Goal: Task Accomplishment & Management: Manage account settings

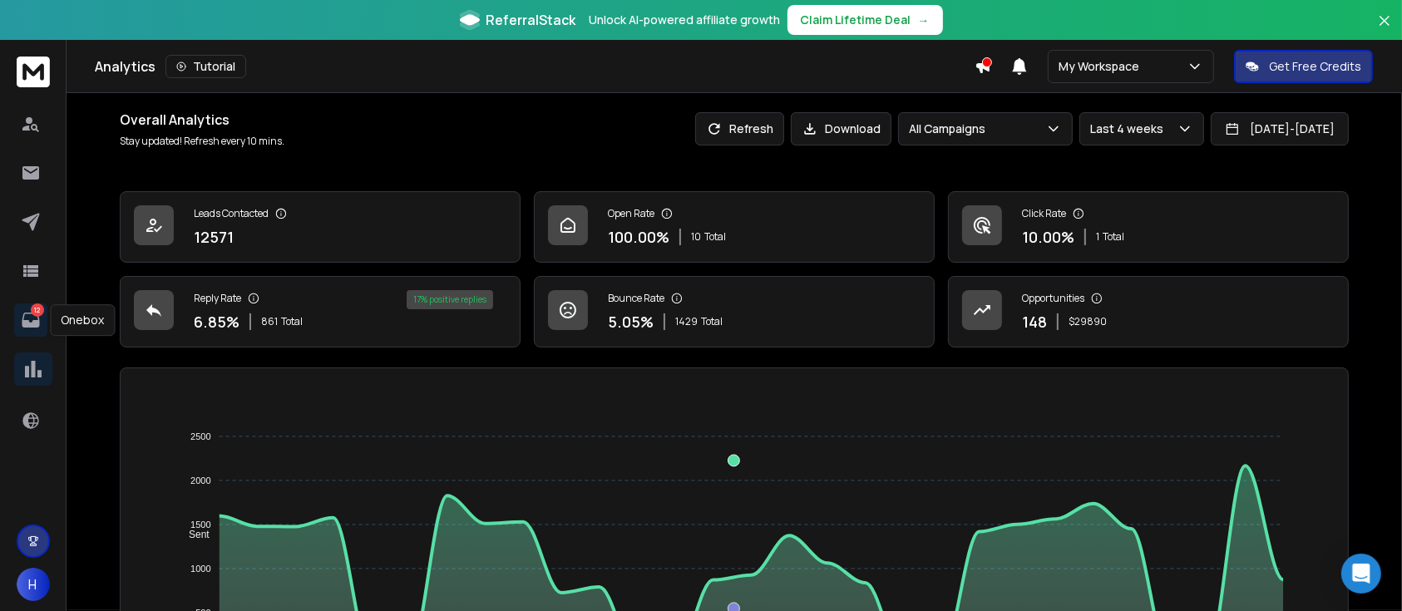
click at [34, 317] on p "12" at bounding box center [37, 310] width 13 height 13
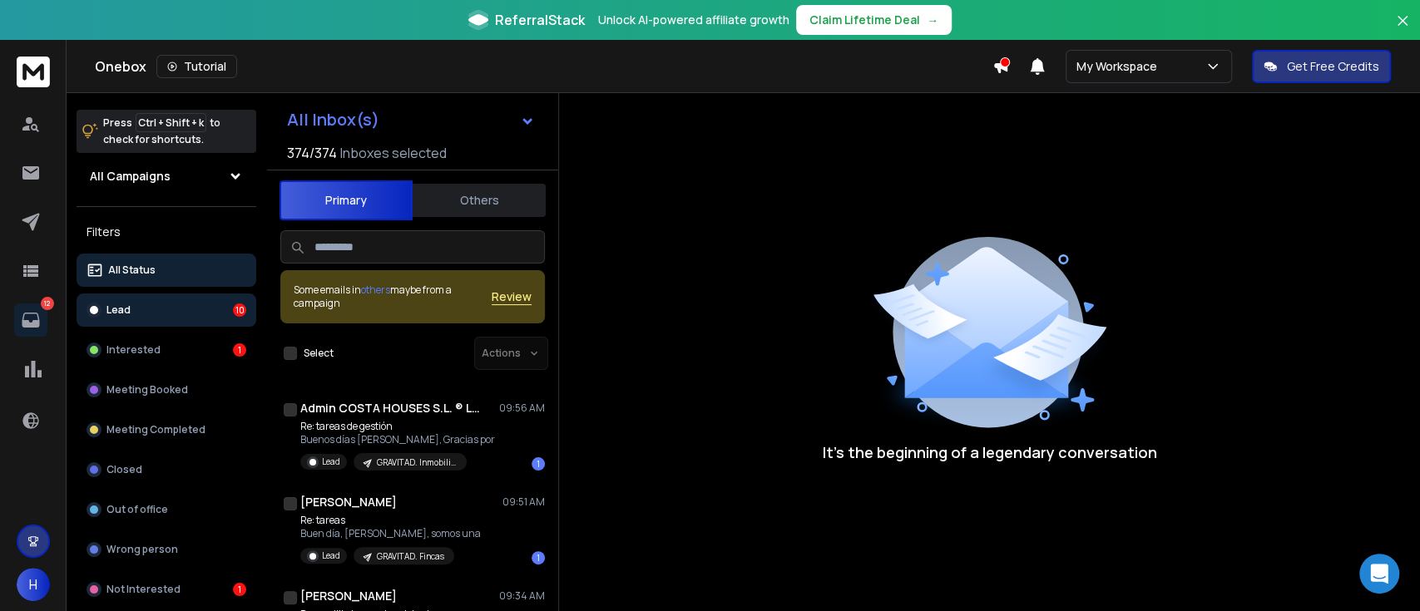
click at [186, 319] on button "Lead 10" at bounding box center [167, 310] width 180 height 33
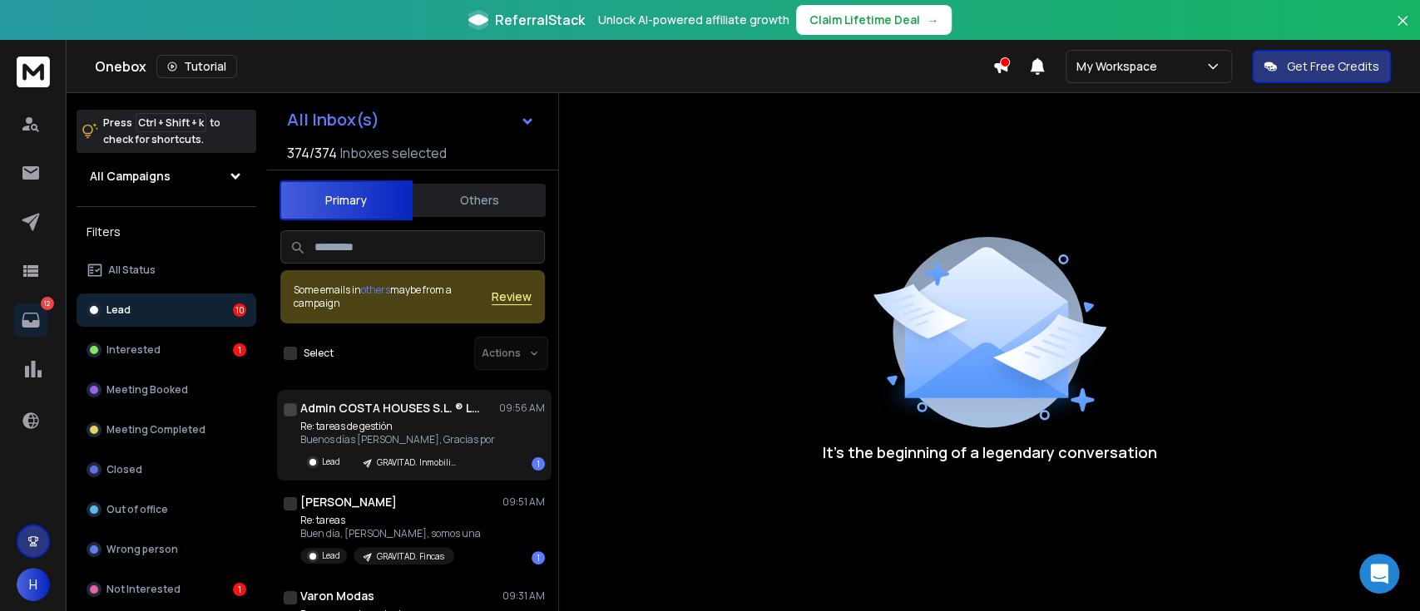
click at [453, 418] on div "Admin COSTA HOUSES S.L. ® Luxury Villas 09:56 AM Re: tareas de gestión Buenos d…" at bounding box center [422, 435] width 245 height 71
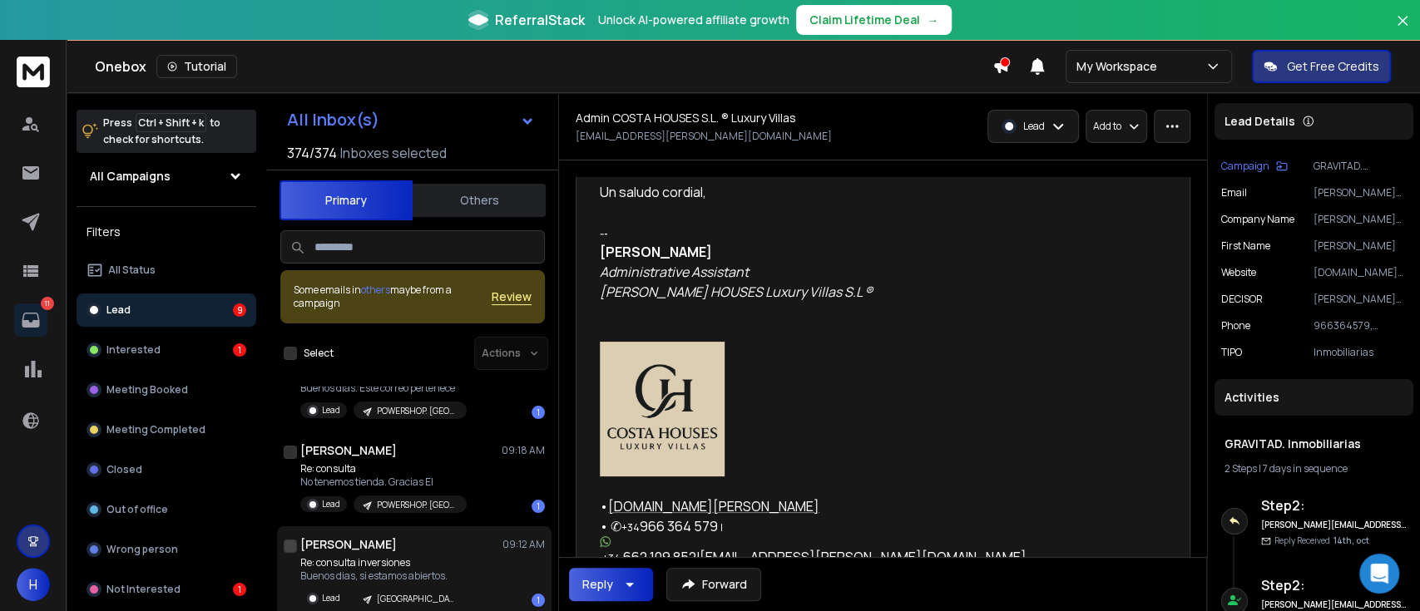
scroll to position [333, 0]
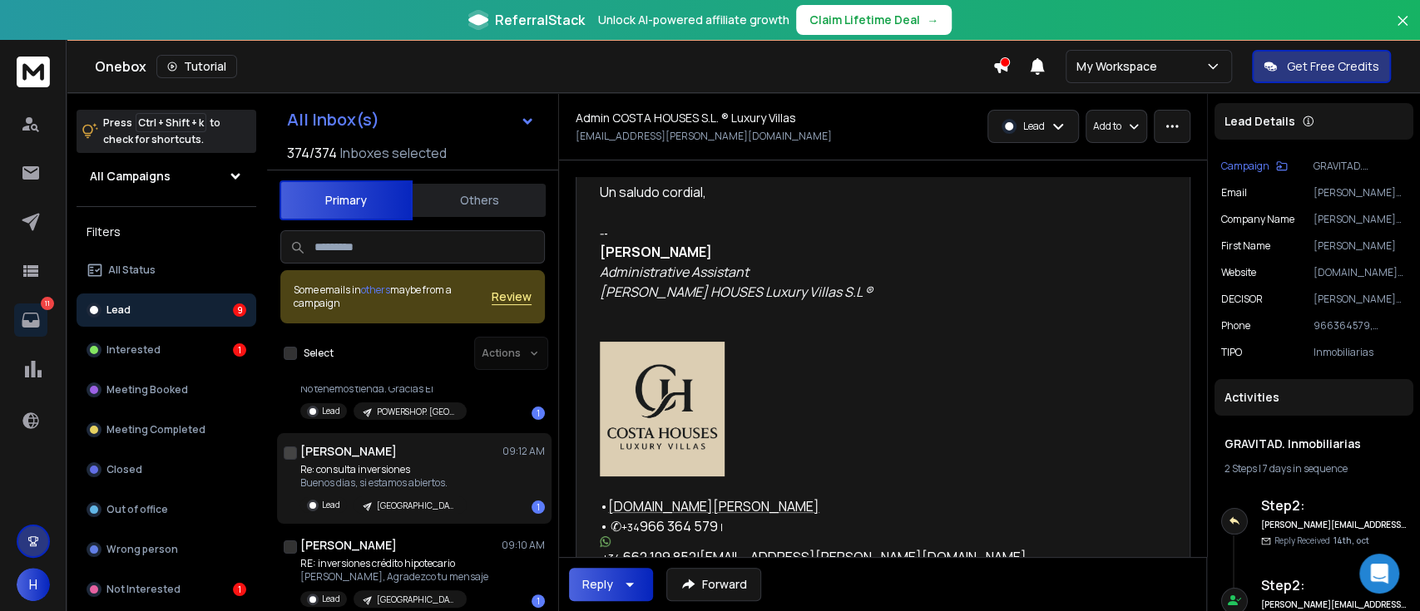
click at [464, 451] on div "Daniel Escobar 09:12 AM" at bounding box center [422, 451] width 245 height 17
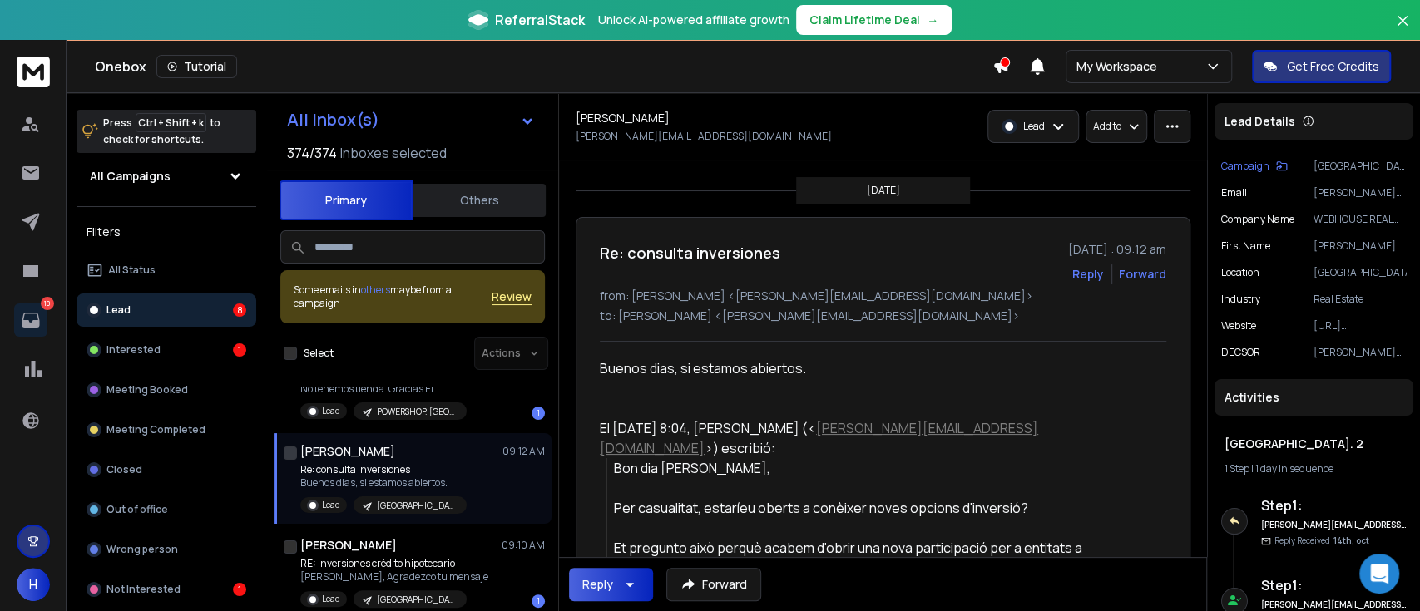
click at [156, 317] on button "Lead 8" at bounding box center [167, 310] width 180 height 33
click at [160, 274] on button "All Status" at bounding box center [167, 270] width 180 height 33
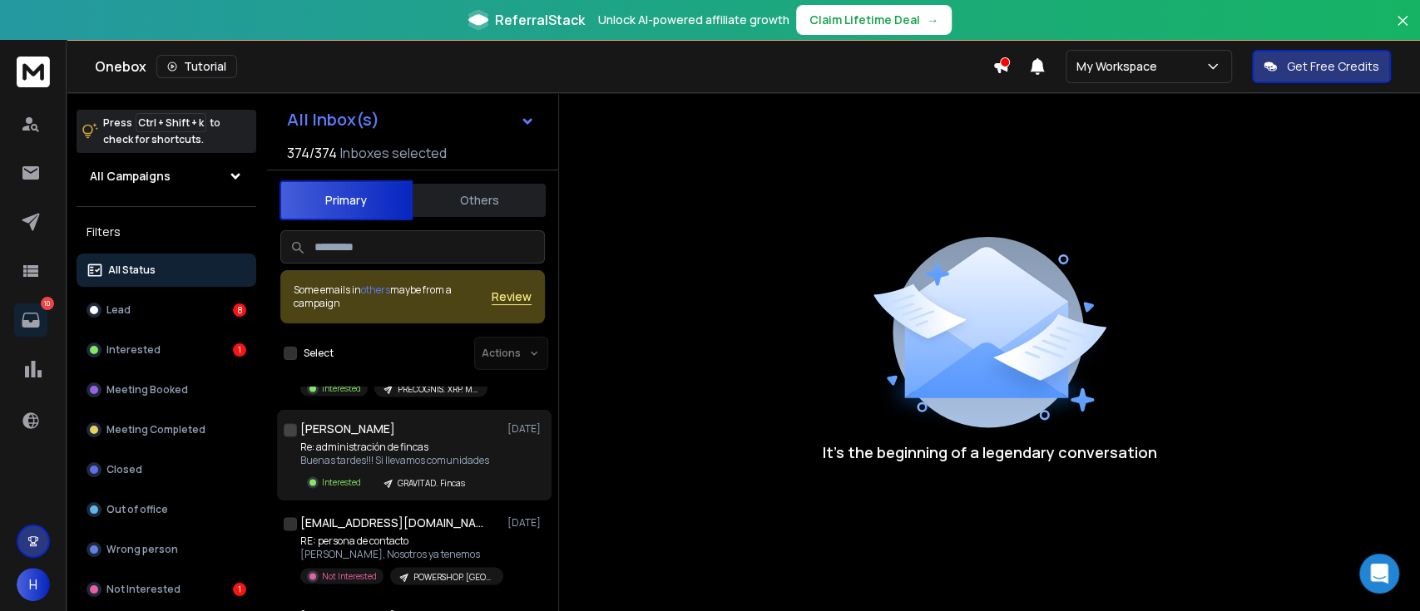
scroll to position [2107, 0]
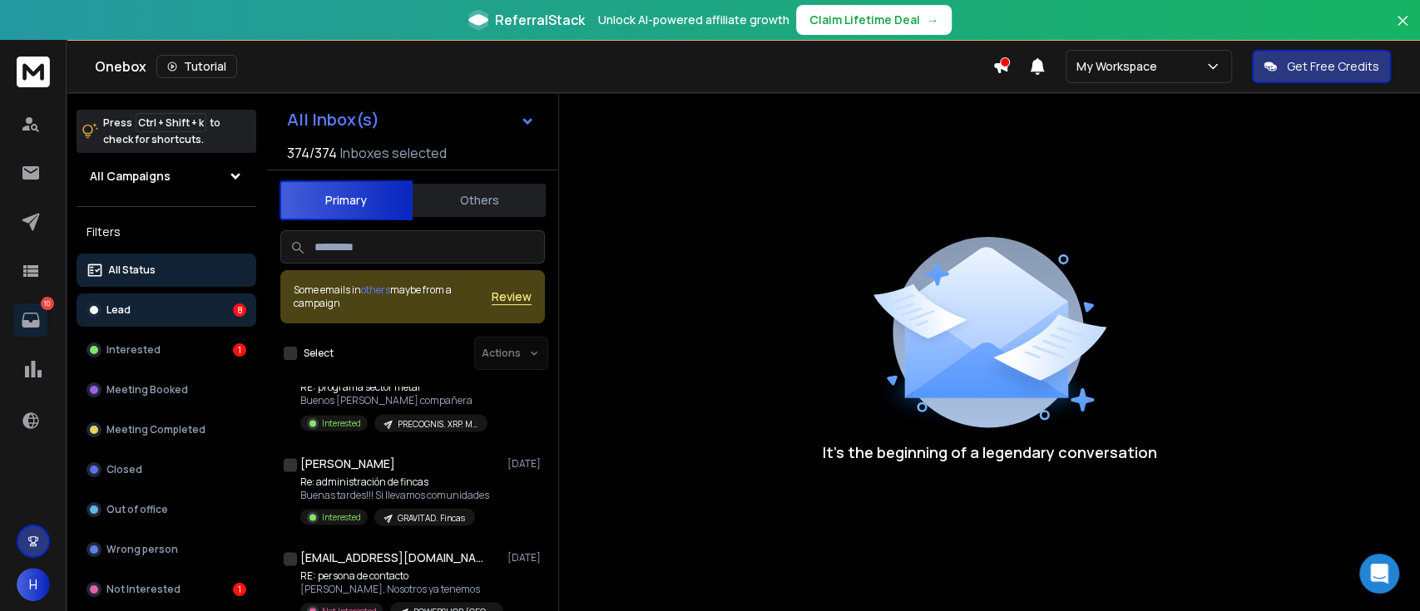
click at [132, 305] on button "Lead 8" at bounding box center [167, 310] width 180 height 33
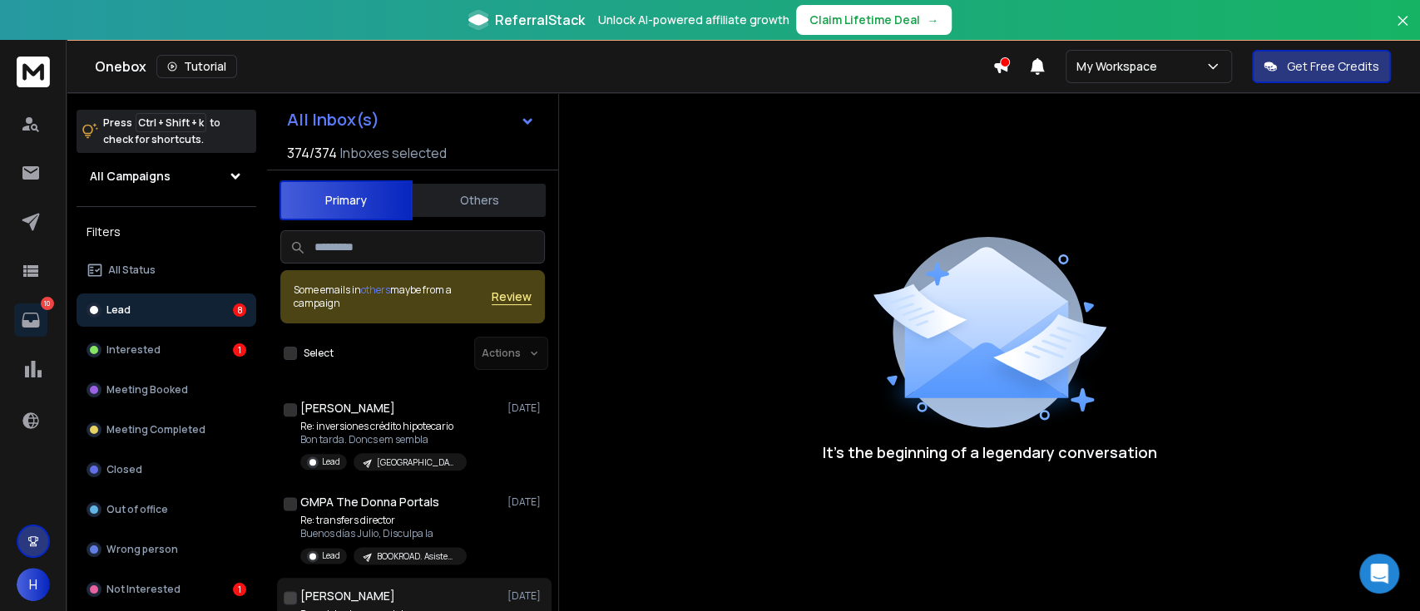
scroll to position [1475, 0]
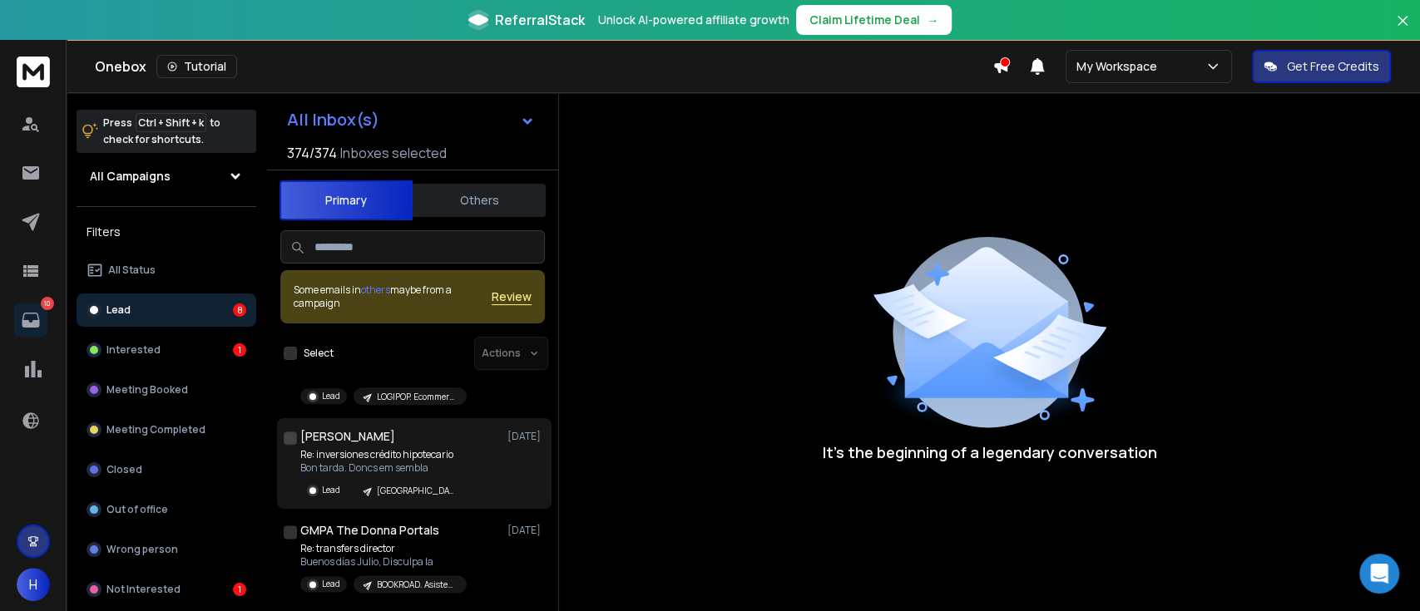
click at [421, 467] on p "Bon tarda. Doncs em sembla" at bounding box center [383, 468] width 166 height 13
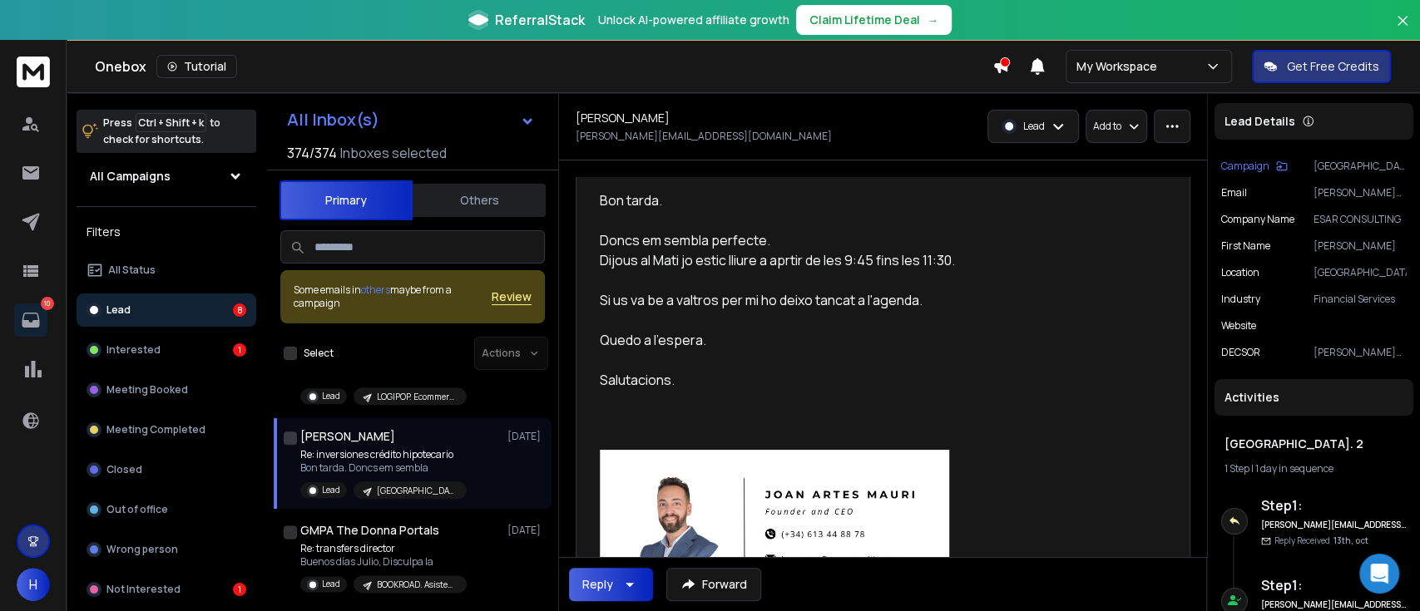
scroll to position [0, 0]
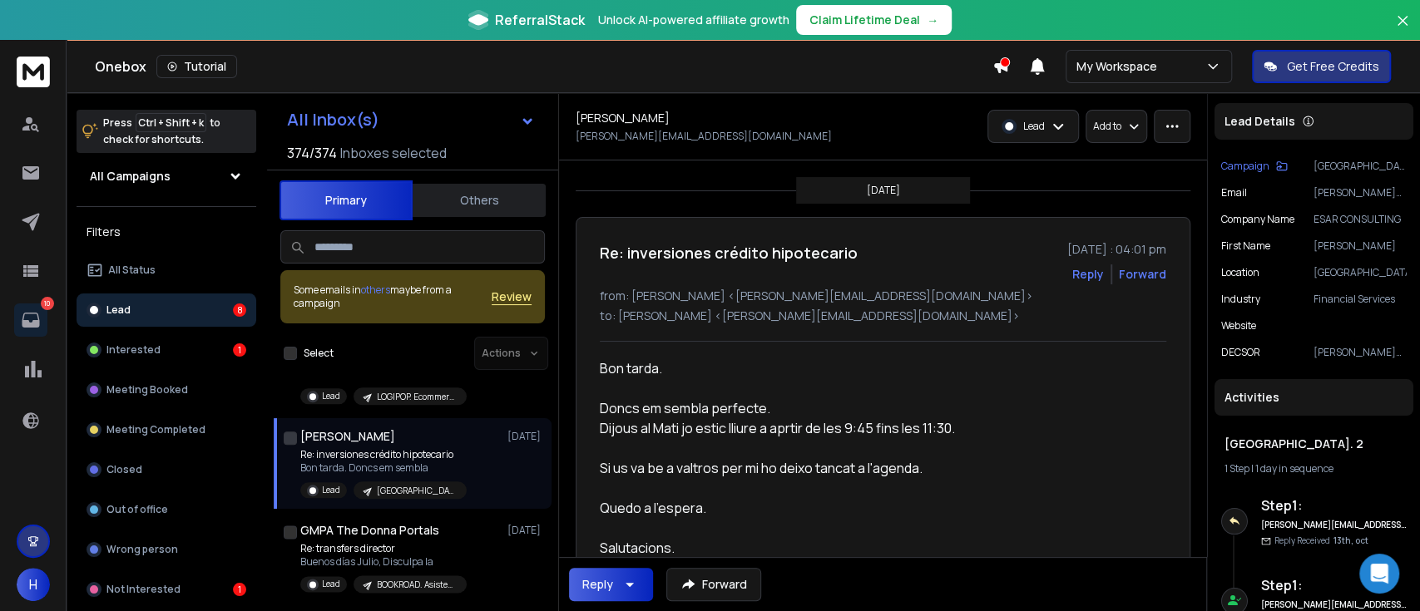
click at [1342, 219] on p "ESAR CONSULTING" at bounding box center [1359, 219] width 93 height 13
click at [1085, 271] on button "Reply" at bounding box center [1088, 274] width 32 height 17
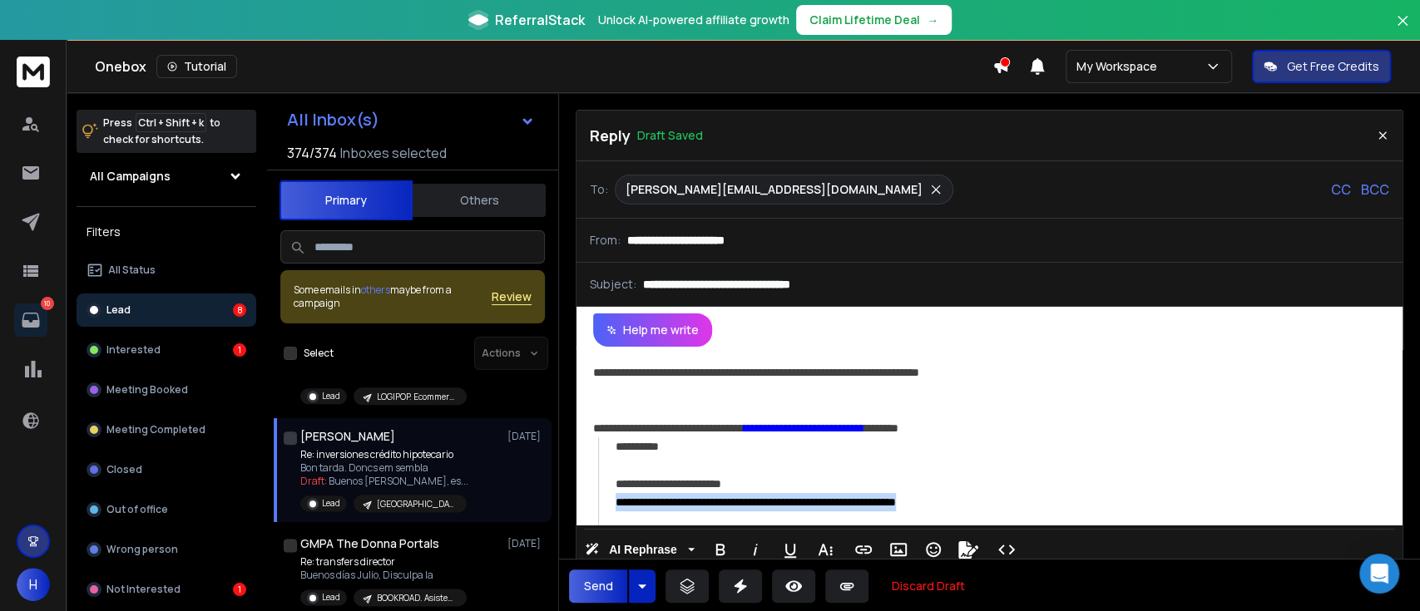
drag, startPoint x: 953, startPoint y: 502, endPoint x: 769, endPoint y: 421, distance: 201.1
click at [592, 509] on div "**********" at bounding box center [989, 436] width 826 height 179
copy div "**********"
click at [1036, 368] on div "**********" at bounding box center [978, 372] width 771 height 18
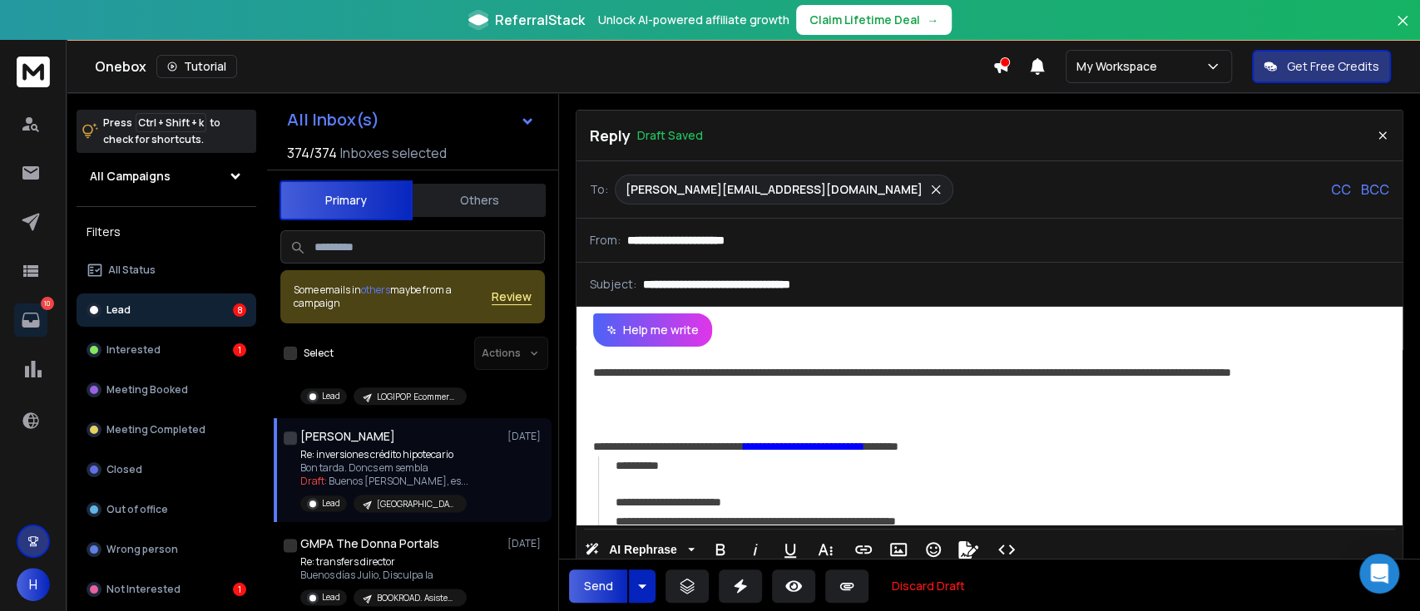
click at [719, 393] on div "**********" at bounding box center [978, 381] width 771 height 37
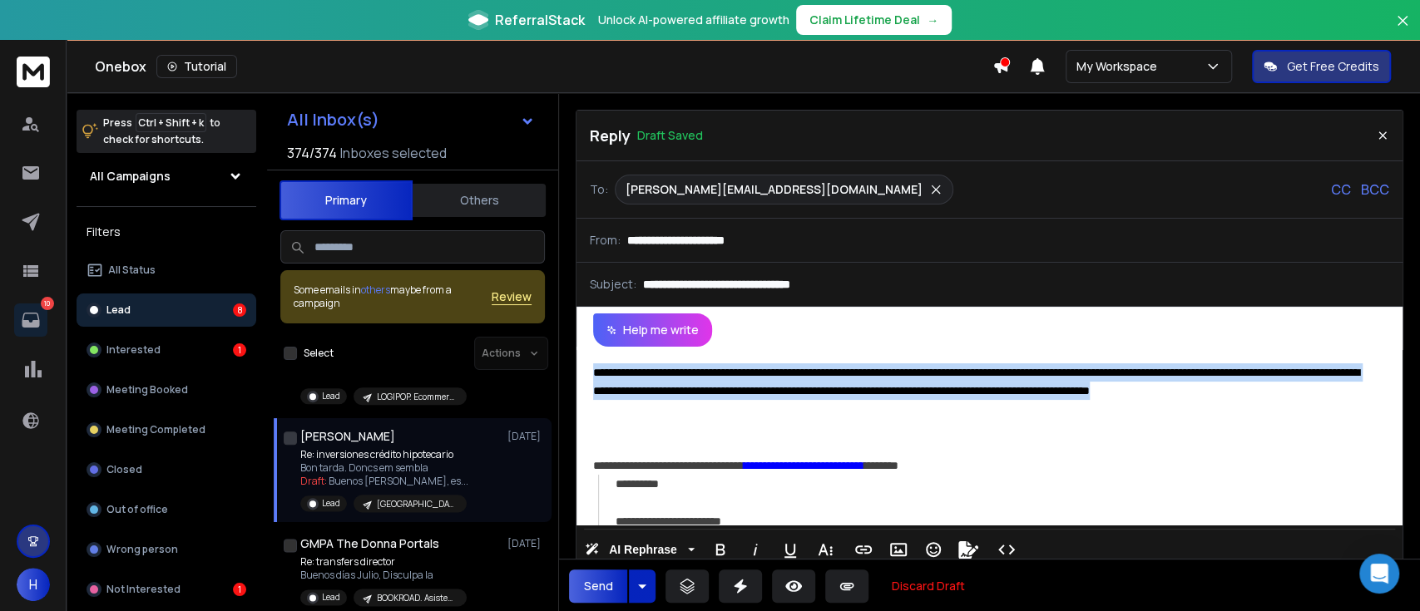
drag, startPoint x: 739, startPoint y: 412, endPoint x: 619, endPoint y: 343, distance: 139.0
click at [566, 364] on div "**********" at bounding box center [989, 437] width 861 height 689
copy div "**********"
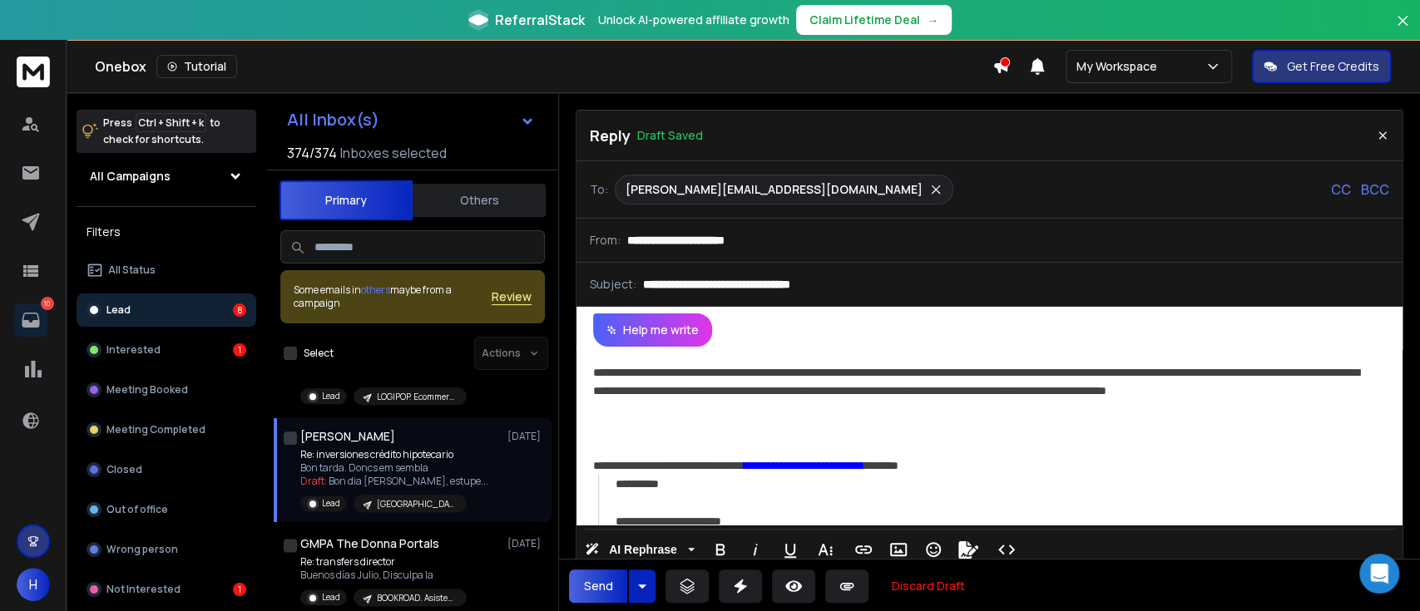
click at [729, 373] on div "**********" at bounding box center [978, 391] width 771 height 56
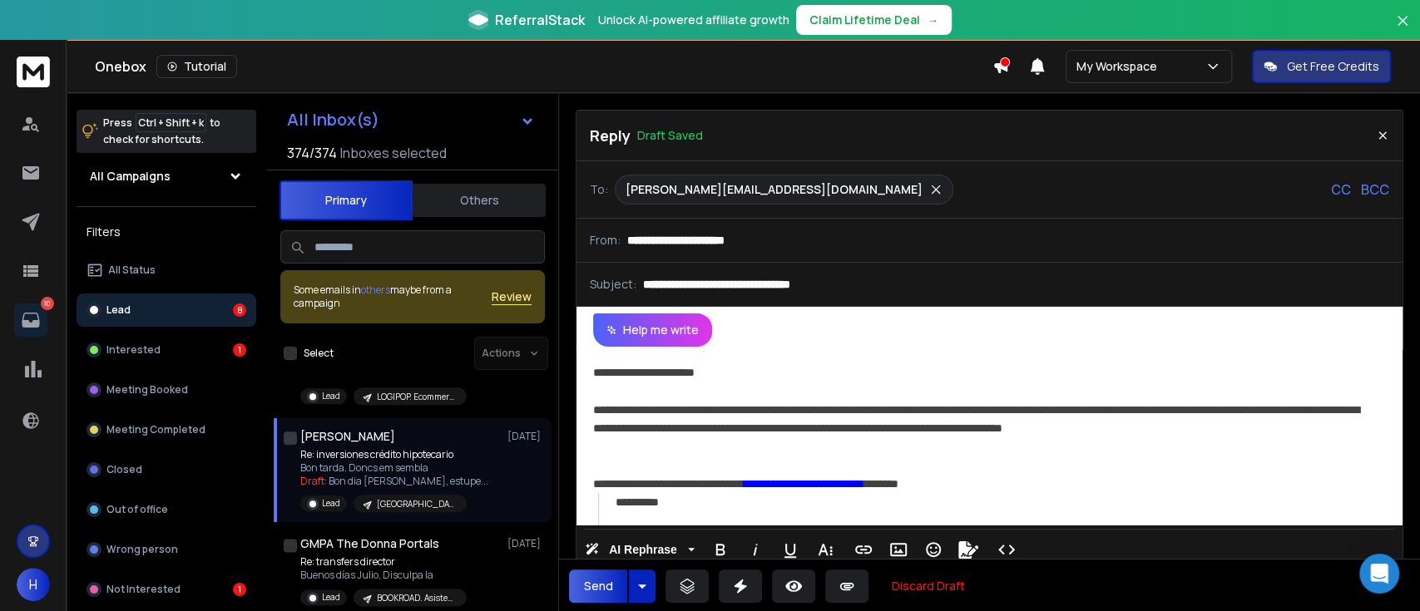
click at [1223, 413] on div "**********" at bounding box center [978, 419] width 771 height 37
click at [1224, 409] on div "**********" at bounding box center [978, 419] width 771 height 37
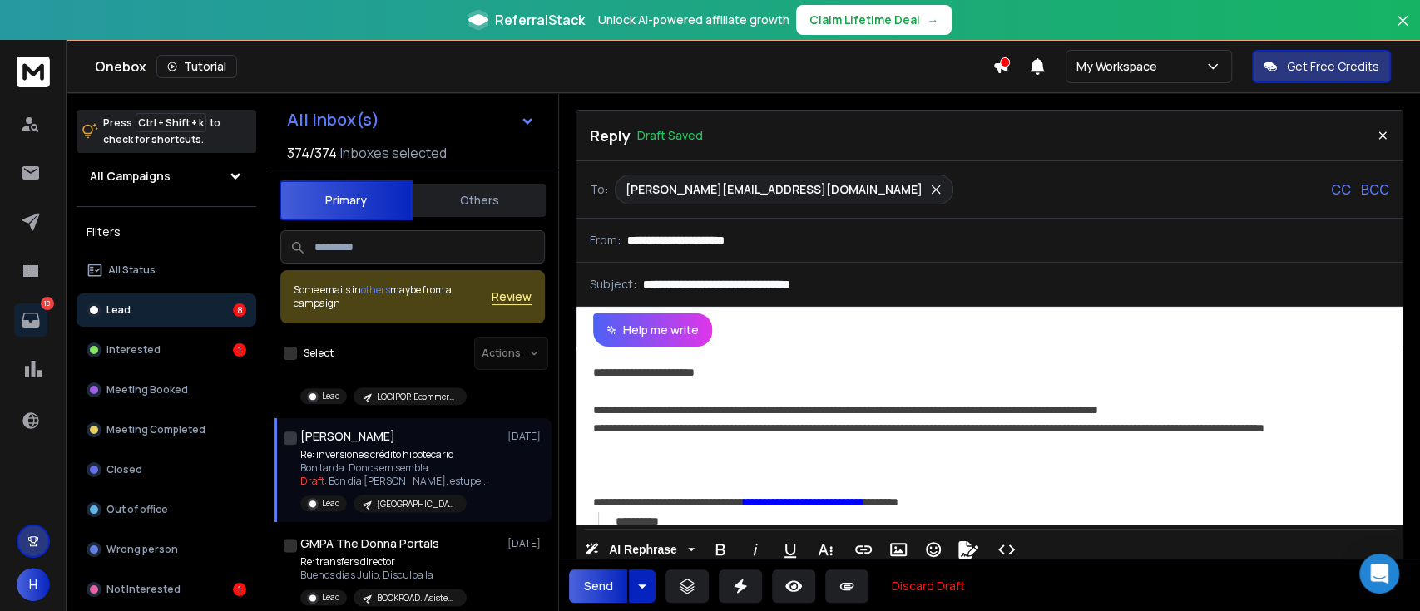
click at [979, 428] on div "**********" at bounding box center [978, 437] width 771 height 37
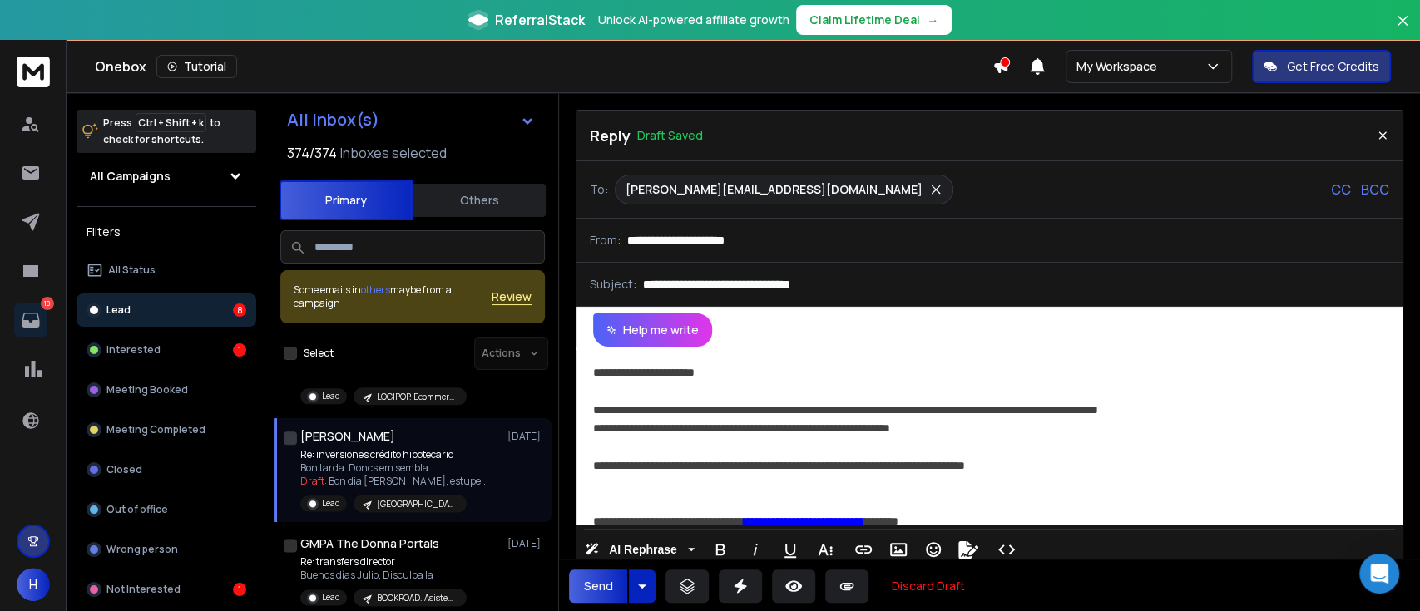
click at [899, 458] on div "**********" at bounding box center [978, 466] width 771 height 18
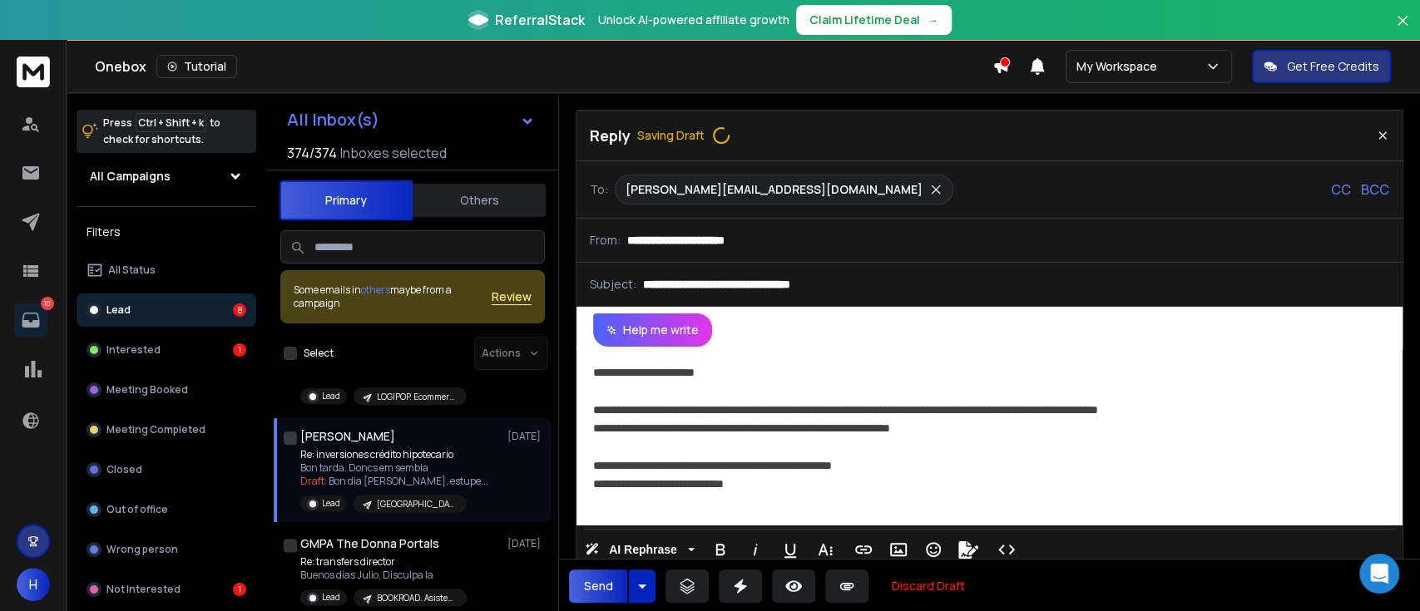
click at [699, 480] on div "**********" at bounding box center [978, 484] width 771 height 18
click at [596, 375] on div "**********" at bounding box center [978, 372] width 771 height 18
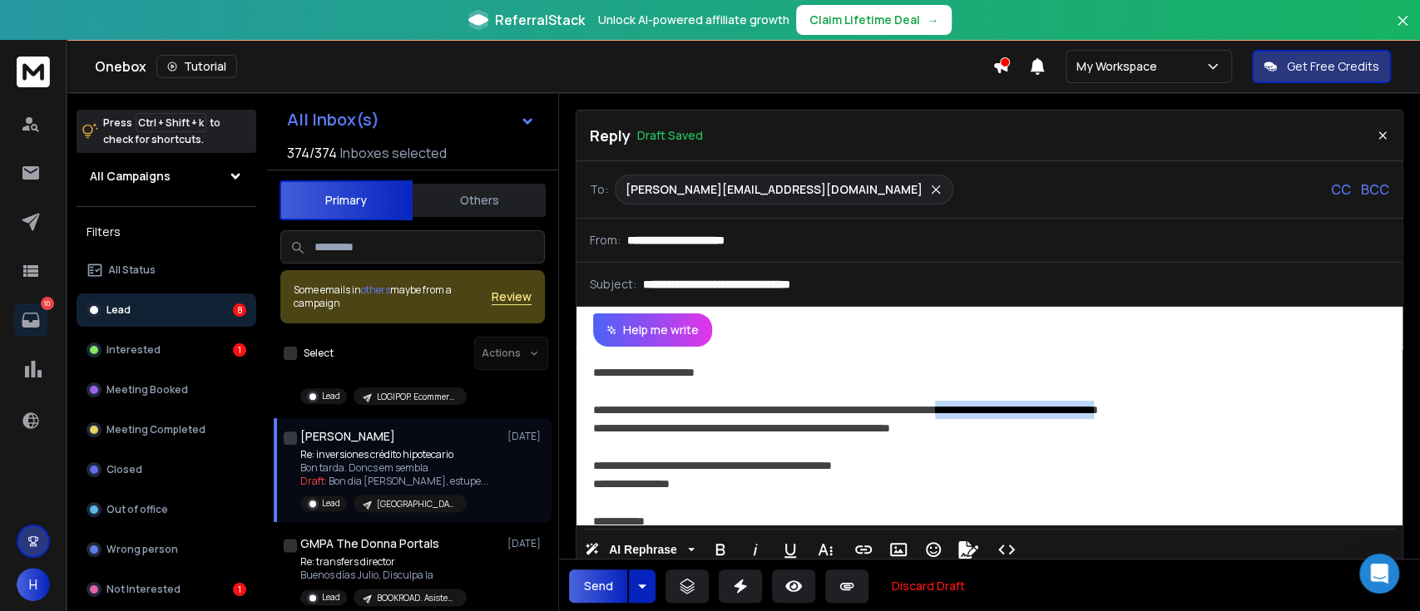
drag, startPoint x: 1214, startPoint y: 406, endPoint x: 1004, endPoint y: 406, distance: 210.4
click at [1005, 408] on div "**********" at bounding box center [978, 410] width 771 height 18
drag, startPoint x: 872, startPoint y: 408, endPoint x: 781, endPoint y: 415, distance: 90.9
click at [781, 415] on div "**********" at bounding box center [978, 410] width 771 height 18
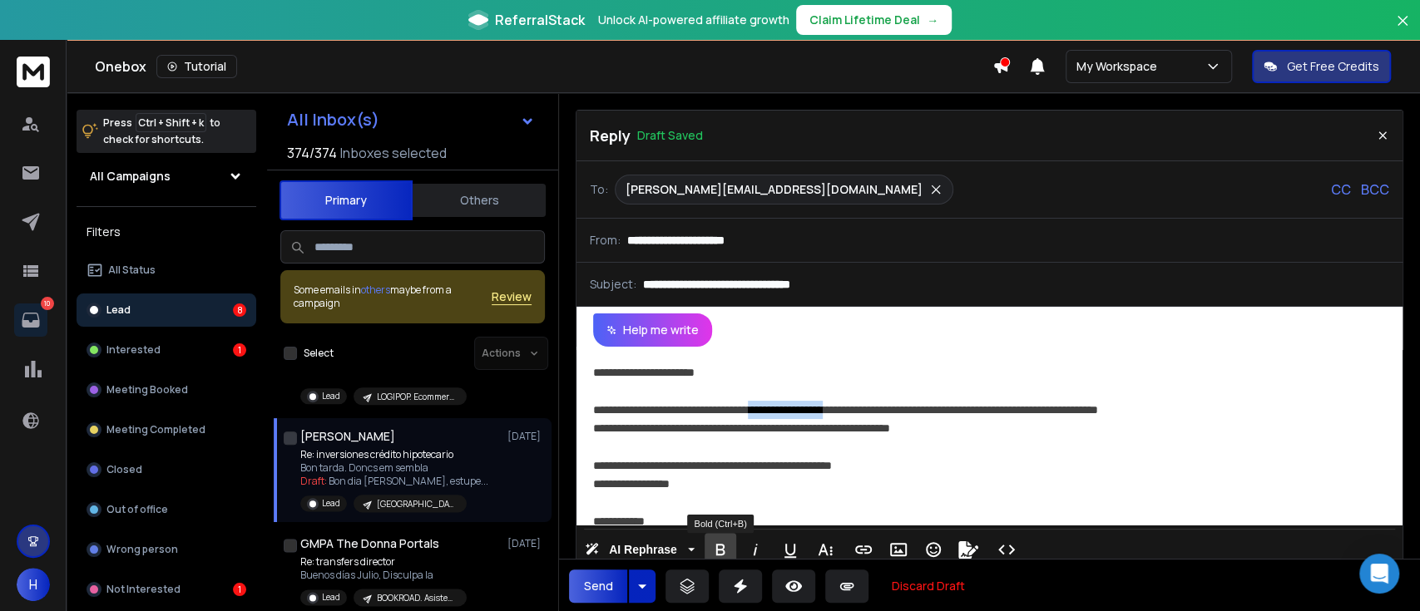
click at [720, 543] on icon "button" at bounding box center [720, 550] width 20 height 20
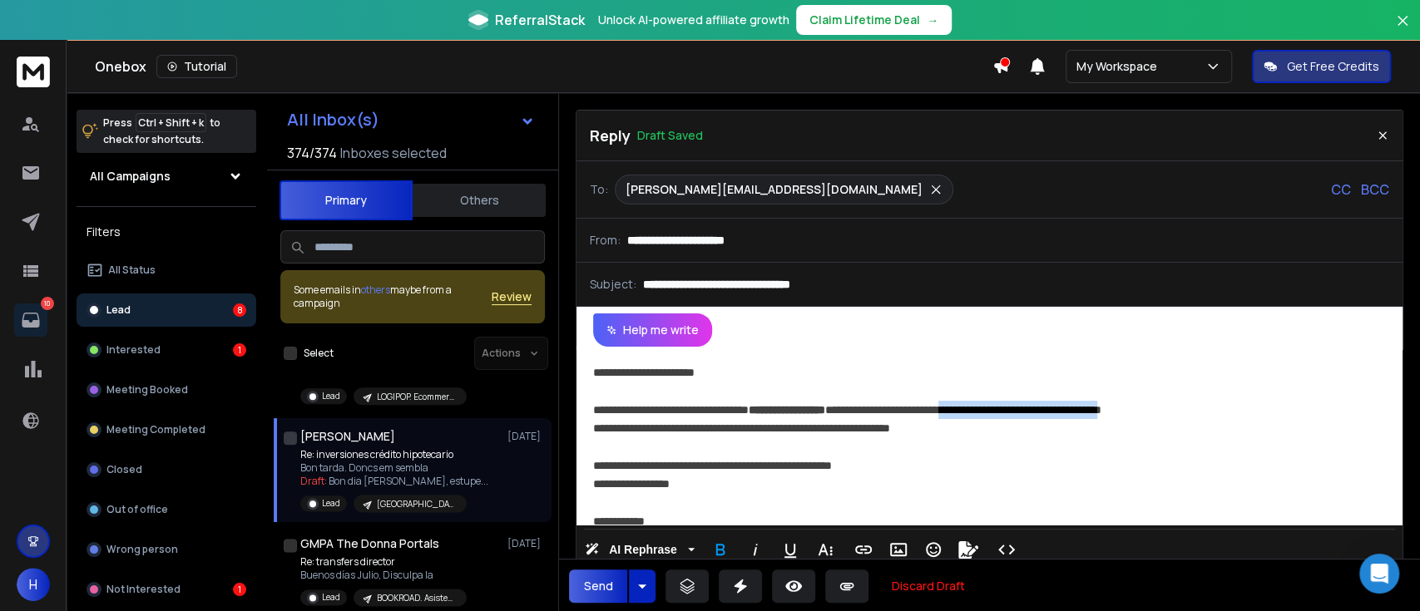
drag, startPoint x: 1221, startPoint y: 406, endPoint x: 1011, endPoint y: 417, distance: 210.7
click at [1011, 417] on div "**********" at bounding box center [978, 410] width 771 height 18
click at [721, 545] on icon "button" at bounding box center [720, 550] width 9 height 12
click at [592, 586] on button "Send" at bounding box center [598, 586] width 58 height 33
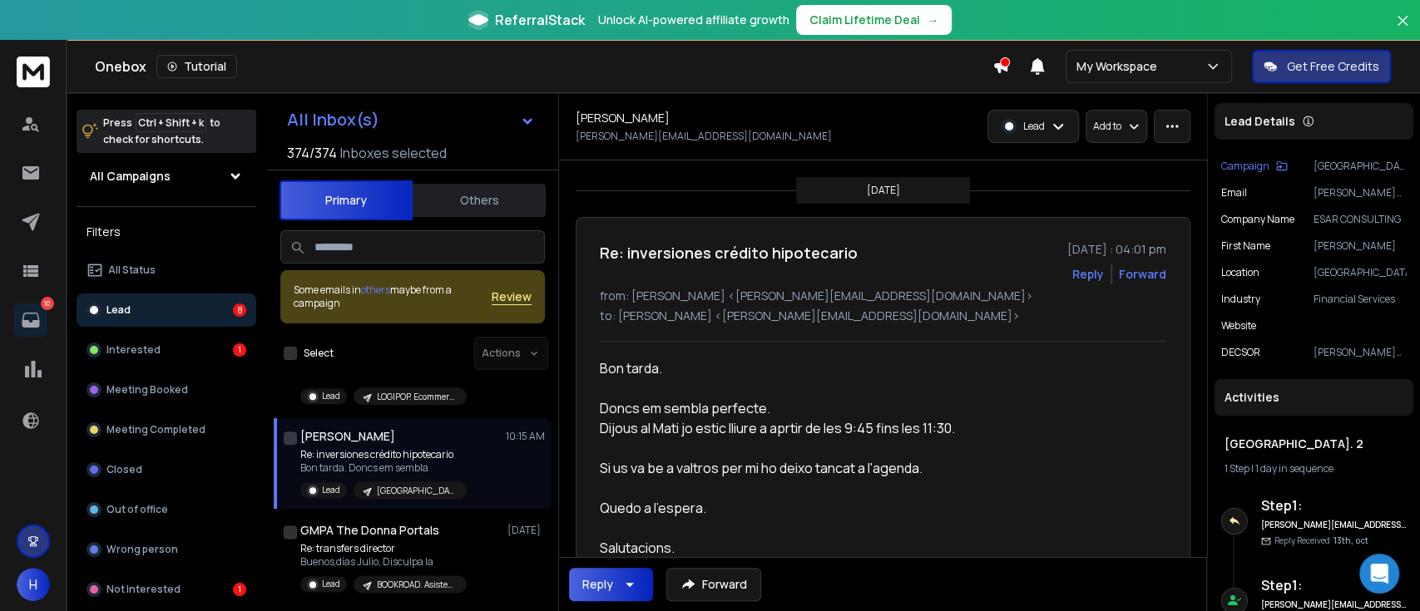
click at [1029, 126] on p "Lead" at bounding box center [1034, 126] width 22 height 13
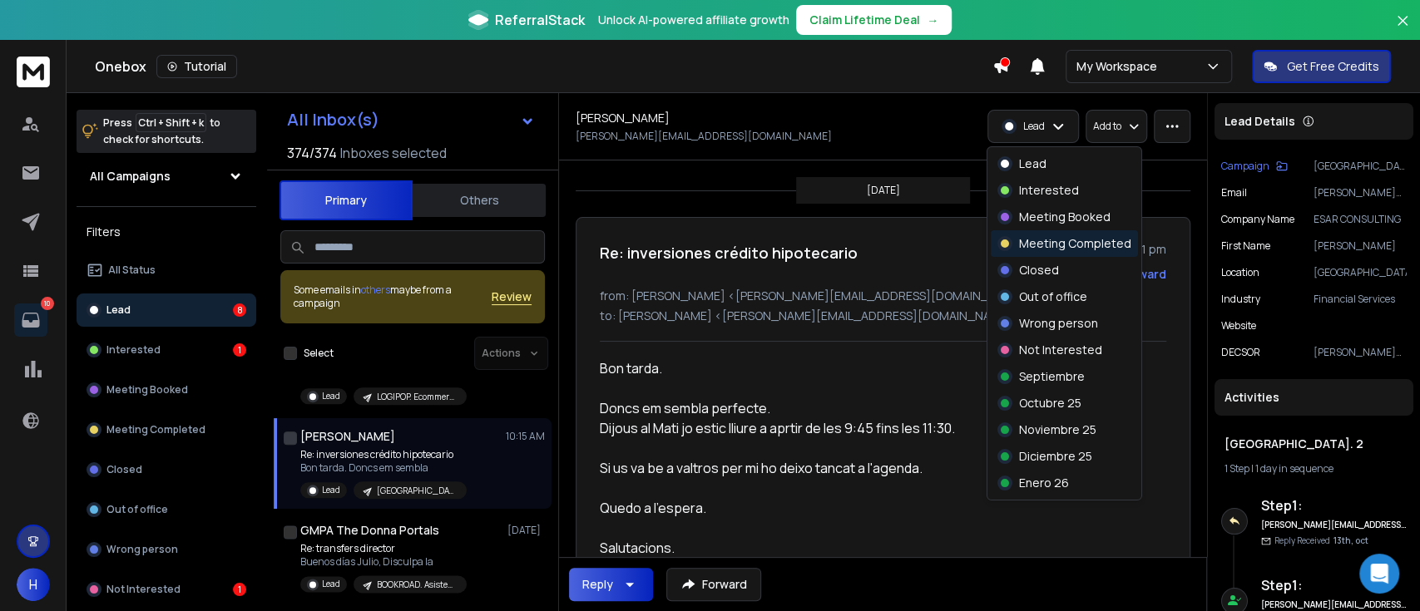
click at [1037, 246] on p "Meeting Completed" at bounding box center [1075, 243] width 112 height 17
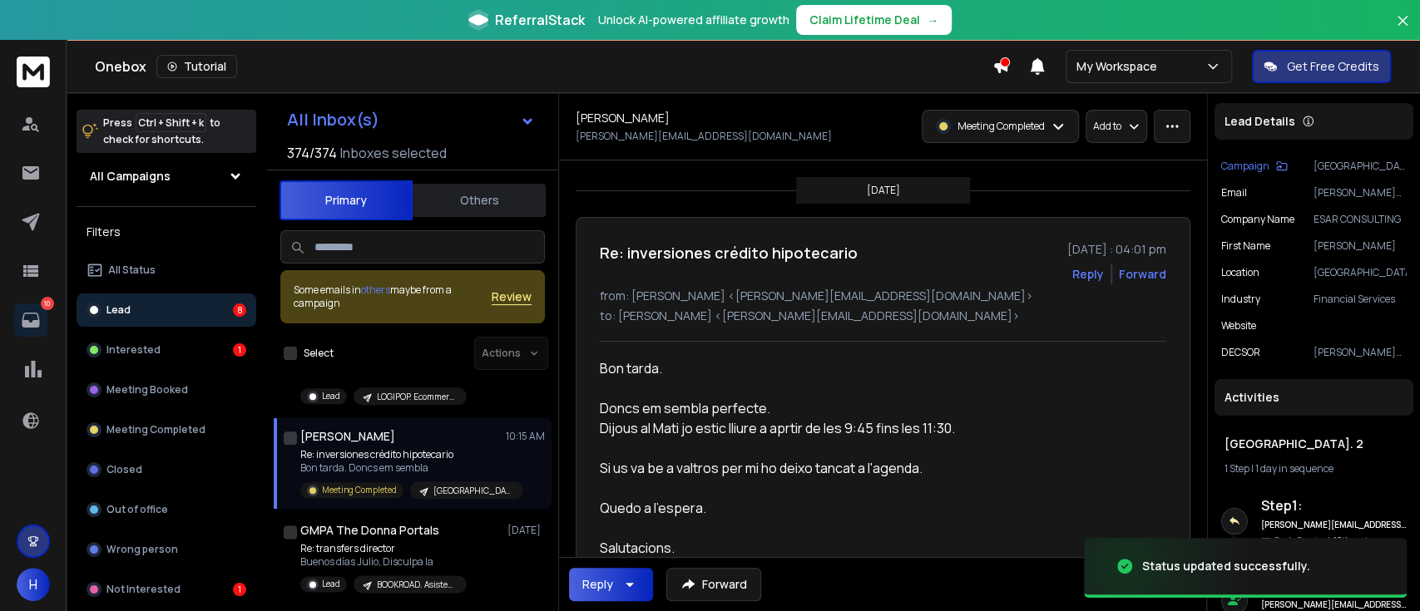
click at [1342, 192] on p "[EMAIL_ADDRESS][DOMAIN_NAME]" at bounding box center [1359, 192] width 93 height 13
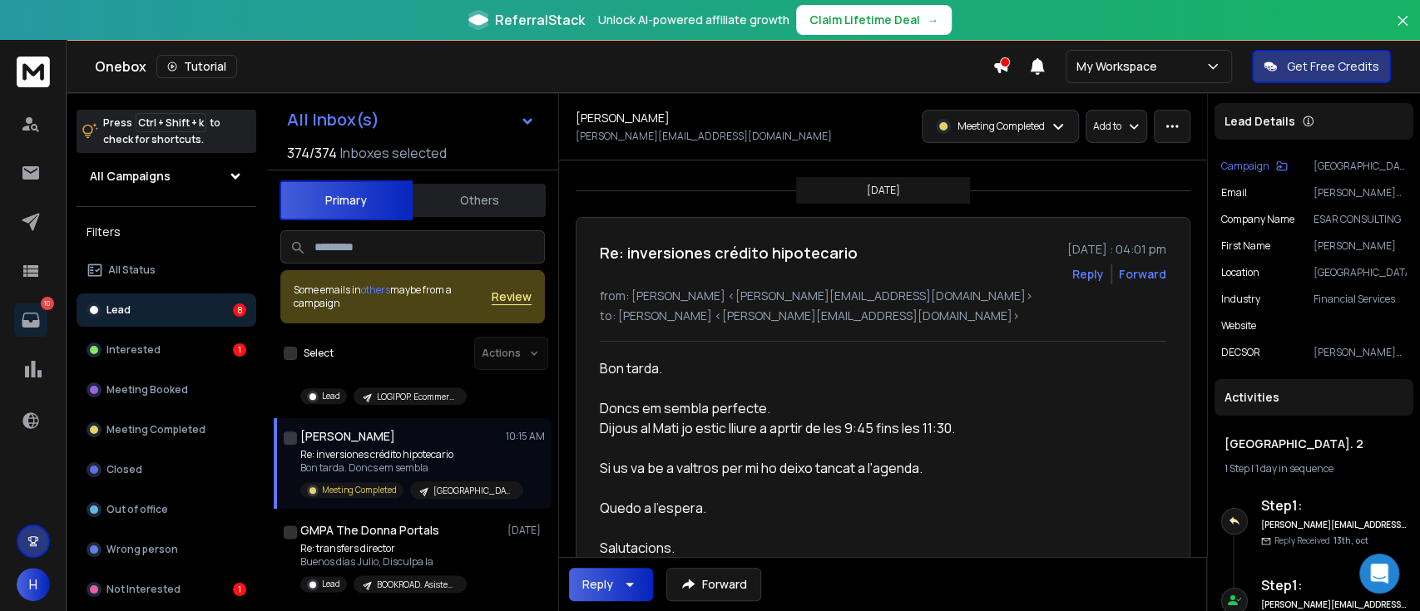
click at [1344, 353] on p "[PERSON_NAME] (Fundador & CEO)" at bounding box center [1359, 352] width 93 height 13
click at [1366, 220] on p "ESAR CONSULTING" at bounding box center [1359, 219] width 93 height 13
click at [1367, 221] on p "ESAR CONSULTING" at bounding box center [1359, 219] width 93 height 13
click at [1324, 349] on p "[PERSON_NAME] (Fundador & CEO)" at bounding box center [1359, 352] width 93 height 13
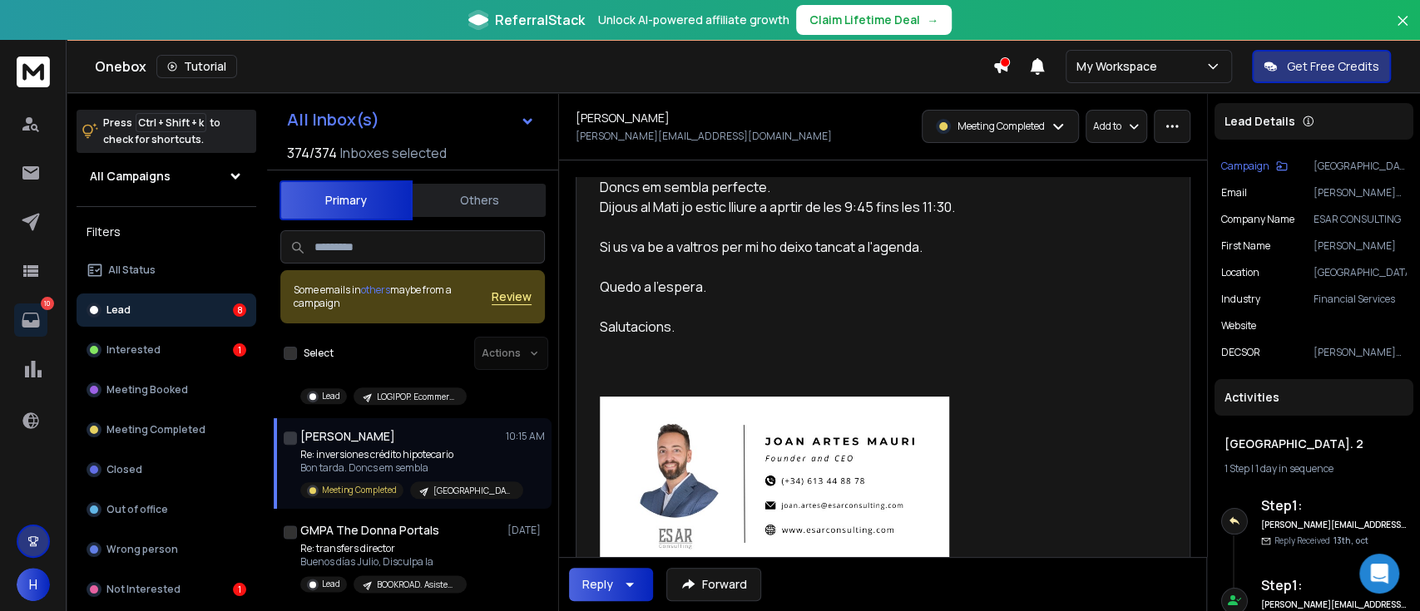
scroll to position [333, 0]
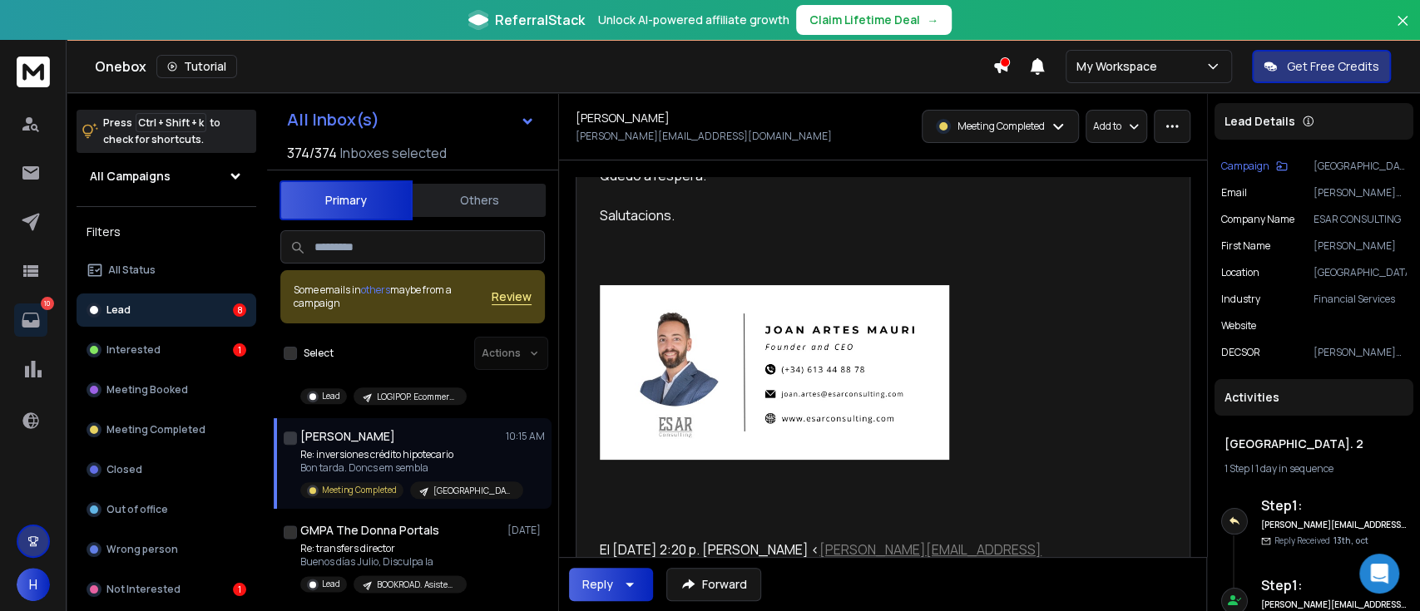
click at [999, 502] on div at bounding box center [843, 382] width 486 height 274
click at [1339, 190] on p "[EMAIL_ADDRESS][DOMAIN_NAME]" at bounding box center [1359, 192] width 93 height 13
click at [1350, 188] on p "[EMAIL_ADDRESS][DOMAIN_NAME]" at bounding box center [1359, 192] width 93 height 13
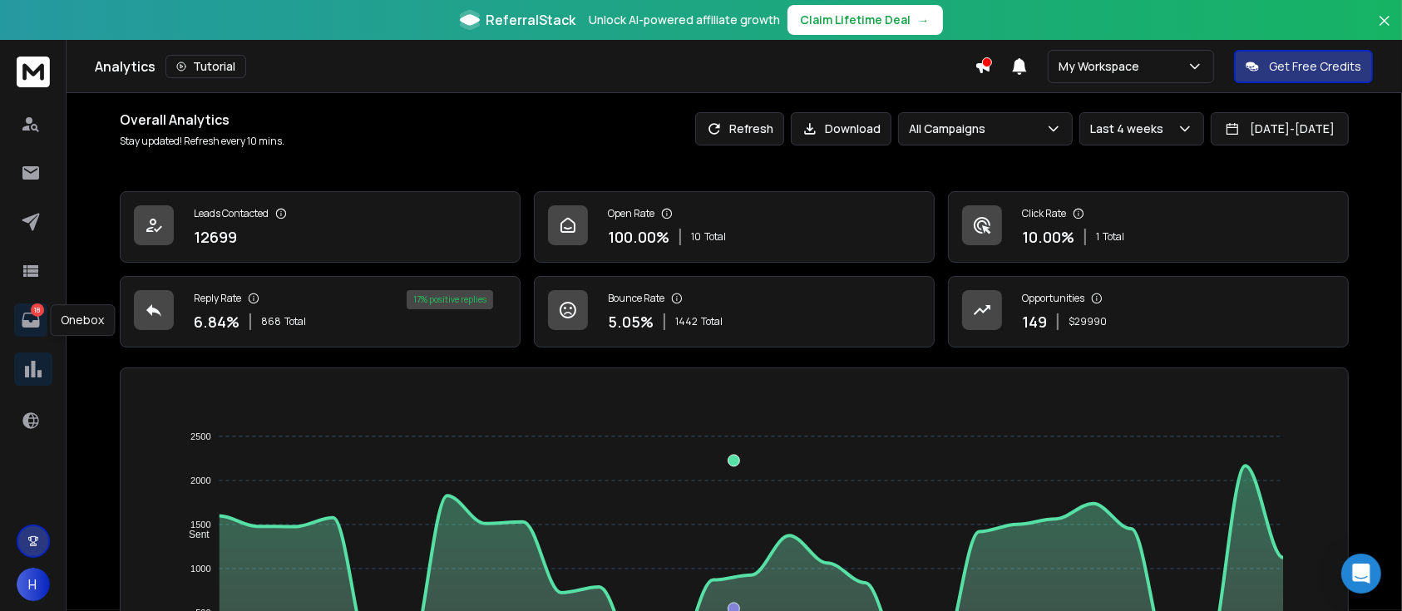
click at [32, 317] on icon at bounding box center [31, 320] width 20 height 20
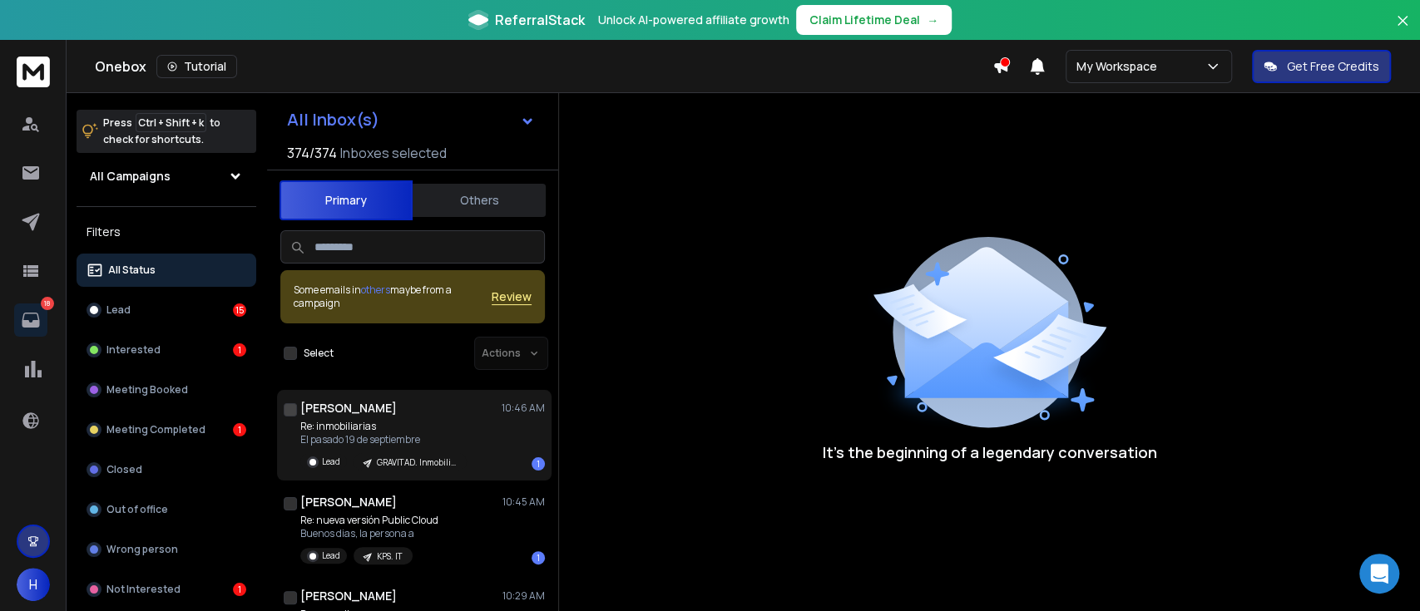
click at [397, 413] on h1 "[PERSON_NAME]" at bounding box center [348, 408] width 96 height 17
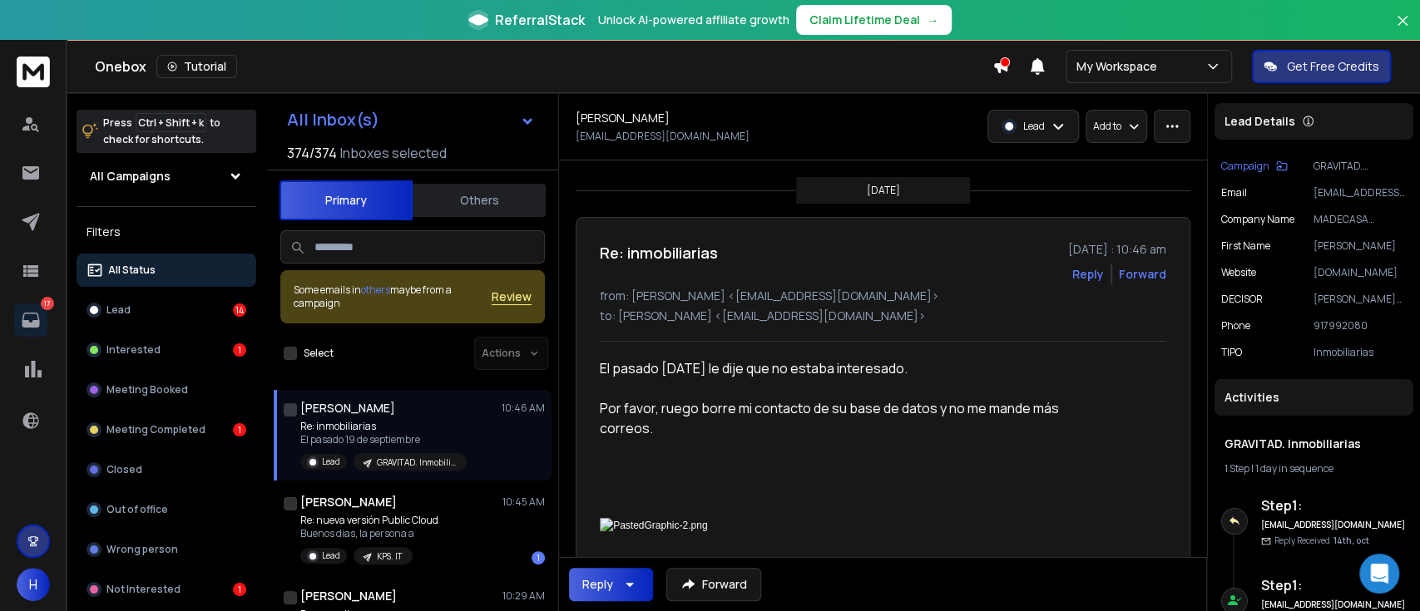
click at [1030, 126] on p "Lead" at bounding box center [1034, 126] width 22 height 13
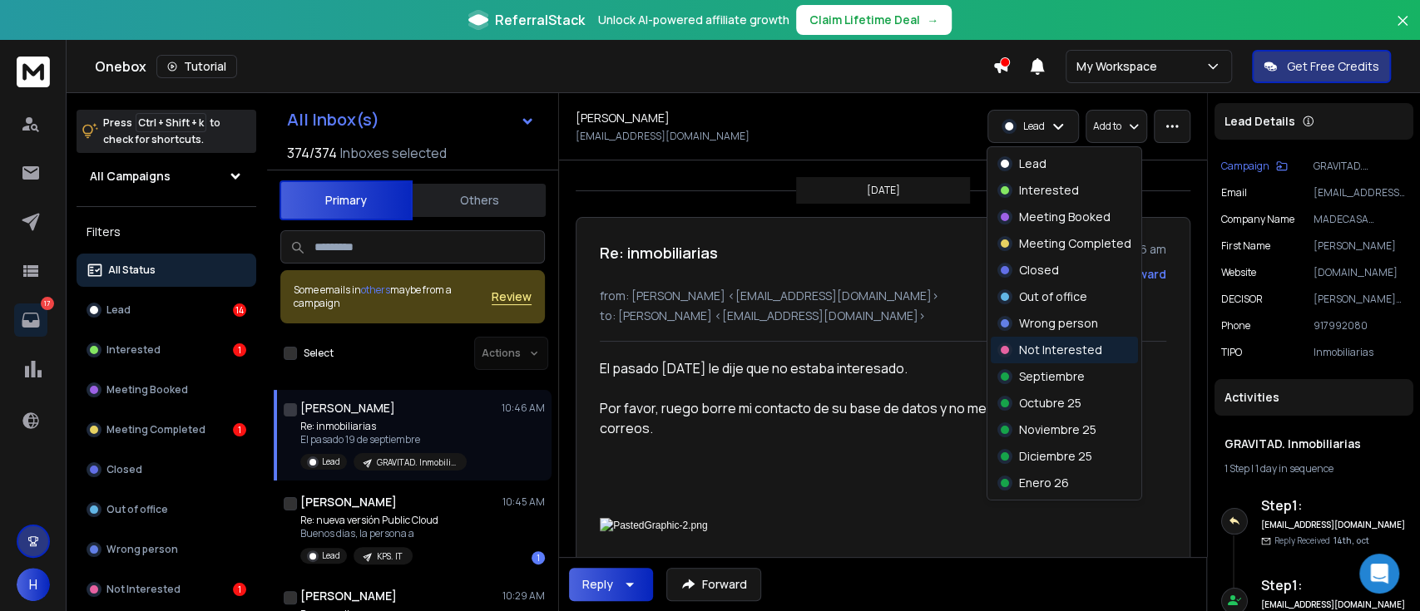
click at [1058, 349] on p "Not Interested" at bounding box center [1060, 350] width 83 height 17
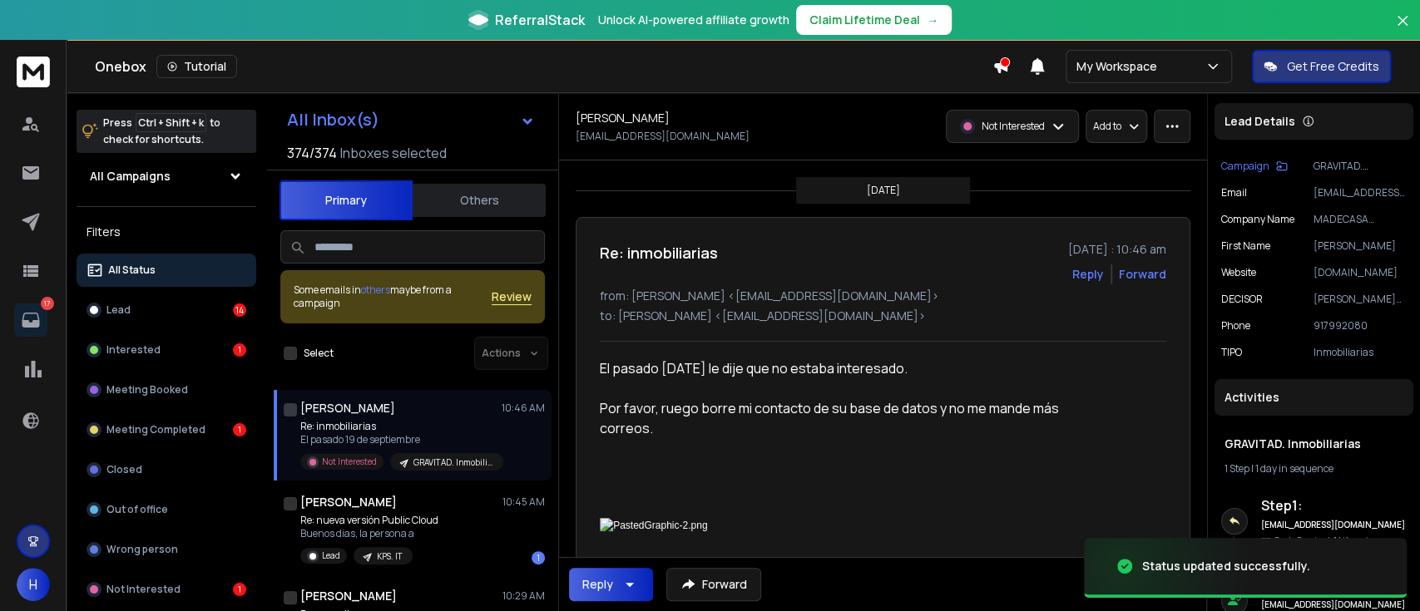
click at [1170, 130] on icon "button" at bounding box center [1171, 126] width 15 height 15
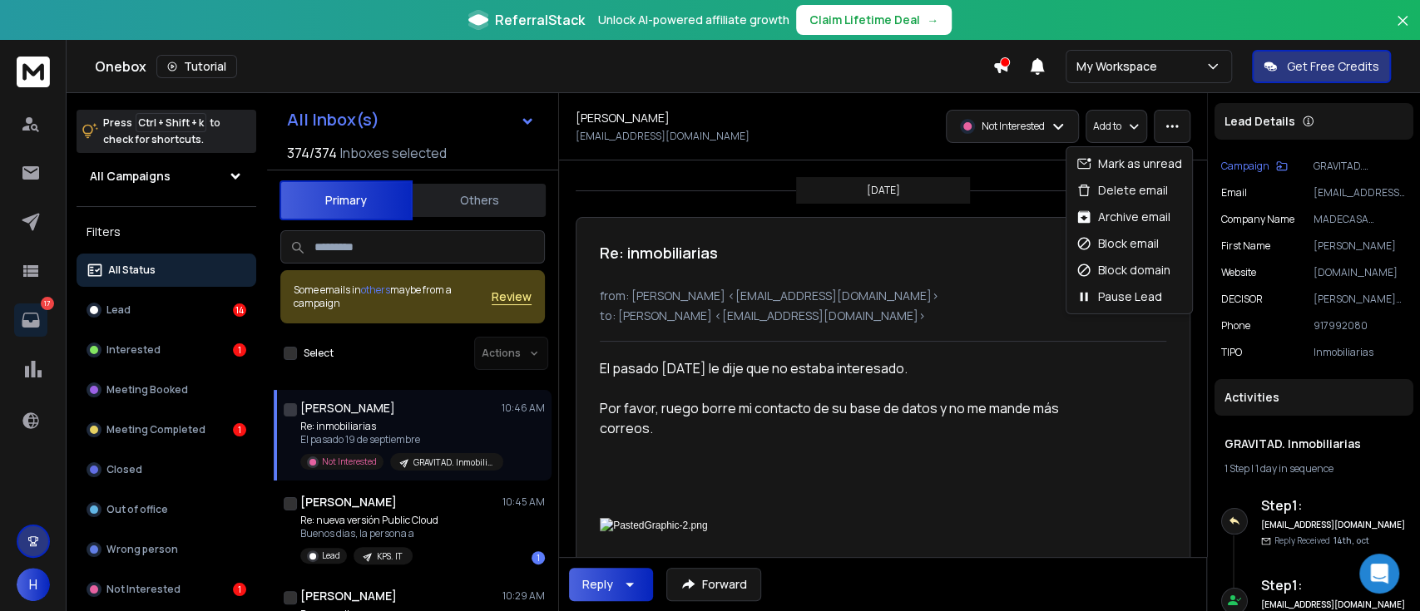
click at [938, 492] on div "Demetrio Izquierdo Ctra. De Húmera, 4 28224 Pozuelo de Alarcón (Madrid) Tlf.: 9…" at bounding box center [843, 555] width 486 height 195
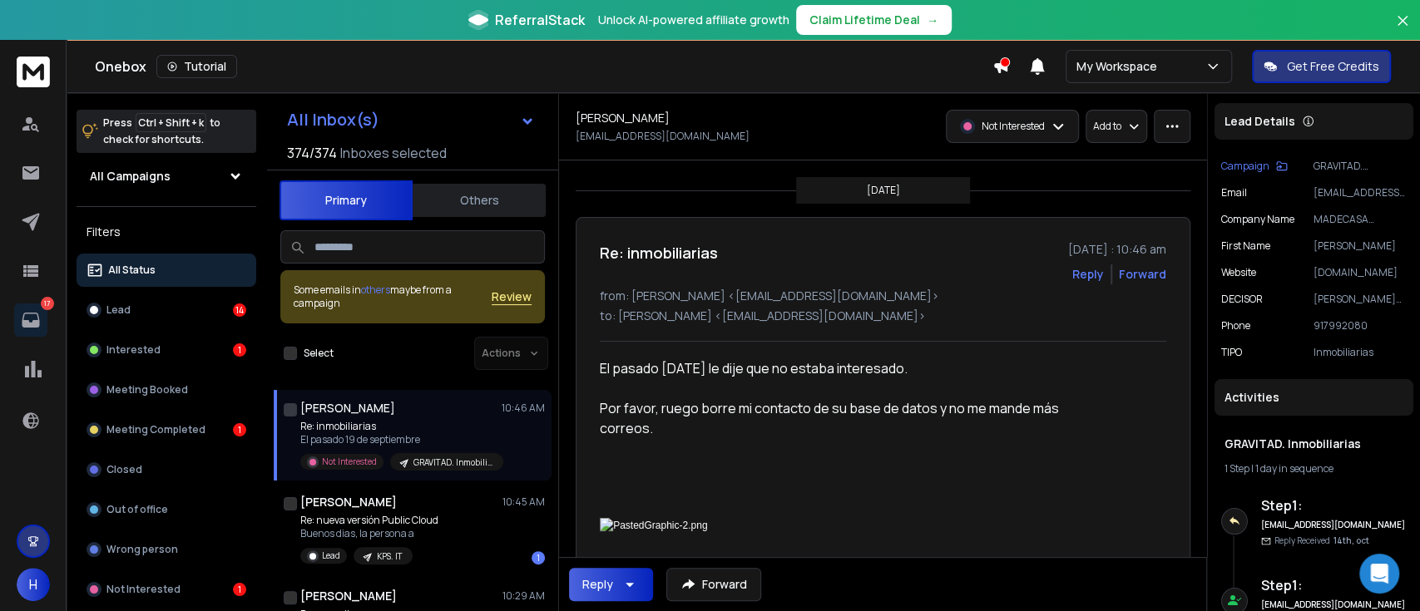
click at [1337, 195] on p "demetrio.izquierdo@madecasa.com" at bounding box center [1359, 192] width 93 height 13
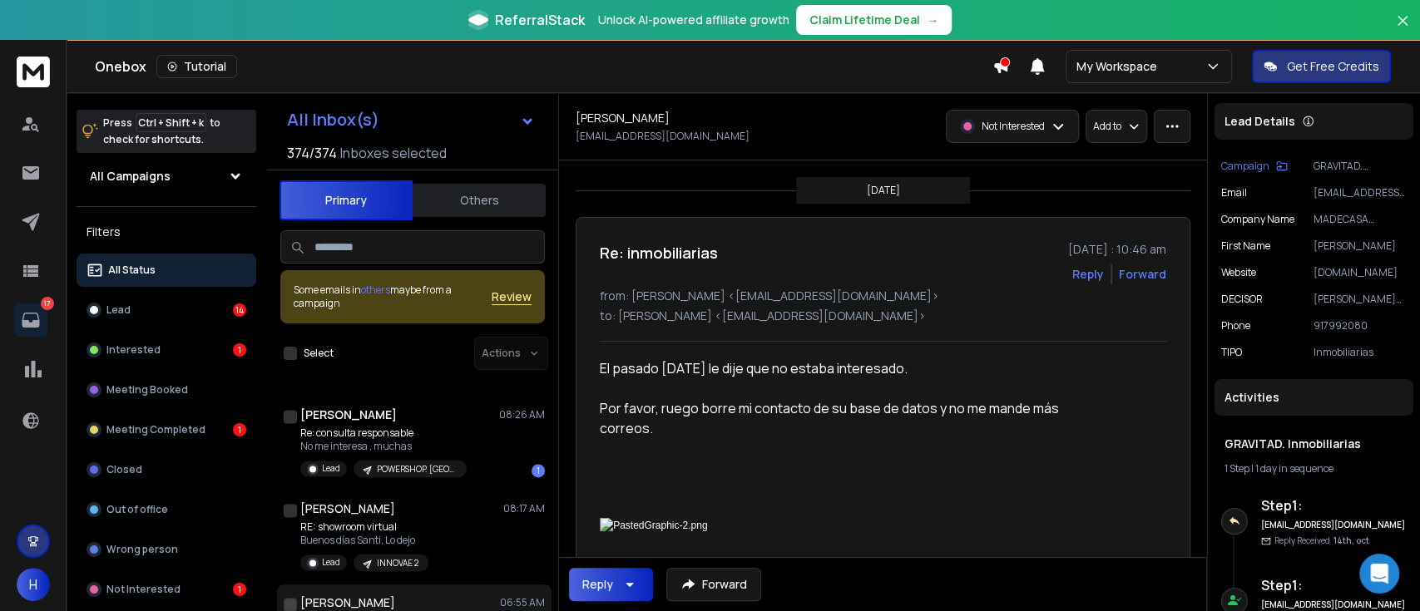
scroll to position [1774, 0]
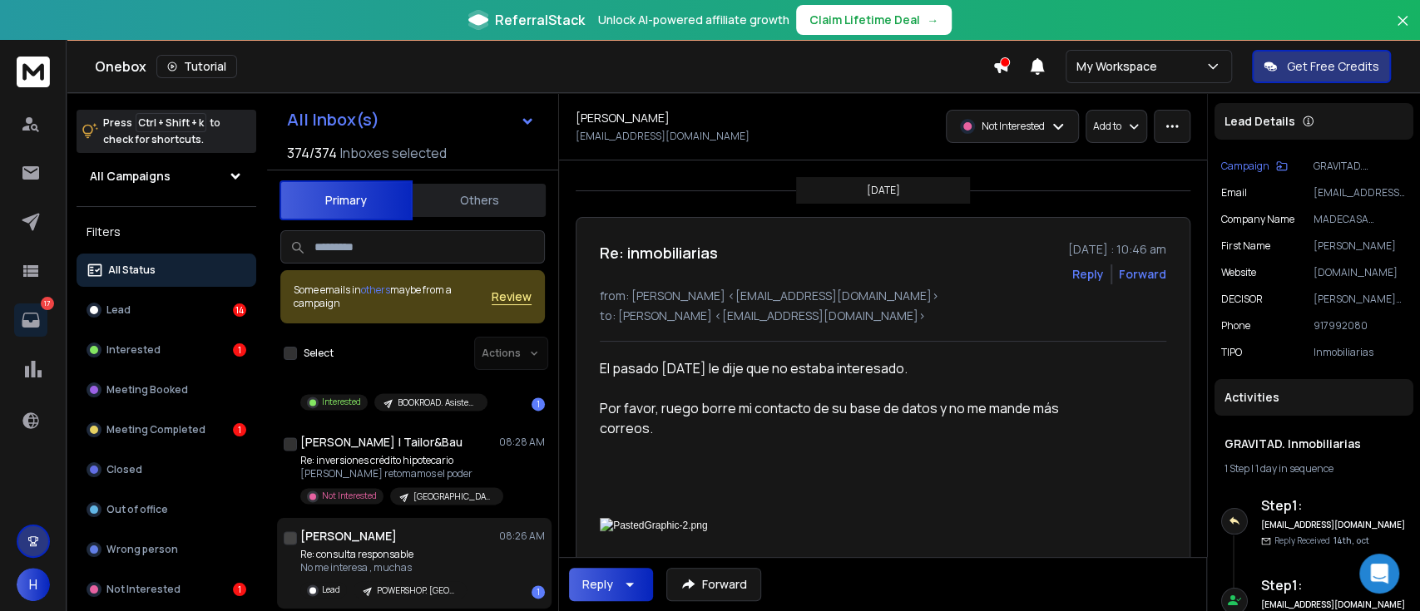
click at [378, 548] on p "Re: consulta responsable" at bounding box center [383, 554] width 166 height 13
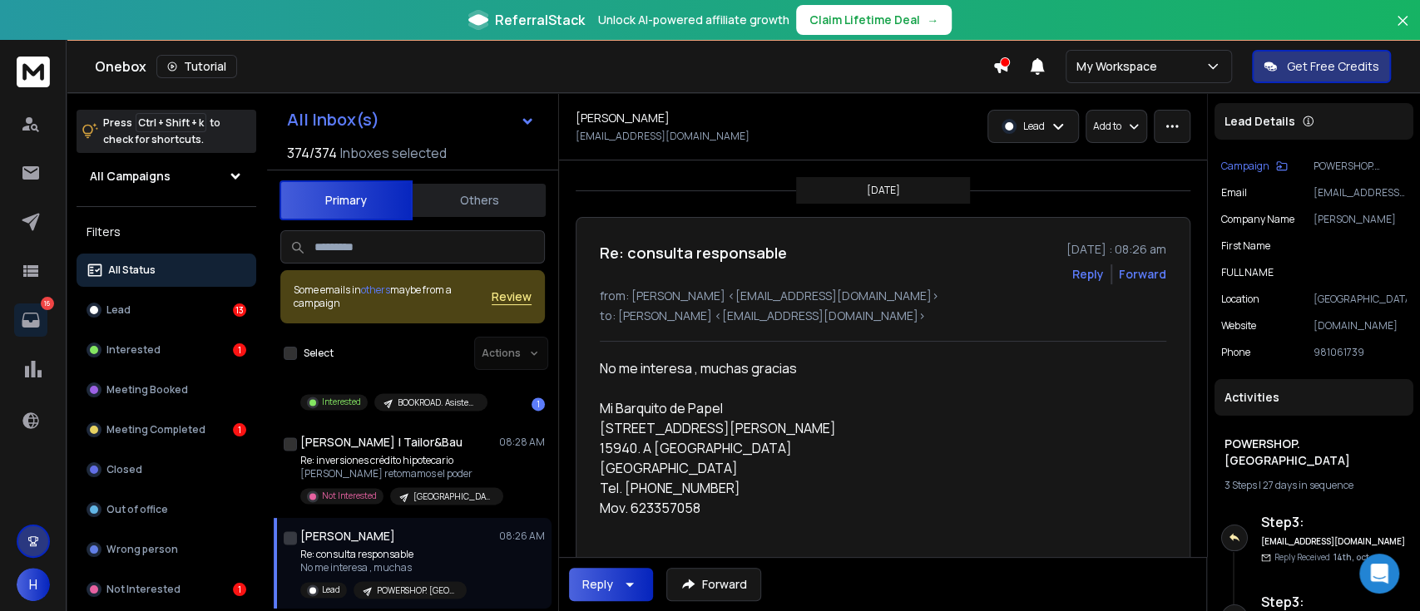
click at [1032, 125] on p "Lead" at bounding box center [1034, 126] width 22 height 13
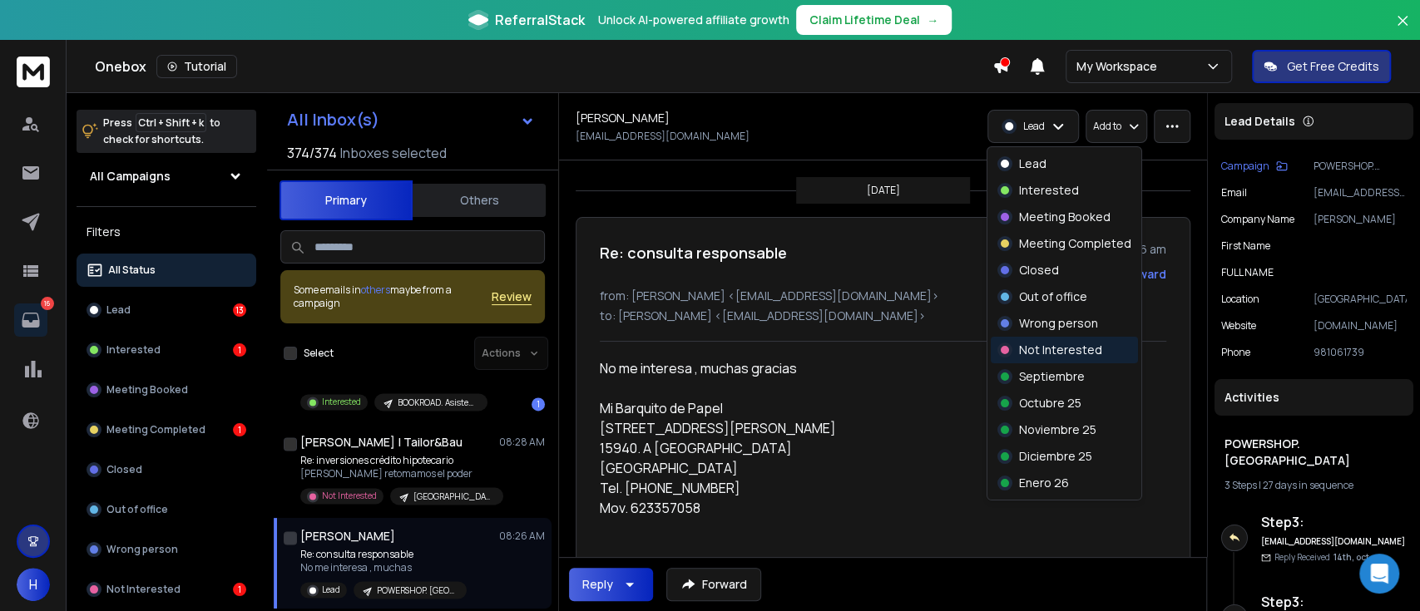
click at [1045, 348] on p "Not Interested" at bounding box center [1060, 350] width 83 height 17
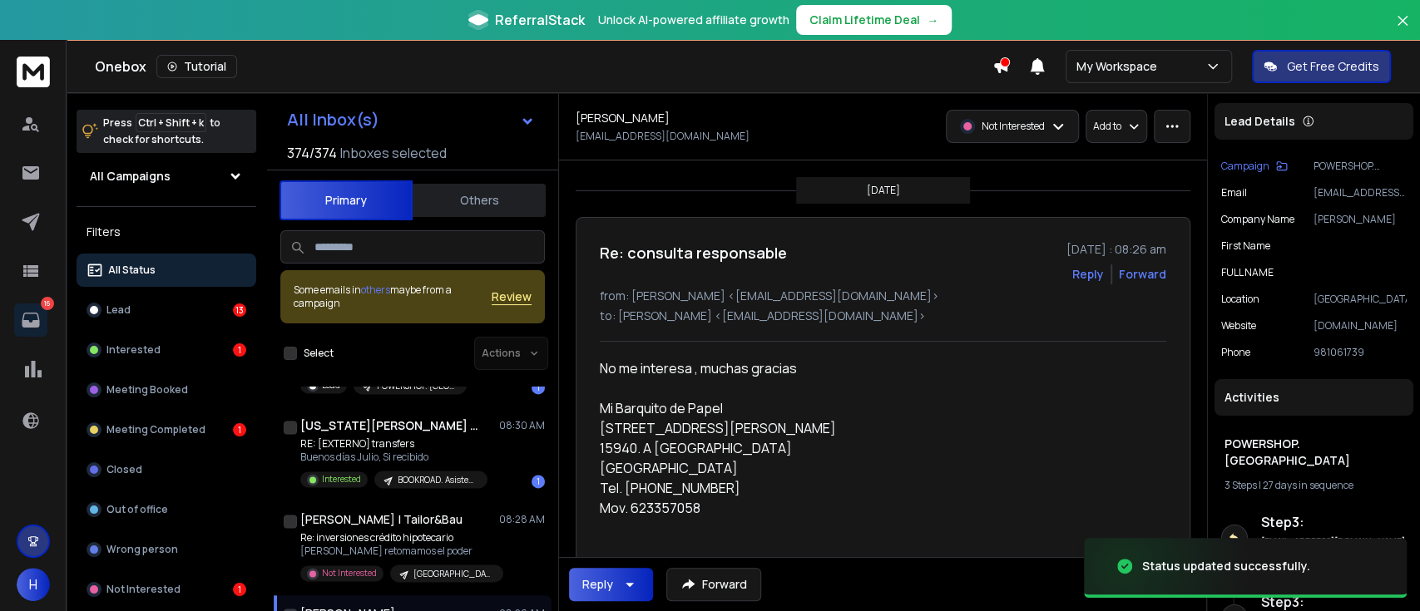
scroll to position [1663, 0]
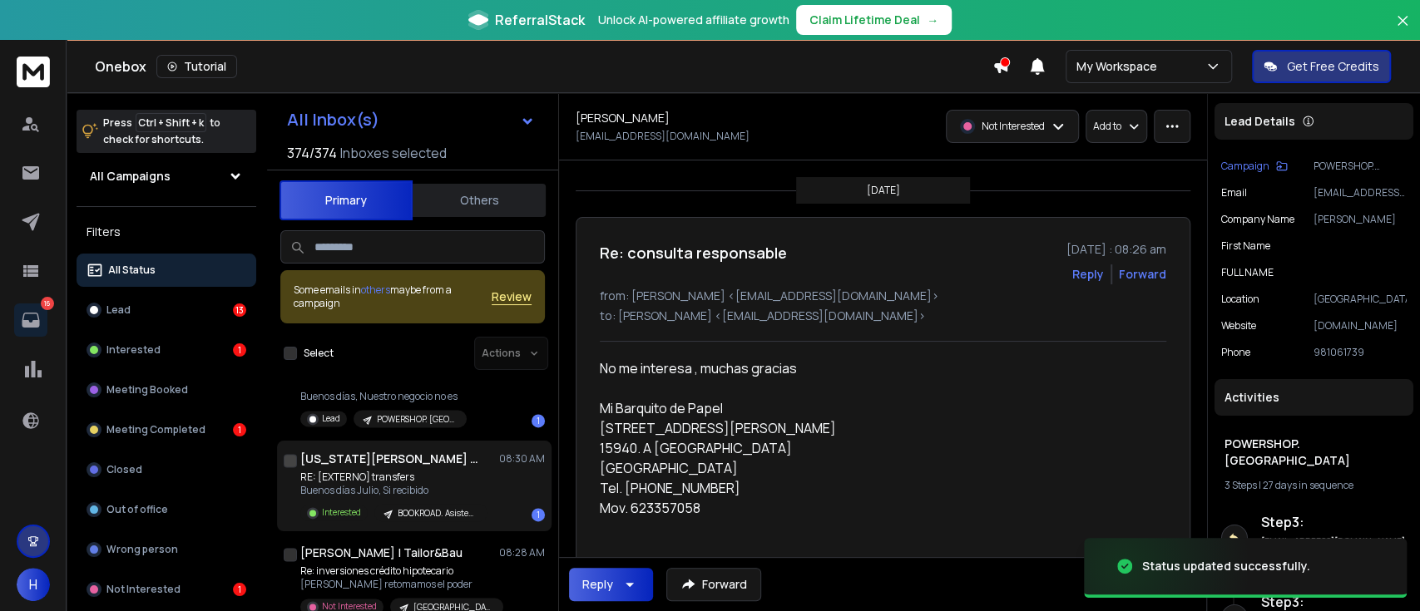
click at [432, 471] on p "RE: [EXTERNO] transfers" at bounding box center [393, 477] width 187 height 13
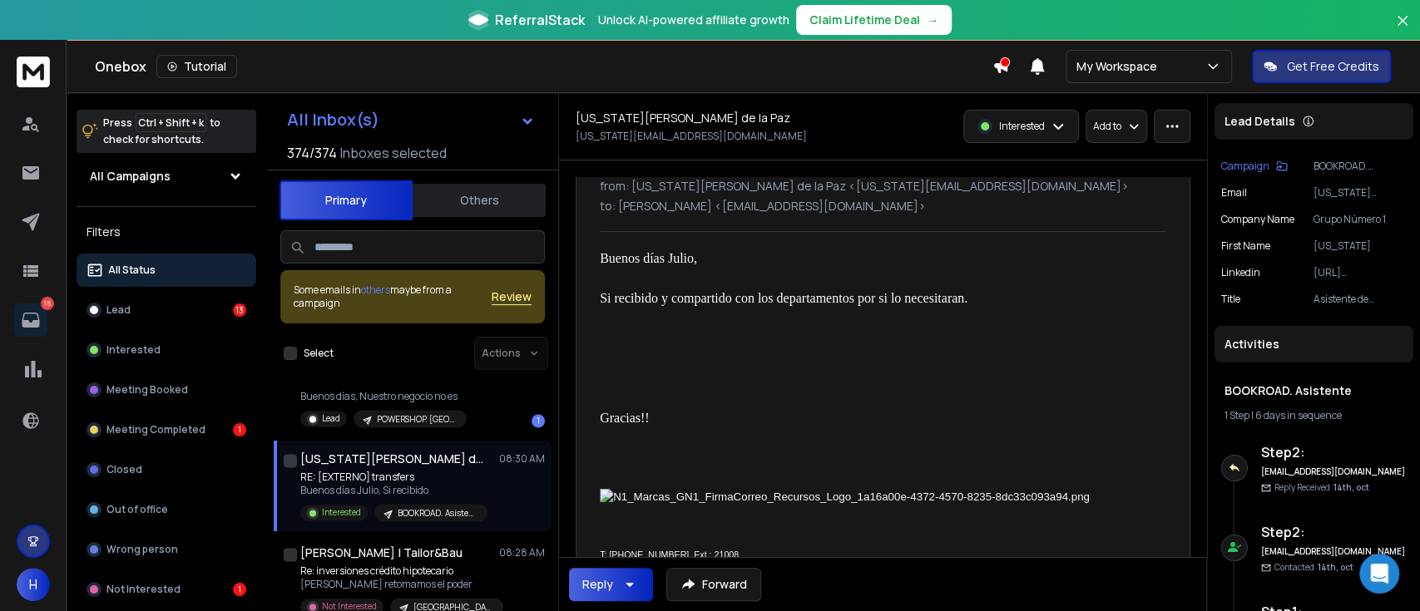
scroll to position [0, 0]
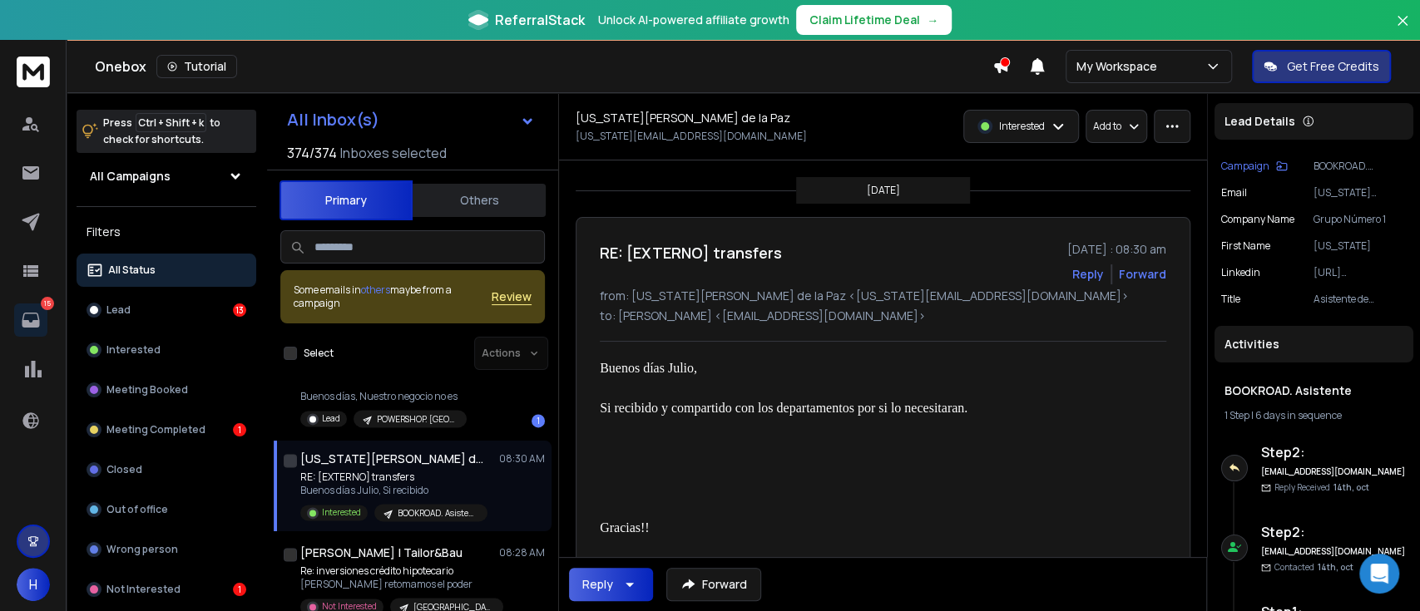
click at [1033, 136] on div "Interested" at bounding box center [1021, 127] width 114 height 32
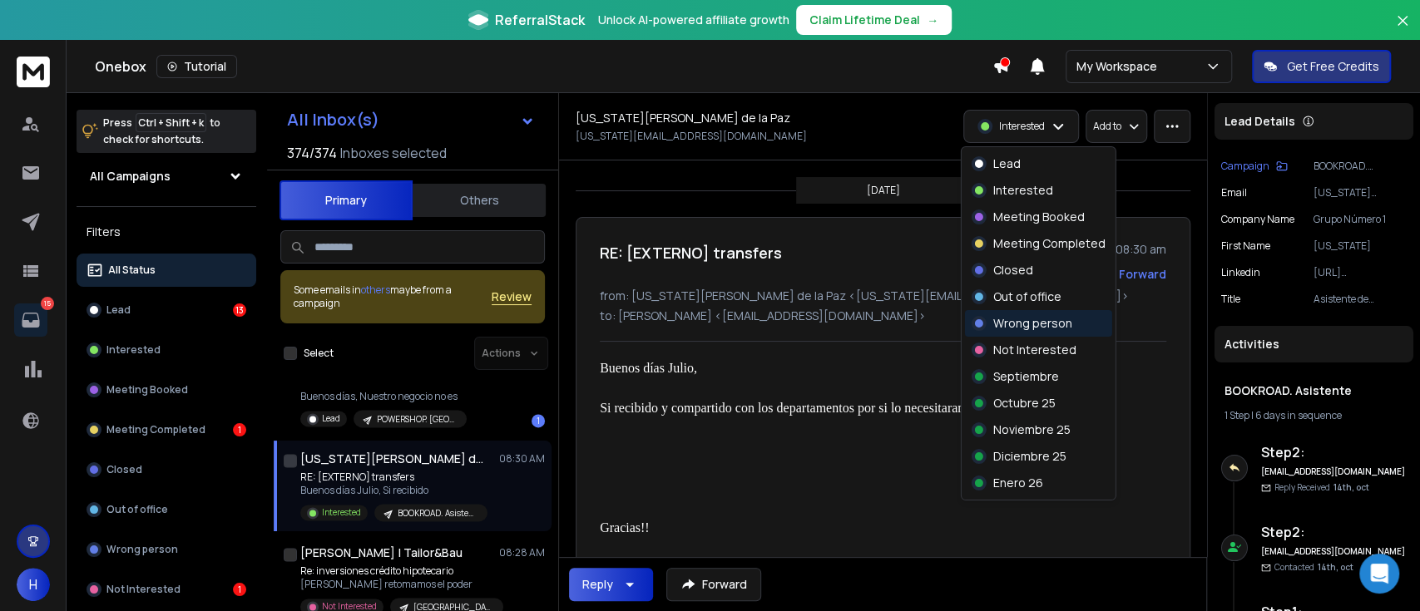
click at [1013, 336] on div "Wrong person" at bounding box center [1038, 323] width 147 height 27
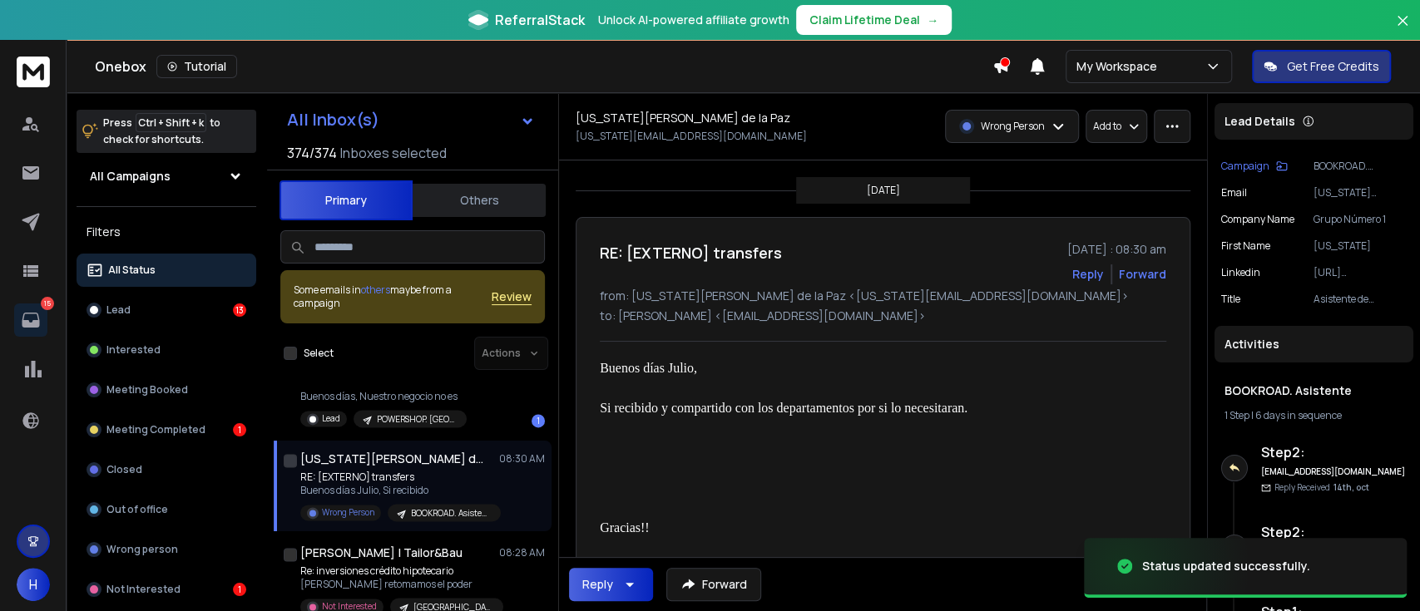
click at [1109, 134] on div "Add to" at bounding box center [1116, 127] width 60 height 32
click at [1003, 120] on p "Wrong Person" at bounding box center [1013, 126] width 64 height 13
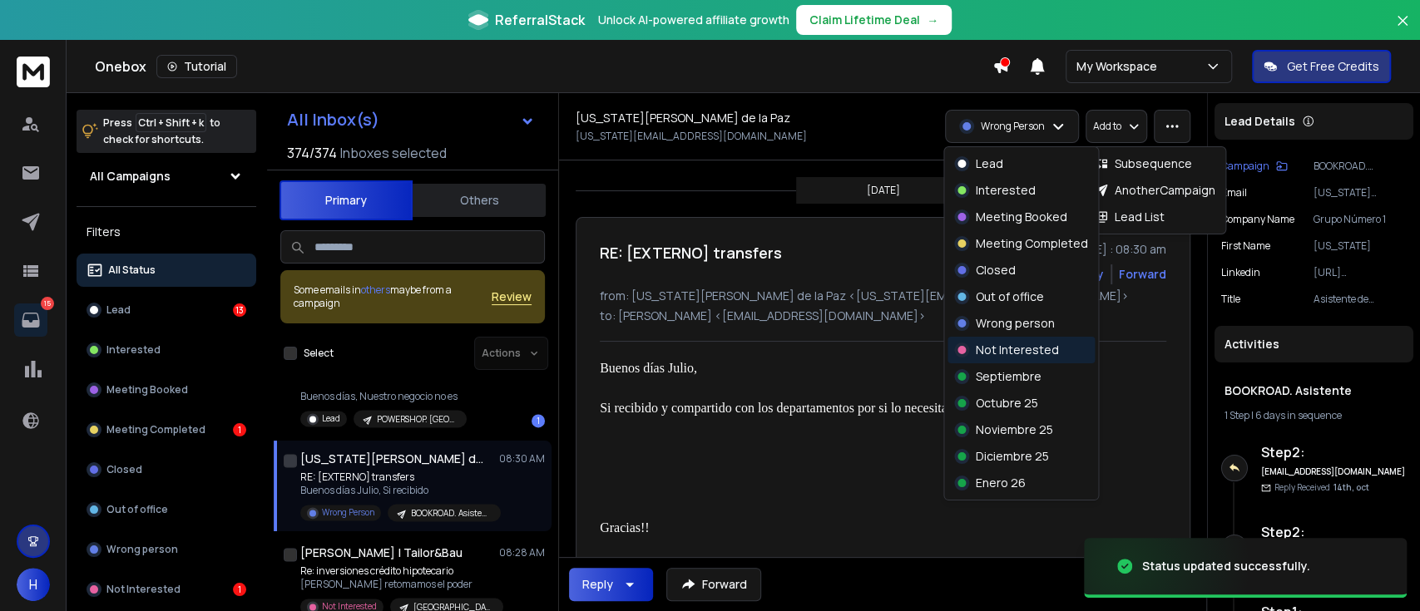
click at [995, 343] on p "Not Interested" at bounding box center [1017, 350] width 83 height 17
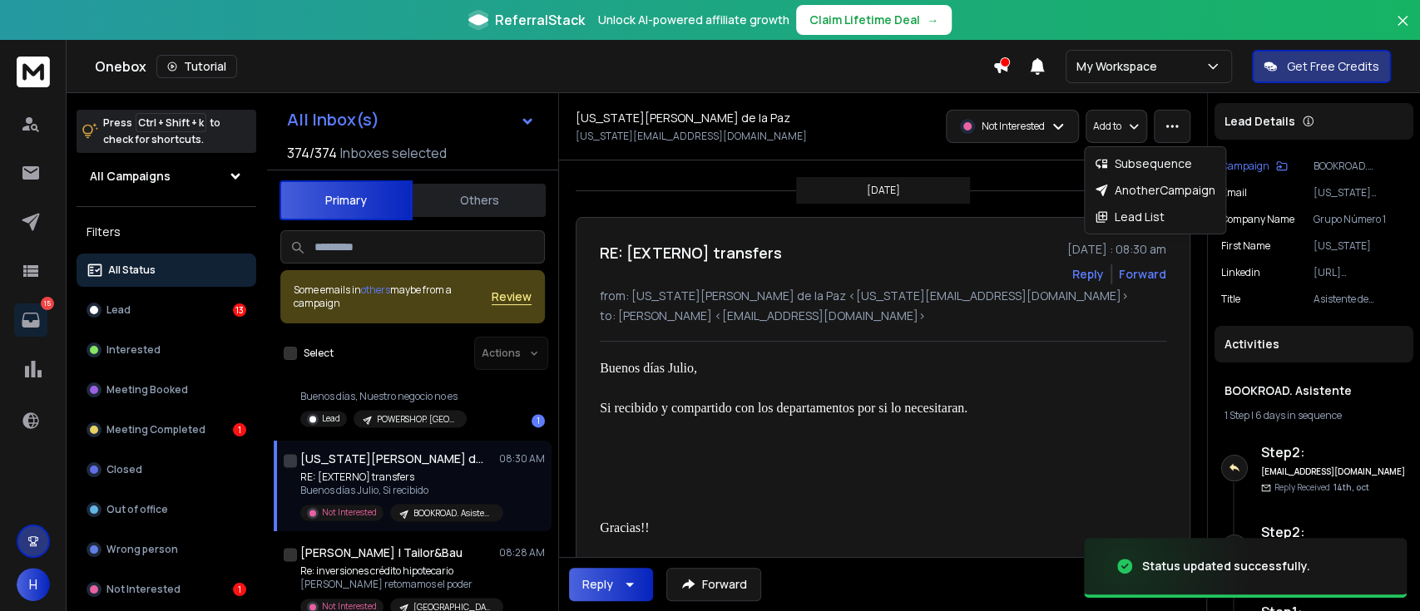
click at [1115, 123] on p "Add to" at bounding box center [1107, 126] width 28 height 13
click at [1109, 128] on p "Add to" at bounding box center [1107, 126] width 28 height 13
click at [1119, 161] on div "Subsequence" at bounding box center [1143, 164] width 97 height 17
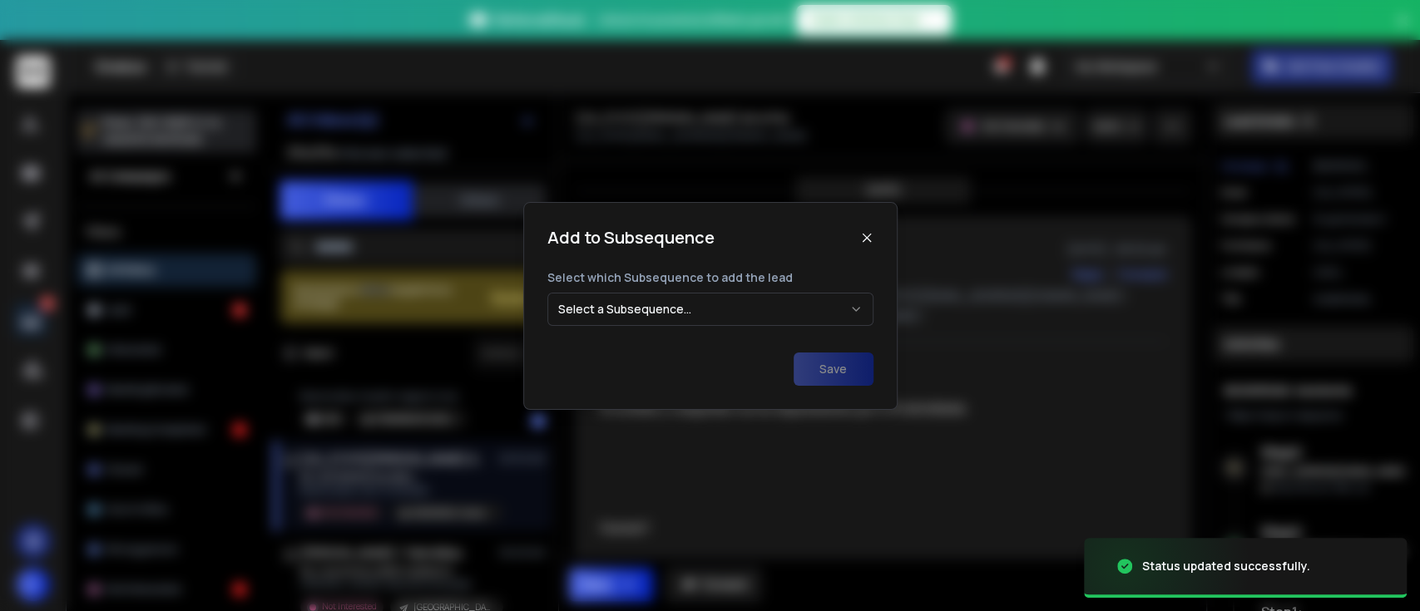
click at [687, 303] on button "Select a Subsequence..." at bounding box center [710, 309] width 326 height 33
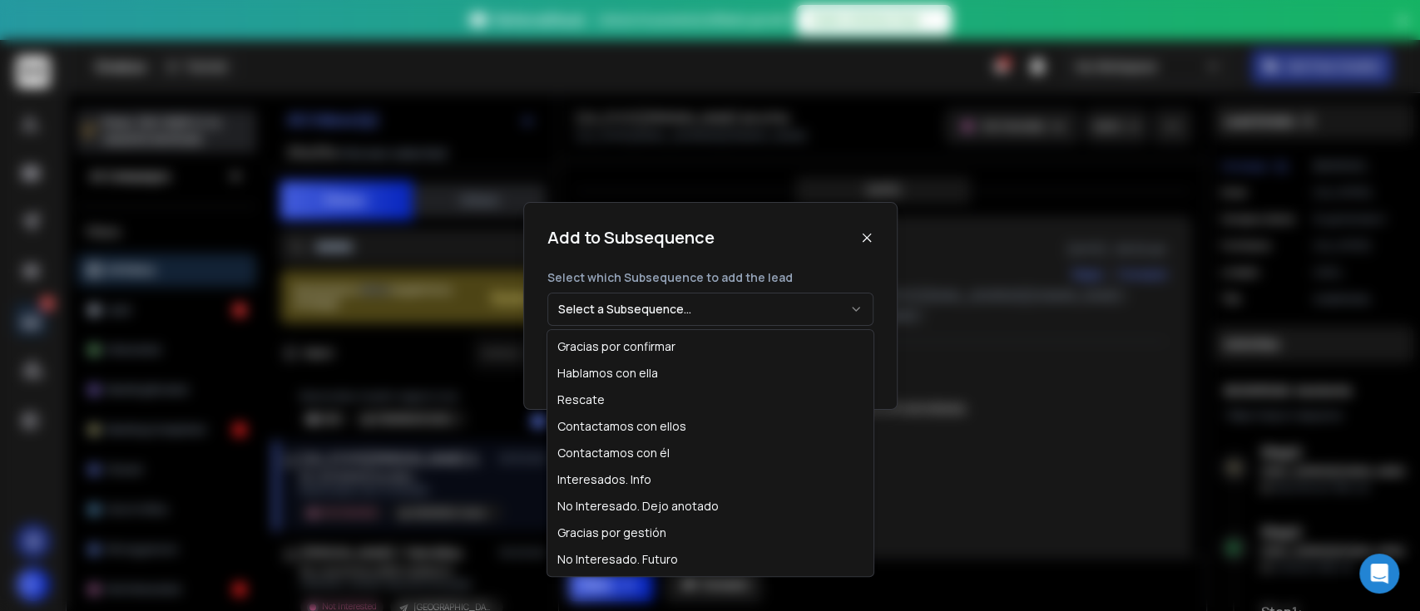
drag, startPoint x: 672, startPoint y: 556, endPoint x: 689, endPoint y: 511, distance: 47.9
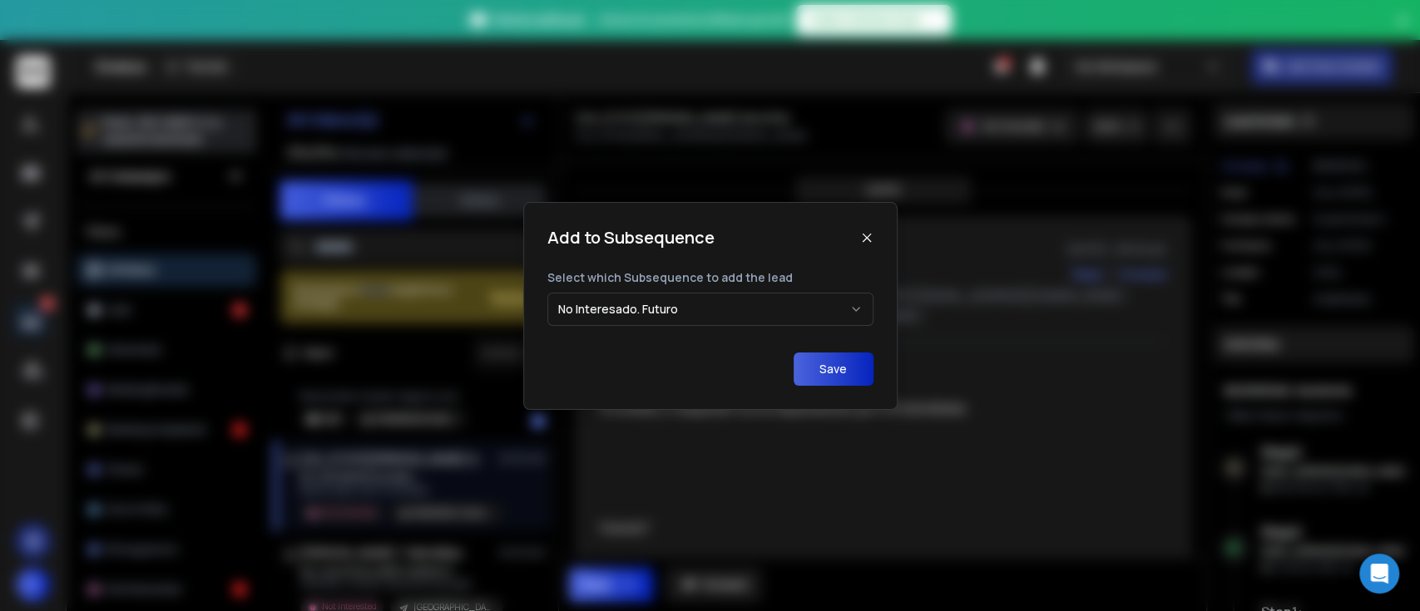
click at [833, 367] on button "Save" at bounding box center [833, 369] width 80 height 33
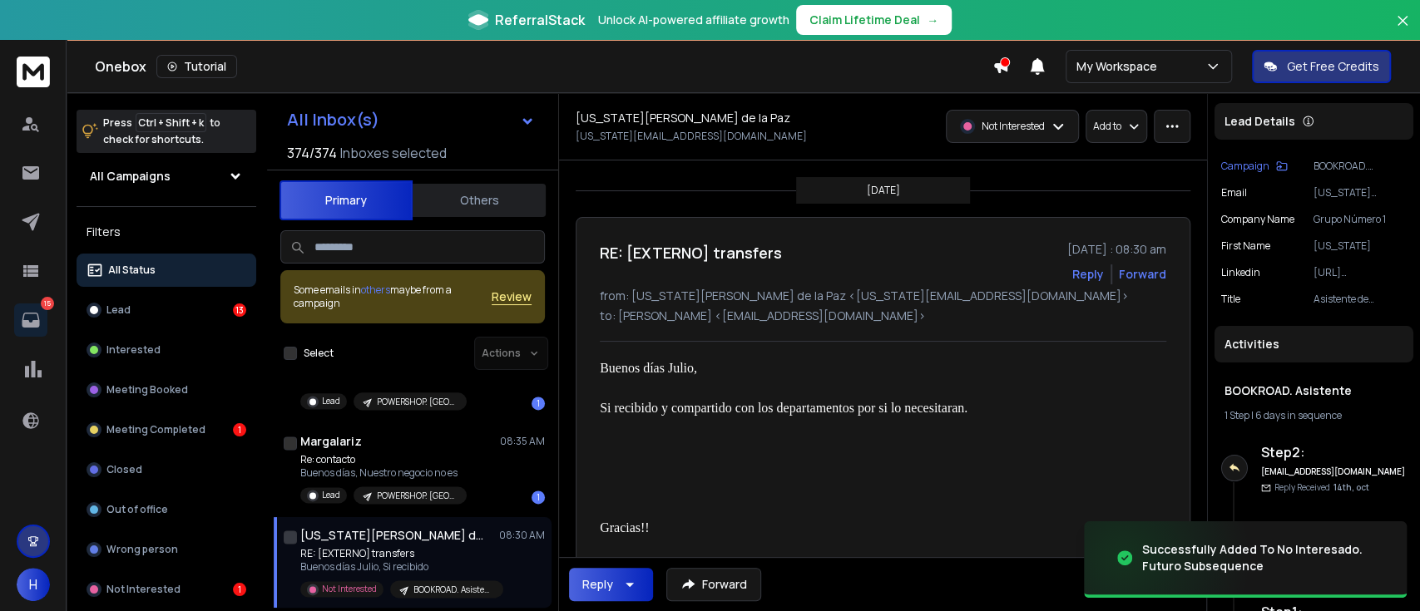
scroll to position [1552, 0]
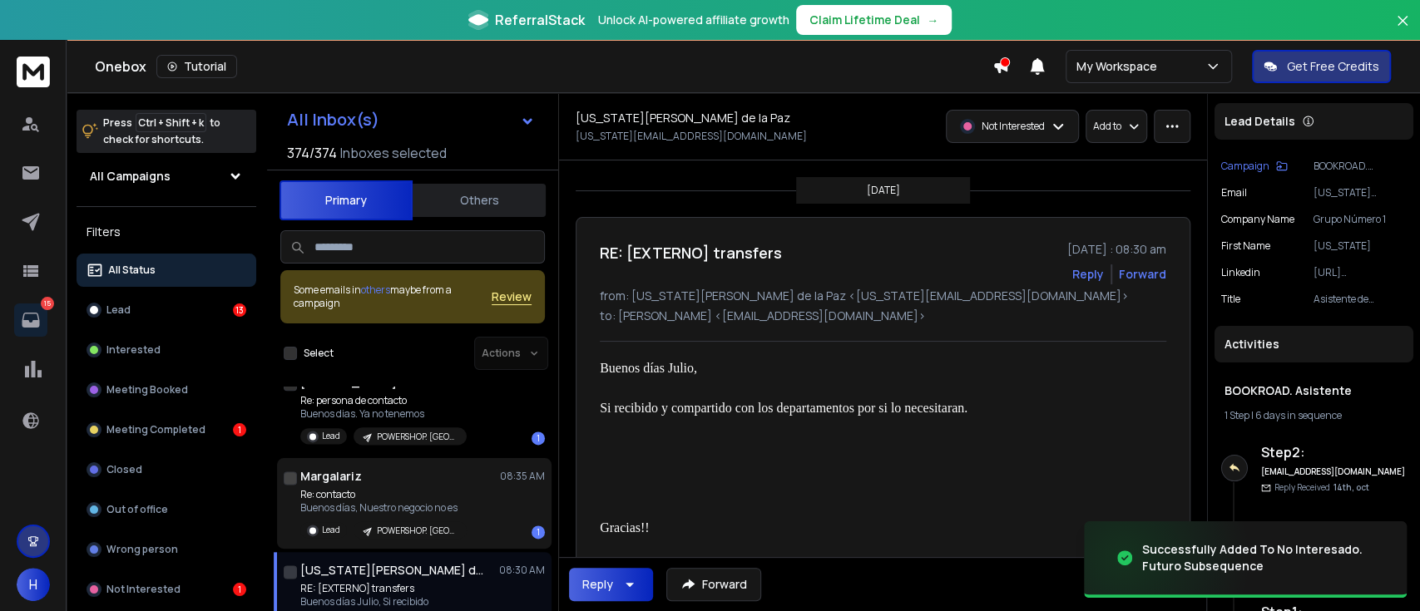
click at [425, 488] on p "Re: contacto" at bounding box center [383, 494] width 166 height 13
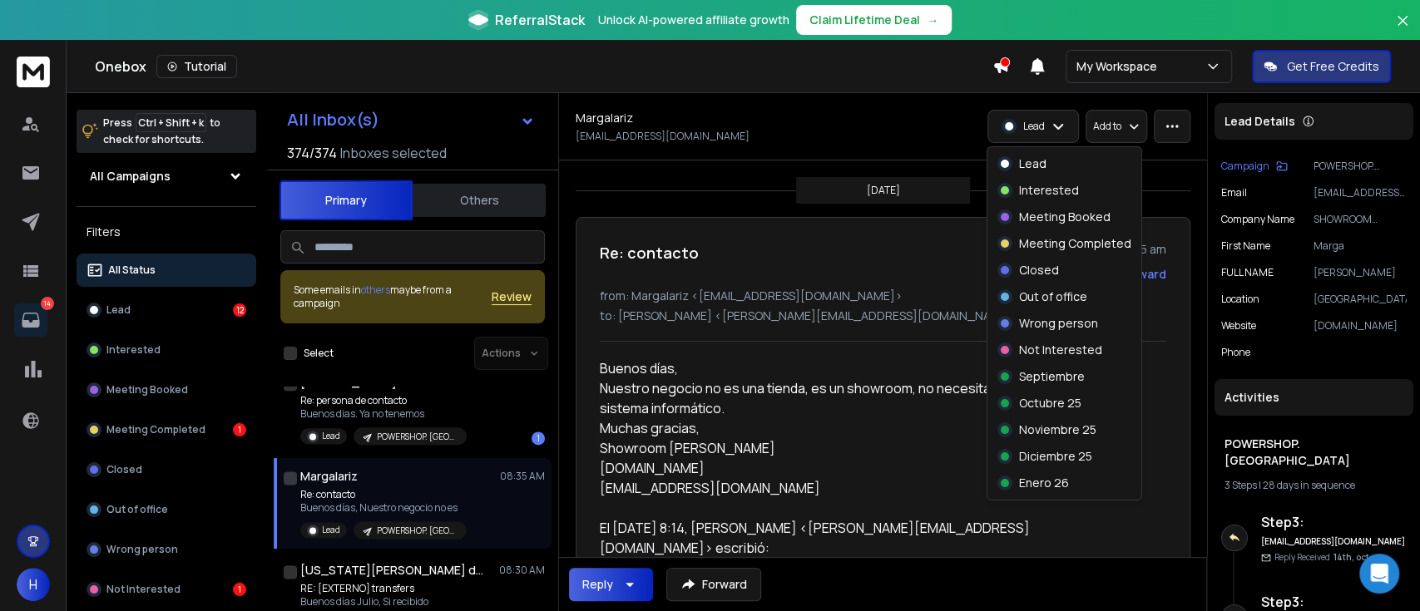
click at [1026, 136] on div "Lead" at bounding box center [1033, 127] width 90 height 32
click at [1062, 353] on p "Not Interested" at bounding box center [1060, 350] width 83 height 17
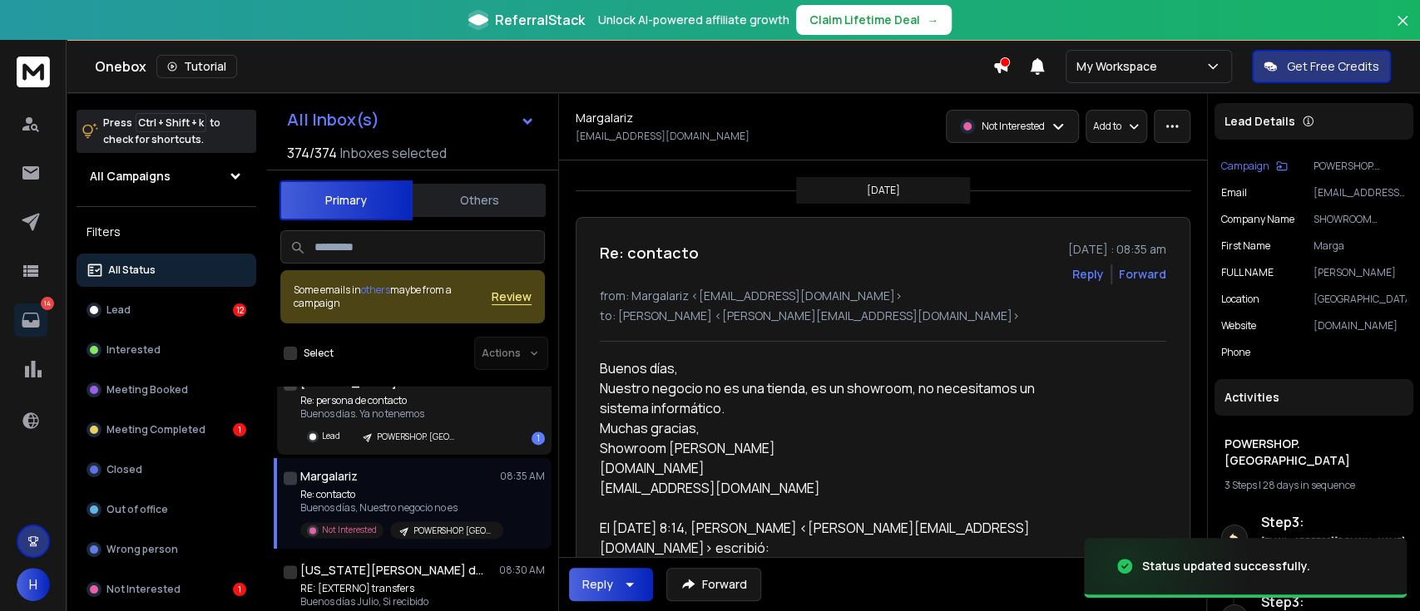
click at [442, 408] on p "Buenos dias. Ya no tenemos" at bounding box center [383, 414] width 166 height 13
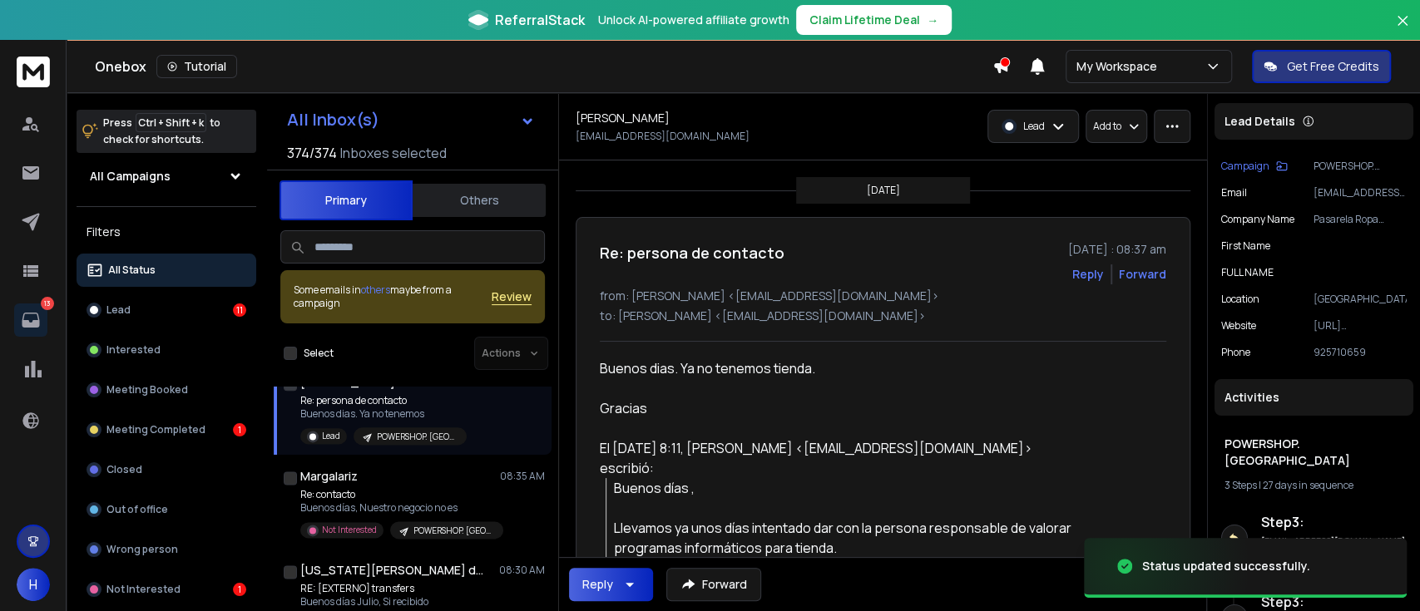
click at [1038, 129] on p "Lead" at bounding box center [1034, 126] width 22 height 13
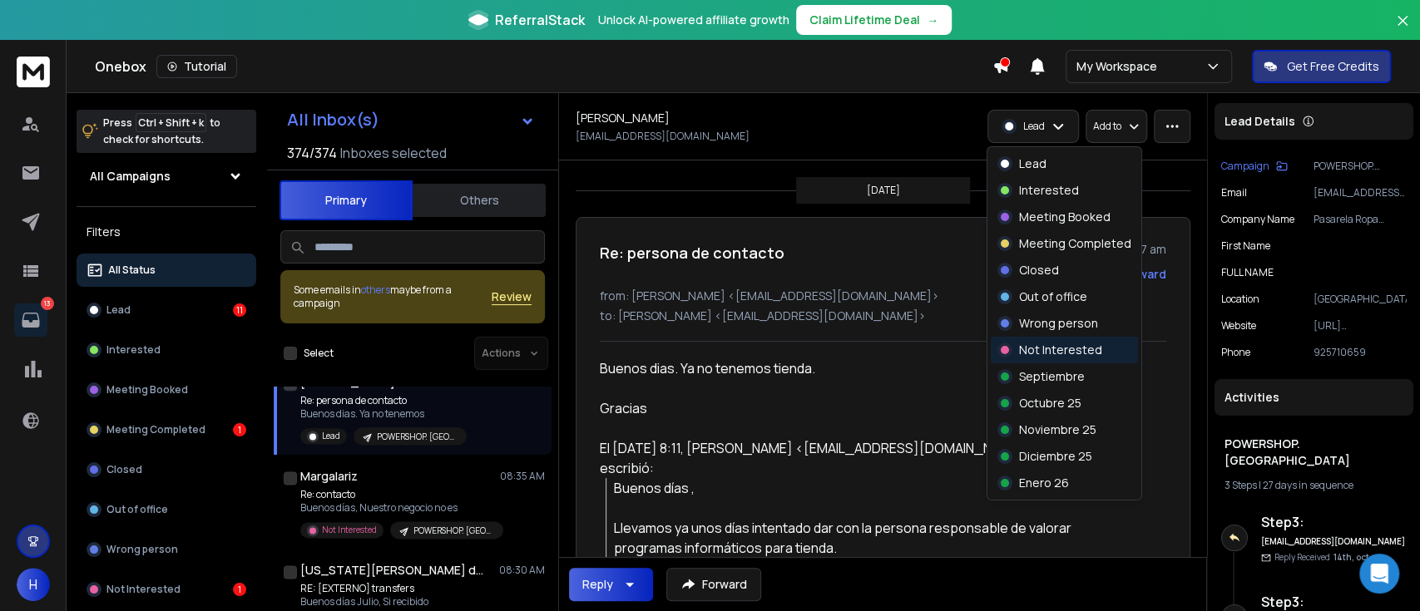
click at [1044, 342] on p "Not Interested" at bounding box center [1060, 350] width 83 height 17
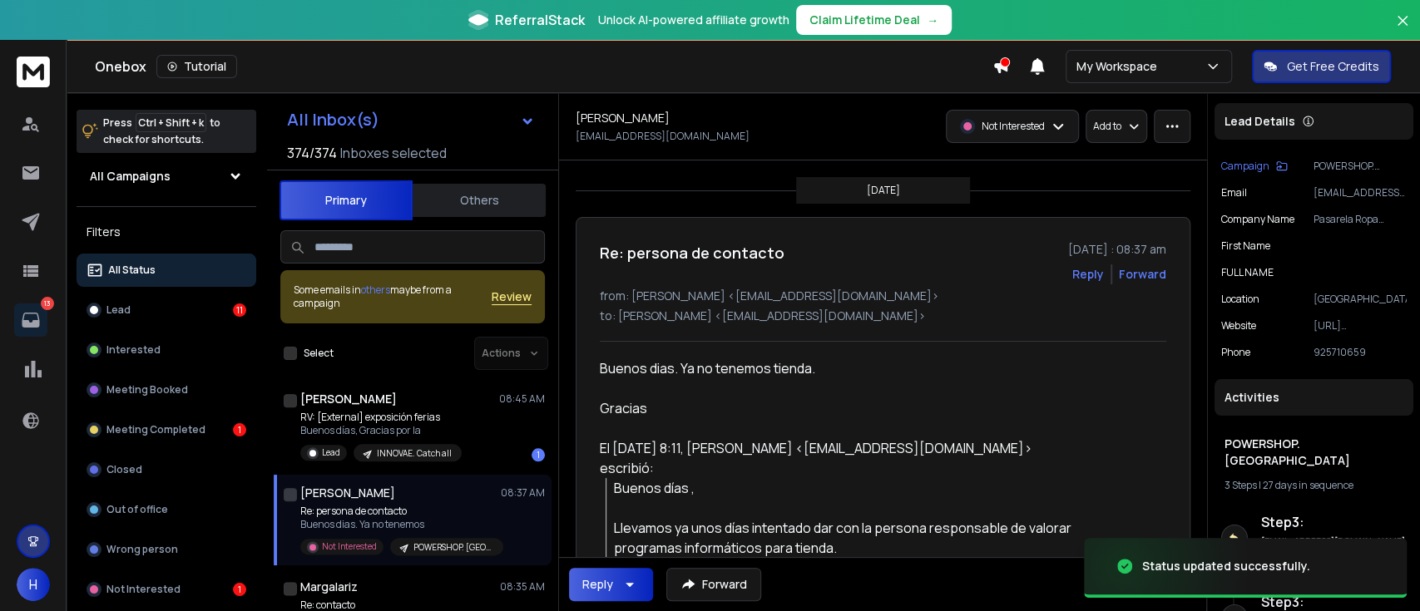
scroll to position [1331, 0]
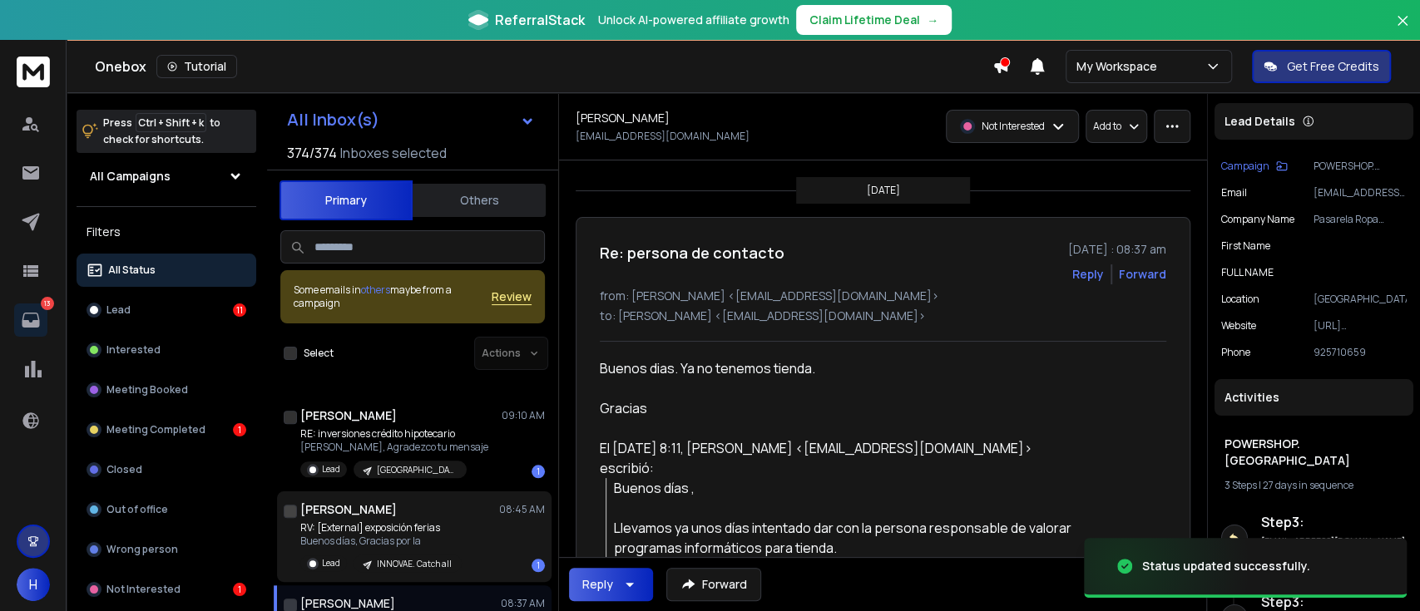
click at [429, 521] on p "RV: [External] exposición ferias" at bounding box center [380, 527] width 161 height 13
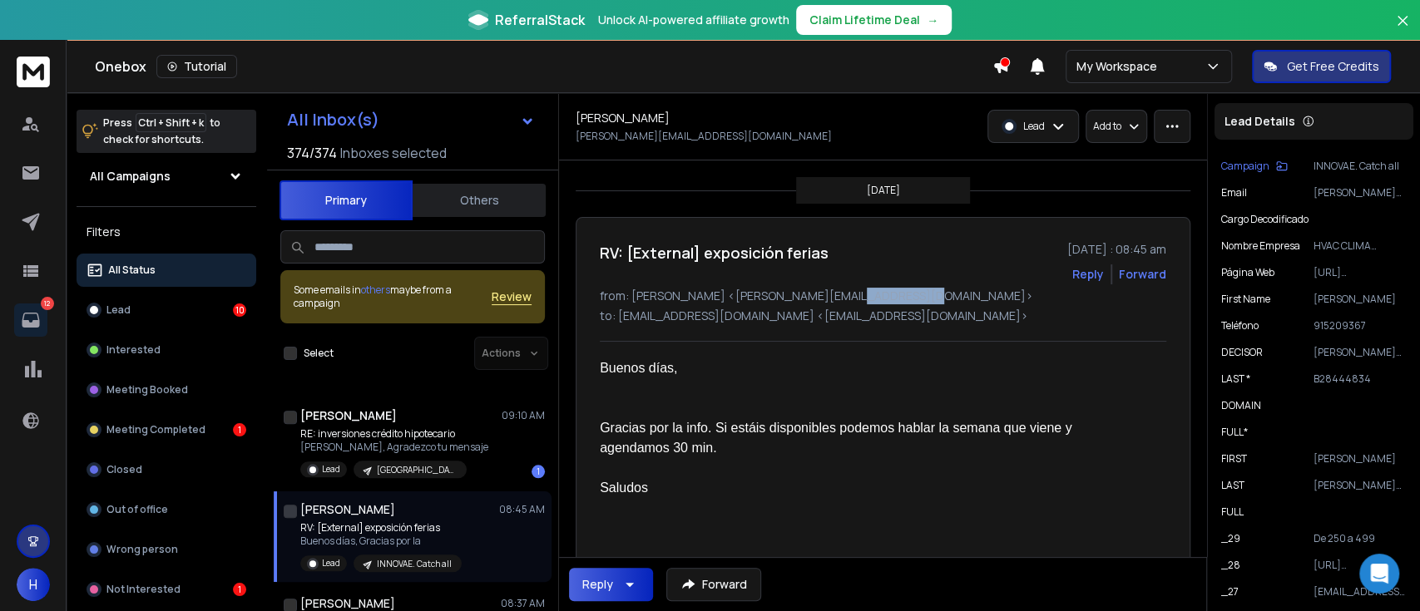
drag, startPoint x: 883, startPoint y: 294, endPoint x: 828, endPoint y: 296, distance: 55.7
click at [828, 296] on p "from: Jiménez, Antonia <antonia.jimenez@carrier.com>" at bounding box center [883, 296] width 566 height 17
copy p "carrier.com"
click at [1349, 253] on p "HVAC CLIMA SERVICIO Y CONTROLES IBERIA" at bounding box center [1359, 246] width 93 height 13
click at [1353, 191] on p "eugenio.merino@carrier.com" at bounding box center [1359, 192] width 93 height 13
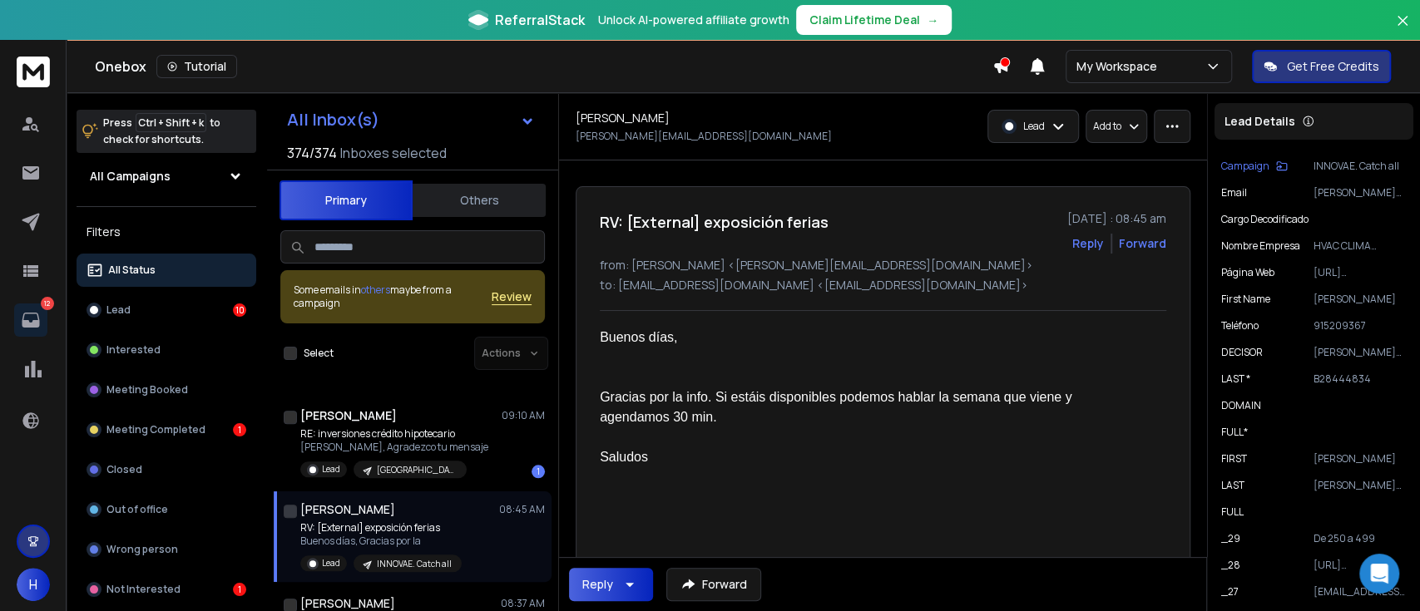
scroll to position [0, 0]
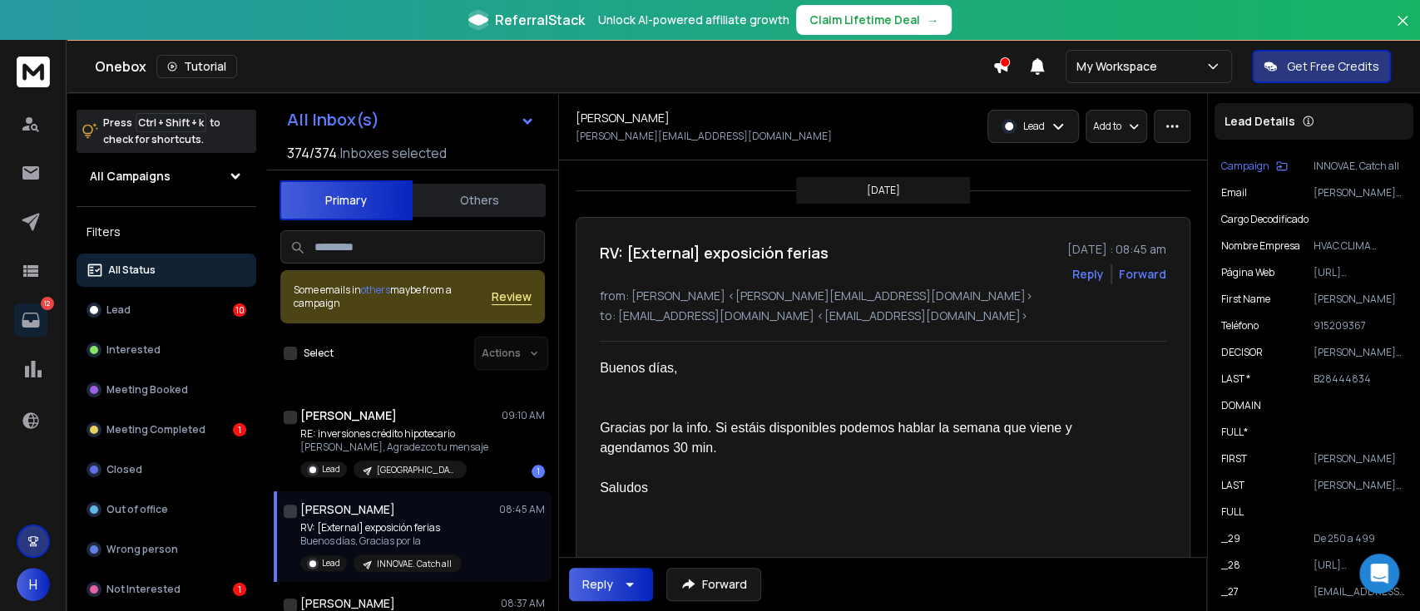
click at [626, 590] on icon "button" at bounding box center [630, 585] width 20 height 20
click at [611, 546] on p "Reply All" at bounding box center [620, 542] width 46 height 17
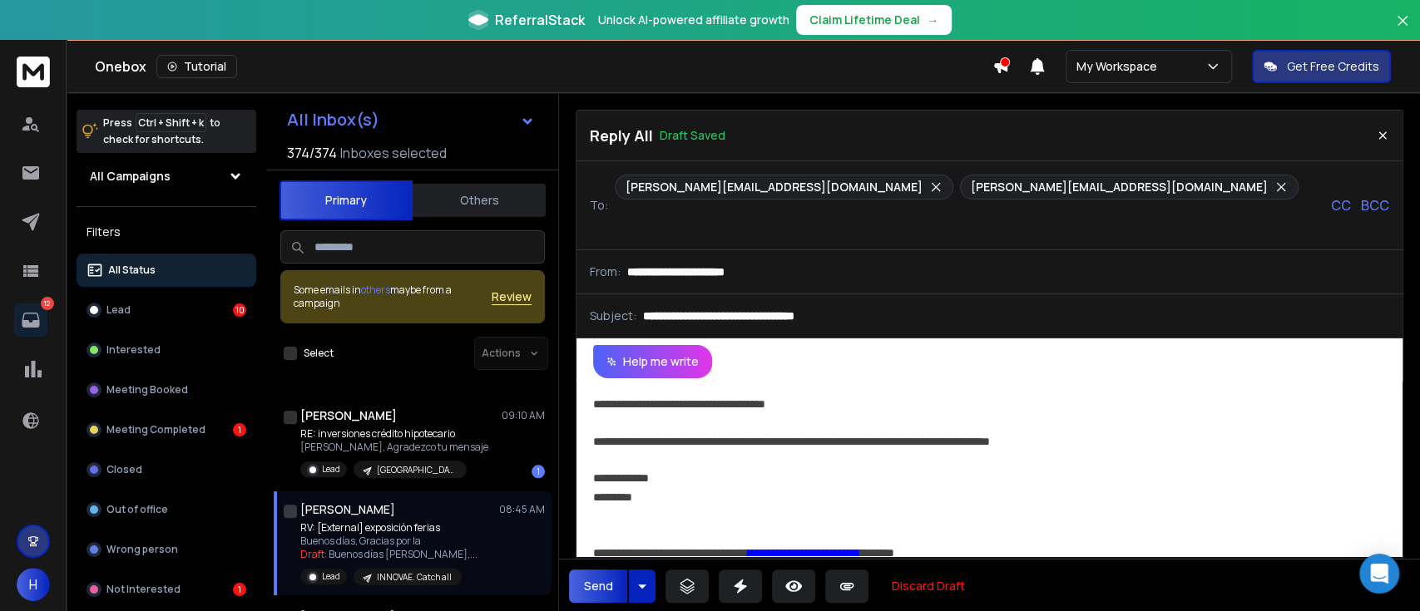
click at [1016, 432] on div "**********" at bounding box center [978, 441] width 771 height 18
click at [599, 587] on button "Send" at bounding box center [598, 586] width 58 height 33
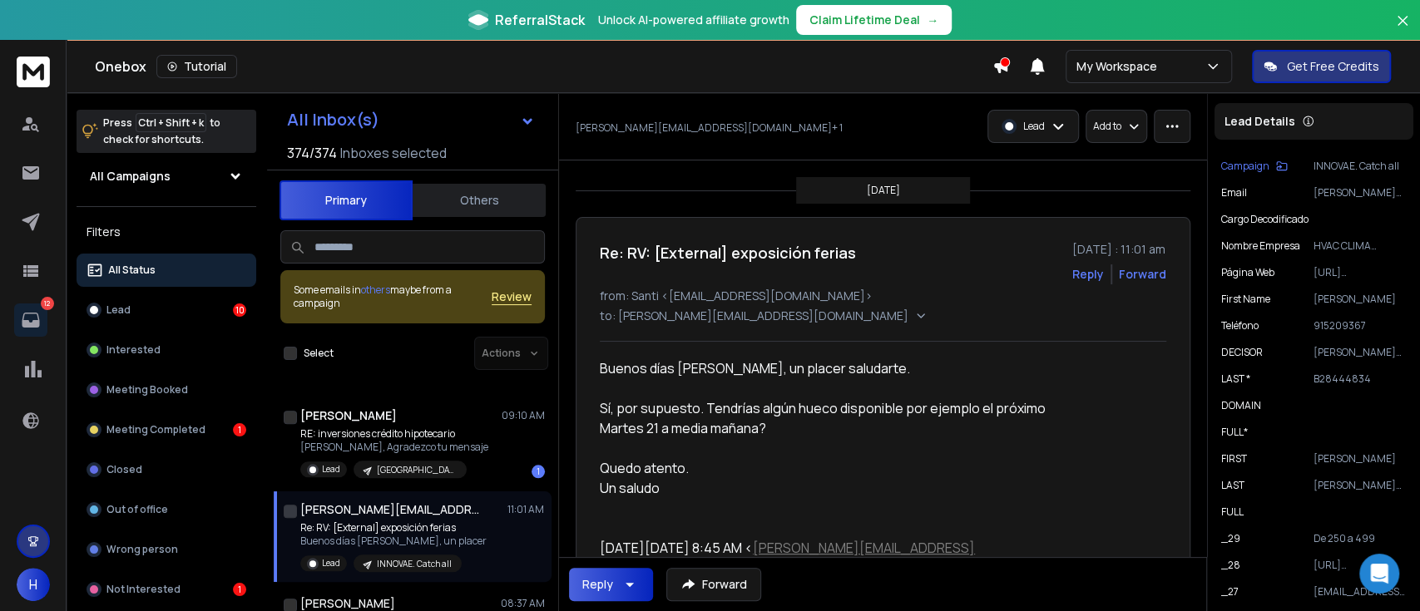
click at [1030, 137] on div "Lead" at bounding box center [1033, 127] width 90 height 32
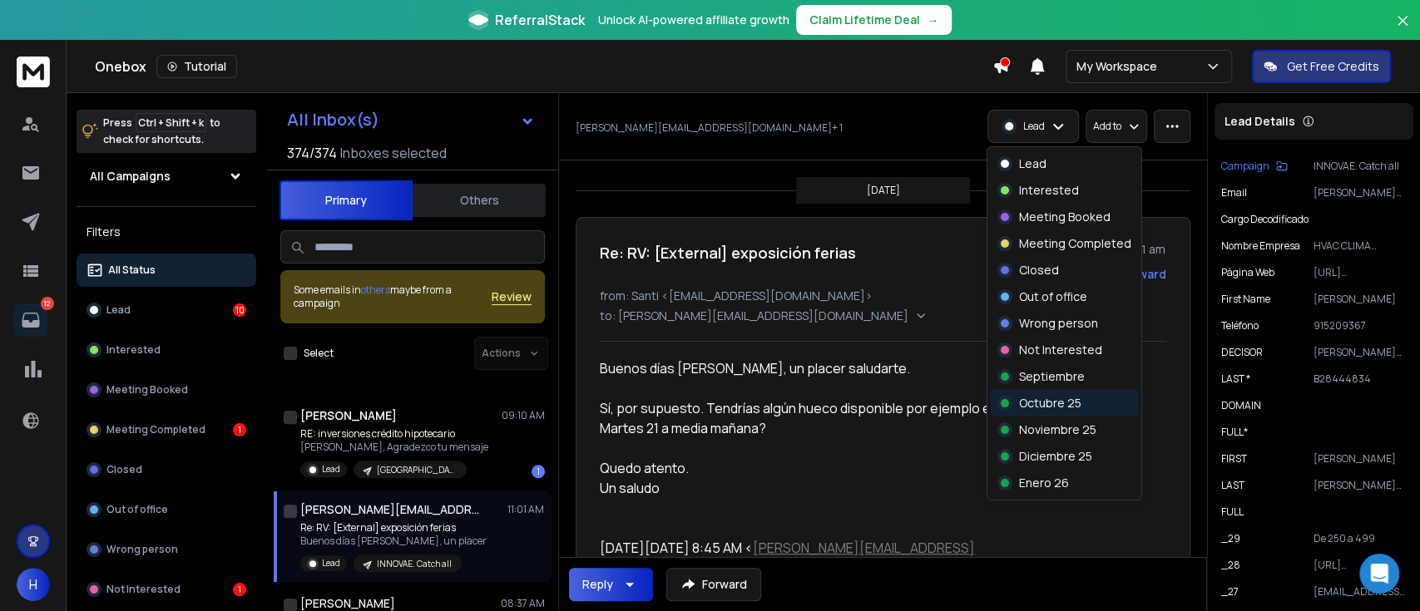
click at [1039, 400] on p "Octubre 25" at bounding box center [1050, 403] width 62 height 17
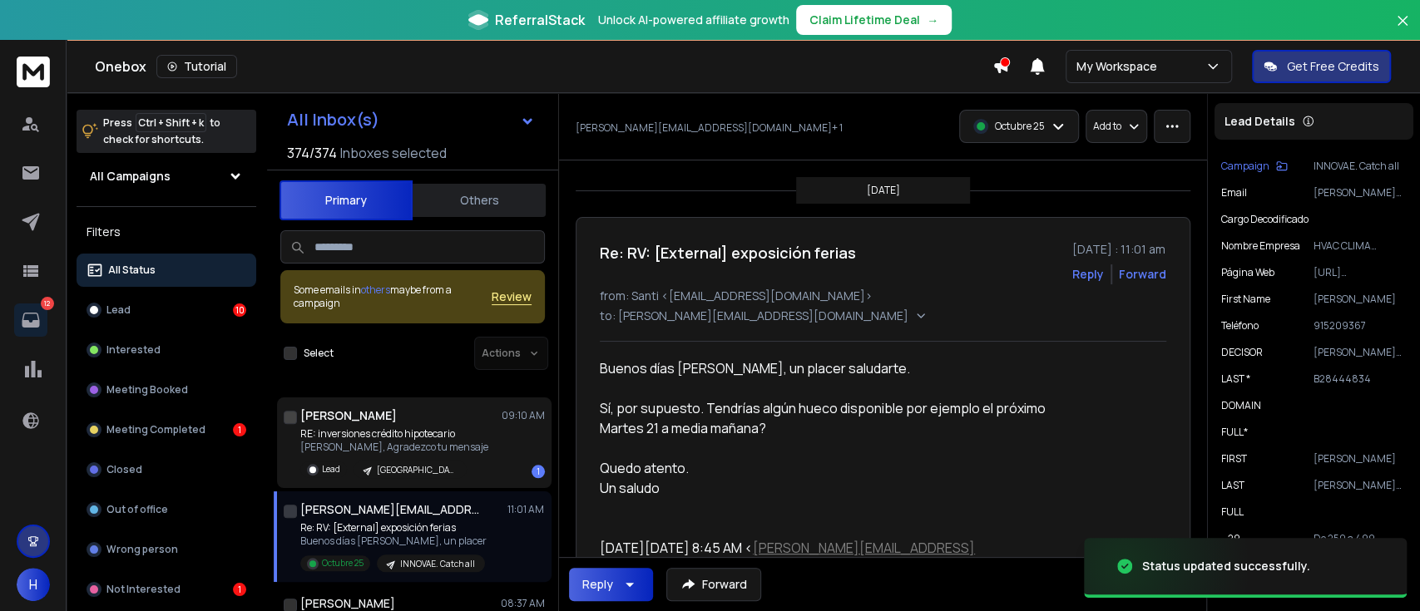
click at [421, 427] on p "RE: inversiones crédito hipotecario" at bounding box center [394, 433] width 188 height 13
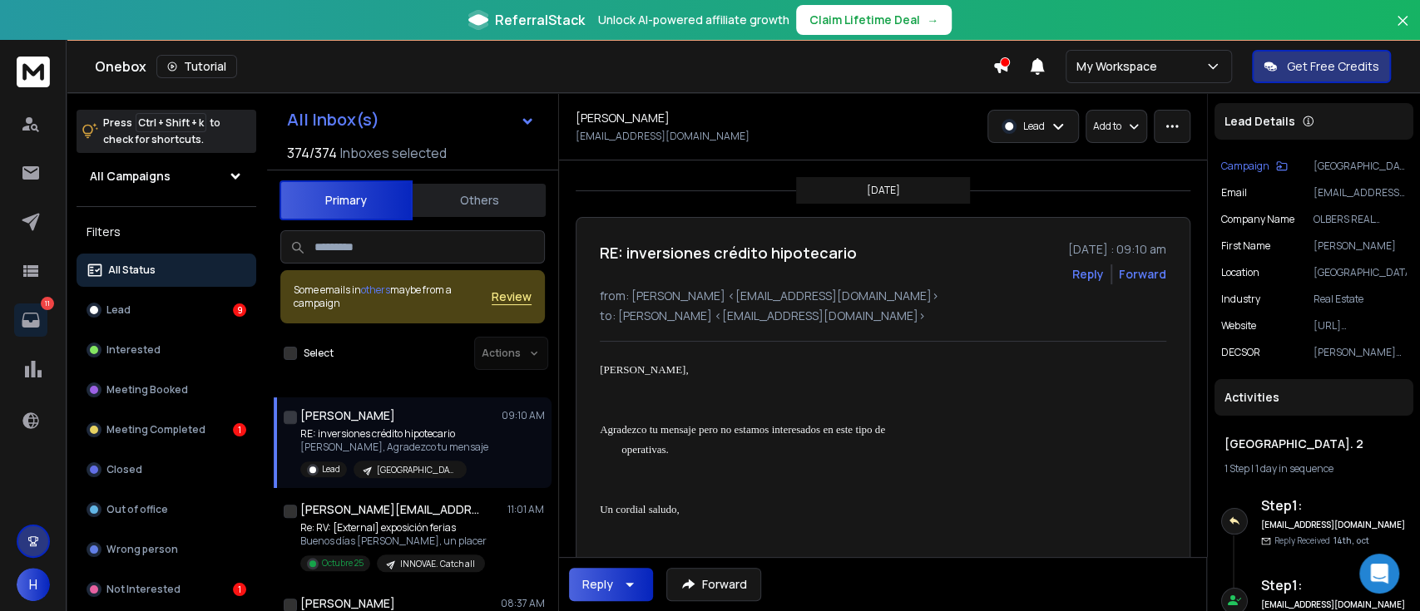
click at [1033, 131] on p "Lead" at bounding box center [1034, 126] width 22 height 13
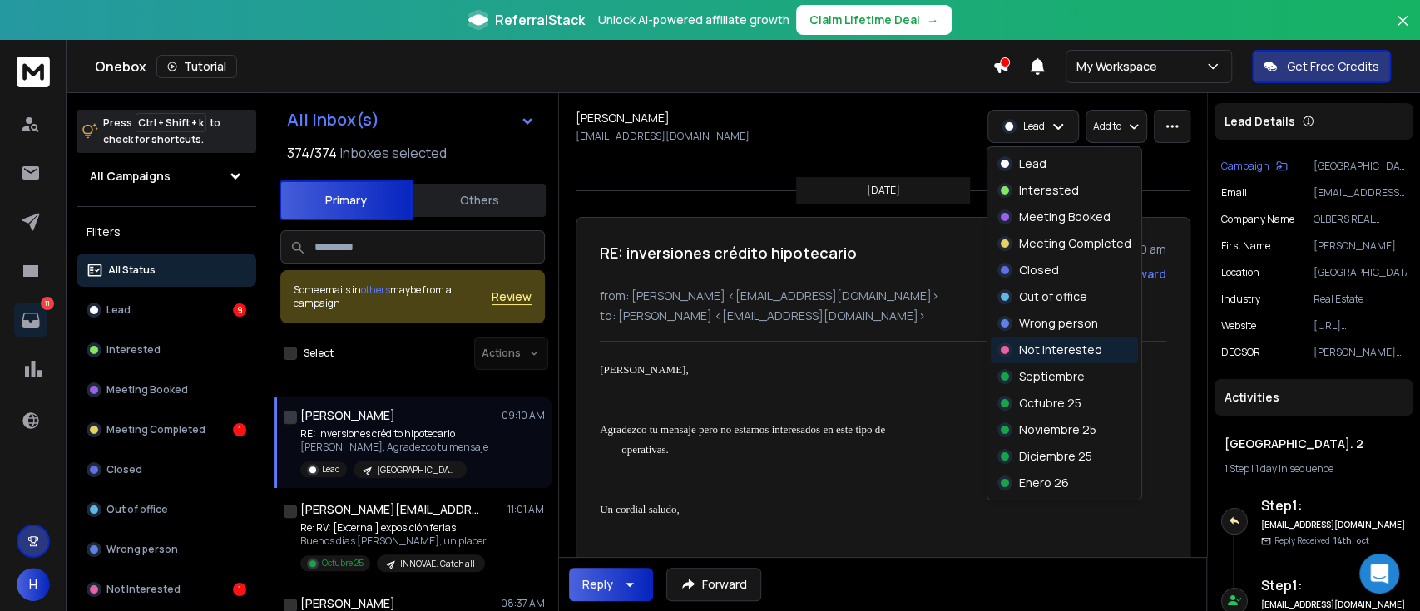
click at [1040, 349] on p "Not Interested" at bounding box center [1060, 350] width 83 height 17
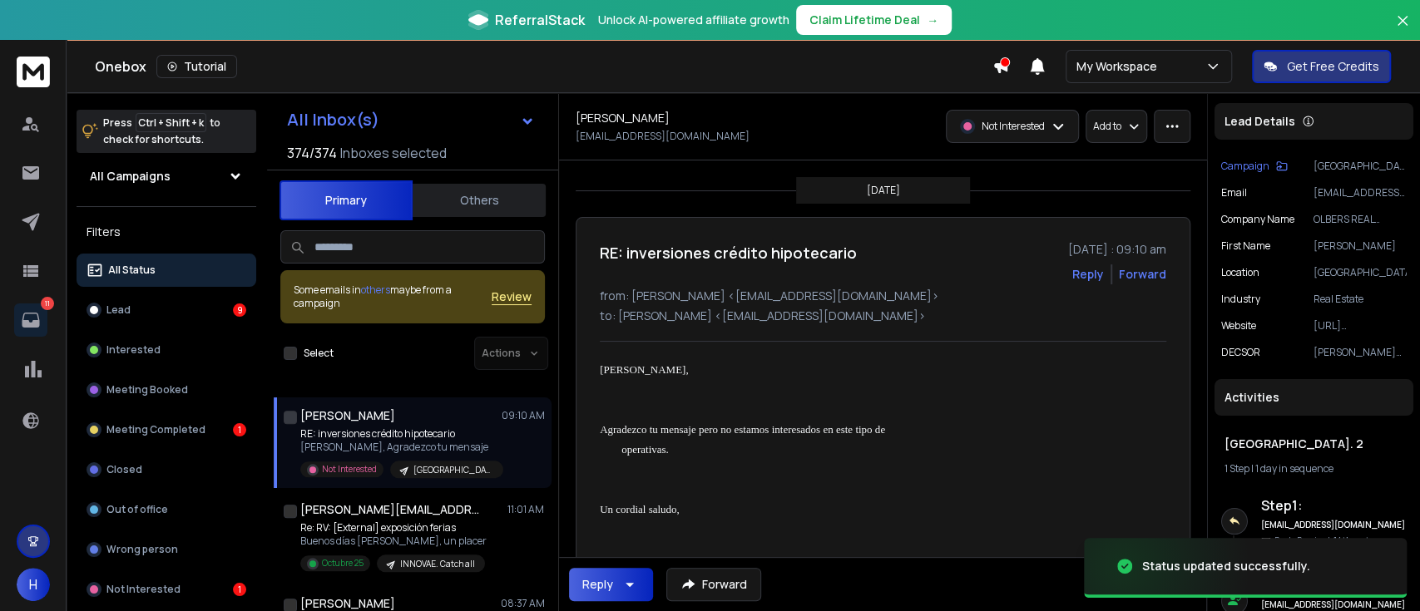
click at [1113, 131] on p "Add to" at bounding box center [1107, 126] width 28 height 13
click at [1126, 157] on div "Subsequence" at bounding box center [1143, 164] width 97 height 17
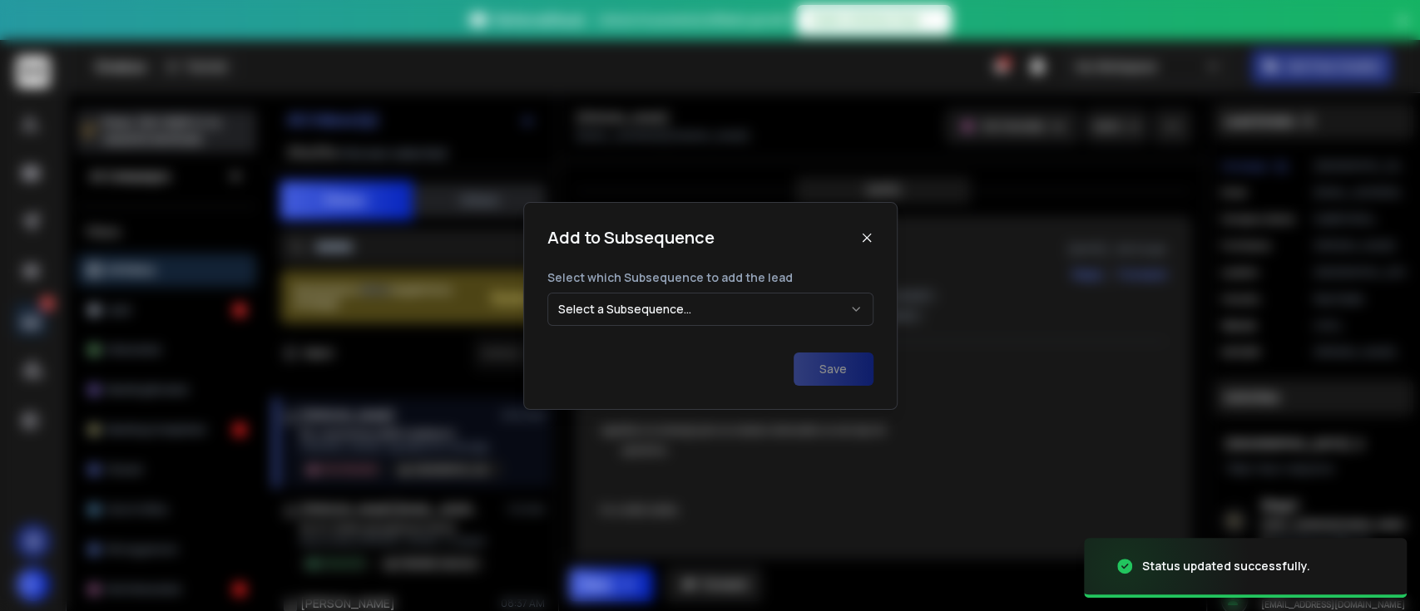
click at [567, 303] on button "Select a Subsequence..." at bounding box center [710, 309] width 326 height 33
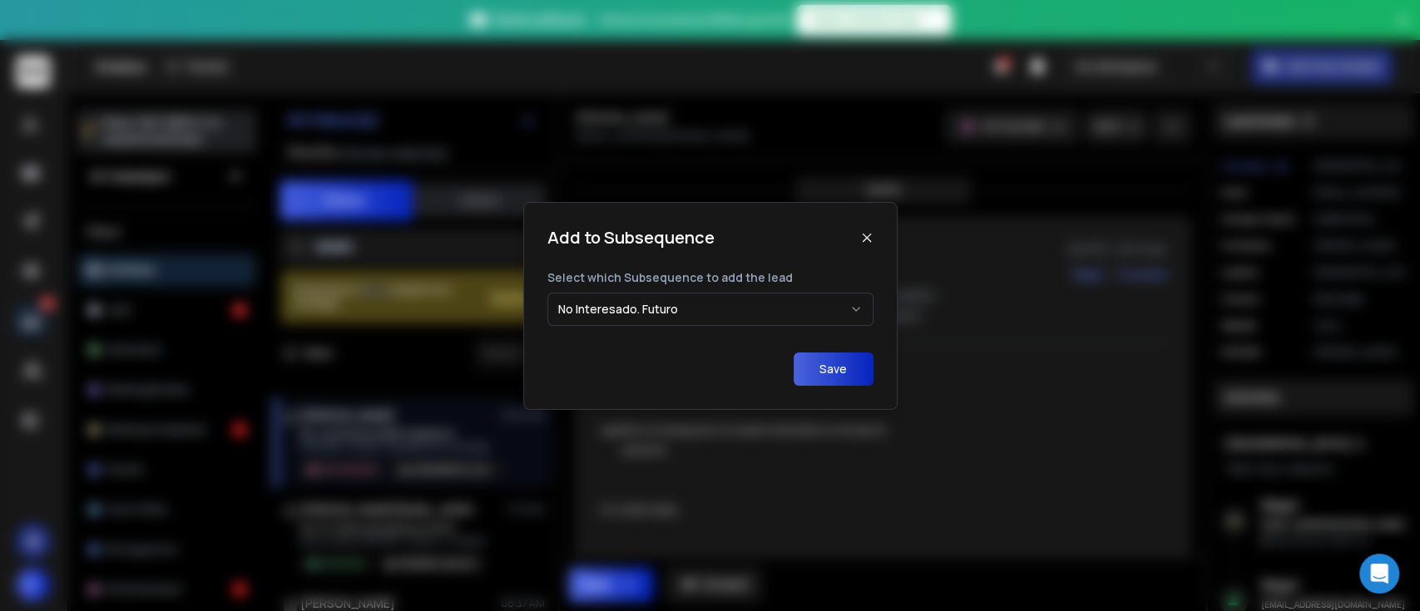
click at [838, 356] on button "Save" at bounding box center [833, 369] width 80 height 33
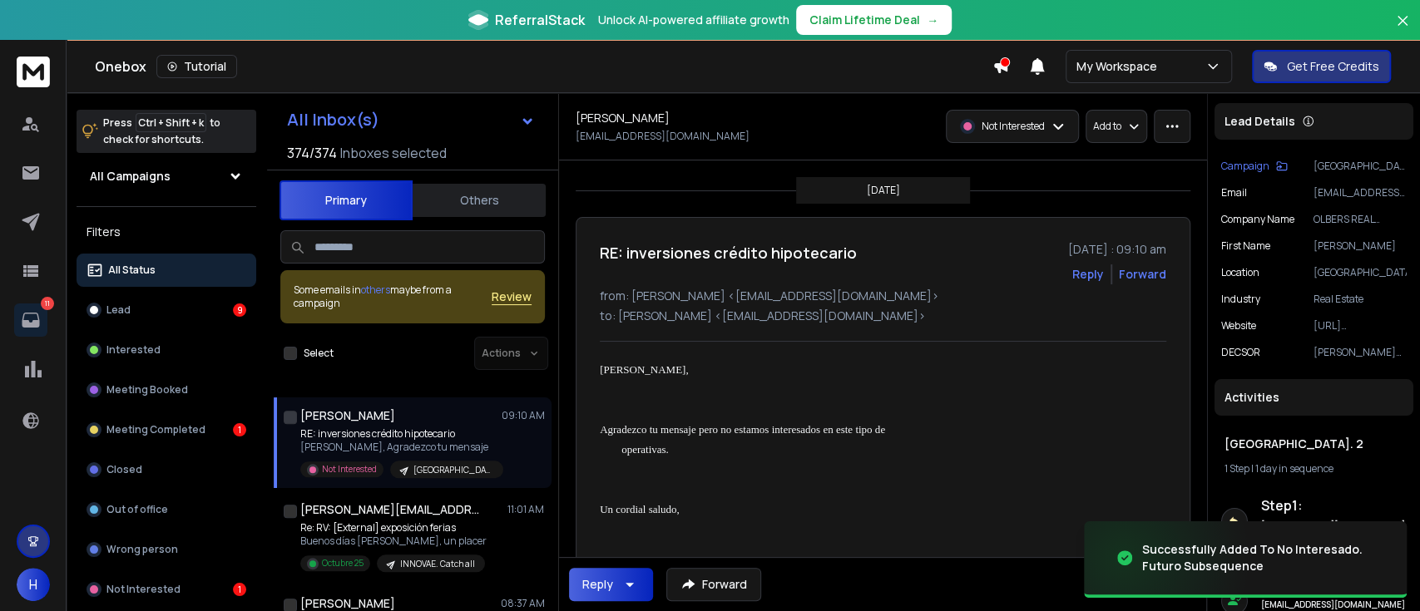
click at [1347, 190] on p "tlopez@beltrealestate.es" at bounding box center [1359, 192] width 93 height 13
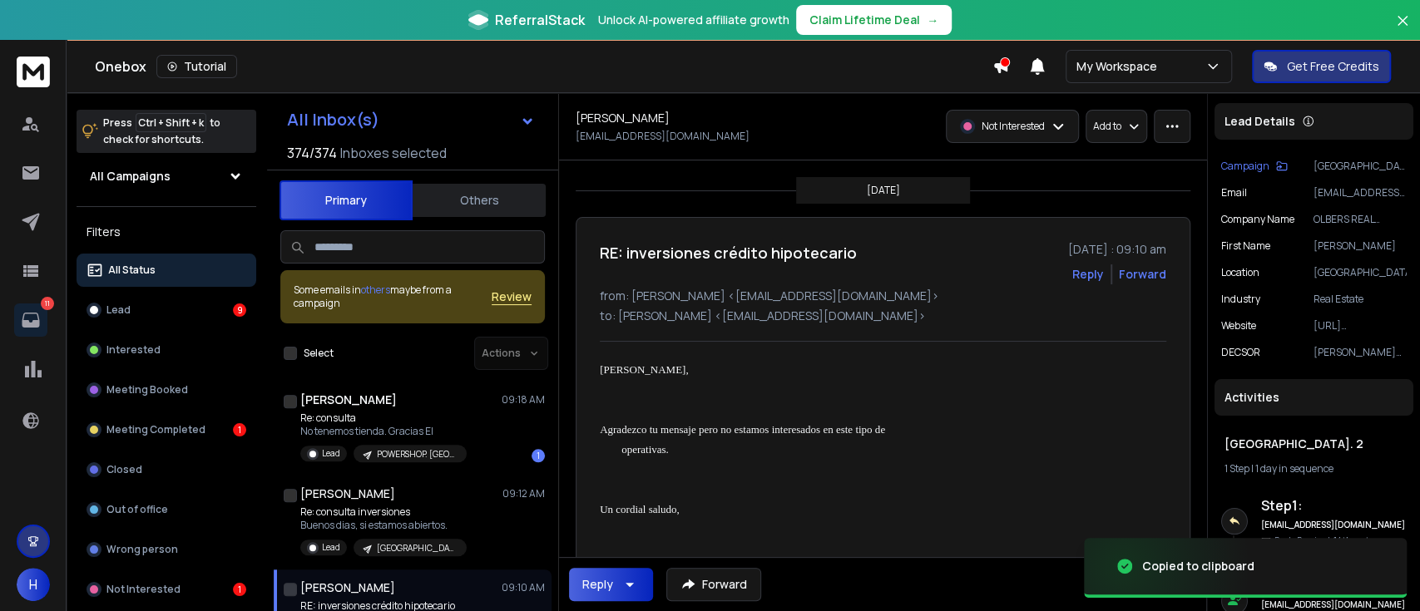
scroll to position [1109, 0]
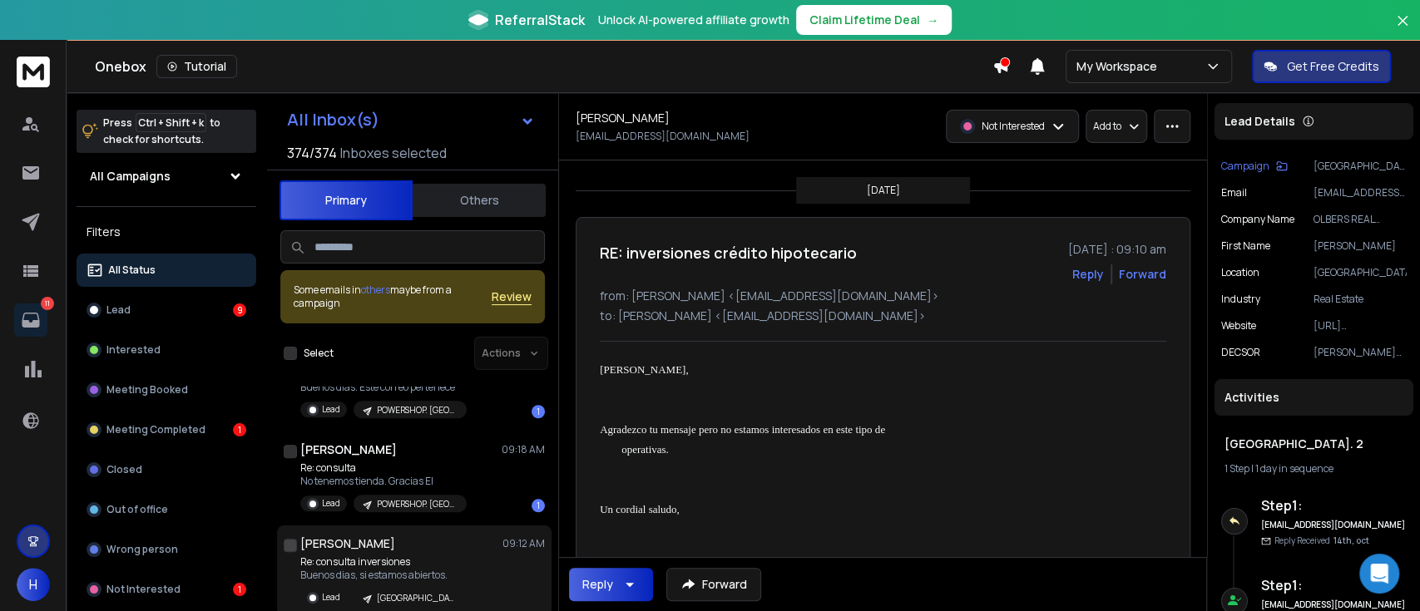
click at [446, 536] on div "Daniel Escobar 09:12 AM" at bounding box center [422, 544] width 245 height 17
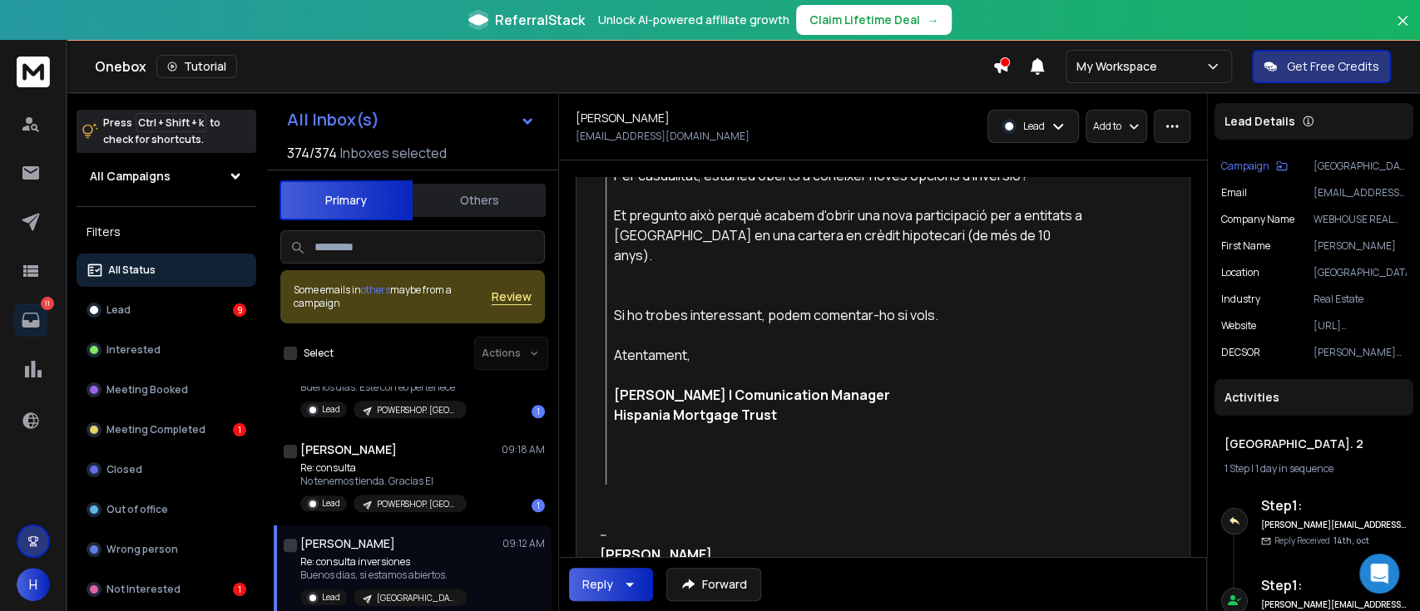
scroll to position [0, 0]
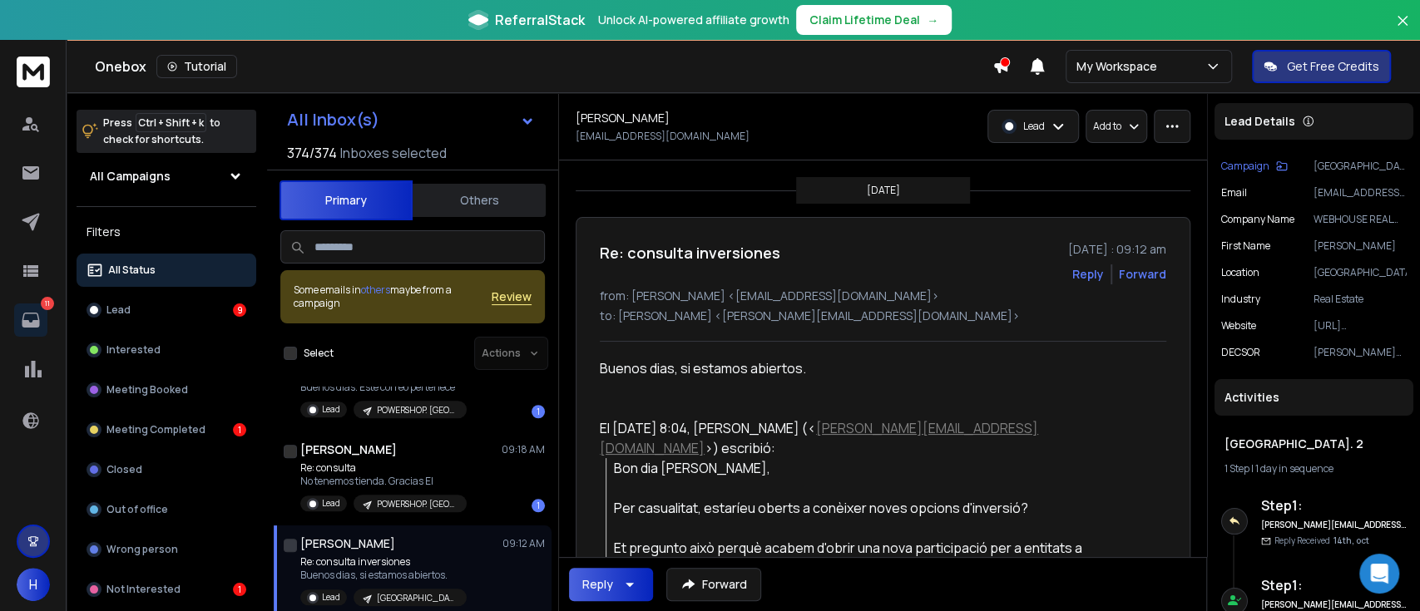
click at [1364, 191] on p "d.escobar@web-house.es" at bounding box center [1359, 192] width 93 height 13
click at [1085, 275] on button "Reply" at bounding box center [1088, 274] width 32 height 17
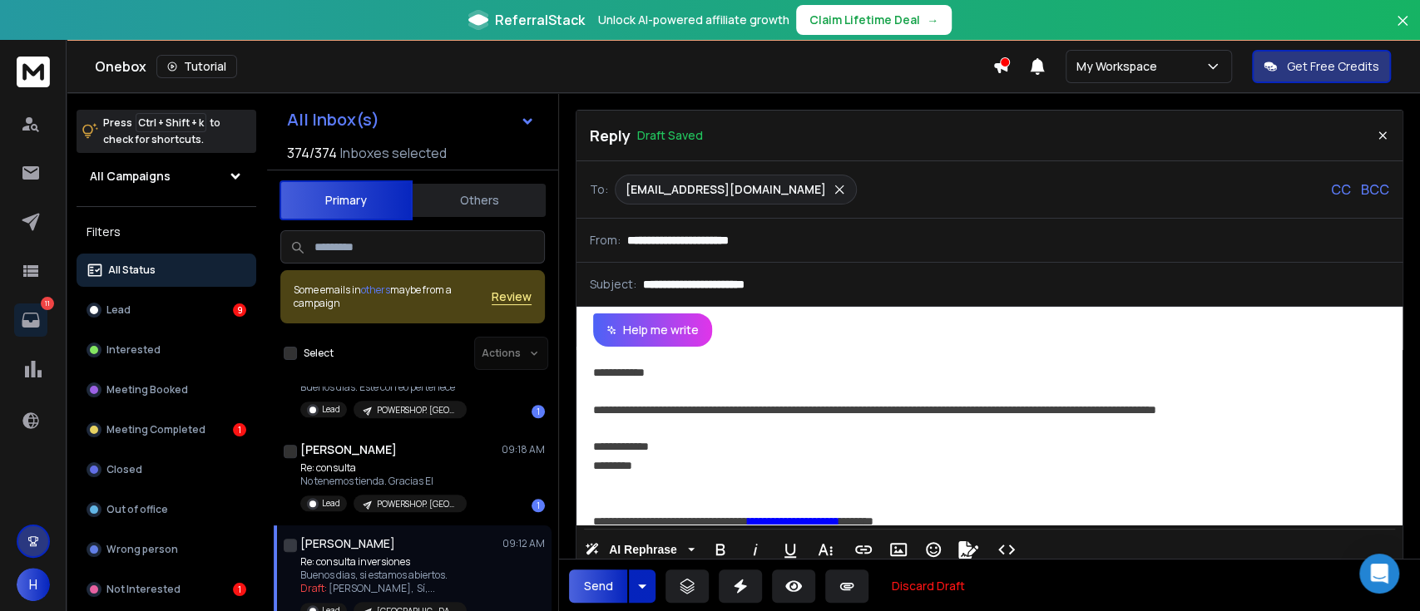
click at [600, 584] on button "Send" at bounding box center [598, 586] width 58 height 33
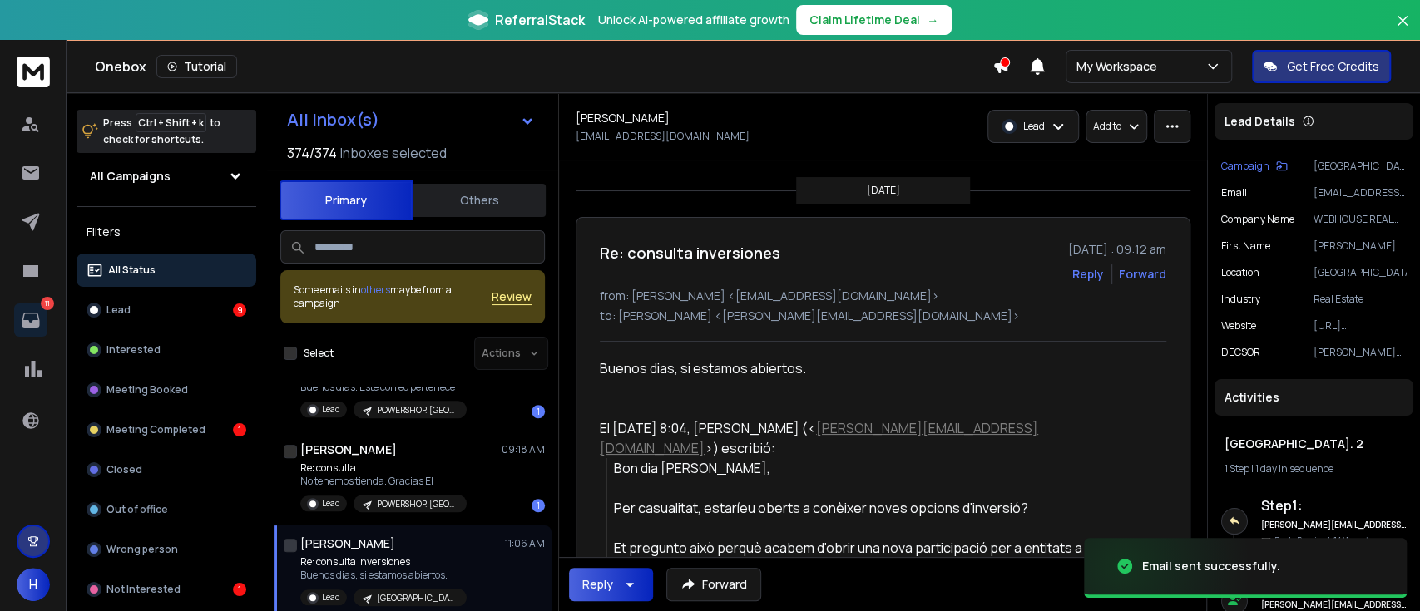
click at [1029, 141] on div "Lead" at bounding box center [1033, 127] width 90 height 32
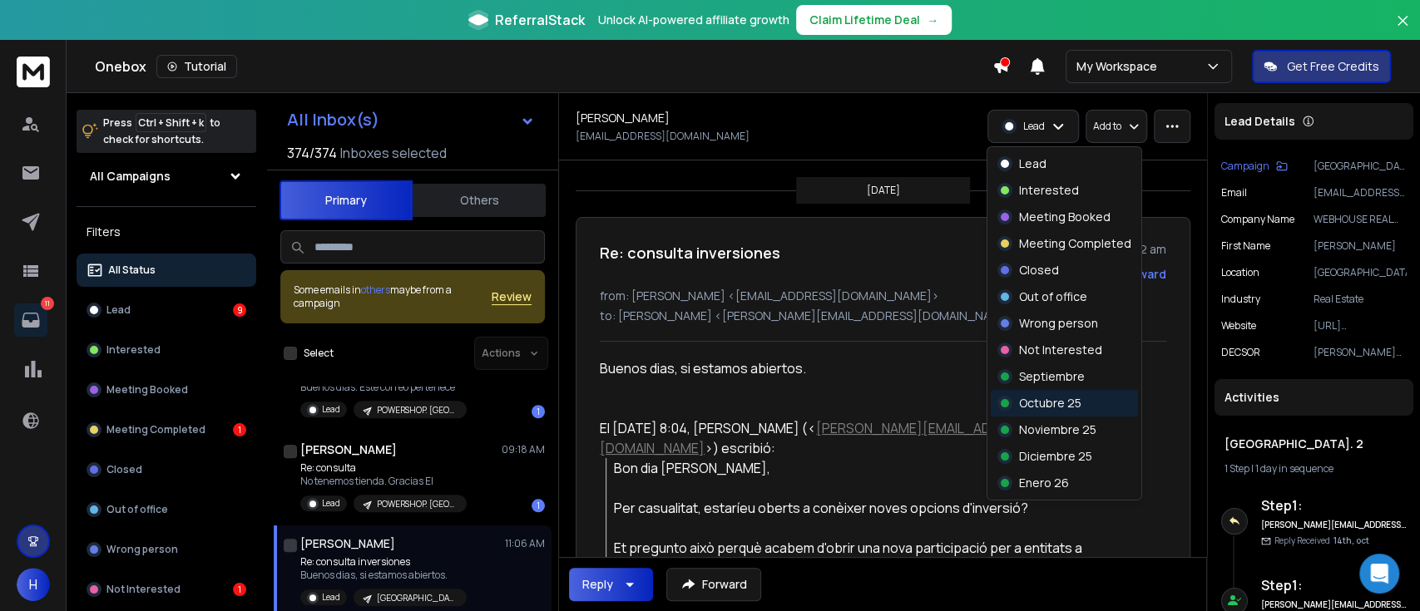
click at [1055, 403] on p "Octubre 25" at bounding box center [1050, 403] width 62 height 17
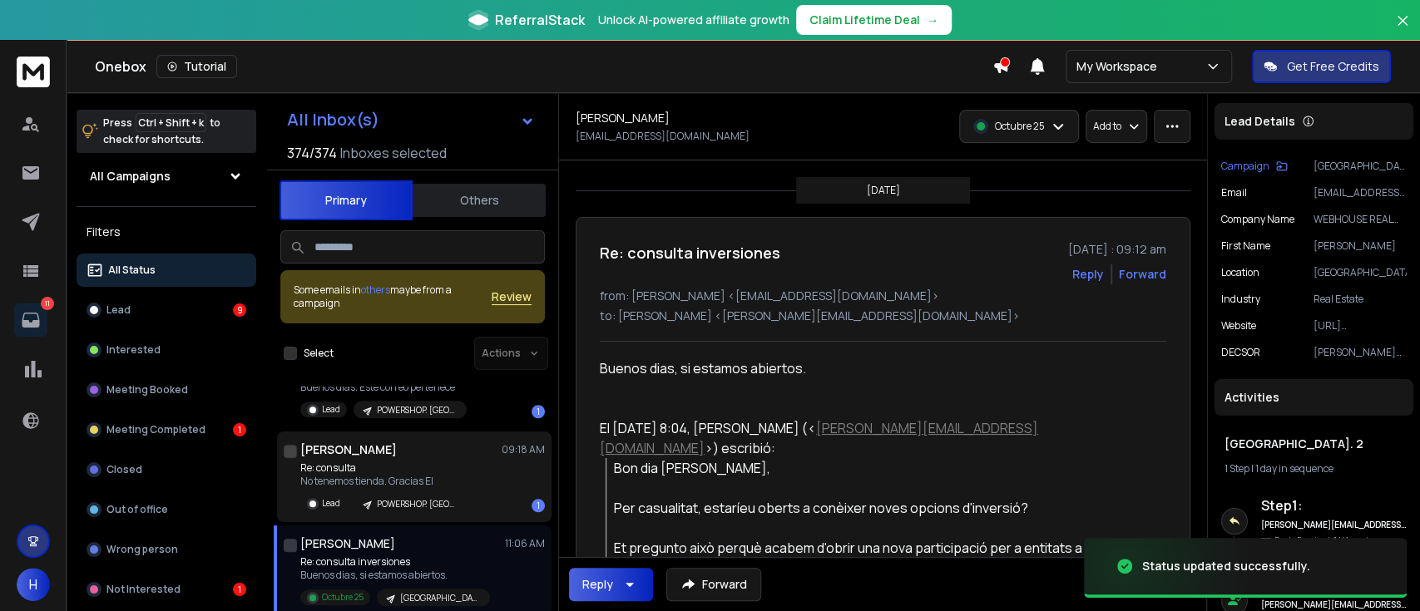
click at [433, 462] on p "Re: consulta" at bounding box center [383, 468] width 166 height 13
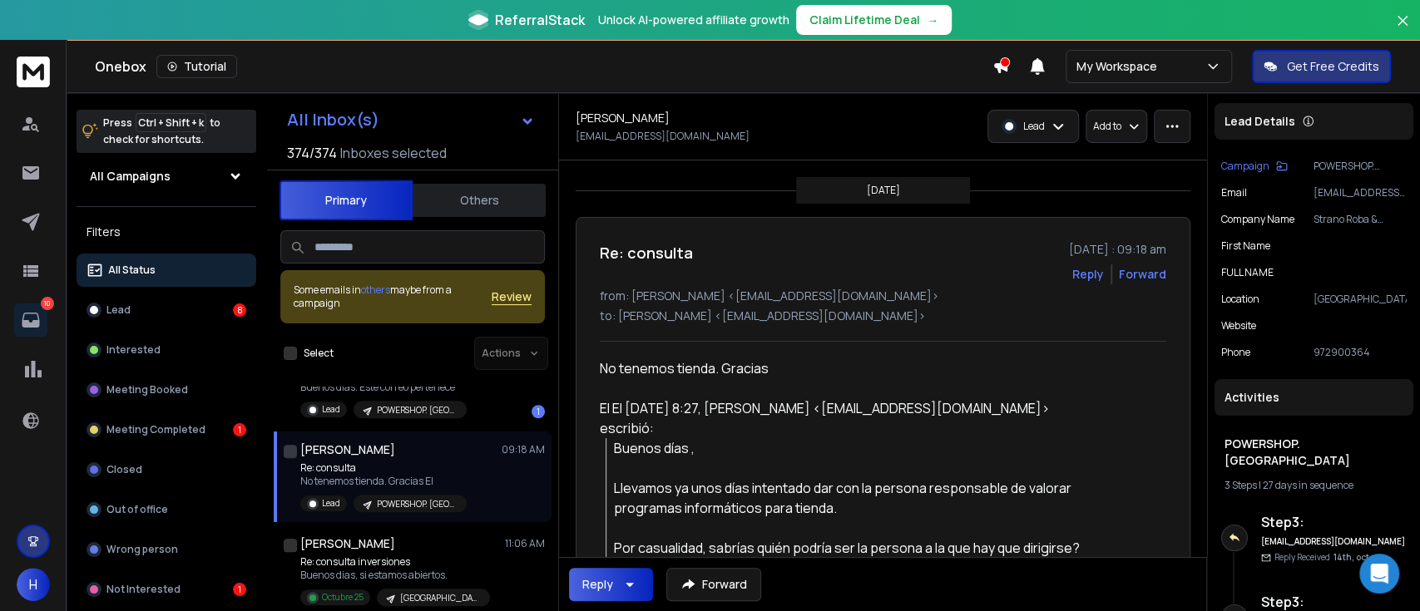
click at [1040, 134] on div "Lead" at bounding box center [1033, 127] width 90 height 32
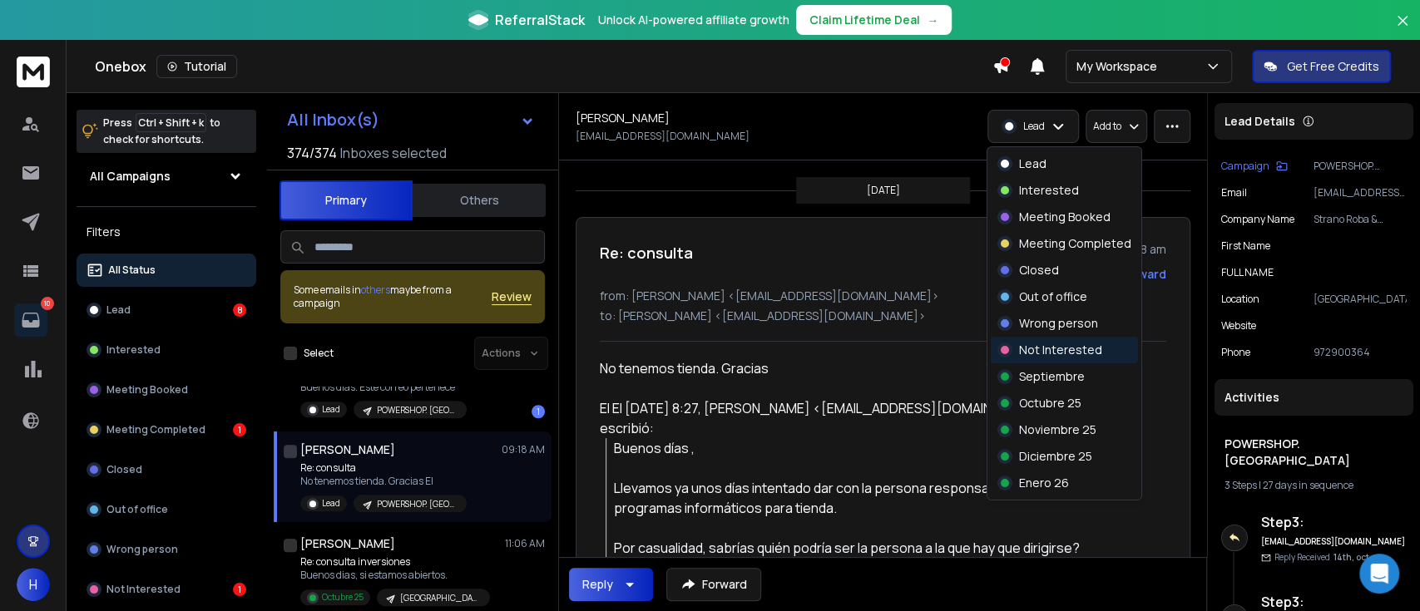
drag, startPoint x: 1045, startPoint y: 346, endPoint x: 1030, endPoint y: 343, distance: 15.2
click at [1045, 344] on p "Not Interested" at bounding box center [1060, 350] width 83 height 17
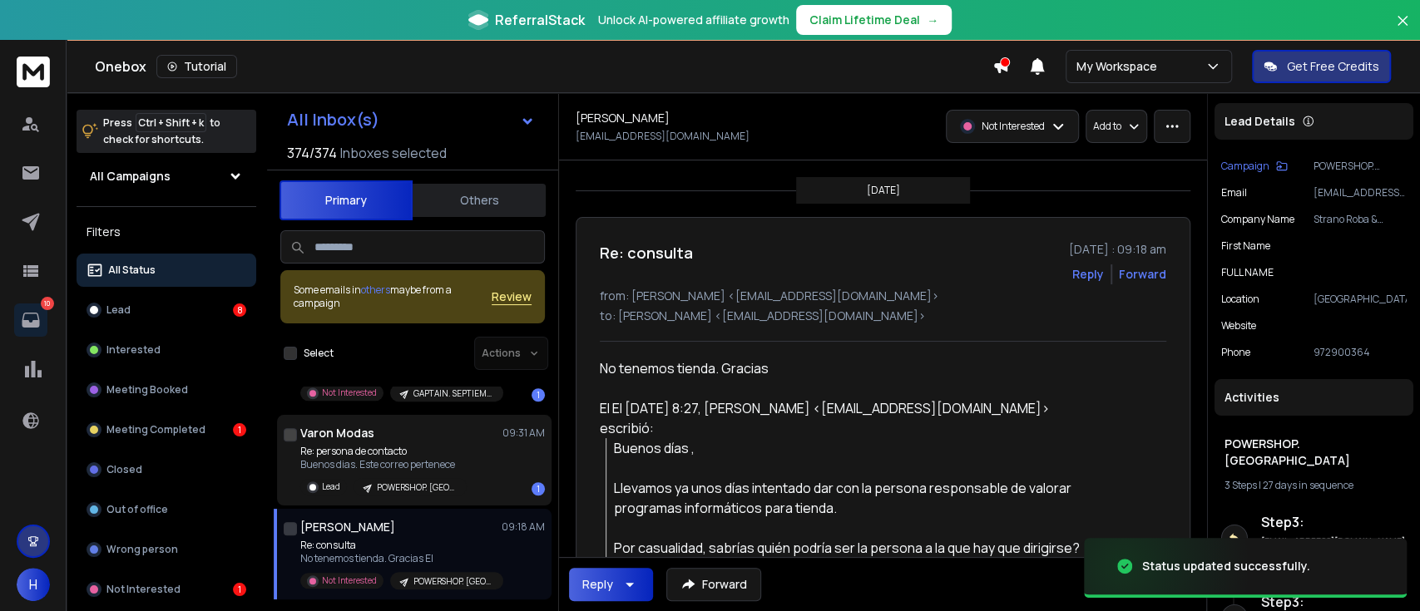
scroll to position [998, 0]
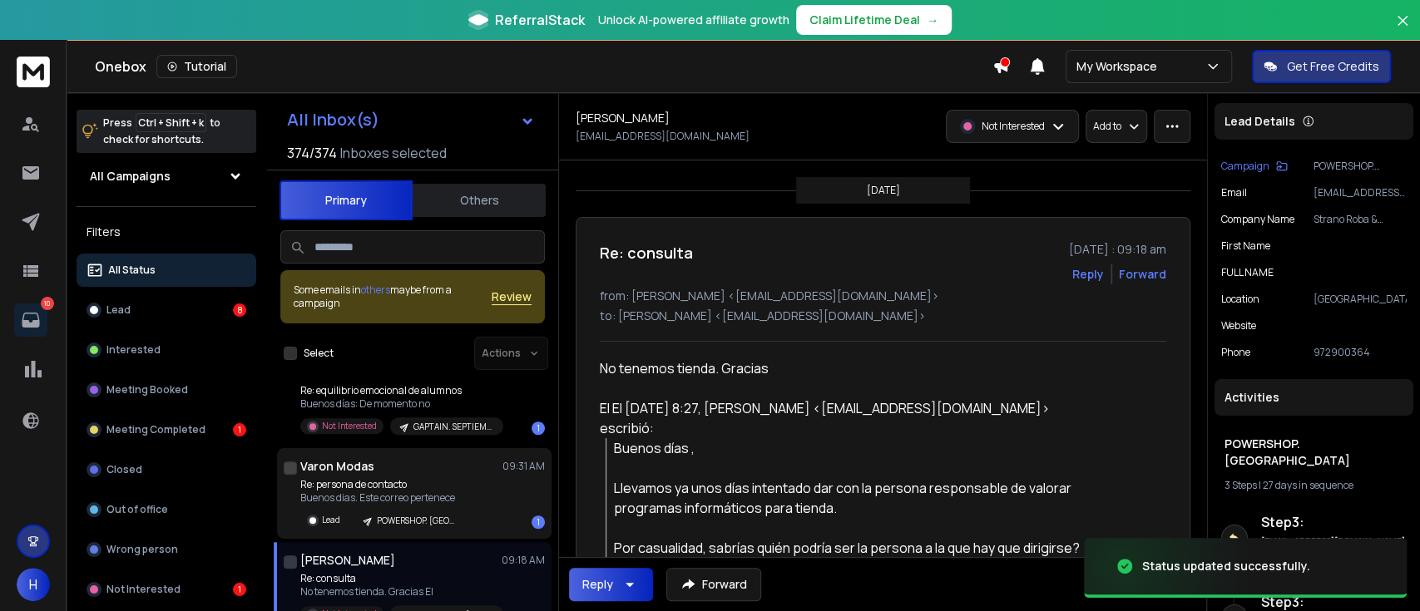
click at [460, 478] on p "Re: persona de contacto" at bounding box center [383, 484] width 166 height 13
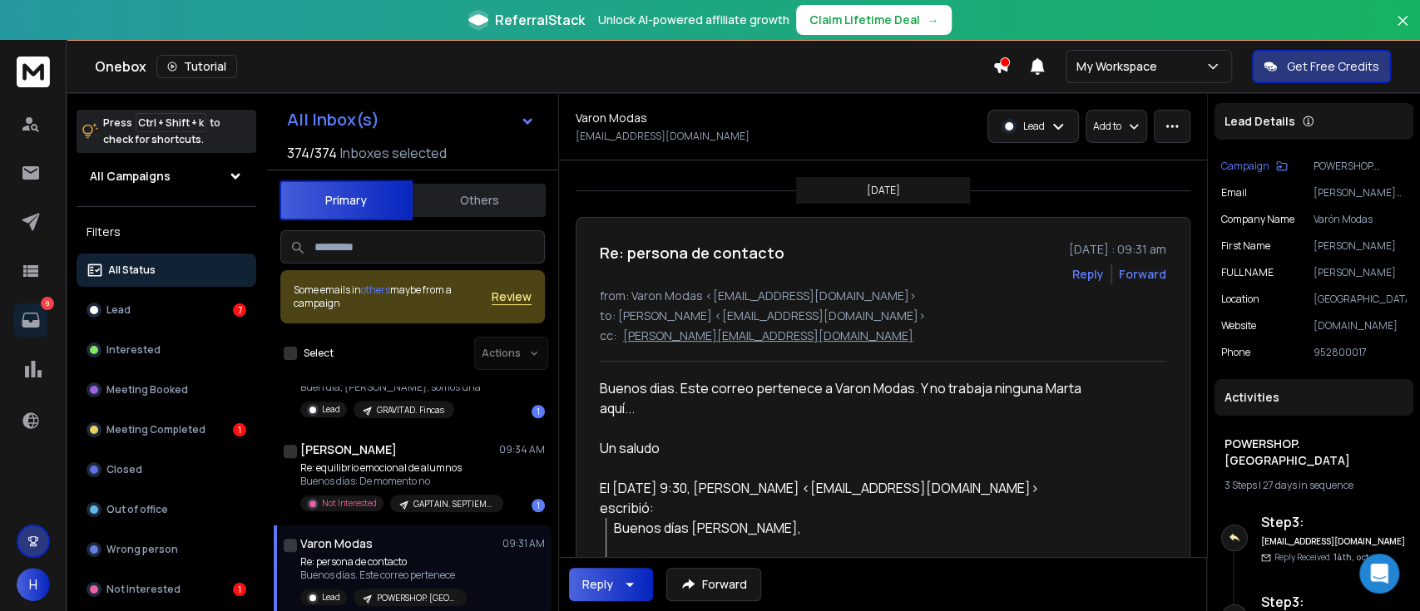
scroll to position [887, 0]
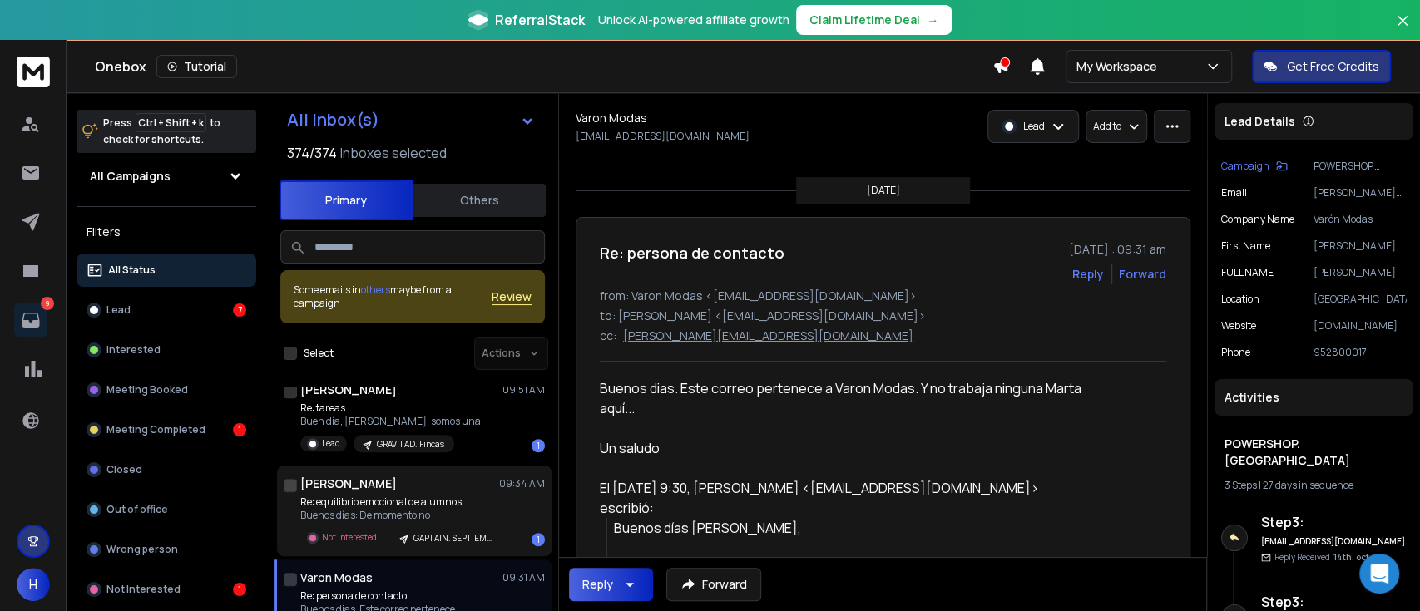
click at [432, 476] on div "Emilia Charro González 09:34 AM" at bounding box center [422, 484] width 245 height 17
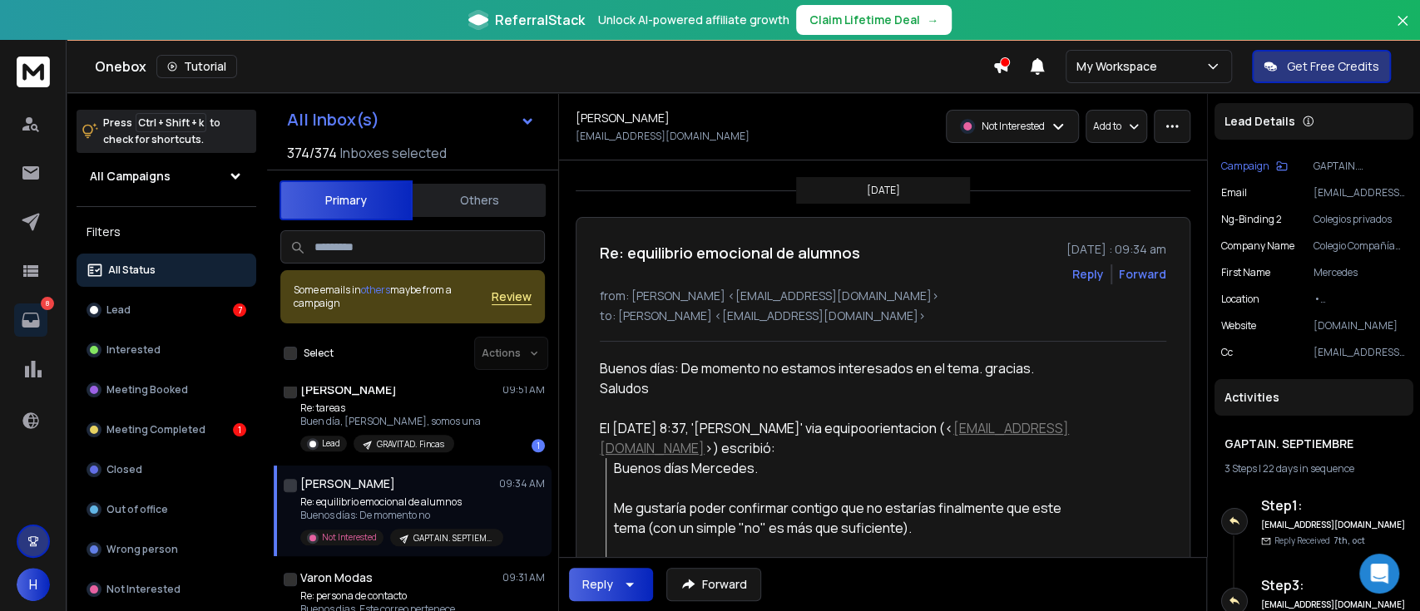
click at [1112, 132] on p "Add to" at bounding box center [1107, 126] width 28 height 13
click at [1125, 156] on div "Subsequence" at bounding box center [1143, 164] width 97 height 17
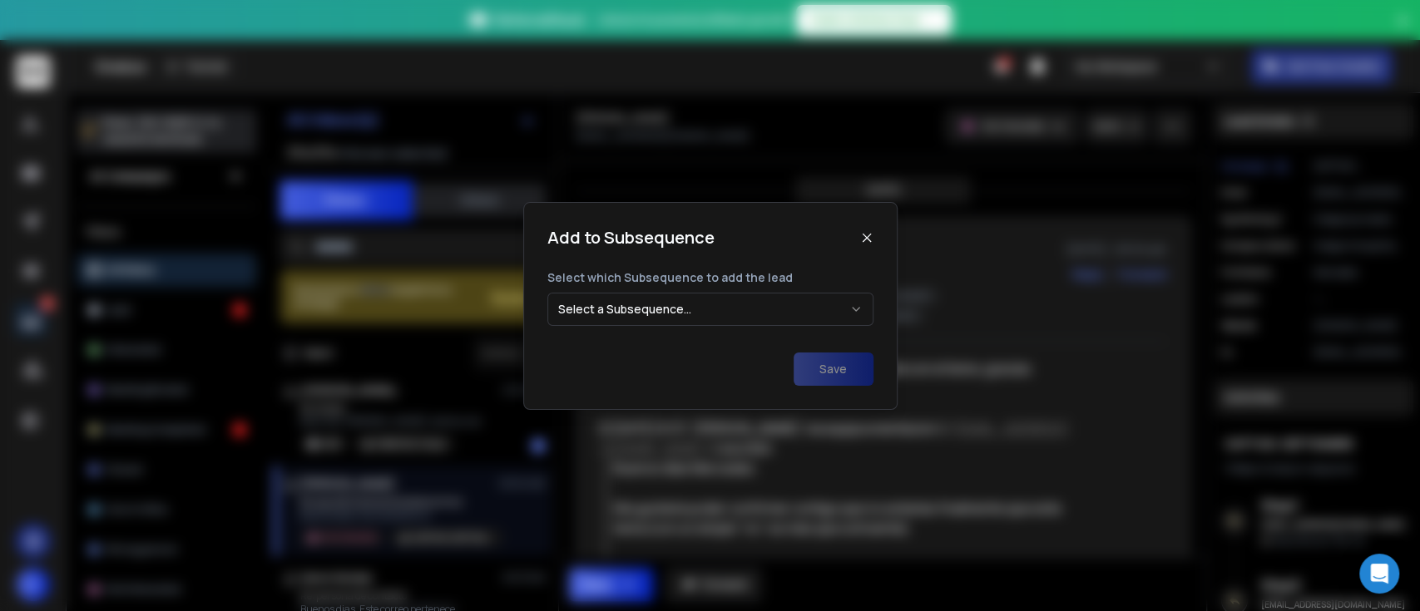
click at [665, 311] on button "Select a Subsequence..." at bounding box center [710, 309] width 326 height 33
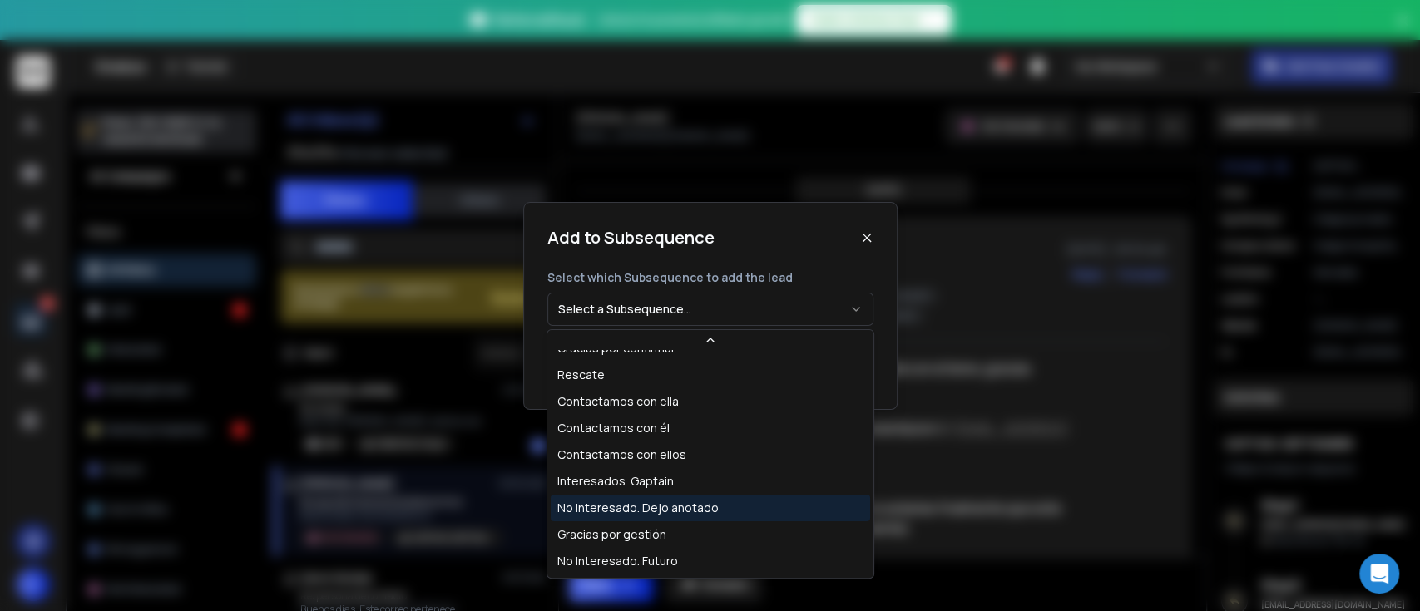
scroll to position [71, 0]
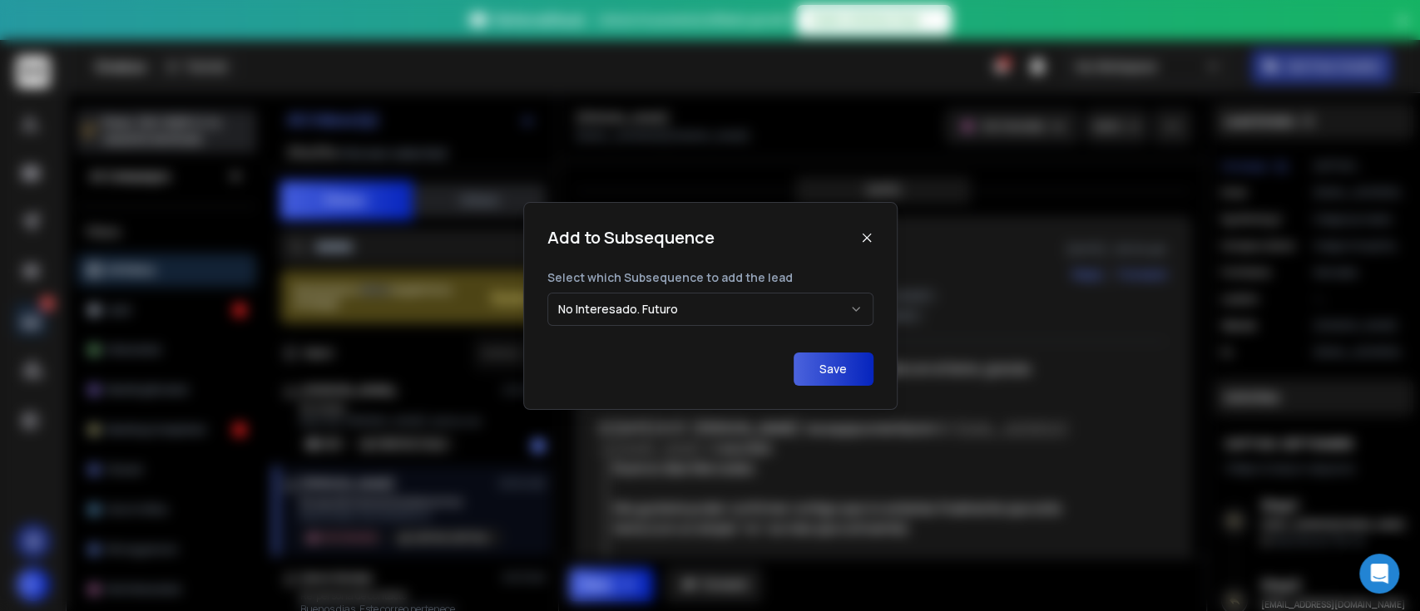
click at [825, 349] on div "Select which Subsequence to add the lead No Interesado. Futuro Save" at bounding box center [710, 327] width 326 height 116
click at [808, 380] on button "Save" at bounding box center [833, 369] width 80 height 33
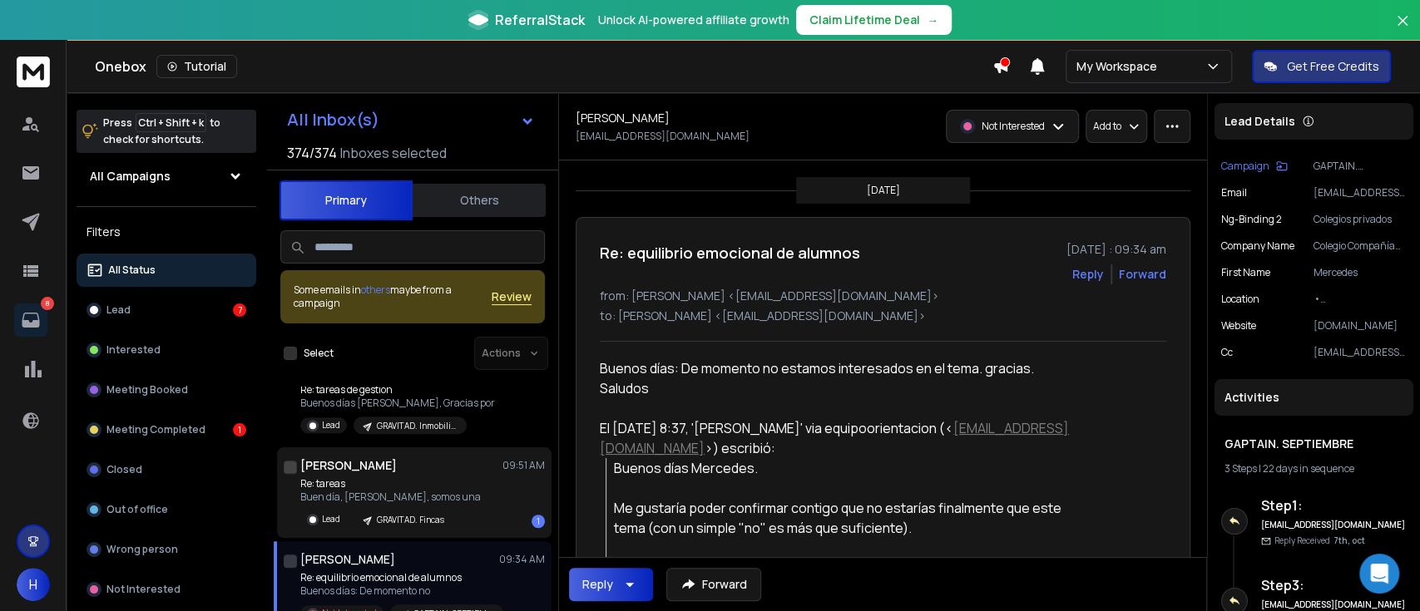
scroll to position [776, 0]
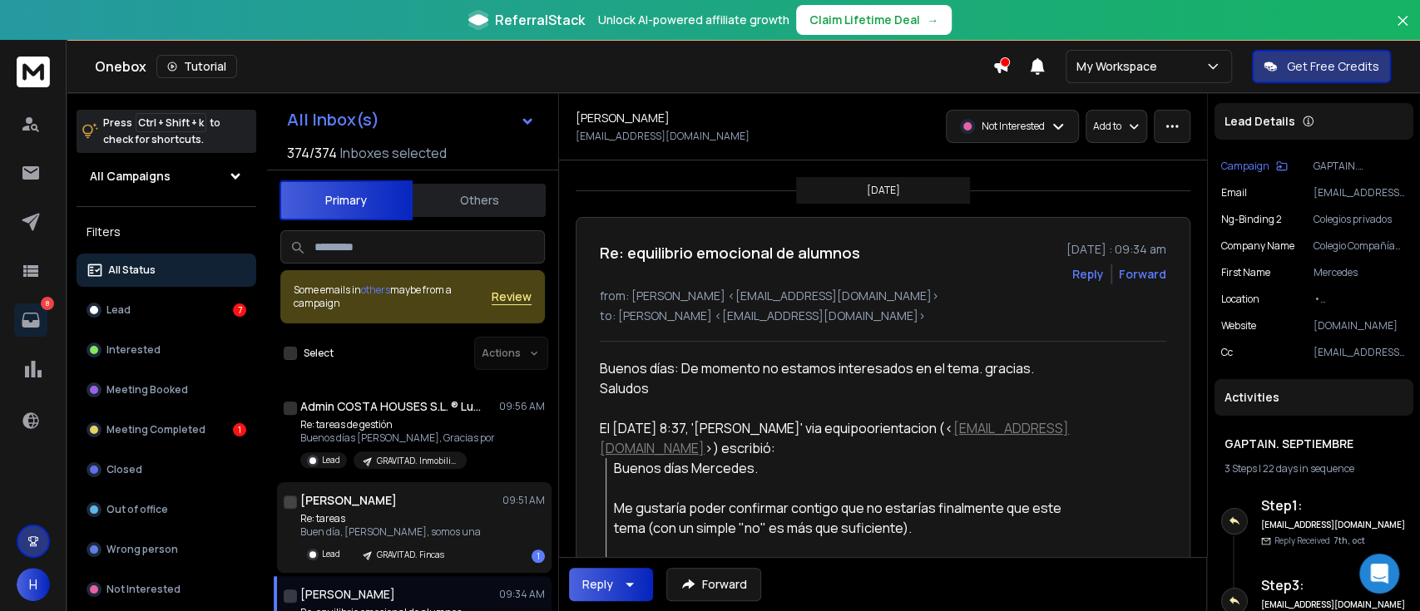
drag, startPoint x: 425, startPoint y: 497, endPoint x: 445, endPoint y: 488, distance: 21.6
click at [425, 512] on p "Re: tareas" at bounding box center [390, 518] width 180 height 13
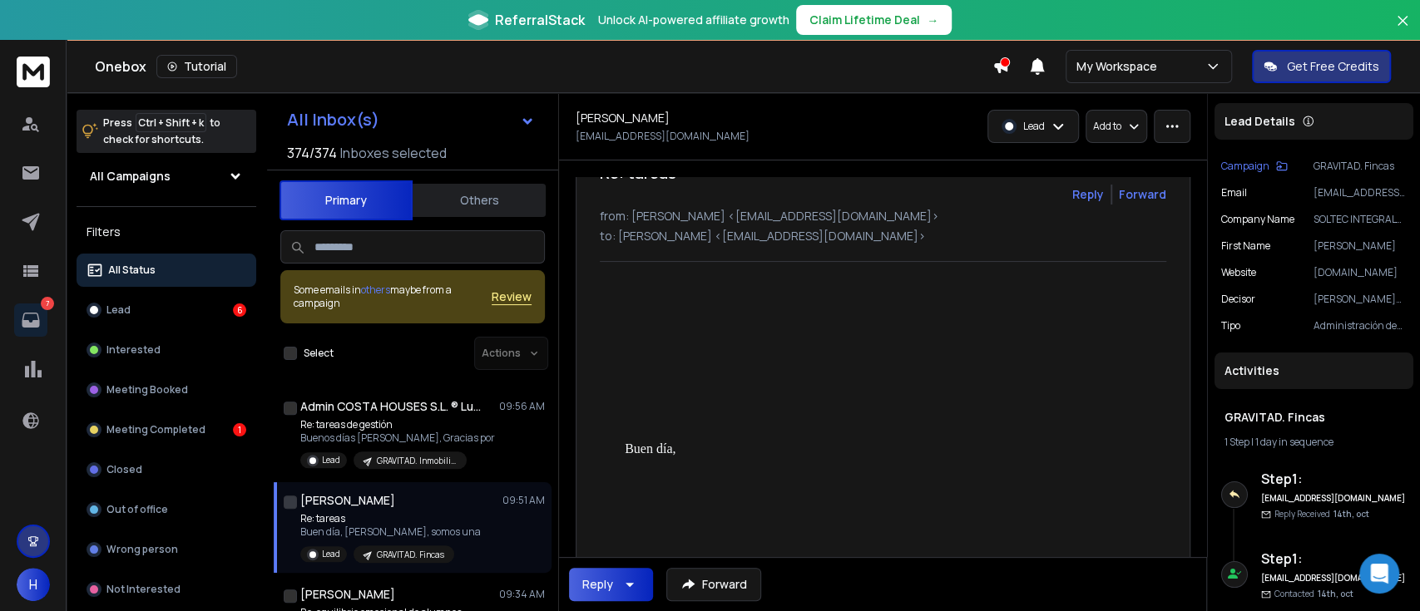
scroll to position [0, 0]
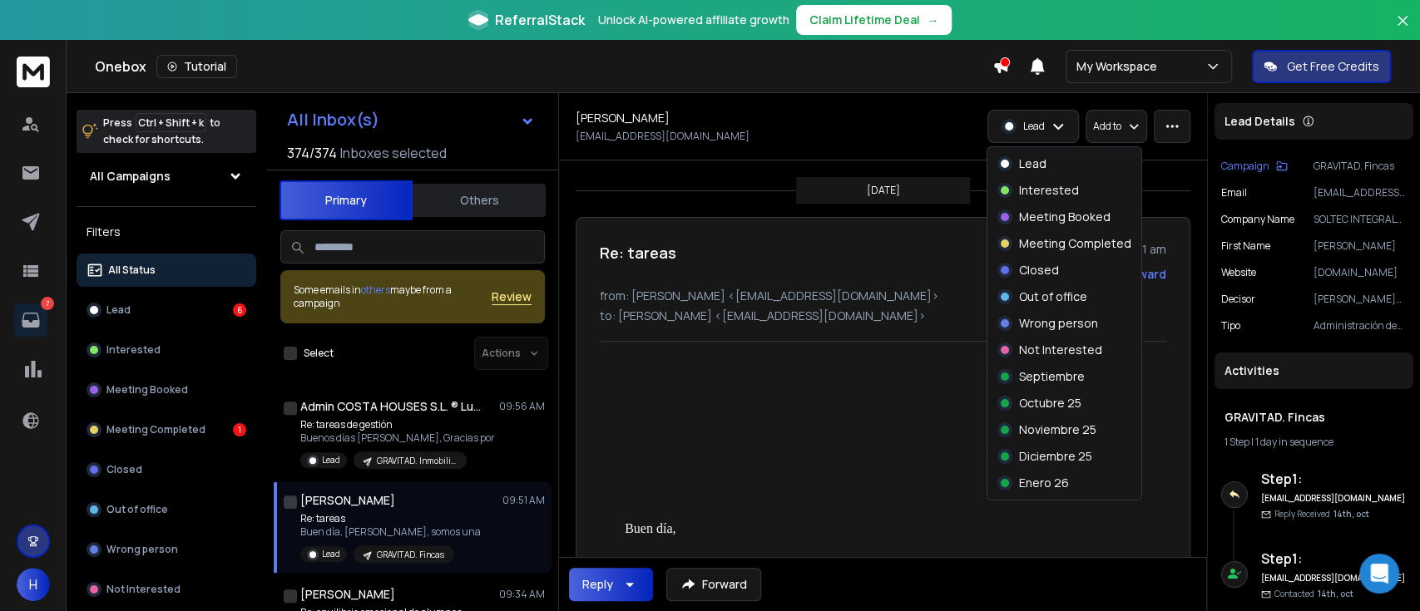
click at [1023, 120] on p "Lead" at bounding box center [1034, 126] width 22 height 13
click at [1045, 348] on p "Not Interested" at bounding box center [1060, 350] width 83 height 17
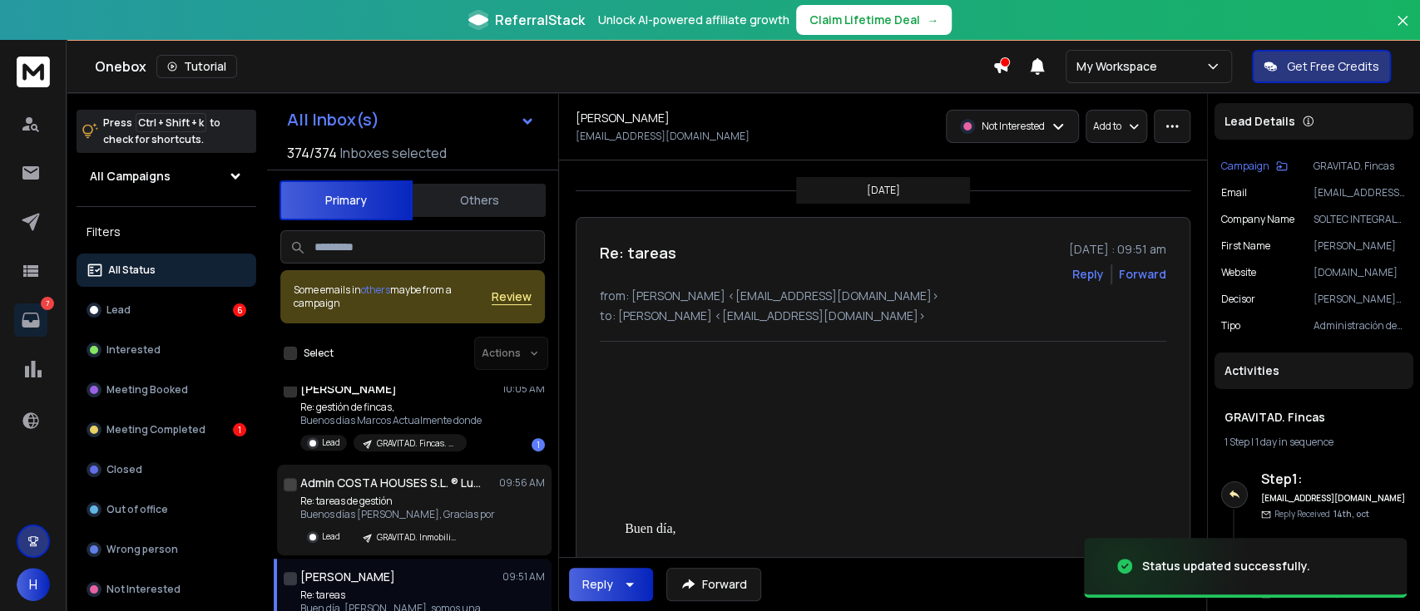
scroll to position [665, 0]
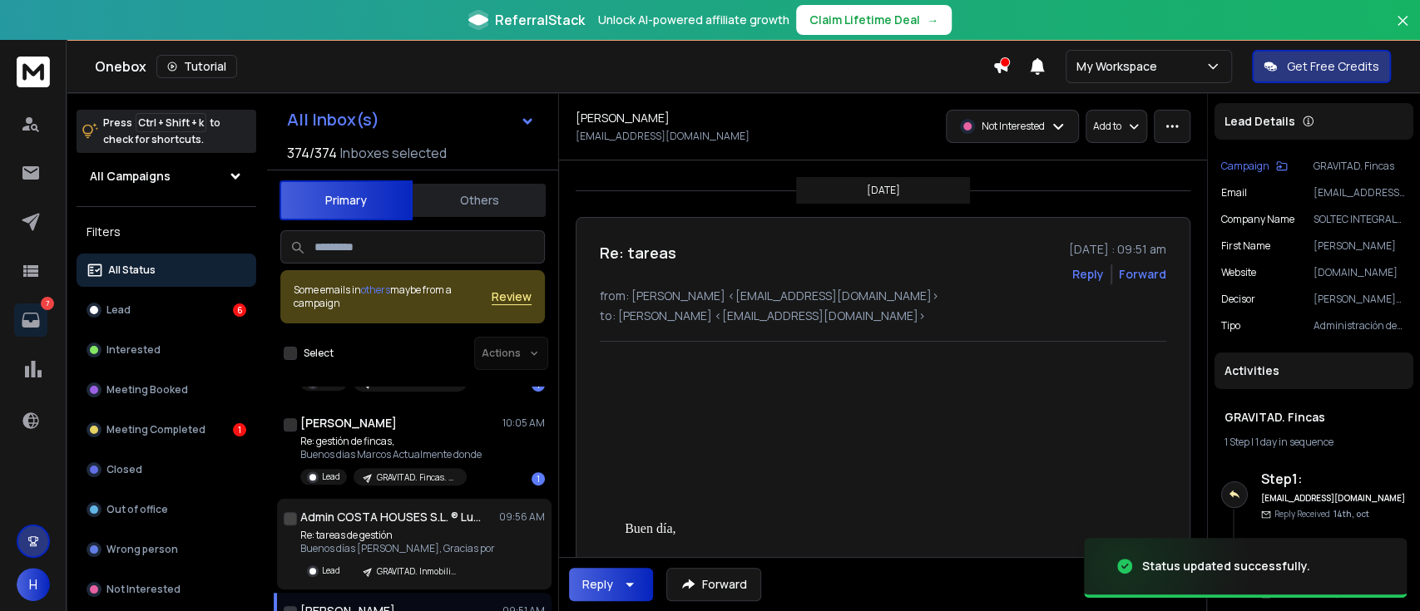
click at [434, 509] on h1 "Admin COSTA HOUSES S.L. ® Luxury Villas" at bounding box center [391, 517] width 183 height 17
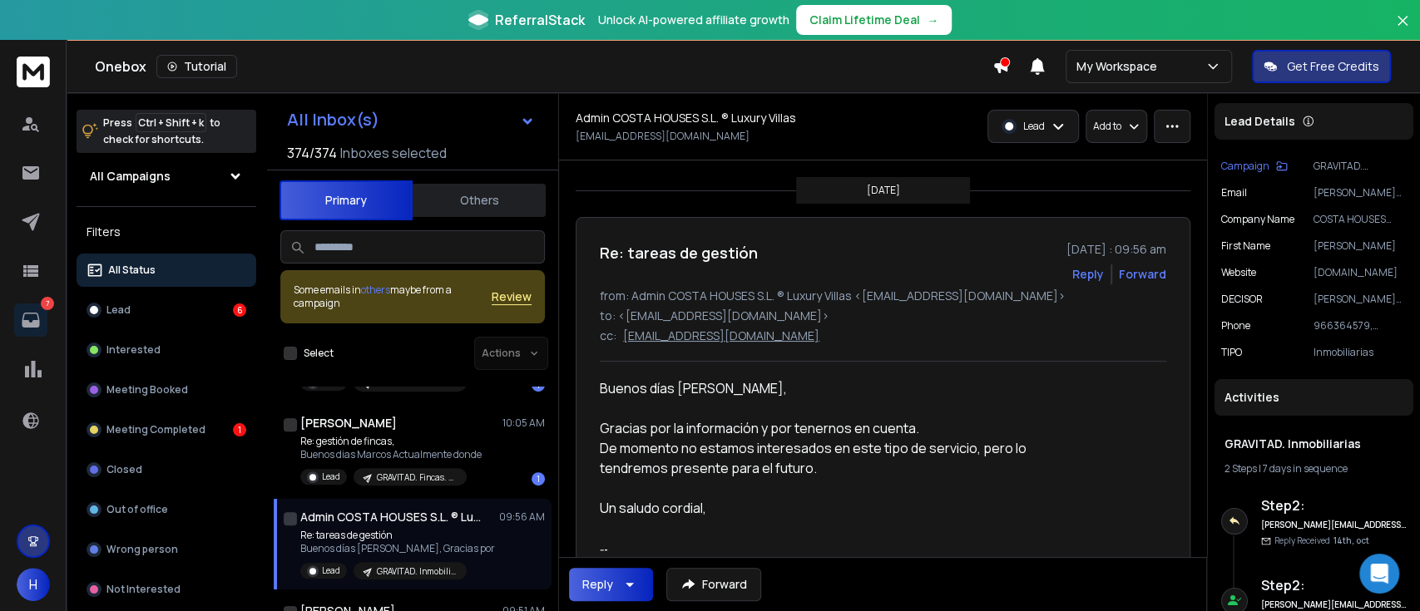
click at [1032, 123] on p "Lead" at bounding box center [1034, 126] width 22 height 13
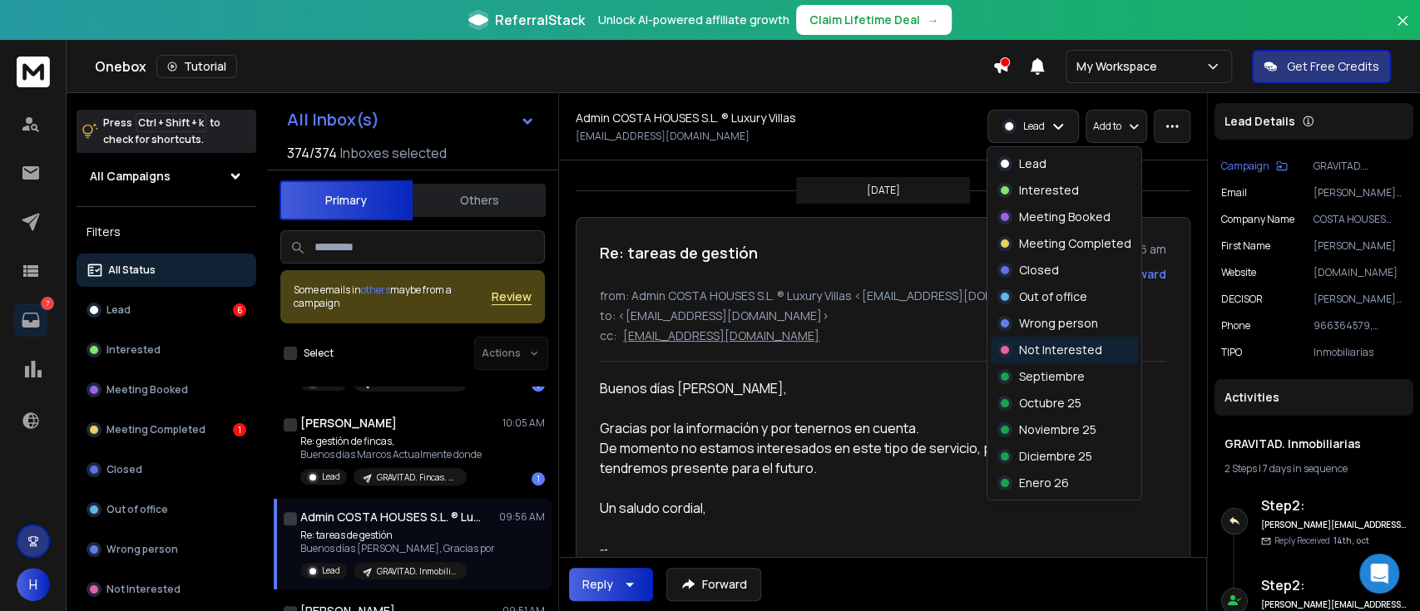
click at [1050, 347] on p "Not Interested" at bounding box center [1060, 350] width 83 height 17
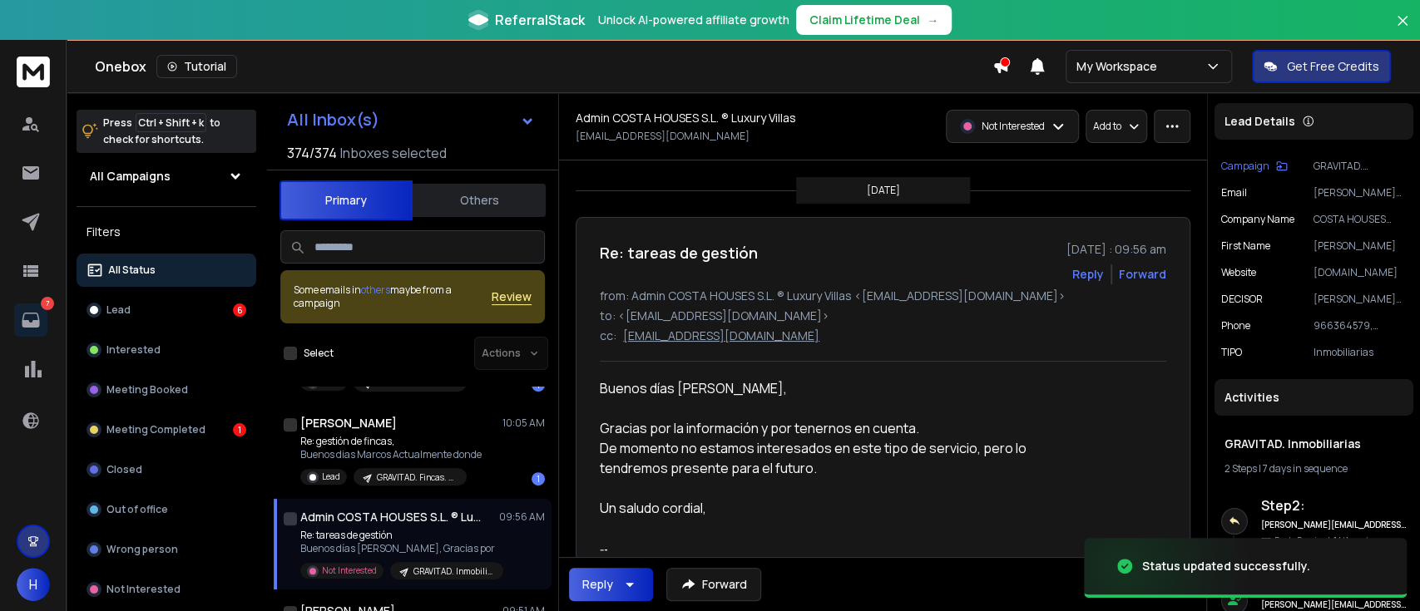
click at [1349, 190] on p "miguel@costa-houses.com" at bounding box center [1359, 192] width 93 height 13
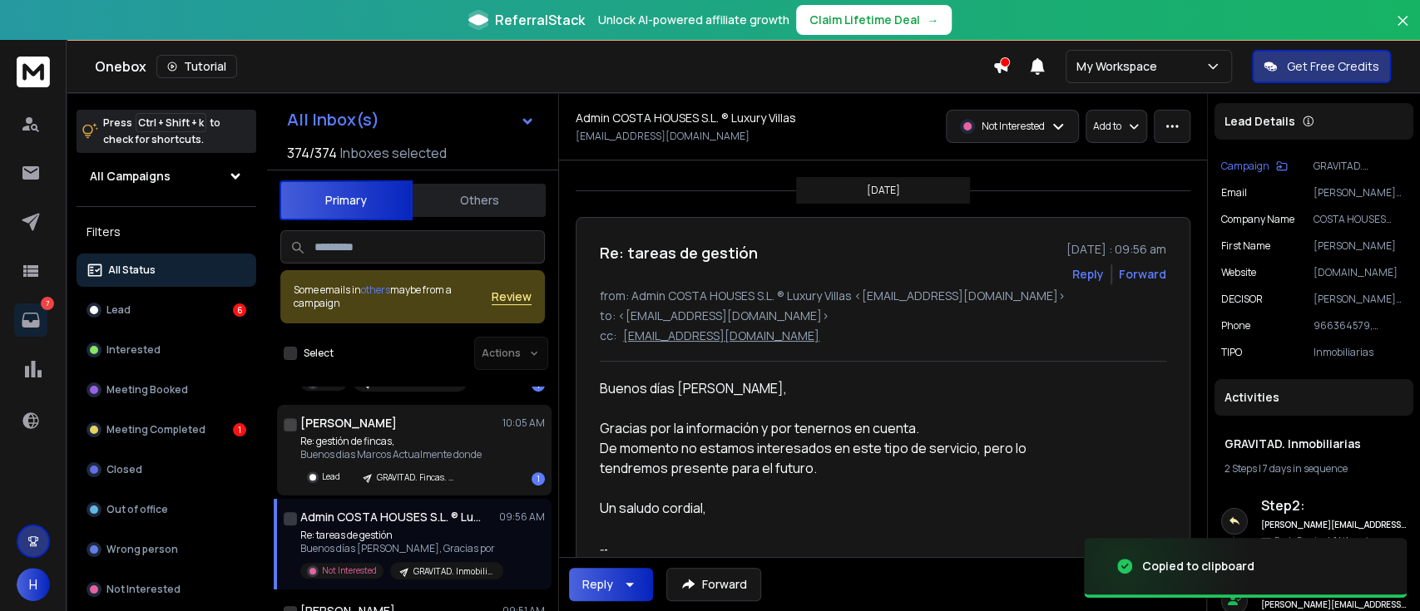
click at [375, 435] on p "Re: gestión de fincas," at bounding box center [390, 441] width 181 height 13
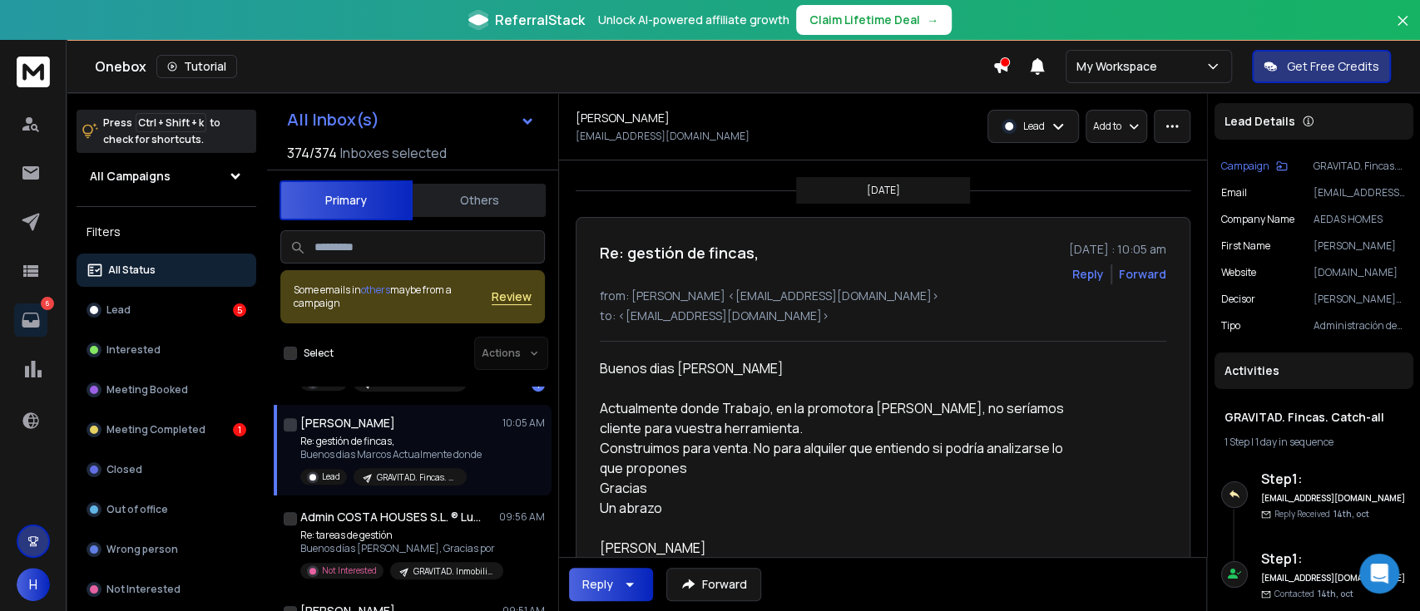
click at [1031, 130] on p "Lead" at bounding box center [1034, 126] width 22 height 13
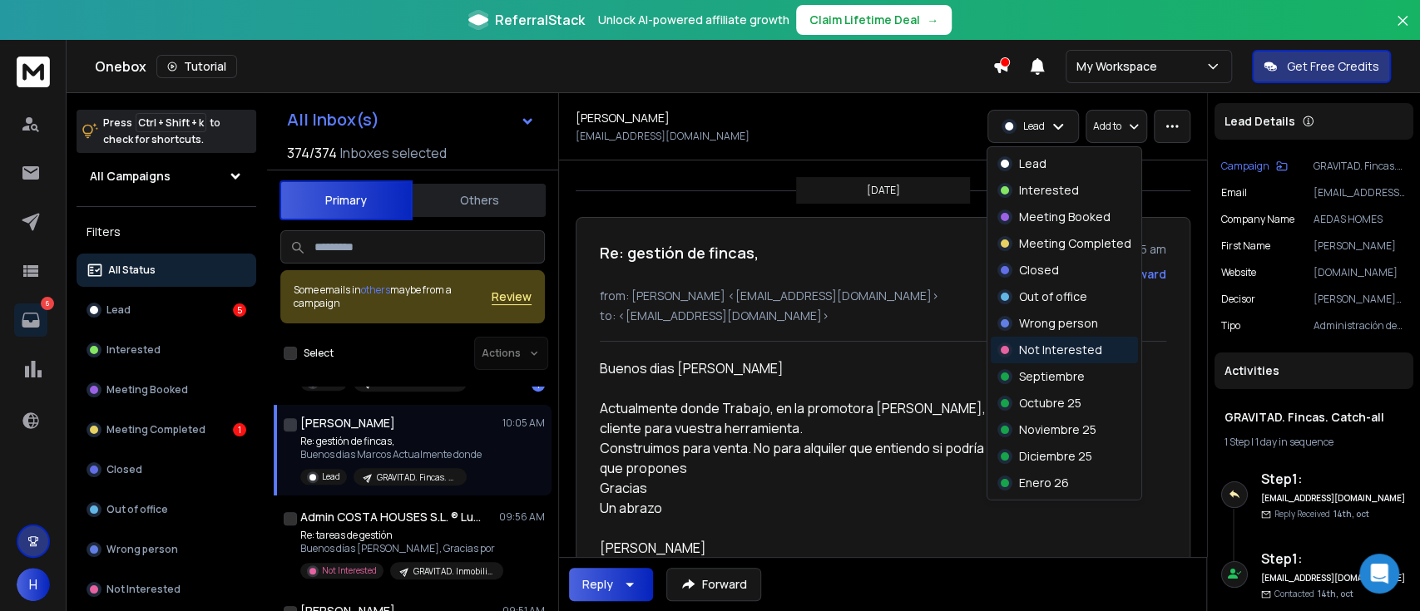
click at [1046, 343] on p "Not Interested" at bounding box center [1060, 350] width 83 height 17
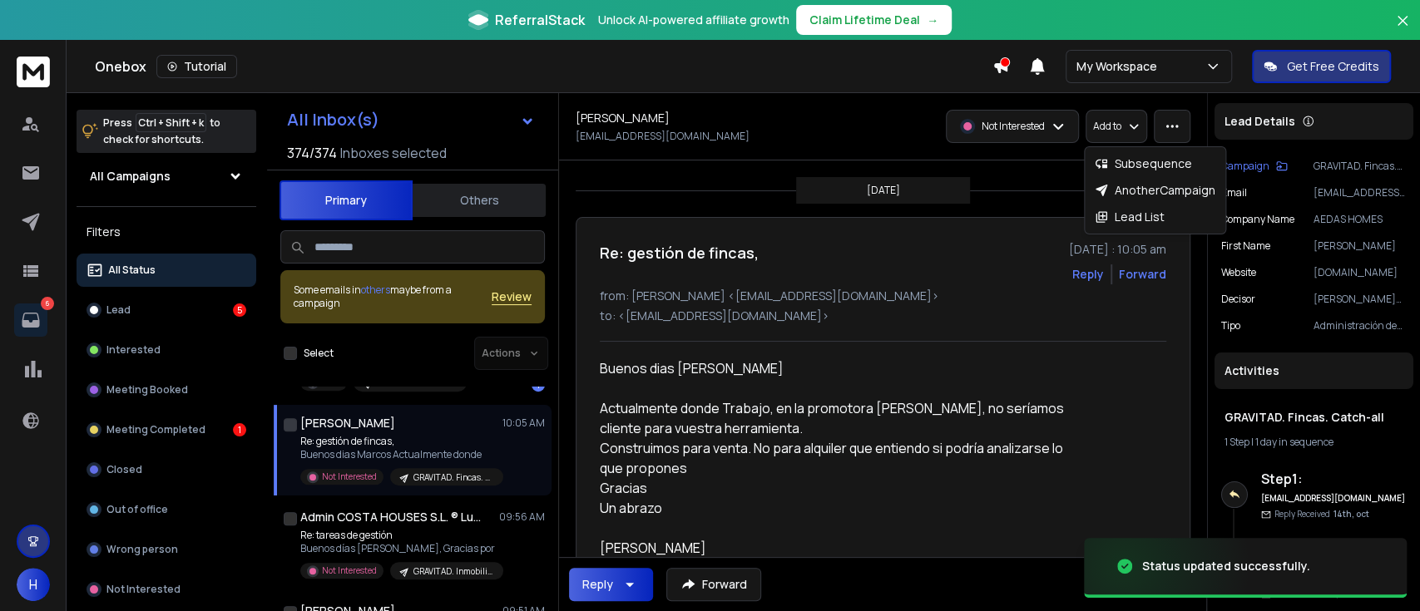
click at [1111, 125] on p "Add to" at bounding box center [1107, 126] width 28 height 13
click at [1118, 156] on div "Subsequence" at bounding box center [1143, 164] width 97 height 17
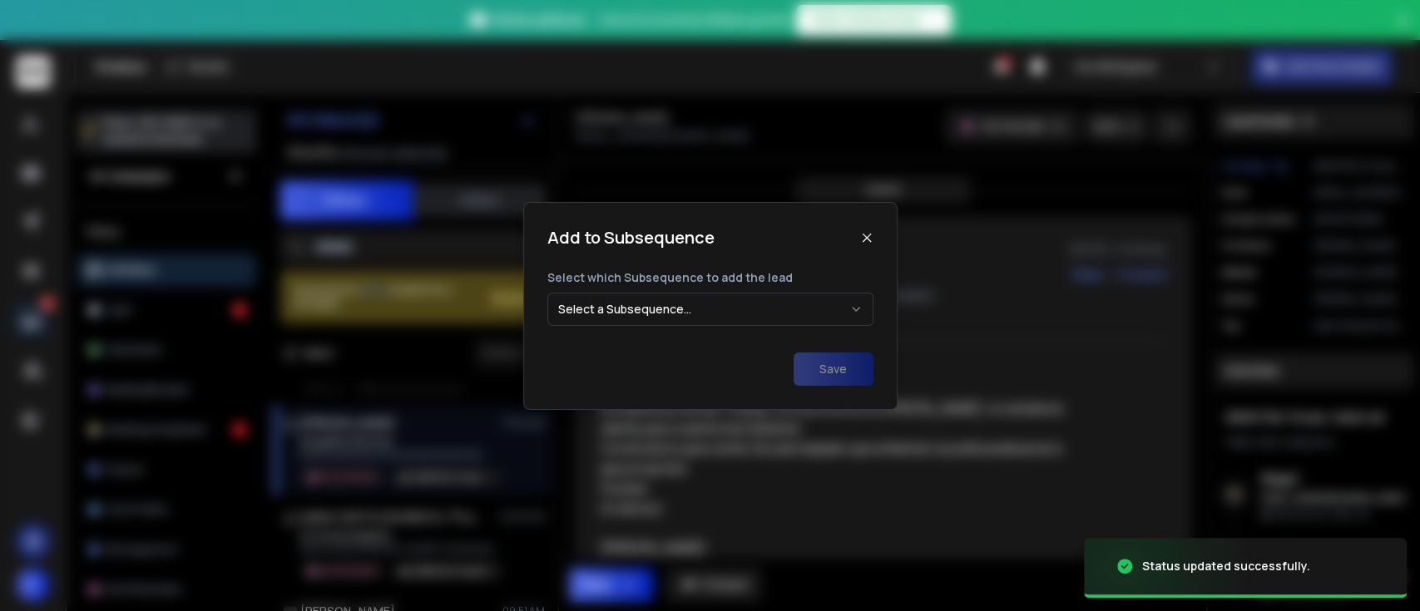
click at [632, 310] on button "Select a Subsequence..." at bounding box center [710, 309] width 326 height 33
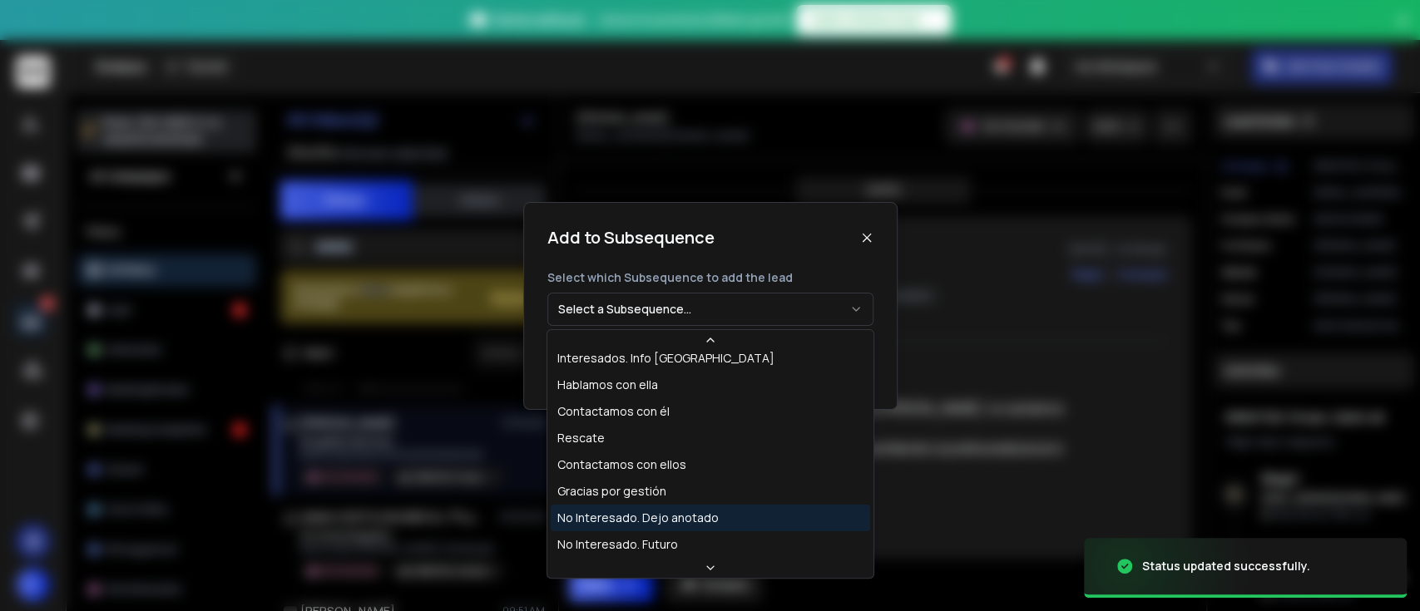
scroll to position [44, 0]
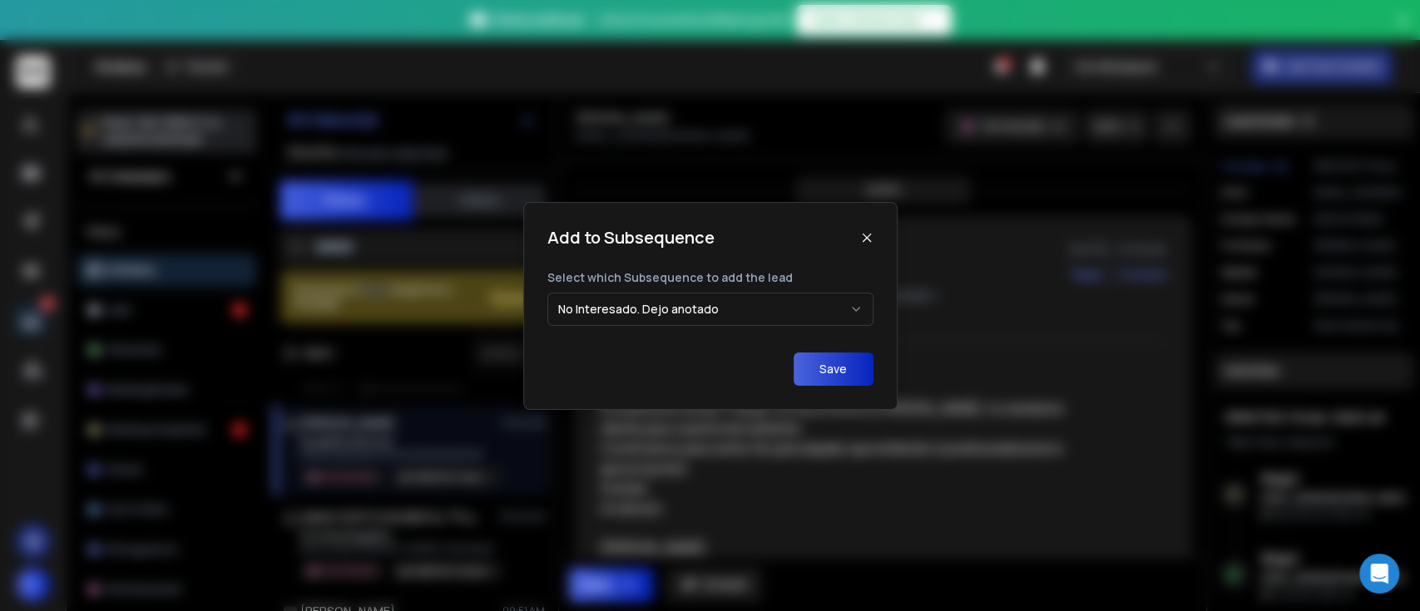
drag, startPoint x: 819, startPoint y: 370, endPoint x: 860, endPoint y: 339, distance: 51.6
click at [819, 369] on button "Save" at bounding box center [833, 369] width 80 height 33
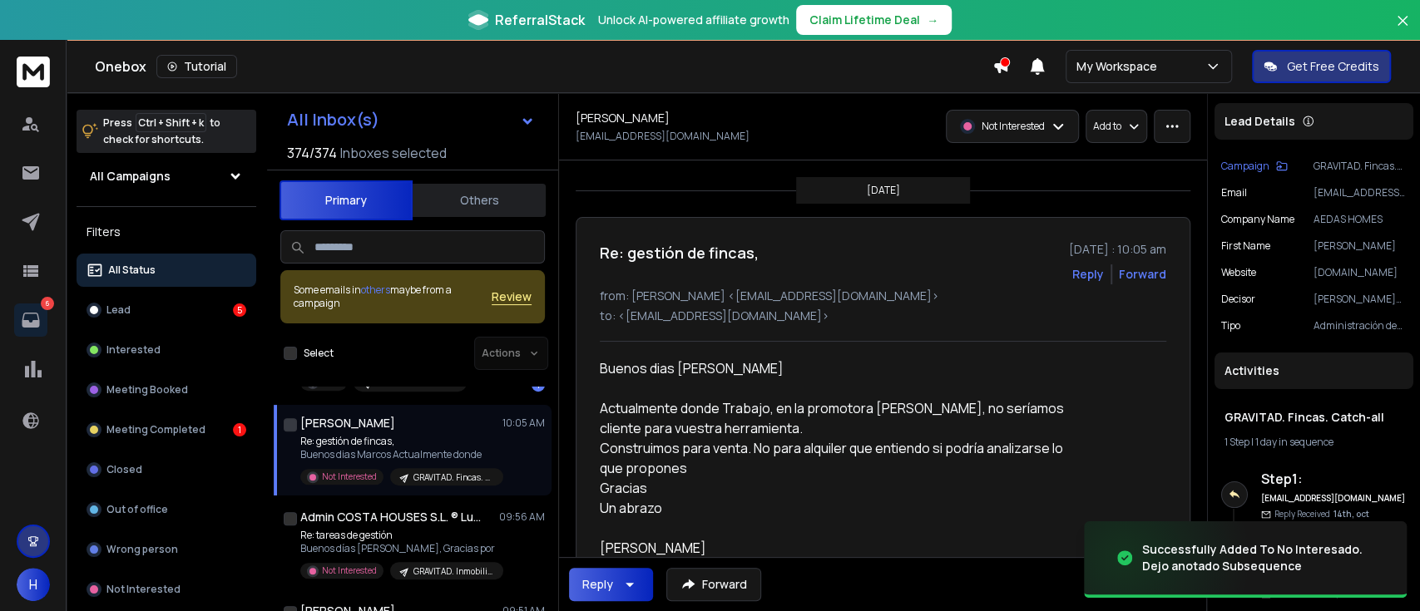
drag, startPoint x: 1332, startPoint y: 195, endPoint x: 1331, endPoint y: 180, distance: 15.0
click at [1332, 194] on p "jmcasolive@opendeusto.es" at bounding box center [1359, 192] width 93 height 13
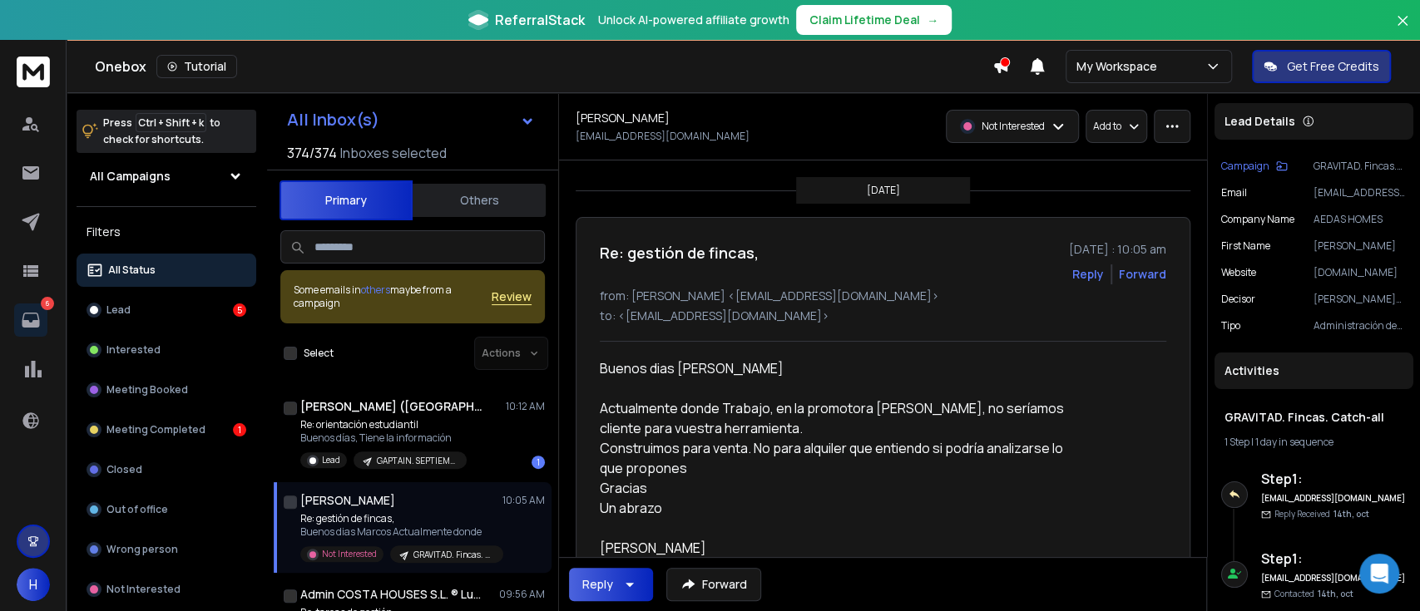
scroll to position [554, 0]
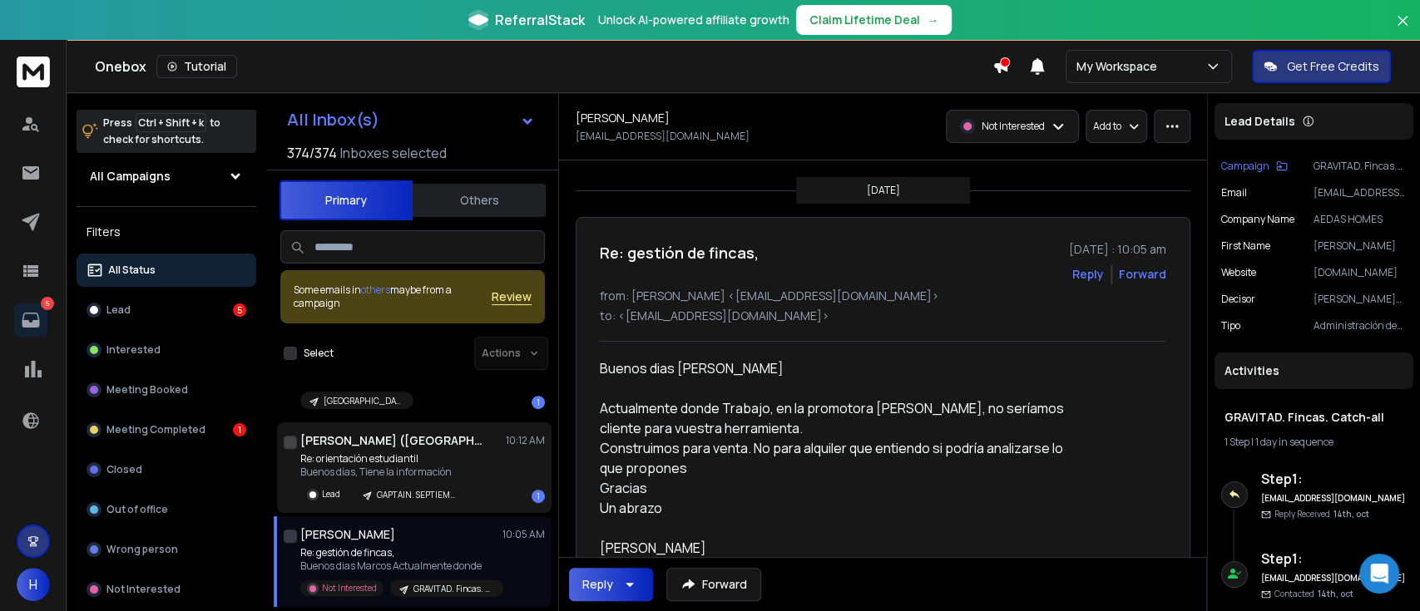
click at [424, 466] on p "Buenos días, Tiene la información" at bounding box center [383, 472] width 166 height 13
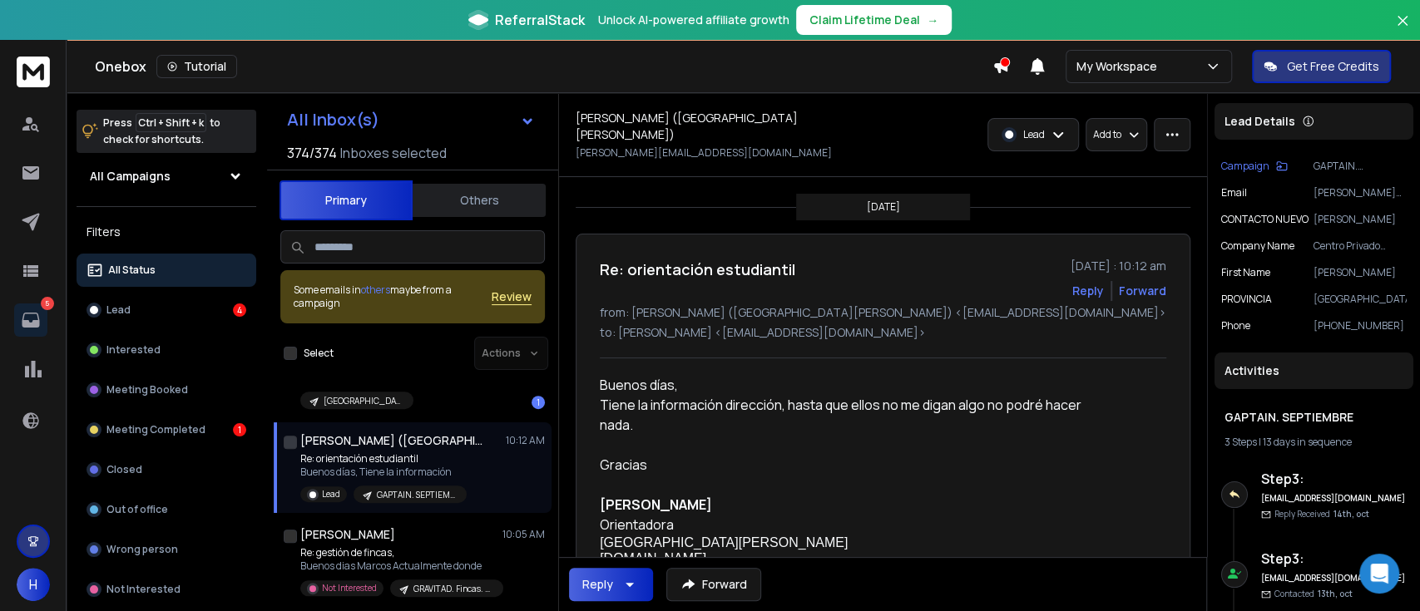
click at [1046, 127] on div "Lead" at bounding box center [1033, 135] width 90 height 32
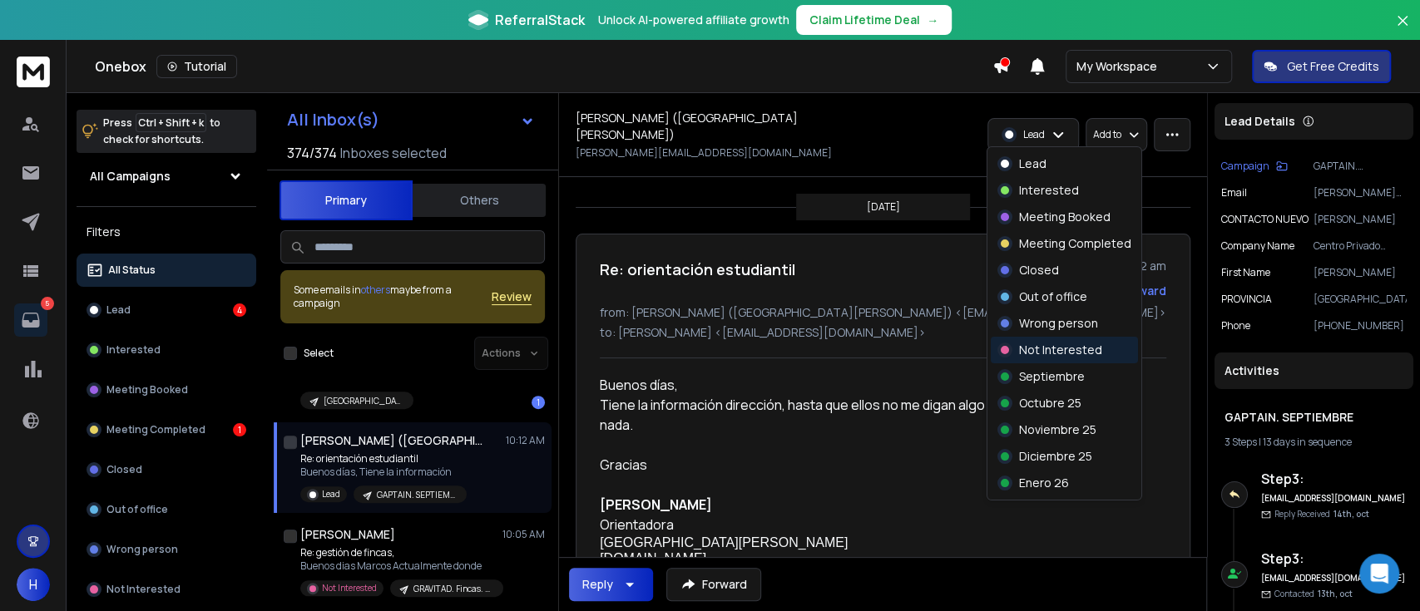
drag, startPoint x: 1045, startPoint y: 354, endPoint x: 1065, endPoint y: 235, distance: 120.7
click at [1044, 353] on p "Not Interested" at bounding box center [1060, 350] width 83 height 17
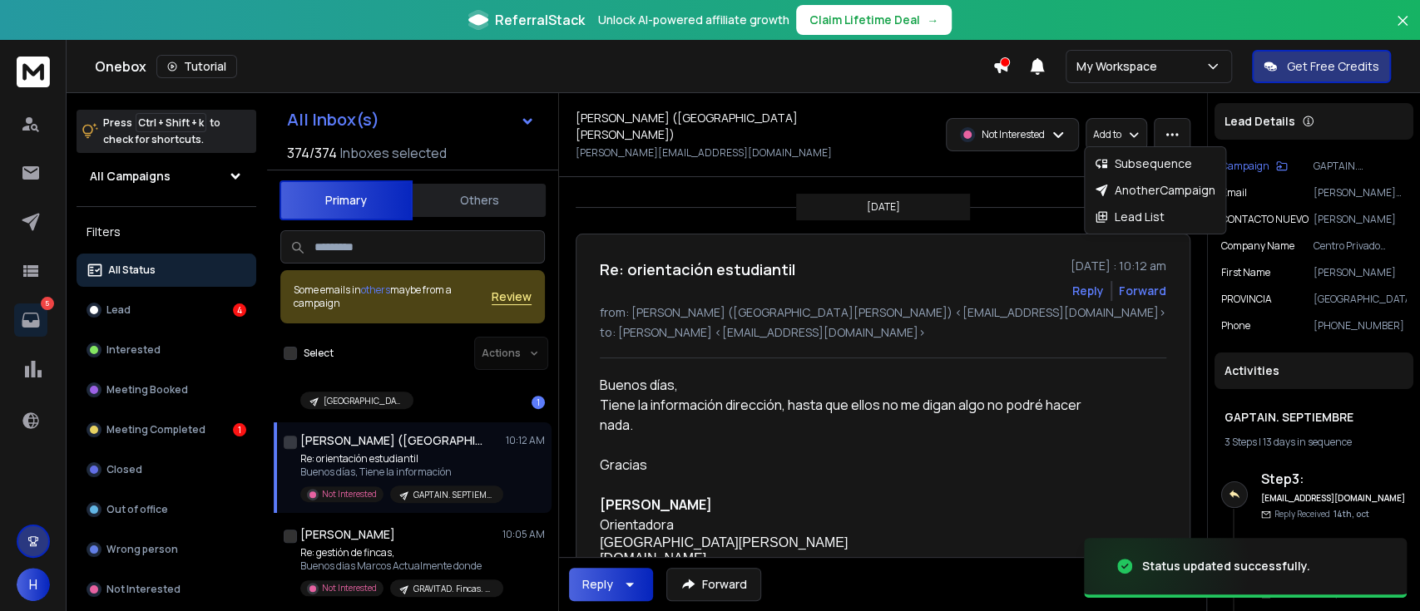
click at [1100, 130] on p "Add to" at bounding box center [1107, 134] width 28 height 13
click at [1121, 163] on div "Subsequence" at bounding box center [1143, 164] width 97 height 17
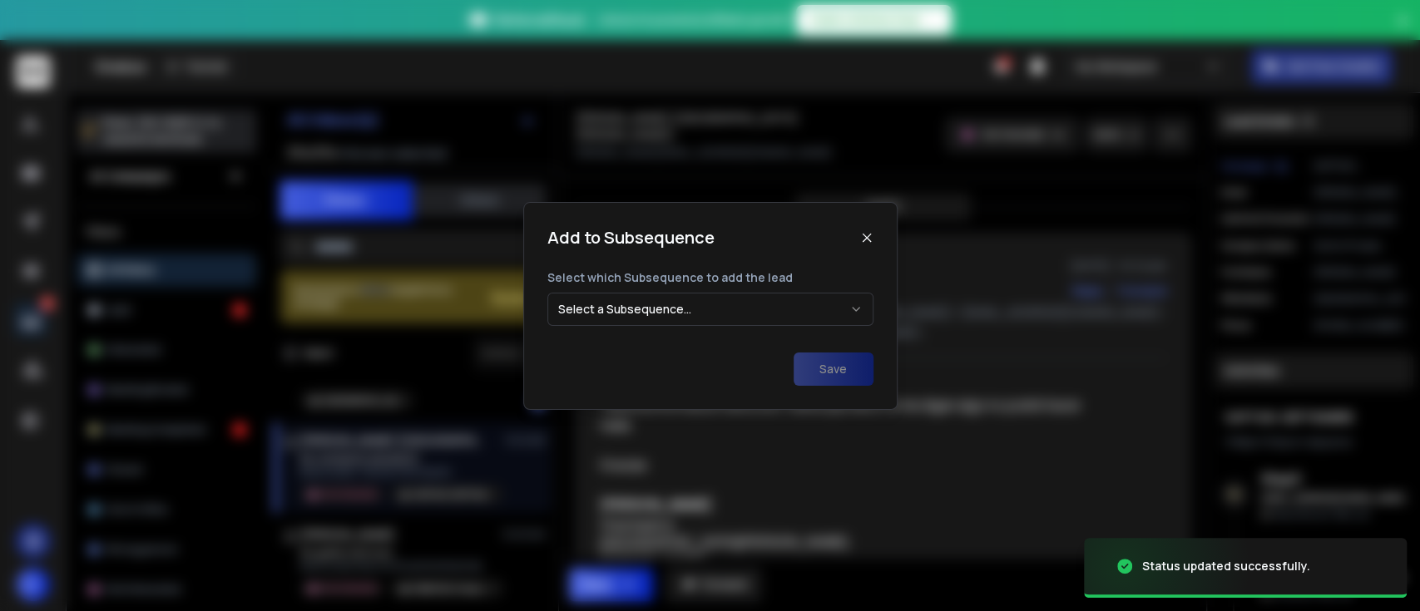
click at [672, 300] on button "Select a Subsequence..." at bounding box center [710, 309] width 326 height 33
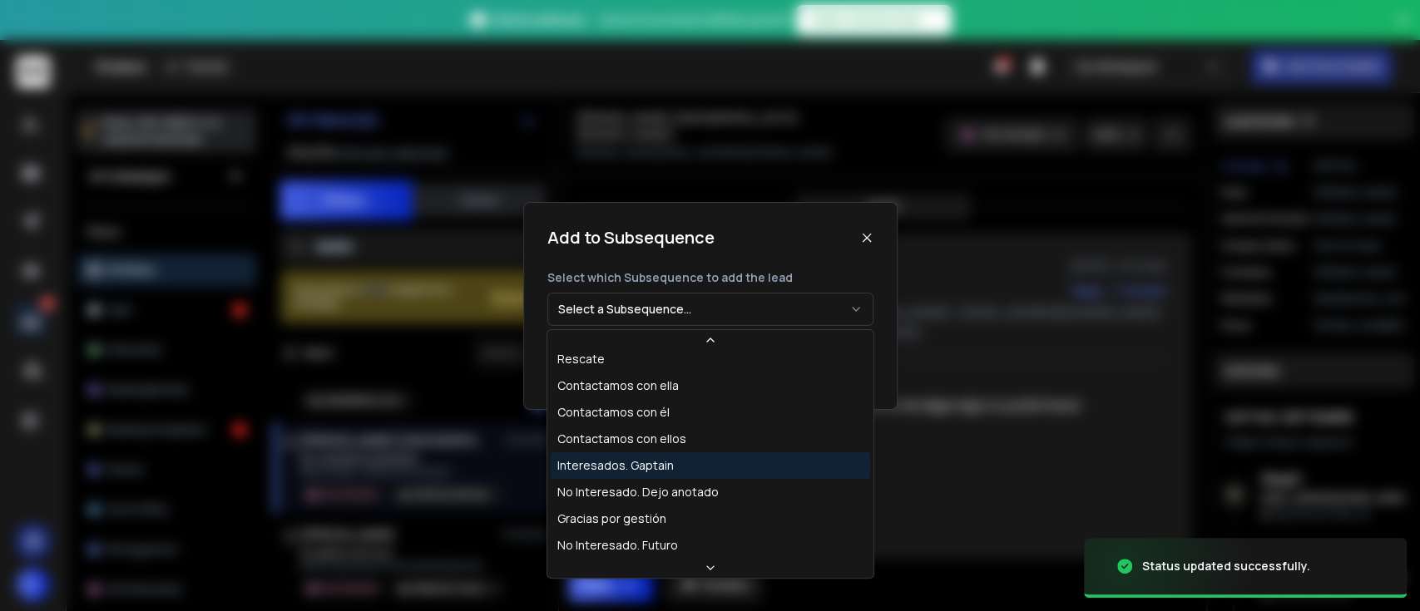
scroll to position [71, 0]
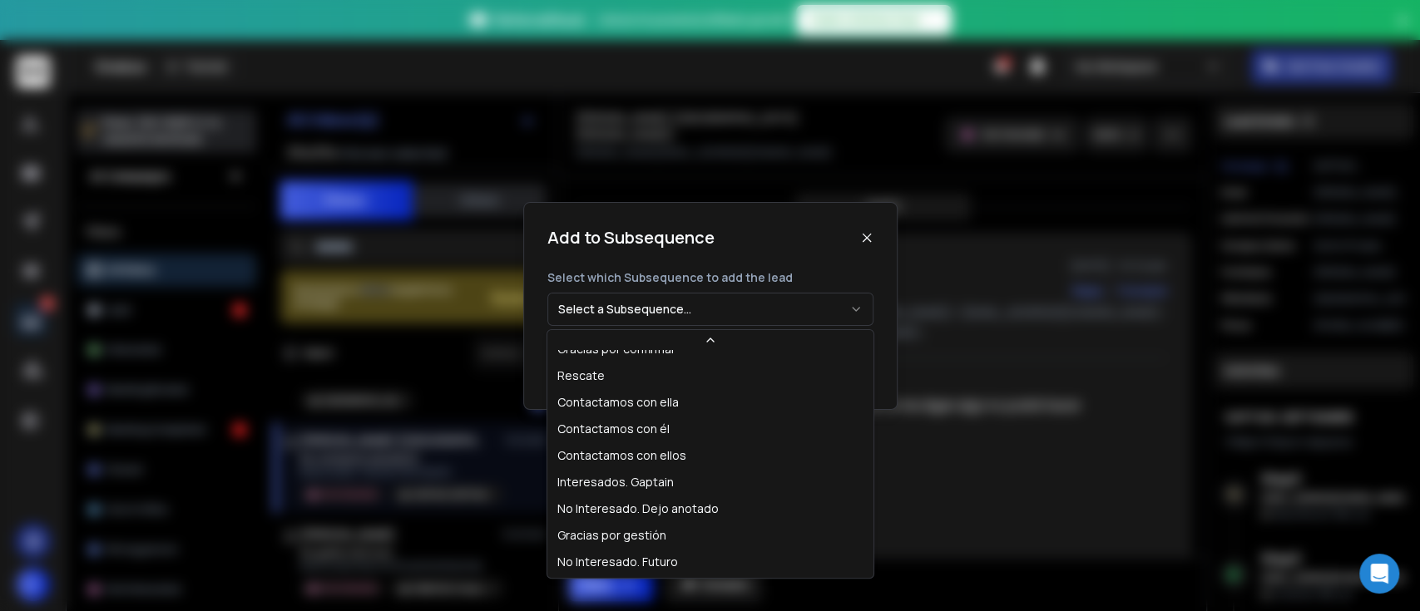
drag, startPoint x: 657, startPoint y: 536, endPoint x: 675, endPoint y: 514, distance: 28.4
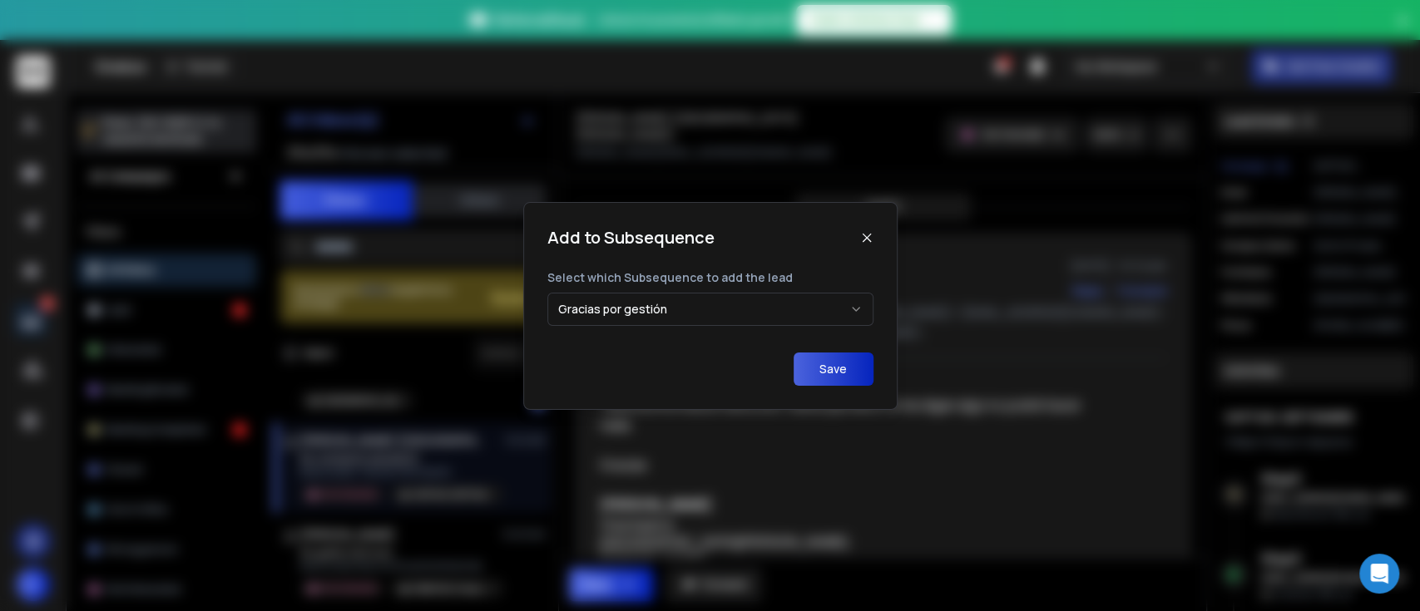
click at [819, 374] on button "Save" at bounding box center [833, 369] width 80 height 33
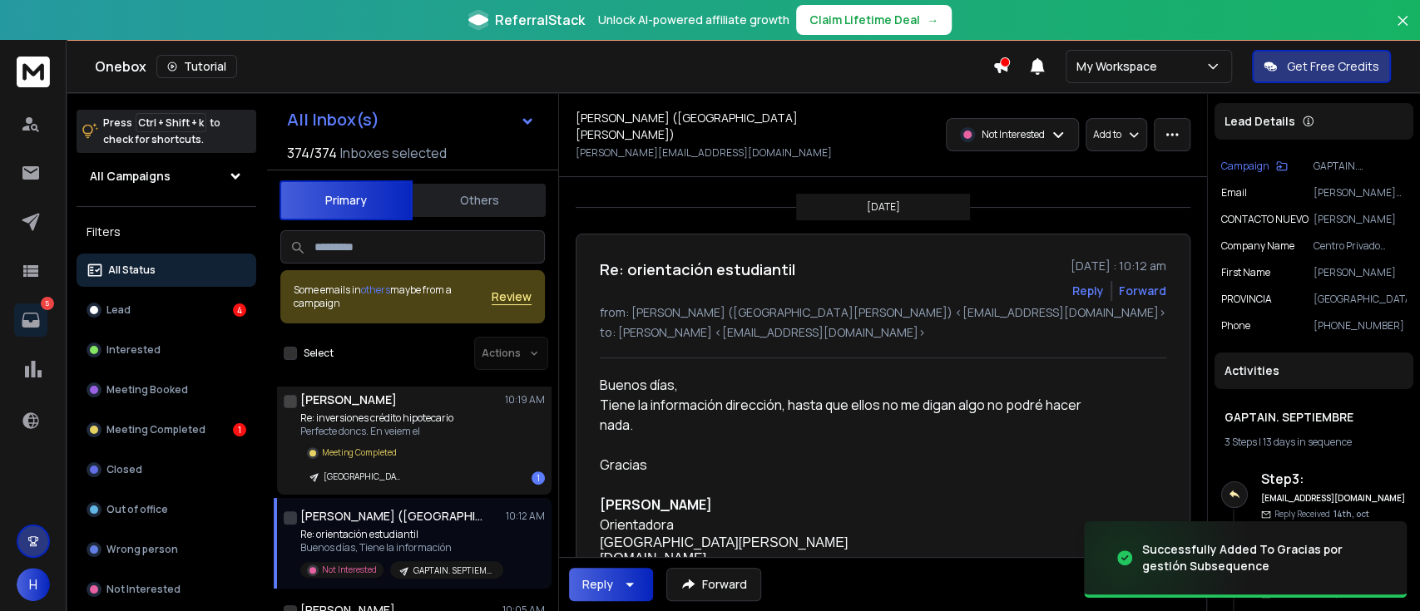
scroll to position [443, 0]
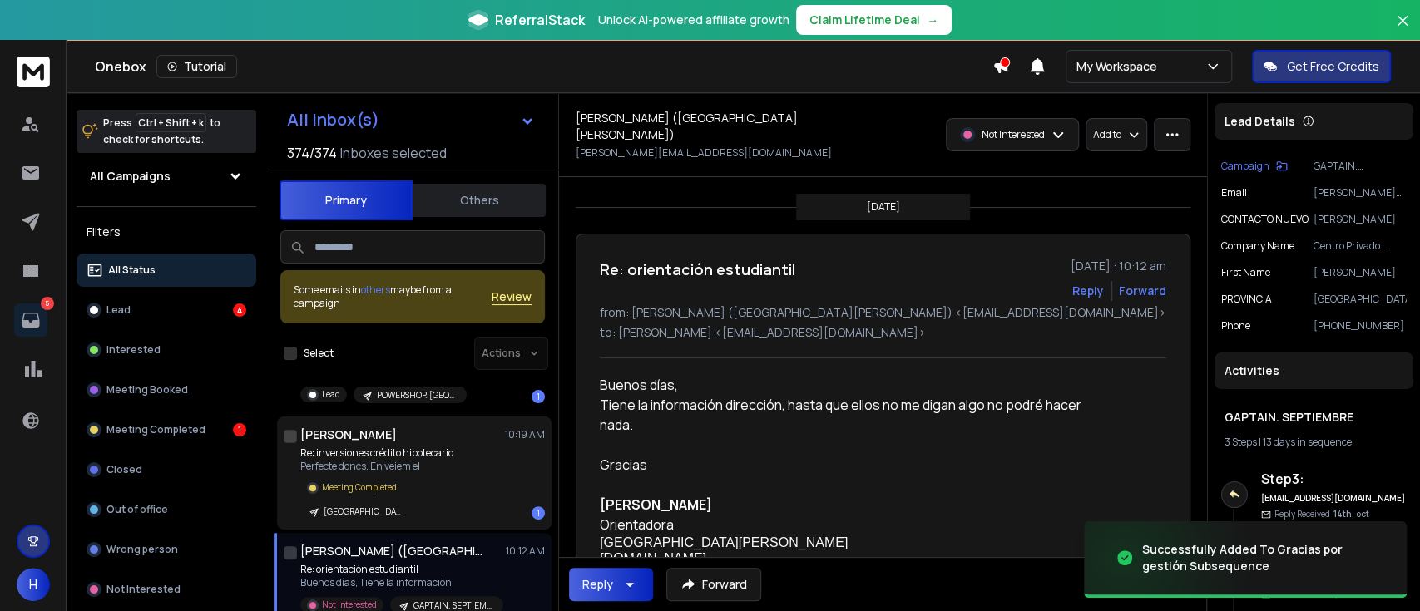
click at [422, 453] on p "Re: inversiones crédito hipotecario" at bounding box center [400, 453] width 200 height 13
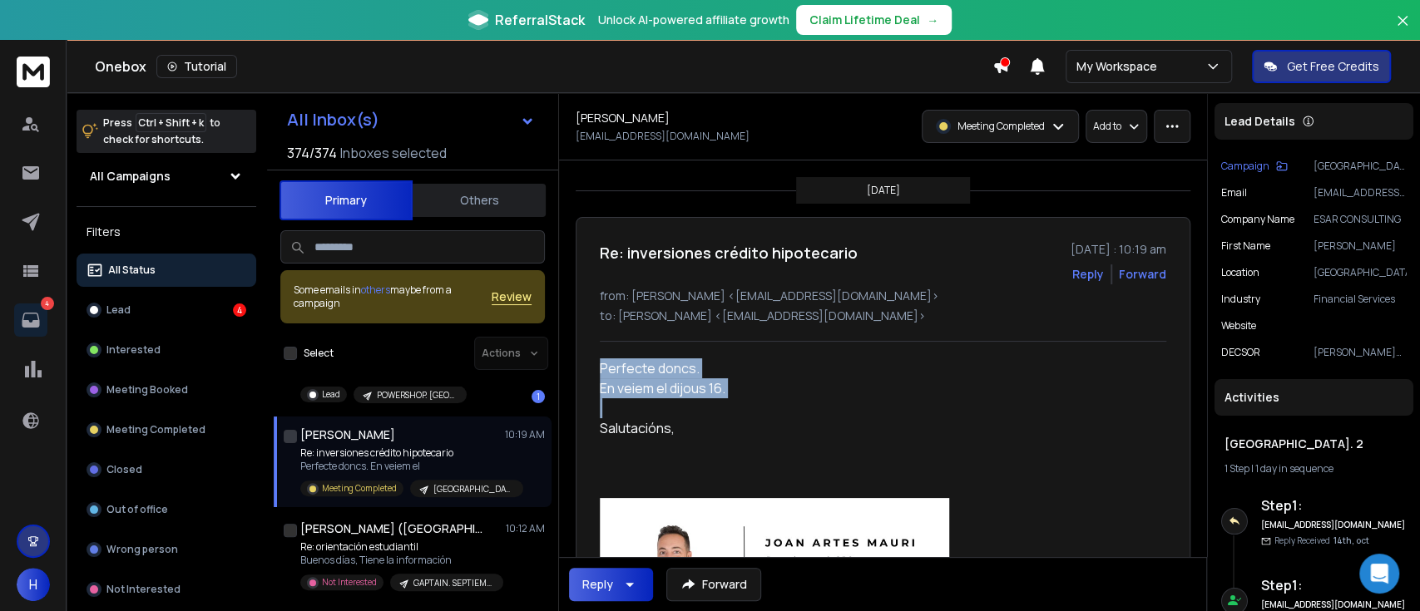
drag, startPoint x: 771, startPoint y: 402, endPoint x: 595, endPoint y: 373, distance: 178.7
copy div "Perfecte doncs. En veiem el dijous 16."
click at [830, 417] on div at bounding box center [843, 408] width 486 height 20
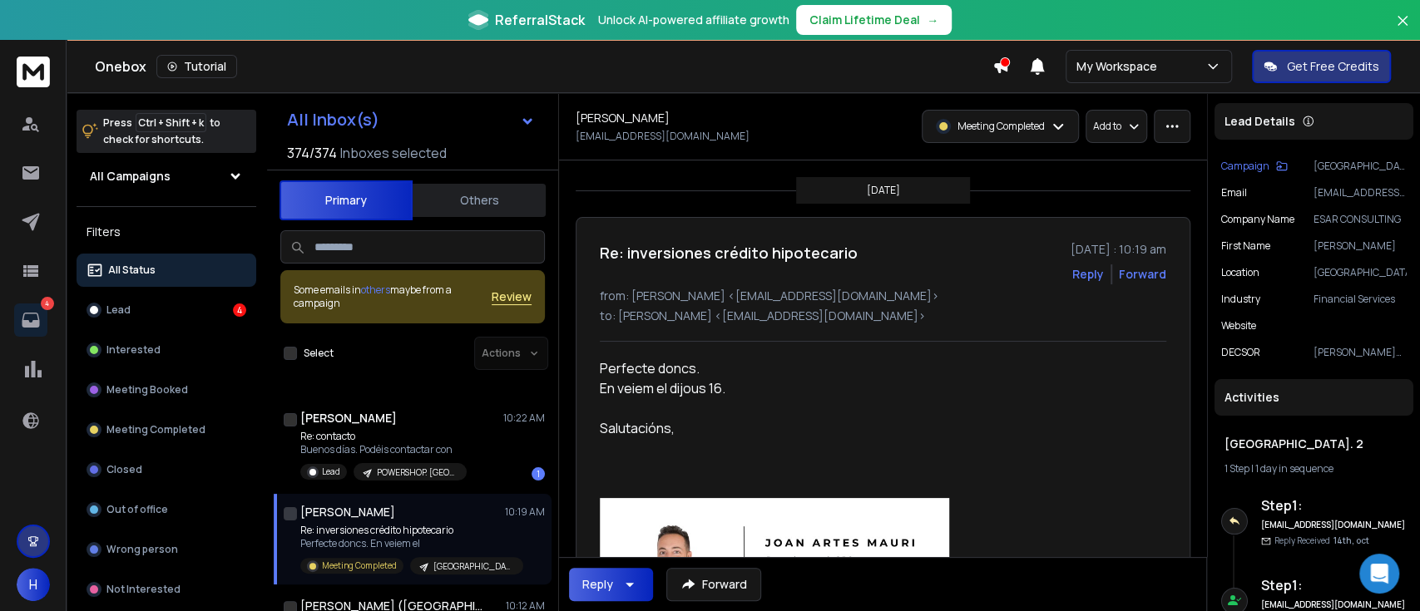
scroll to position [333, 0]
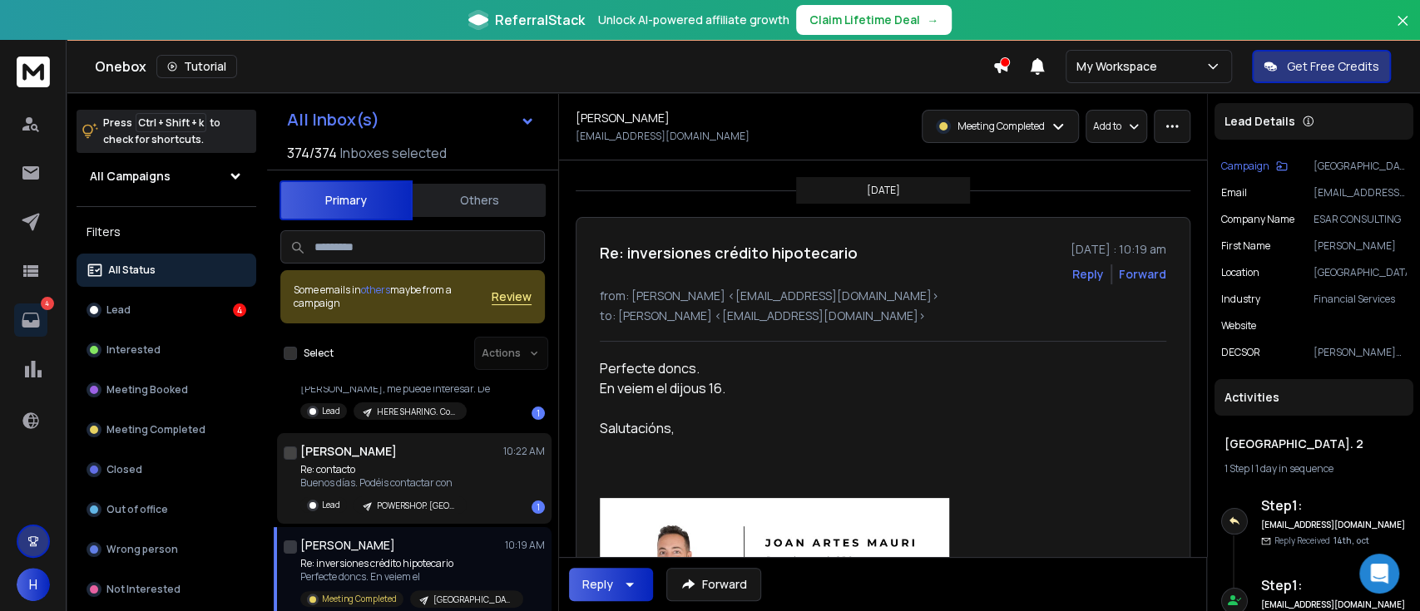
click at [417, 473] on p "Re: contacto" at bounding box center [383, 469] width 166 height 13
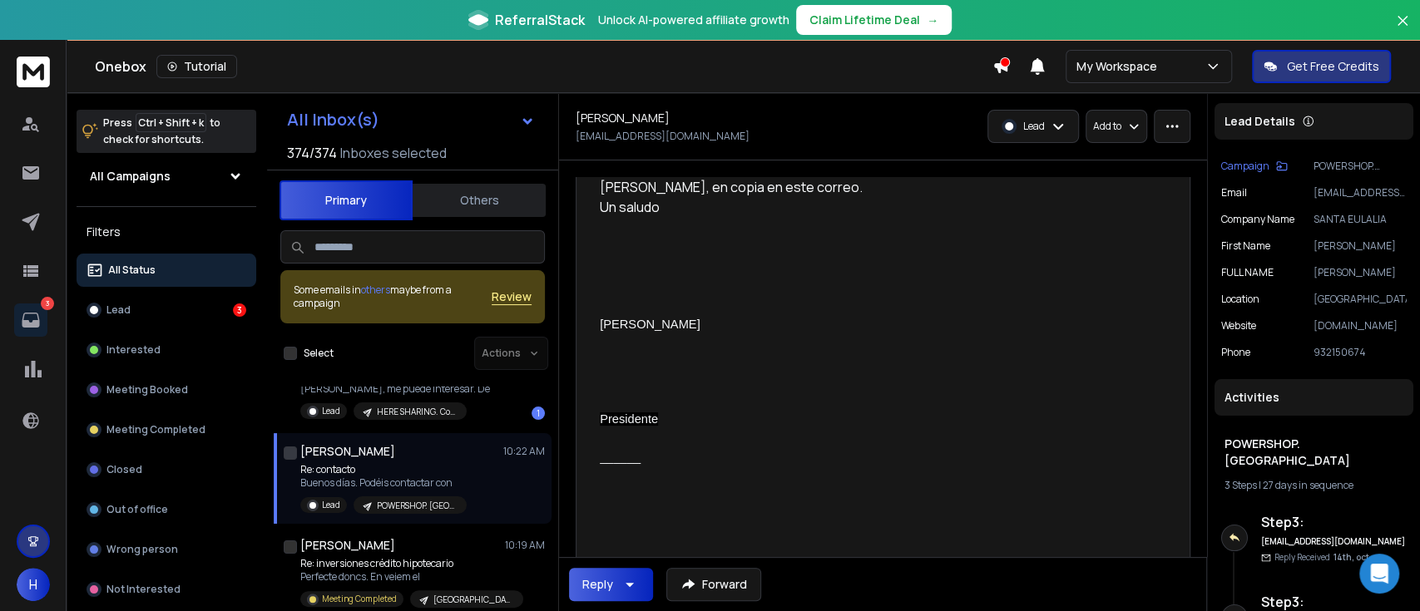
scroll to position [0, 0]
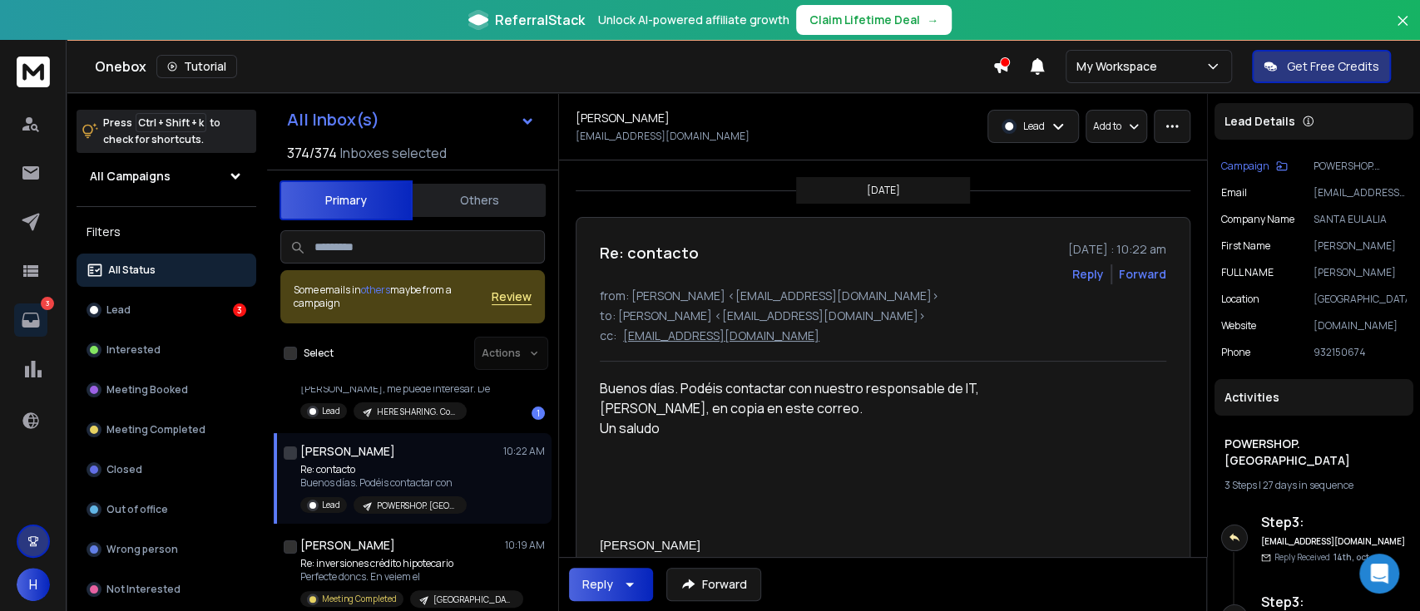
click at [629, 585] on icon "button" at bounding box center [629, 585] width 8 height 4
click at [619, 548] on p "Reply All" at bounding box center [620, 542] width 46 height 17
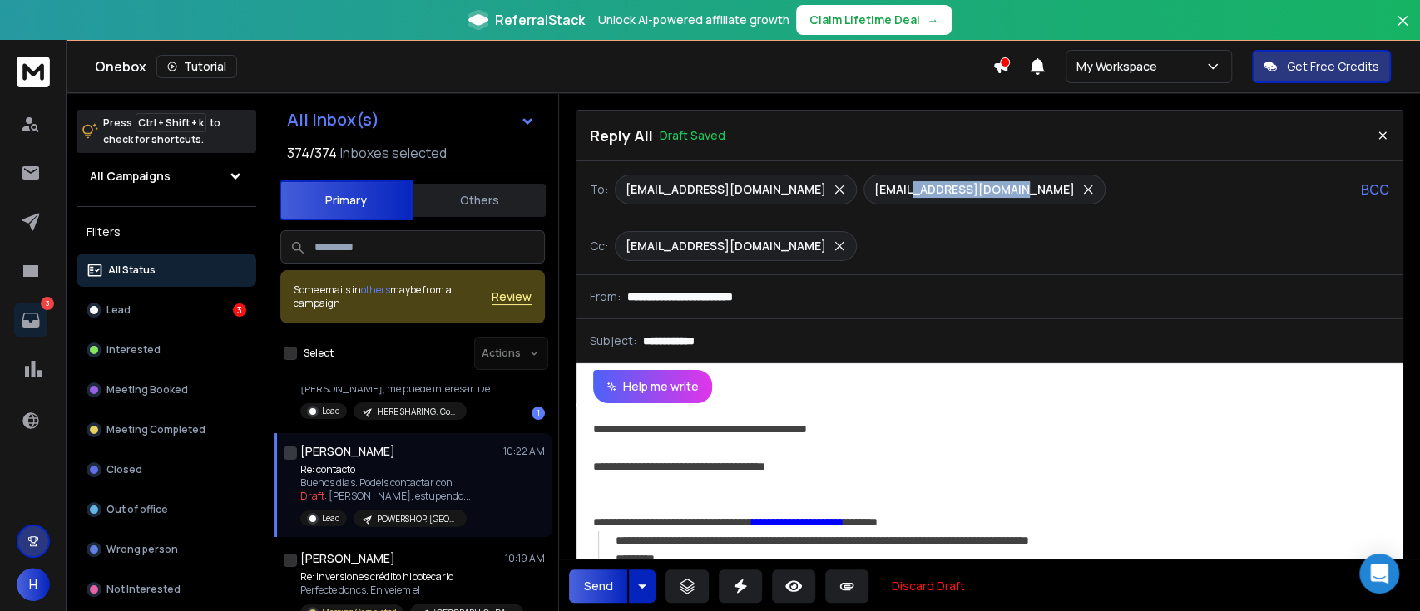
drag, startPoint x: 945, startPoint y: 189, endPoint x: 852, endPoint y: 192, distance: 93.2
click at [874, 192] on p "lsans@santaeulalia.com" at bounding box center [974, 189] width 200 height 17
copy p "santaeulalia.com"
click at [907, 468] on div "**********" at bounding box center [987, 492] width 822 height 179
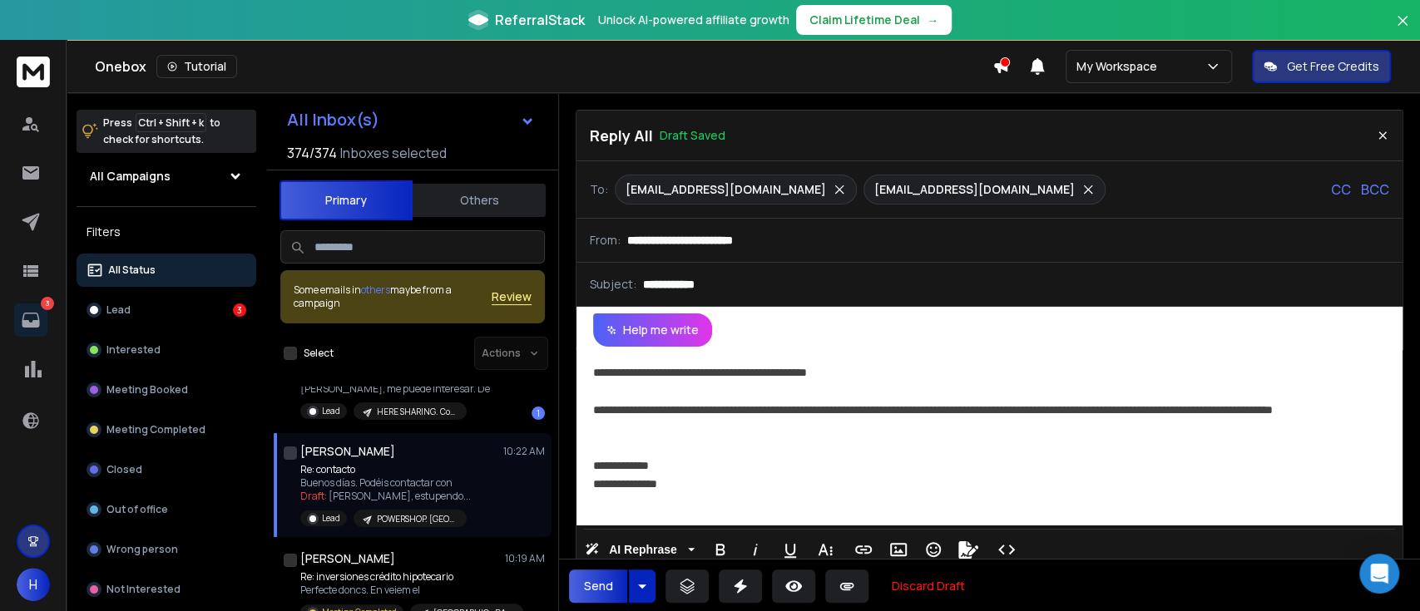
click at [591, 586] on button "Send" at bounding box center [598, 586] width 58 height 33
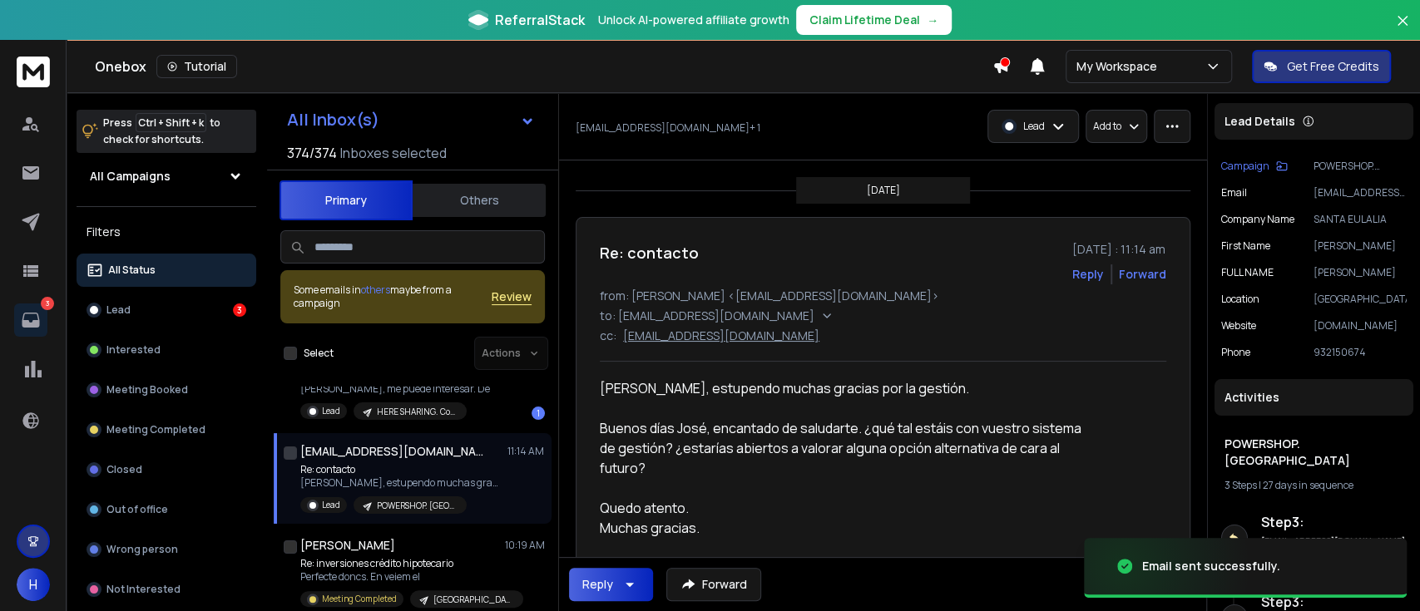
click at [1023, 120] on div "Lead" at bounding box center [1033, 127] width 90 height 32
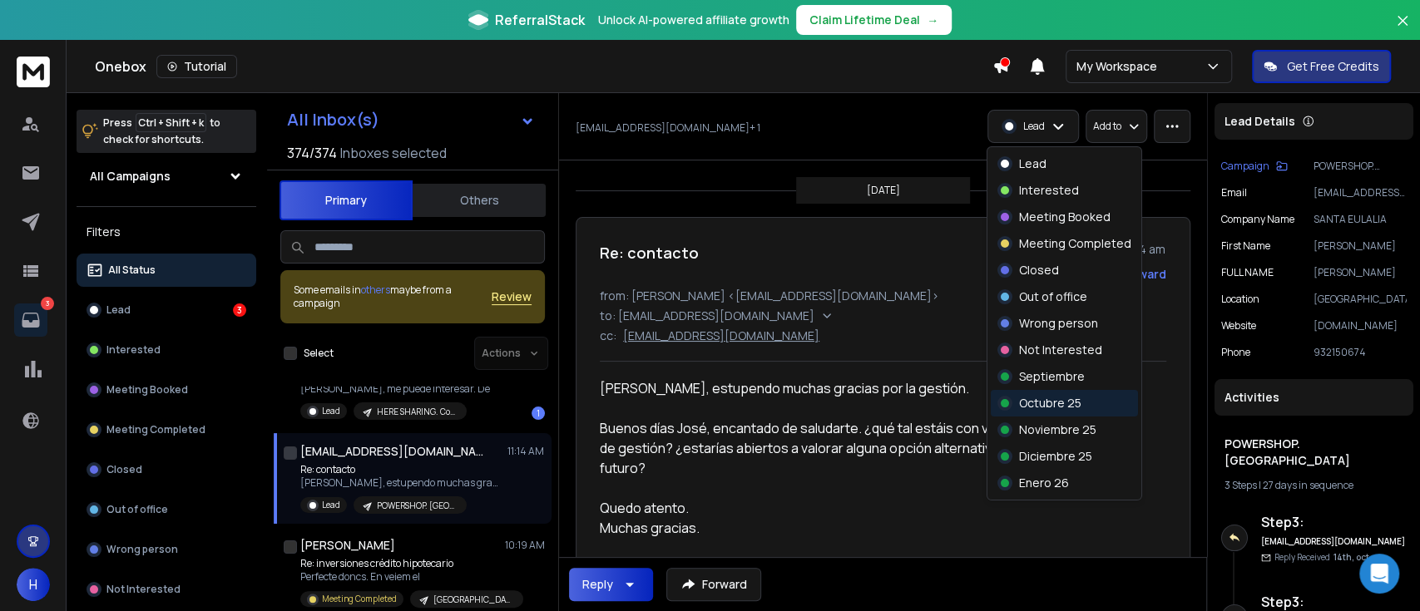
click at [1047, 400] on p "Octubre 25" at bounding box center [1050, 403] width 62 height 17
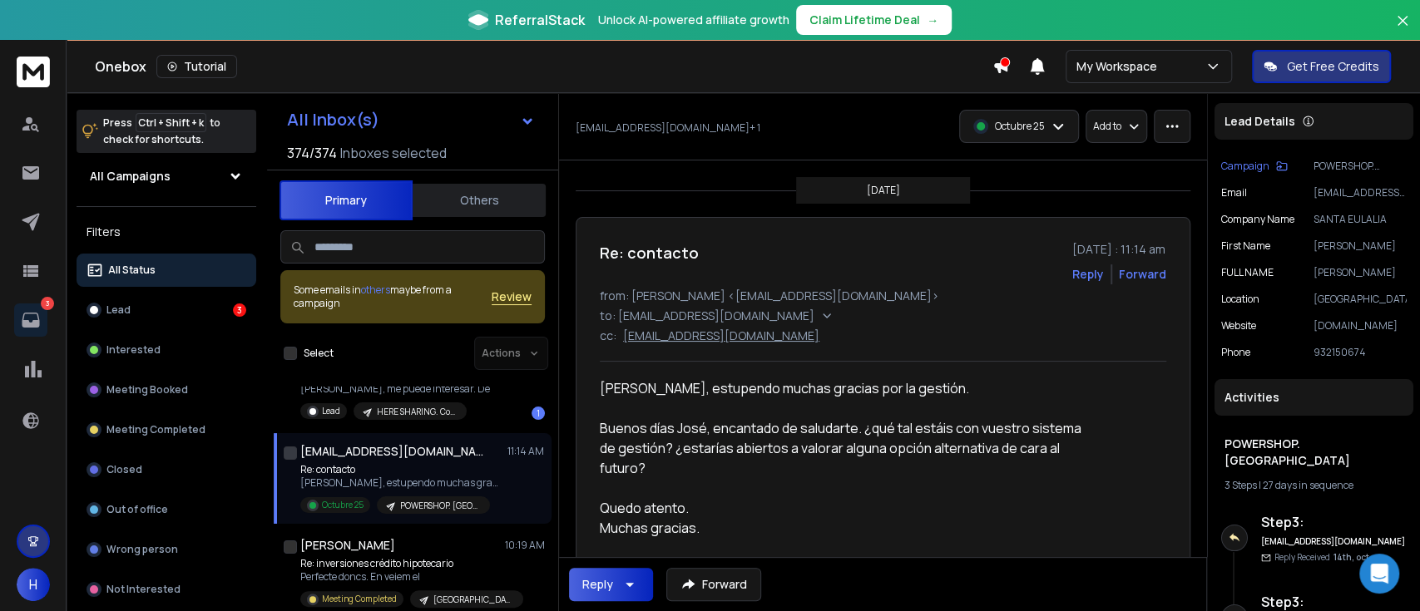
scroll to position [221, 0]
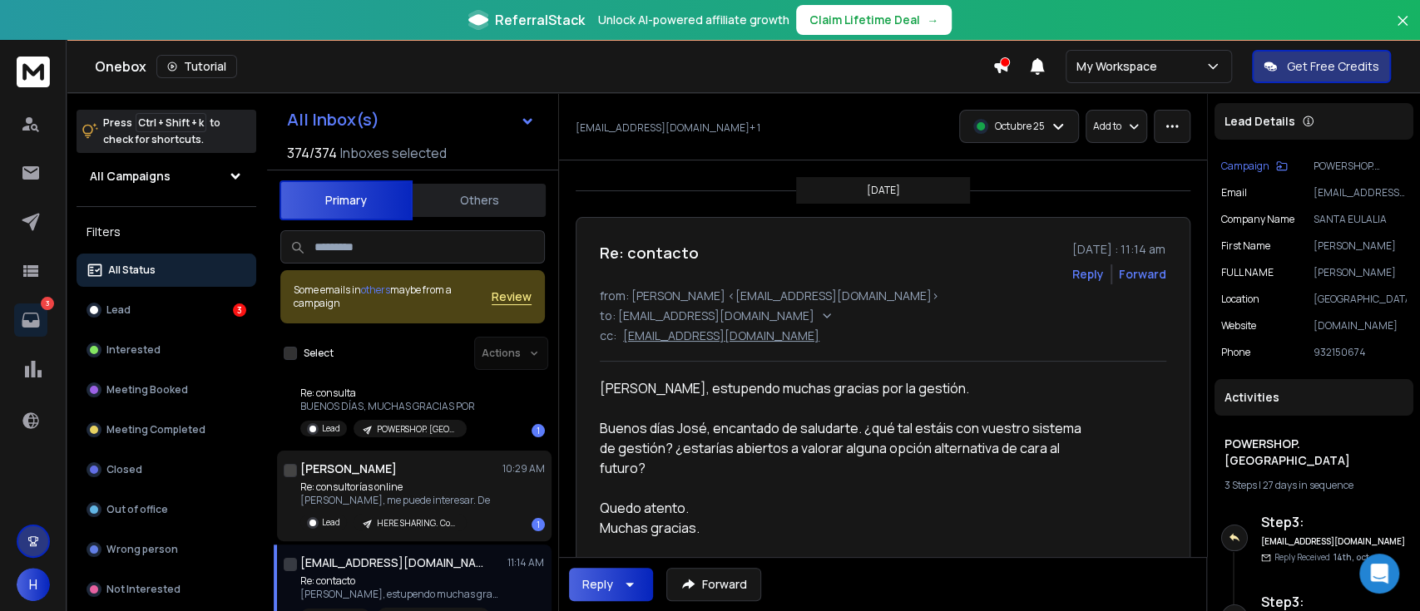
click at [446, 475] on div "pedro señor 10:29 AM" at bounding box center [422, 469] width 245 height 17
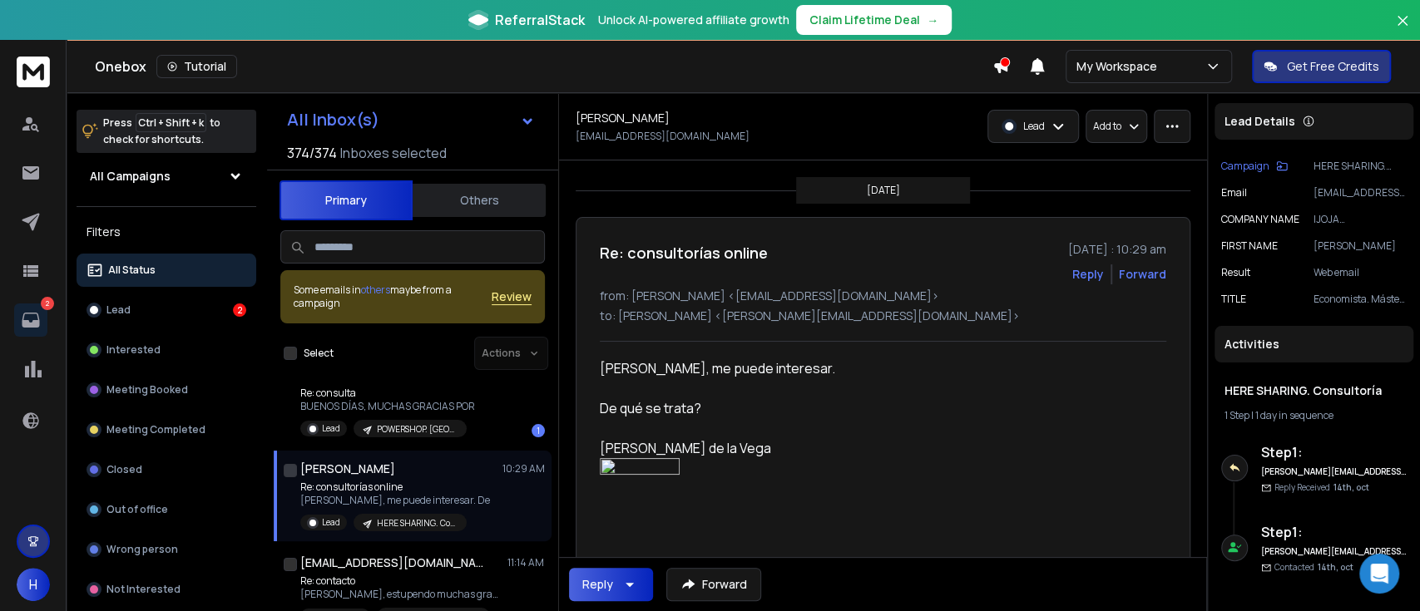
click at [1317, 216] on p "IJOJA CONSULTORIA Y GESTION SL" at bounding box center [1359, 219] width 93 height 13
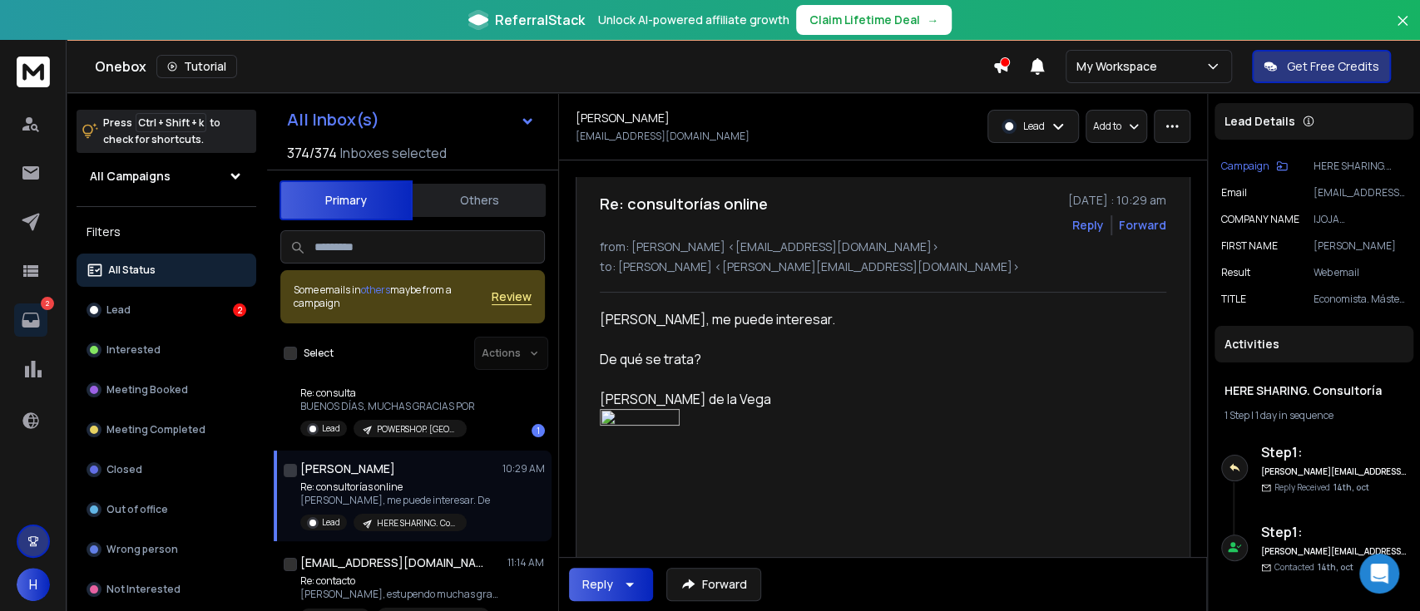
scroll to position [0, 0]
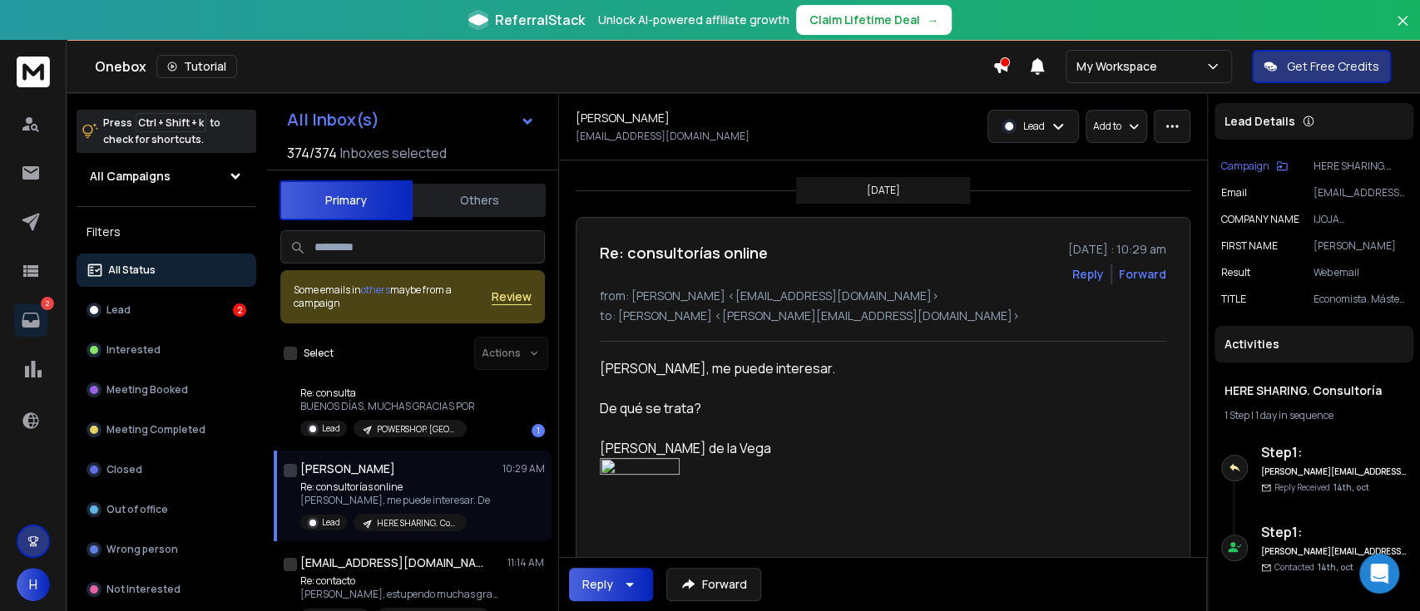
click at [717, 447] on div "Pedro Señor de la Vega" at bounding box center [843, 448] width 486 height 20
click at [714, 447] on div "Pedro Señor de la Vega" at bounding box center [843, 448] width 486 height 20
copy div "Pedro Señor de la Vega"
click at [1079, 275] on button "Reply" at bounding box center [1088, 274] width 32 height 17
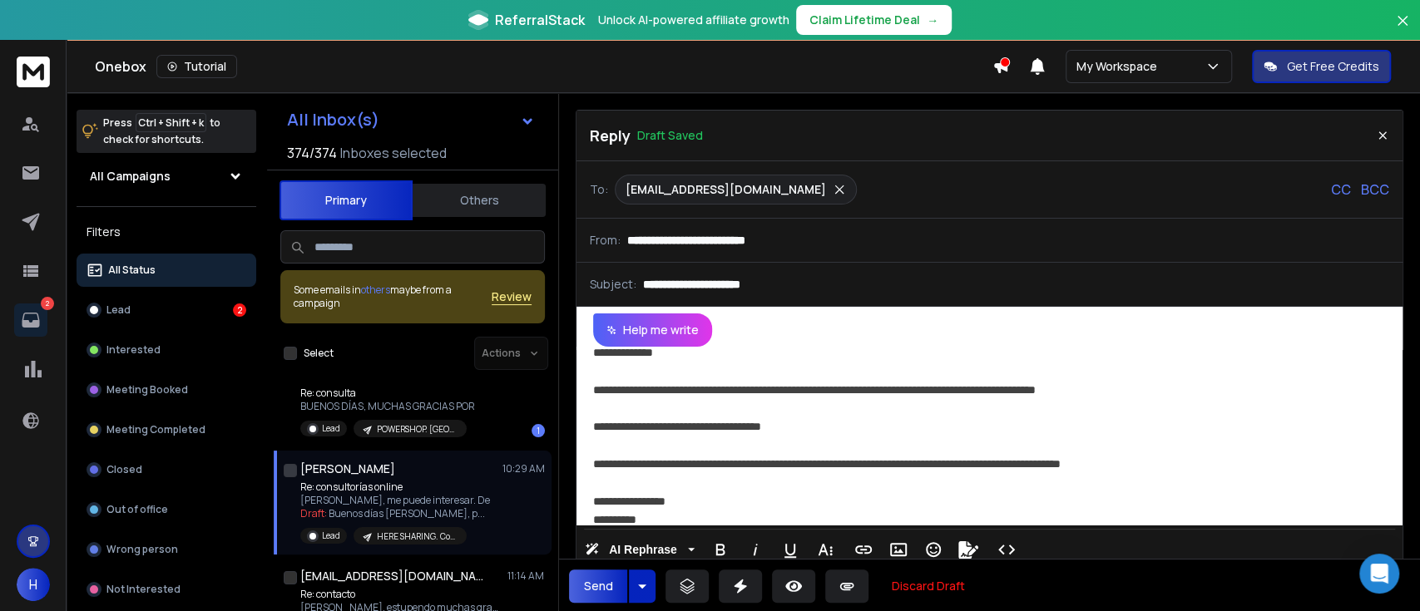
scroll to position [111, 0]
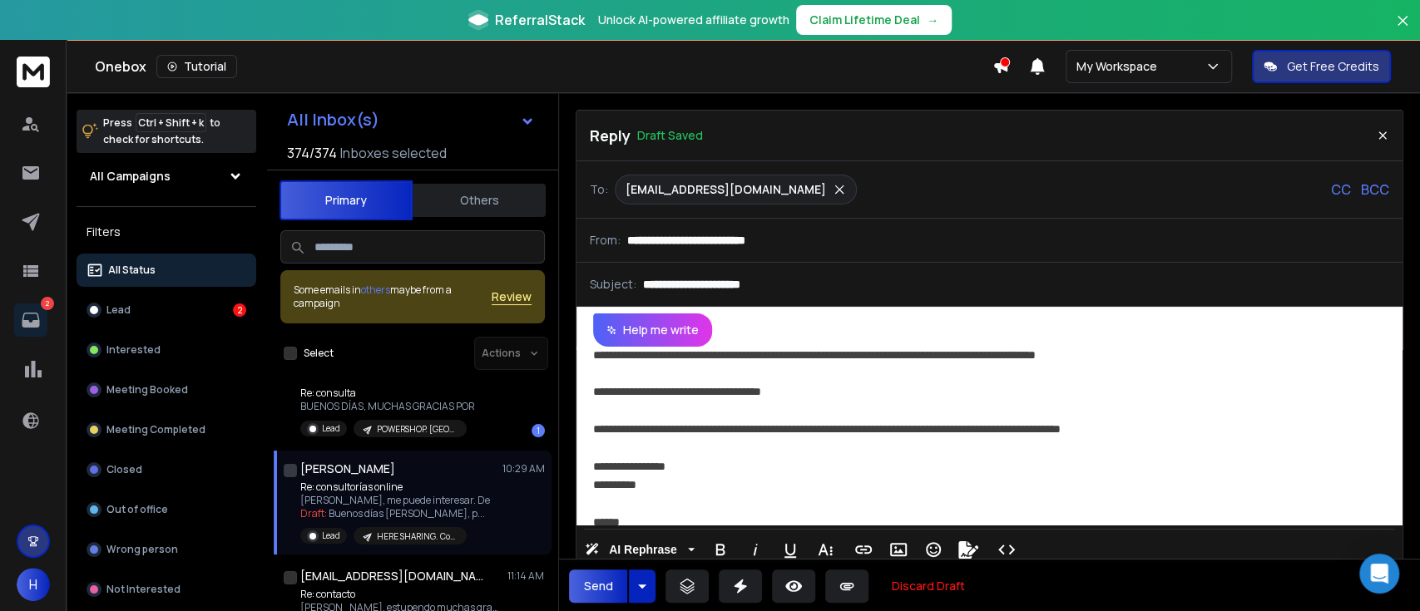
click at [1246, 438] on div at bounding box center [987, 447] width 788 height 18
click at [1232, 427] on div "**********" at bounding box center [978, 429] width 771 height 18
click at [865, 391] on div "**********" at bounding box center [978, 392] width 771 height 18
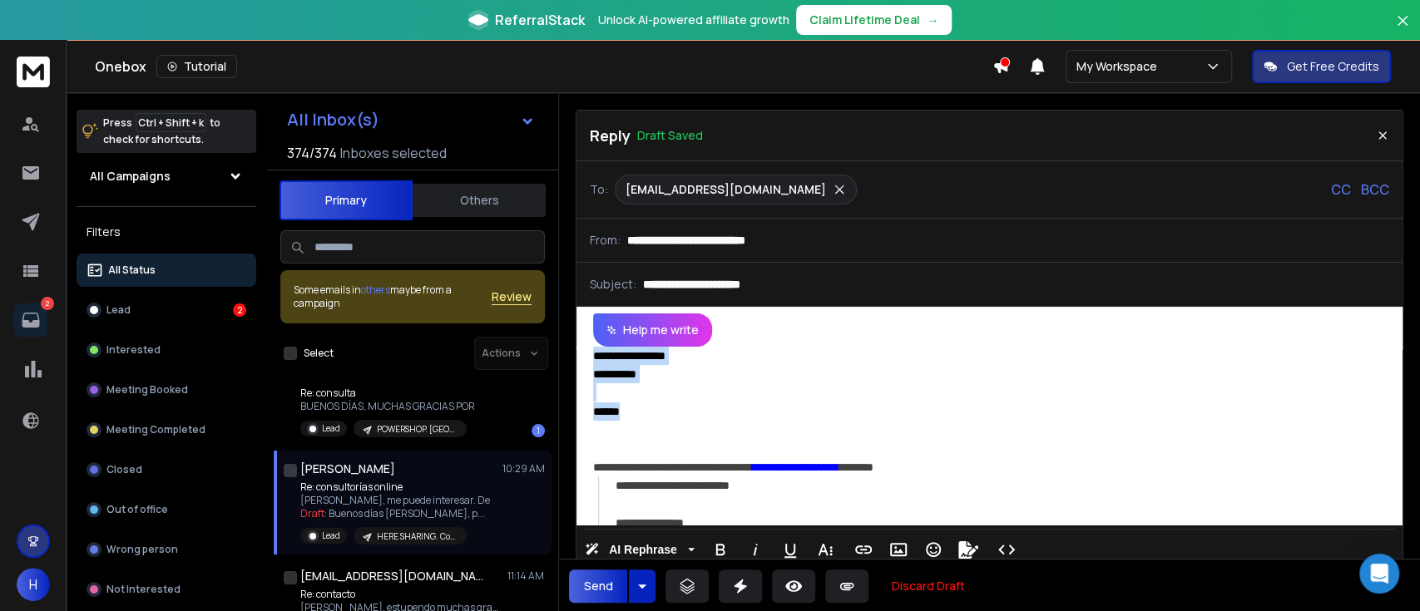
scroll to position [0, 0]
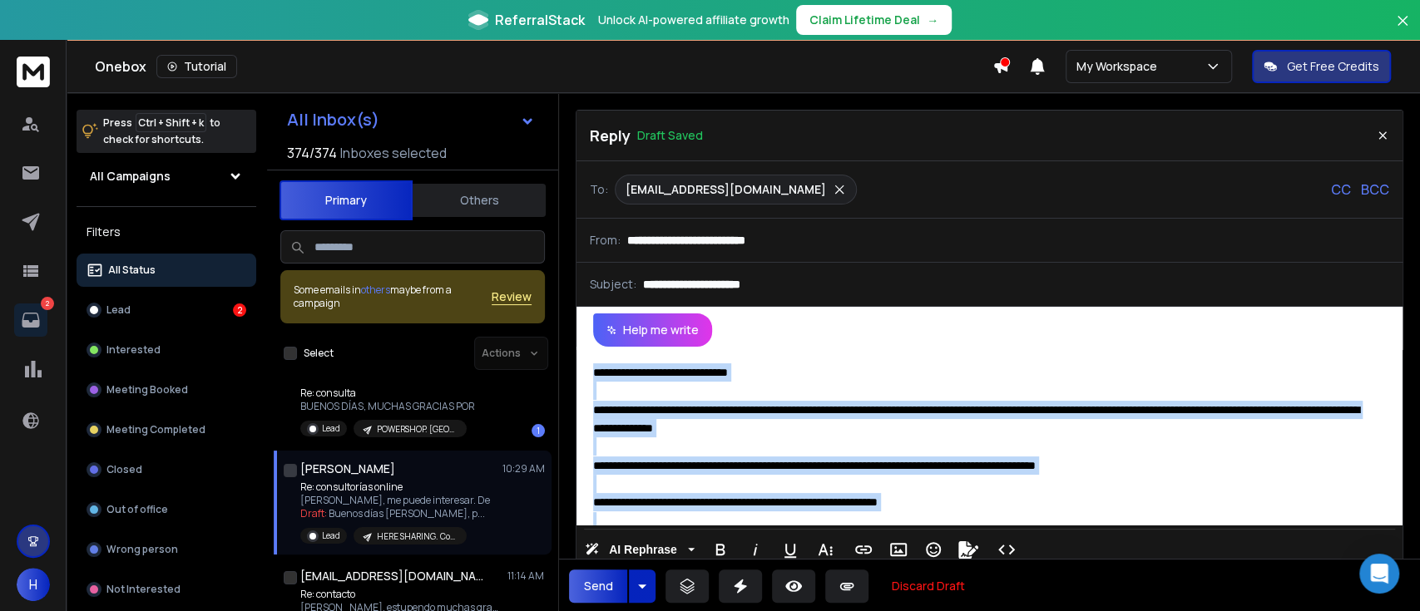
drag, startPoint x: 673, startPoint y: 414, endPoint x: 542, endPoint y: 274, distance: 191.2
click at [542, 274] on div "All Inbox(s) 374 / 374 Inboxes selected Primary Others Some emails in others ma…" at bounding box center [843, 398] width 1154 height 611
copy div "**********"
click at [1332, 190] on p "CC" at bounding box center [1341, 190] width 20 height 20
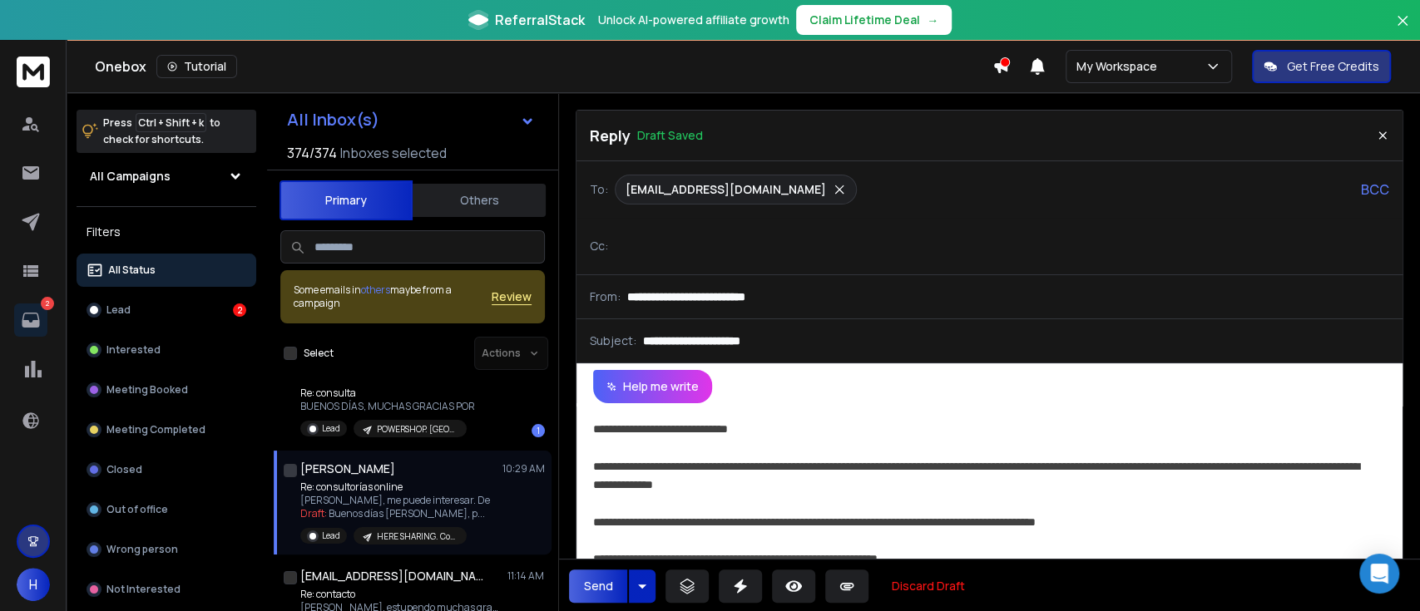
click at [725, 242] on input at bounding box center [673, 246] width 116 height 30
type input "*****"
click at [665, 242] on icon at bounding box center [666, 246] width 13 height 13
click at [665, 242] on input at bounding box center [673, 246] width 116 height 30
paste input "**********"
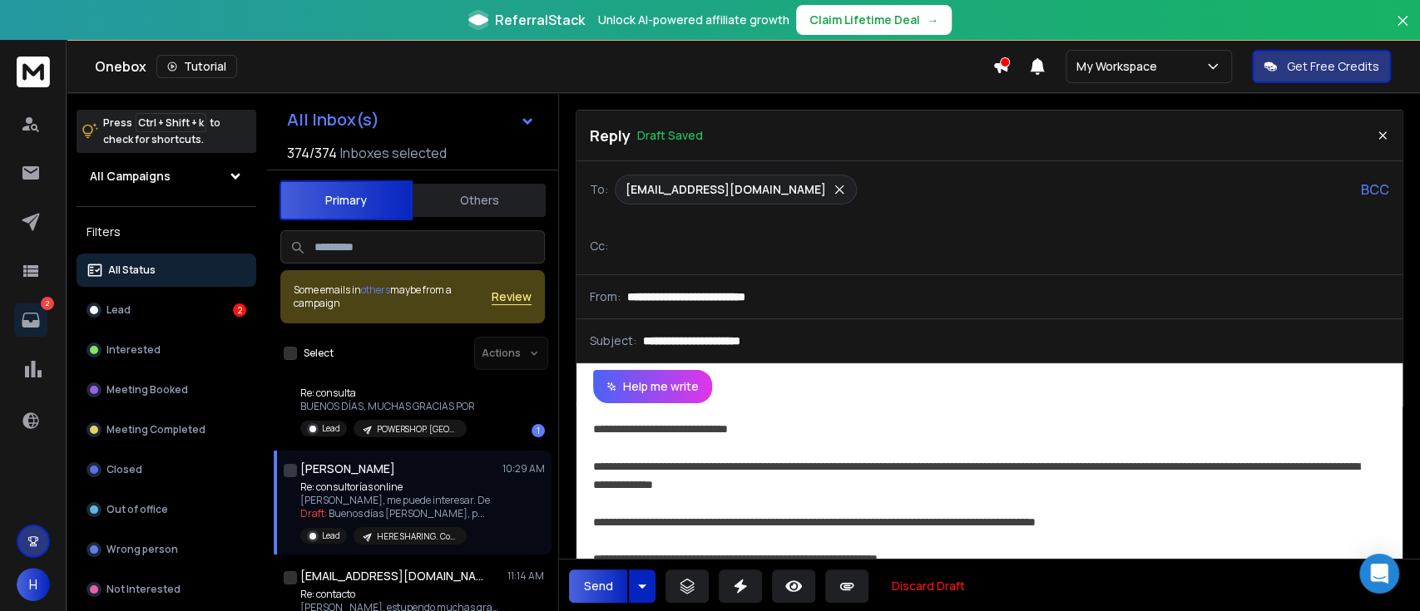
type input "**********"
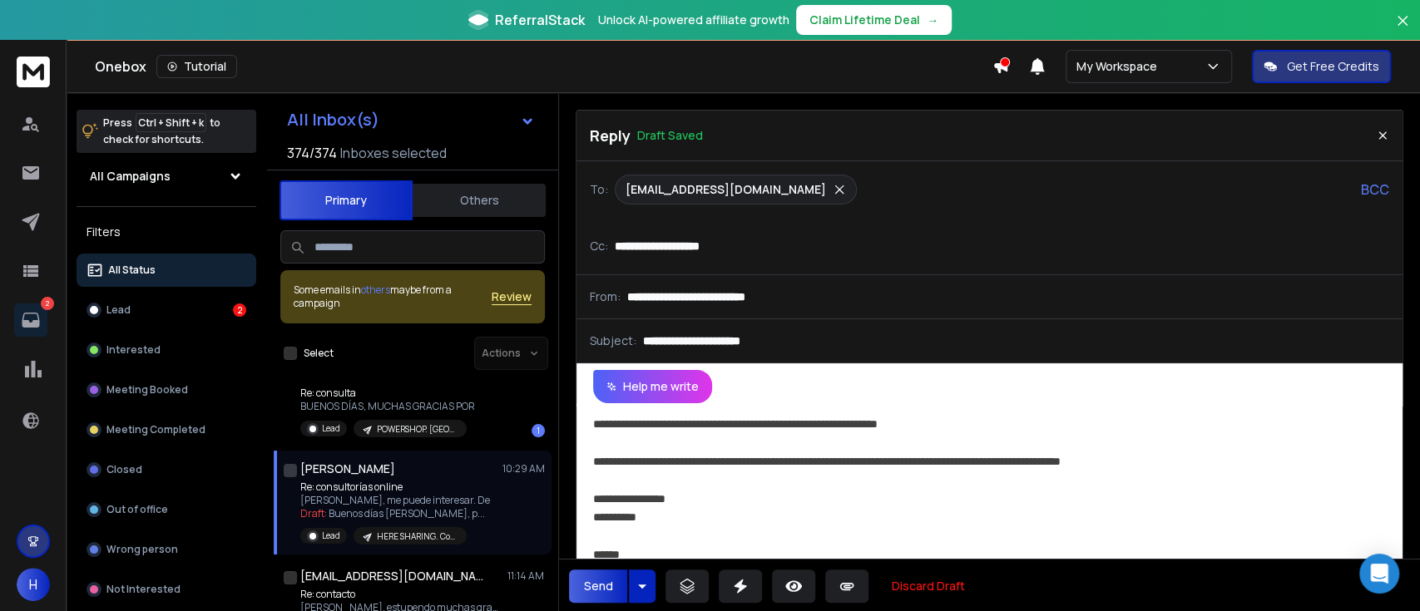
scroll to position [221, 0]
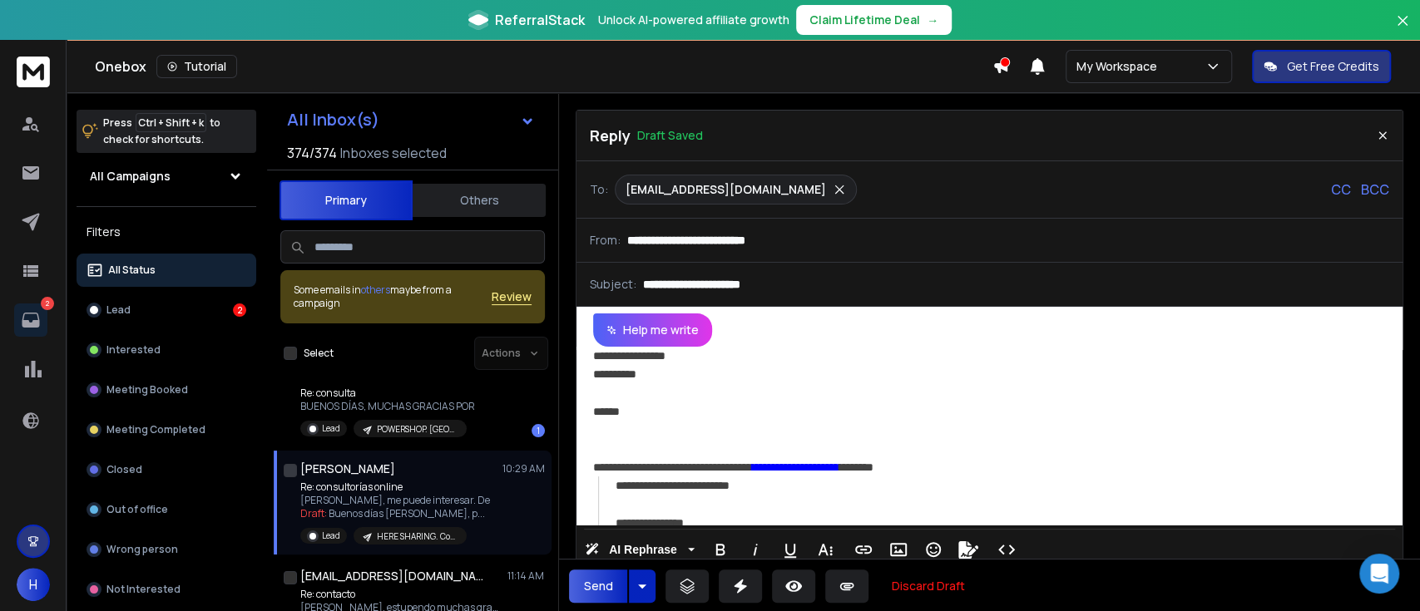
click at [541, 296] on div "All Inbox(s) 374 / 374 Inboxes selected Primary Others Some emails in others ma…" at bounding box center [843, 398] width 1154 height 611
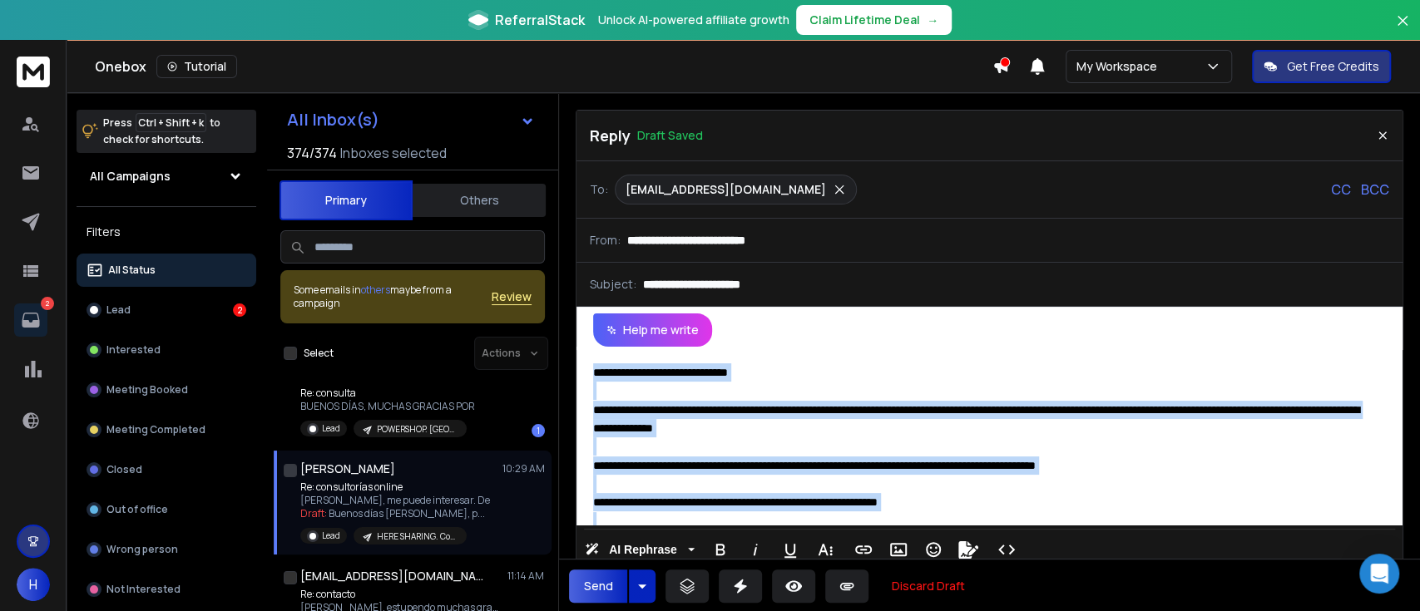
drag, startPoint x: 645, startPoint y: 416, endPoint x: 529, endPoint y: 242, distance: 209.2
click at [529, 242] on div "All Inbox(s) 374 / 374 Inboxes selected Primary Others Some emails in others ma…" at bounding box center [843, 398] width 1154 height 611
copy div "**********"
click at [1334, 185] on p "CC" at bounding box center [1341, 190] width 20 height 20
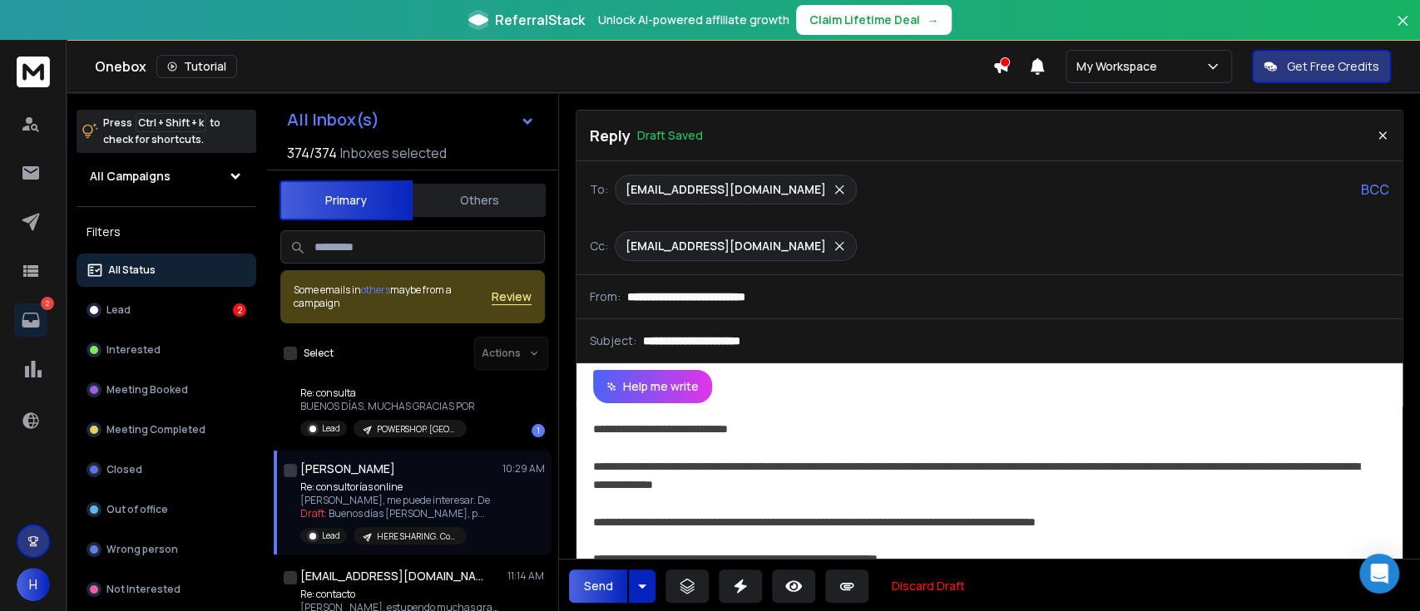
click at [590, 588] on button "Send" at bounding box center [598, 586] width 58 height 33
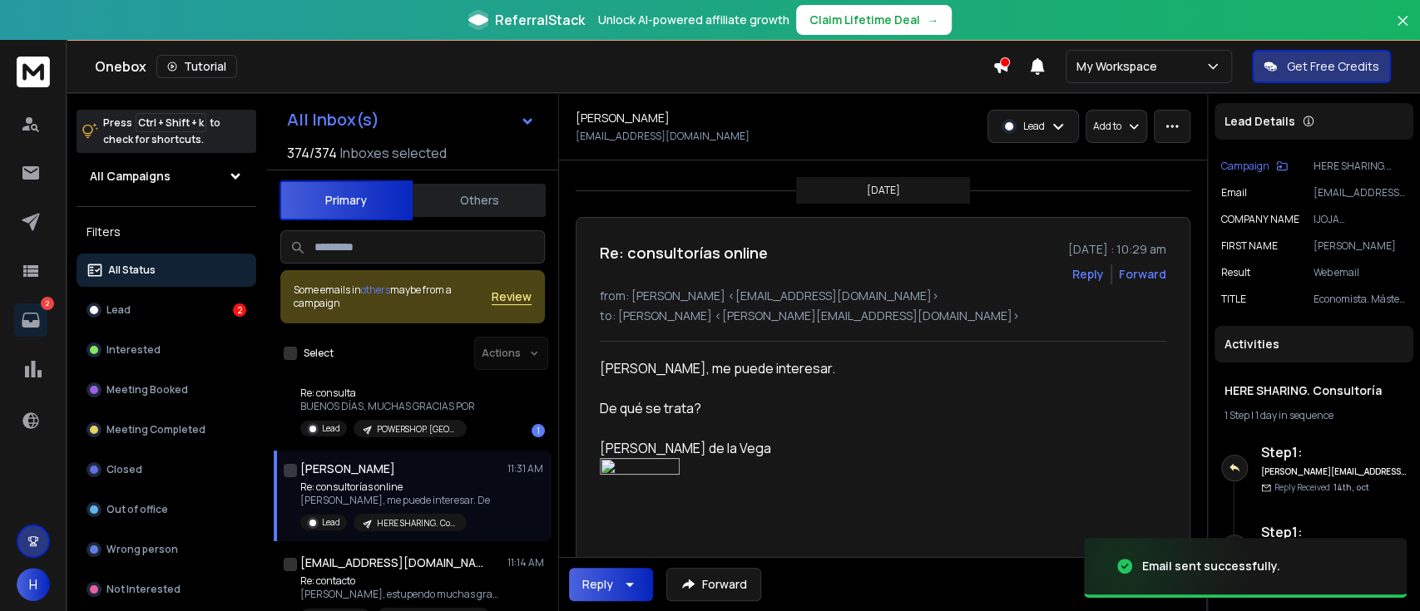
click at [1023, 126] on p "Lead" at bounding box center [1034, 126] width 22 height 13
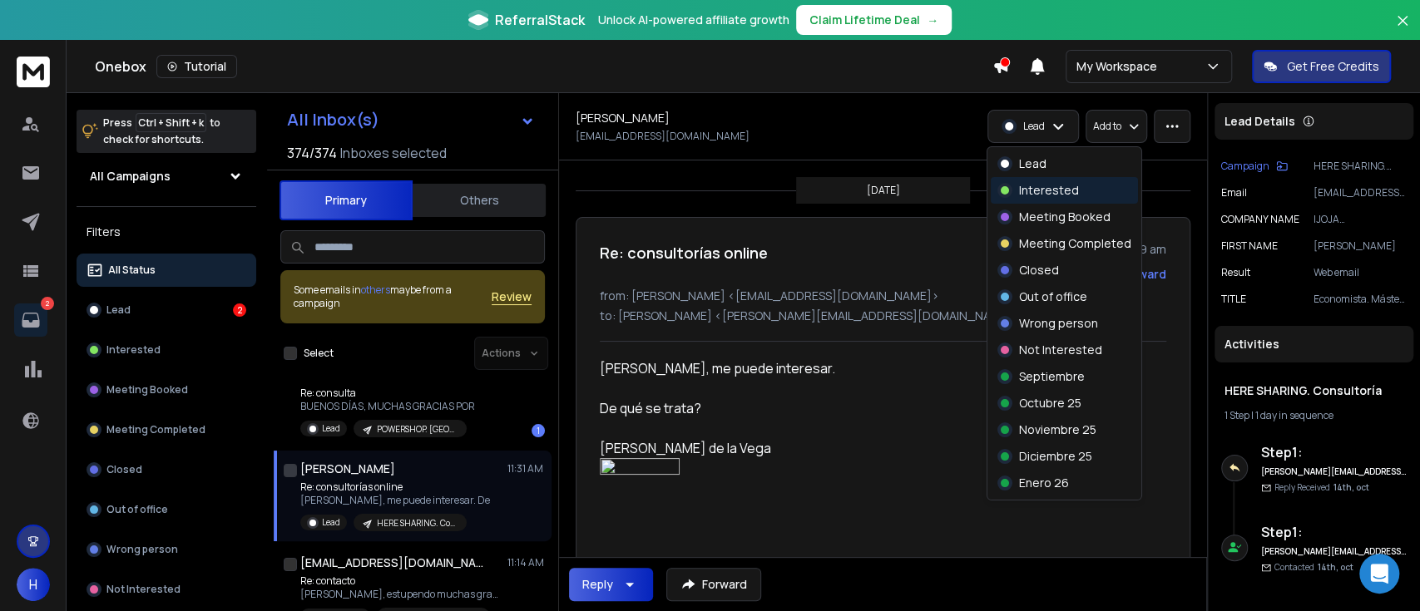
click at [1043, 190] on p "Interested" at bounding box center [1049, 190] width 60 height 17
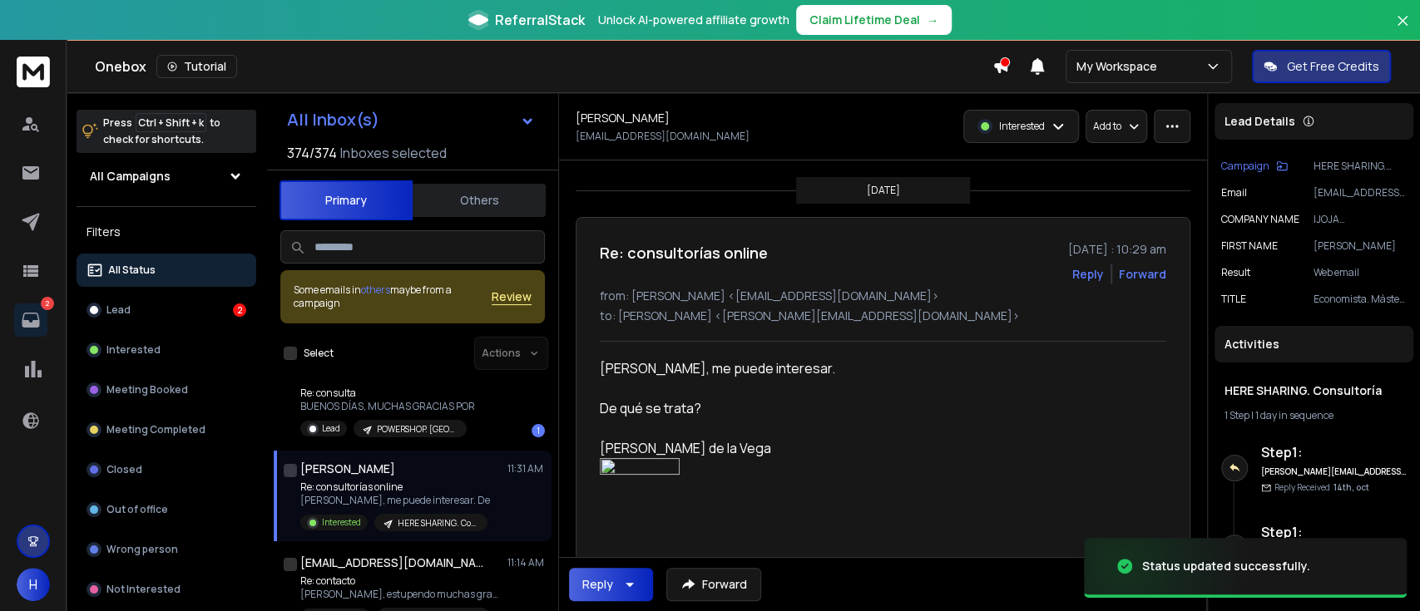
click at [1238, 166] on p "Campaign" at bounding box center [1245, 166] width 48 height 13
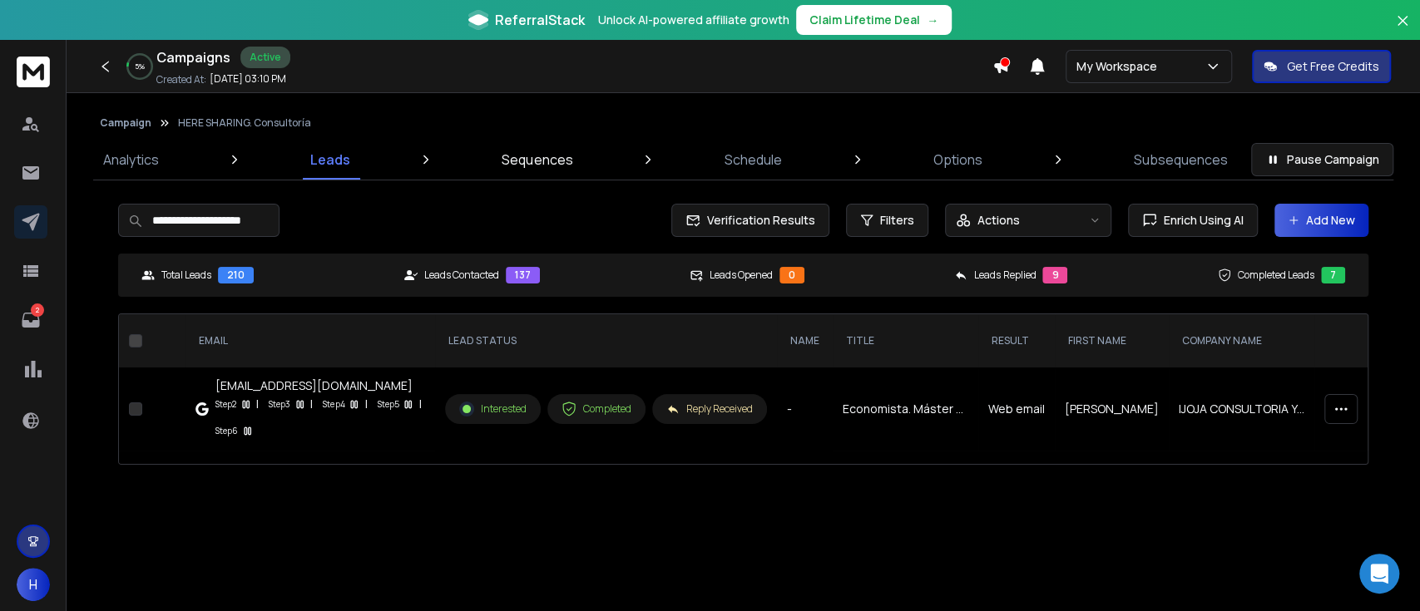
click at [537, 162] on p "Sequences" at bounding box center [537, 160] width 71 height 20
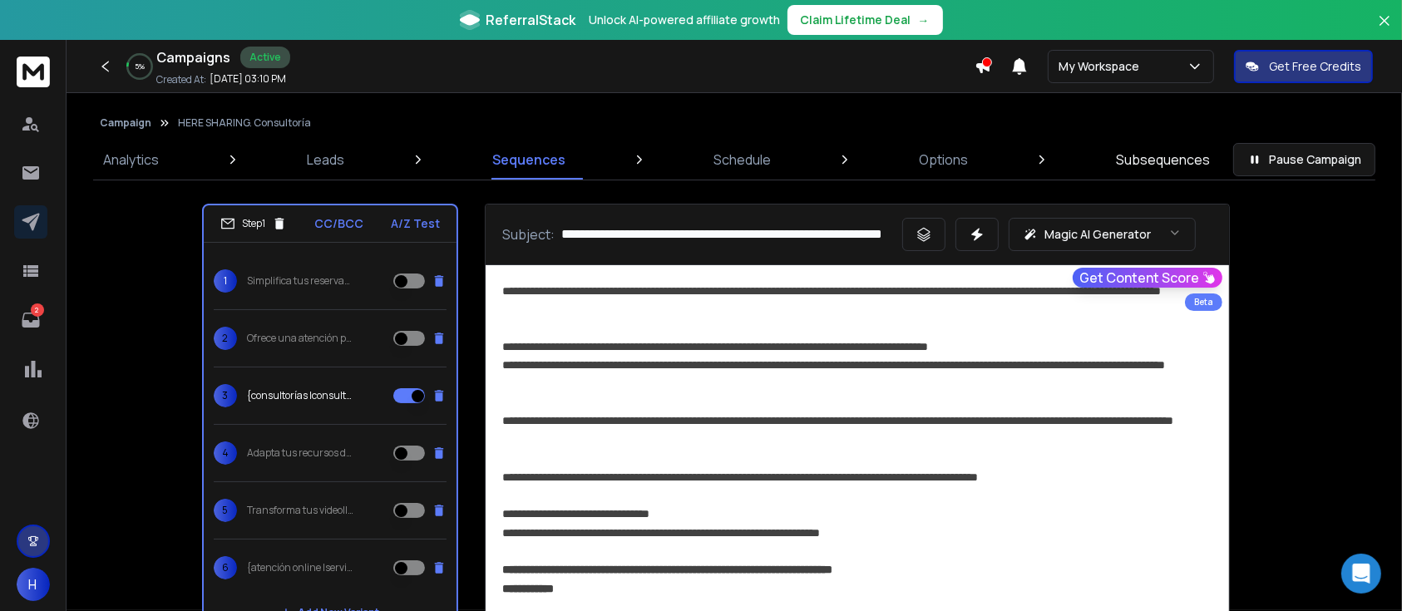
click at [1174, 156] on p "Subsequences" at bounding box center [1163, 160] width 94 height 20
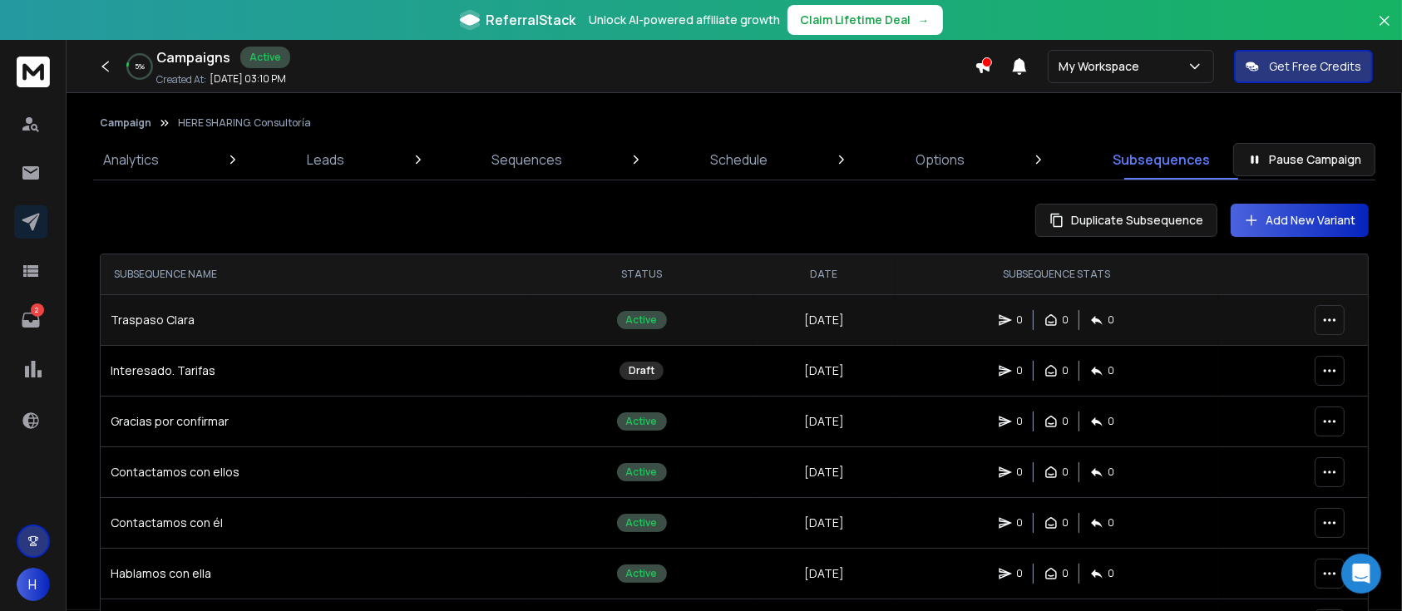
click at [302, 319] on td "Traspaso Clara" at bounding box center [316, 319] width 430 height 51
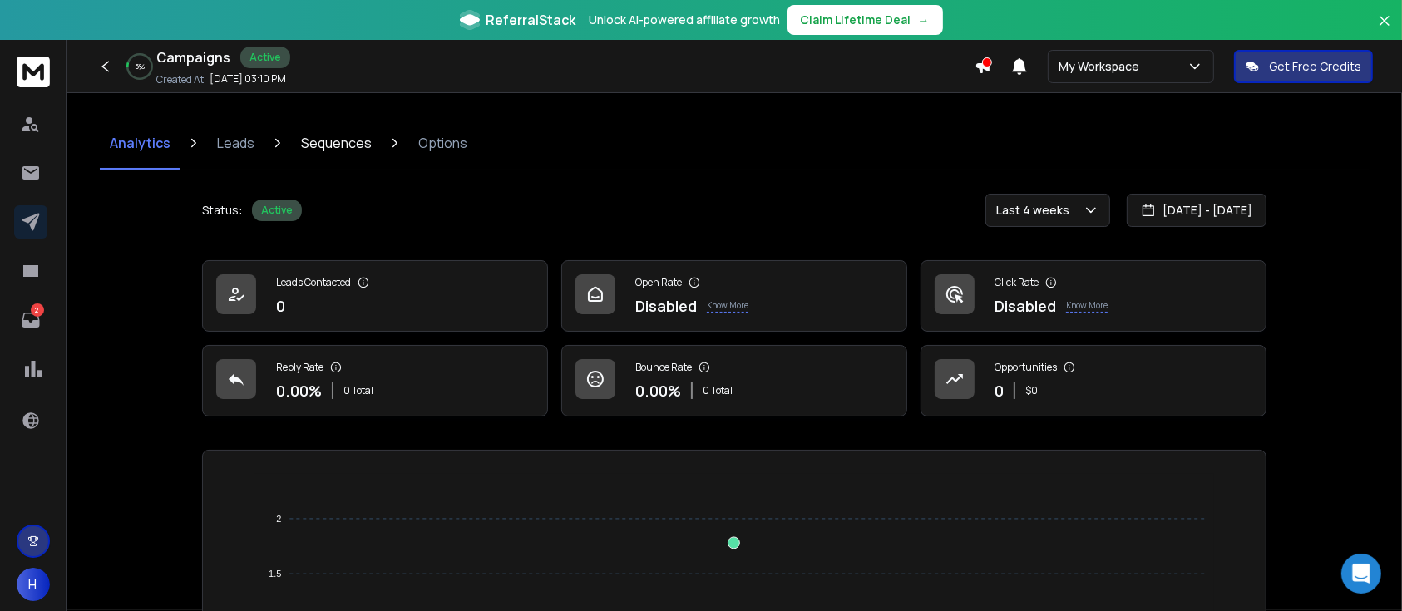
click at [336, 140] on p "Sequences" at bounding box center [336, 143] width 71 height 20
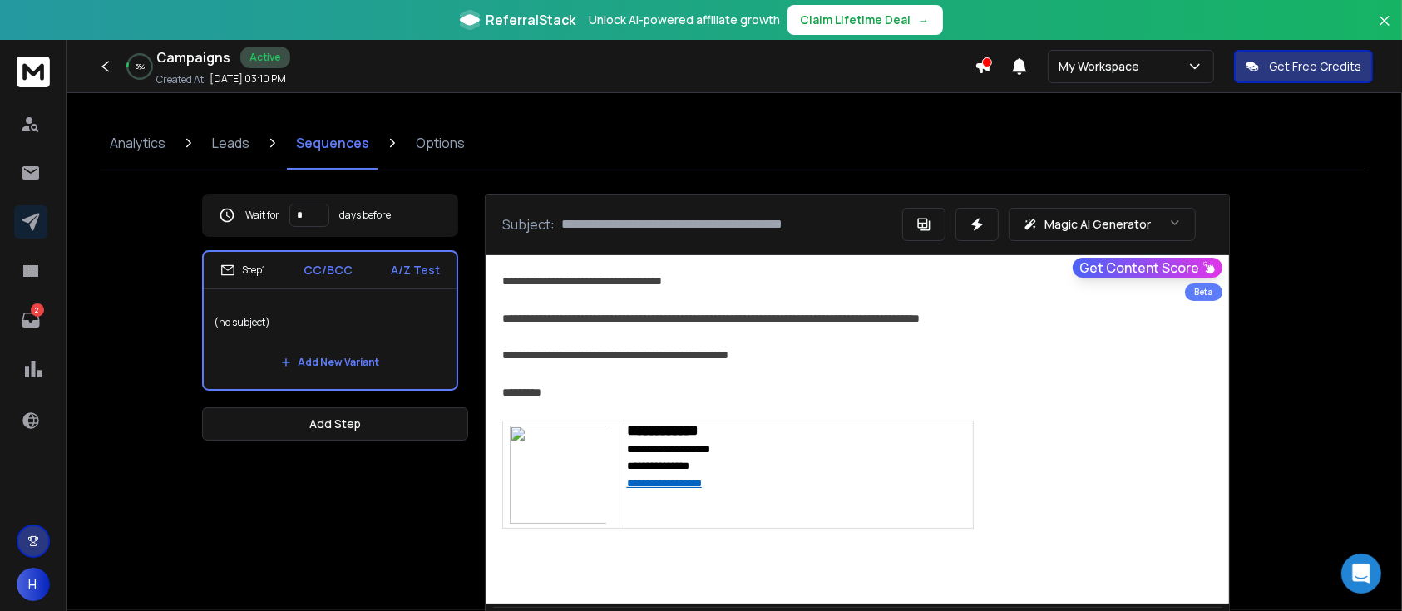
click at [571, 389] on div "*********" at bounding box center [857, 392] width 710 height 18
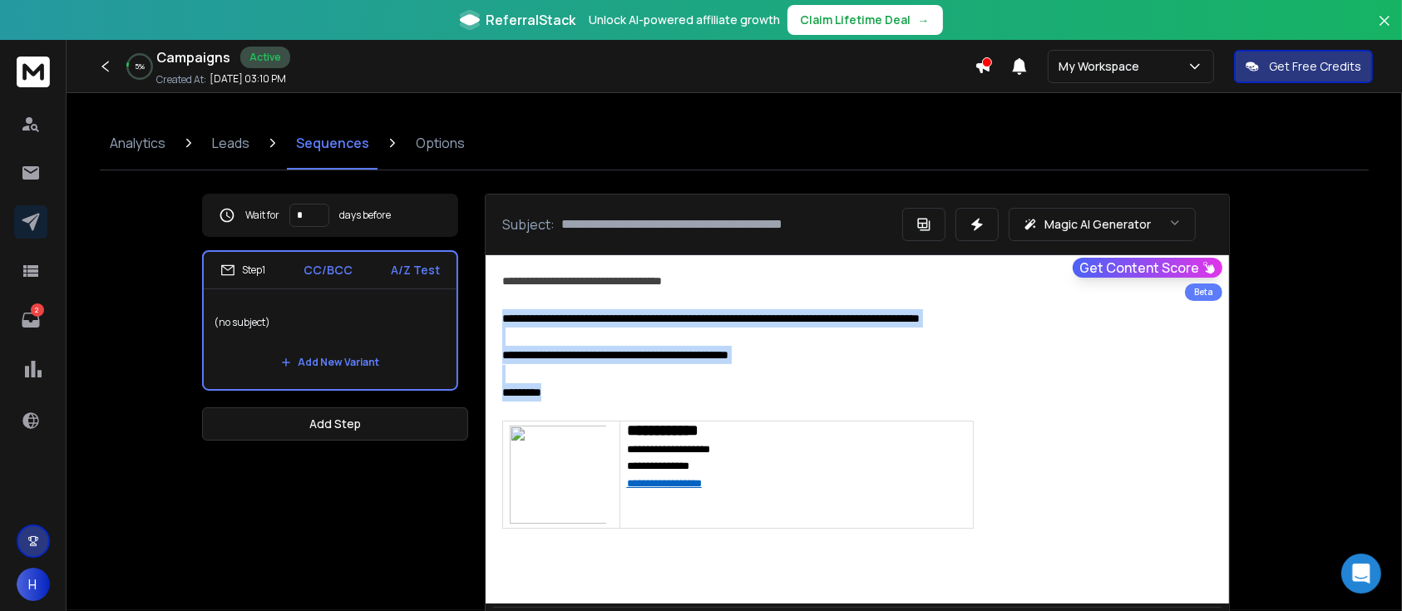
drag, startPoint x: 577, startPoint y: 392, endPoint x: 495, endPoint y: 317, distance: 111.3
click at [495, 317] on div "**********" at bounding box center [858, 429] width 744 height 348
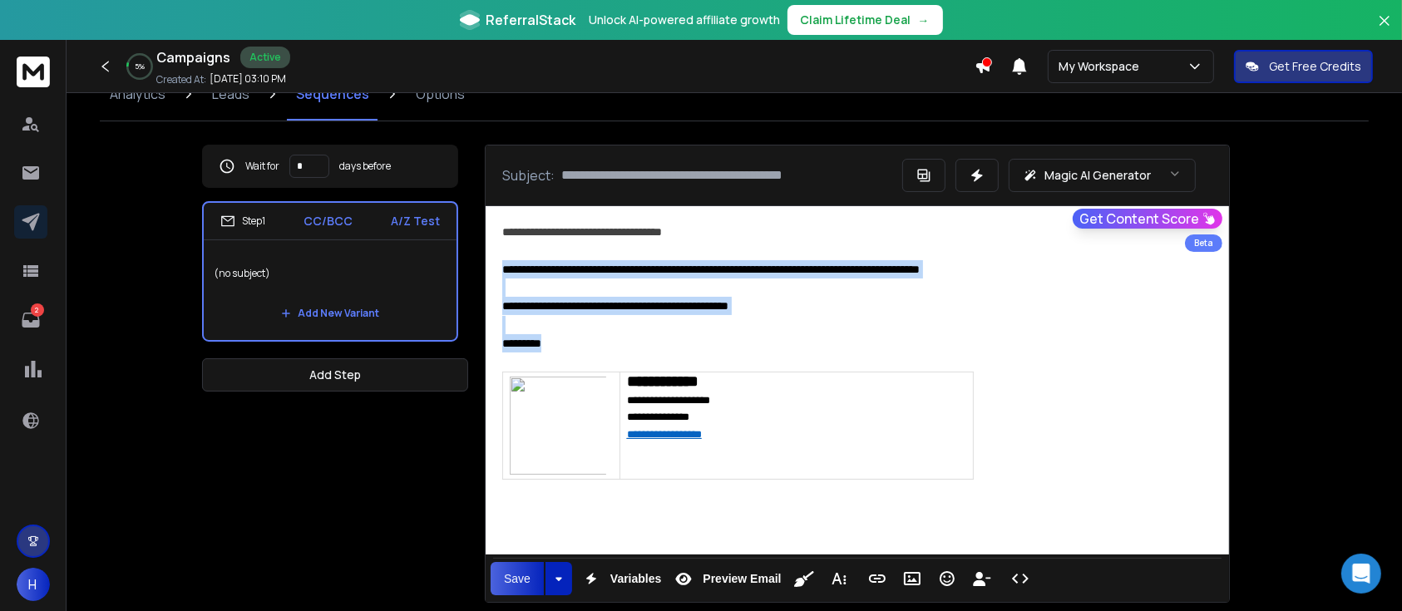
scroll to position [71, 0]
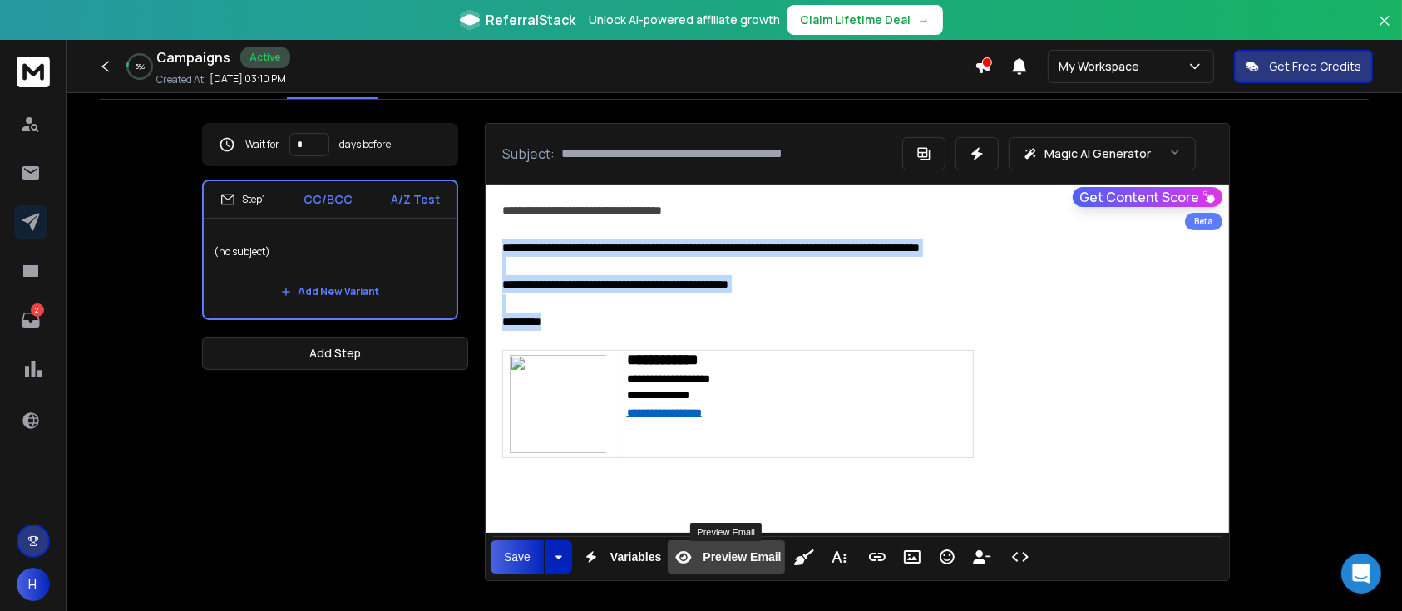
click at [719, 562] on span "Preview Email" at bounding box center [741, 558] width 85 height 14
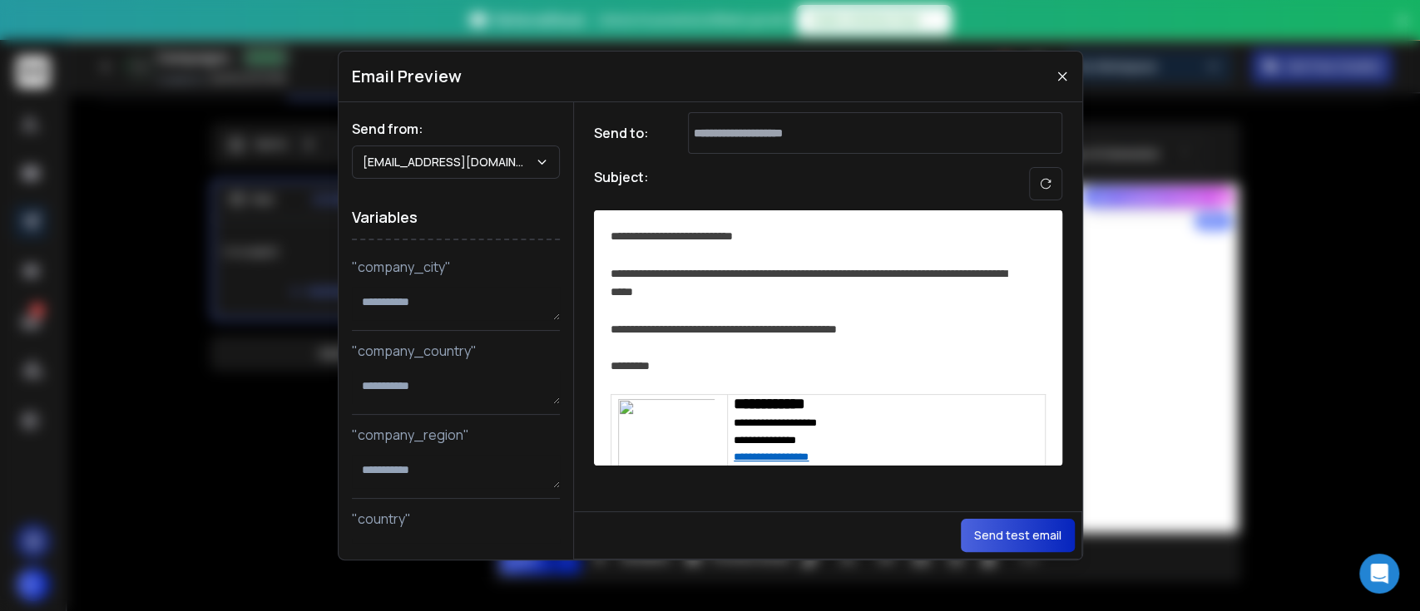
click at [1061, 74] on icon at bounding box center [1061, 76] width 13 height 13
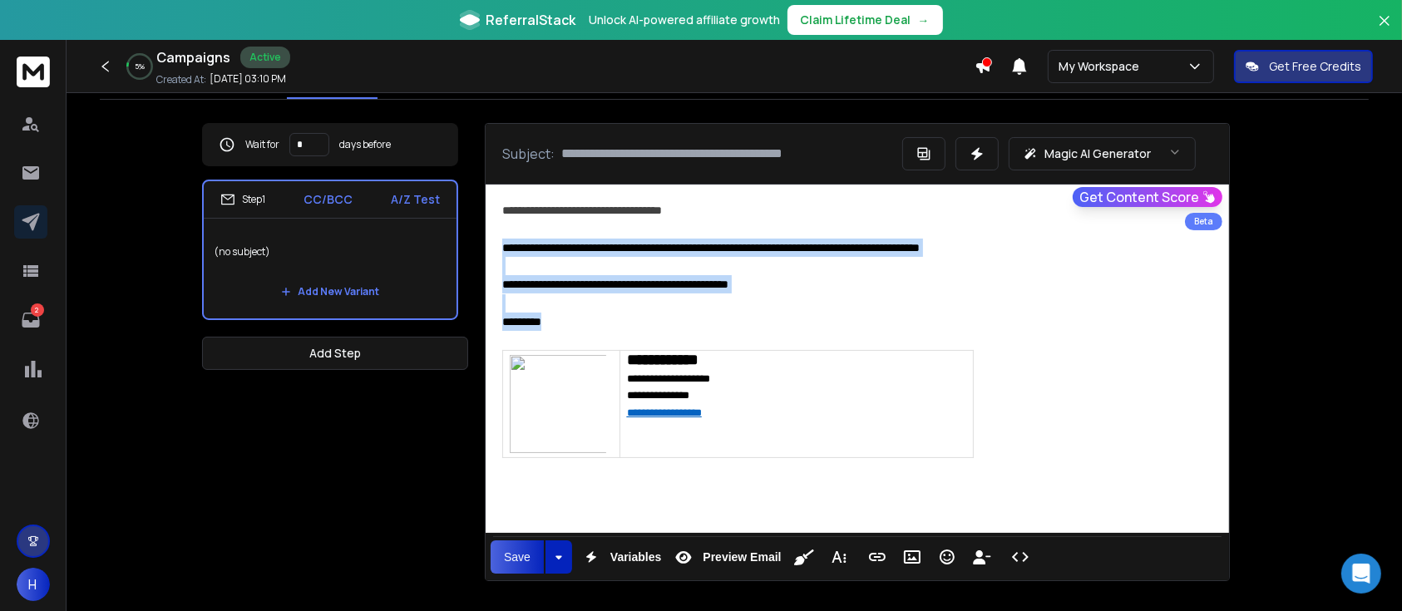
drag, startPoint x: 606, startPoint y: 323, endPoint x: 500, endPoint y: 249, distance: 129.7
click at [500, 249] on div "**********" at bounding box center [858, 359] width 744 height 348
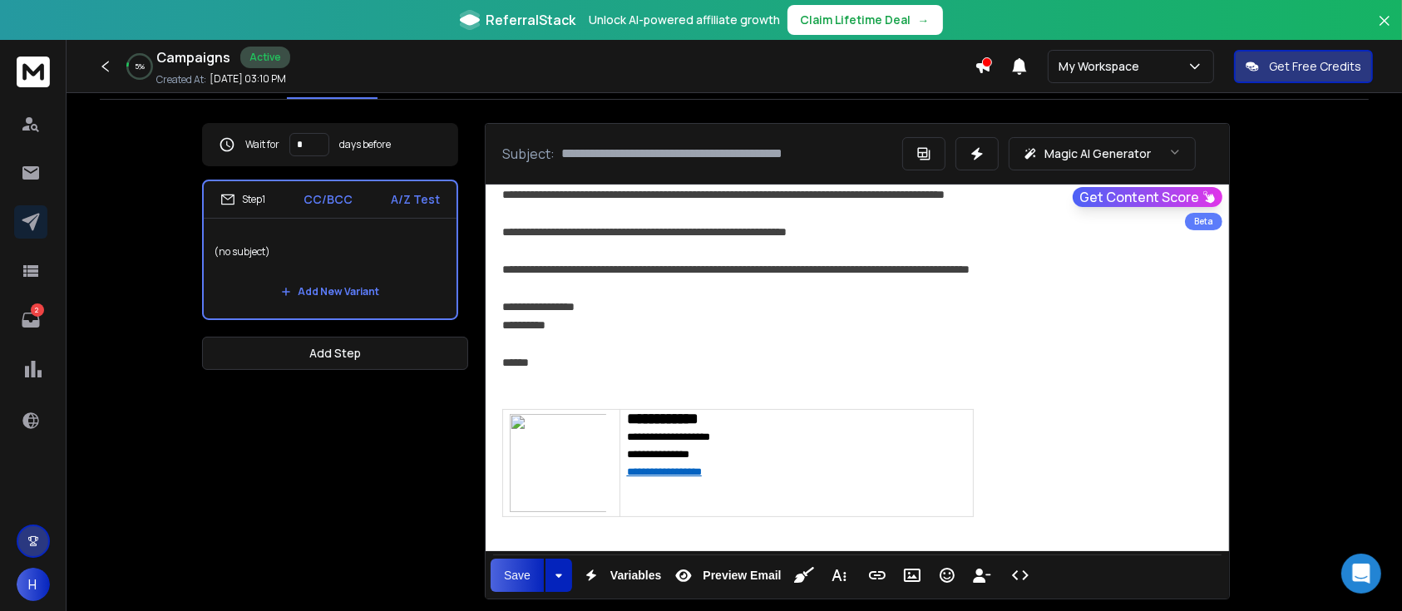
scroll to position [146, 0]
drag, startPoint x: 531, startPoint y: 390, endPoint x: 503, endPoint y: 343, distance: 55.2
click at [505, 343] on div "**********" at bounding box center [858, 368] width 744 height 367
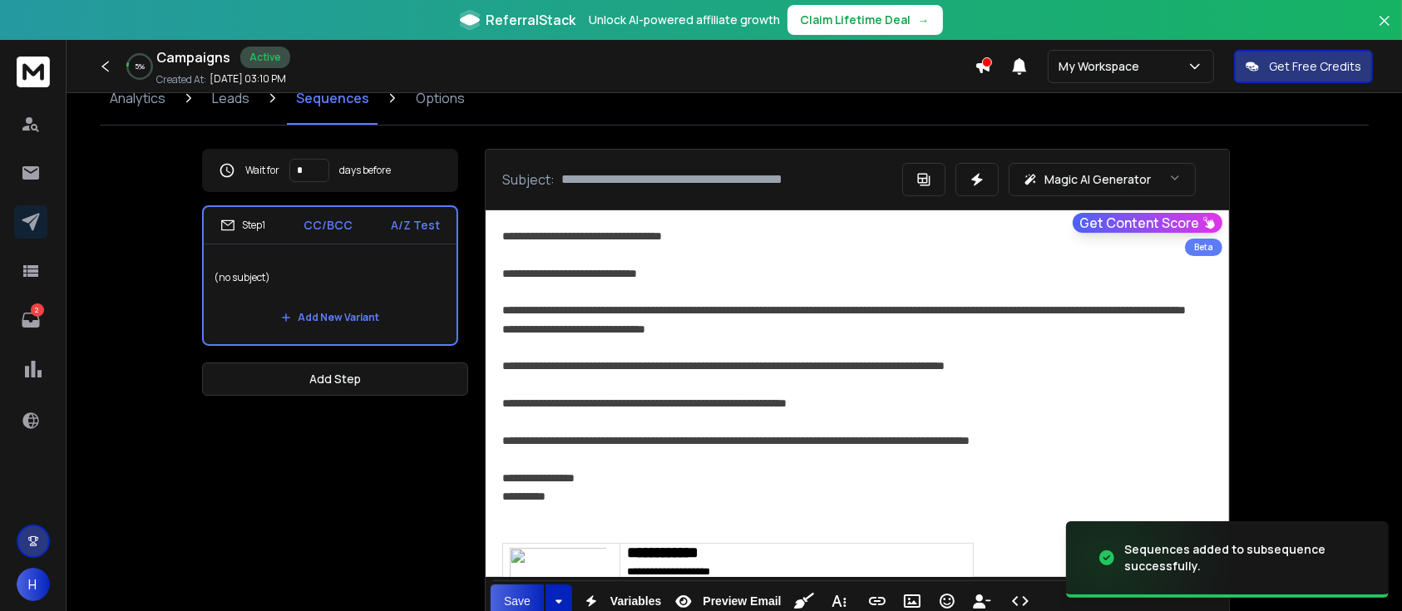
scroll to position [0, 0]
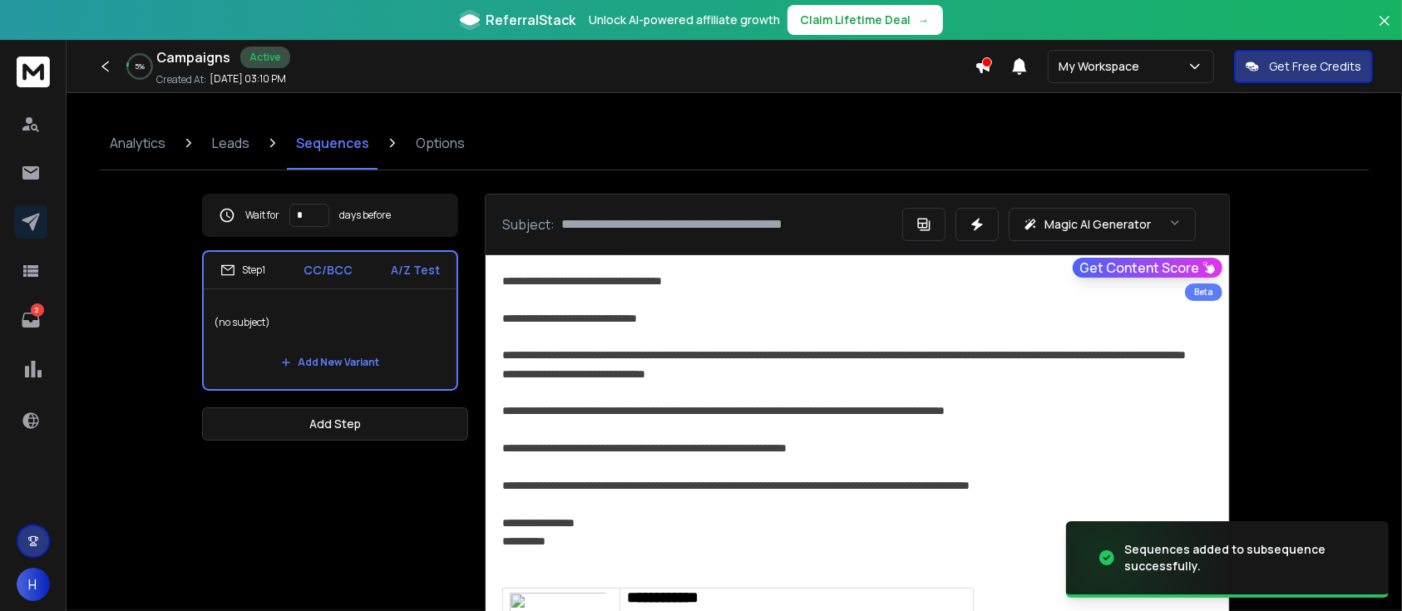
click at [330, 269] on p "CC/BCC" at bounding box center [328, 270] width 49 height 17
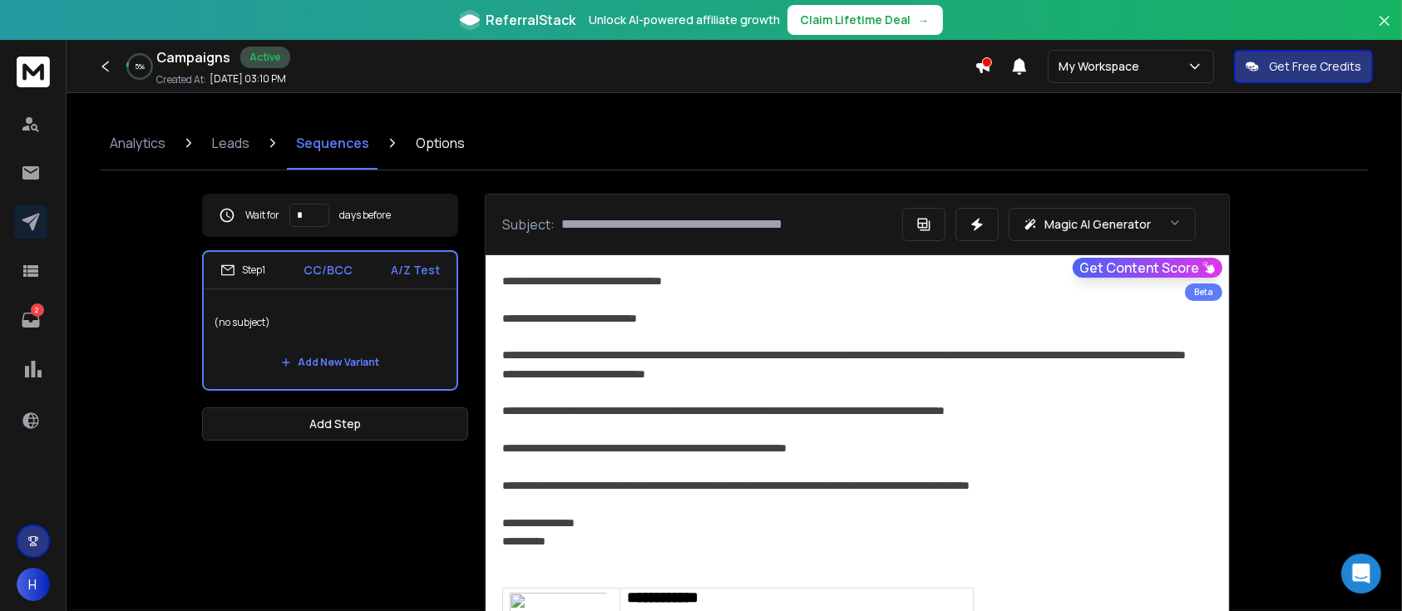
click at [447, 153] on link "Options" at bounding box center [440, 142] width 69 height 53
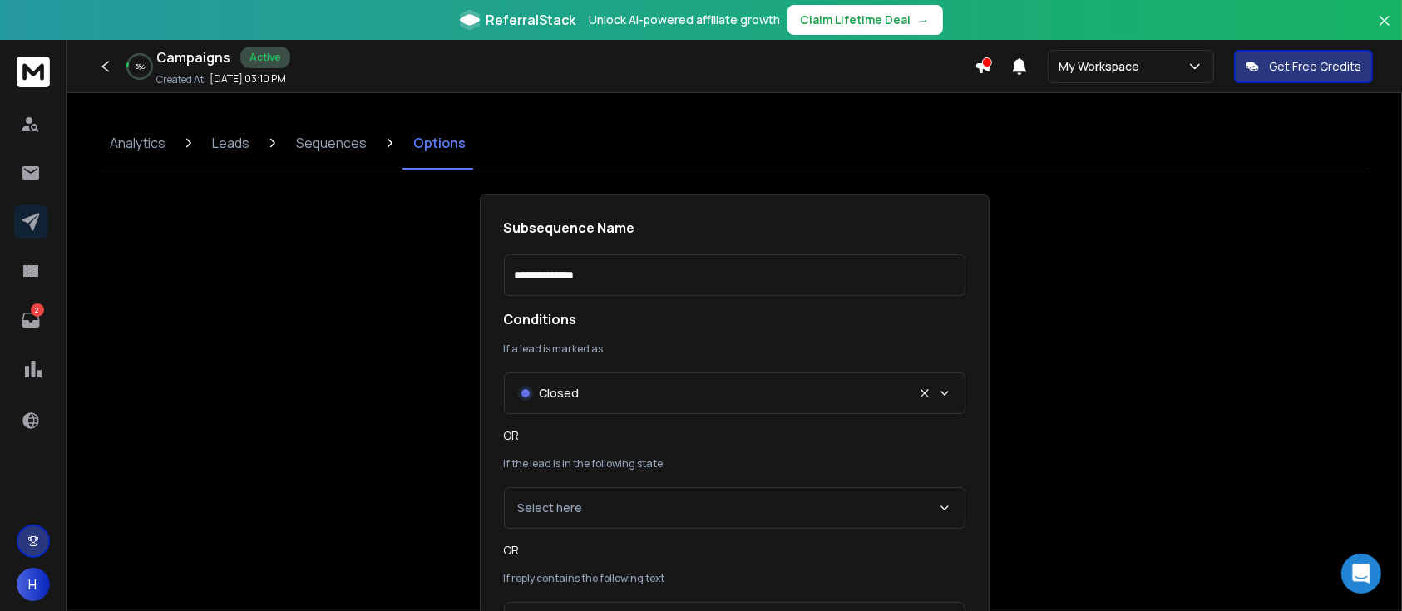
scroll to position [289, 0]
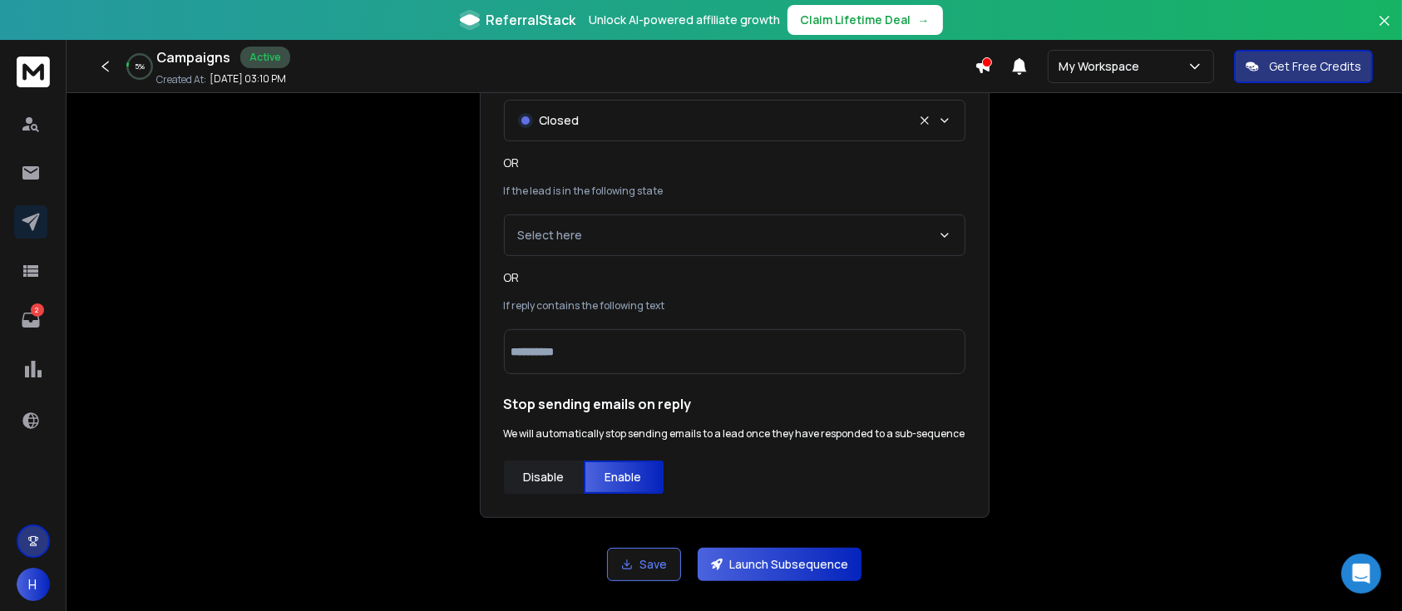
click at [797, 565] on button "Launch Subsequence" at bounding box center [780, 564] width 164 height 33
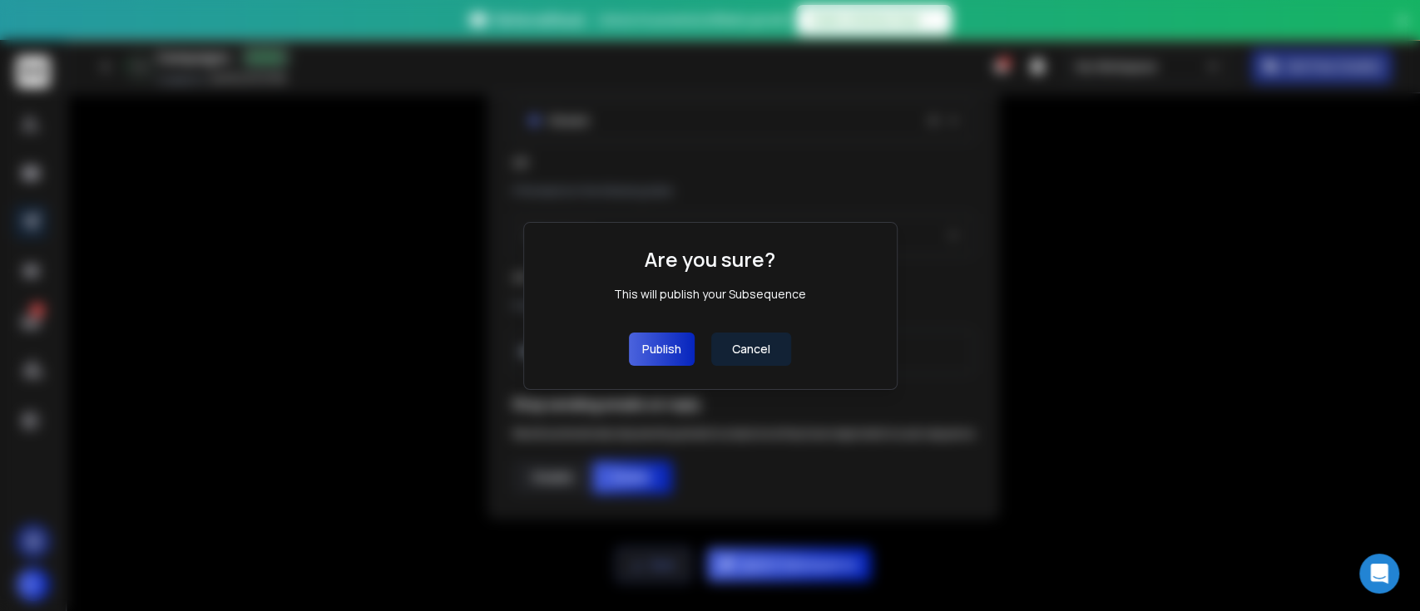
click at [648, 343] on button "Publish" at bounding box center [662, 349] width 66 height 33
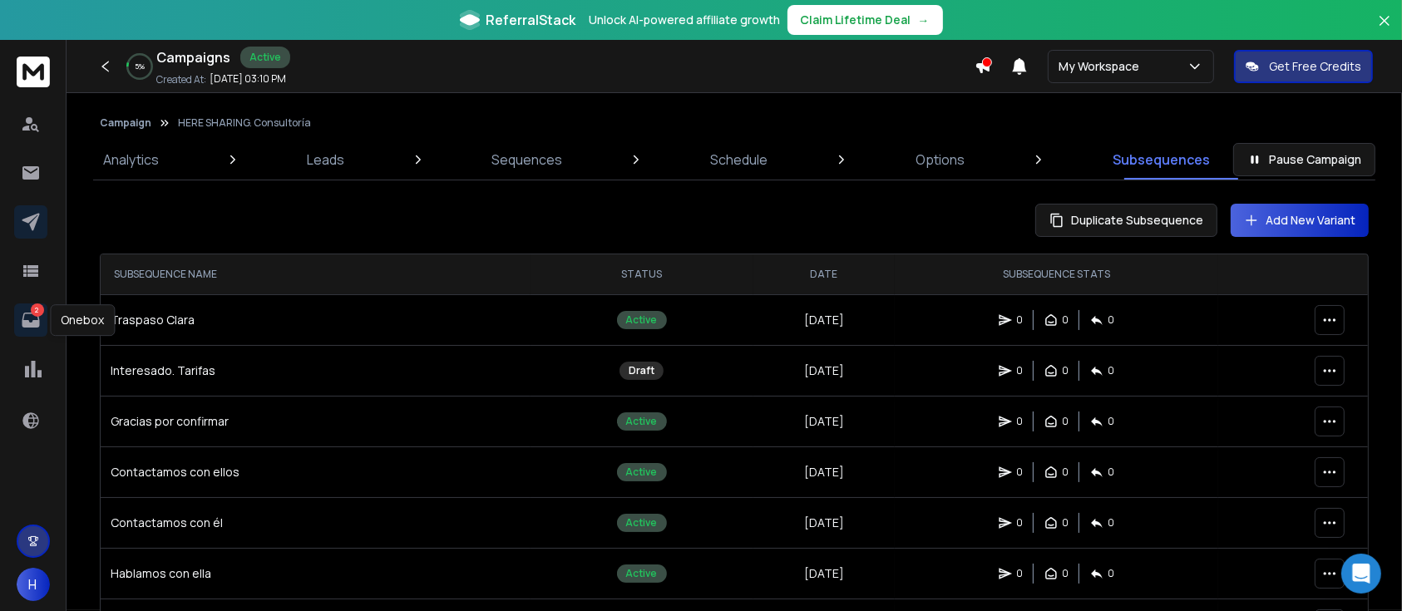
click at [27, 323] on icon at bounding box center [30, 320] width 17 height 15
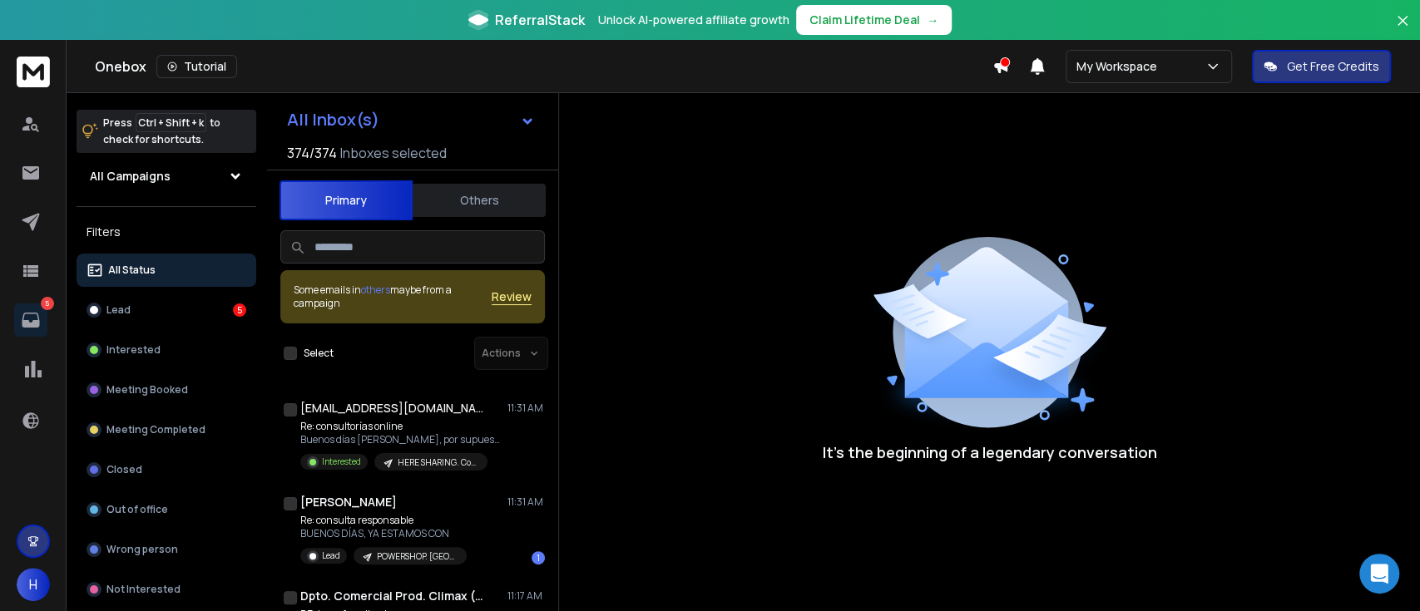
click at [439, 527] on p "BUENOS DÍAS, YA ESTAMOS CON" at bounding box center [383, 533] width 166 height 13
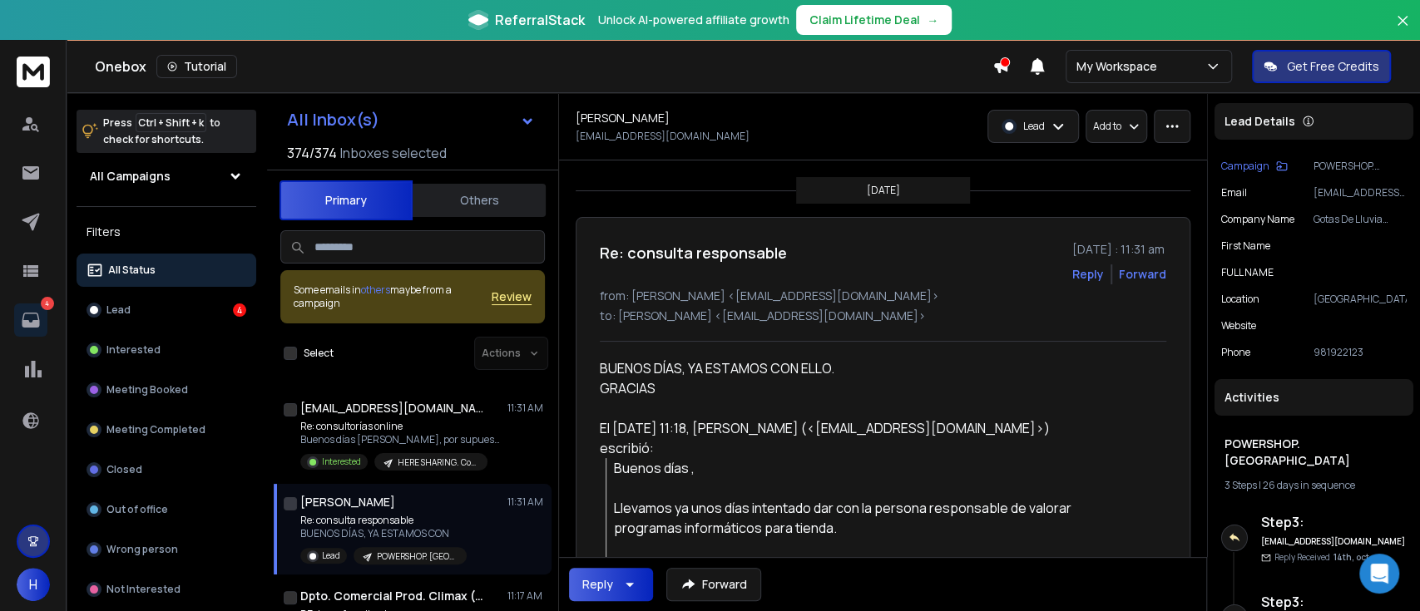
click at [1038, 133] on div "Lead" at bounding box center [1033, 127] width 90 height 32
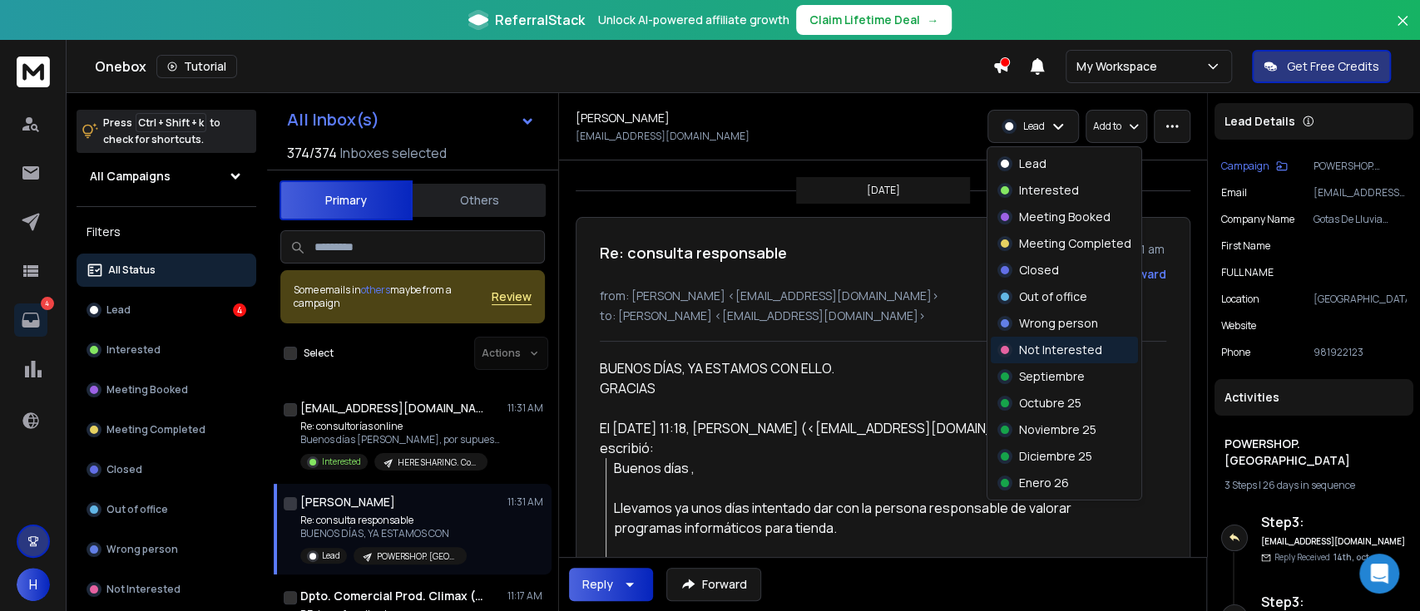
click at [1059, 348] on p "Not Interested" at bounding box center [1060, 350] width 83 height 17
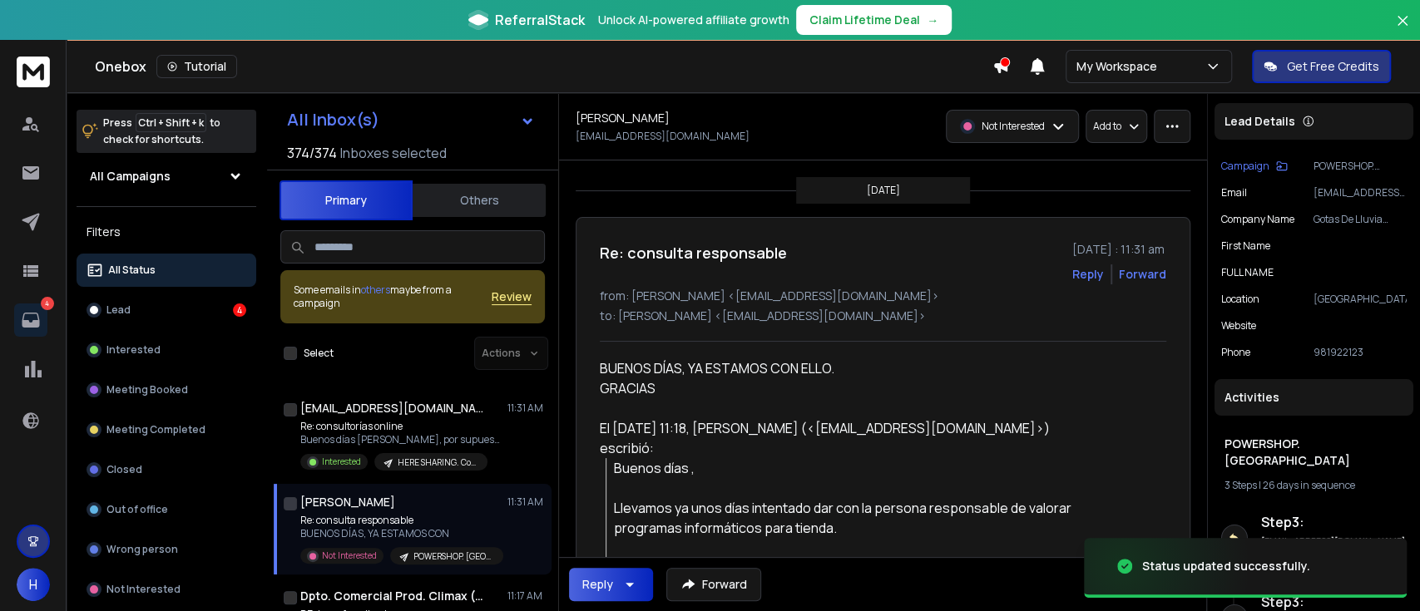
click at [1105, 136] on div "Add to" at bounding box center [1116, 127] width 60 height 32
click at [1111, 169] on div "Subsequence" at bounding box center [1143, 164] width 97 height 17
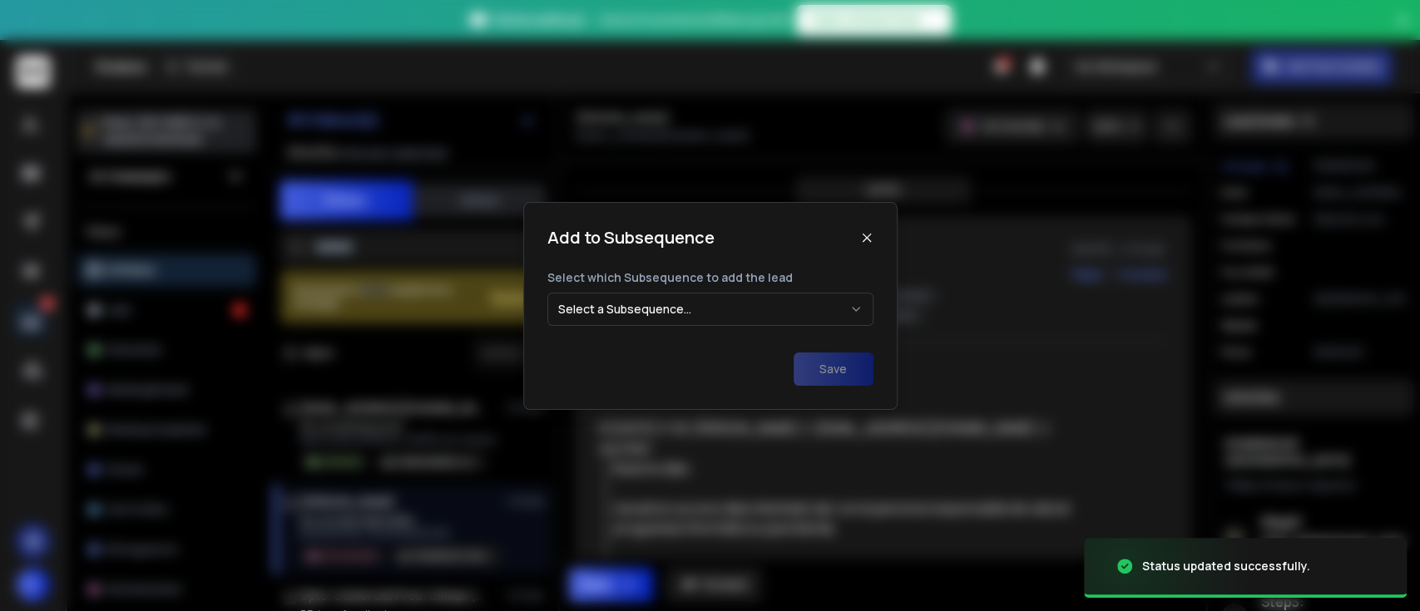
click at [734, 322] on button "Select a Subsequence..." at bounding box center [710, 309] width 326 height 33
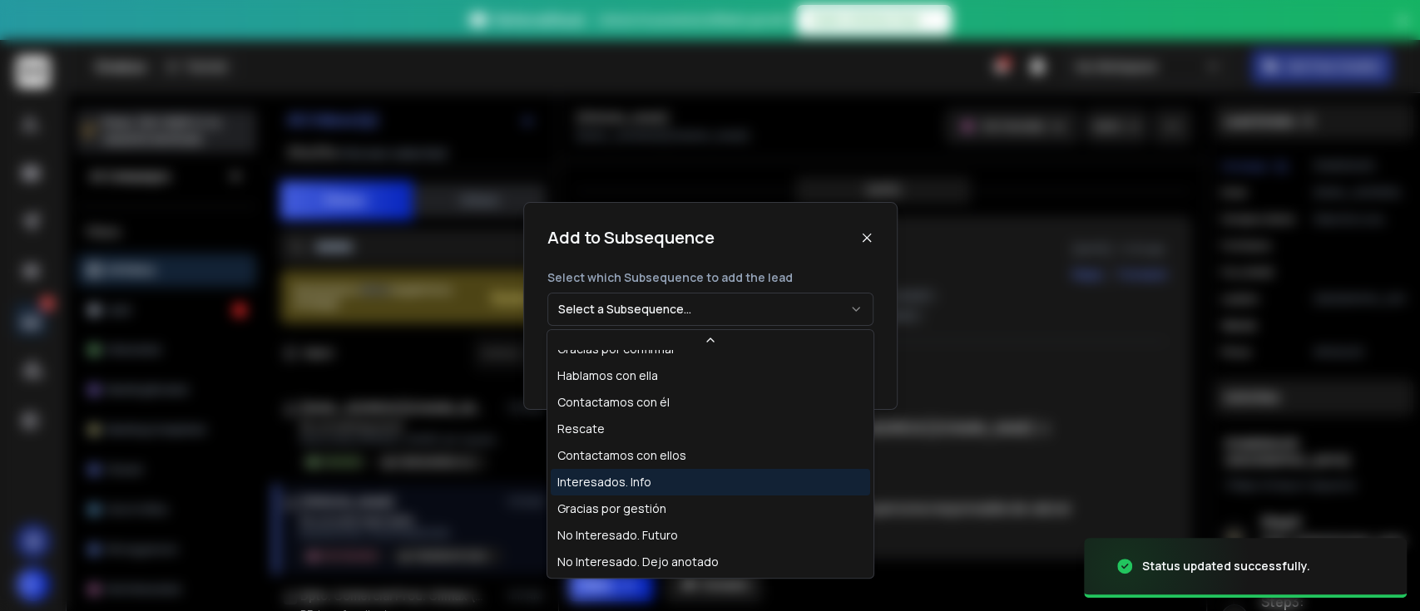
scroll to position [44, 0]
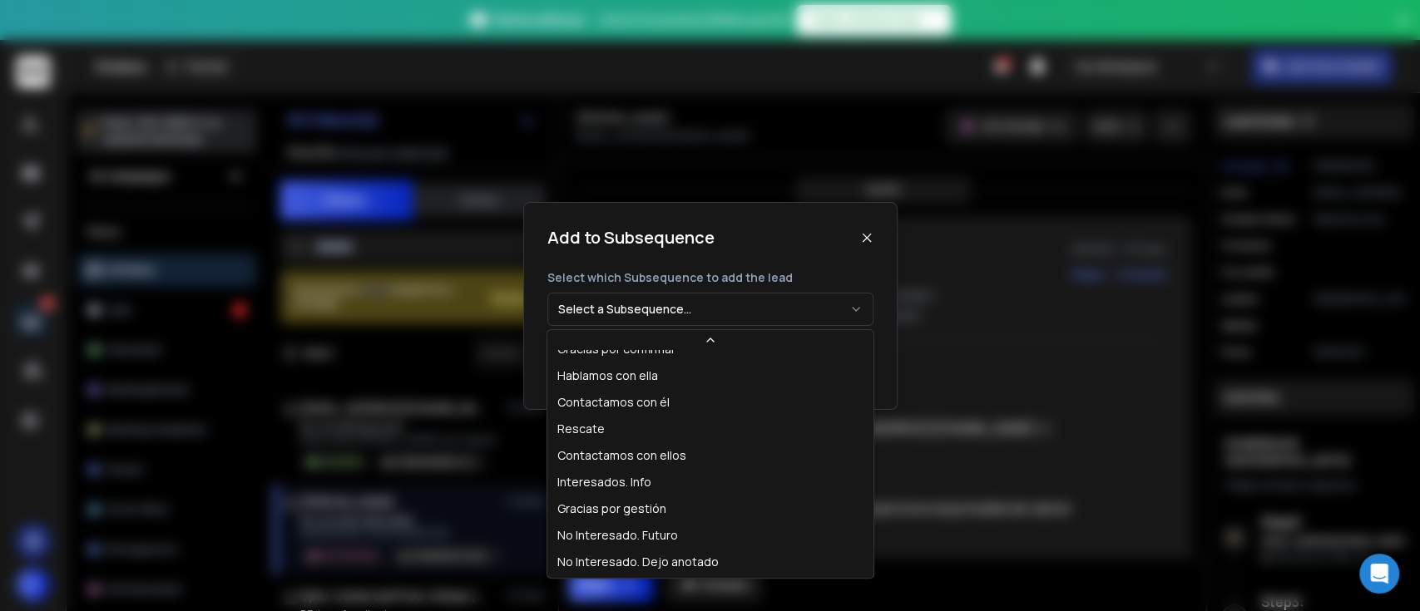
drag, startPoint x: 719, startPoint y: 540, endPoint x: 725, endPoint y: 507, distance: 33.9
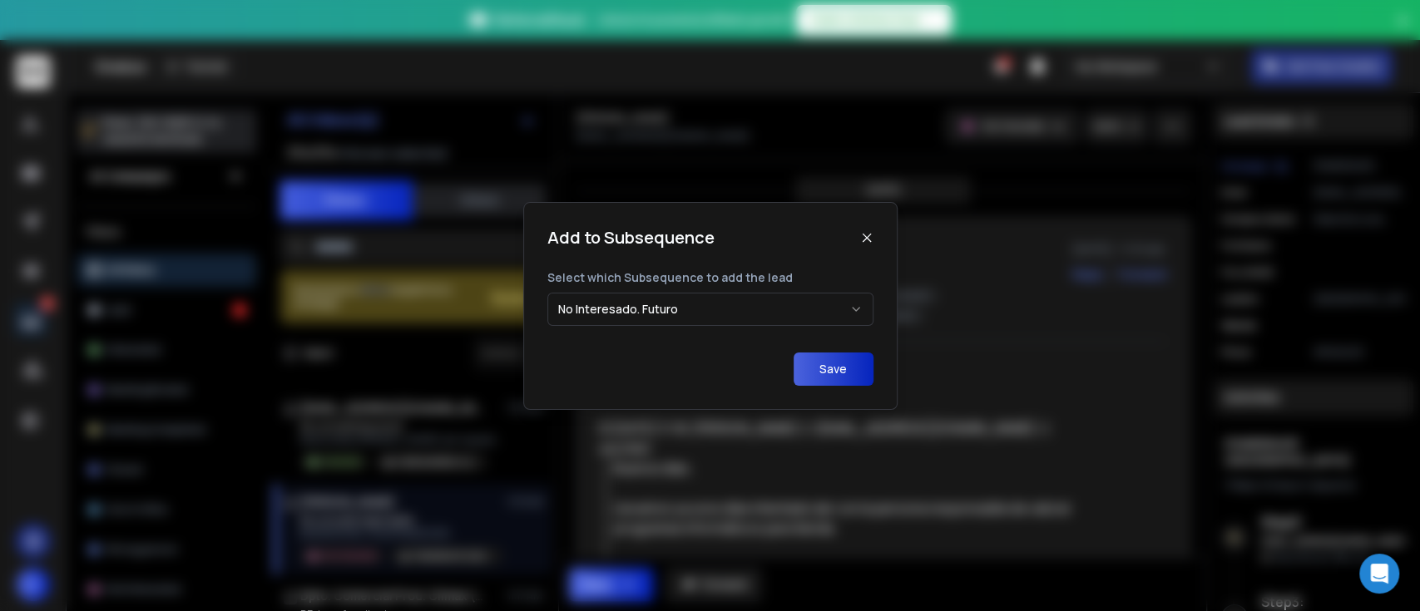
click at [835, 372] on button "Save" at bounding box center [833, 369] width 80 height 33
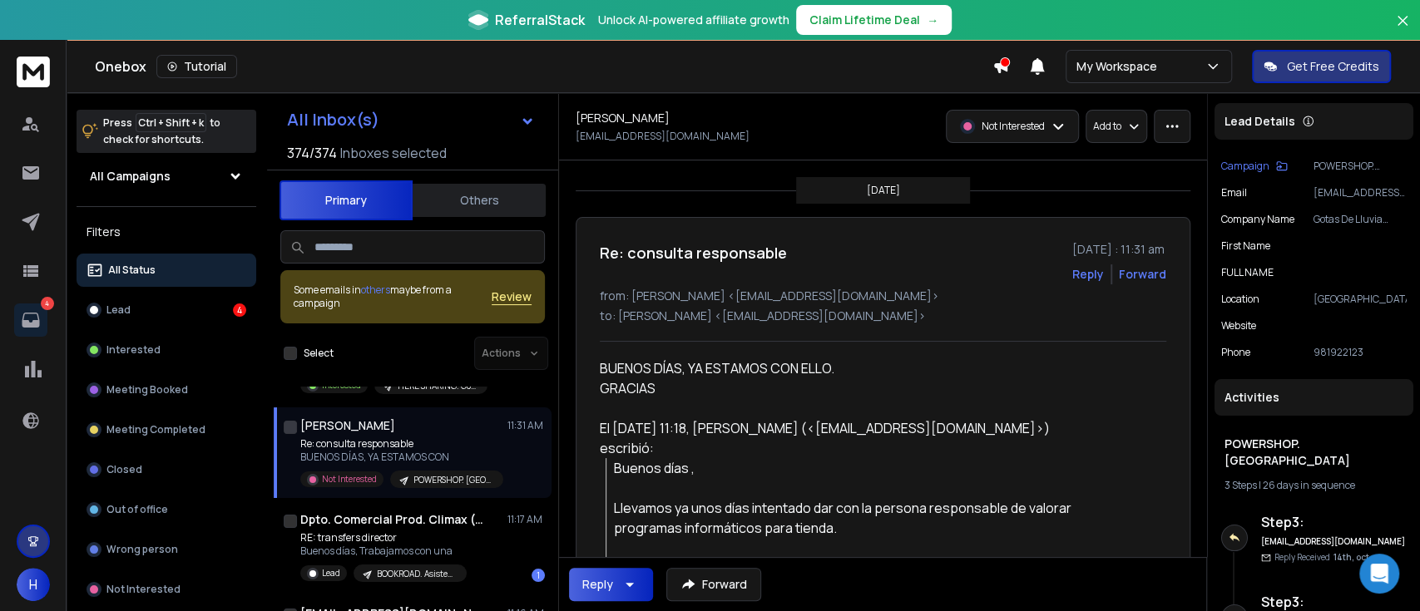
scroll to position [111, 0]
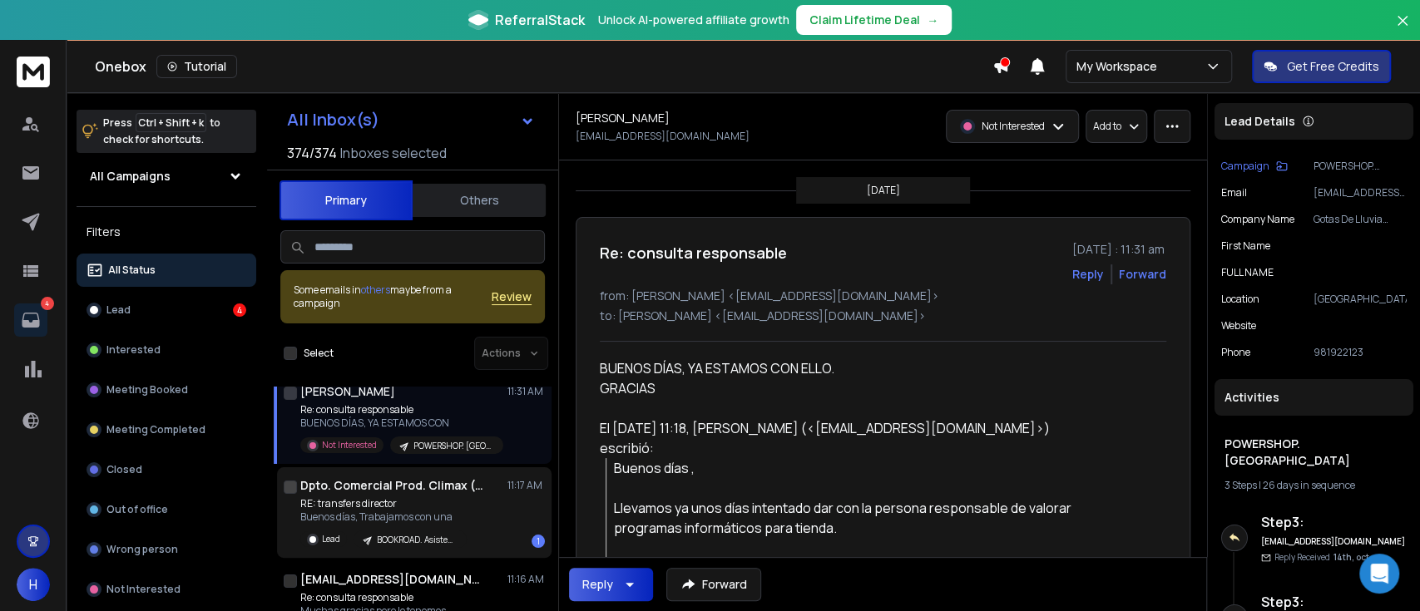
click at [418, 526] on div "RE: transfers director Buenos días, Trabajamos con una Lead BOOKROAD. Asistente" at bounding box center [383, 522] width 166 height 51
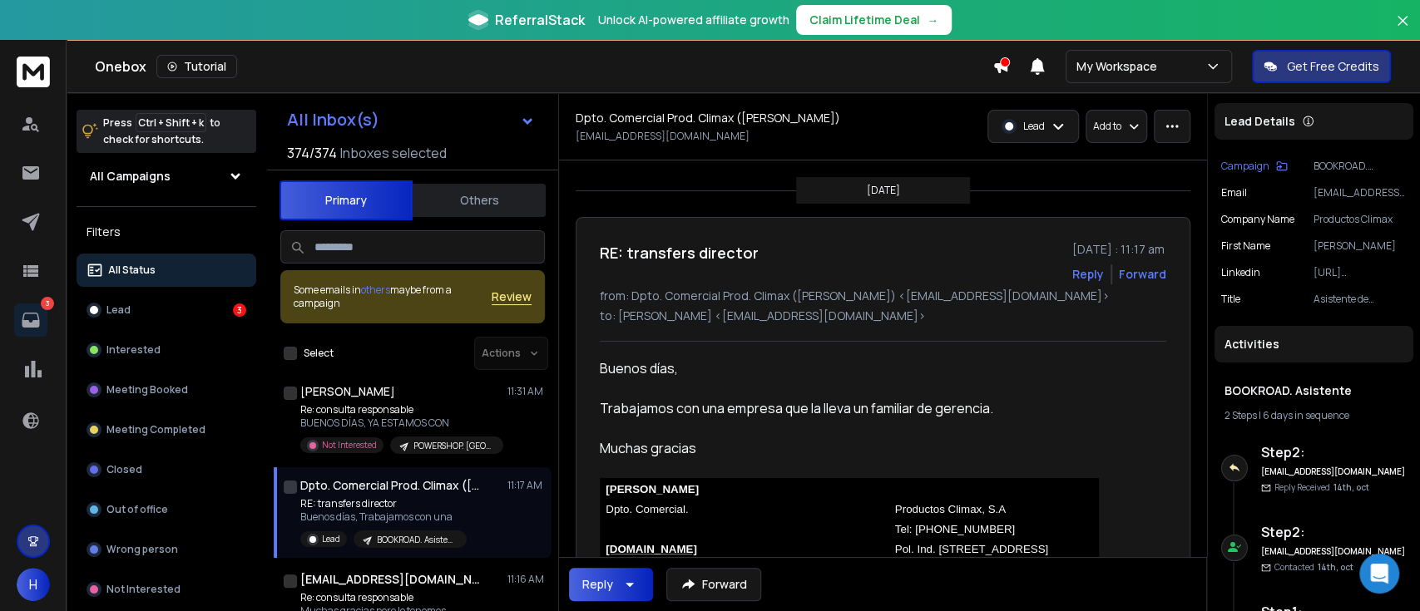
click at [1037, 131] on p "Lead" at bounding box center [1034, 126] width 22 height 13
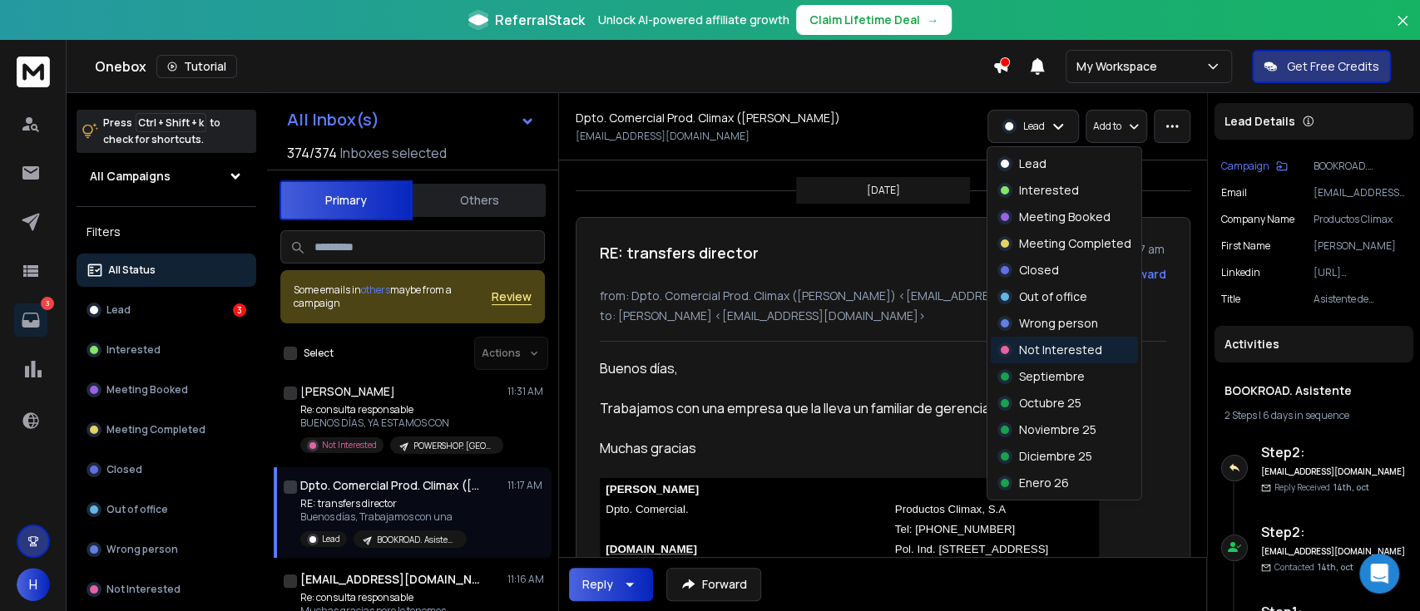
click at [1044, 347] on p "Not Interested" at bounding box center [1060, 350] width 83 height 17
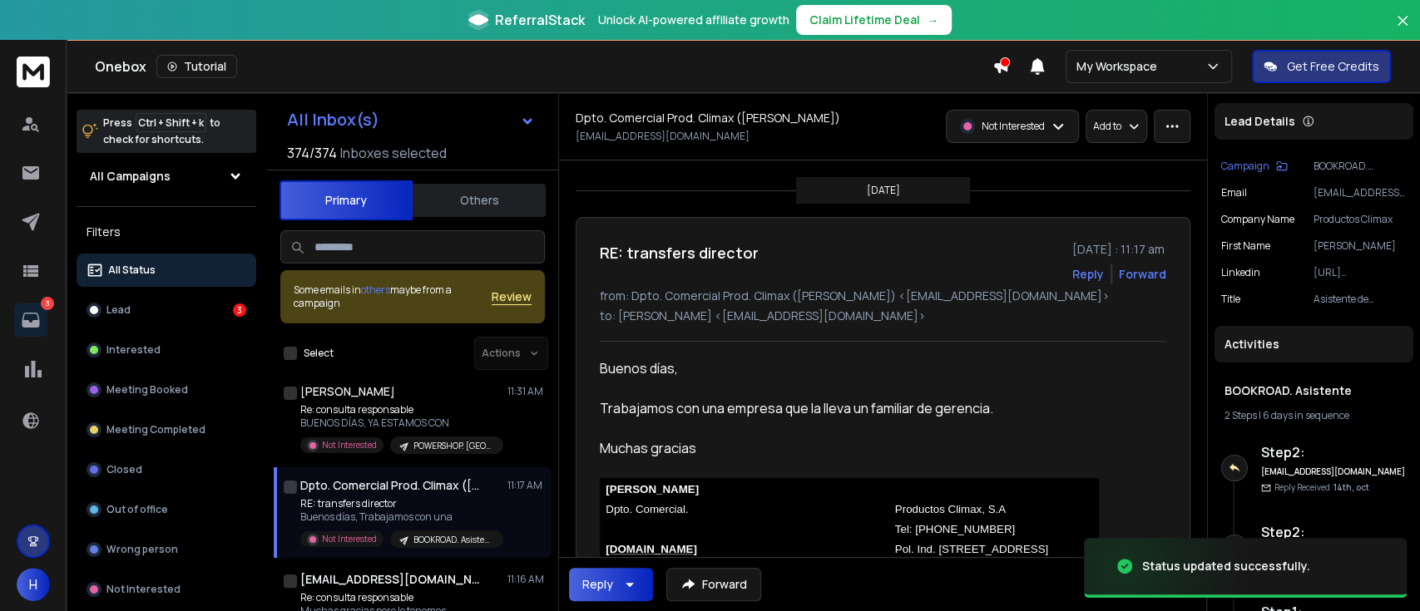
click at [1106, 127] on p "Add to" at bounding box center [1107, 126] width 28 height 13
click at [1144, 161] on div "Subsequence" at bounding box center [1143, 164] width 97 height 17
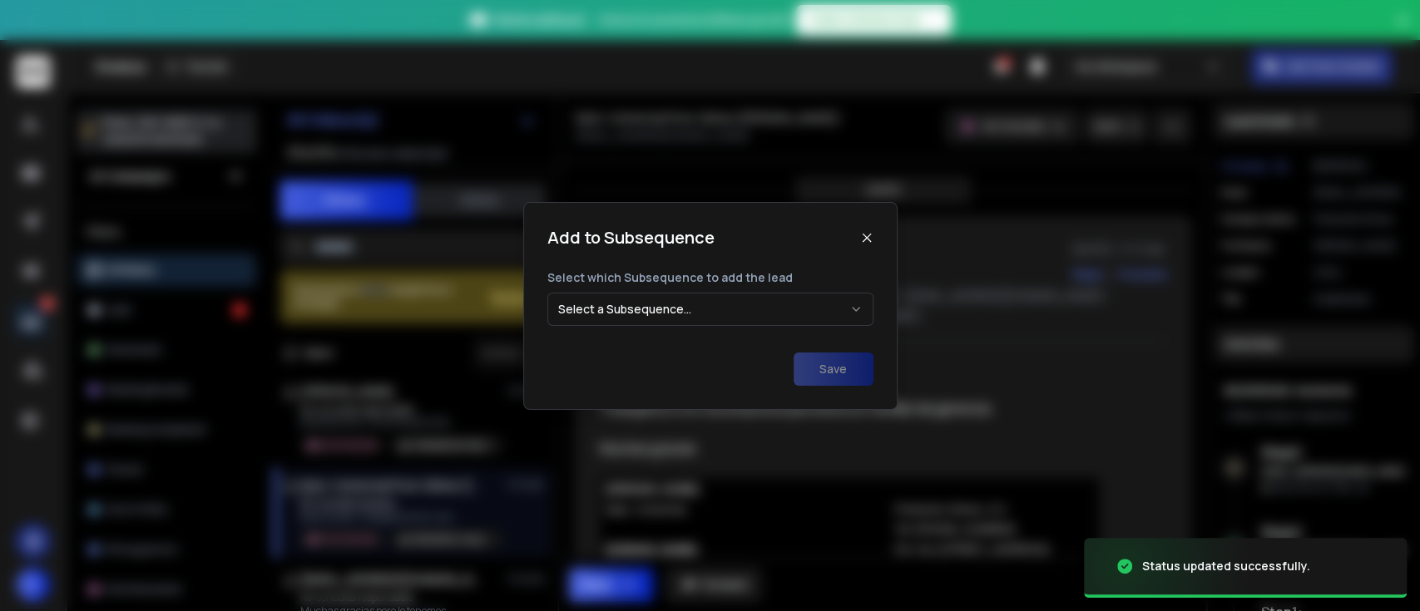
click at [764, 317] on button "Select a Subsequence..." at bounding box center [710, 309] width 326 height 33
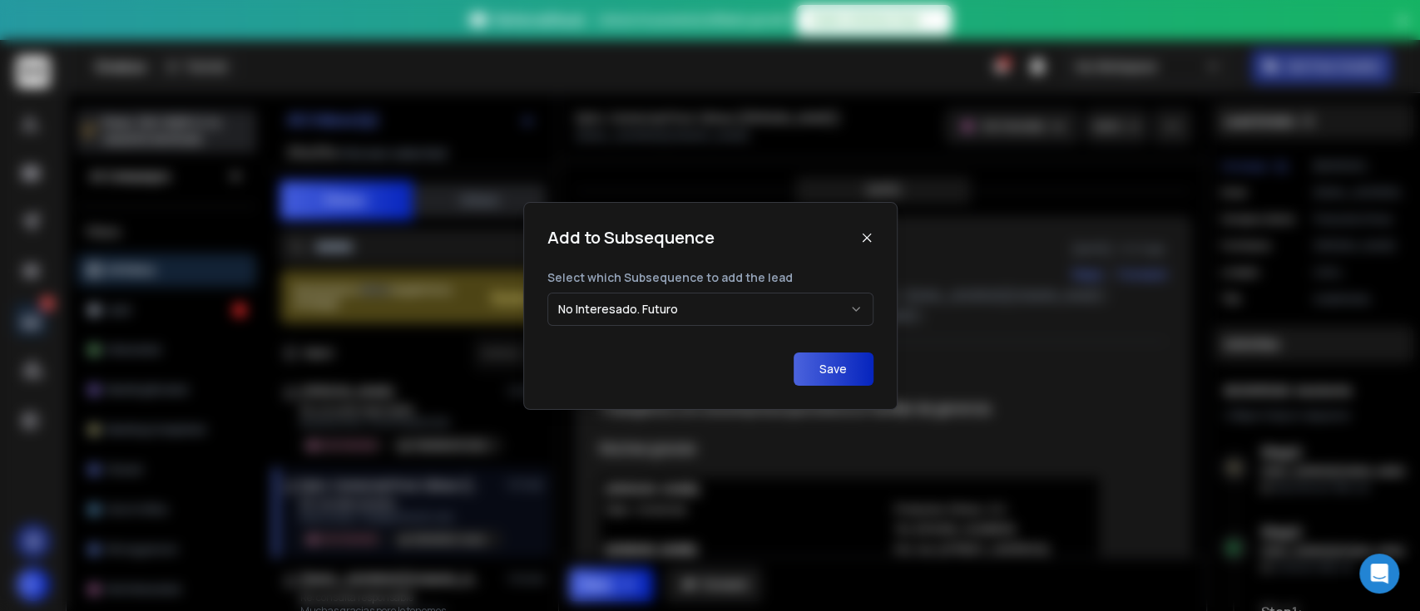
click at [833, 378] on button "Save" at bounding box center [833, 369] width 80 height 33
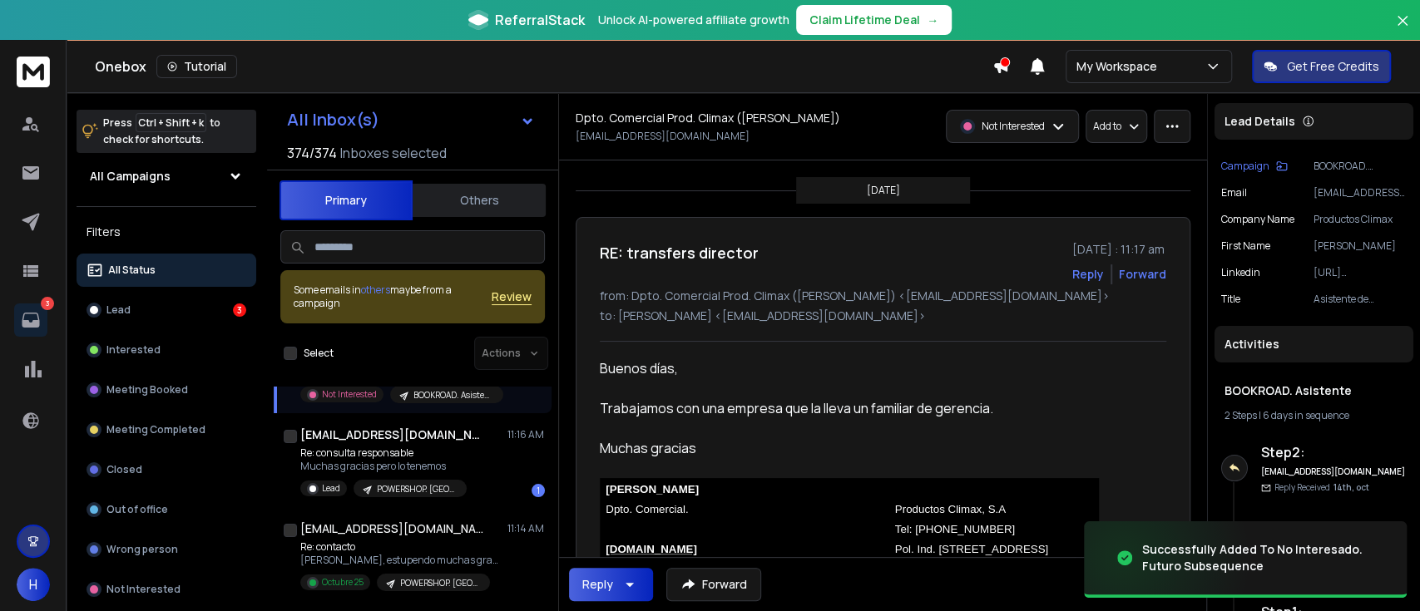
scroll to position [221, 0]
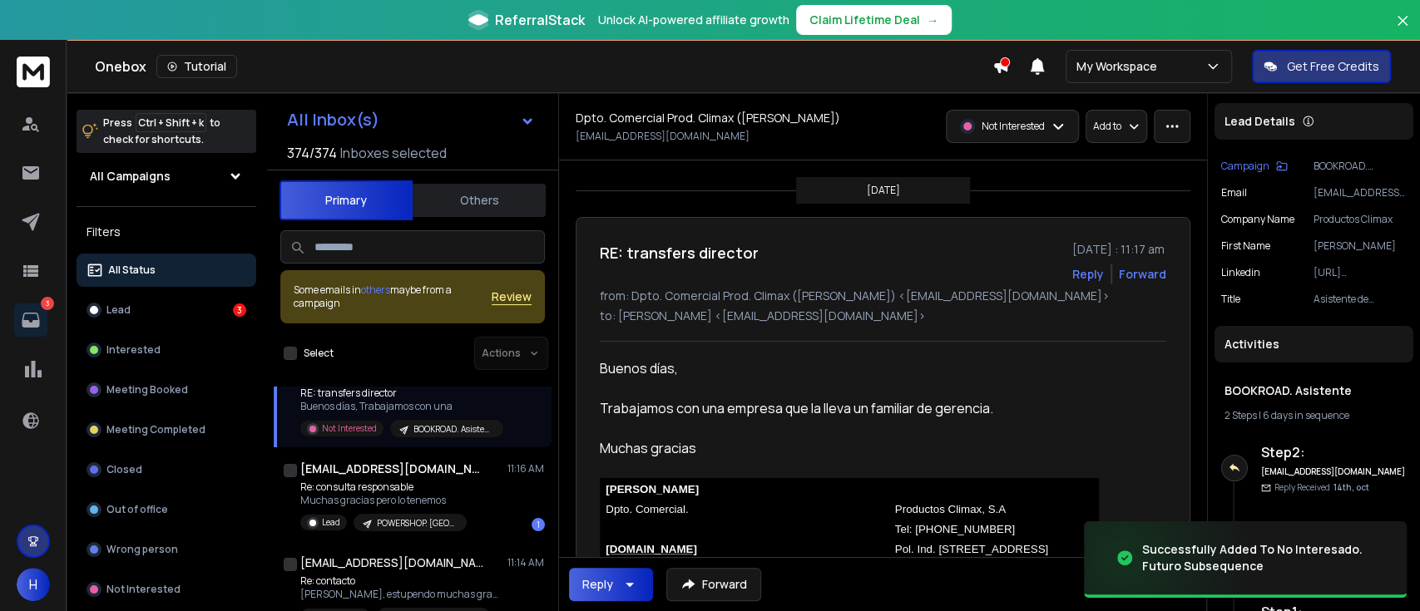
click at [432, 497] on p "Muchas gracias pero lo tenemos" at bounding box center [383, 500] width 166 height 13
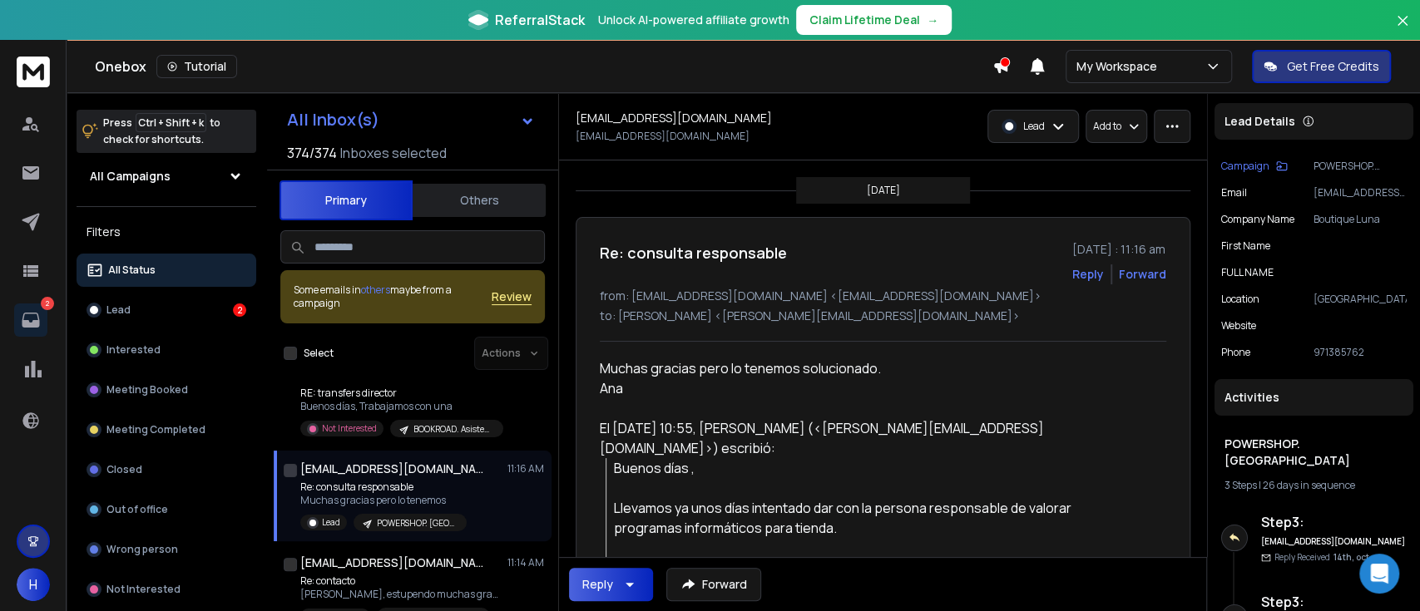
click at [1033, 124] on p "Lead" at bounding box center [1034, 126] width 22 height 13
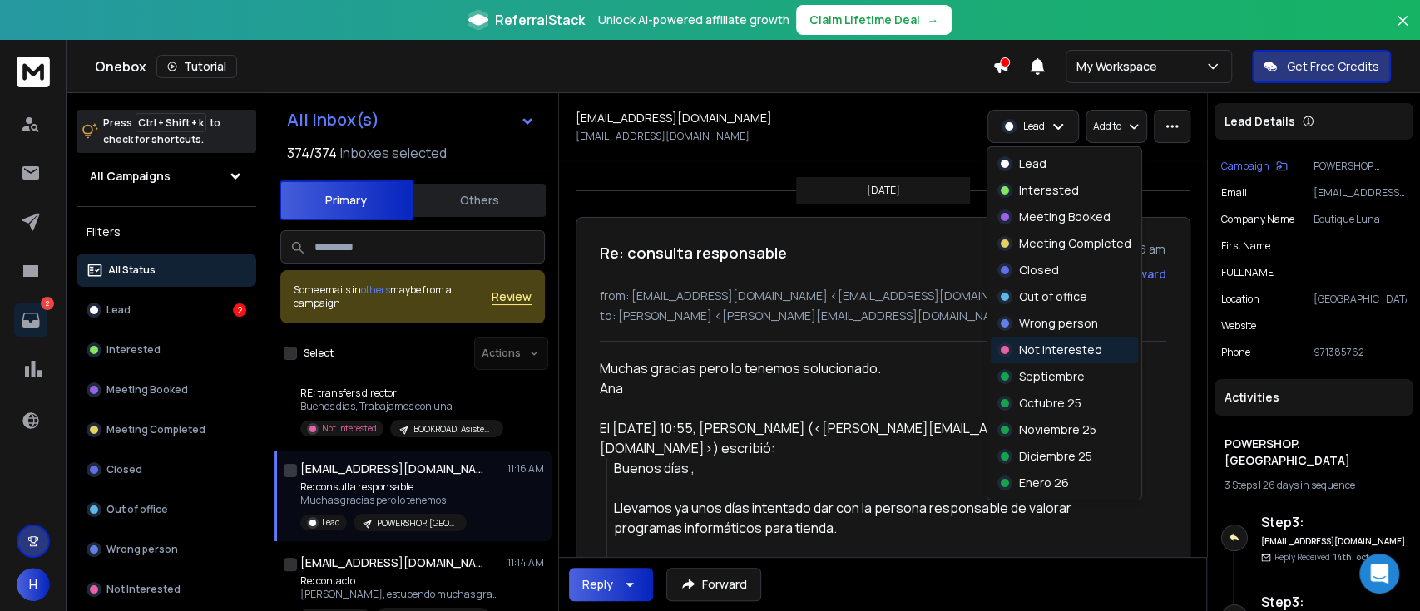
drag, startPoint x: 1031, startPoint y: 349, endPoint x: 1037, endPoint y: 330, distance: 20.0
click at [1031, 349] on p "Not Interested" at bounding box center [1060, 350] width 83 height 17
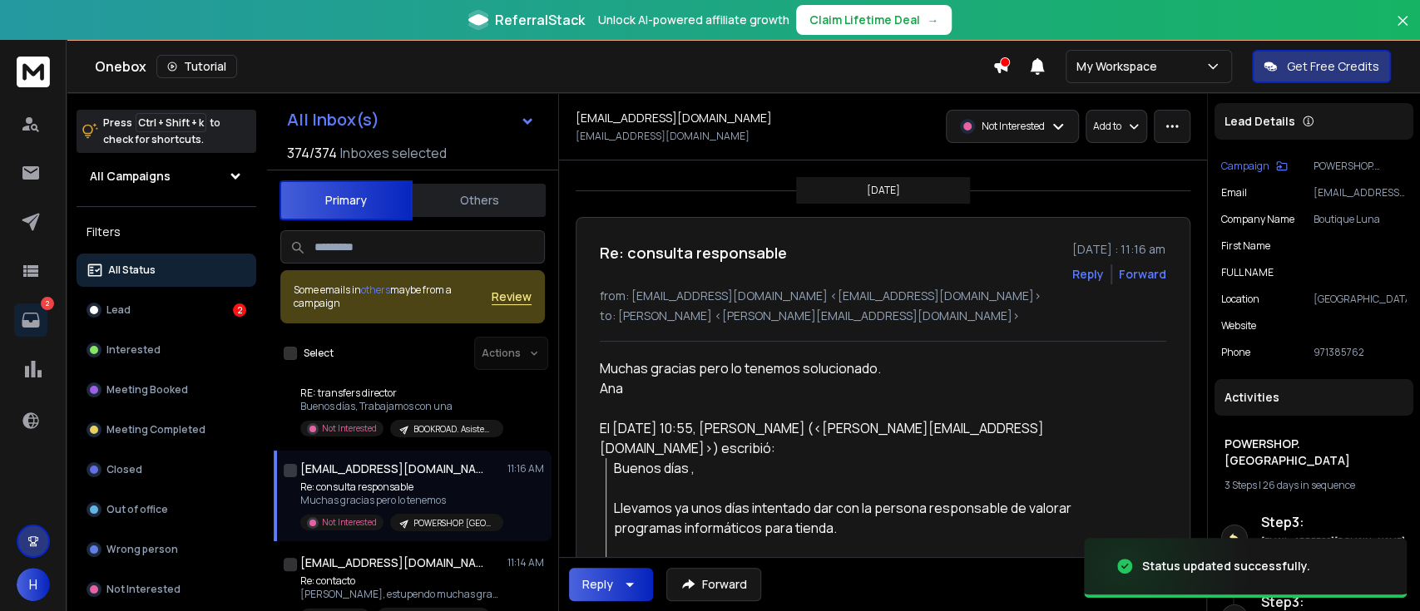
click at [1100, 131] on p "Add to" at bounding box center [1107, 126] width 28 height 13
click at [1124, 170] on div "Subsequence" at bounding box center [1143, 164] width 97 height 17
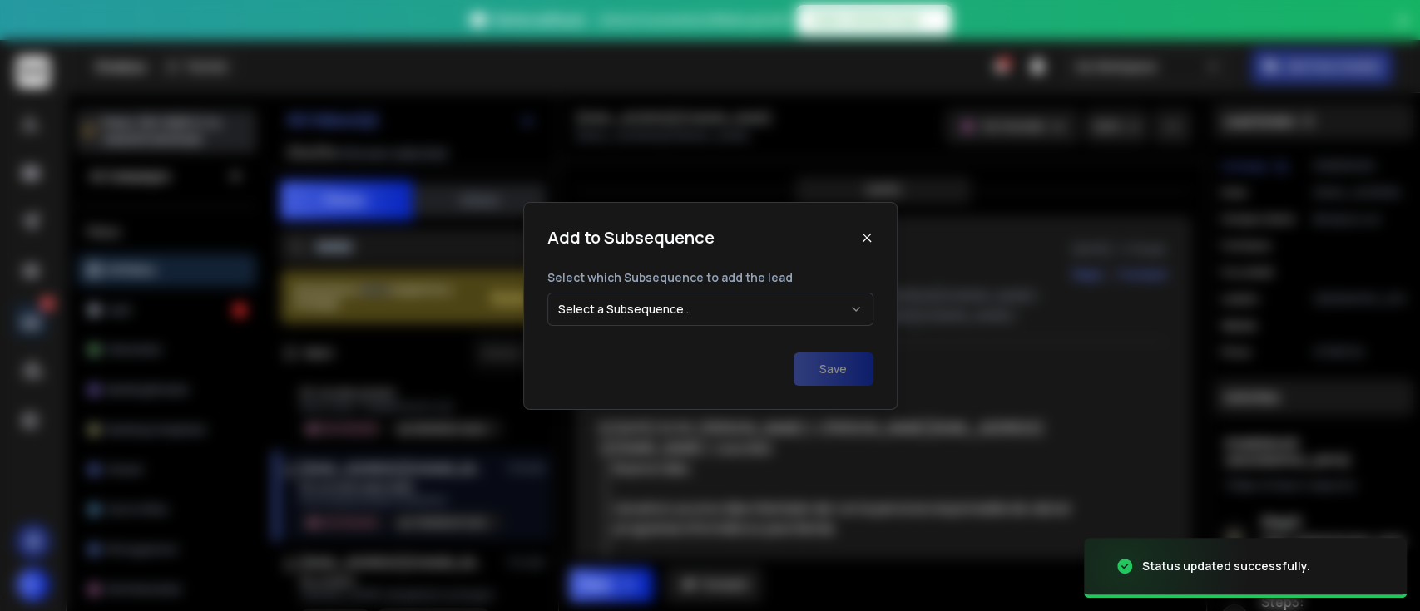
click at [771, 314] on button "Select a Subsequence..." at bounding box center [710, 309] width 326 height 33
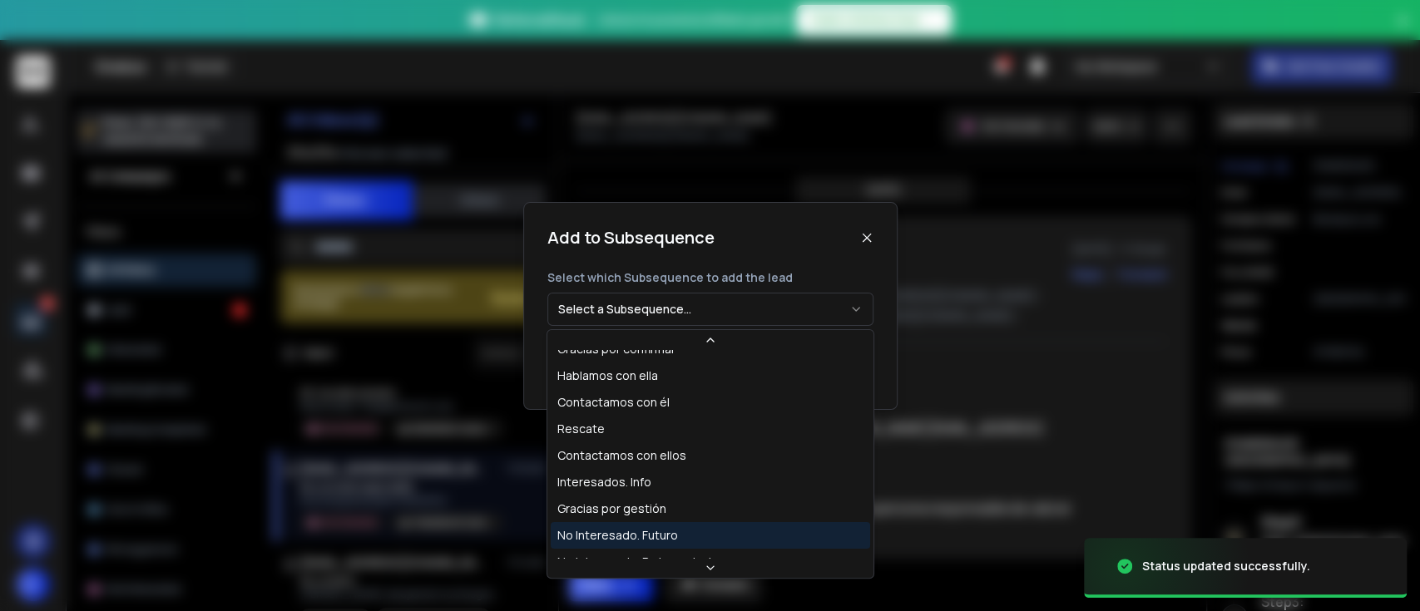
scroll to position [44, 0]
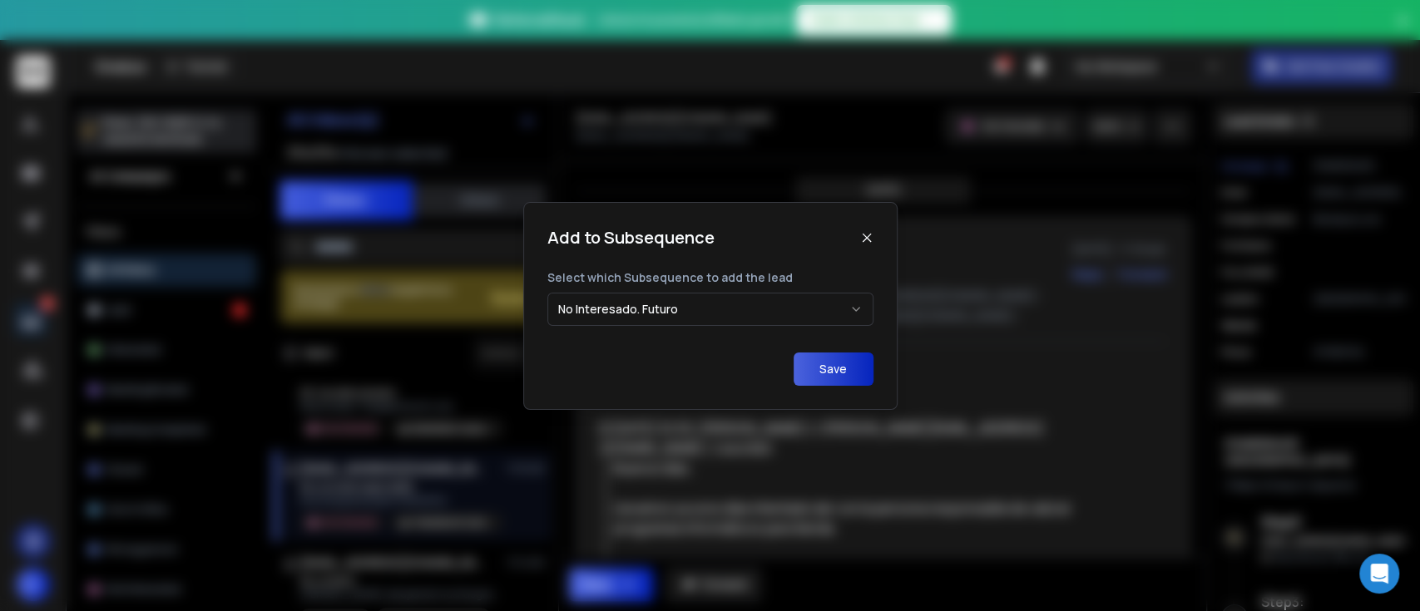
drag, startPoint x: 833, startPoint y: 361, endPoint x: 694, endPoint y: 390, distance: 141.9
click at [833, 361] on button "Save" at bounding box center [833, 369] width 80 height 33
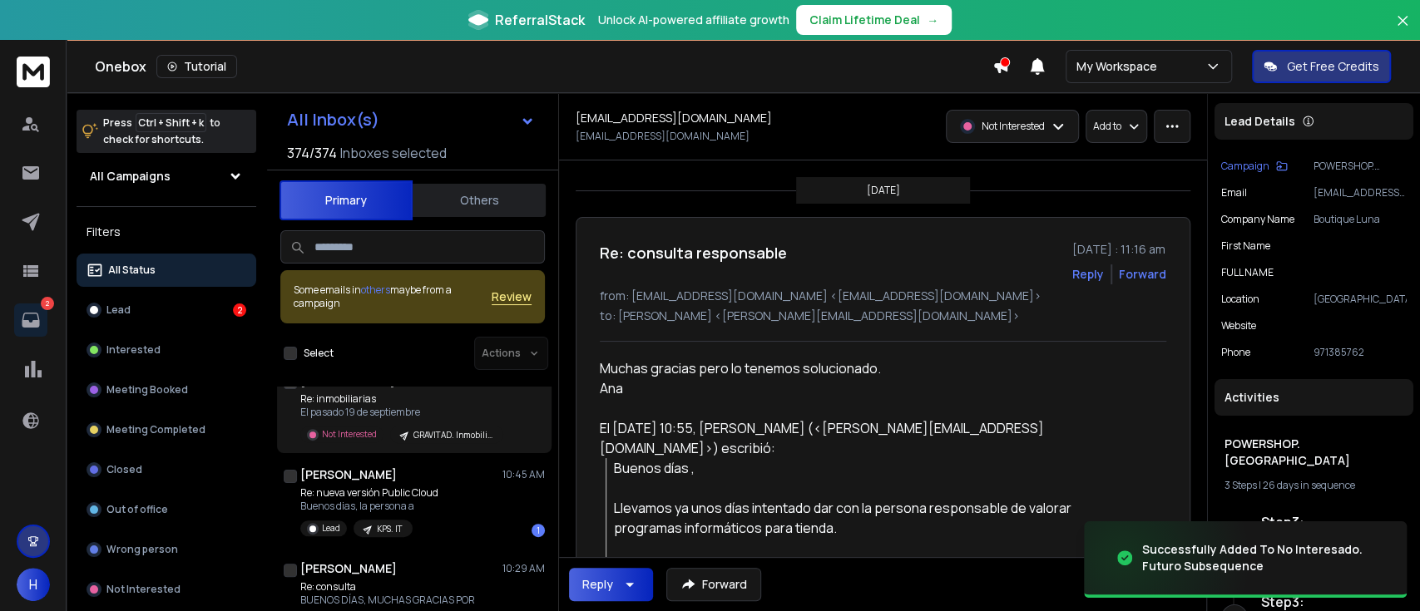
scroll to position [665, 0]
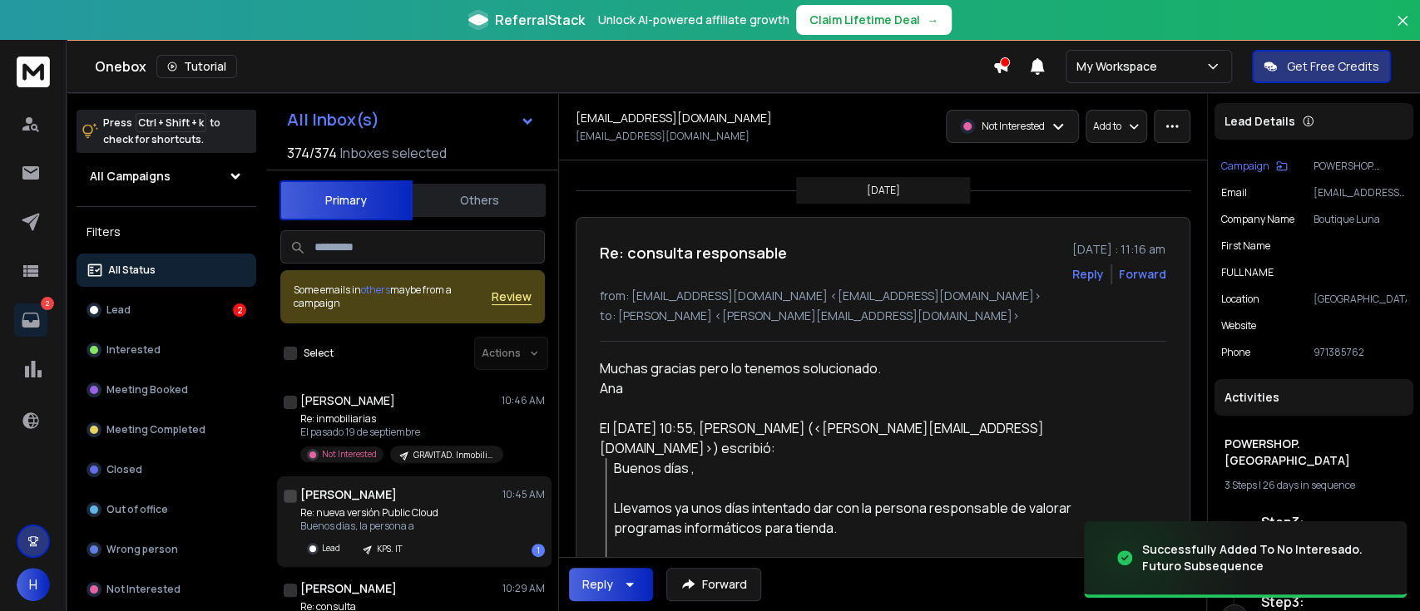
click at [475, 528] on div "Re: nueva versión Public Cloud Buenos dias, la persona a Lead KPS. IT 1" at bounding box center [422, 532] width 245 height 51
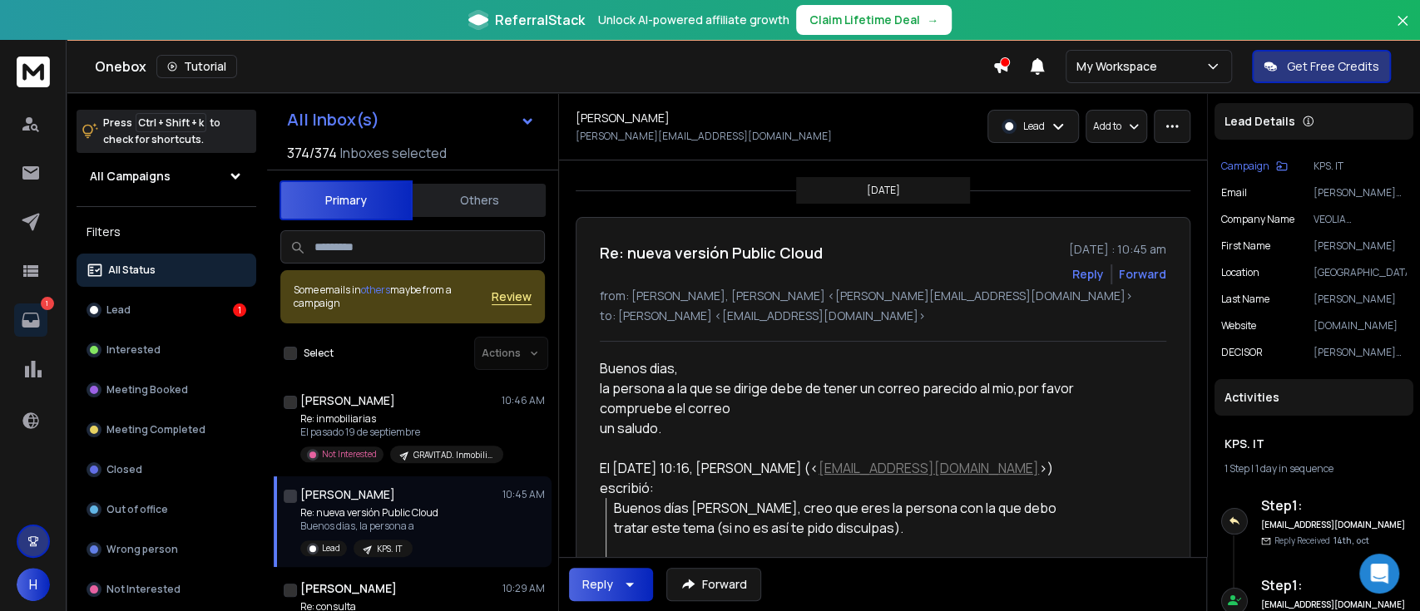
click at [1031, 133] on div "Lead" at bounding box center [1033, 127] width 90 height 32
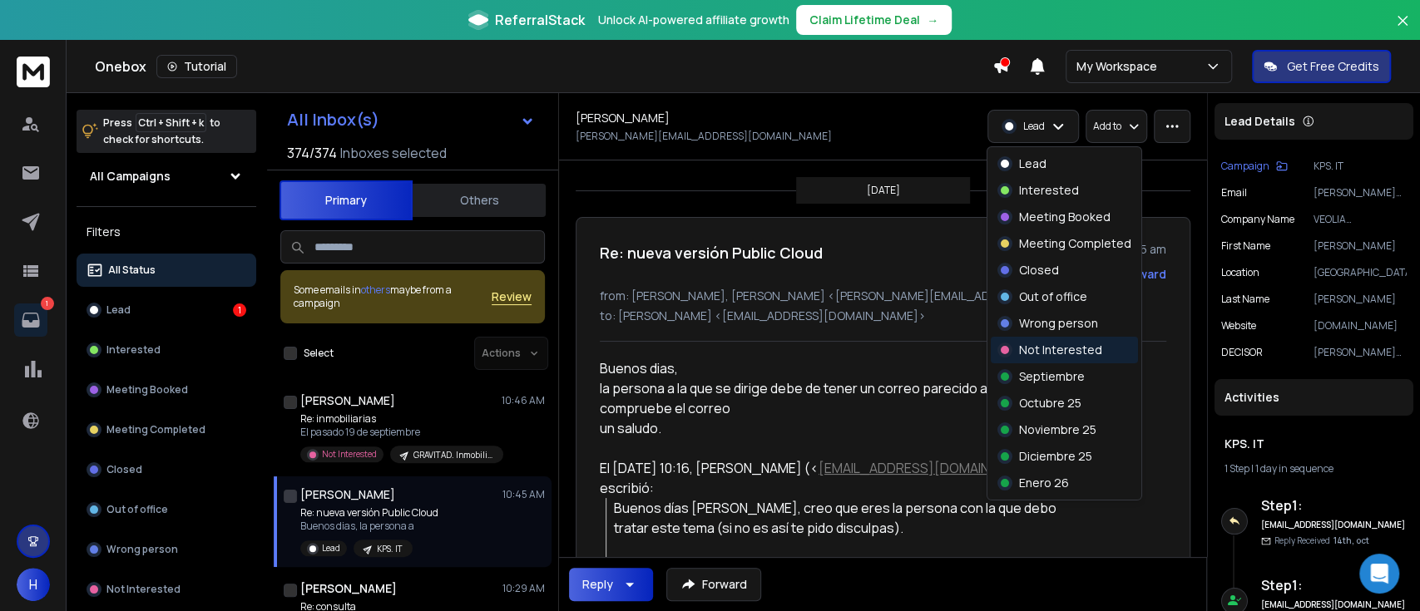
click at [1047, 343] on p "Not Interested" at bounding box center [1060, 350] width 83 height 17
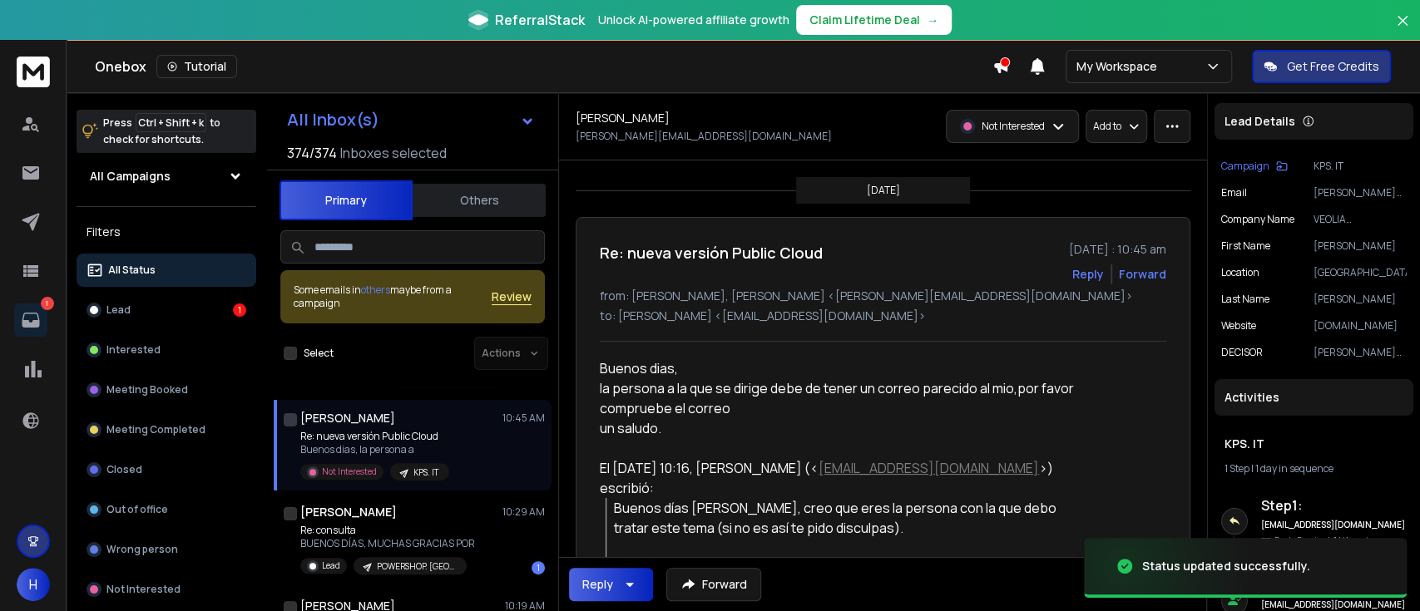
scroll to position [776, 0]
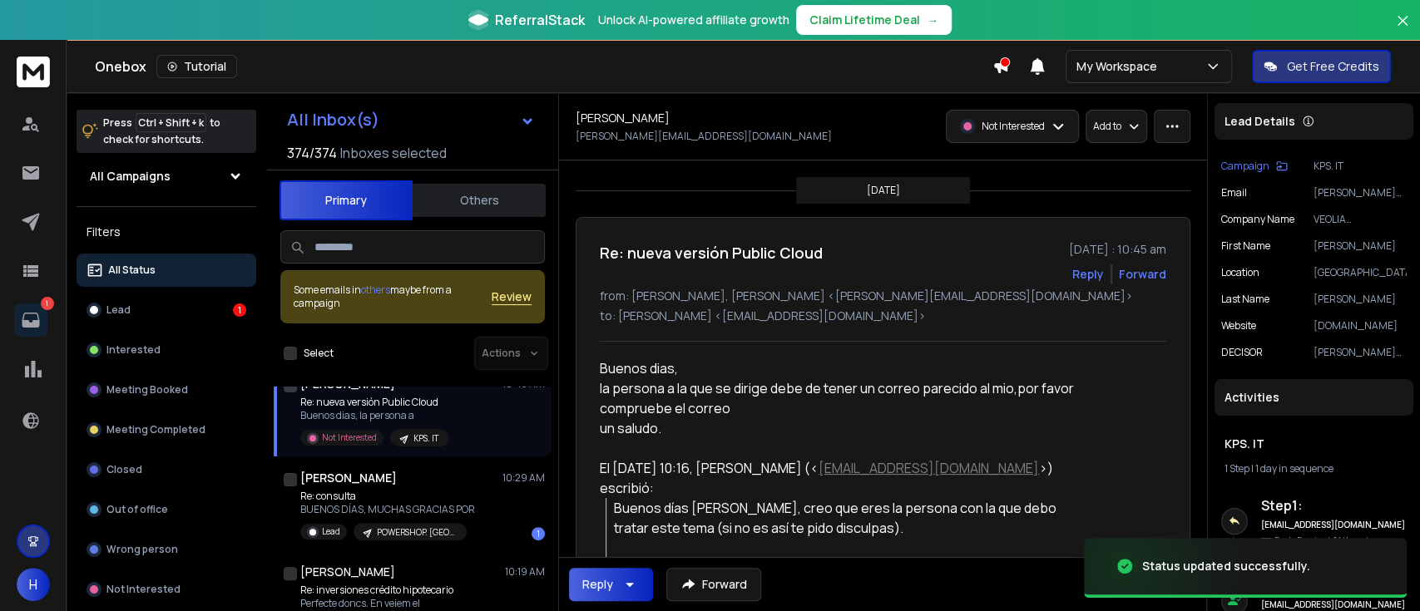
click at [427, 501] on p "Re: consulta" at bounding box center [387, 496] width 175 height 13
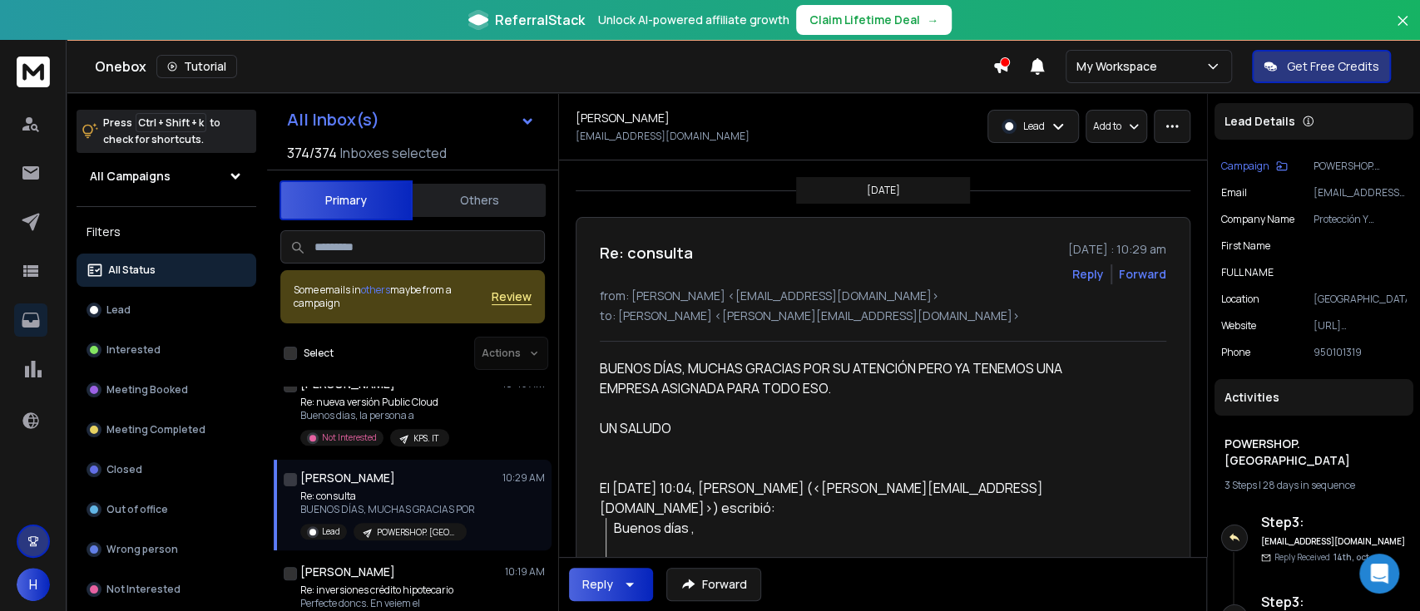
click at [1042, 138] on div "Lead" at bounding box center [1033, 127] width 90 height 32
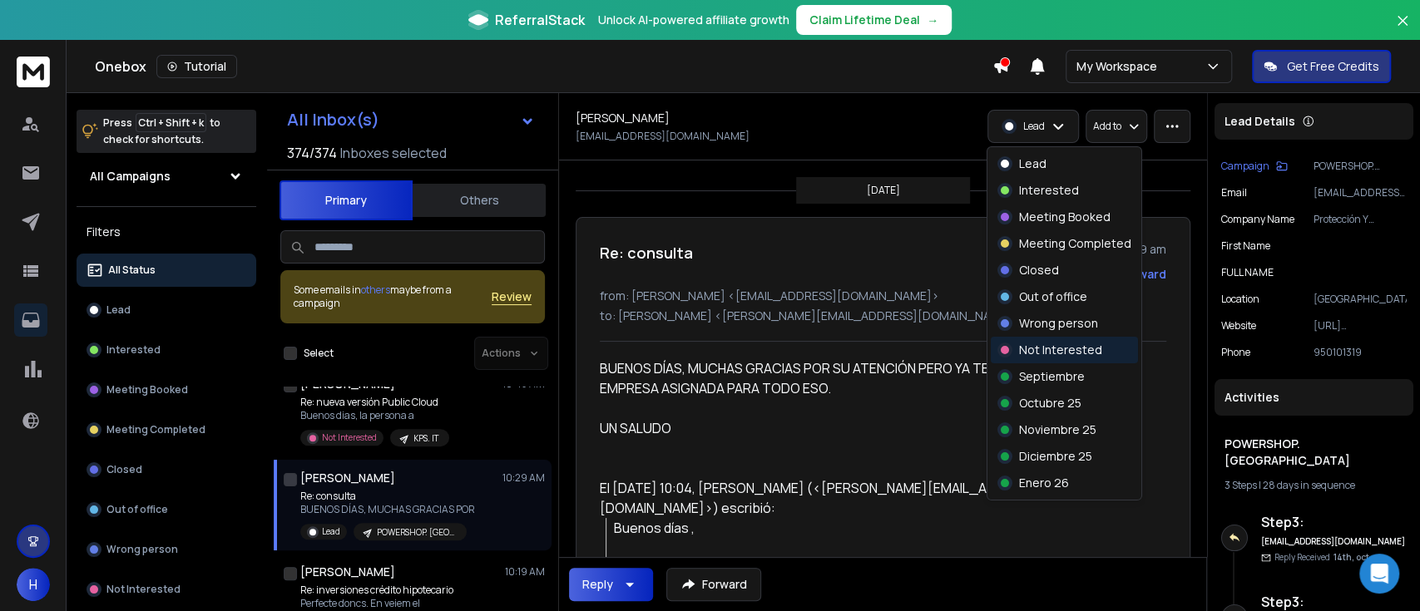
click at [1038, 344] on p "Not Interested" at bounding box center [1060, 350] width 83 height 17
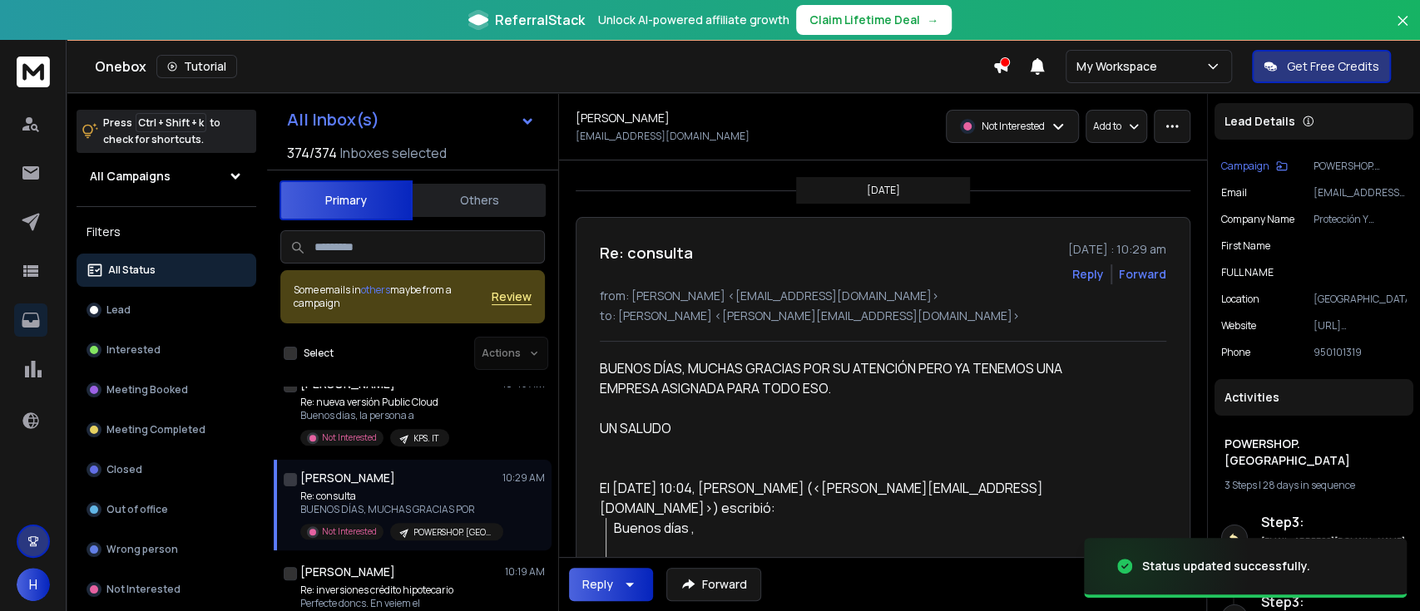
scroll to position [887, 0]
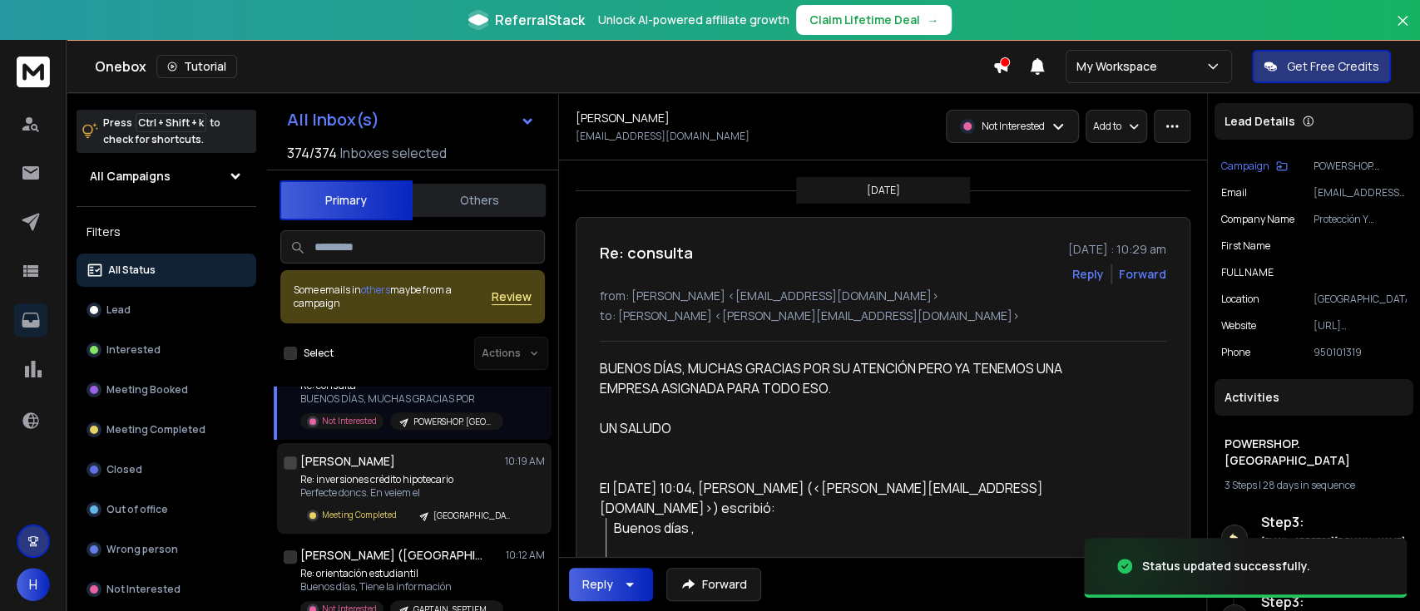
click at [422, 473] on p "Re: inversiones crédito hipotecario" at bounding box center [400, 479] width 200 height 13
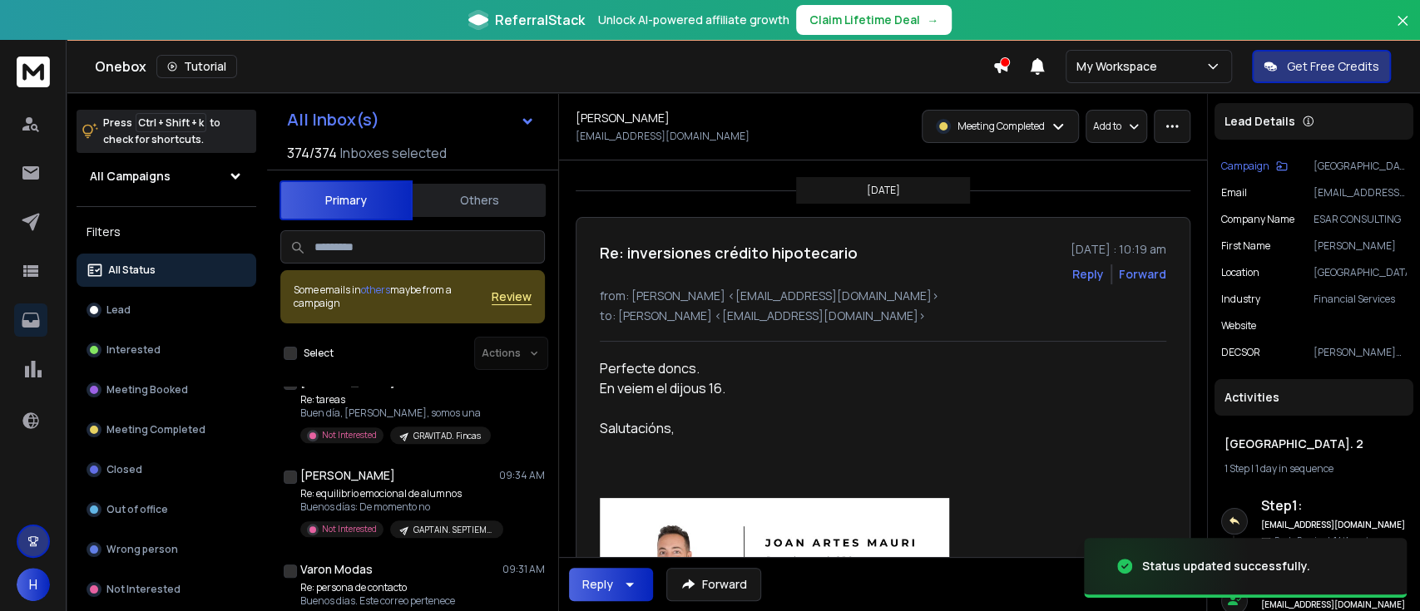
scroll to position [1441, 0]
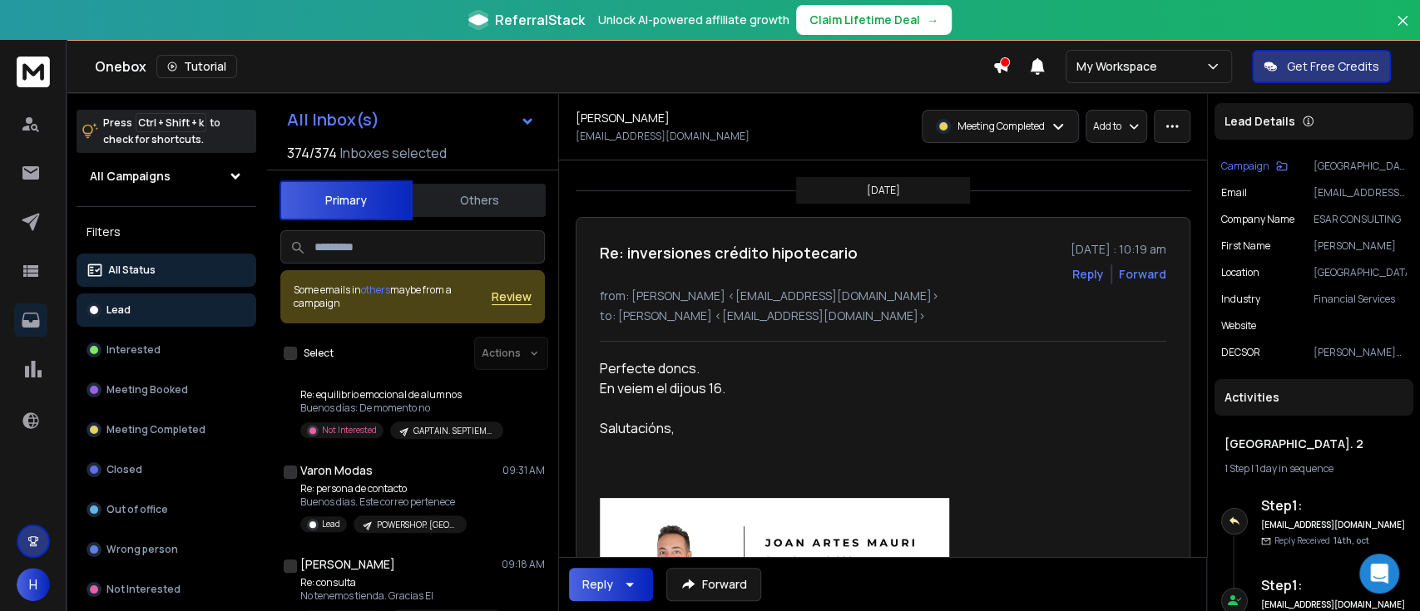
click at [162, 299] on button "Lead" at bounding box center [167, 310] width 180 height 33
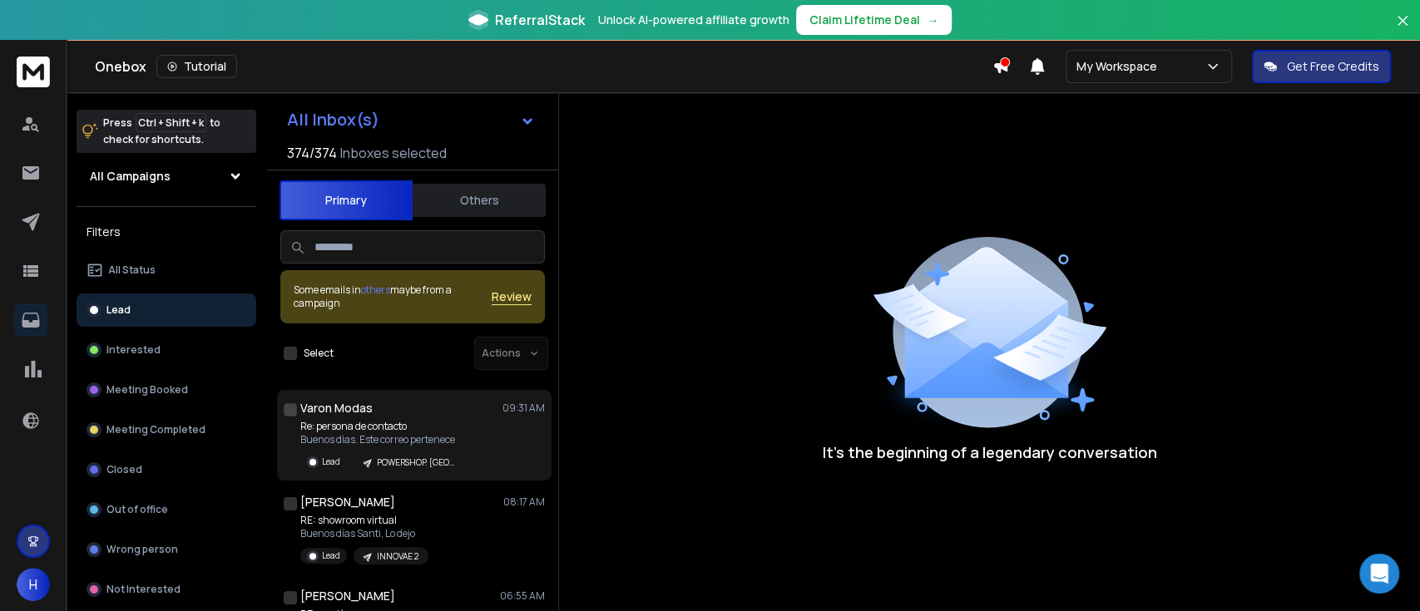
click at [454, 433] on p "Buenos dias. Este correo pertenece" at bounding box center [383, 439] width 166 height 13
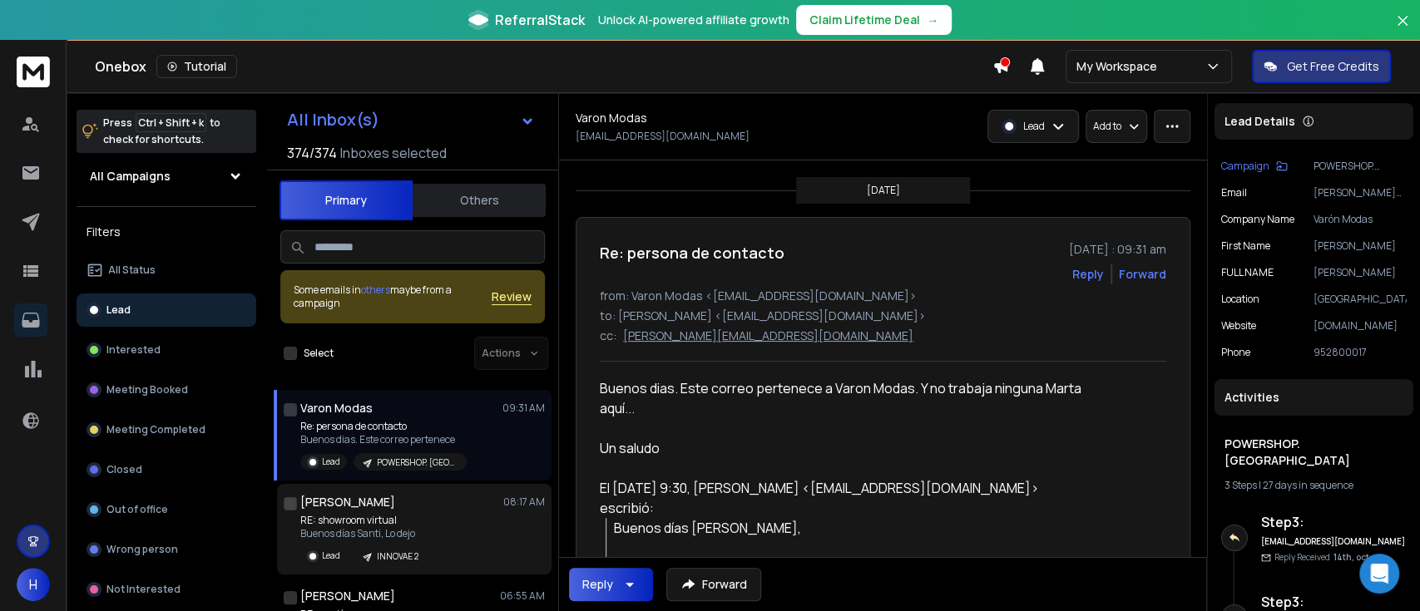
click at [464, 498] on div "Jose Carlos Medina 08:17 AM" at bounding box center [422, 502] width 245 height 17
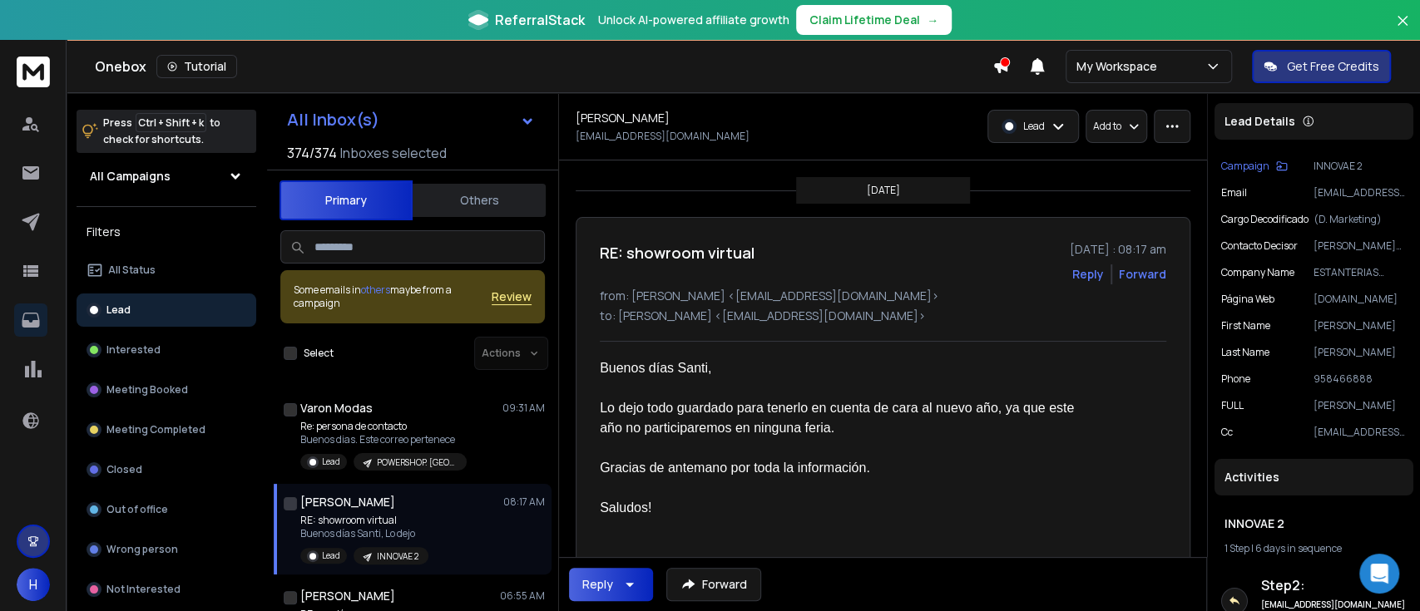
click at [1032, 134] on div "Lead" at bounding box center [1033, 127] width 90 height 32
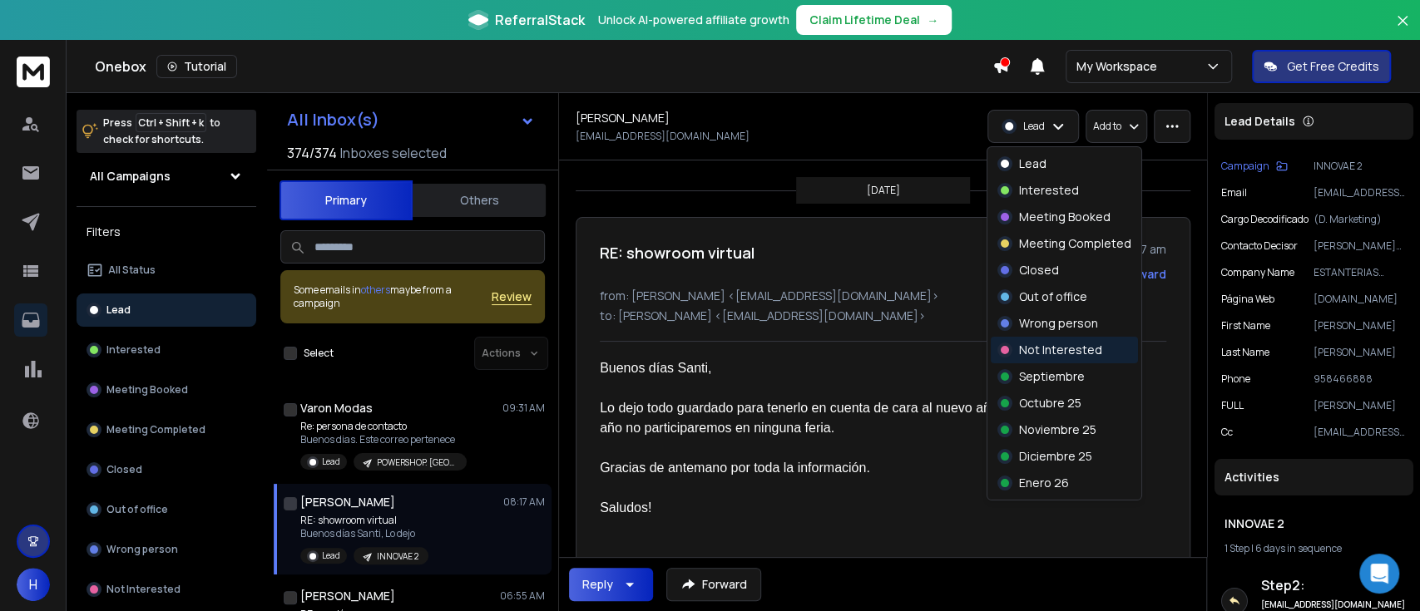
drag, startPoint x: 1060, startPoint y: 351, endPoint x: 1071, endPoint y: 169, distance: 182.5
click at [1059, 351] on p "Not Interested" at bounding box center [1060, 350] width 83 height 17
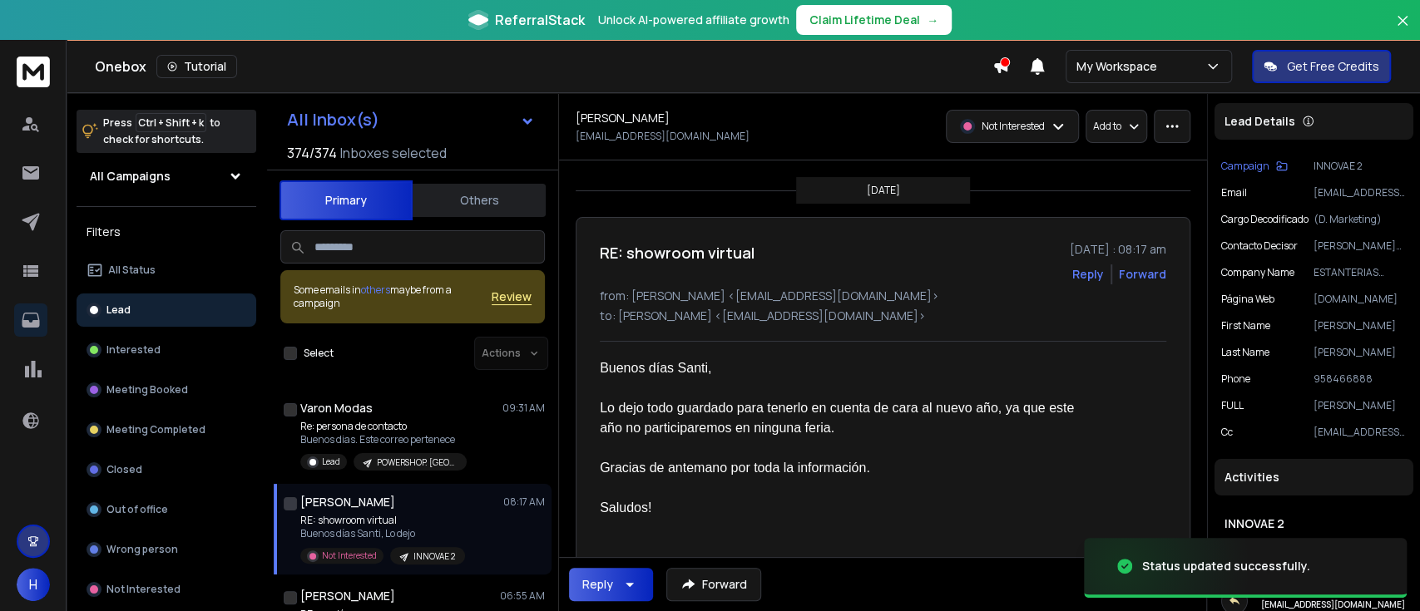
click at [1105, 126] on p "Add to" at bounding box center [1107, 126] width 28 height 13
click at [1105, 161] on icon at bounding box center [1101, 164] width 12 height 9
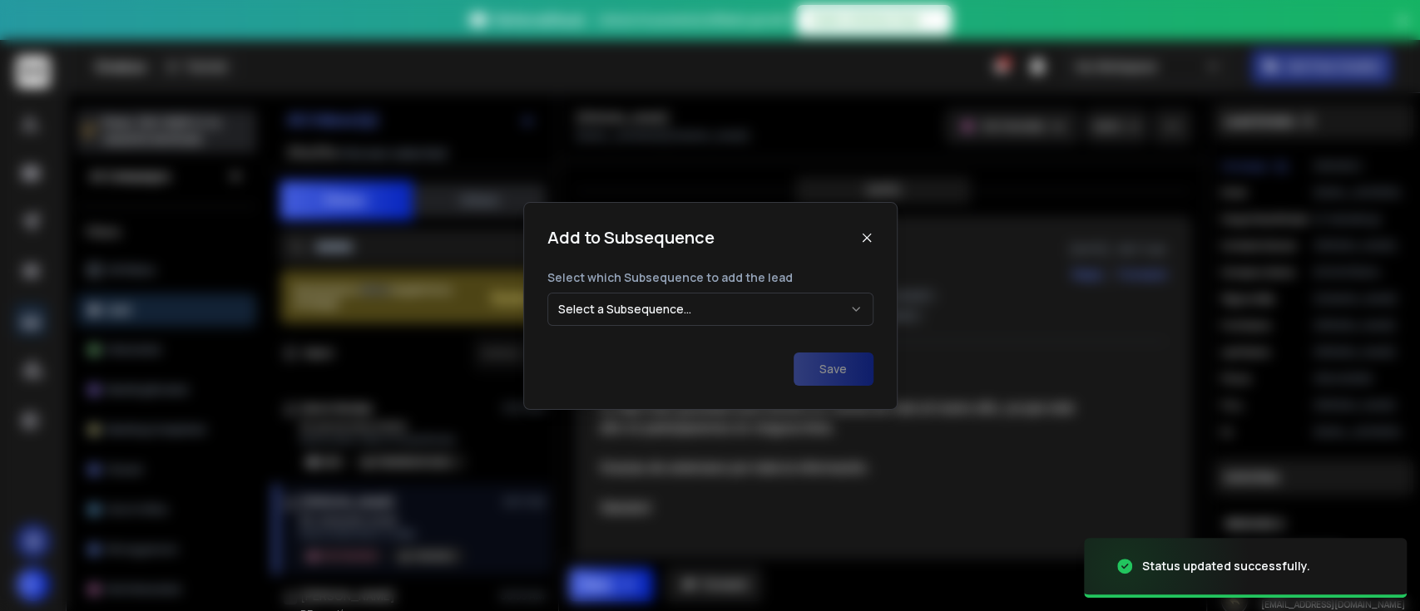
click at [586, 313] on button "Select a Subsequence..." at bounding box center [710, 309] width 326 height 33
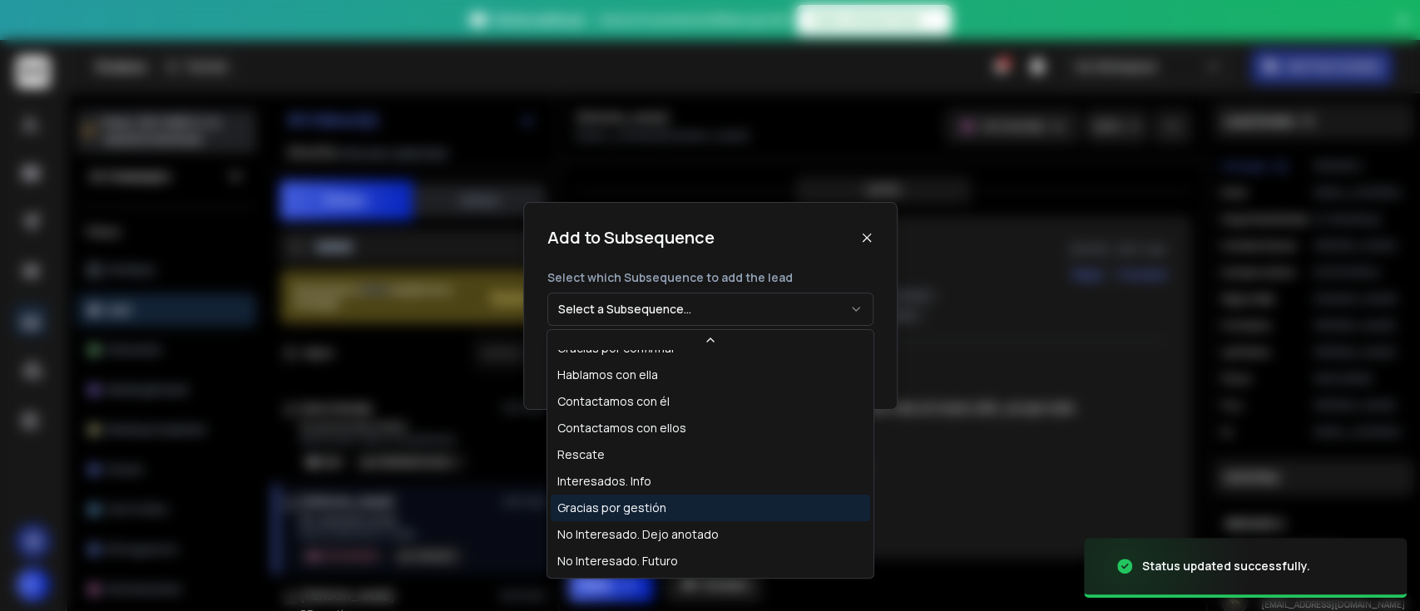
scroll to position [71, 0]
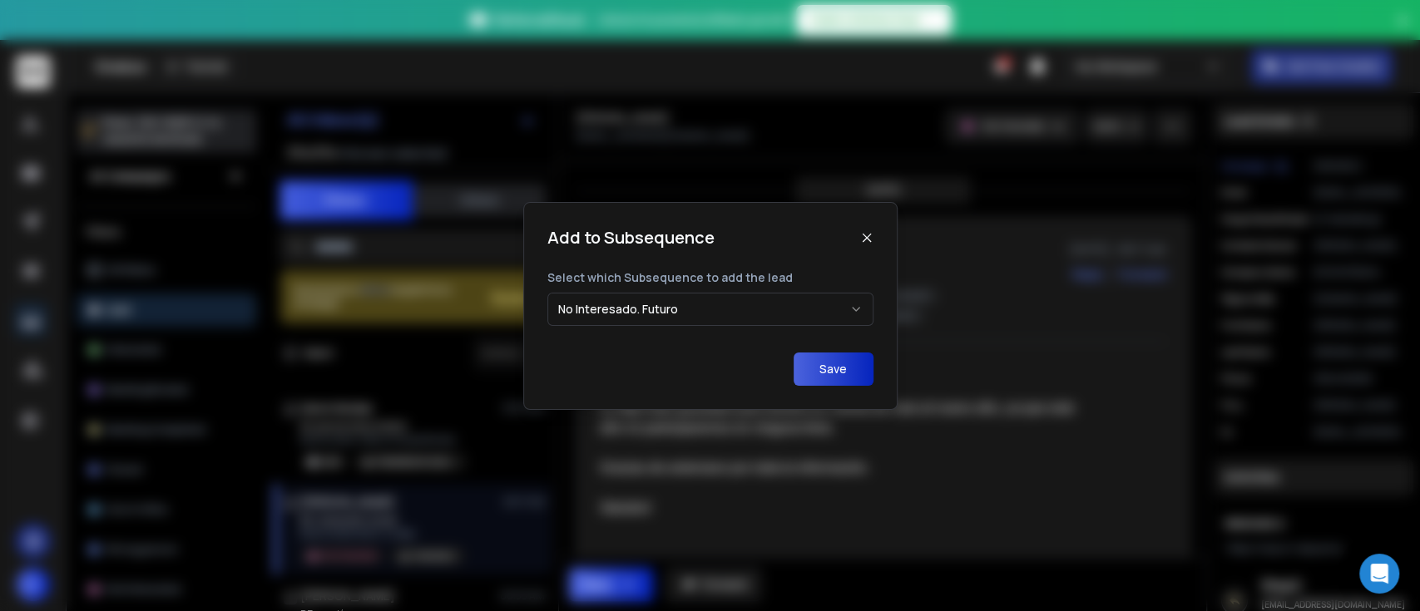
click at [822, 367] on button "Save" at bounding box center [833, 369] width 80 height 33
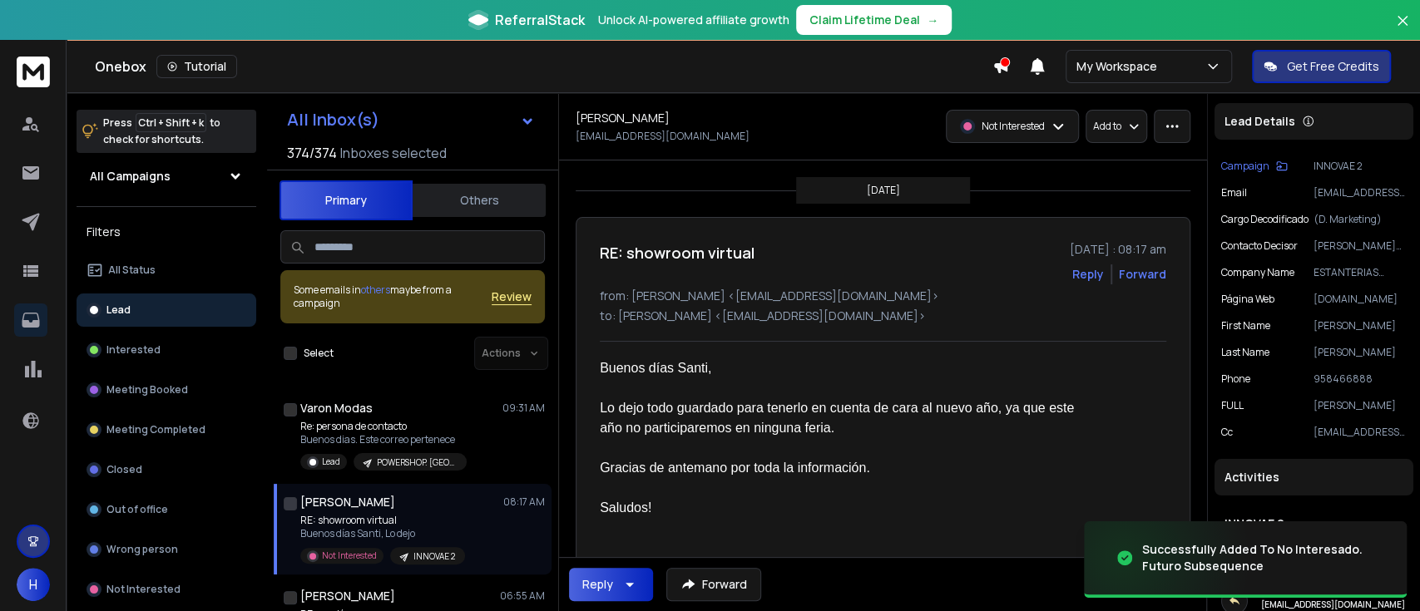
click at [1332, 195] on p "joseangel.molina@estanteriasrecord.com" at bounding box center [1359, 192] width 93 height 13
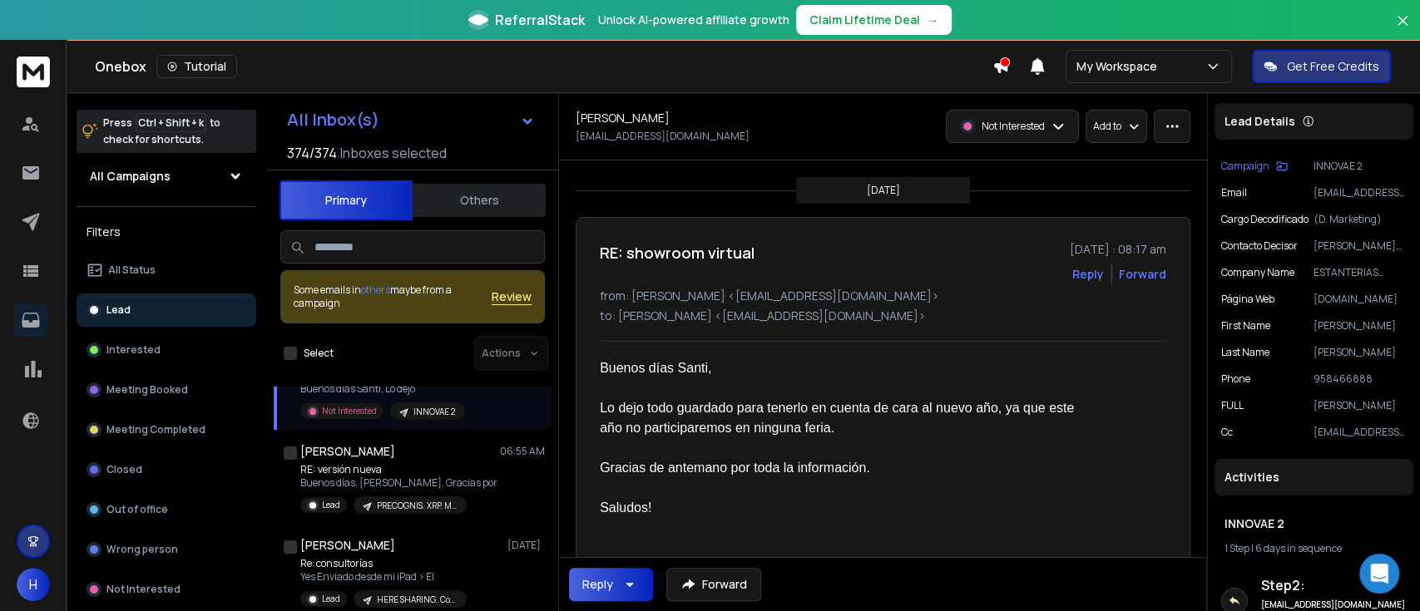
scroll to position [111, 0]
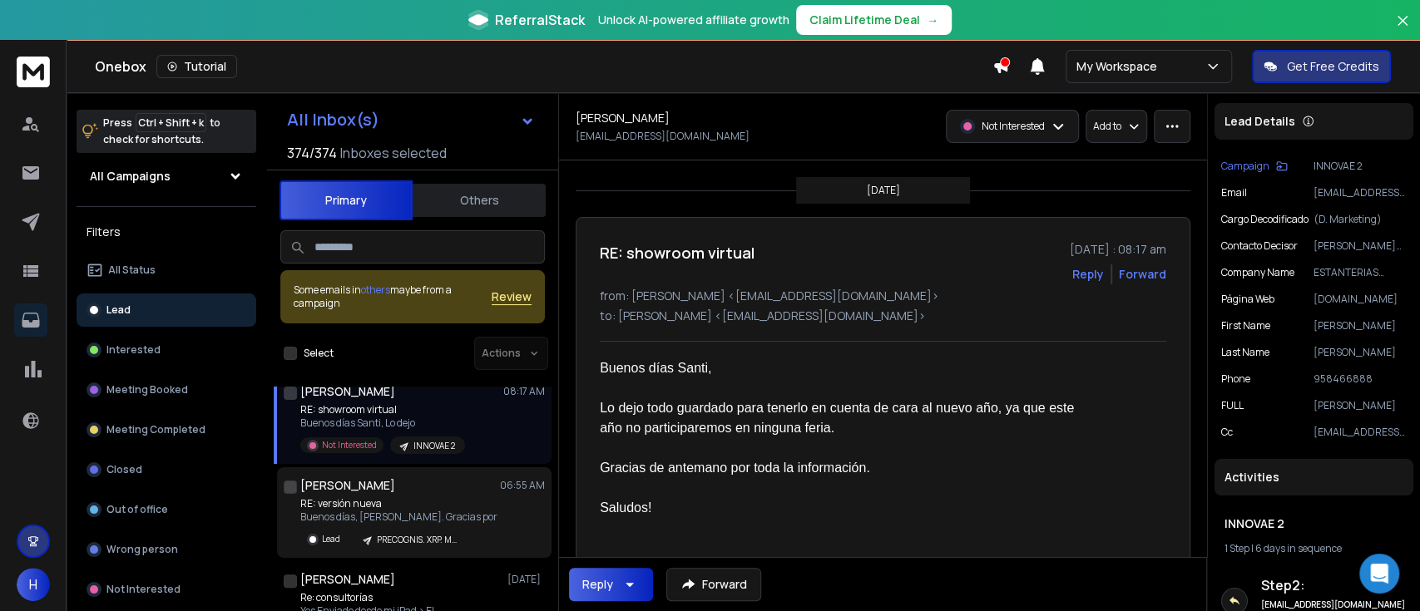
click at [447, 503] on p "RE: versión nueva" at bounding box center [398, 503] width 197 height 13
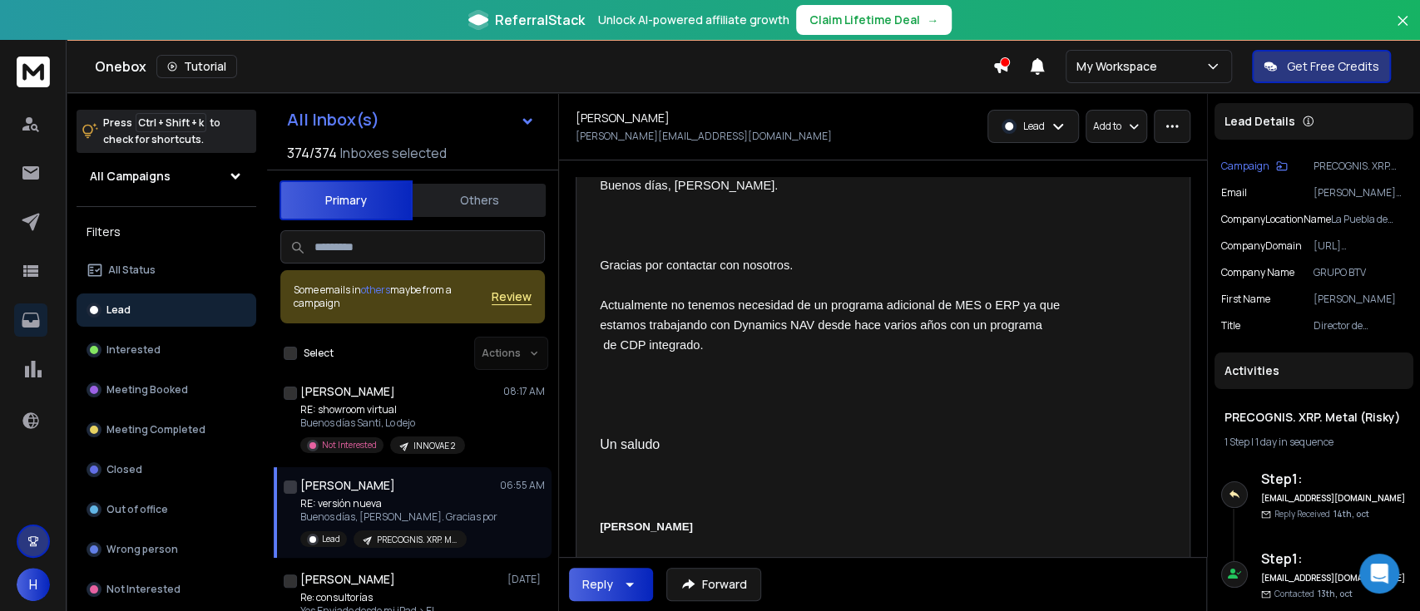
scroll to position [0, 0]
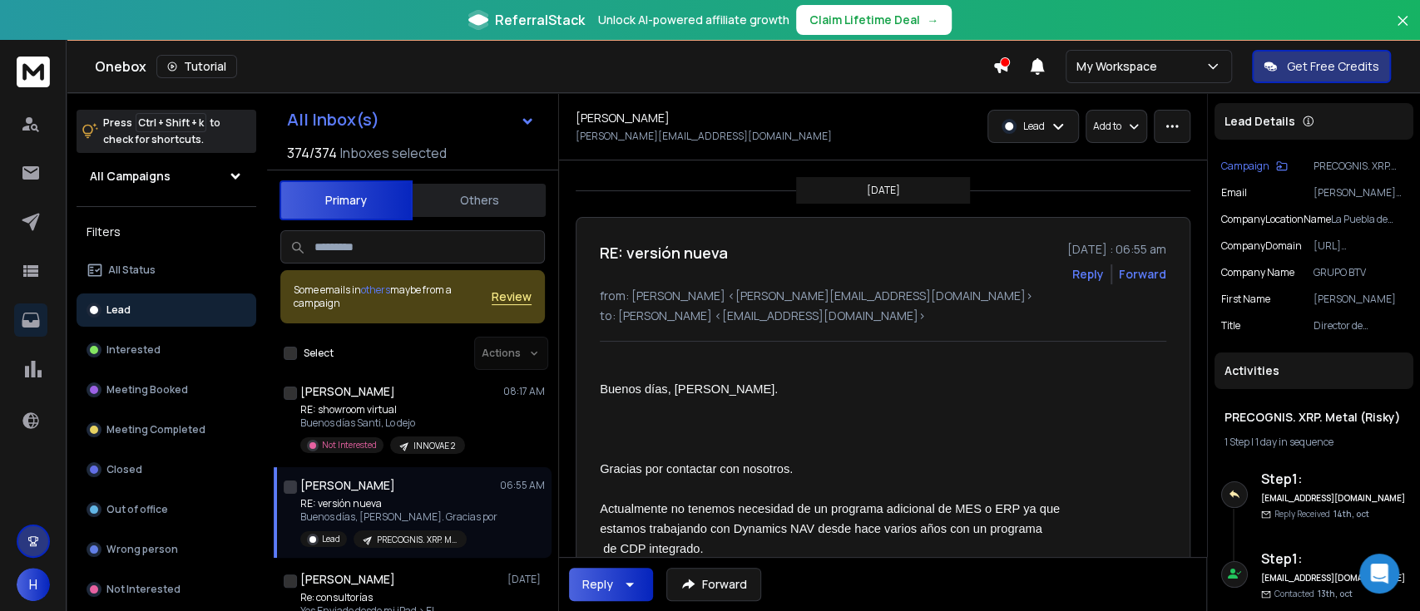
click at [1025, 128] on p "Lead" at bounding box center [1034, 126] width 22 height 13
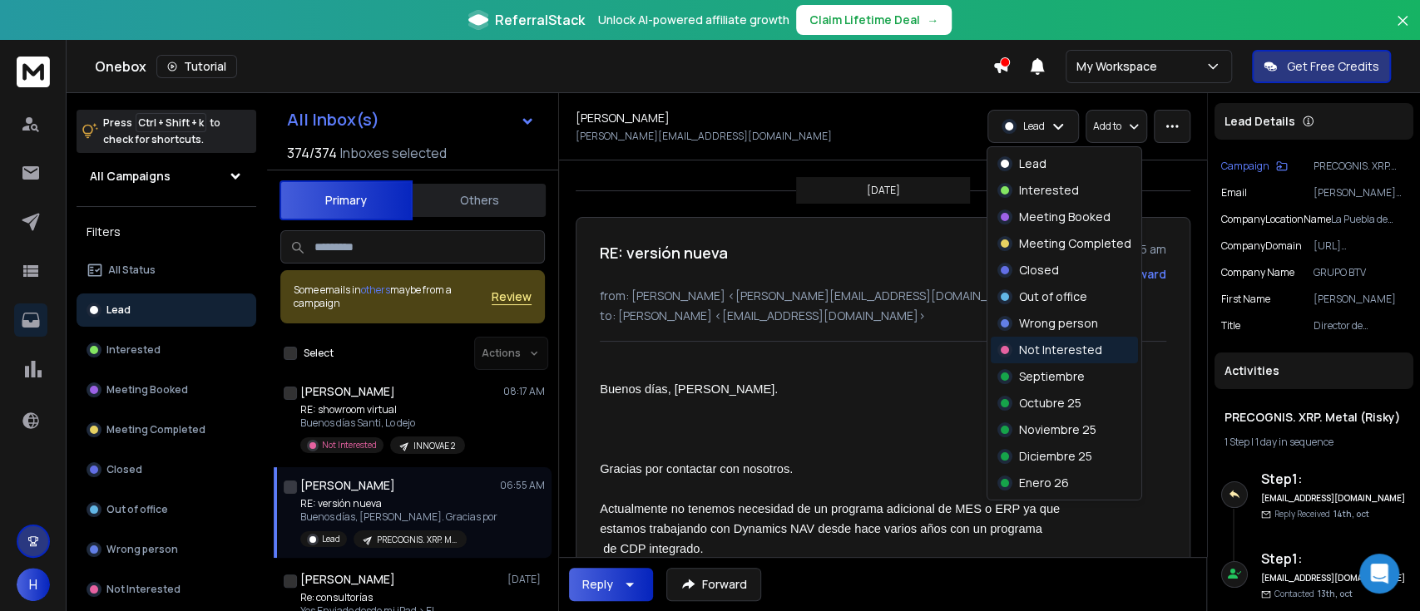
click at [1071, 354] on p "Not Interested" at bounding box center [1060, 350] width 83 height 17
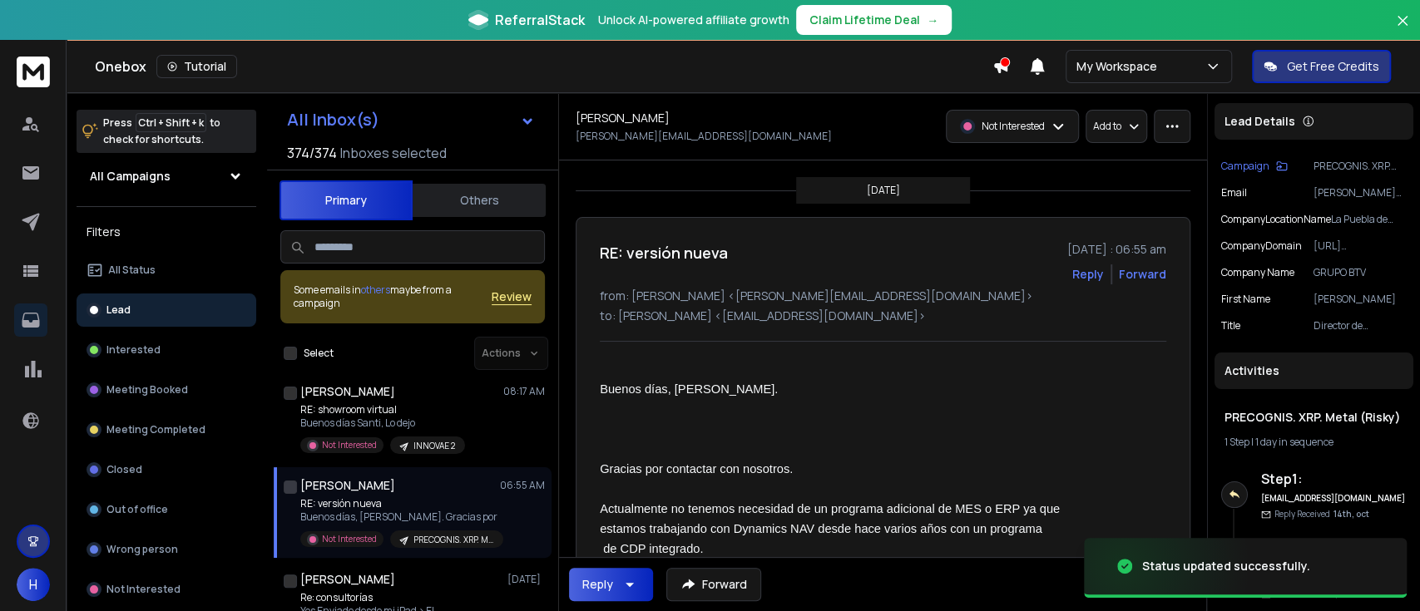
click at [1101, 130] on p "Add to" at bounding box center [1107, 126] width 28 height 13
click at [1114, 160] on div "Subsequence" at bounding box center [1143, 164] width 97 height 17
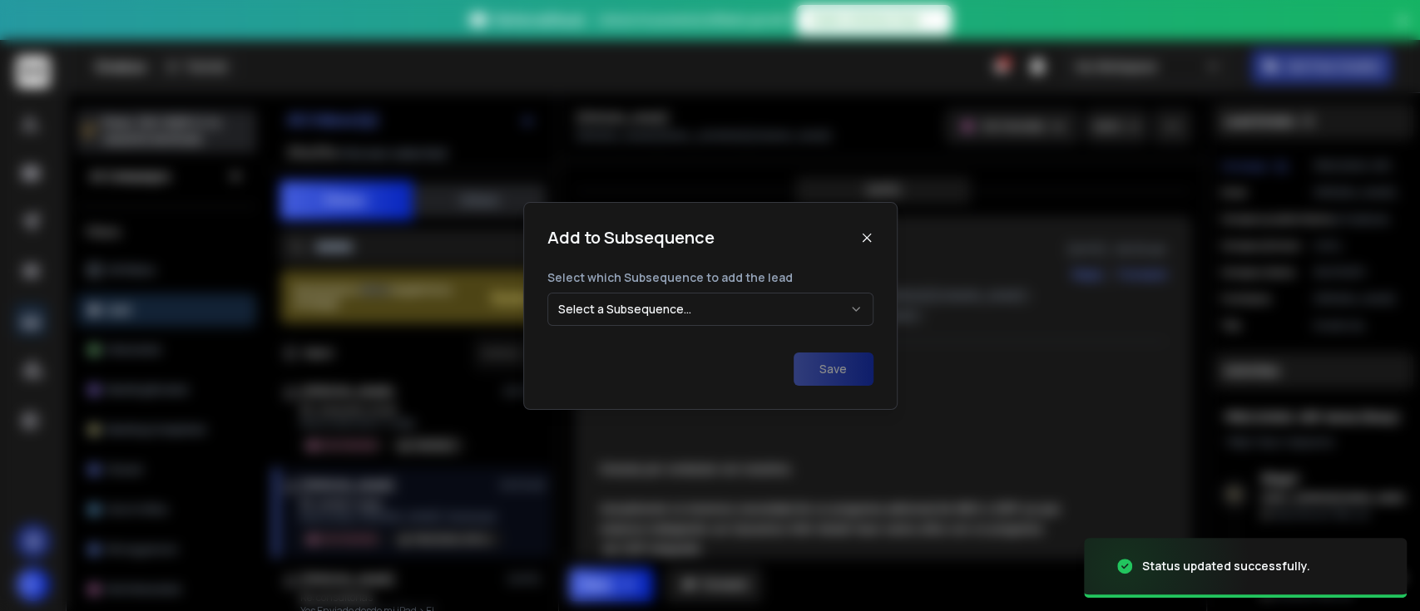
click at [677, 319] on button "Select a Subsequence..." at bounding box center [710, 309] width 326 height 33
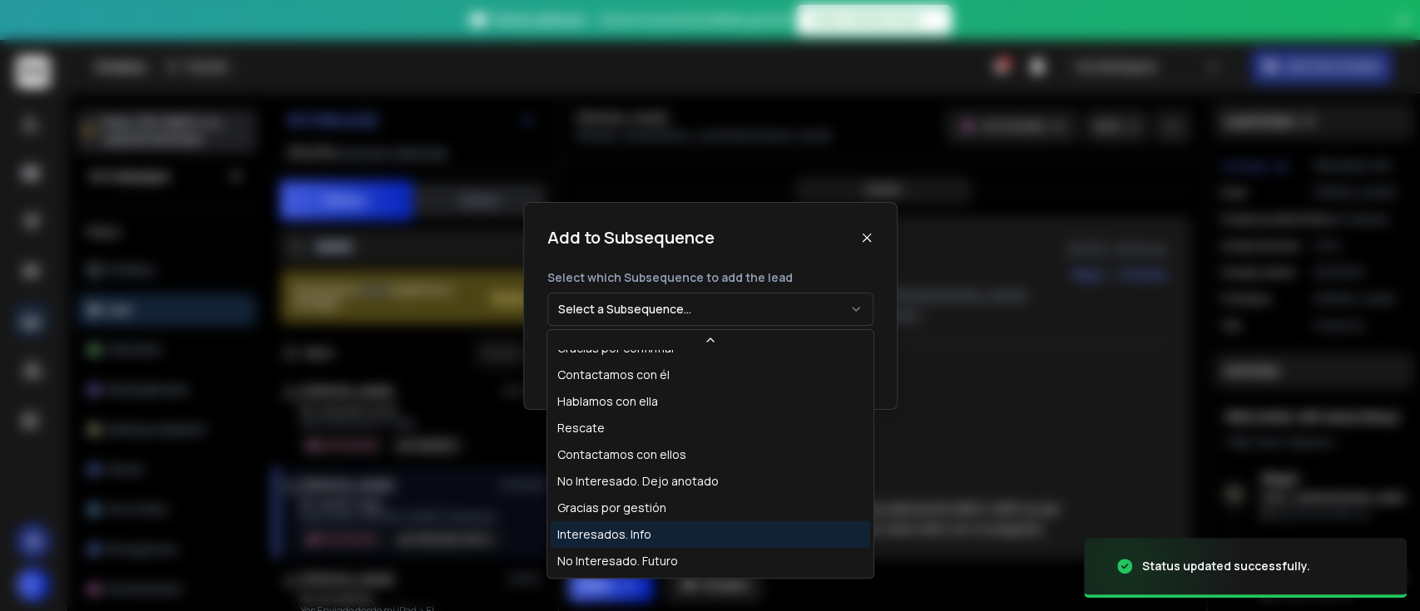
scroll to position [71, 0]
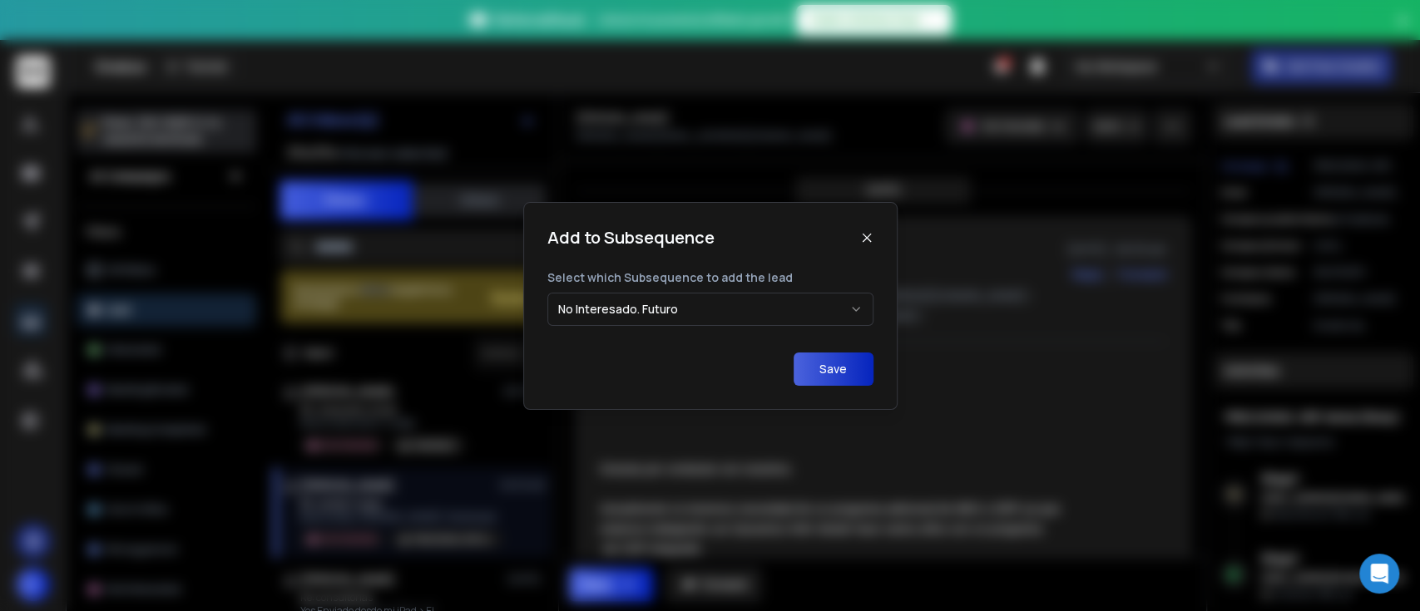
click at [829, 379] on button "Save" at bounding box center [833, 369] width 80 height 33
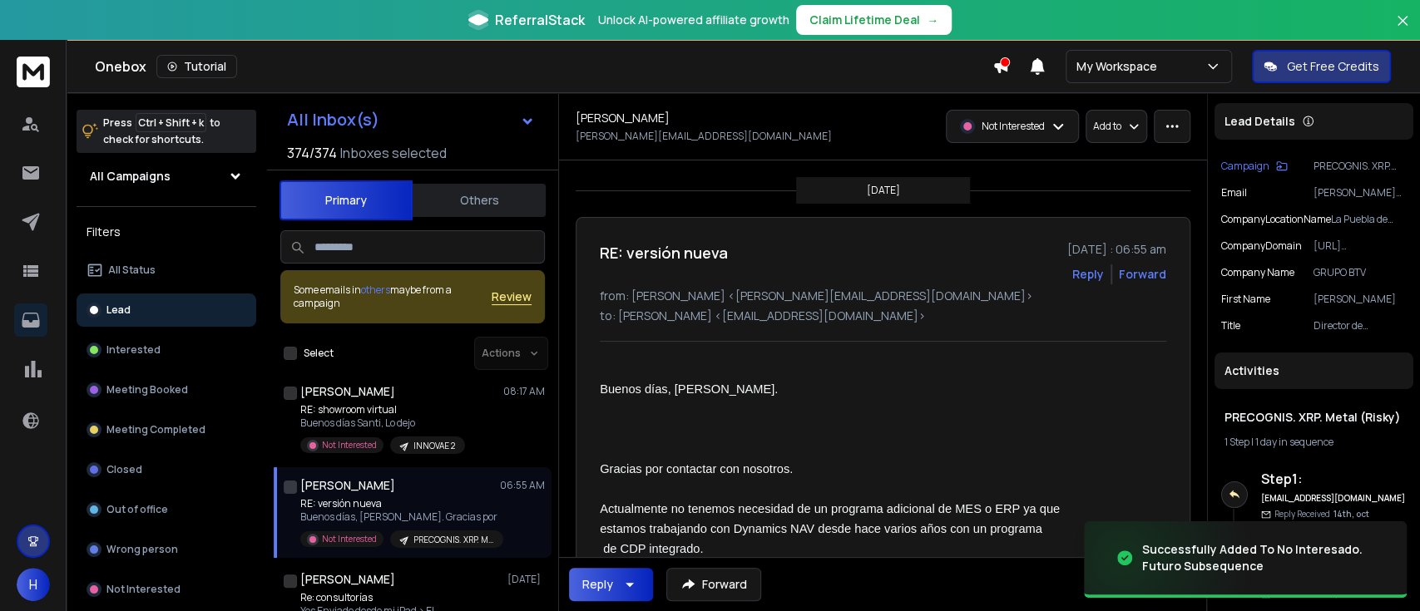
click at [1322, 195] on p "federico.legasa@btv.es" at bounding box center [1359, 192] width 93 height 13
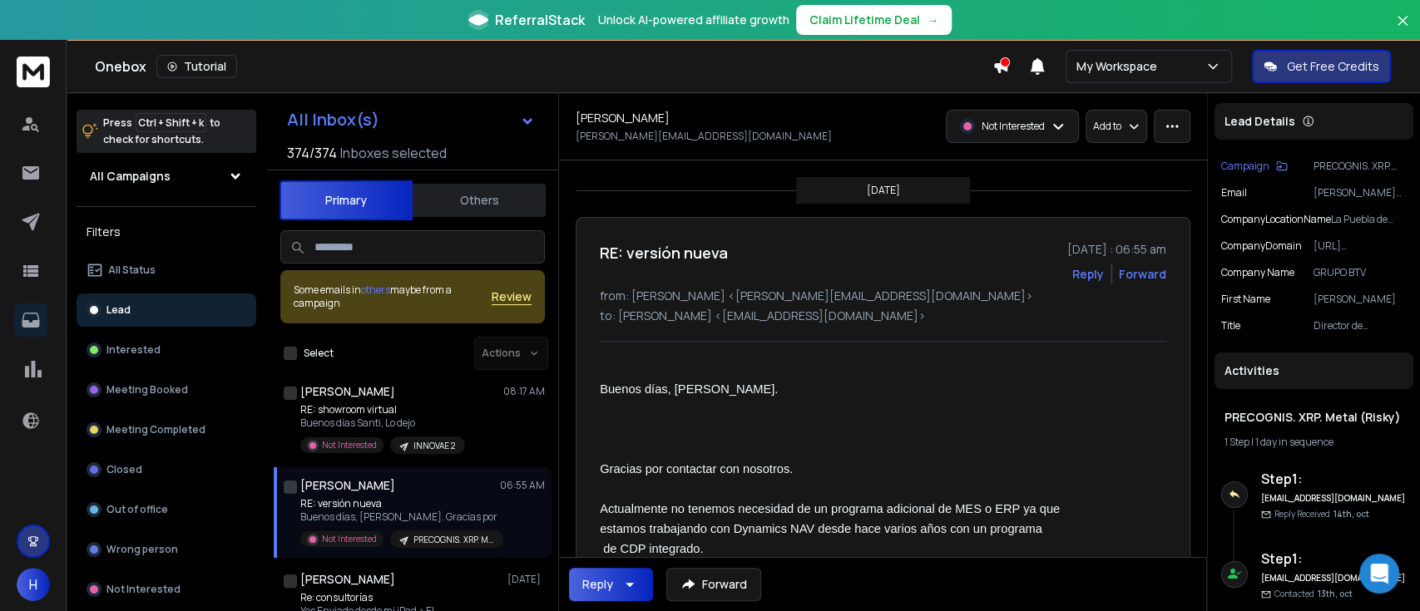
click at [1373, 243] on p "http://www.btv.es" at bounding box center [1359, 246] width 93 height 13
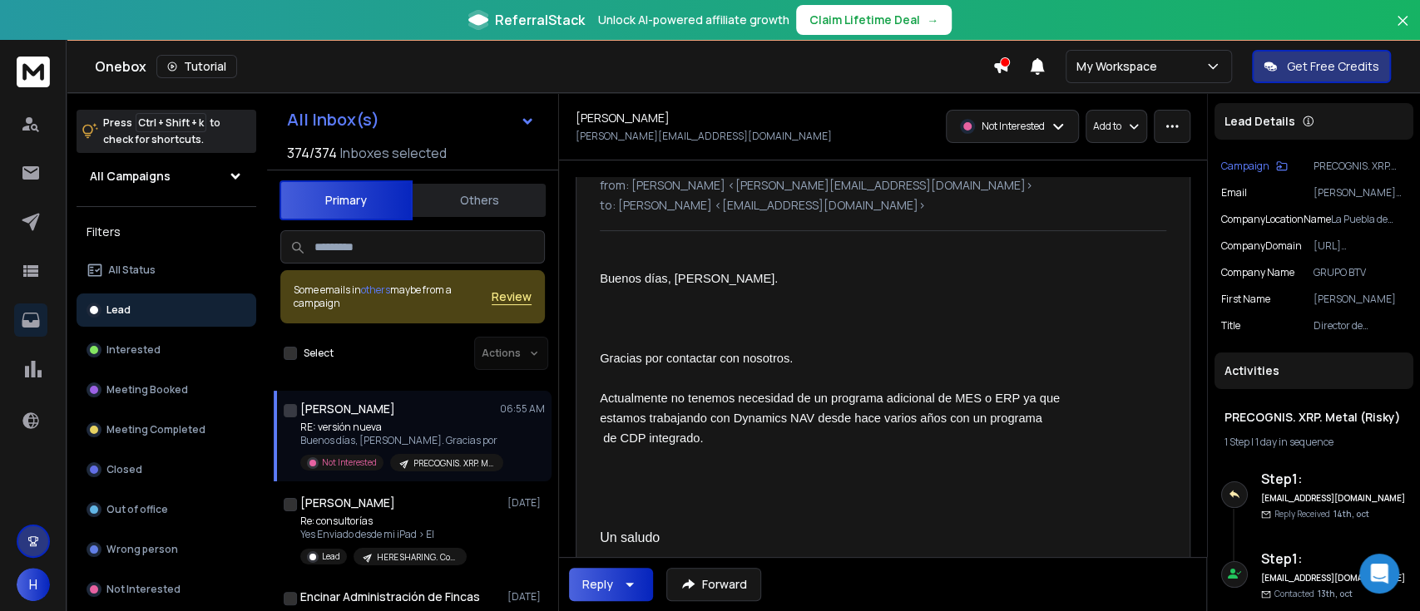
scroll to position [221, 0]
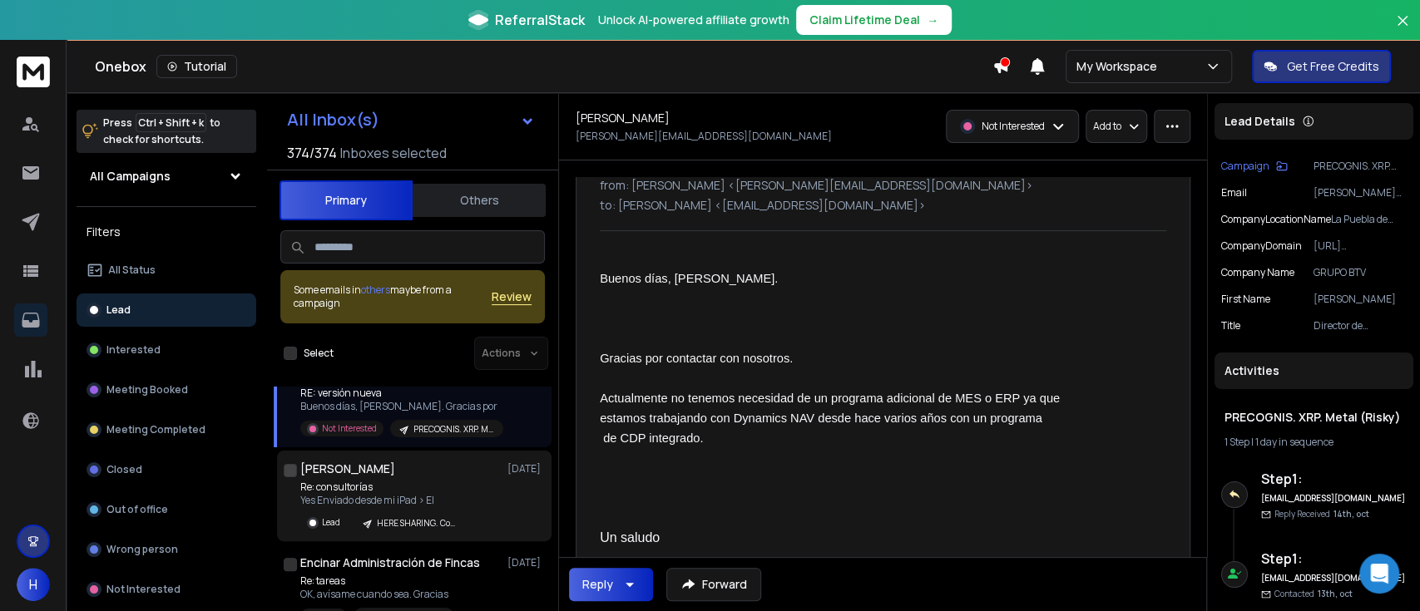
click at [404, 481] on p "Re: consultorías" at bounding box center [383, 487] width 166 height 13
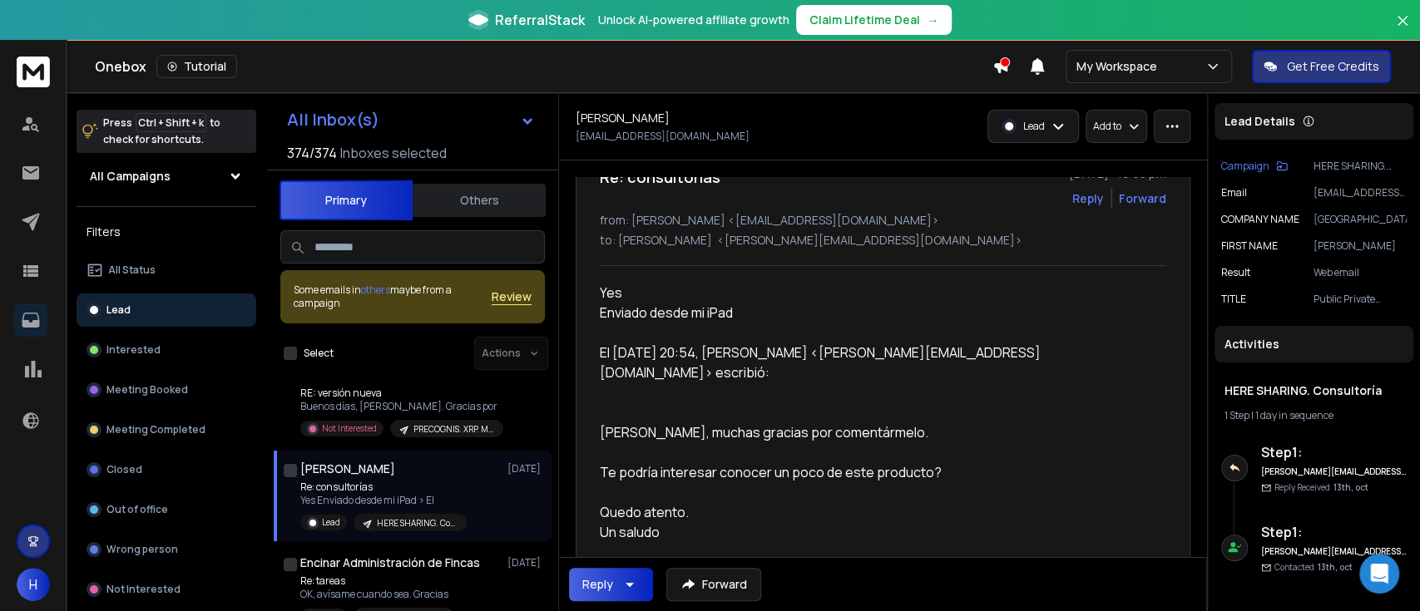
scroll to position [0, 0]
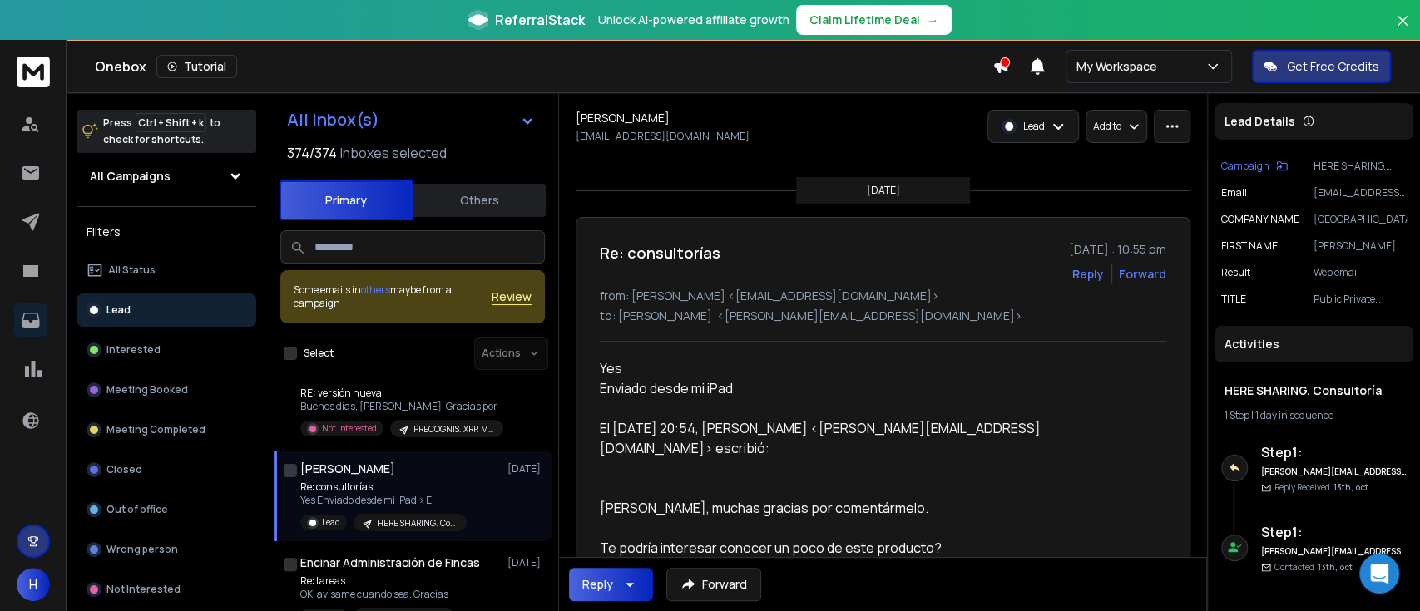
click at [1236, 166] on p "Campaign" at bounding box center [1245, 166] width 48 height 13
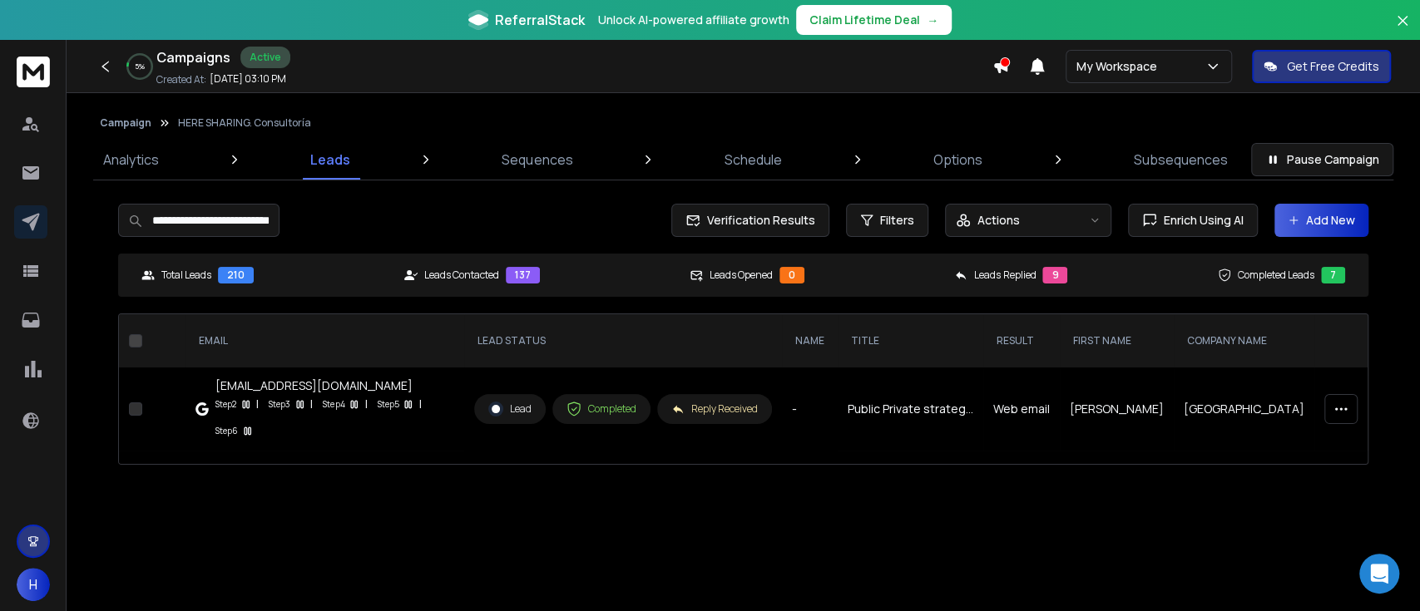
click at [365, 425] on div "Step 2 | Step 3 | Step 4 | Step 5 | Step 6" at bounding box center [334, 417] width 238 height 43
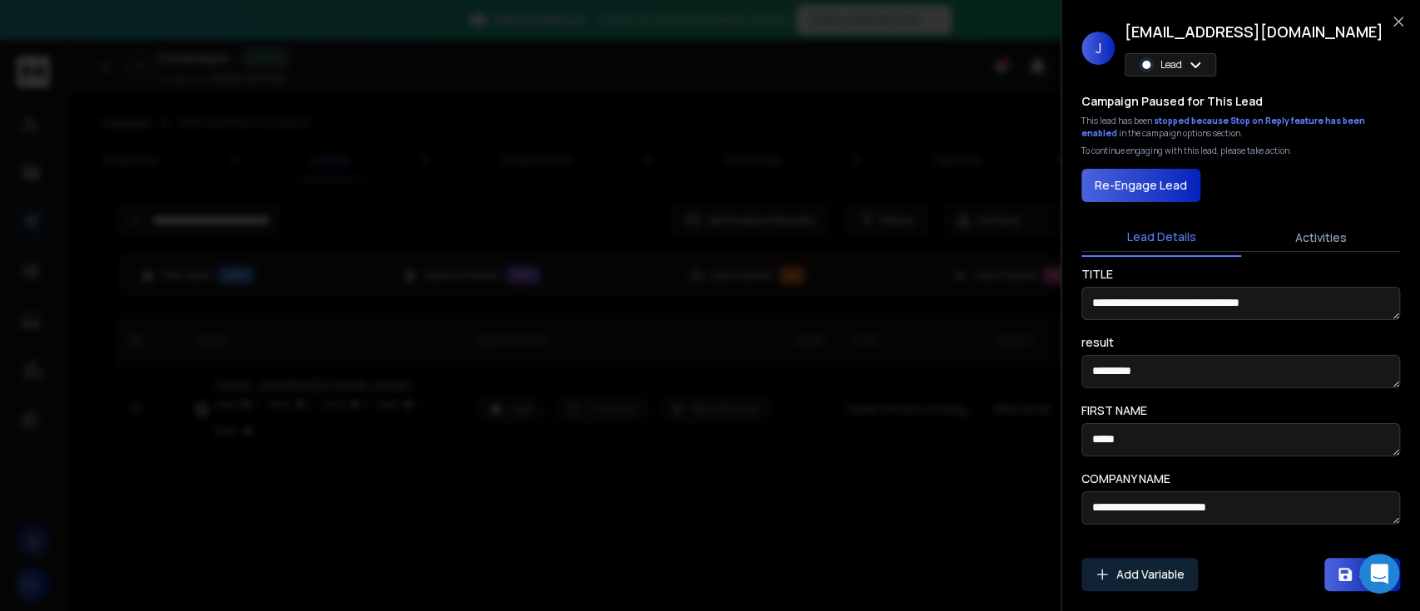
click at [1164, 575] on button "Add Variable" at bounding box center [1139, 574] width 116 height 33
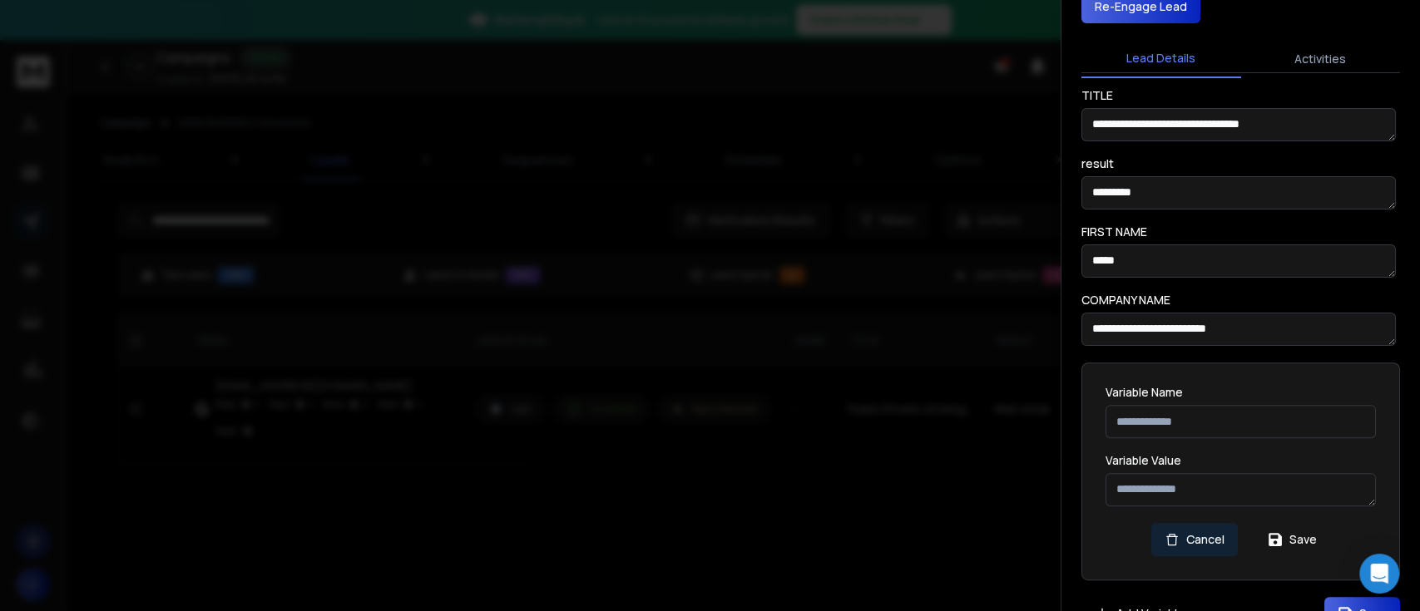
scroll to position [216, 0]
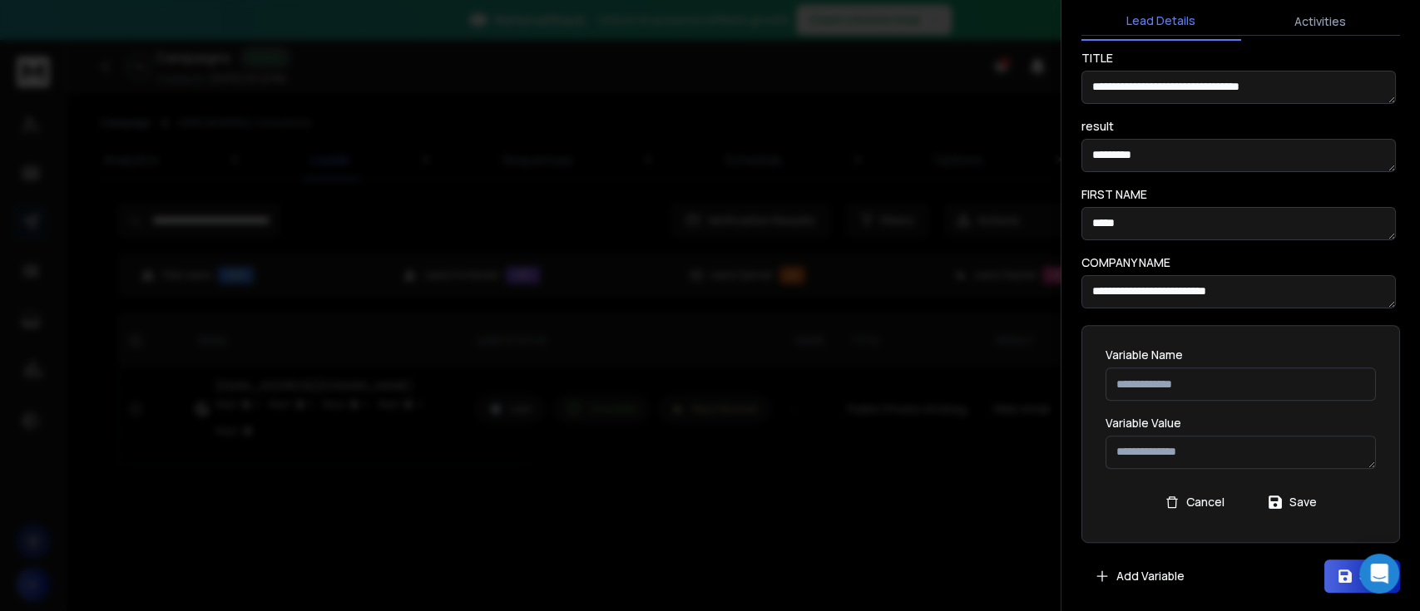
click at [1151, 383] on input at bounding box center [1240, 384] width 270 height 33
type input "**"
click at [1130, 449] on textarea at bounding box center [1240, 452] width 270 height 33
click at [1164, 452] on textarea at bounding box center [1240, 452] width 270 height 33
paste textarea "**********"
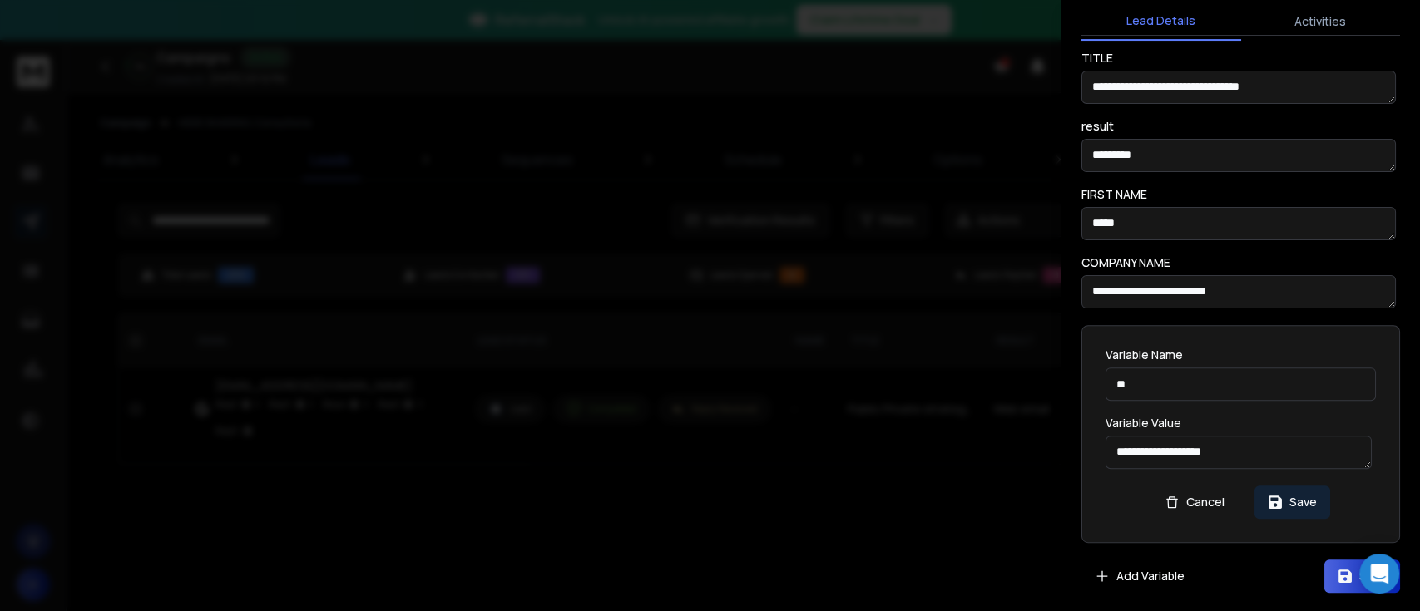
type textarea "**********"
click at [1292, 502] on button "Save" at bounding box center [1292, 502] width 76 height 33
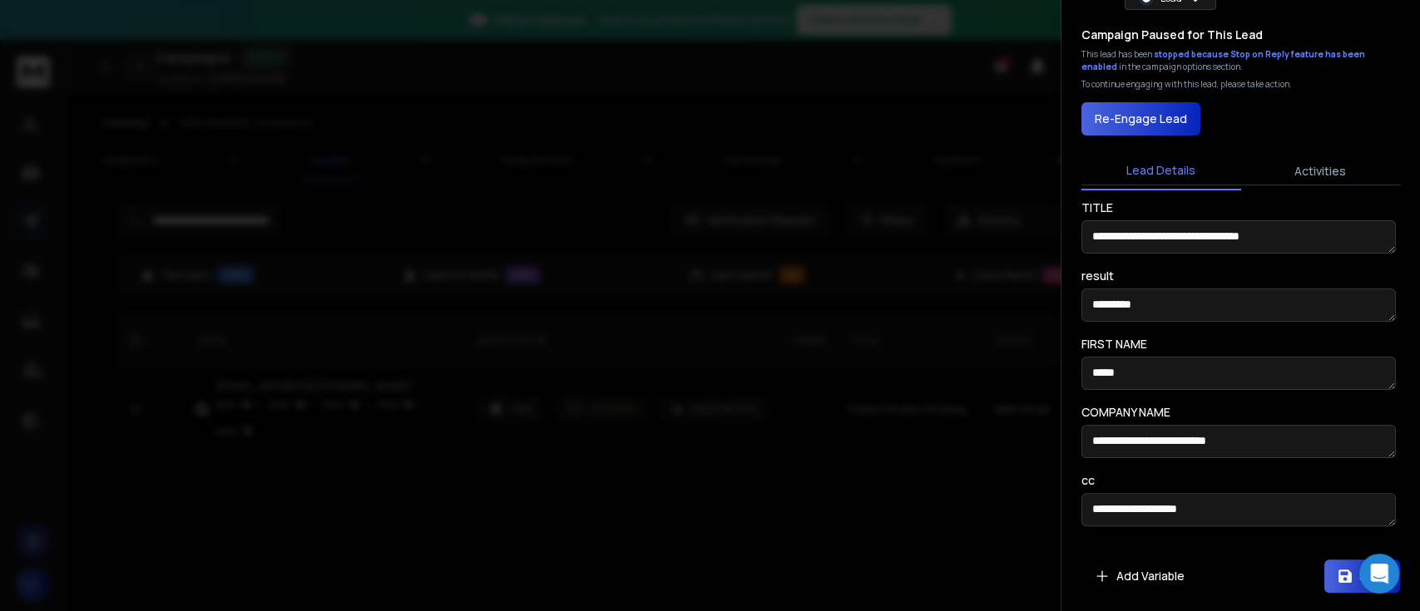
click at [1344, 571] on icon "submit" at bounding box center [1344, 576] width 13 height 13
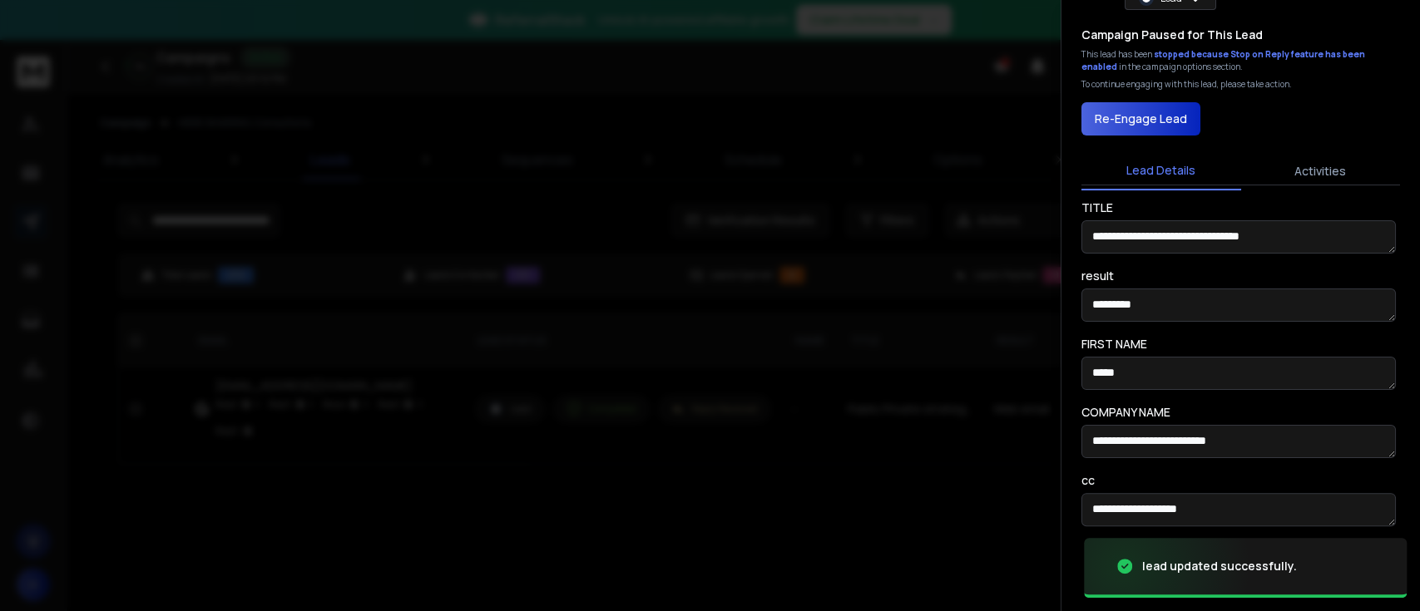
click at [737, 488] on div at bounding box center [710, 305] width 1420 height 611
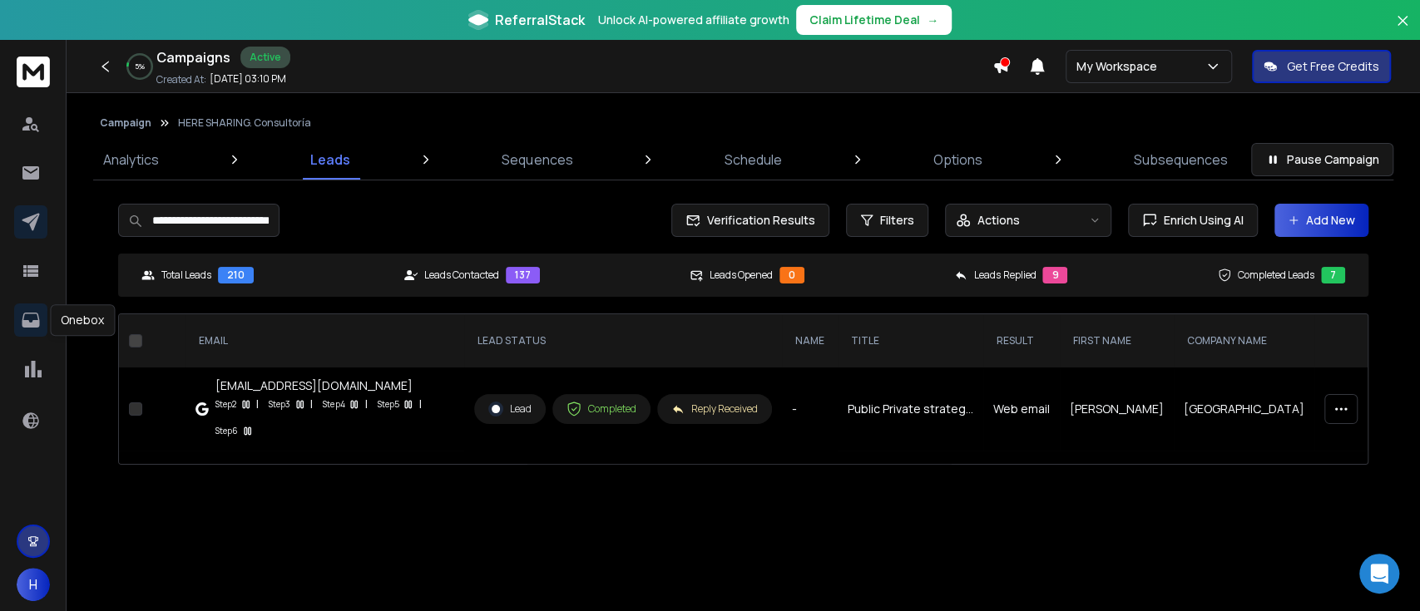
click at [30, 324] on icon at bounding box center [30, 320] width 17 height 15
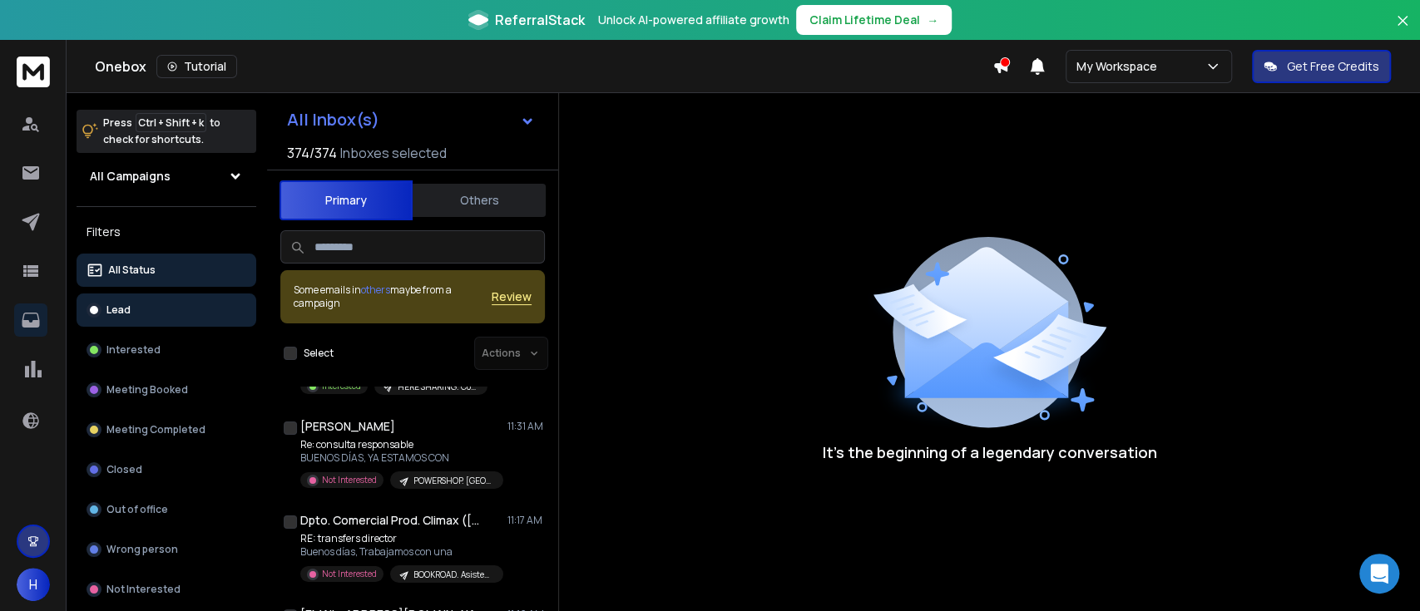
scroll to position [111, 0]
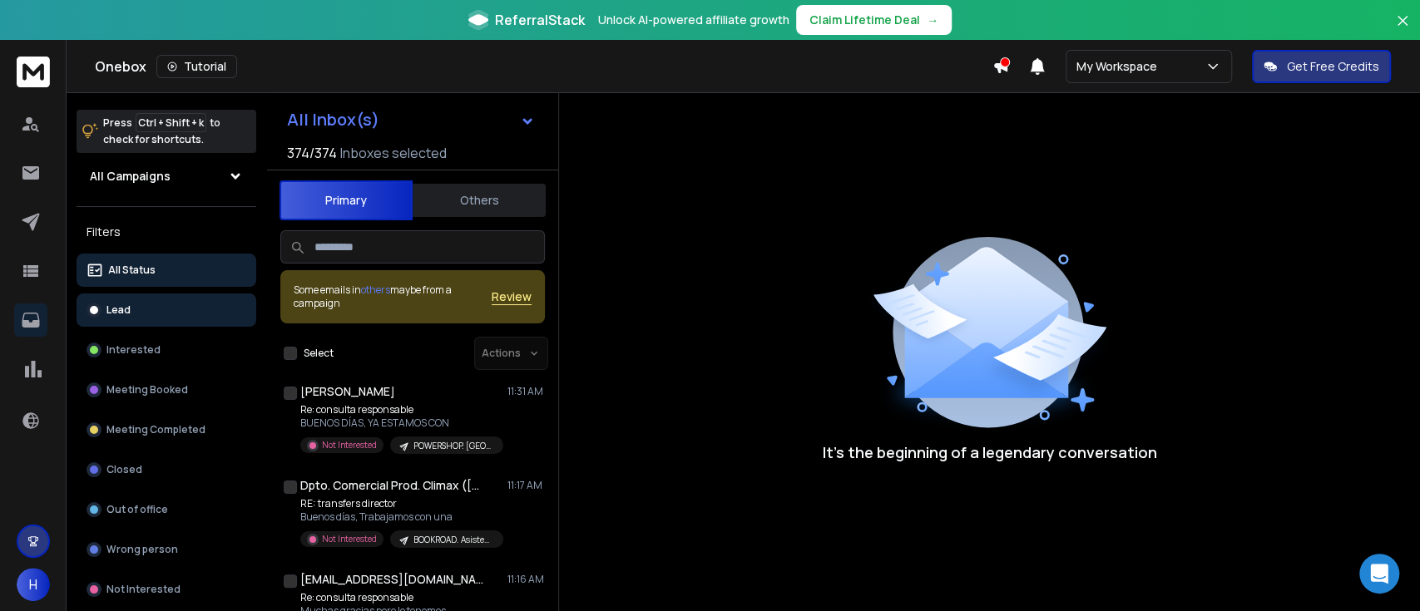
click at [165, 305] on button "Lead" at bounding box center [167, 310] width 180 height 33
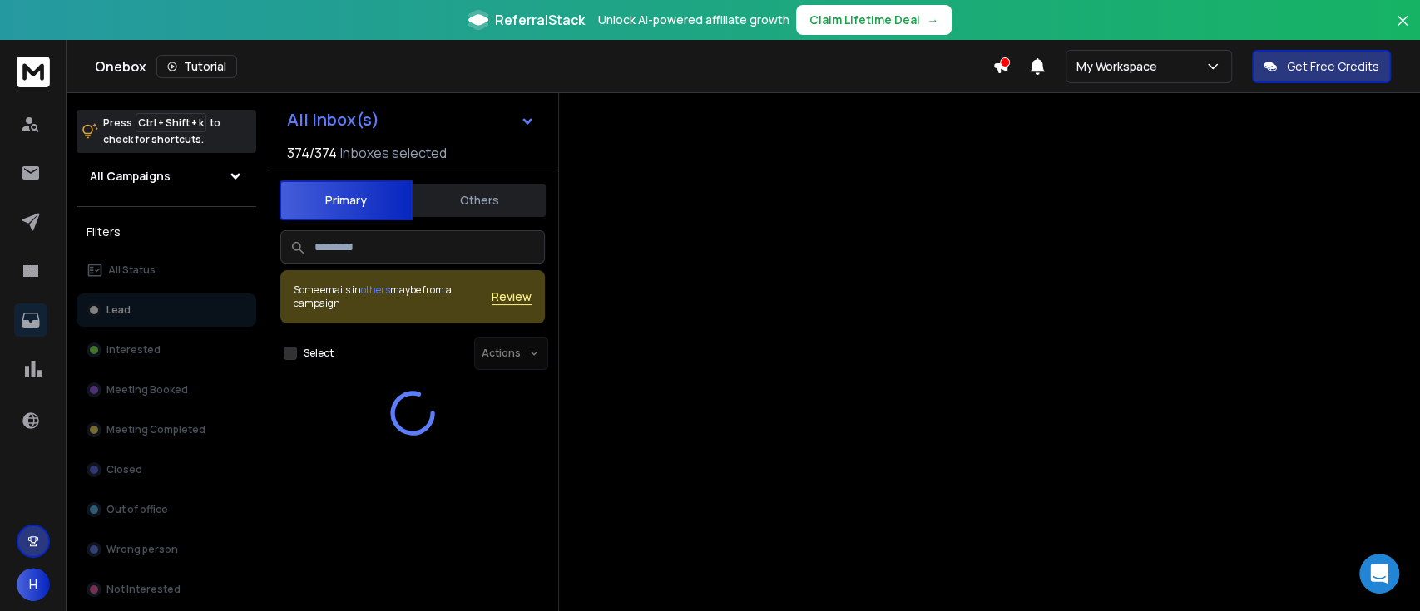
scroll to position [0, 0]
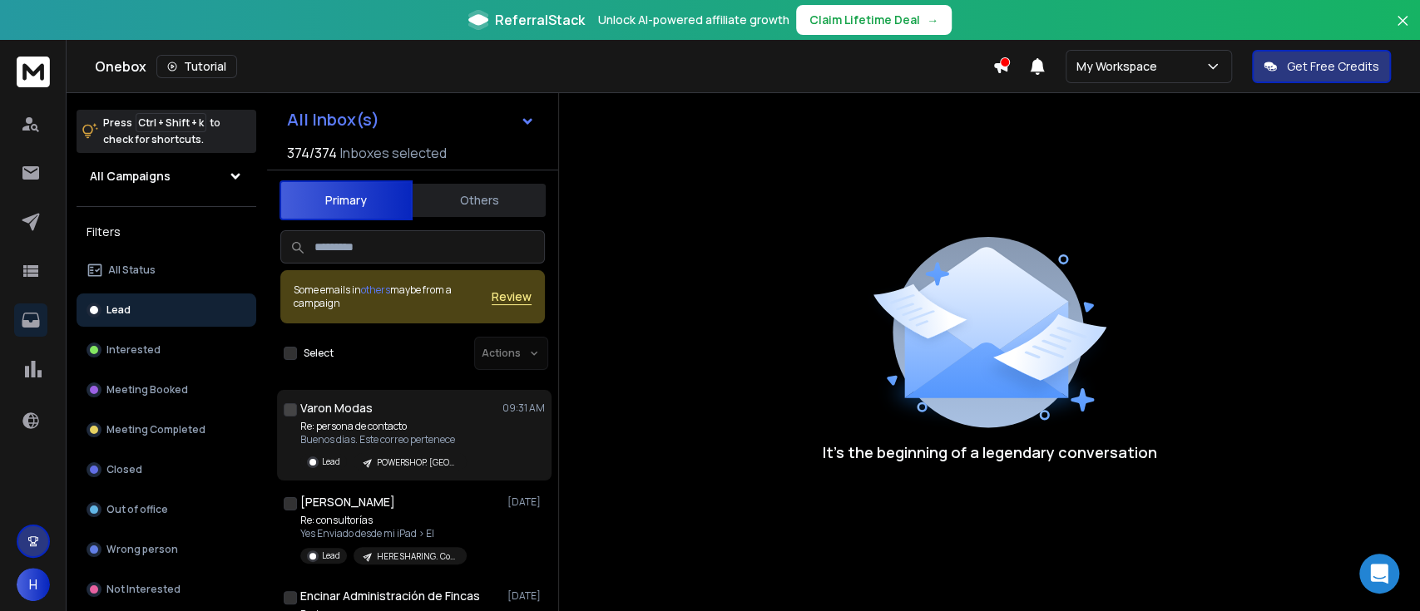
click at [420, 436] on p "Buenos dias. Este correo pertenece" at bounding box center [383, 439] width 166 height 13
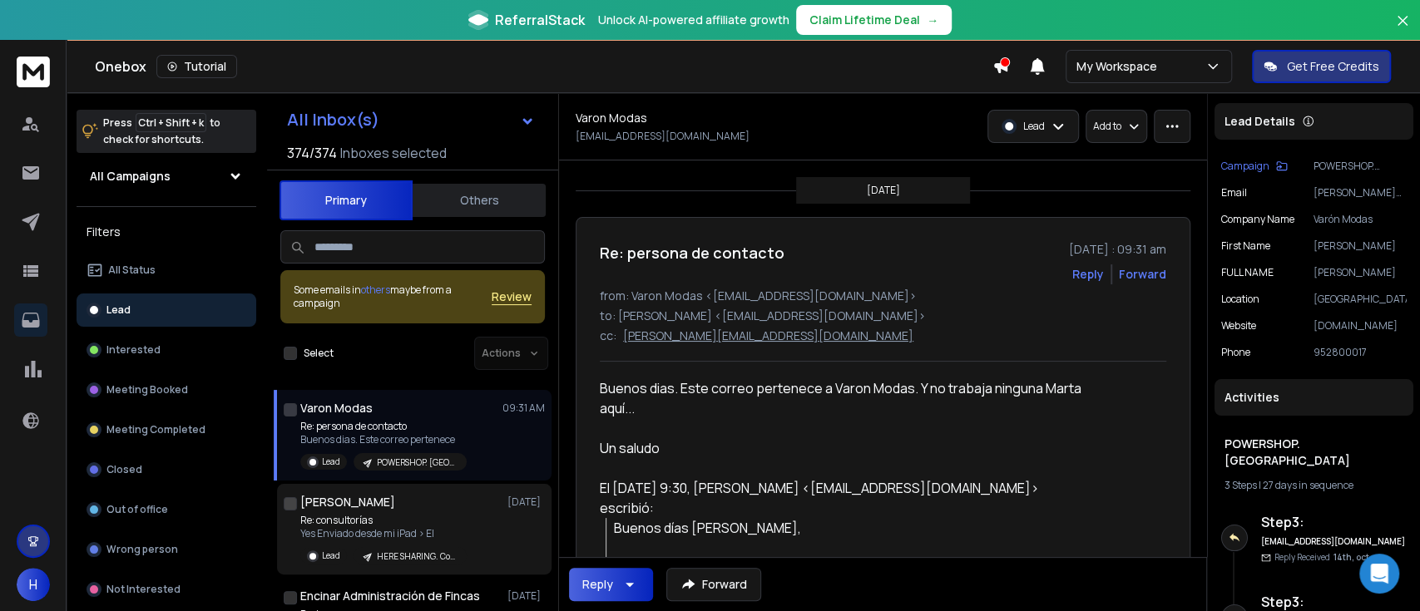
click at [457, 509] on div "Jordi William Carnes 13 Oct" at bounding box center [422, 502] width 245 height 17
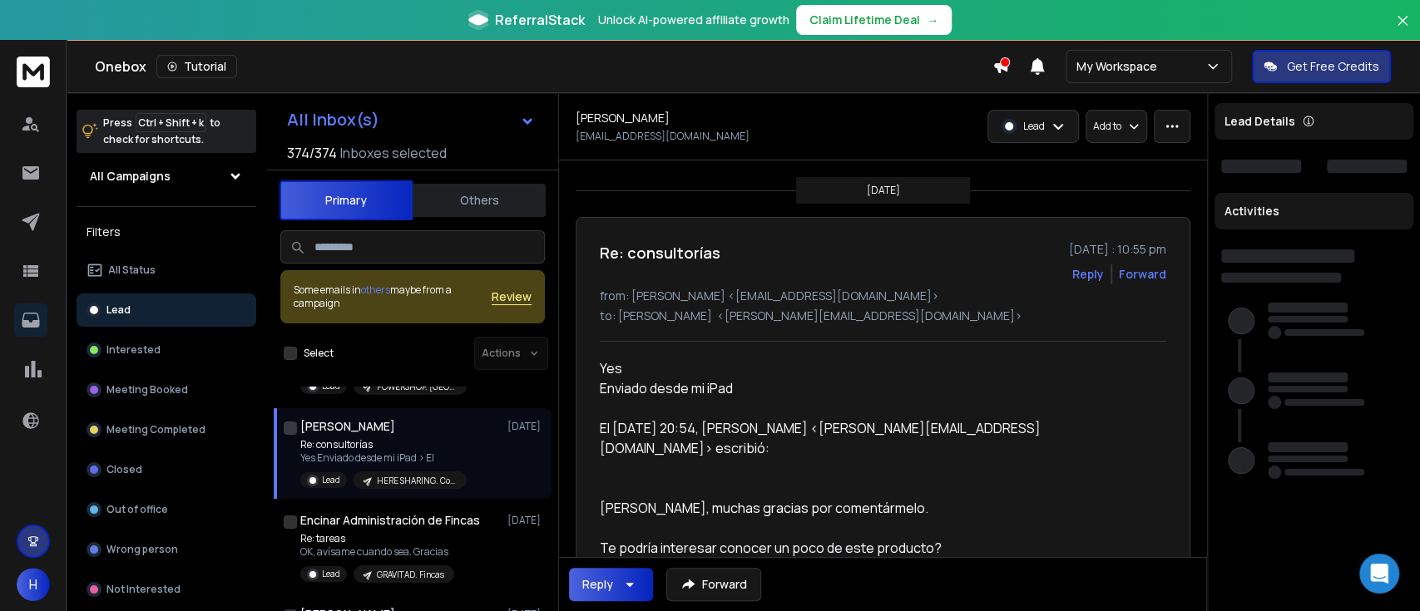
scroll to position [111, 0]
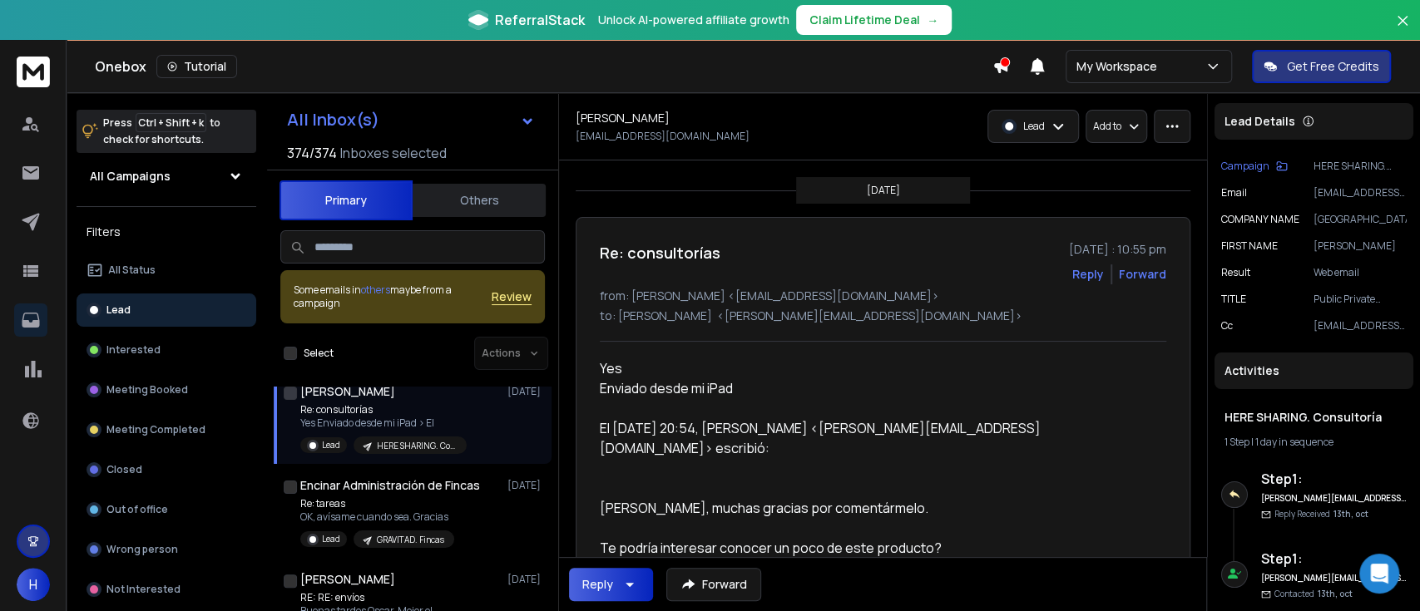
click at [1016, 132] on div "Lead" at bounding box center [1033, 127] width 90 height 32
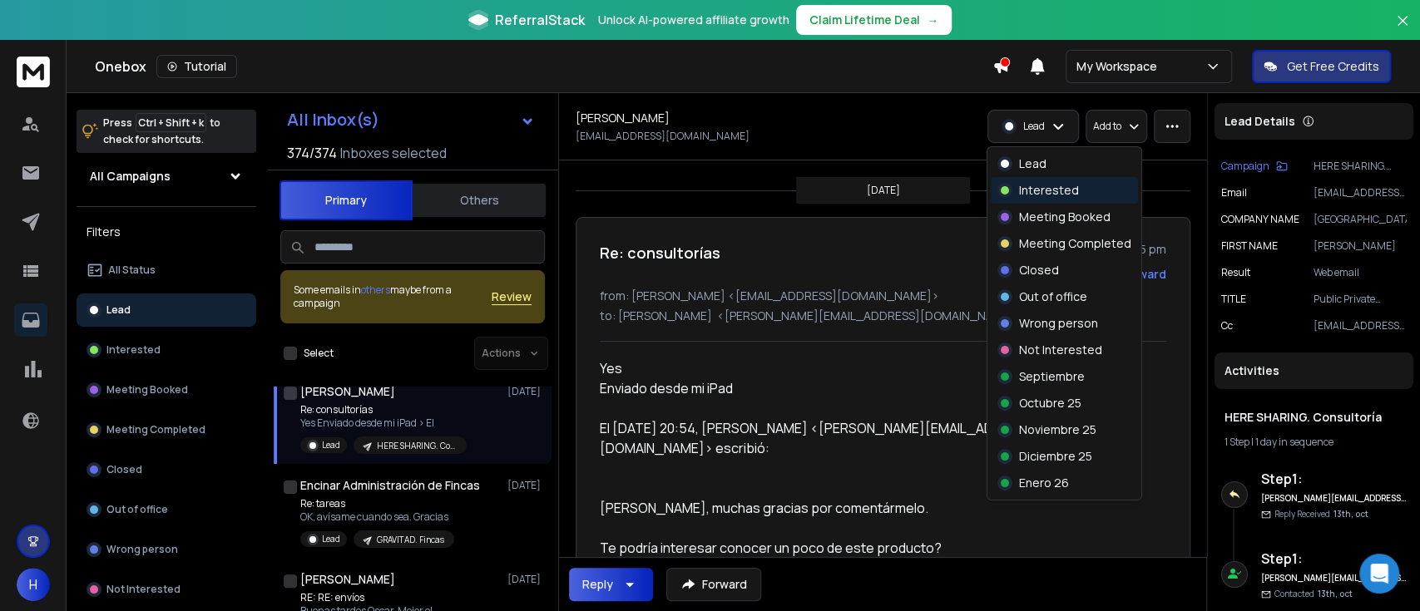
click at [1025, 190] on p "Interested" at bounding box center [1049, 190] width 60 height 17
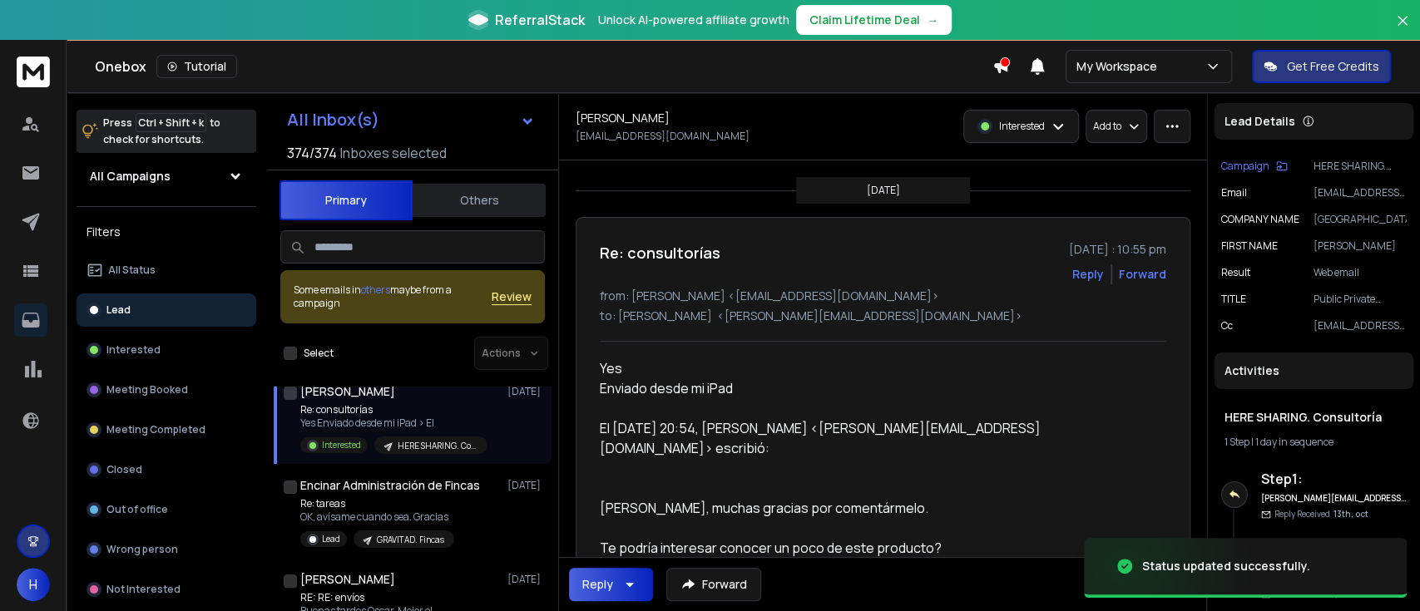
click at [1105, 121] on div "Add to" at bounding box center [1116, 127] width 60 height 32
click at [1119, 156] on div "Subsequence" at bounding box center [1143, 164] width 97 height 17
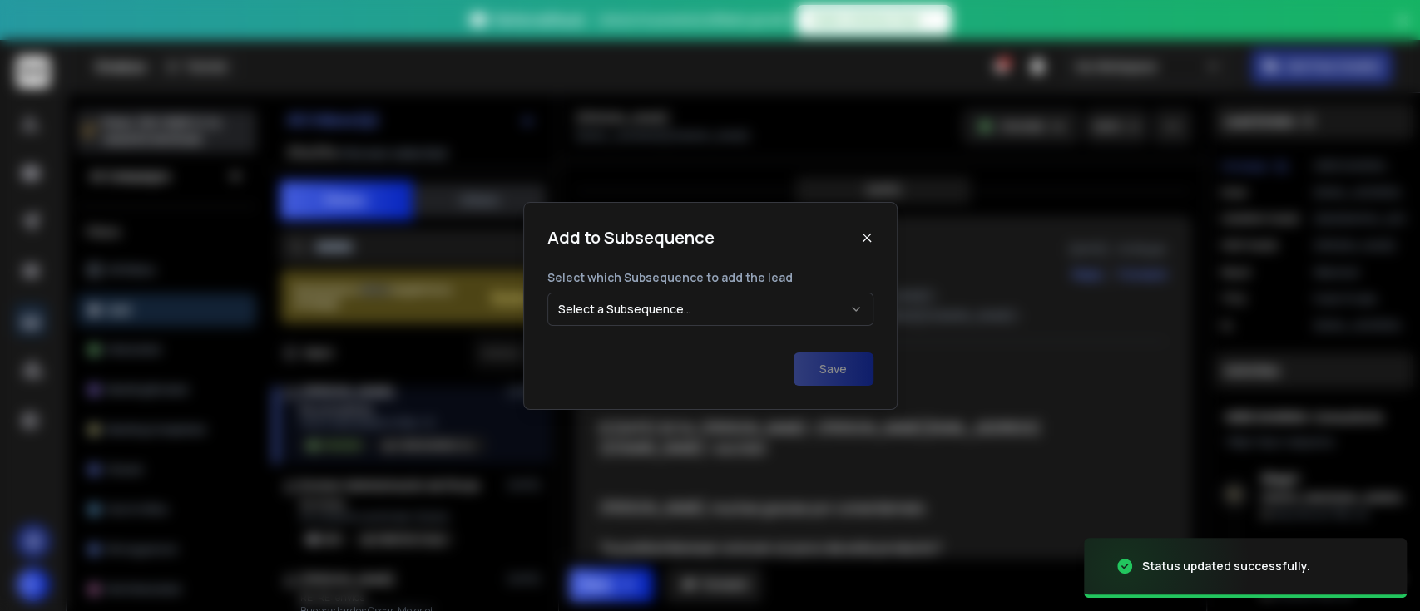
click at [678, 299] on button "Select a Subsequence..." at bounding box center [710, 309] width 326 height 33
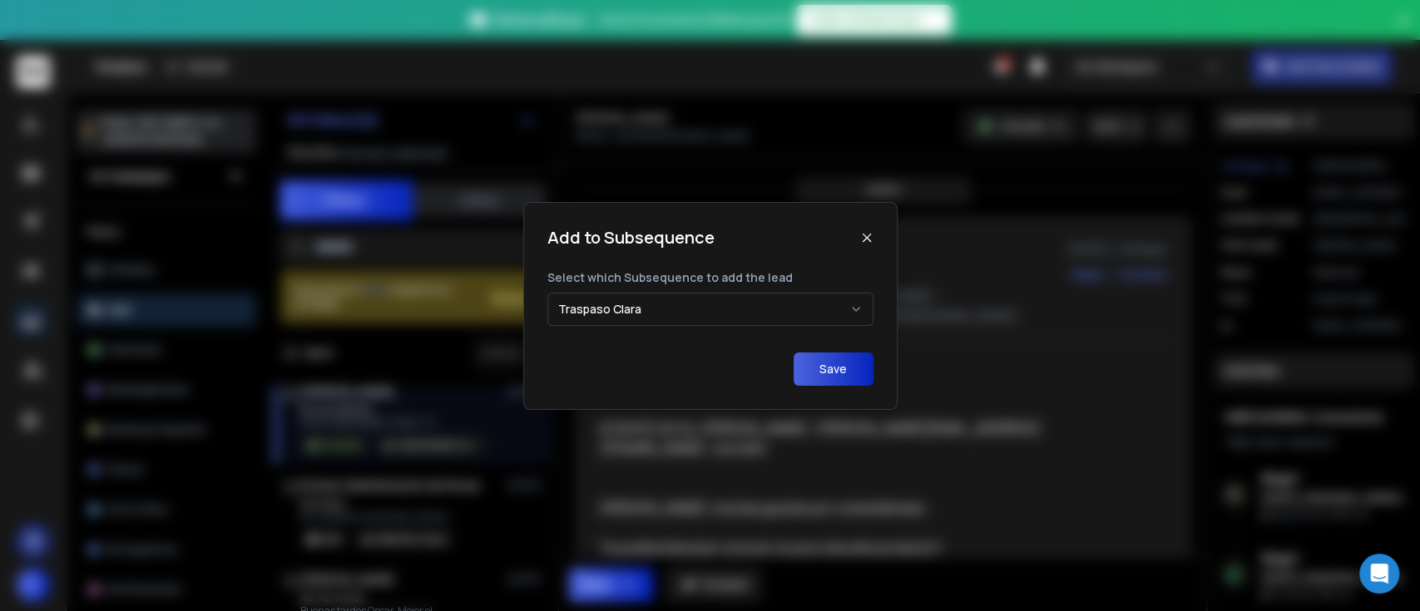
click at [838, 370] on button "Save" at bounding box center [833, 369] width 80 height 33
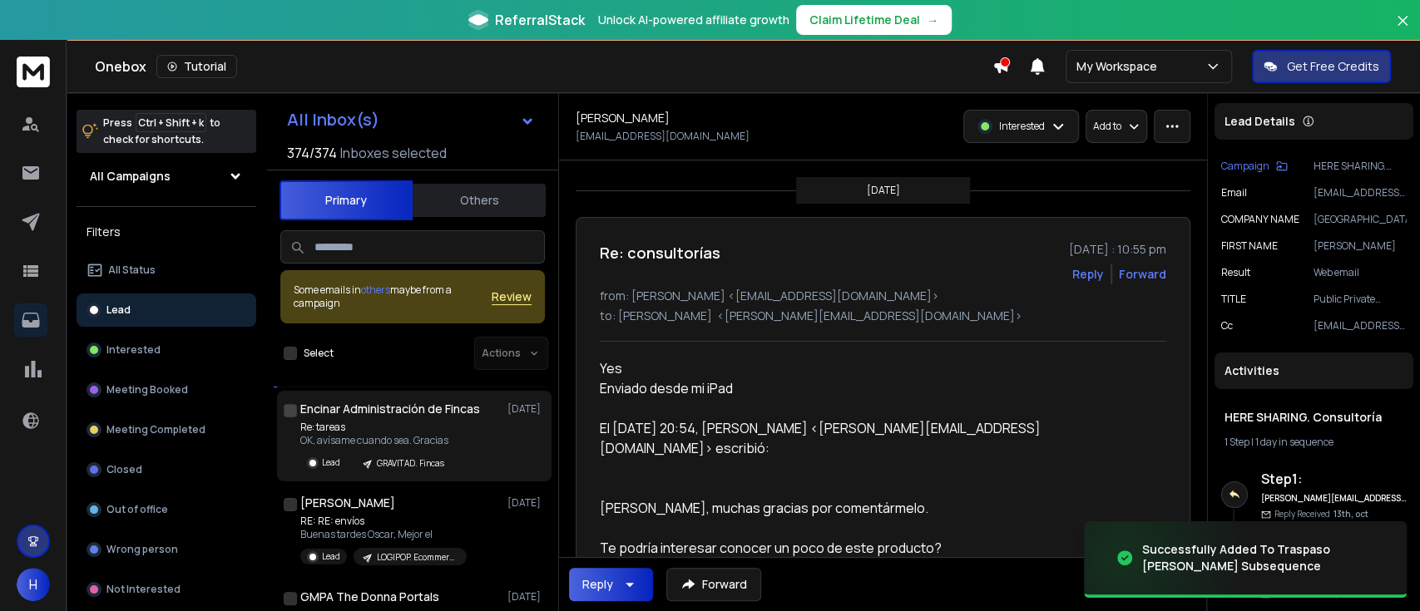
scroll to position [221, 0]
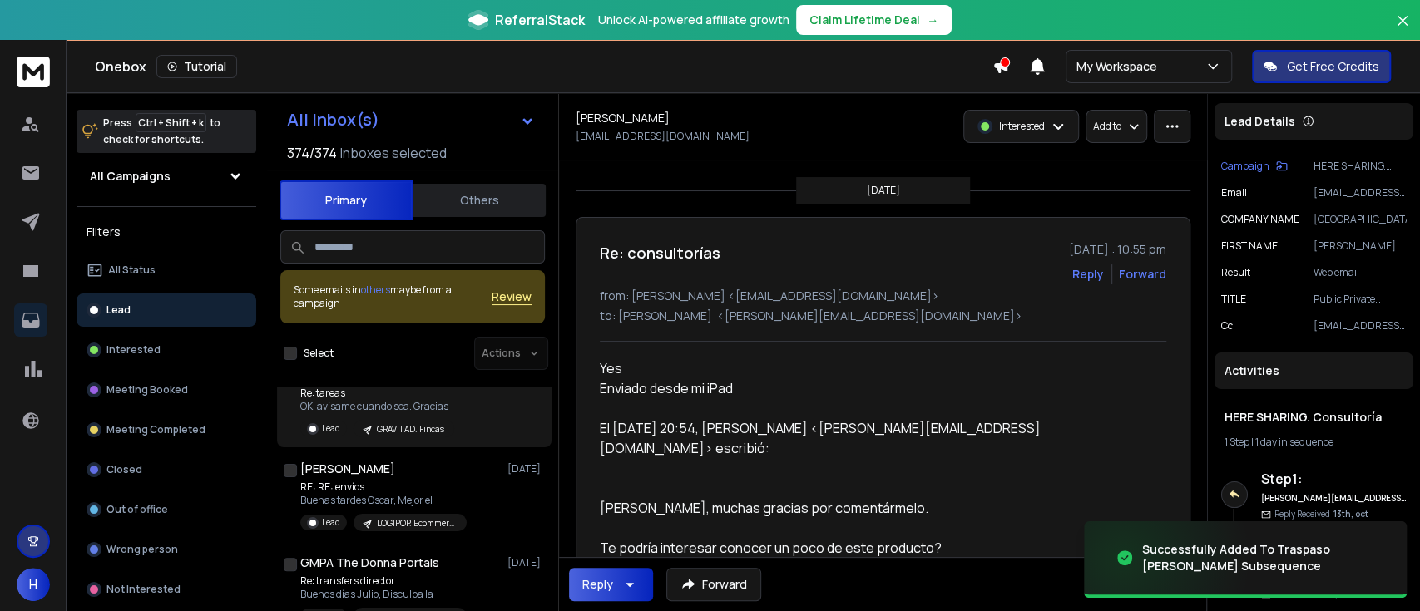
click at [410, 403] on p "OK, avísame cuando sea. Gracias" at bounding box center [377, 406] width 154 height 13
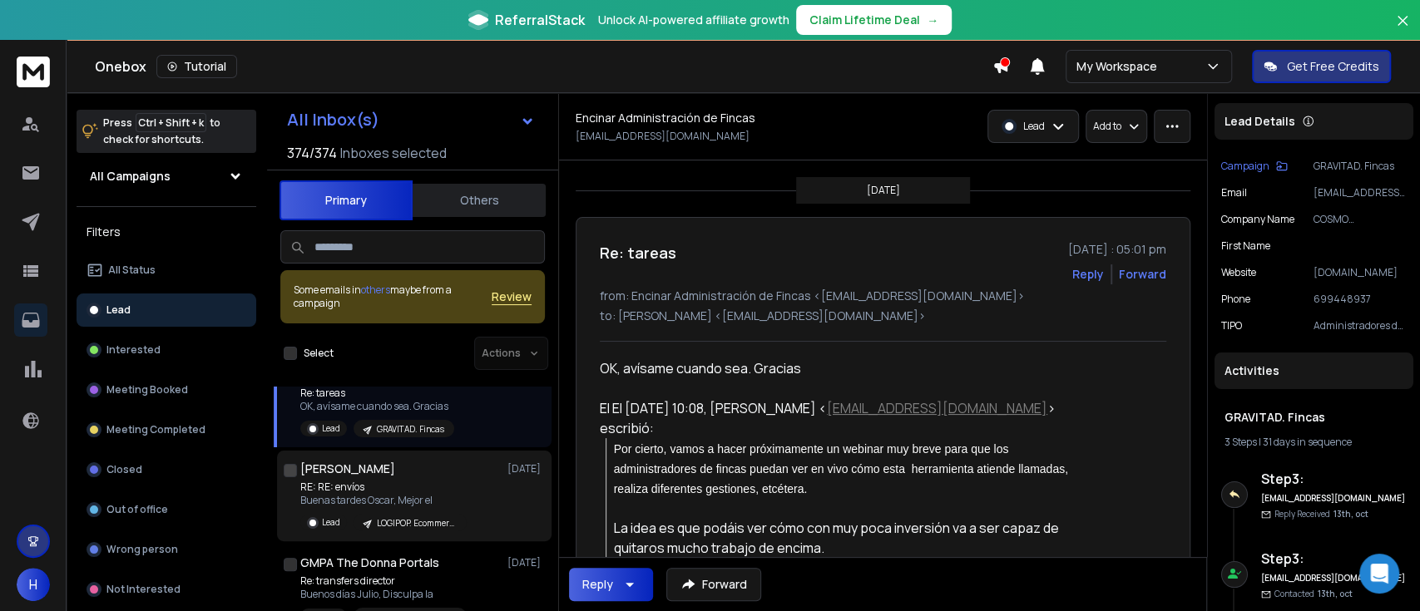
click at [417, 510] on div "RE: RE: envíos Buenas tardes Oscar, Mejor el Lead LOGIPOP. Ecommerce" at bounding box center [383, 506] width 166 height 51
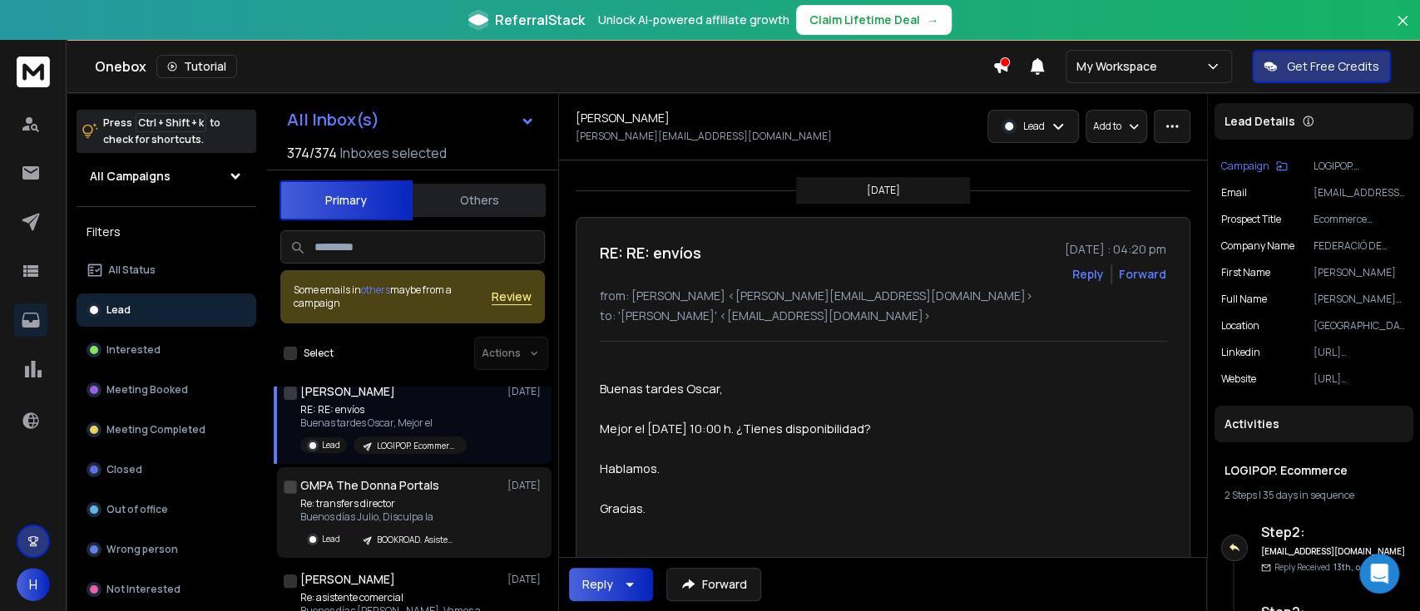
scroll to position [333, 0]
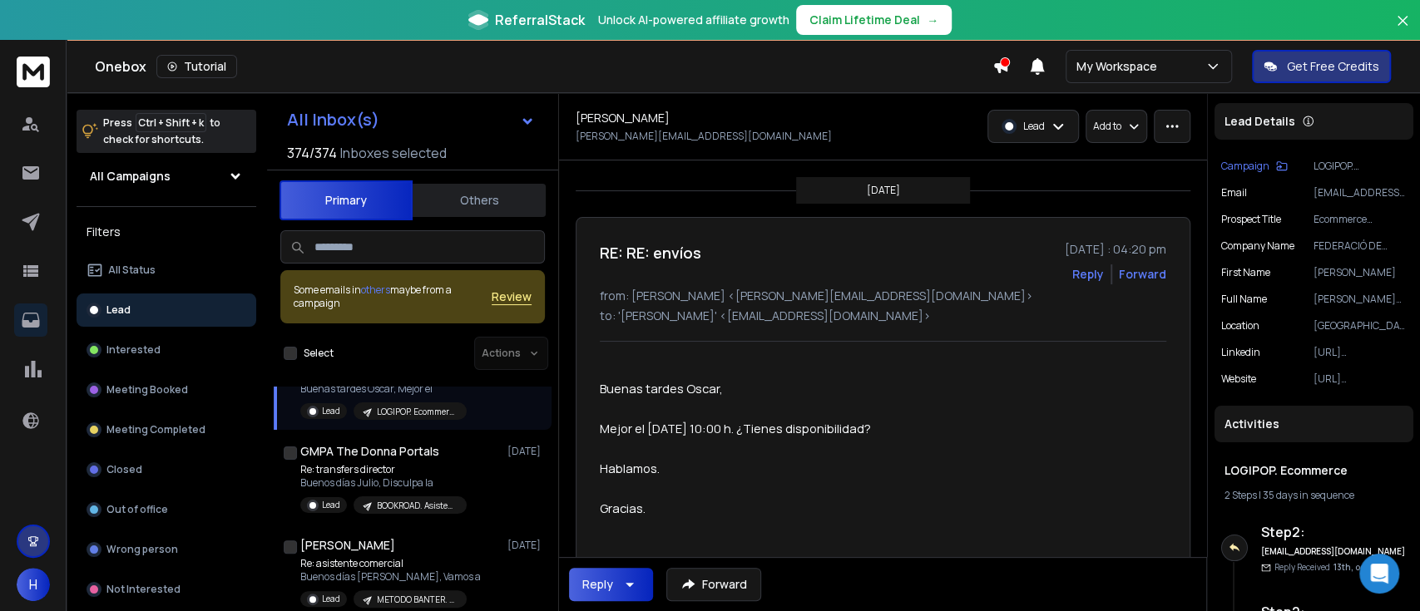
click at [389, 456] on h1 "GMPA The Donna Portals" at bounding box center [369, 451] width 139 height 17
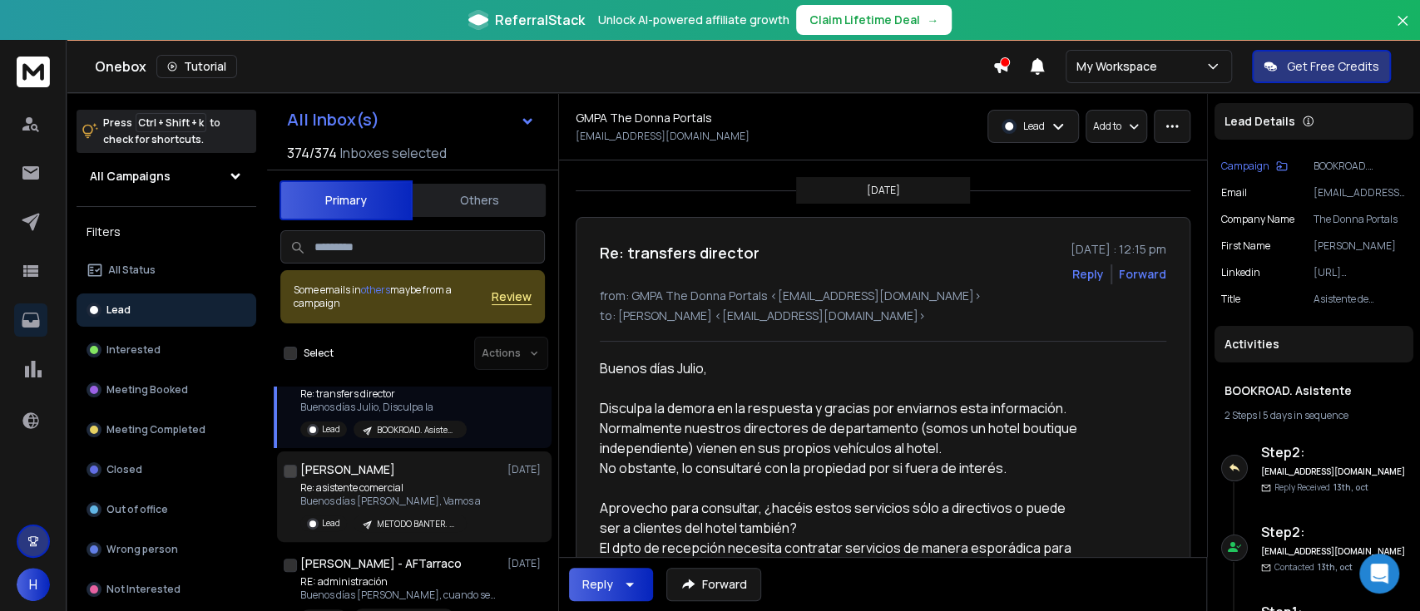
scroll to position [443, 0]
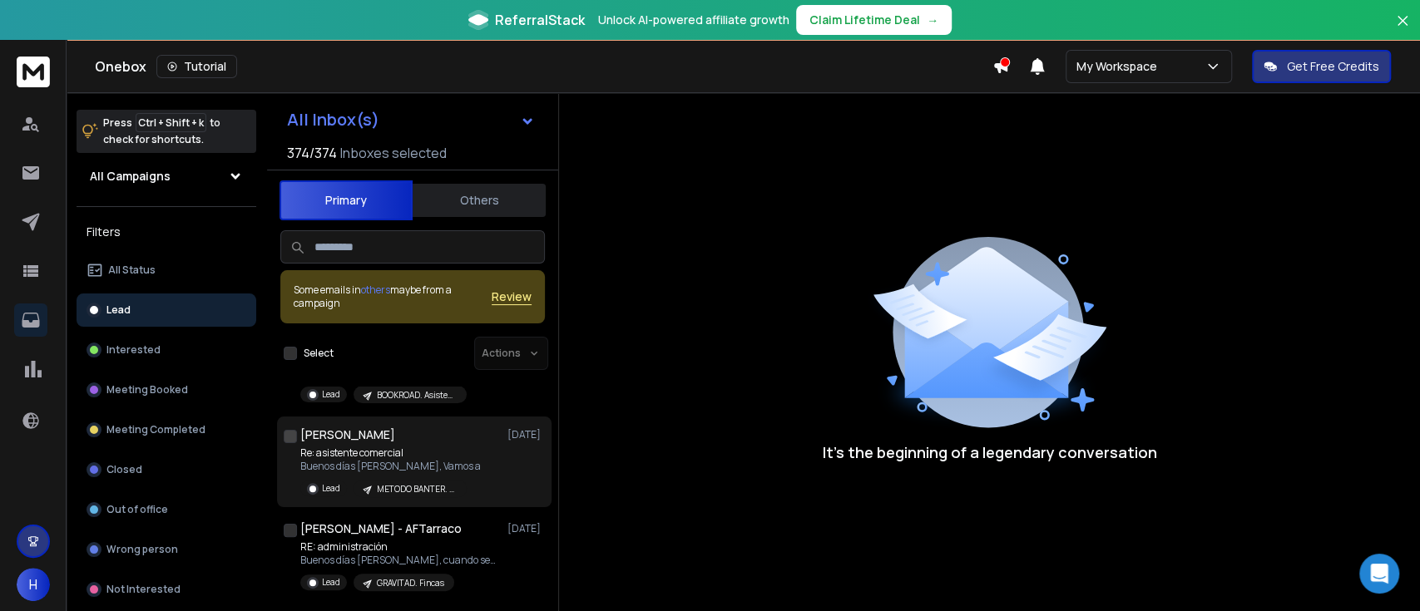
click at [426, 457] on p "Re: asistente comercial" at bounding box center [390, 453] width 180 height 13
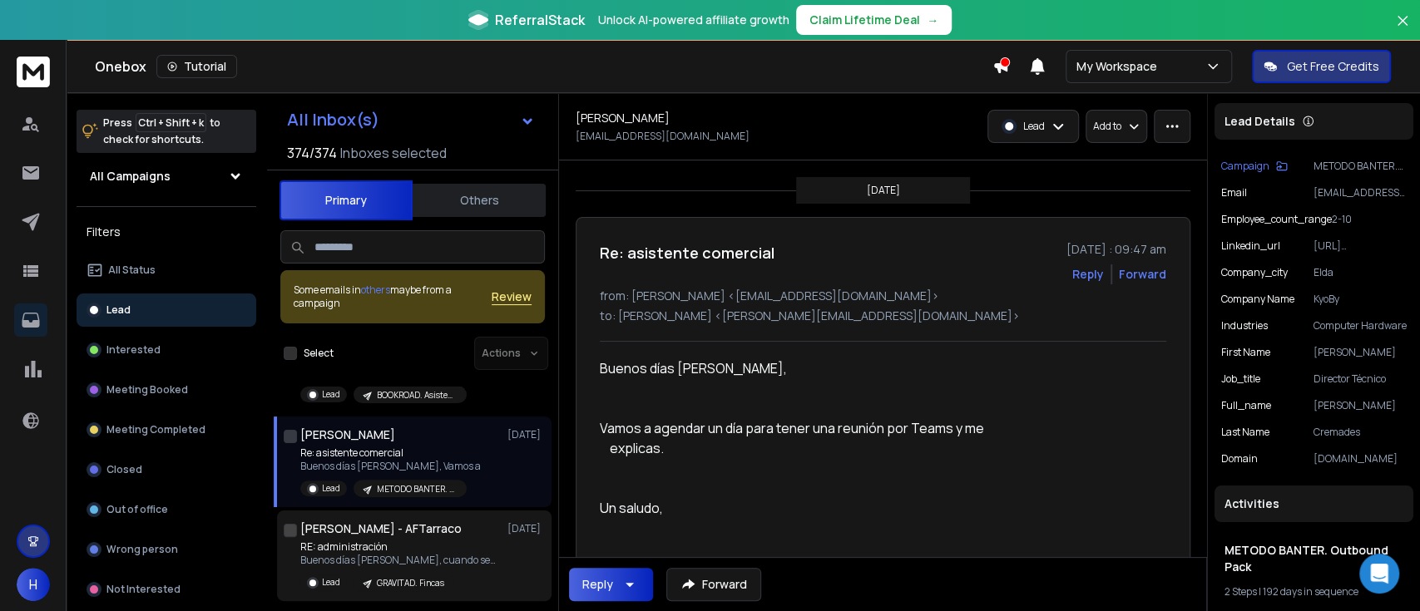
click at [411, 541] on p "RE: administración" at bounding box center [400, 547] width 200 height 13
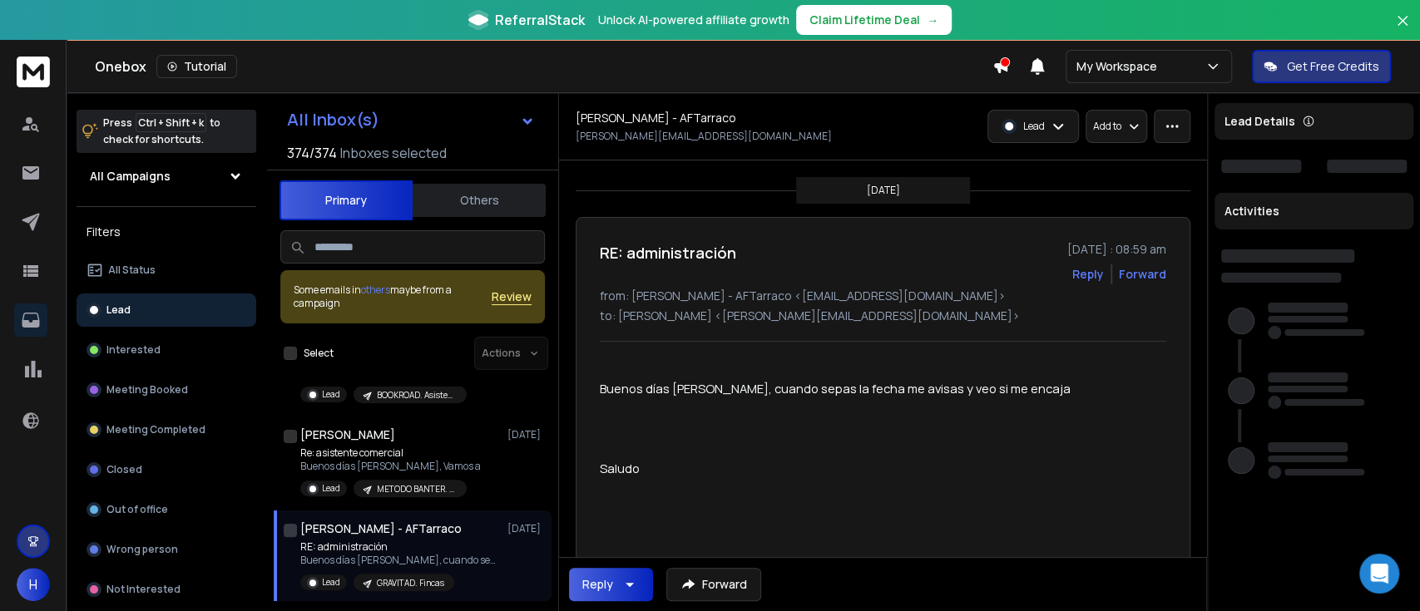
scroll to position [476, 0]
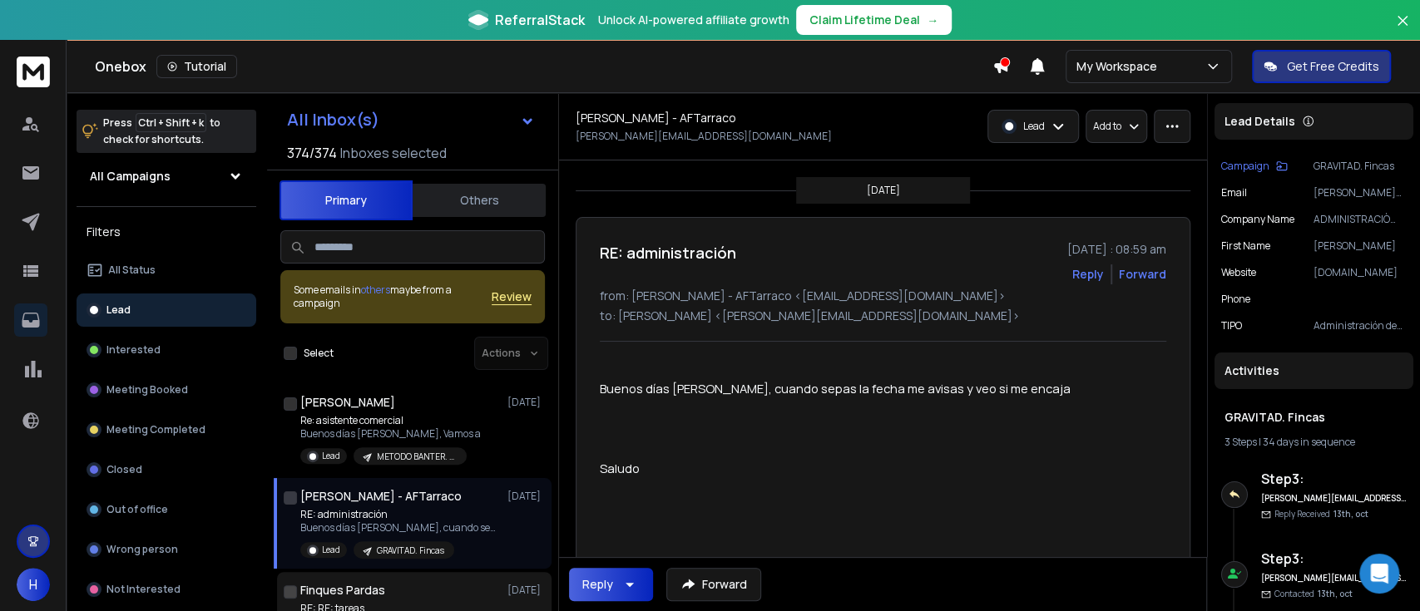
click at [367, 595] on h1 "Finques Pardas" at bounding box center [342, 590] width 85 height 17
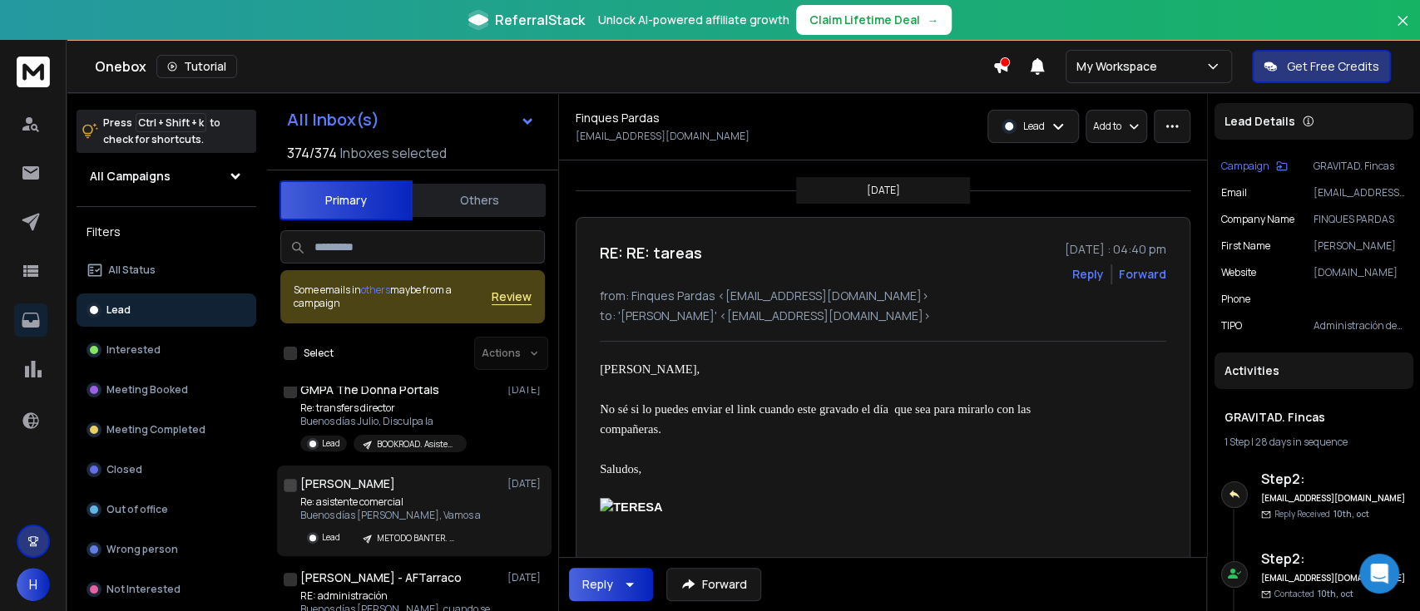
scroll to position [365, 0]
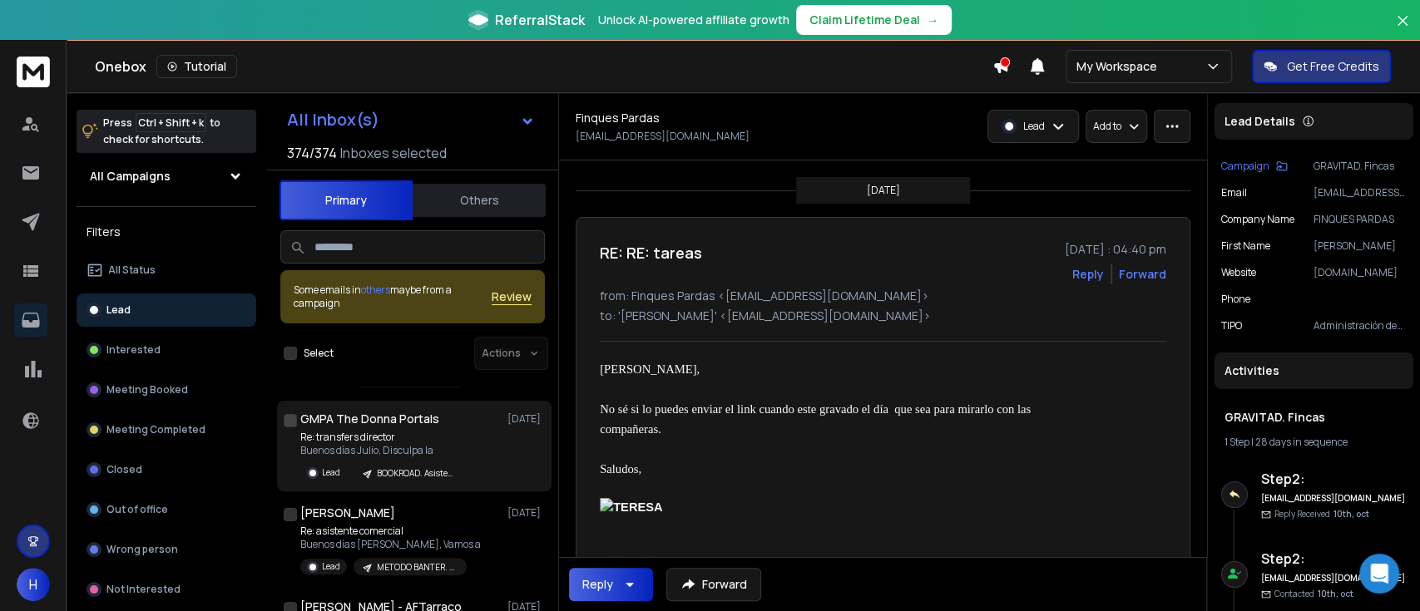
click at [420, 431] on p "Re: transfers director" at bounding box center [383, 437] width 166 height 13
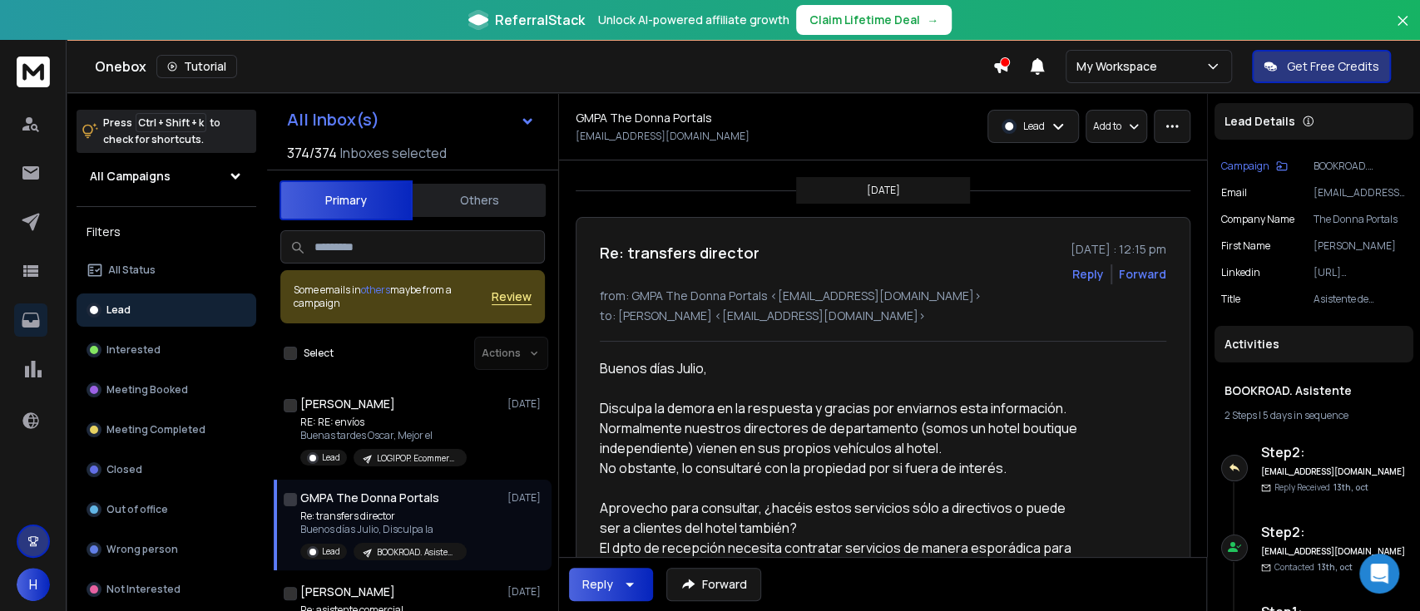
scroll to position [254, 0]
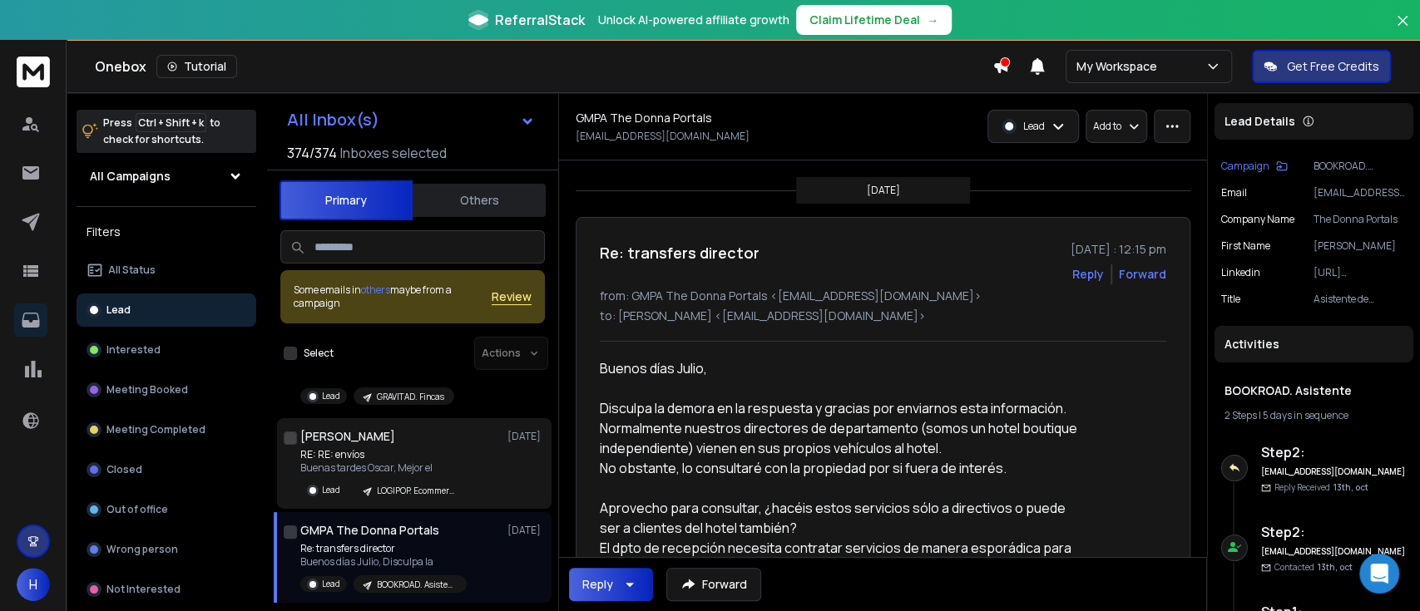
click at [417, 462] on p "Buenas tardes Oscar, Mejor el" at bounding box center [383, 468] width 166 height 13
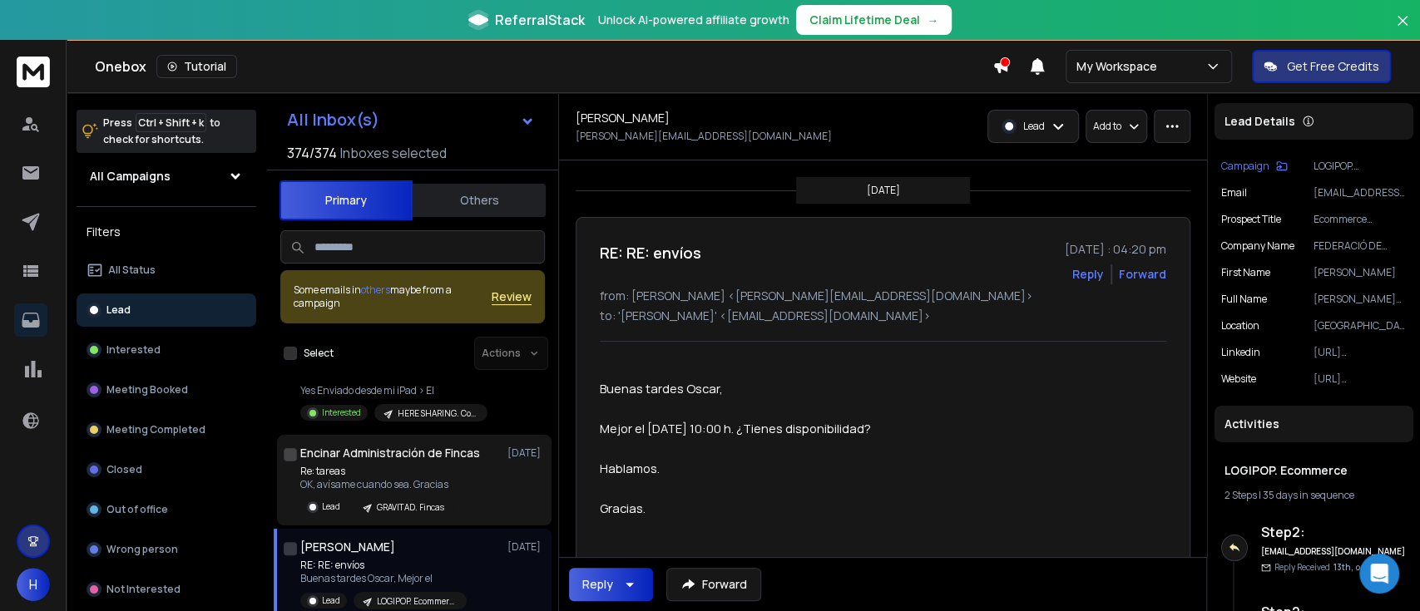
click at [393, 470] on p "Re: tareas" at bounding box center [377, 471] width 154 height 13
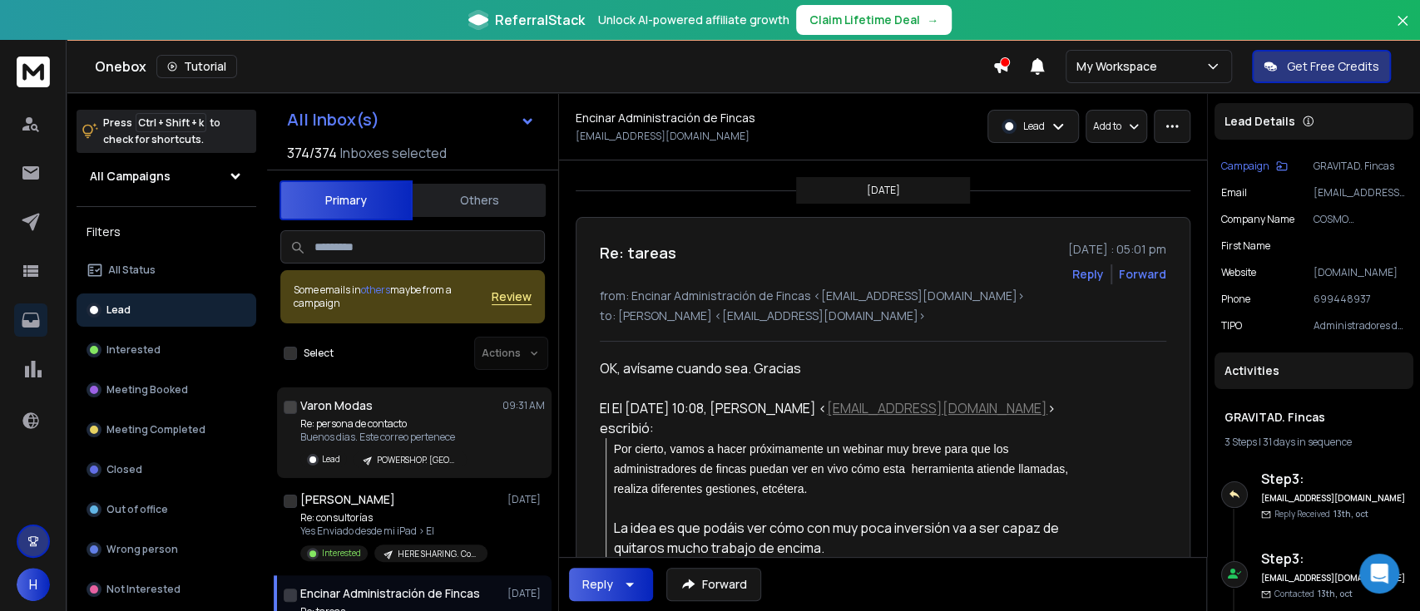
scroll to position [0, 0]
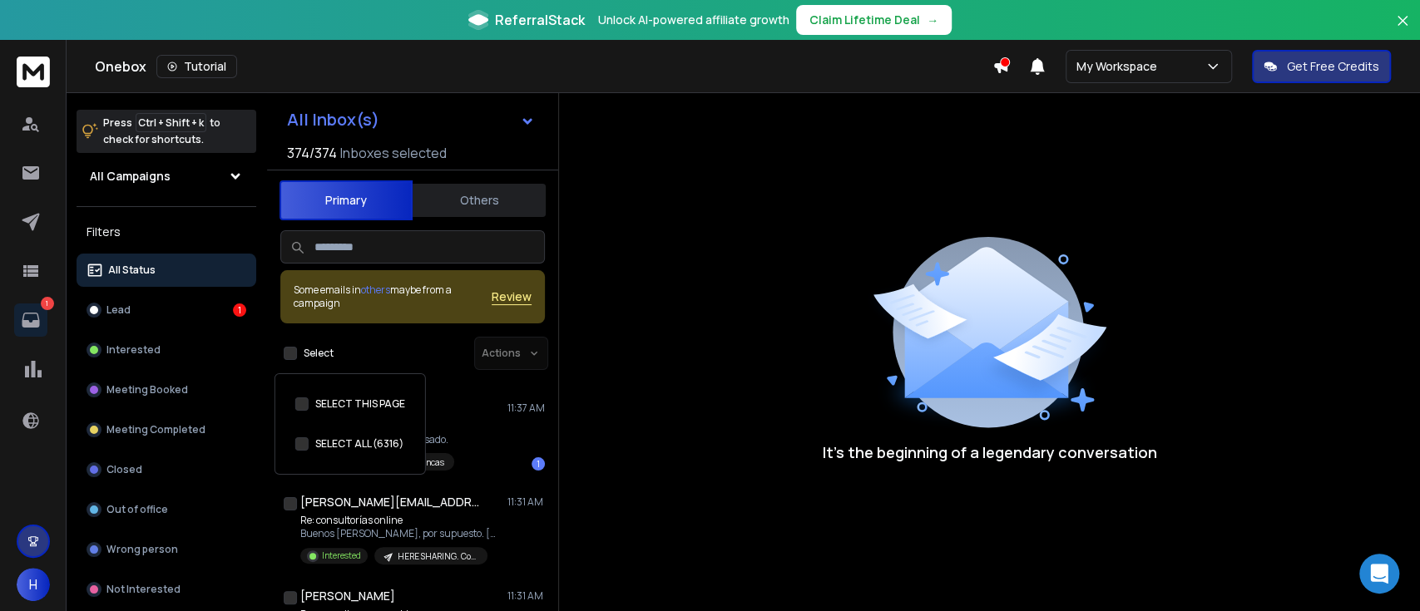
click at [408, 442] on div "SELECT THIS PAGE SELECT ALL (6316)" at bounding box center [350, 424] width 130 height 86
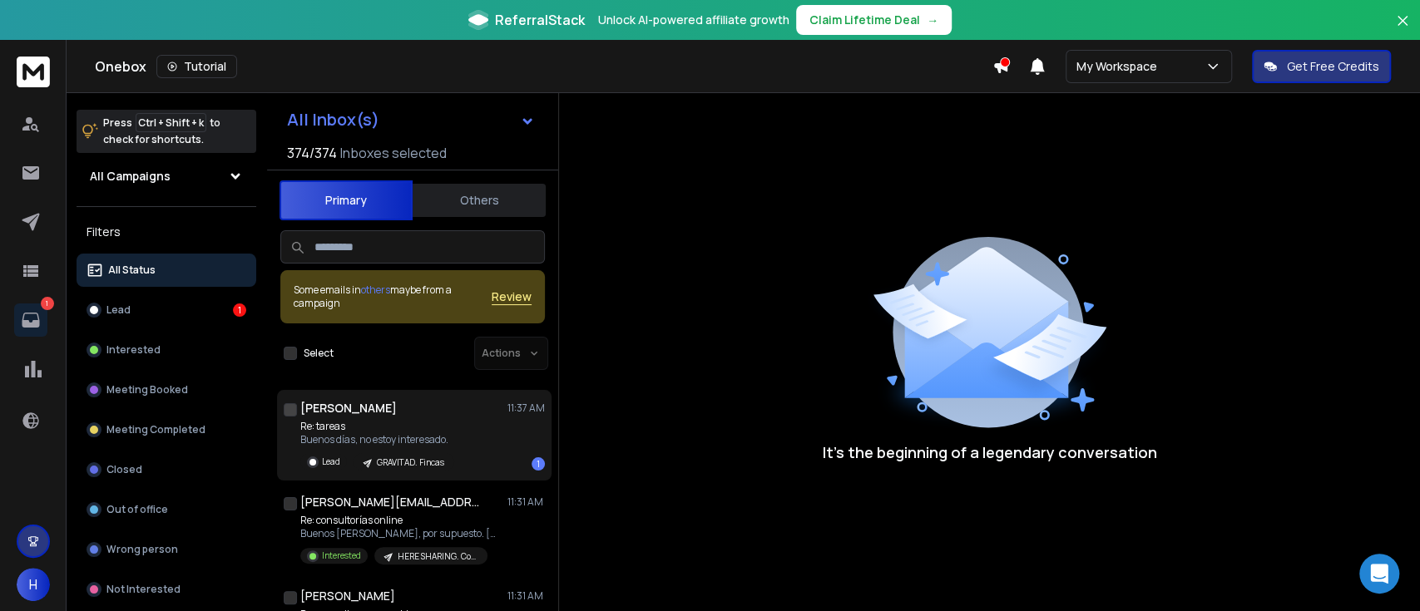
click at [448, 432] on p "Re: tareas" at bounding box center [377, 426] width 154 height 13
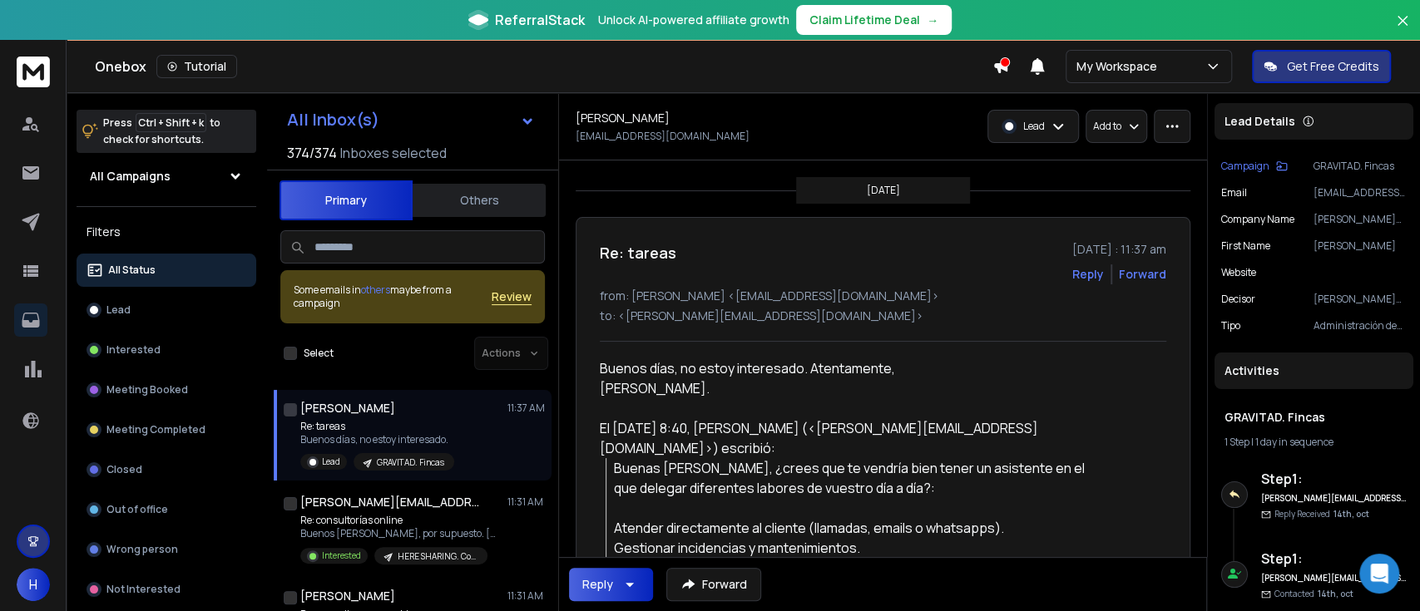
click at [1023, 134] on div "Lead" at bounding box center [1033, 127] width 90 height 32
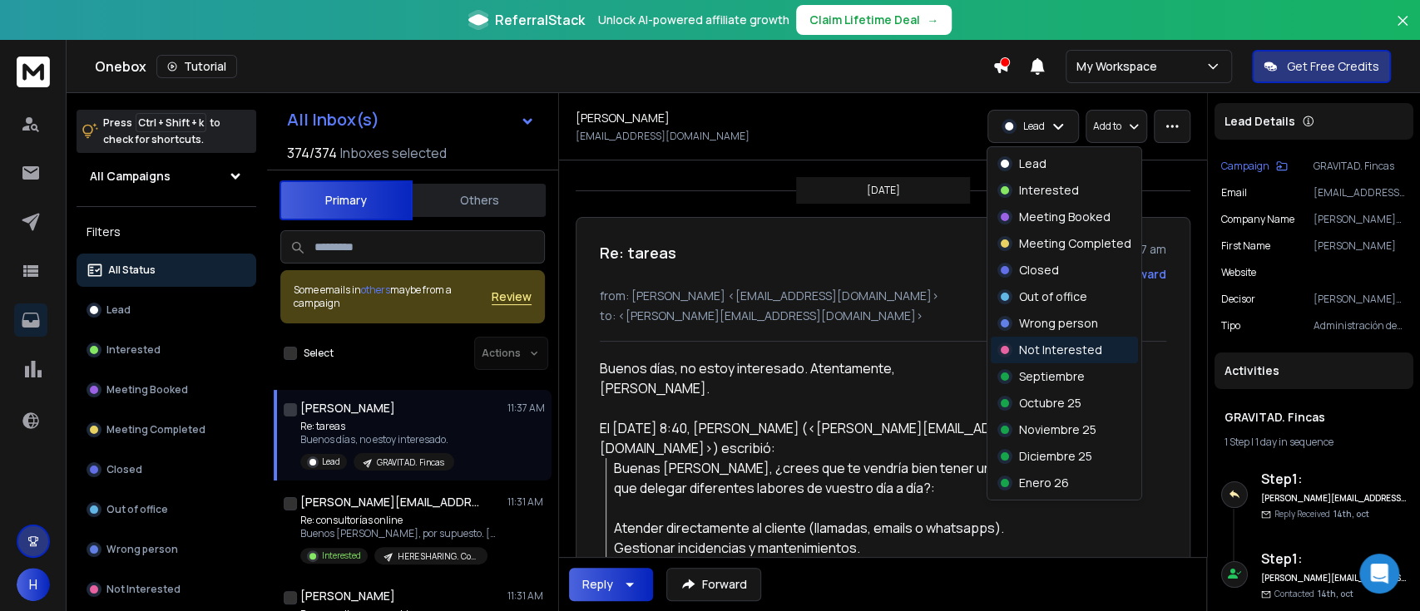
click at [1056, 358] on p "Not Interested" at bounding box center [1060, 350] width 83 height 17
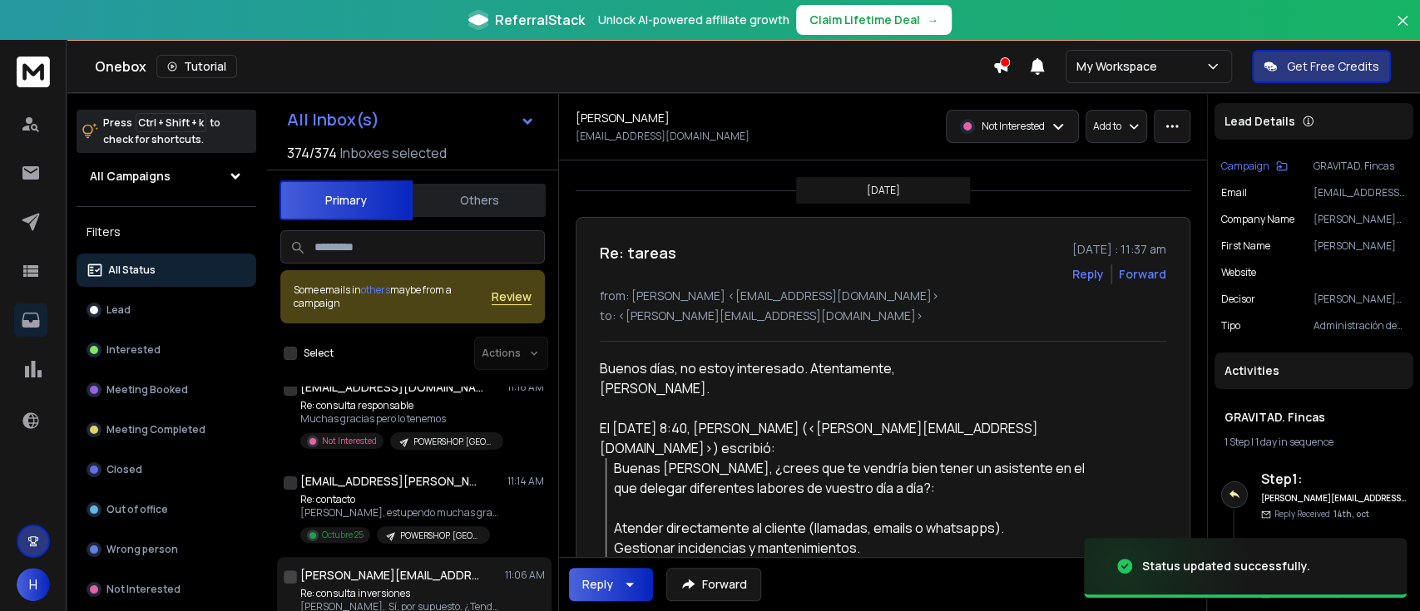
scroll to position [554, 0]
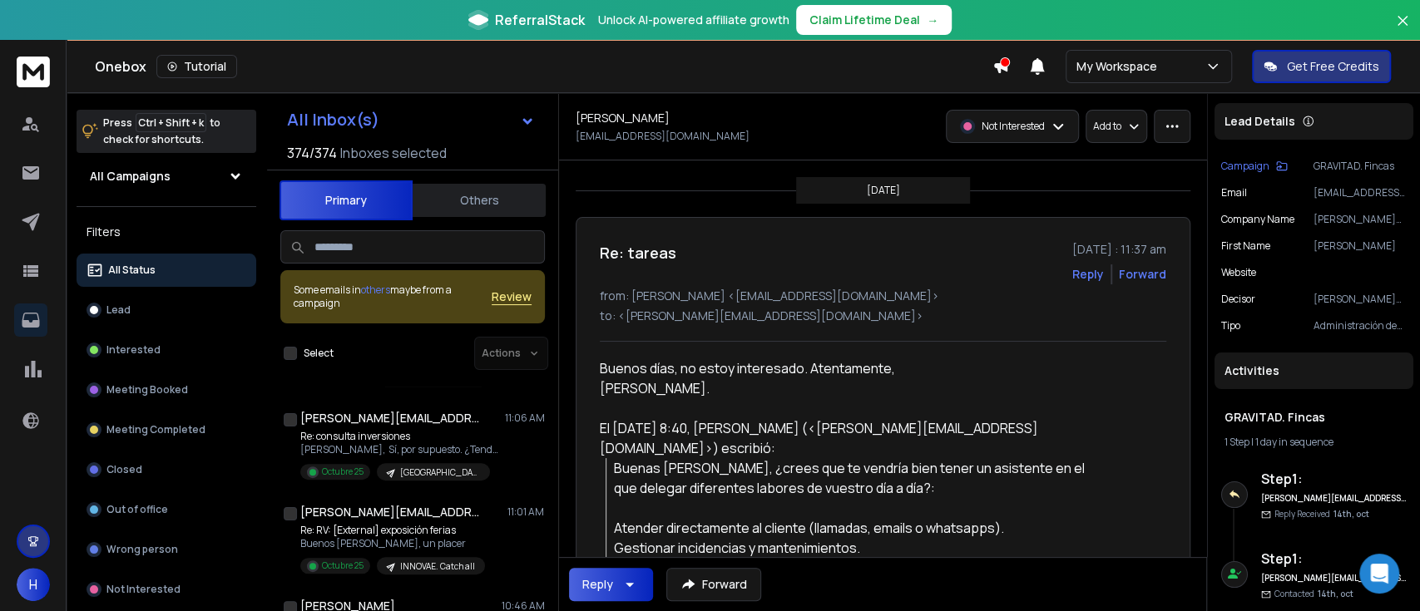
click at [1347, 192] on p "pedropoabogado@gmail.com" at bounding box center [1359, 192] width 93 height 13
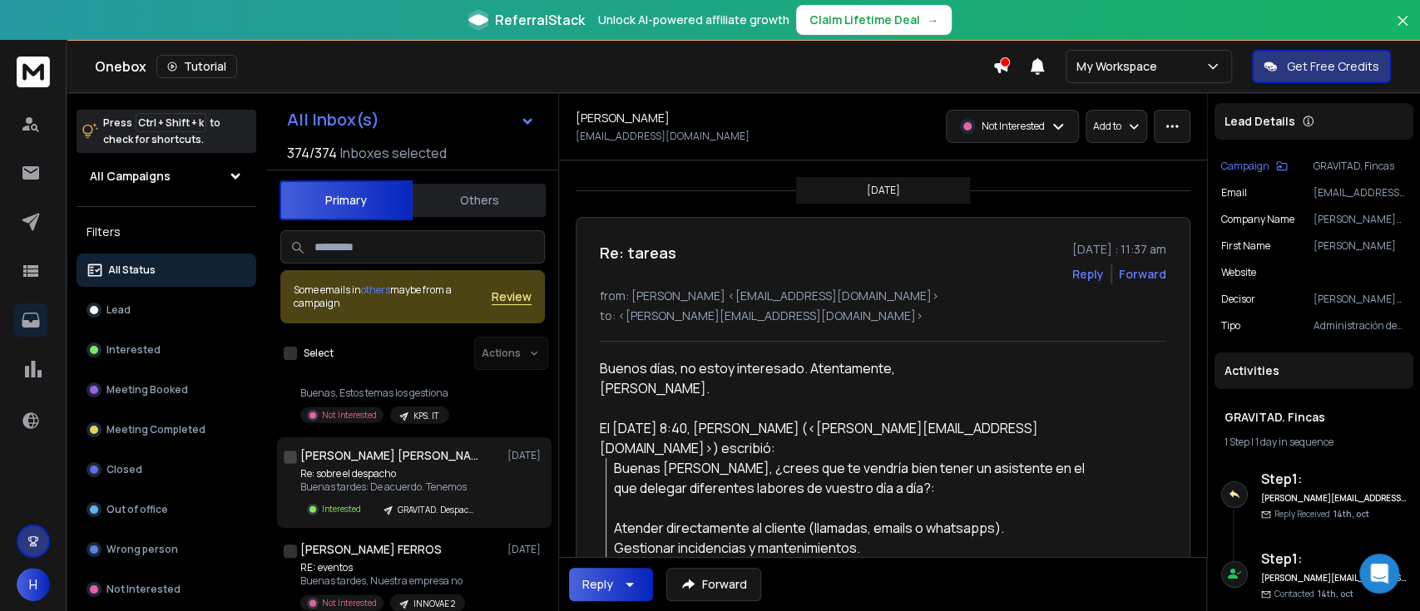
scroll to position [2994, 0]
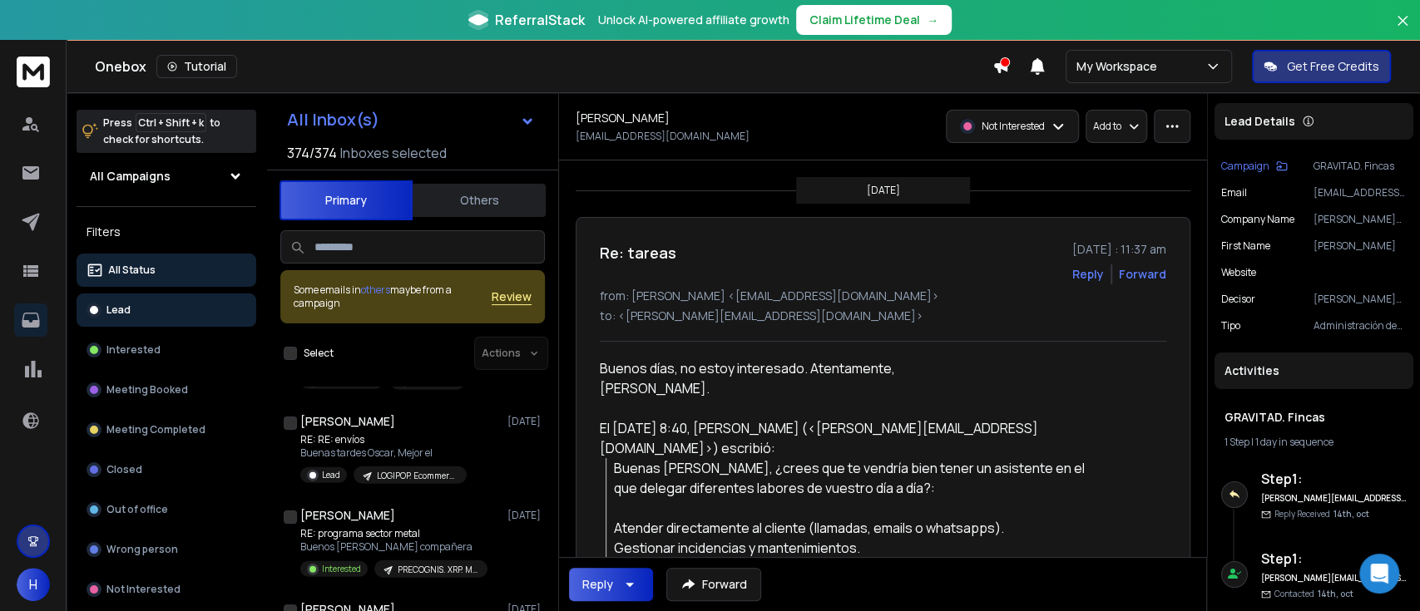
click at [158, 315] on button "Lead" at bounding box center [167, 310] width 180 height 33
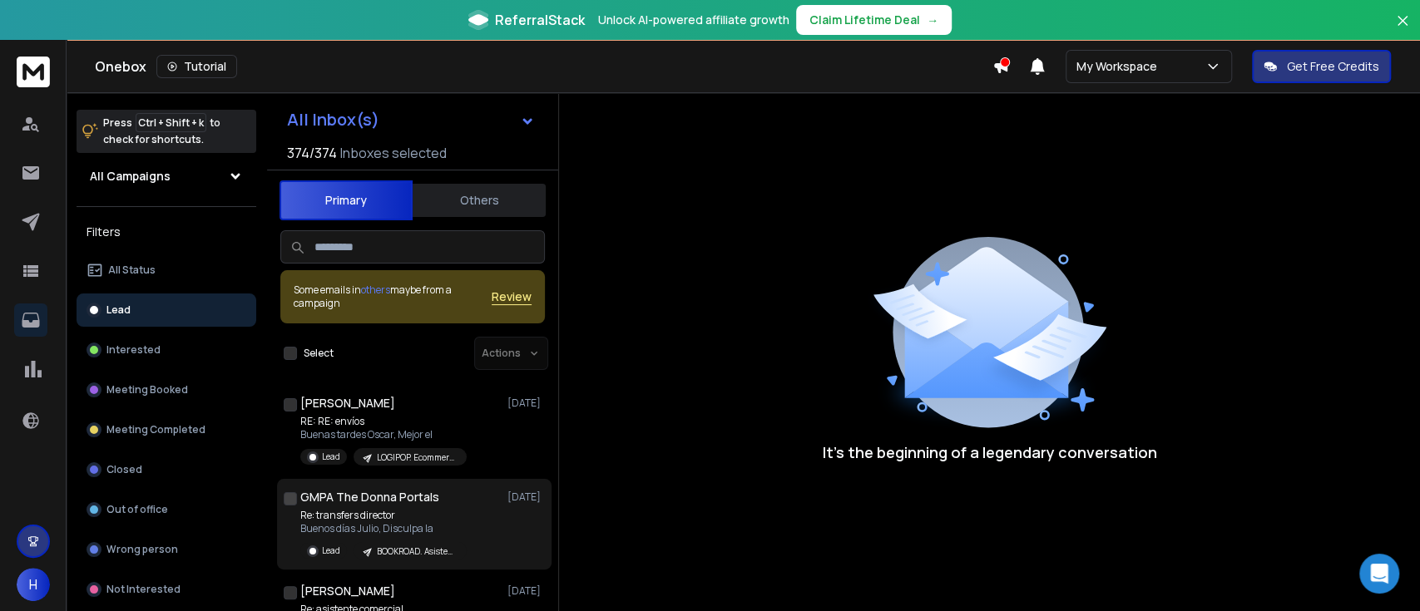
scroll to position [160, 0]
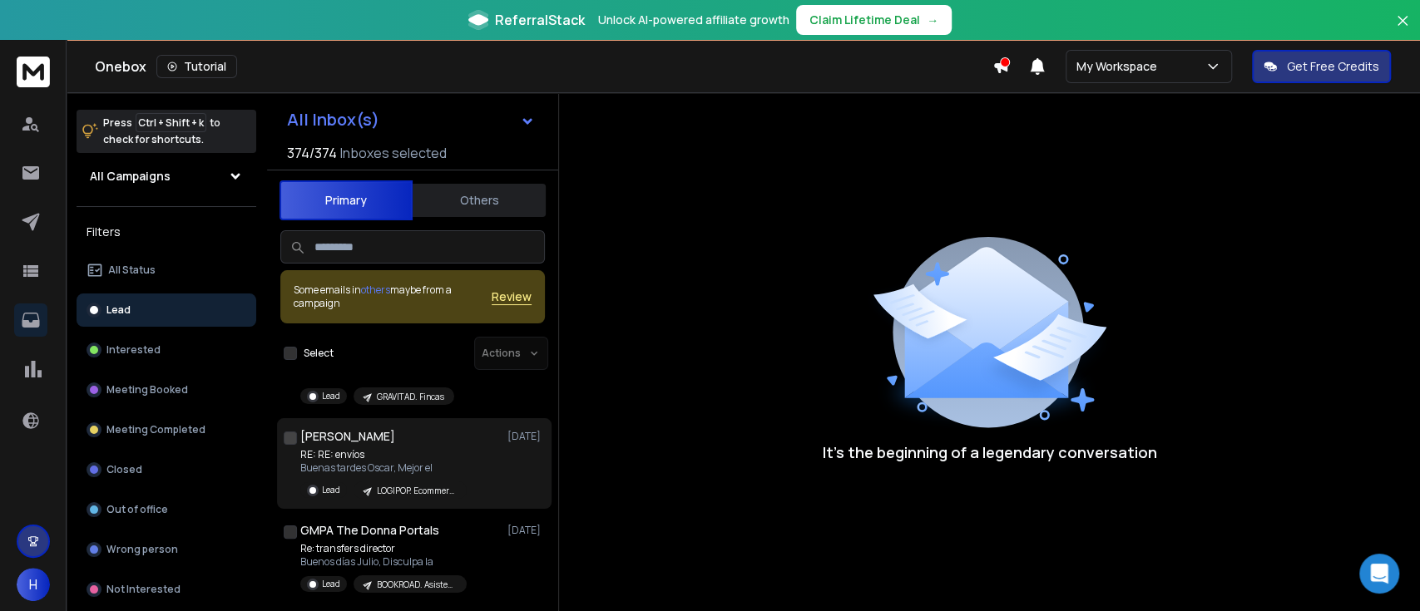
click at [400, 451] on p "RE: RE: envíos" at bounding box center [383, 454] width 166 height 13
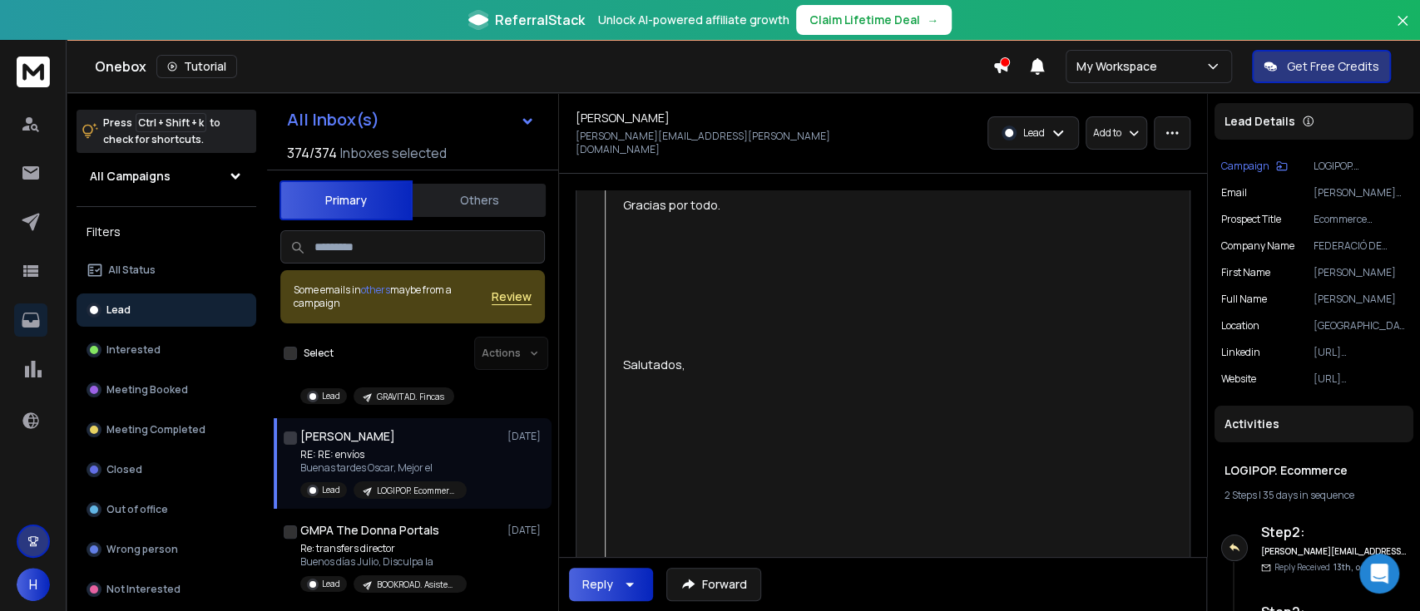
scroll to position [3105, 0]
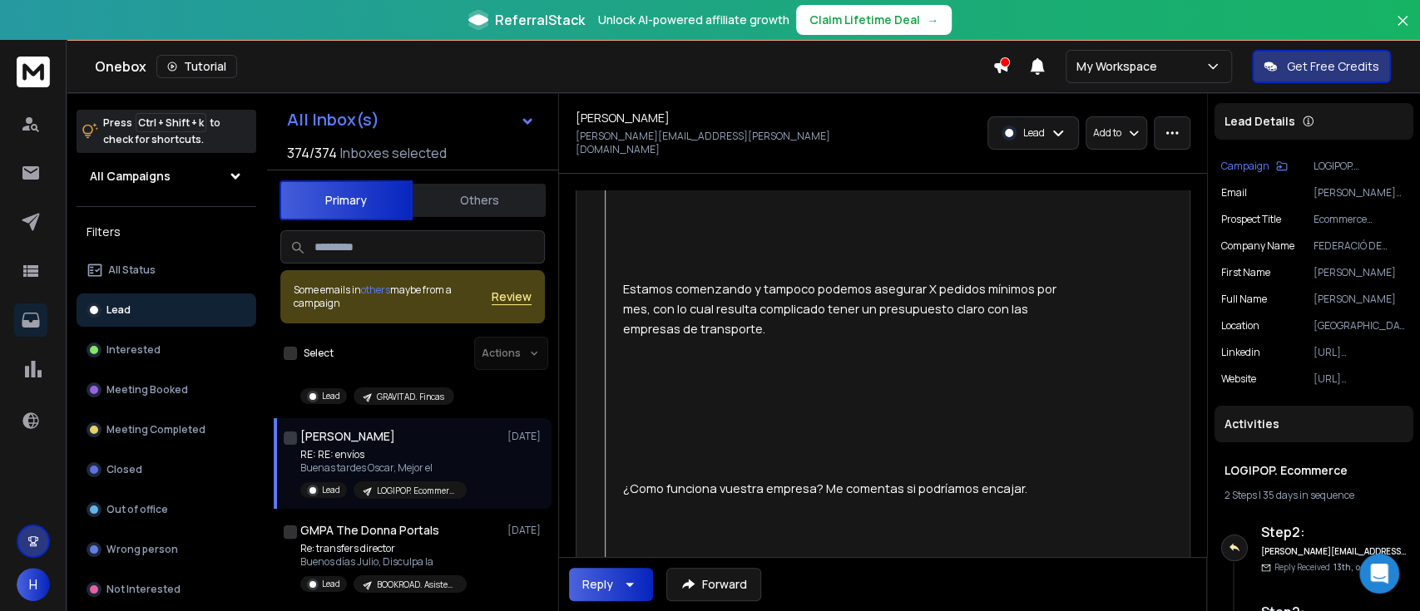
click at [1321, 243] on p "FEDERACIÓ DE COOPERATIVES AGRÀRIES DE [GEOGRAPHIC_DATA]" at bounding box center [1359, 246] width 93 height 13
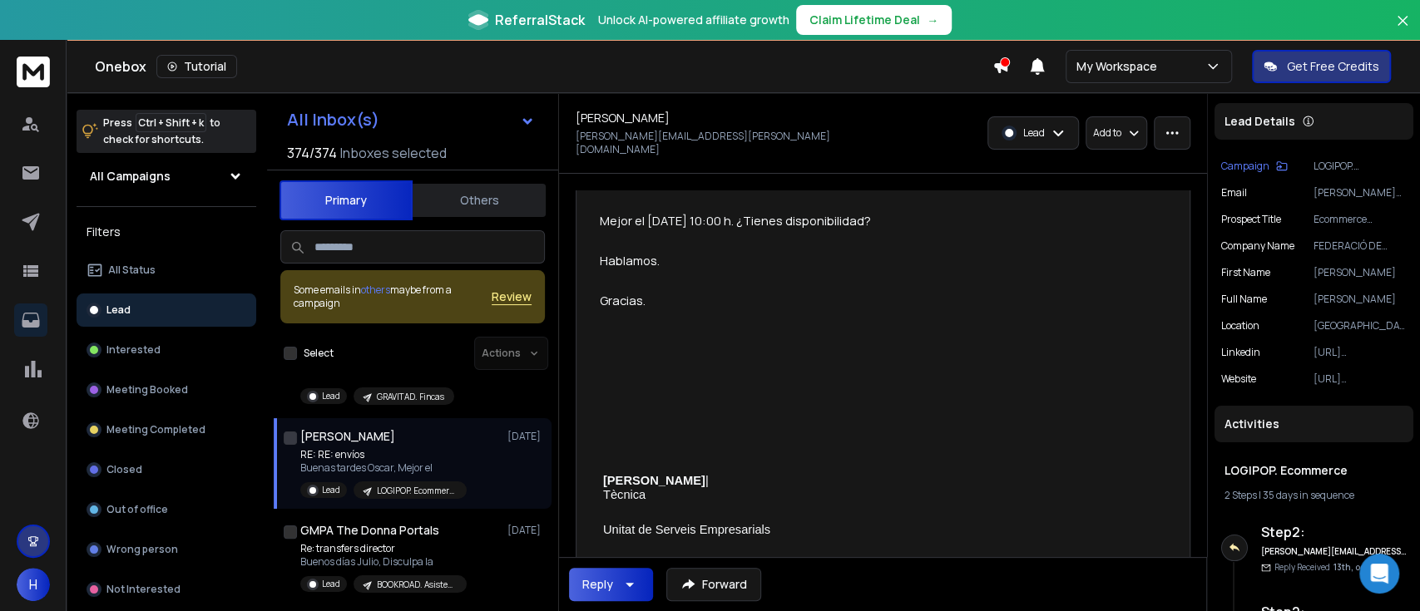
scroll to position [0, 0]
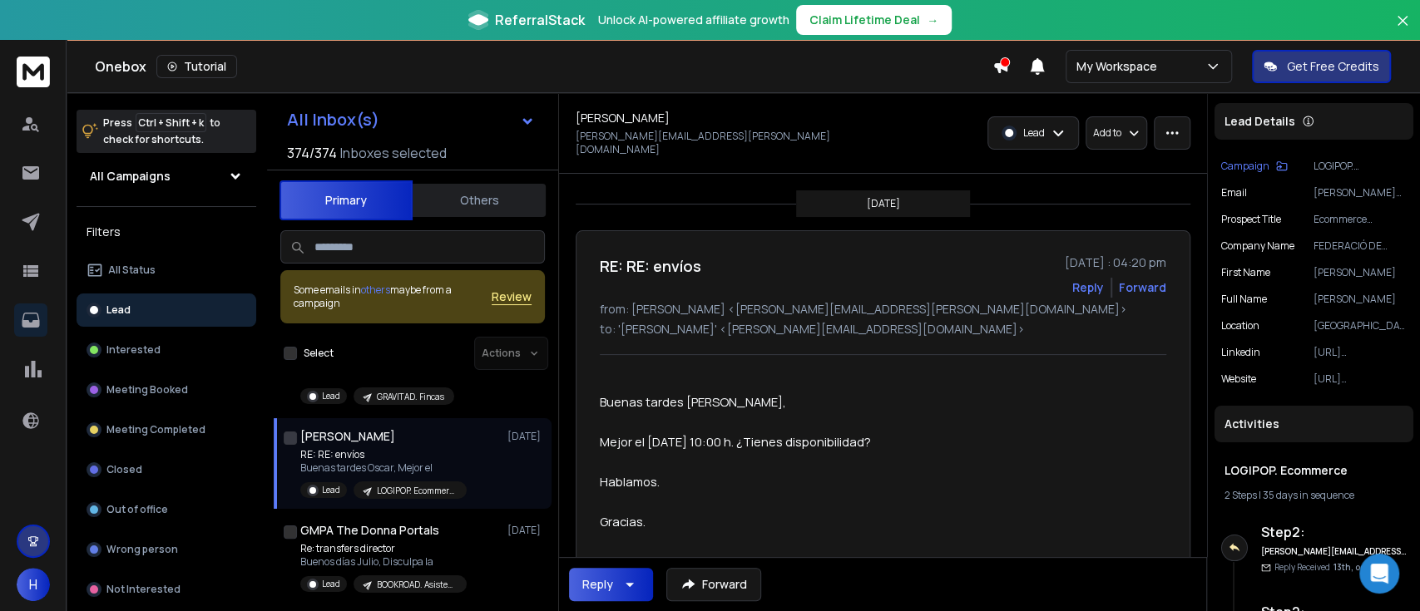
click at [1085, 279] on button "Reply" at bounding box center [1088, 287] width 32 height 17
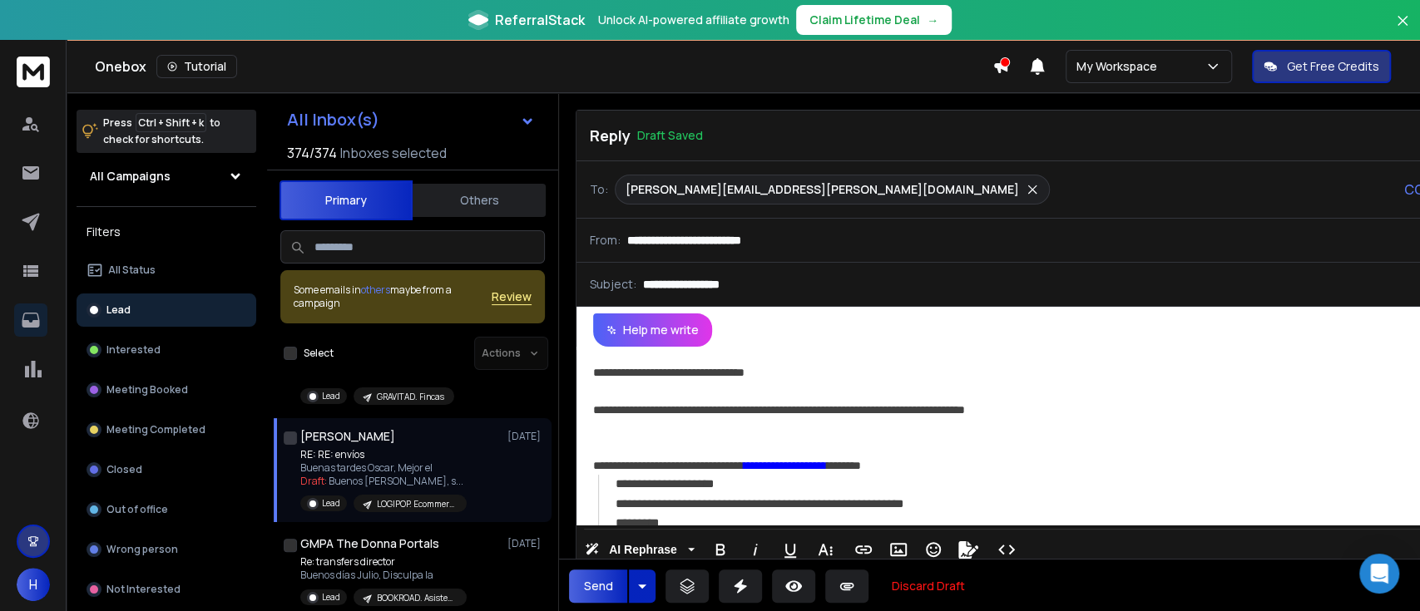
click at [1090, 406] on div "**********" at bounding box center [1025, 410] width 864 height 18
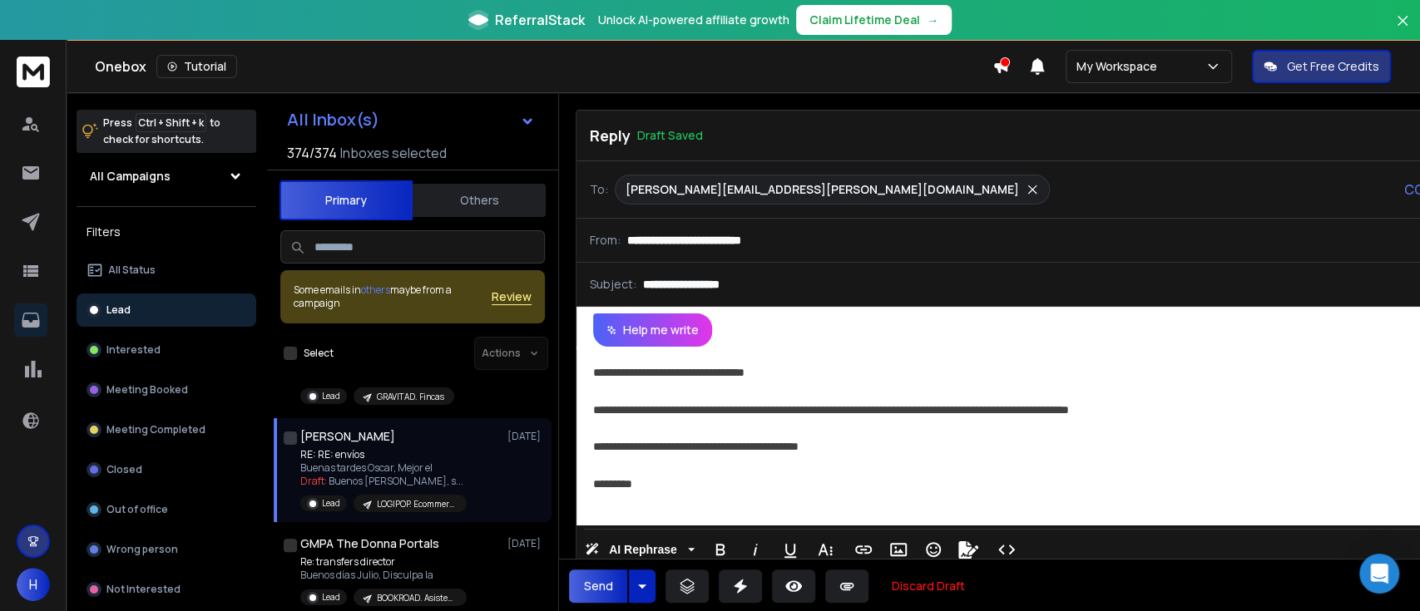
click at [599, 583] on button "Send" at bounding box center [598, 586] width 58 height 33
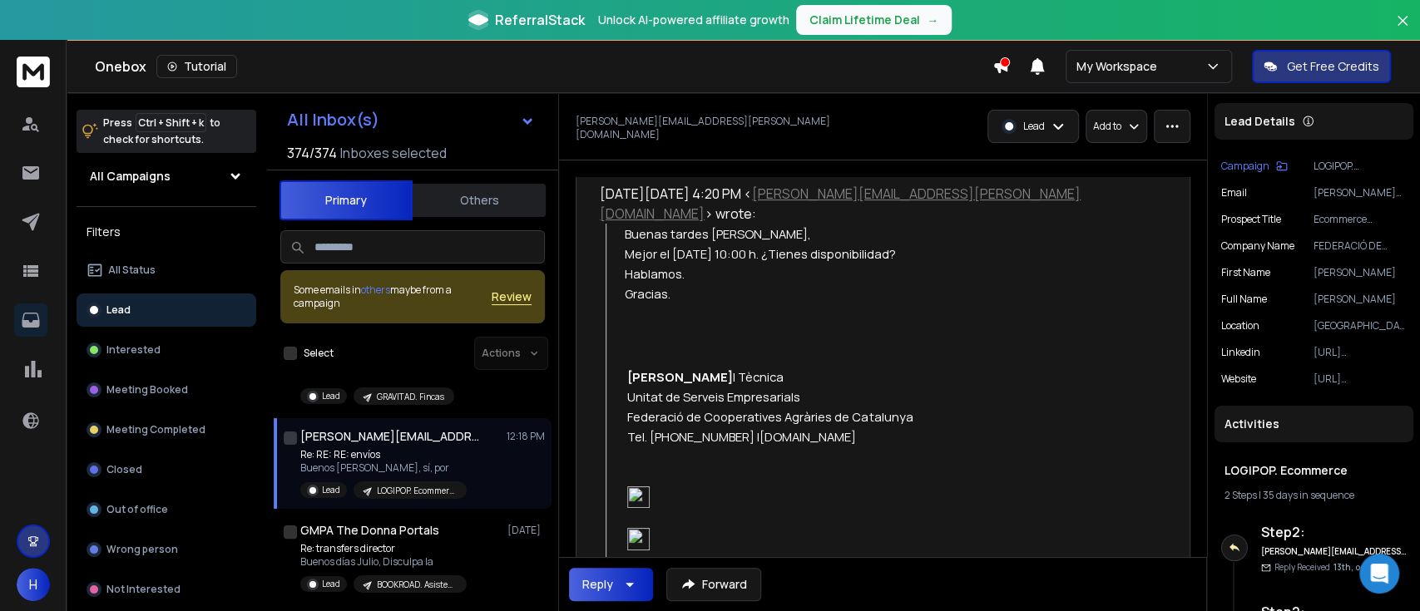
scroll to position [221, 0]
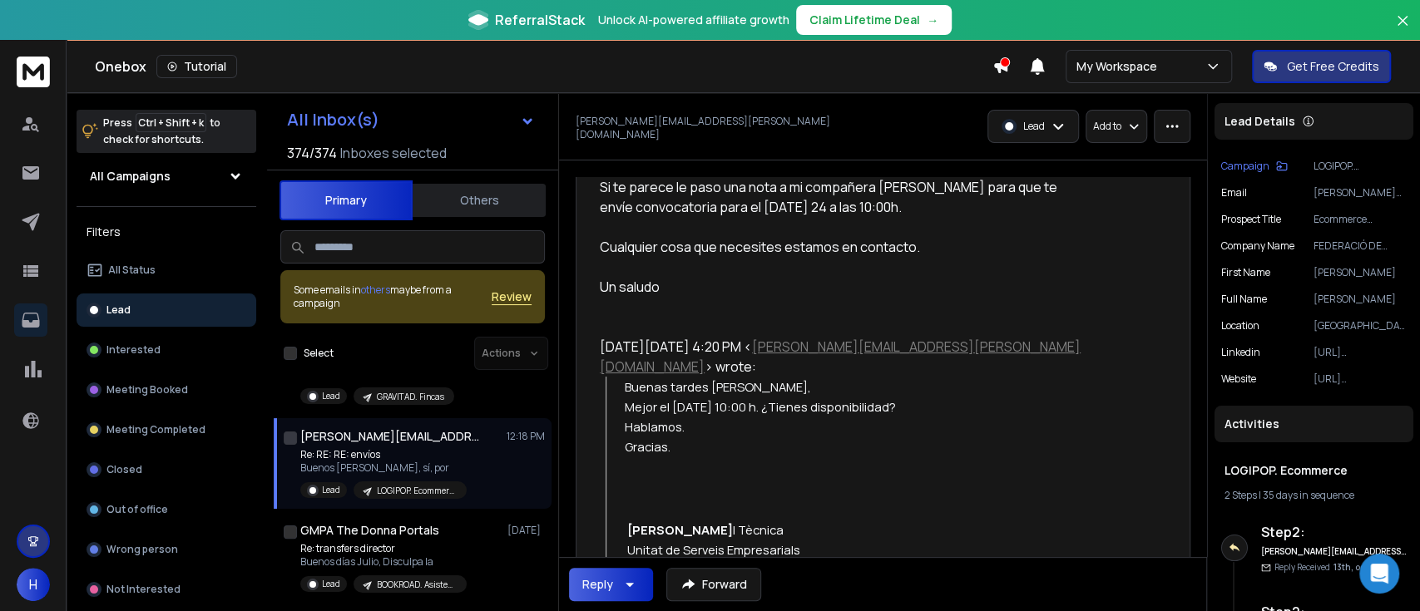
click at [1337, 245] on p "FEDERACIÓ DE COOPERATIVES AGRÀRIES DE [GEOGRAPHIC_DATA]" at bounding box center [1359, 246] width 93 height 13
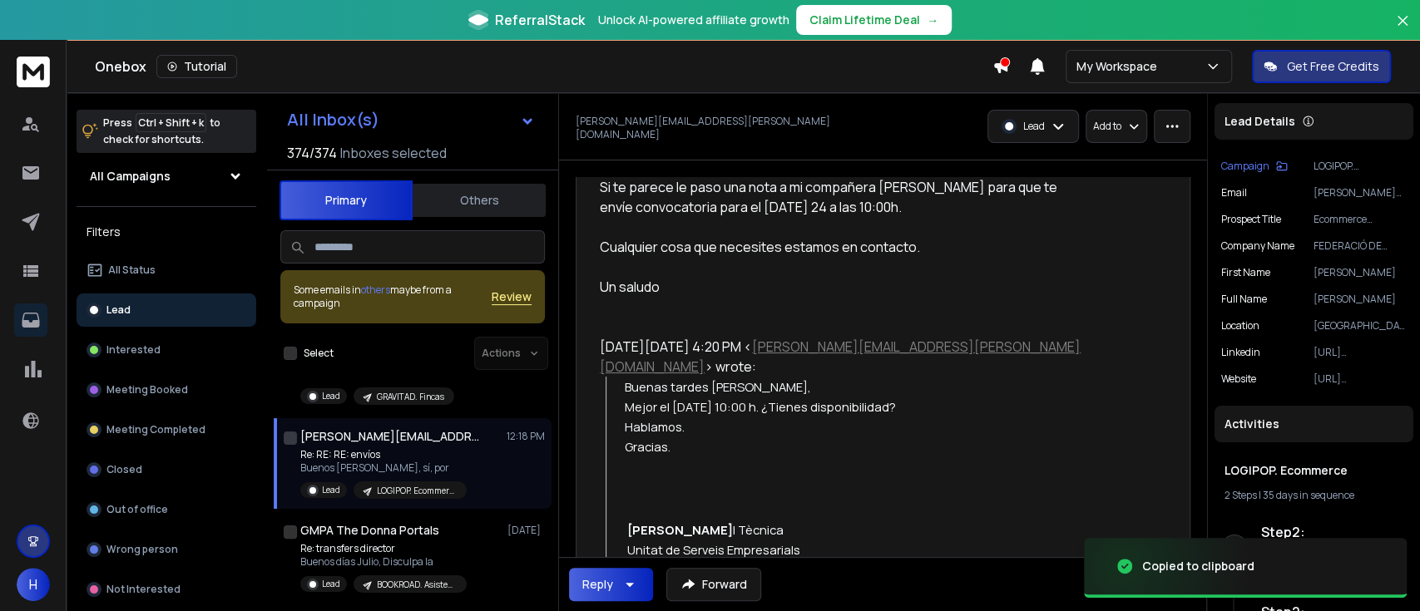
click at [1332, 329] on p "[GEOGRAPHIC_DATA], [GEOGRAPHIC_DATA], [GEOGRAPHIC_DATA]" at bounding box center [1359, 325] width 93 height 13
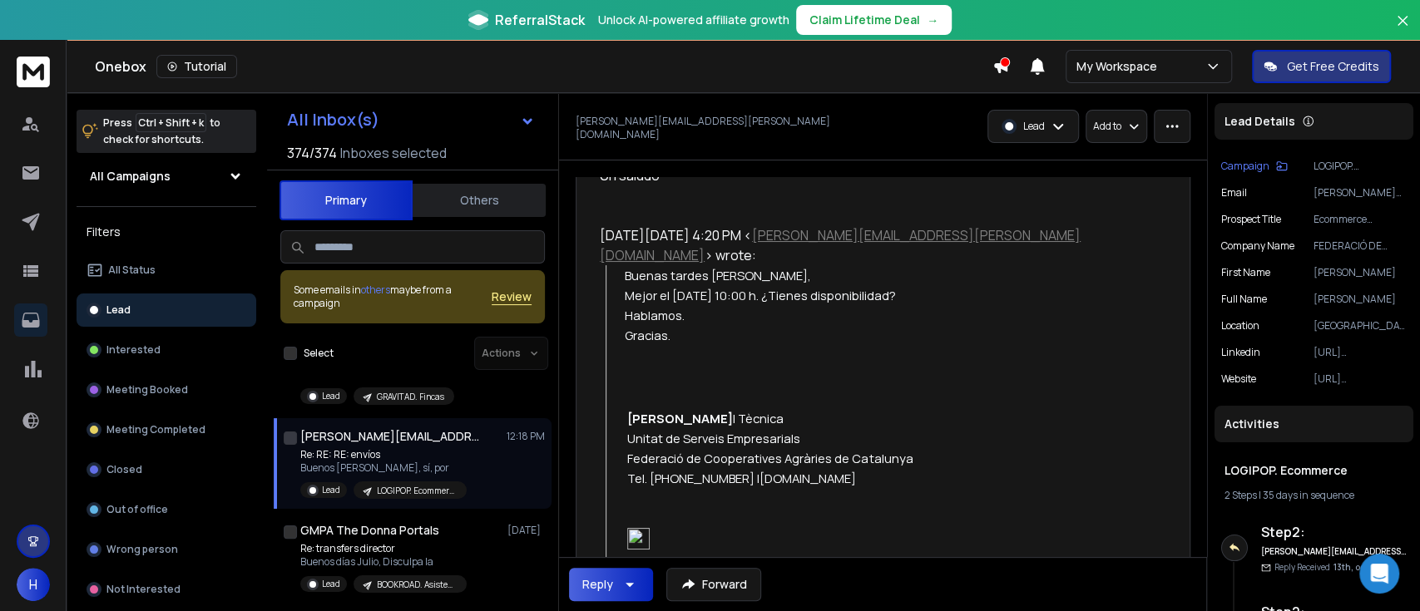
drag, startPoint x: 865, startPoint y: 462, endPoint x: 730, endPoint y: 462, distance: 134.7
click at [726, 468] on div "Tel. 973 247 982 | www.agrobotigues.coop" at bounding box center [920, 540] width 586 height 144
drag, startPoint x: 715, startPoint y: 454, endPoint x: 653, endPoint y: 458, distance: 62.5
click at [653, 470] on span "Tel. [PHONE_NUMBER] |" at bounding box center [693, 478] width 132 height 17
click at [696, 470] on span "Tel. [PHONE_NUMBER] |" at bounding box center [693, 478] width 132 height 17
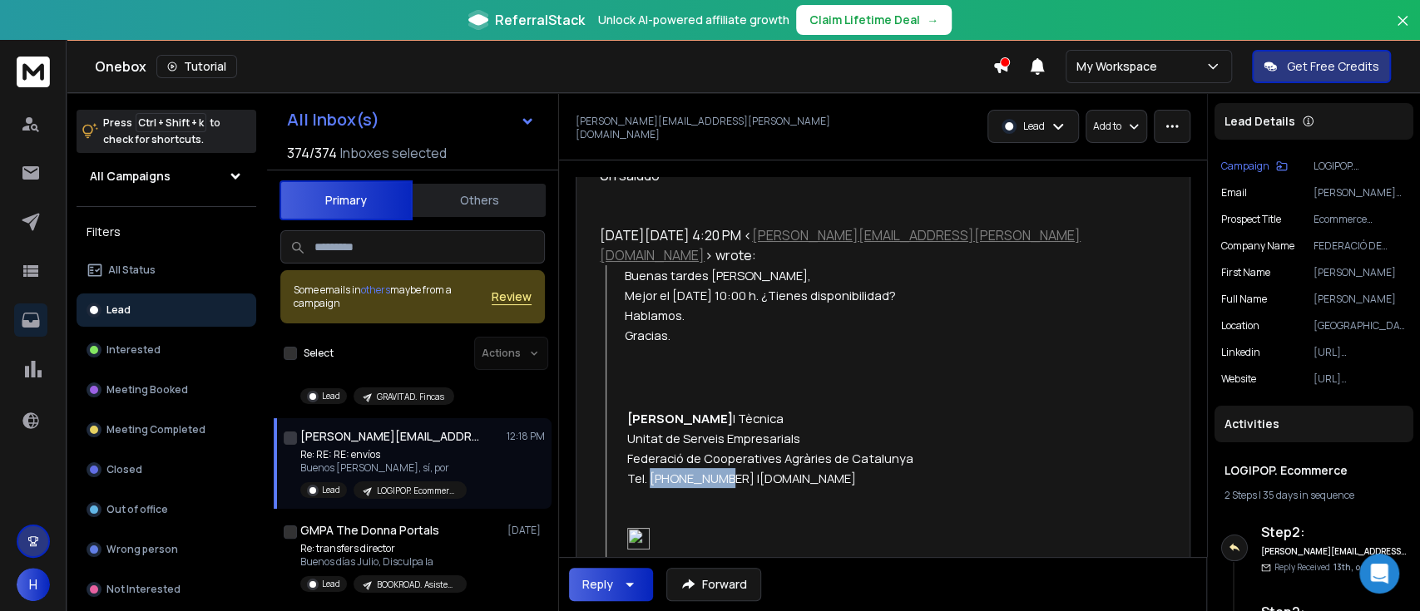
drag, startPoint x: 714, startPoint y: 456, endPoint x: 650, endPoint y: 456, distance: 64.0
click at [650, 470] on span "Tel. [PHONE_NUMBER] |" at bounding box center [693, 478] width 132 height 17
copy span "973 247 982"
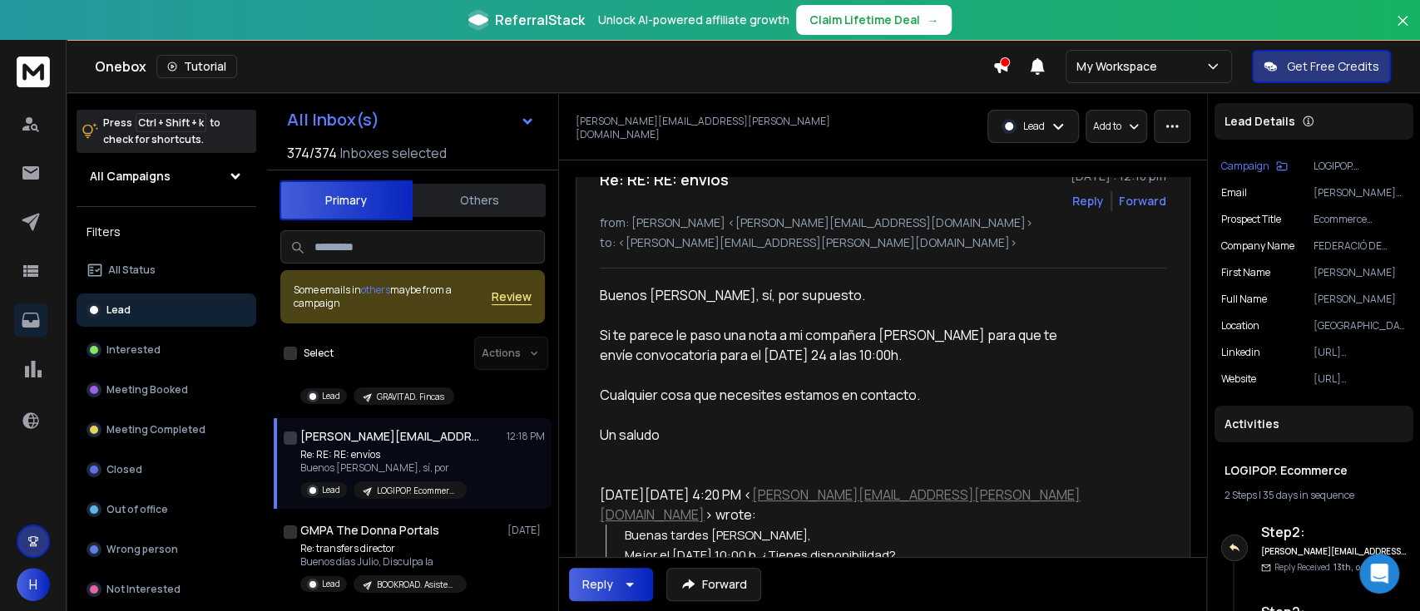
scroll to position [0, 0]
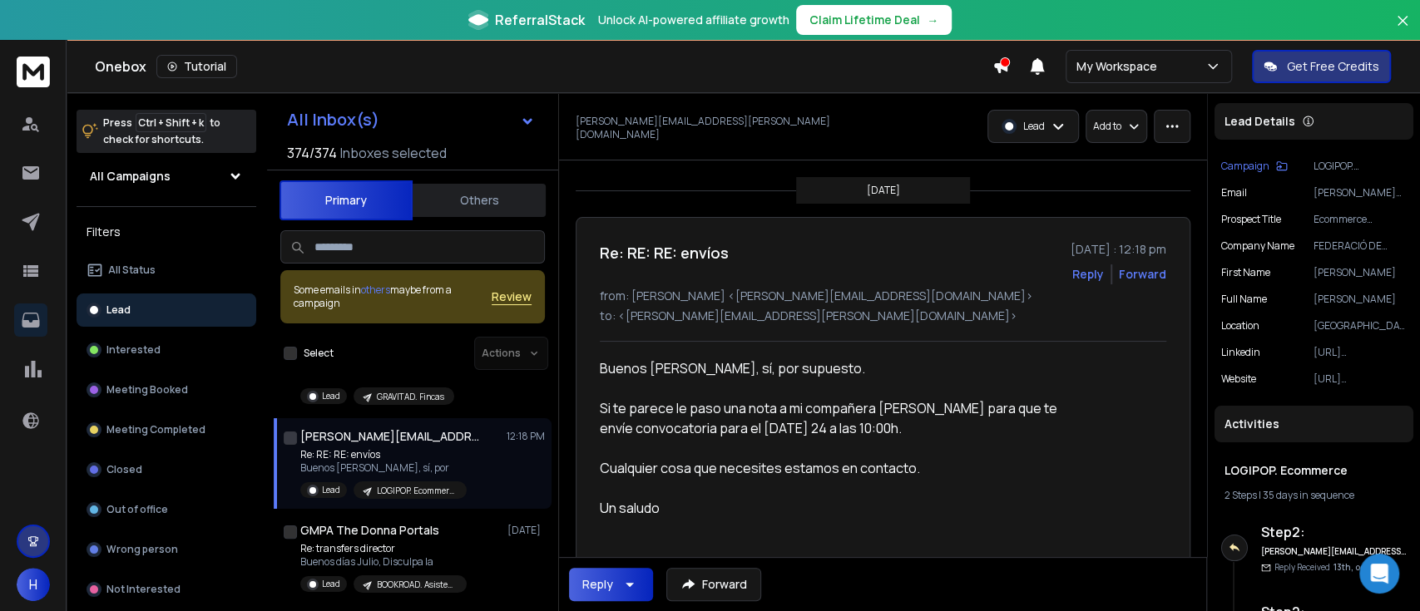
click at [1332, 217] on p "Ecommerce Operations Lead" at bounding box center [1359, 219] width 93 height 13
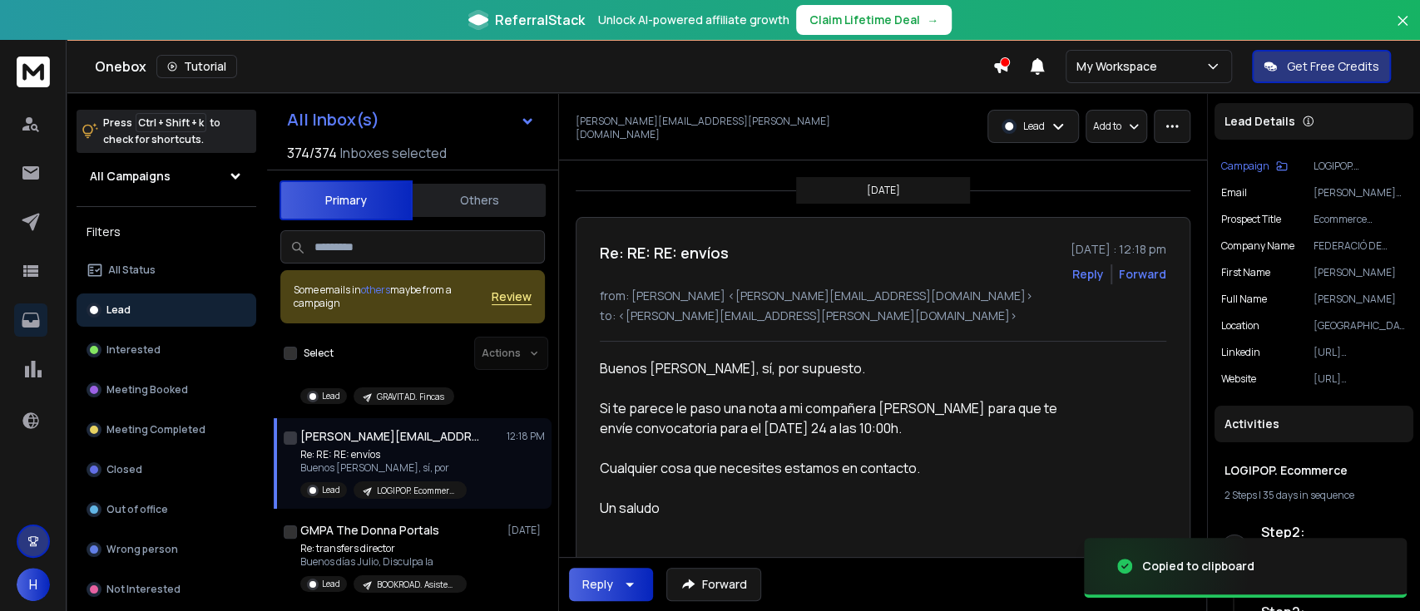
scroll to position [333, 0]
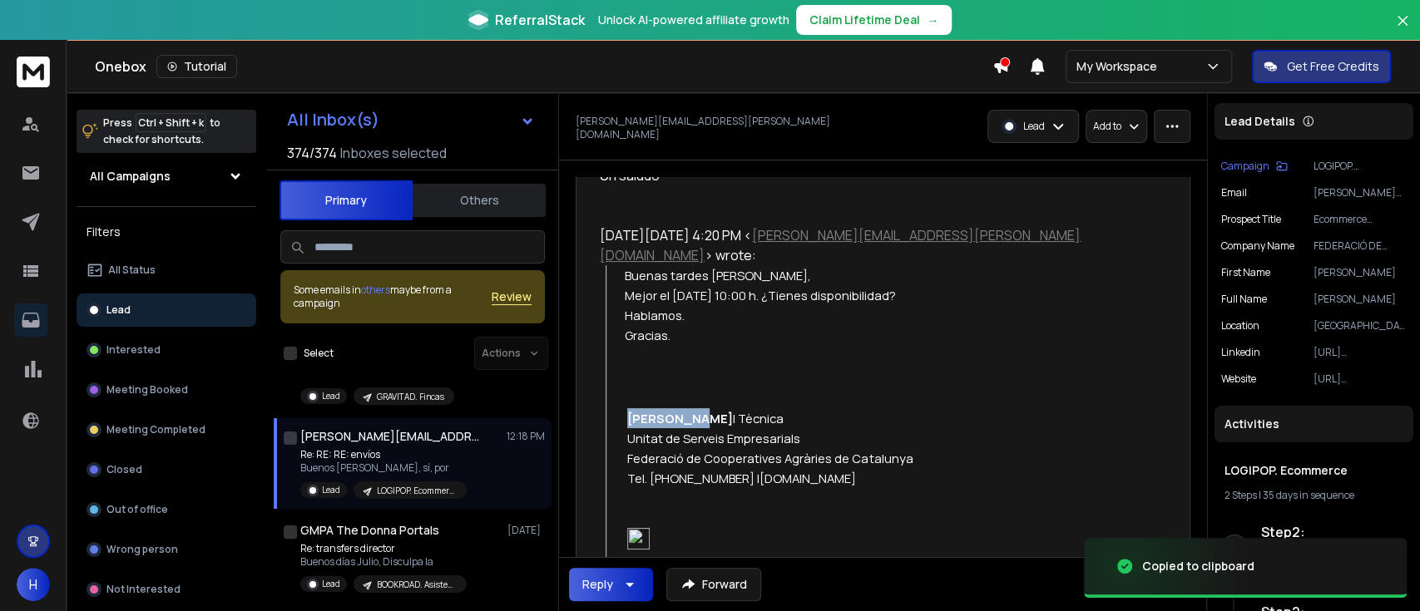
drag, startPoint x: 681, startPoint y: 397, endPoint x: 625, endPoint y: 397, distance: 56.6
click at [625, 405] on td "Laura Puig Prim | Tècnica Unitat de Serveis Empresarials Federació de Cooperati…" at bounding box center [921, 510] width 593 height 210
copy span "Laura Puig"
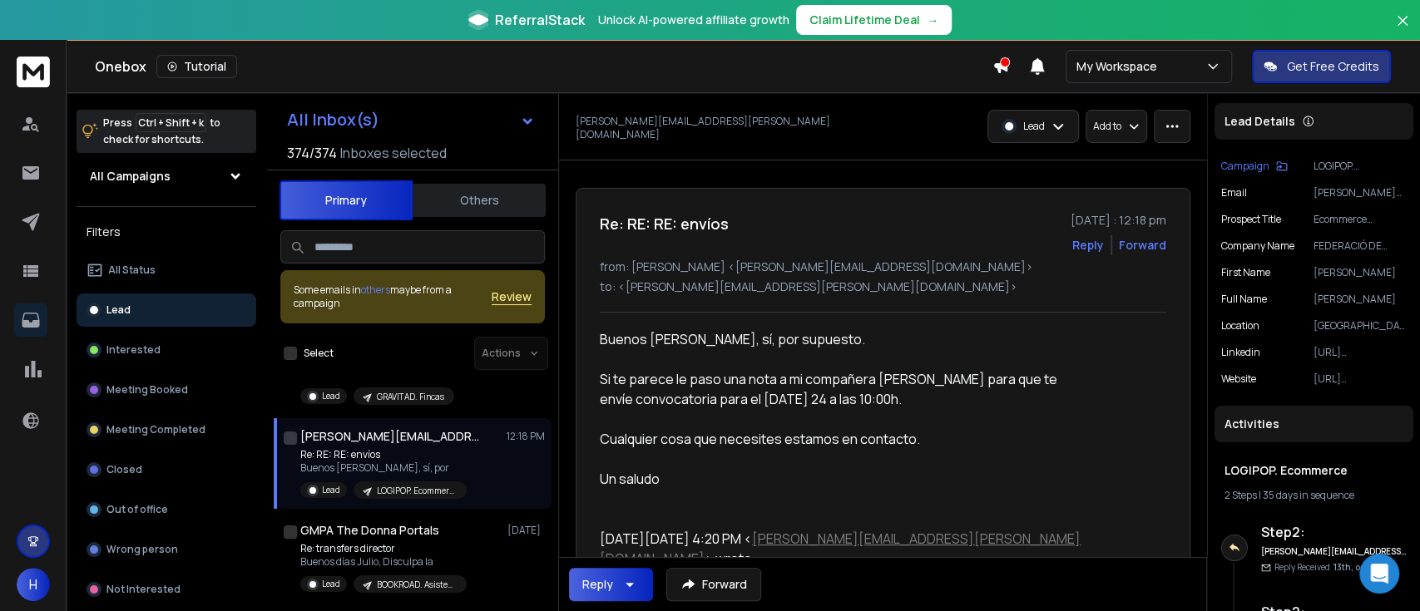
scroll to position [0, 0]
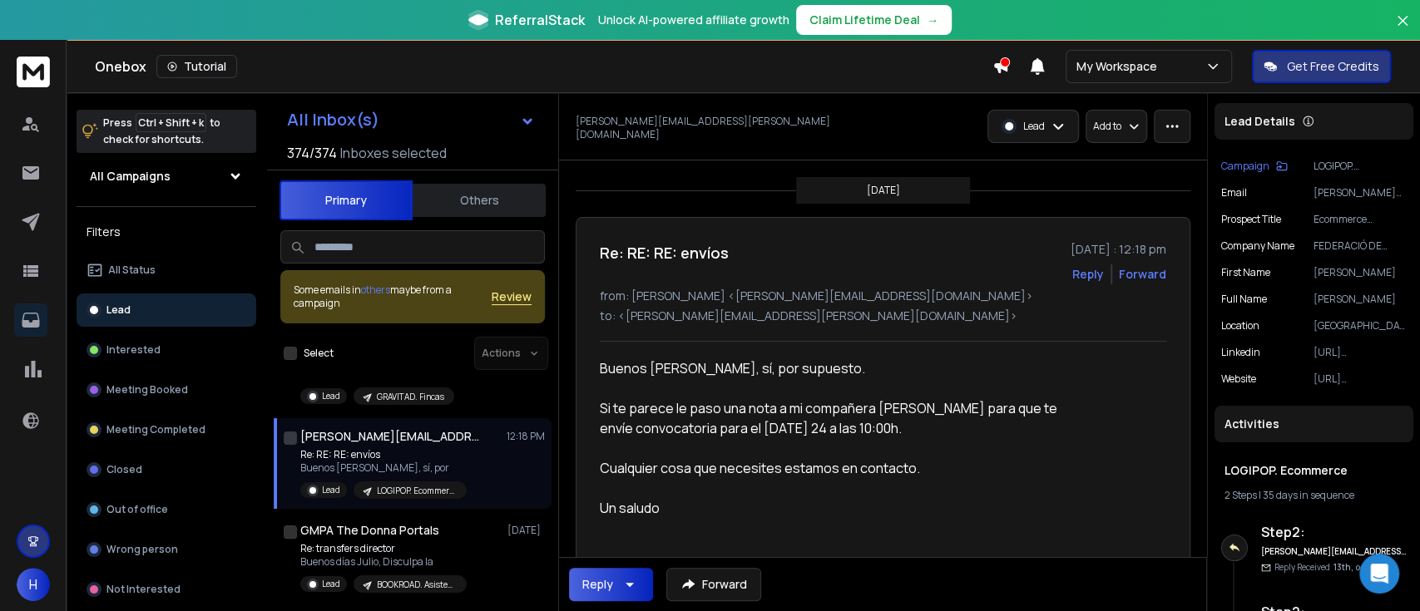
click at [1341, 193] on p "maria.sabate@fcac.coop" at bounding box center [1359, 192] width 93 height 13
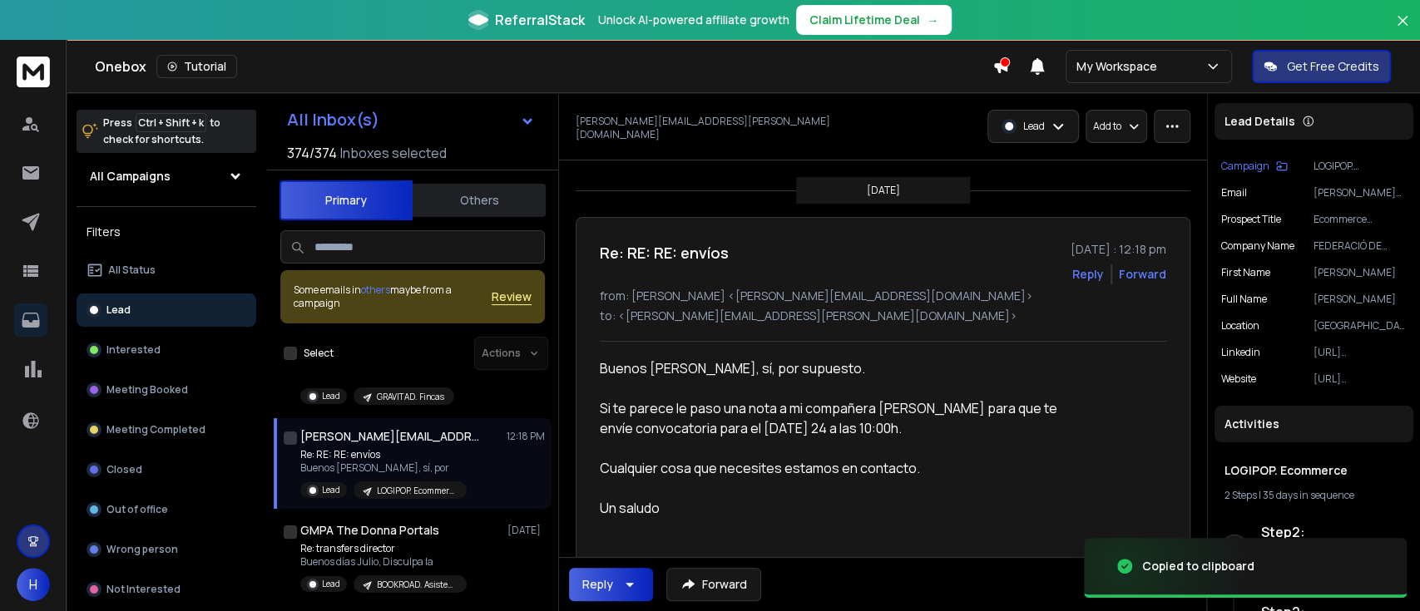
click at [1350, 249] on p "FEDERACIÓ DE COOPERATIVES AGRÀRIES DE CATALUNYA" at bounding box center [1359, 246] width 93 height 13
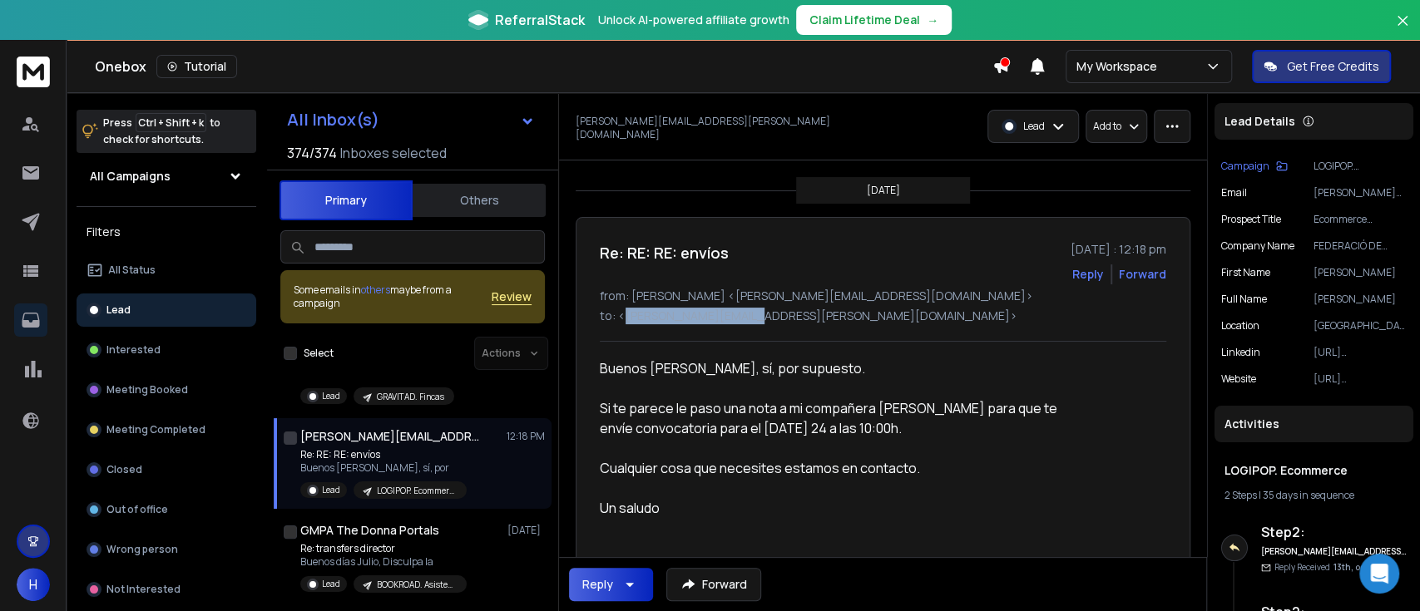
drag, startPoint x: 739, startPoint y: 316, endPoint x: 623, endPoint y: 327, distance: 116.1
copy p "[PERSON_NAME][EMAIL_ADDRESS][PERSON_NAME][DOMAIN_NAME]"
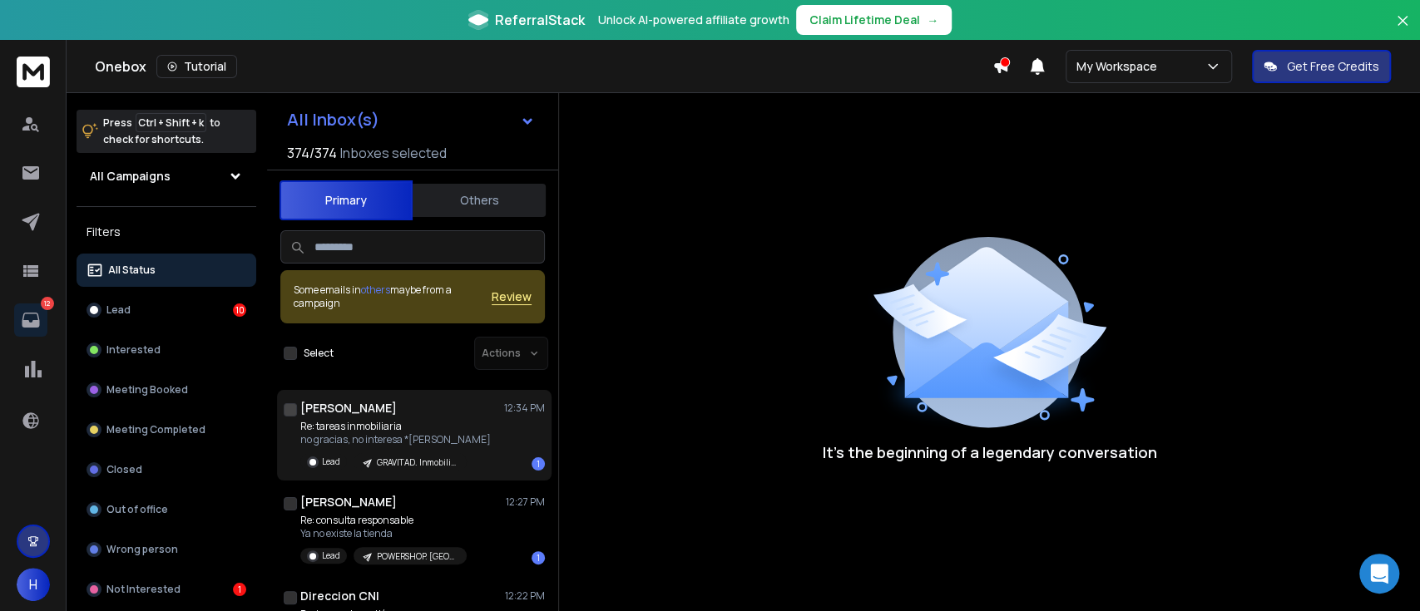
click at [418, 423] on p "Re: tareas inmobiliaria" at bounding box center [395, 426] width 190 height 13
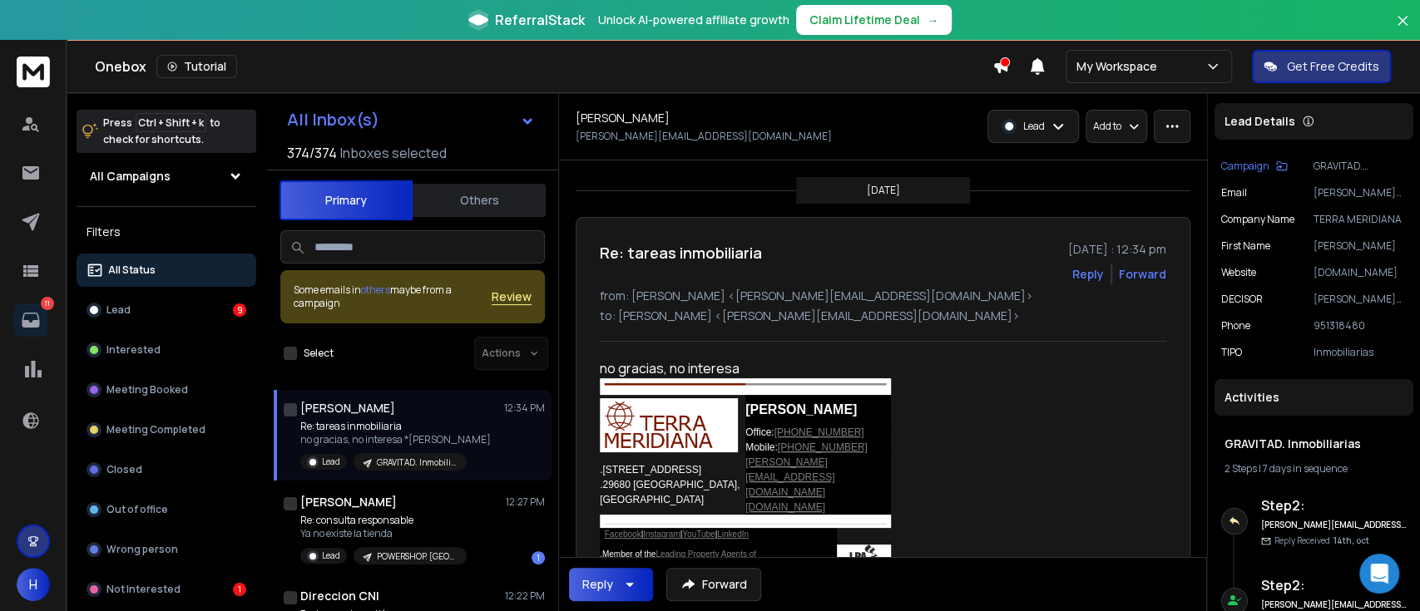
click at [1023, 131] on p "Lead" at bounding box center [1034, 126] width 22 height 13
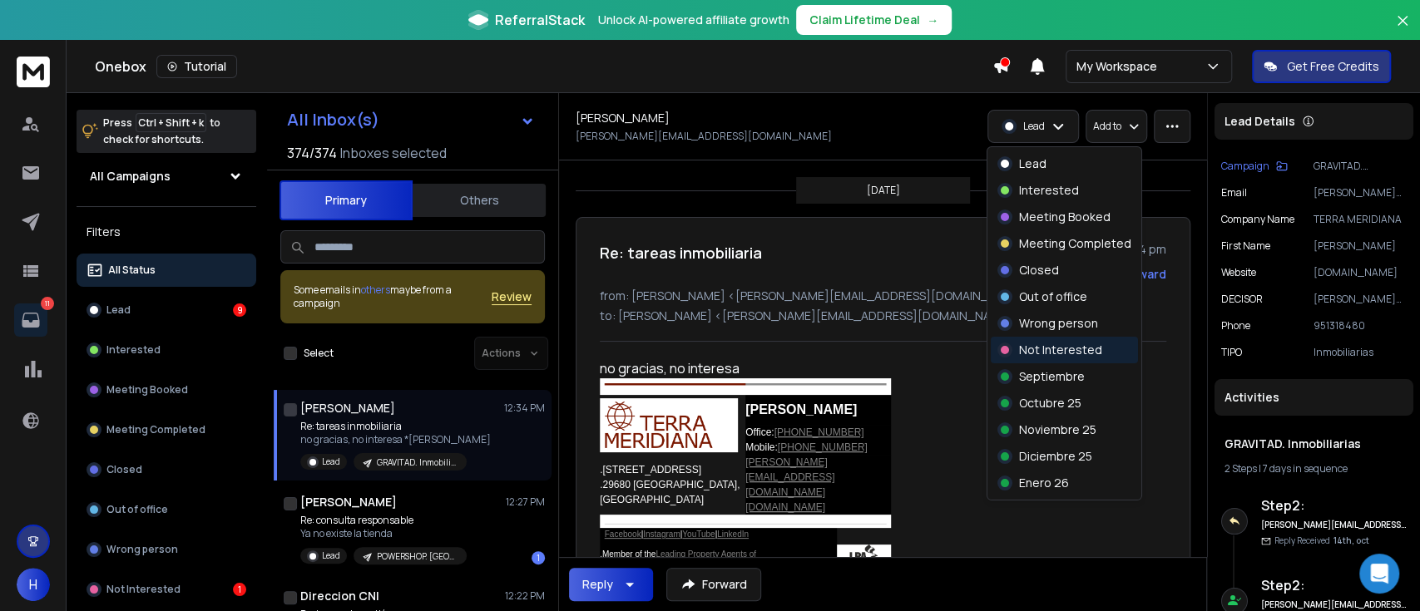
click at [1065, 350] on p "Not Interested" at bounding box center [1060, 350] width 83 height 17
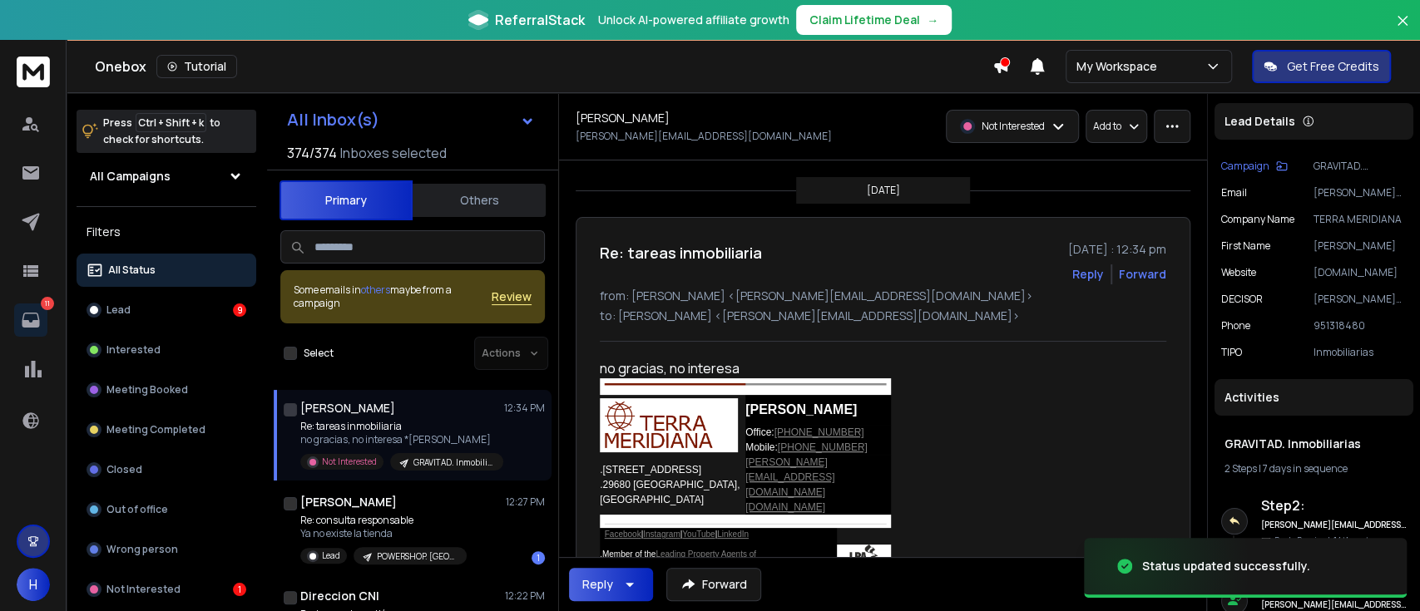
click at [1107, 121] on p "Add to" at bounding box center [1107, 126] width 28 height 13
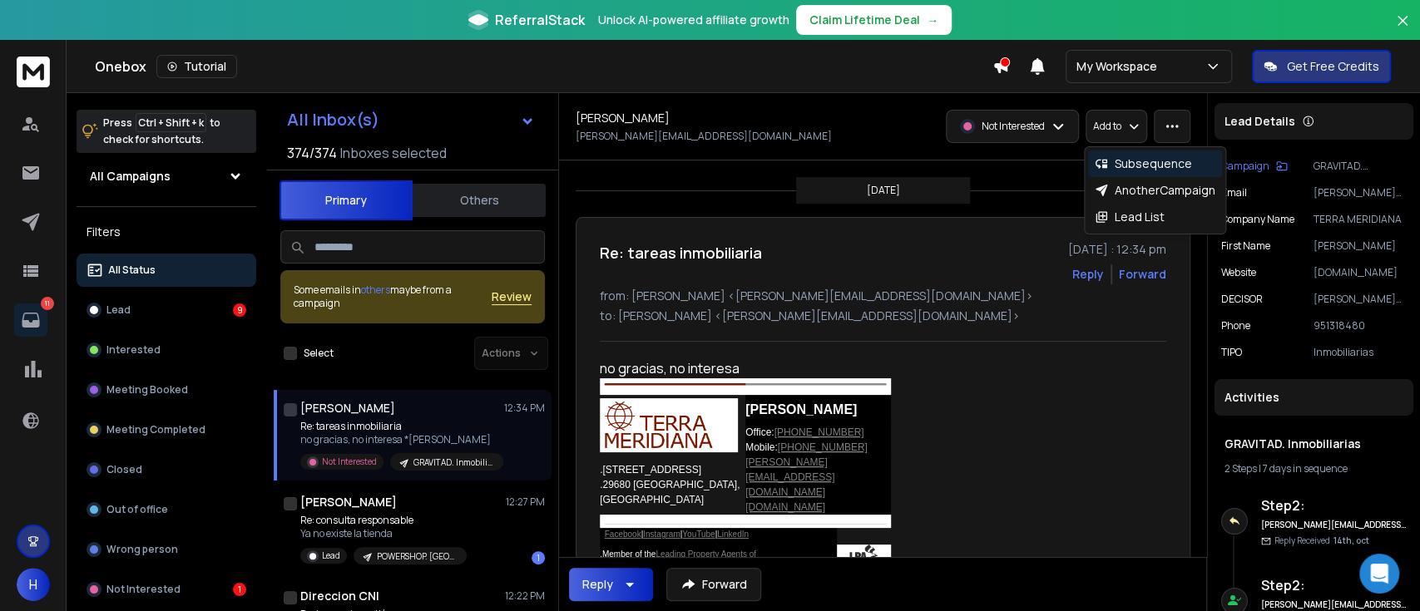
click at [1128, 160] on div "Subsequence" at bounding box center [1143, 164] width 97 height 17
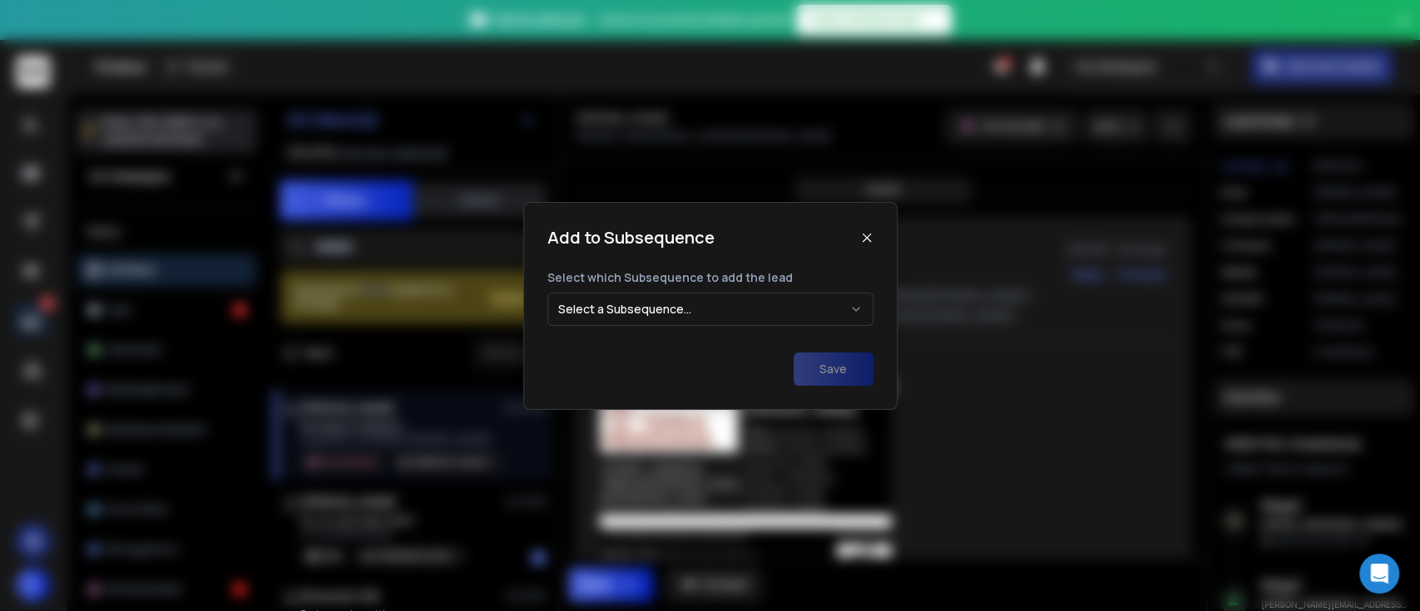
click at [674, 309] on button "Select a Subsequence..." at bounding box center [710, 309] width 326 height 33
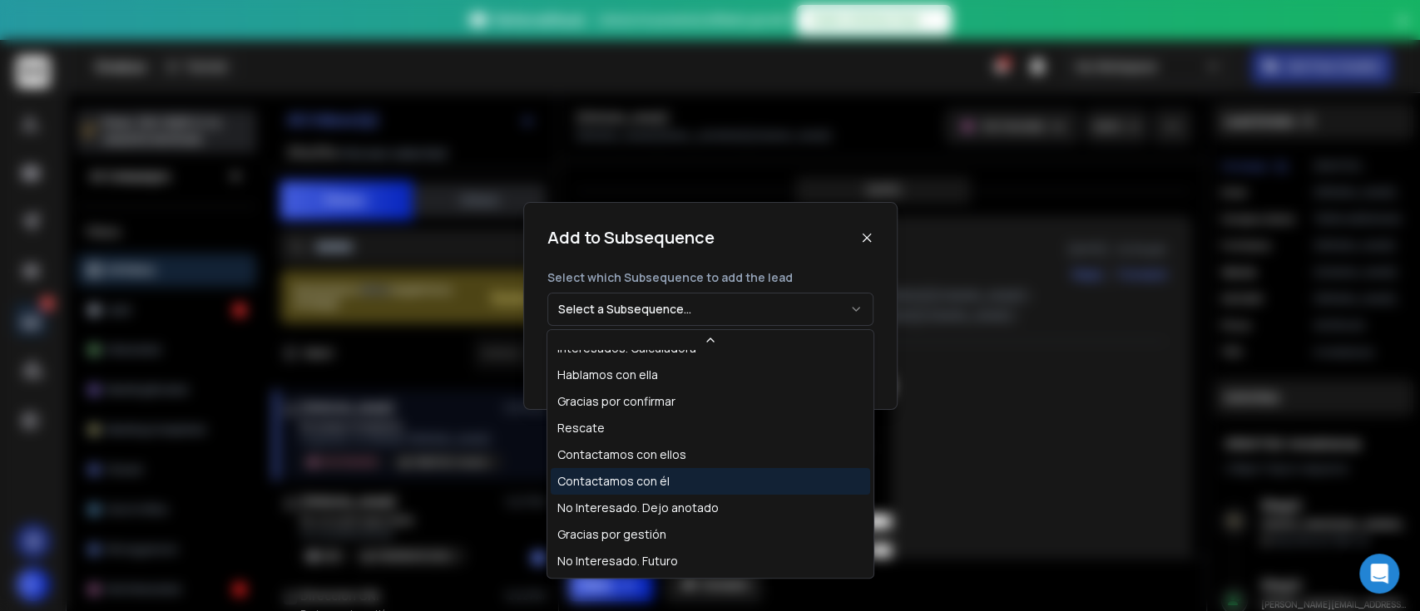
scroll to position [44, 0]
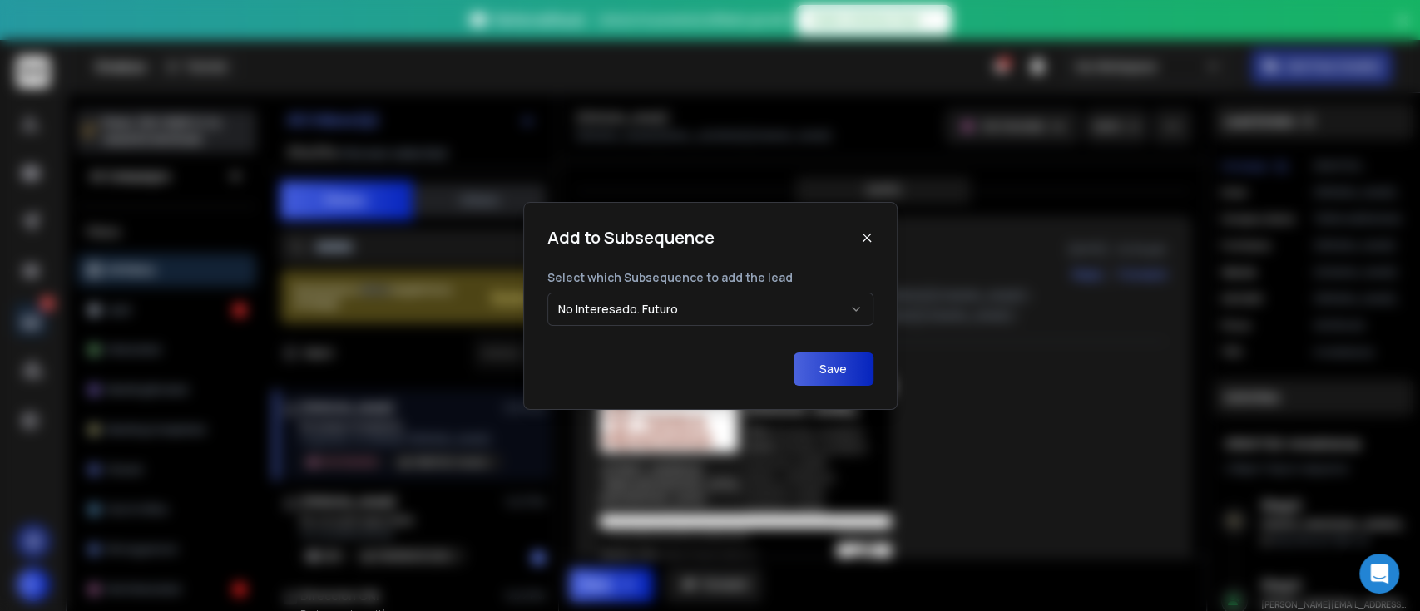
click at [857, 358] on button "Save" at bounding box center [833, 369] width 80 height 33
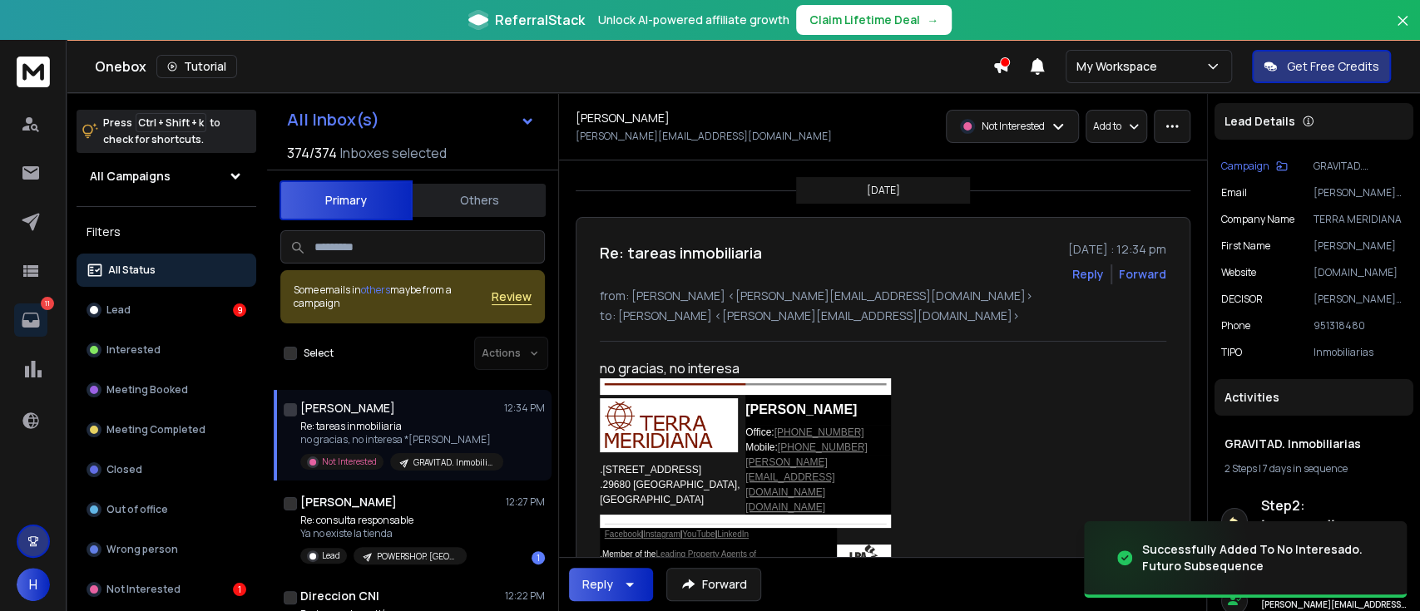
click at [1355, 195] on p "theodora@terrameridiana.com" at bounding box center [1359, 192] width 93 height 13
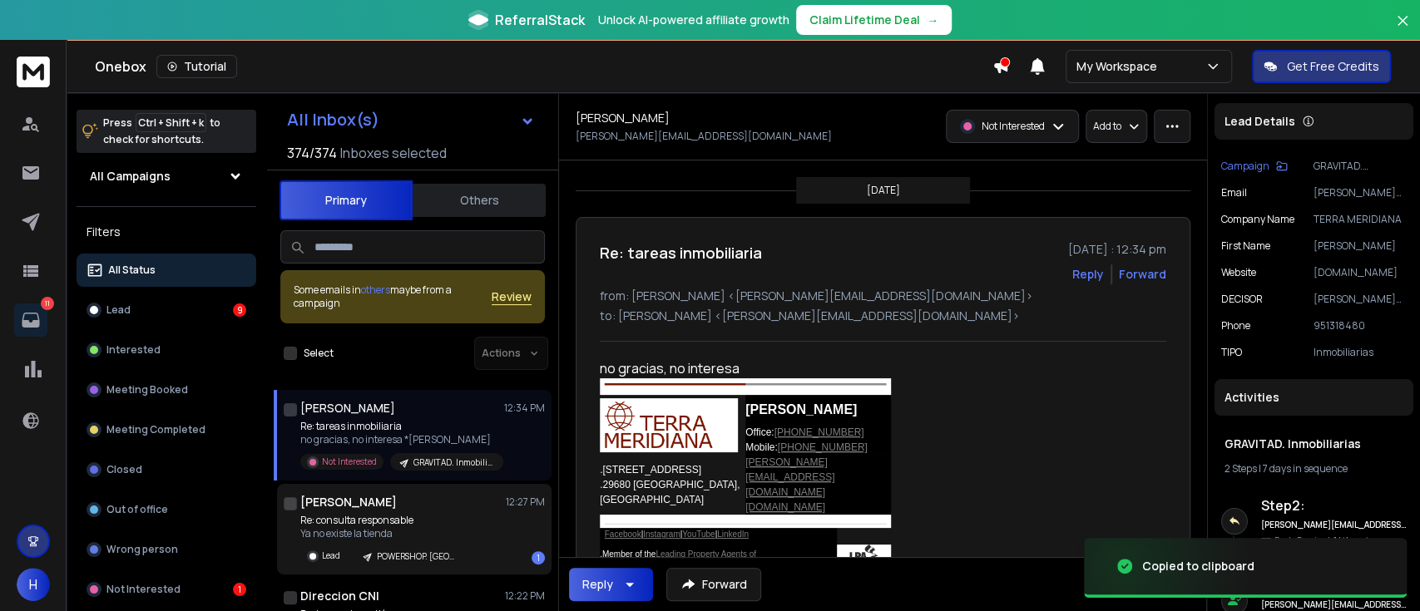
click at [427, 520] on p "Re: consulta responsable" at bounding box center [383, 520] width 166 height 13
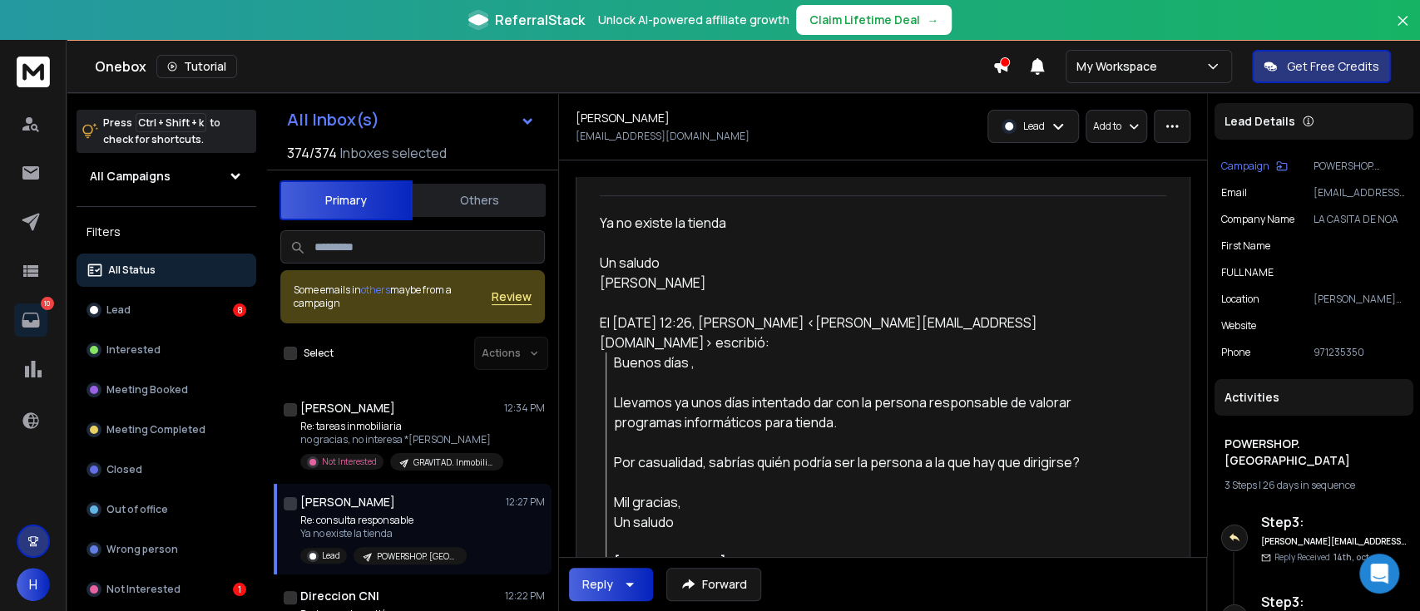
scroll to position [111, 0]
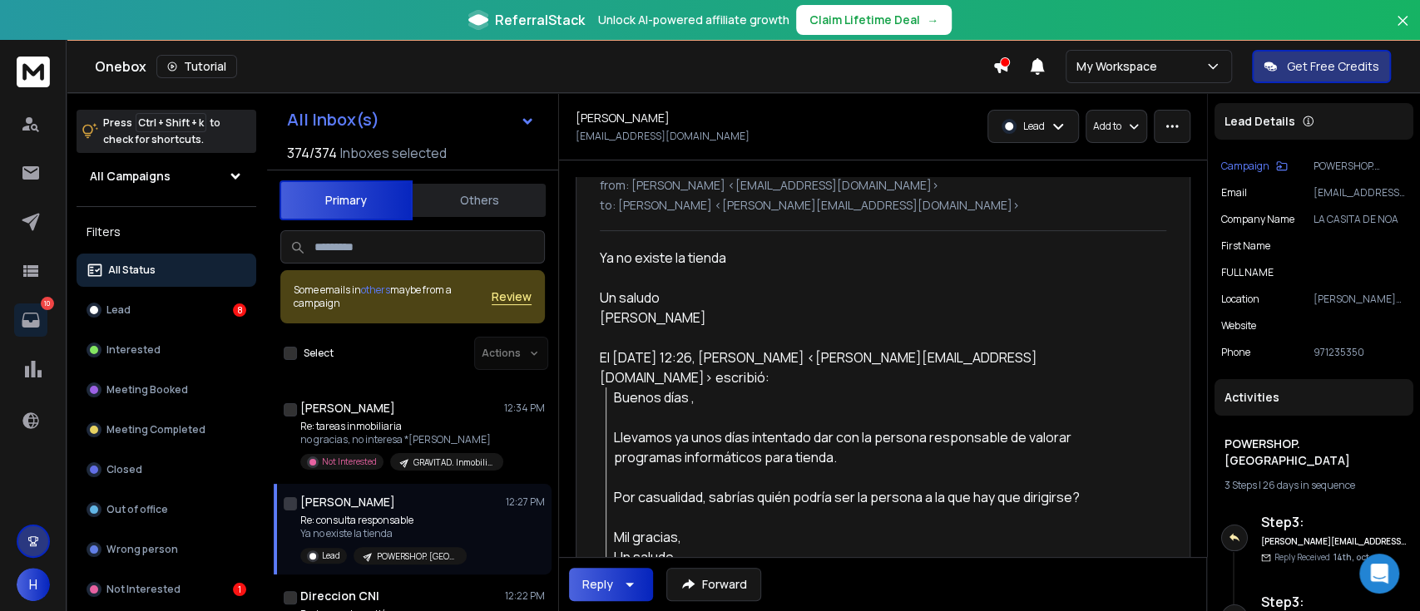
click at [1040, 121] on p "Lead" at bounding box center [1034, 126] width 22 height 13
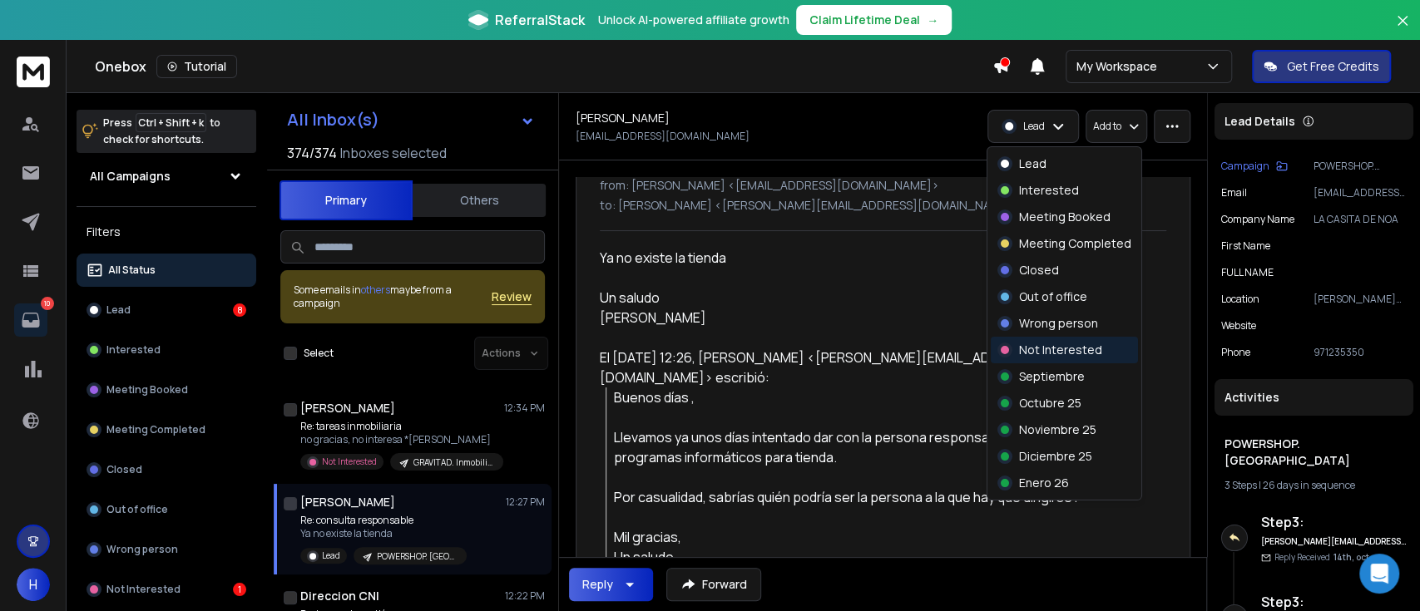
click at [1040, 346] on p "Not Interested" at bounding box center [1060, 350] width 83 height 17
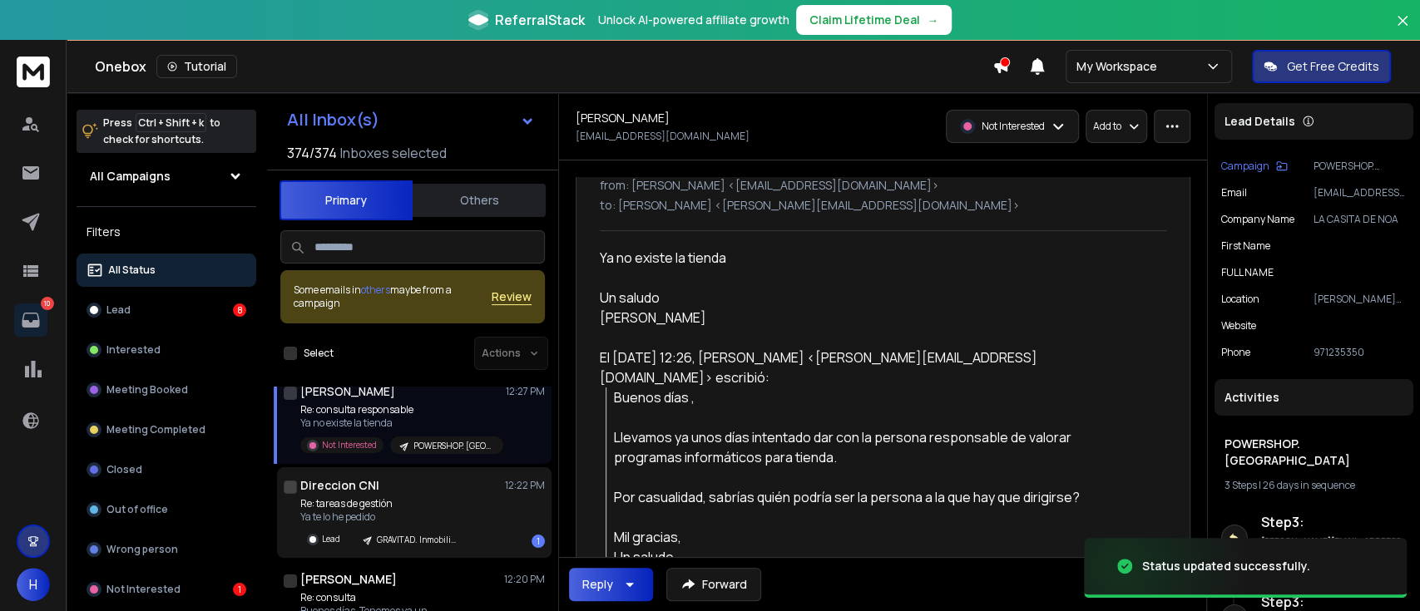
click at [431, 493] on div "Direccion CNI 12:22 PM" at bounding box center [422, 485] width 245 height 17
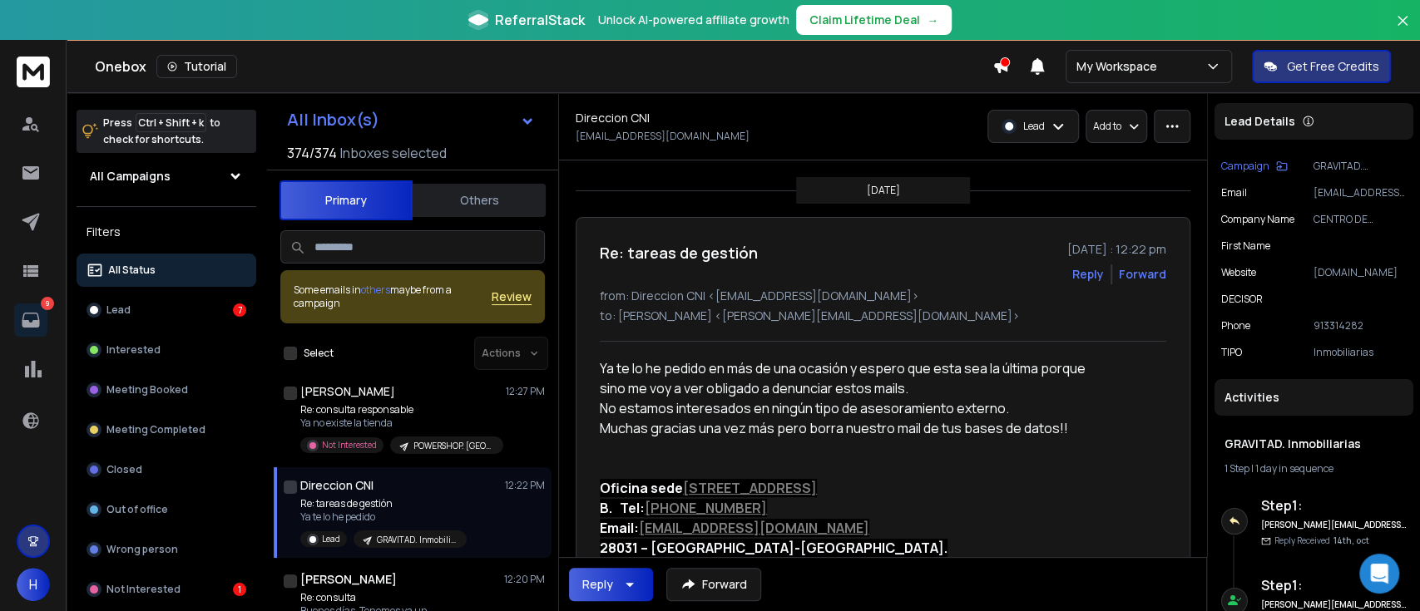
click at [1170, 127] on icon "button" at bounding box center [1171, 126] width 15 height 15
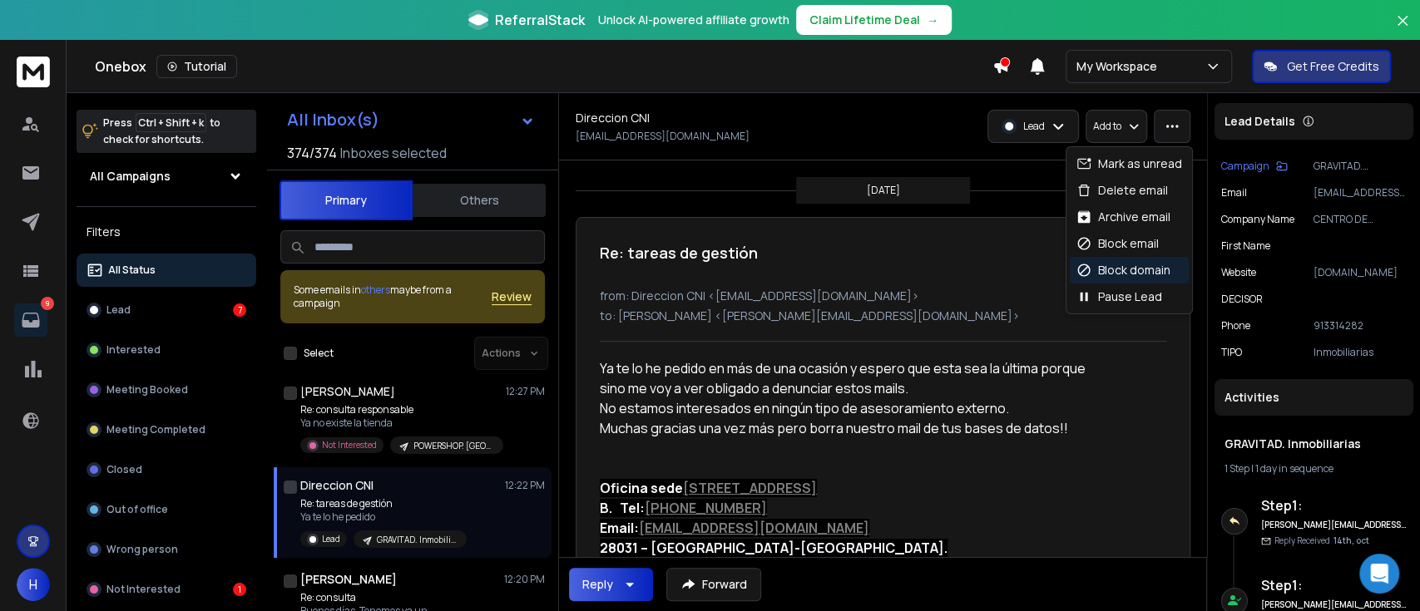
click at [1148, 262] on div "Block domain" at bounding box center [1123, 270] width 94 height 17
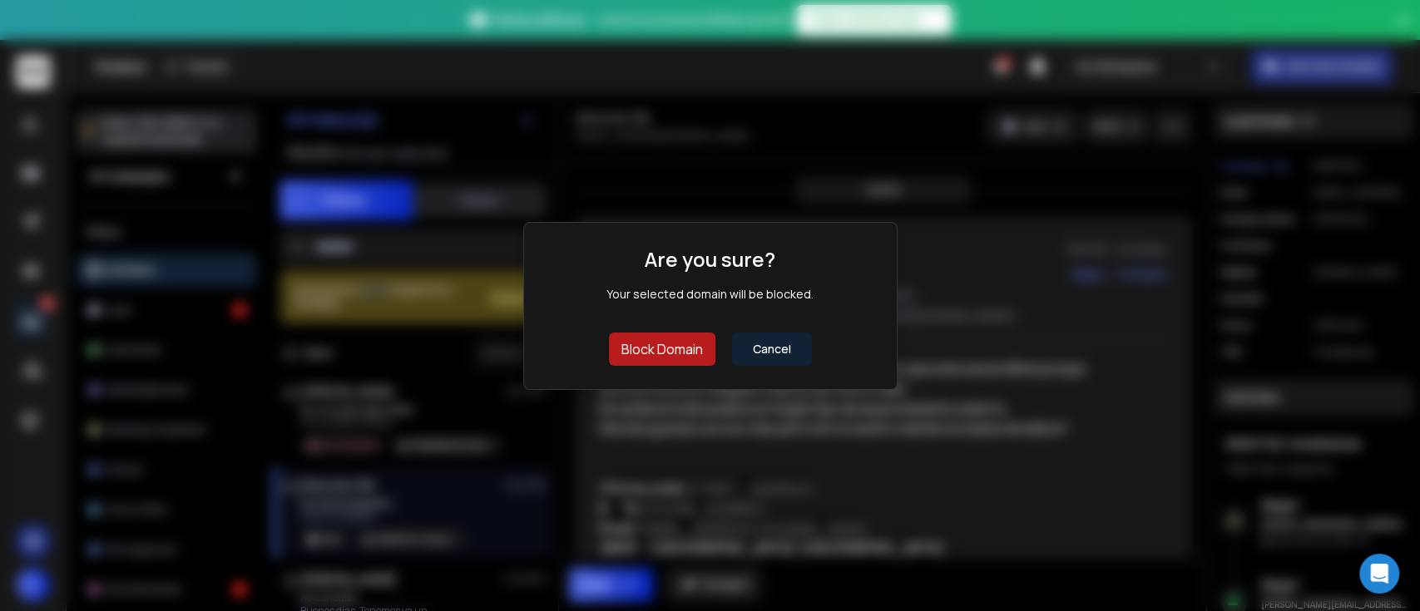
click at [644, 362] on button "Block Domain" at bounding box center [662, 349] width 106 height 33
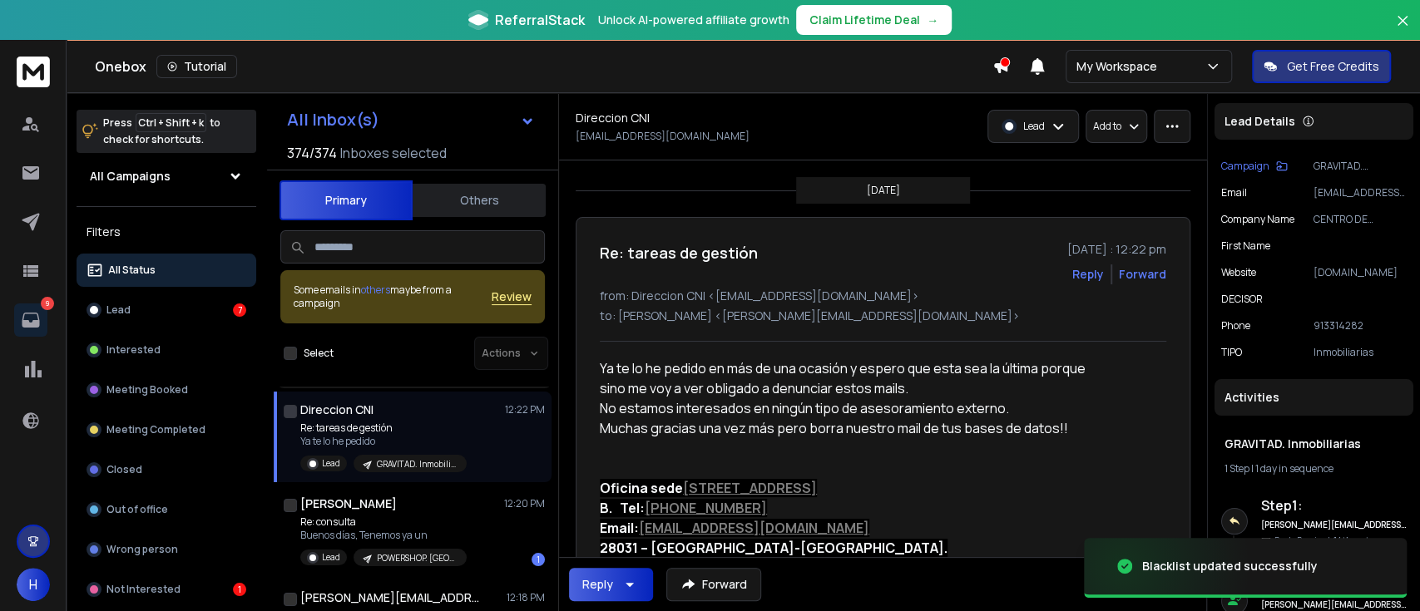
scroll to position [221, 0]
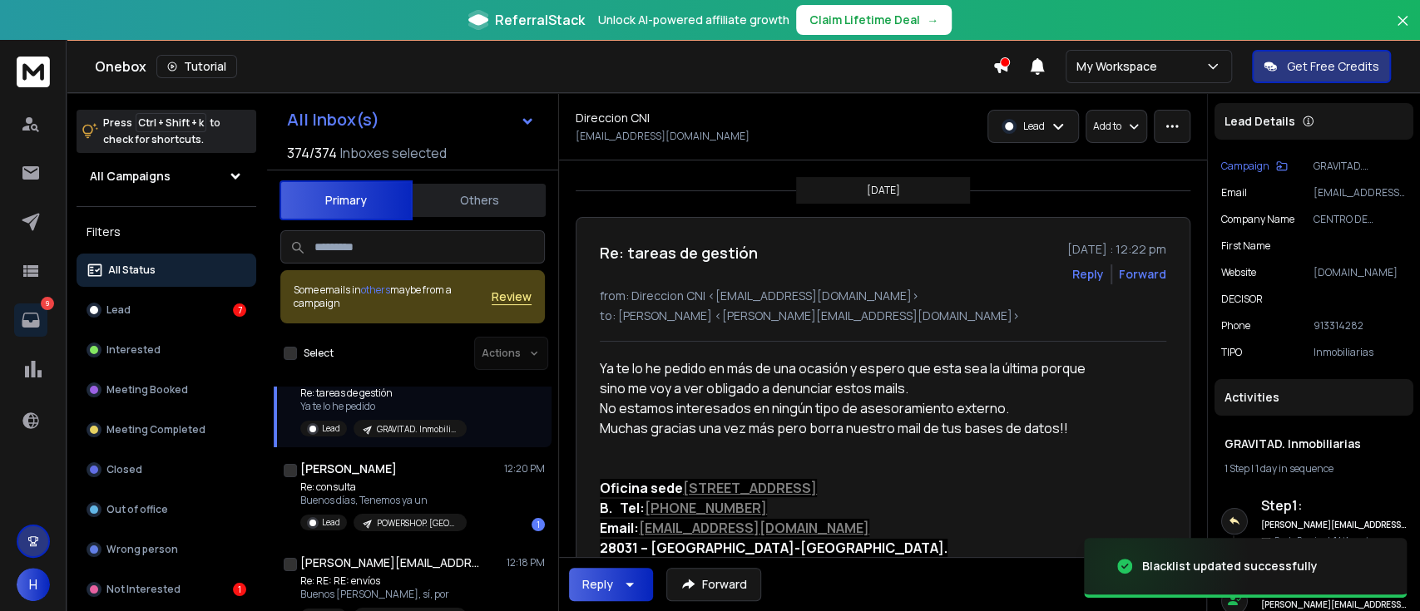
click at [1025, 124] on p "Lead" at bounding box center [1034, 126] width 22 height 13
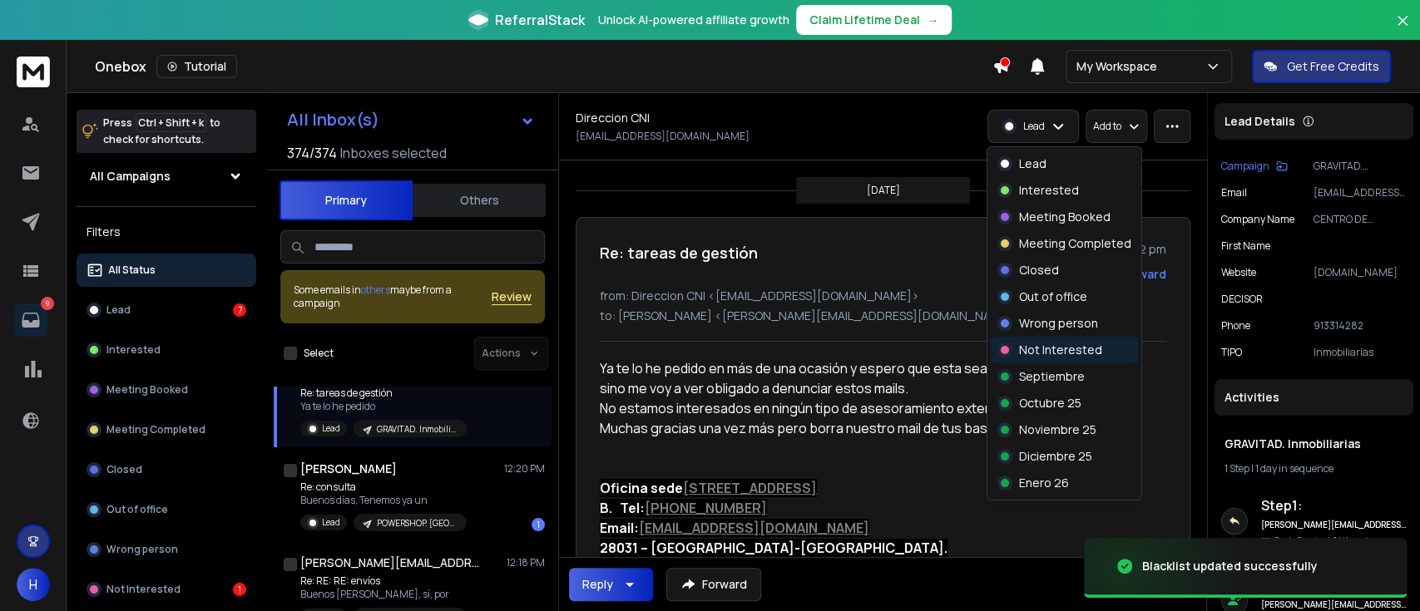
click at [1050, 354] on p "Not Interested" at bounding box center [1060, 350] width 83 height 17
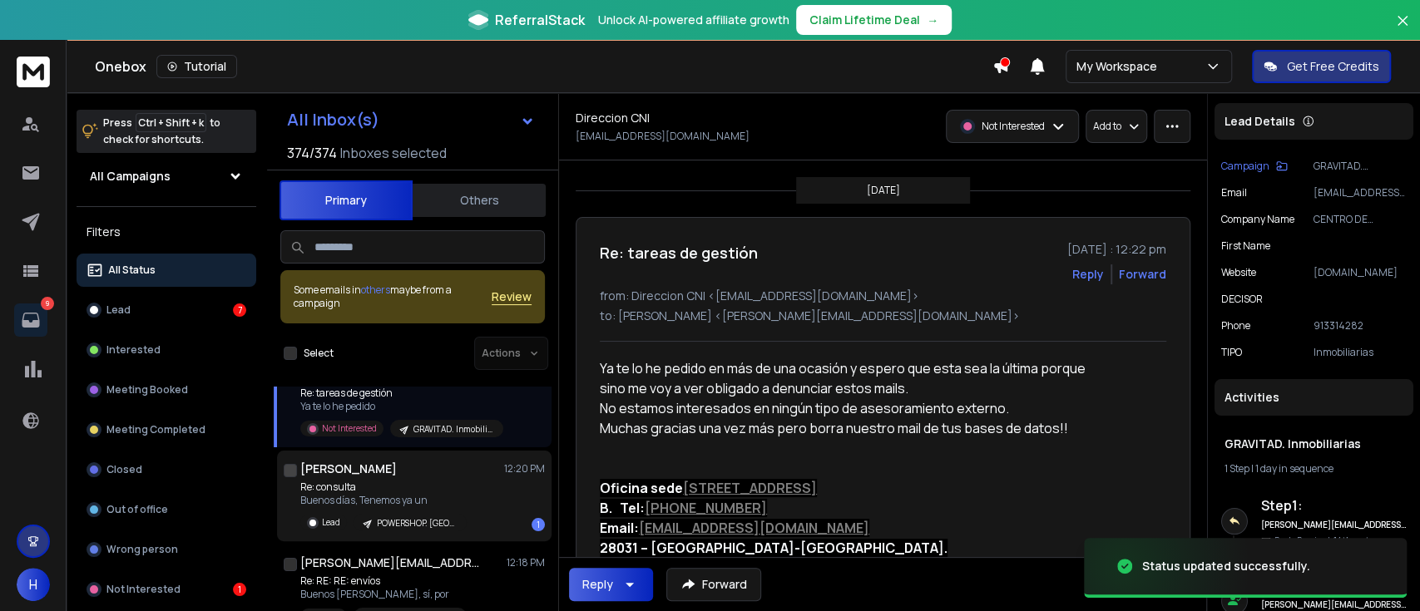
click at [386, 494] on p "Buenos días, Tenemos ya un" at bounding box center [383, 500] width 166 height 13
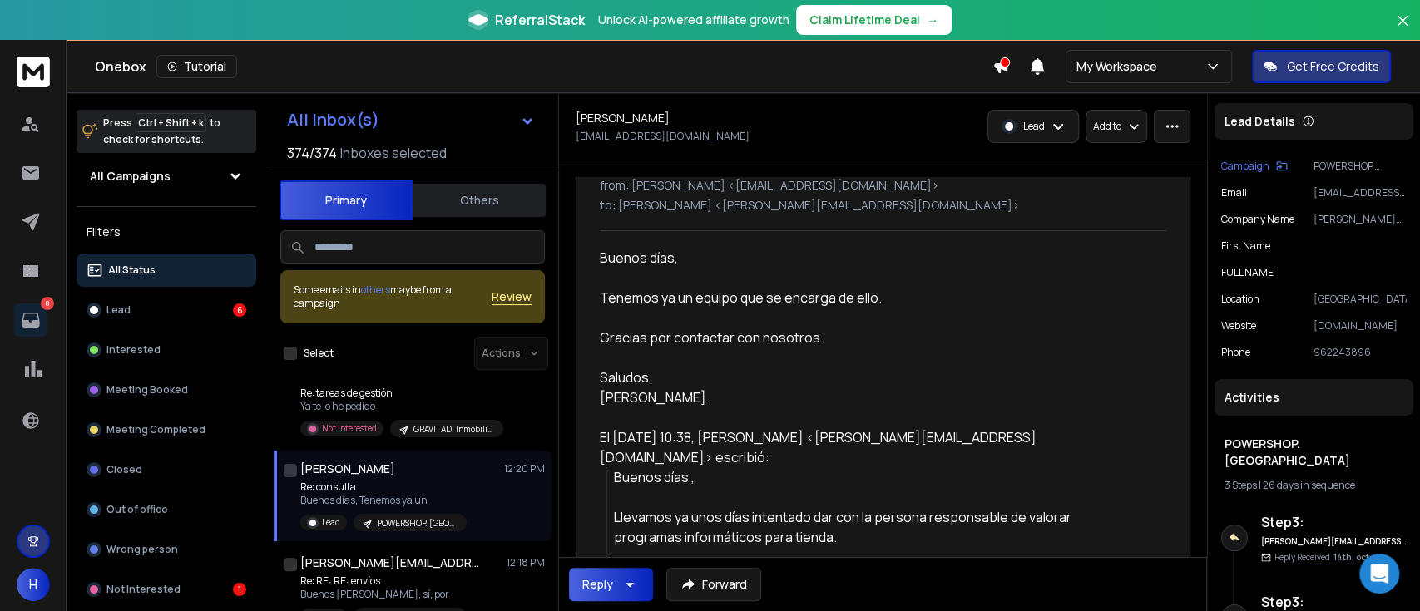
scroll to position [0, 0]
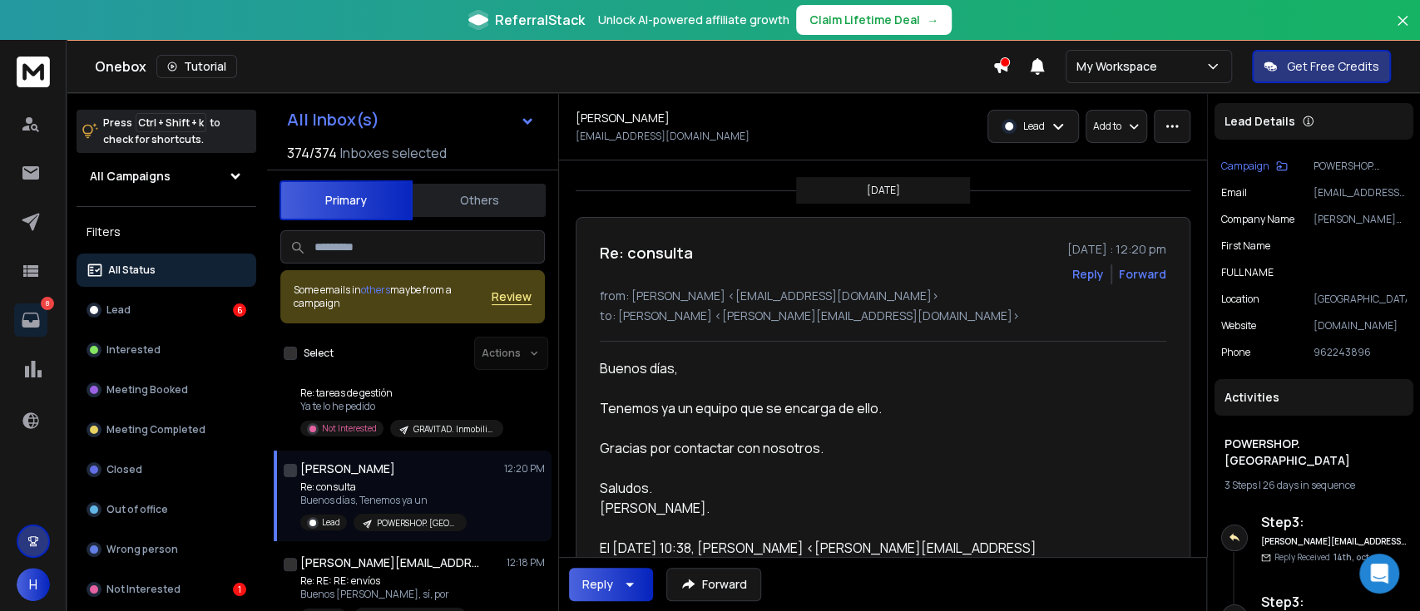
click at [1027, 130] on p "Lead" at bounding box center [1034, 126] width 22 height 13
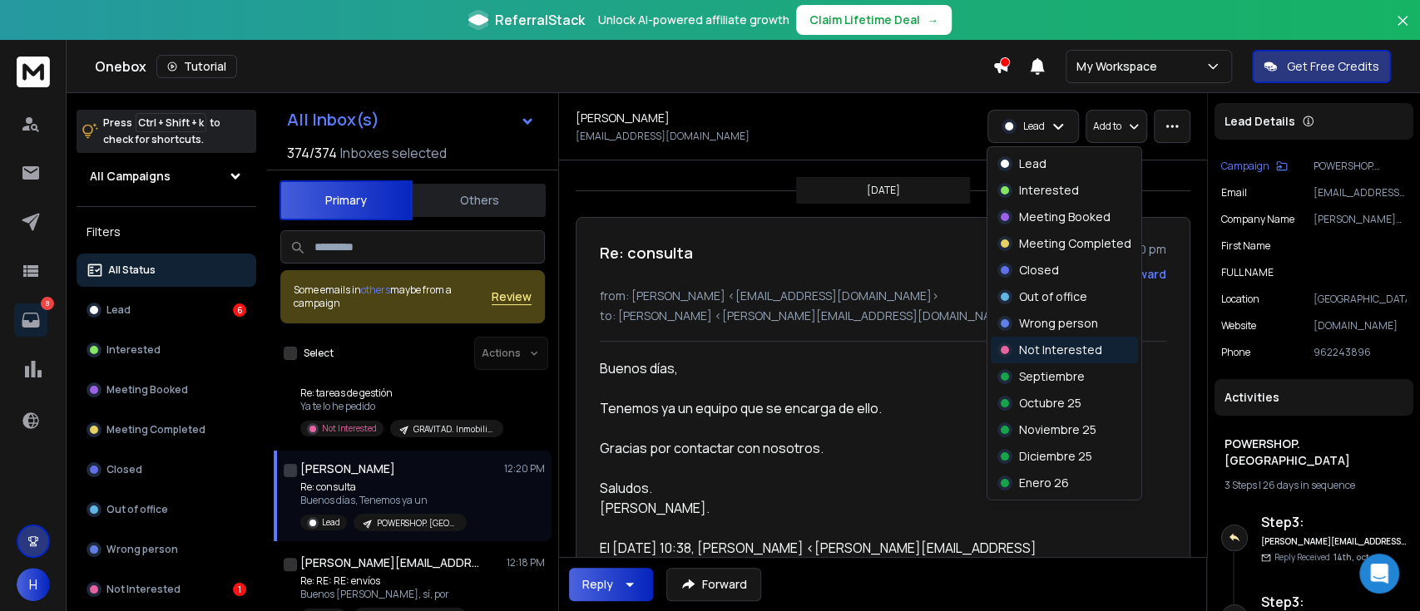
click at [1045, 348] on p "Not Interested" at bounding box center [1060, 350] width 83 height 17
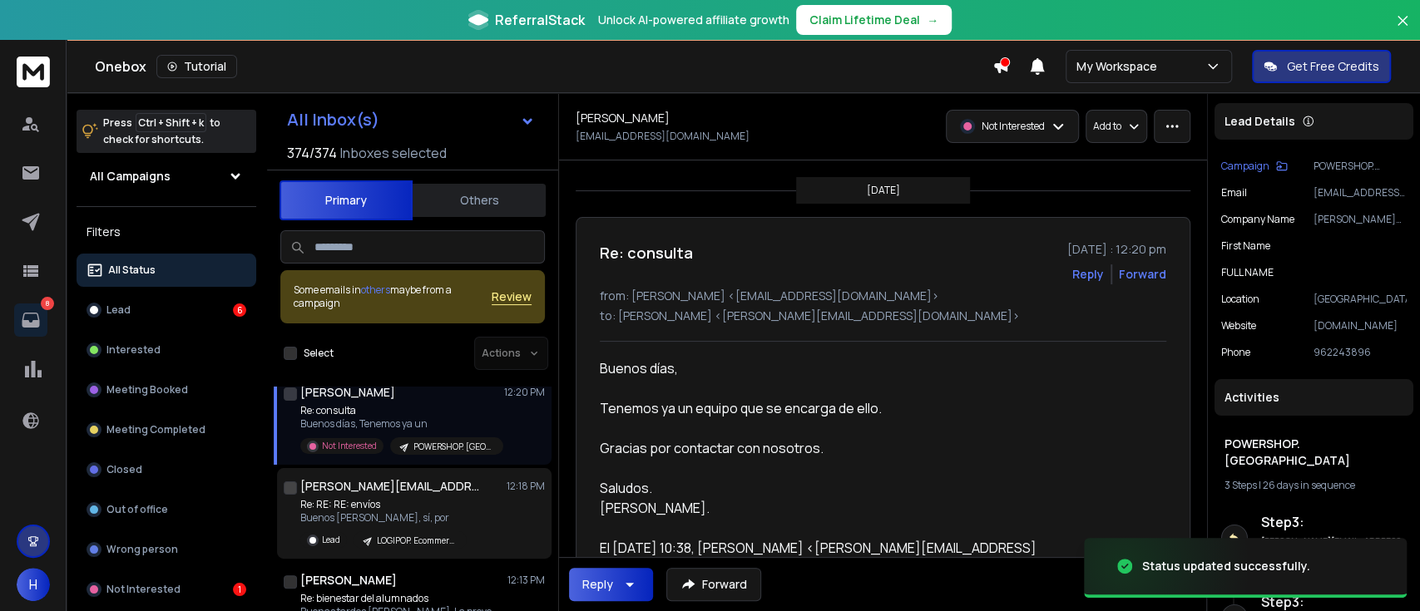
scroll to position [333, 0]
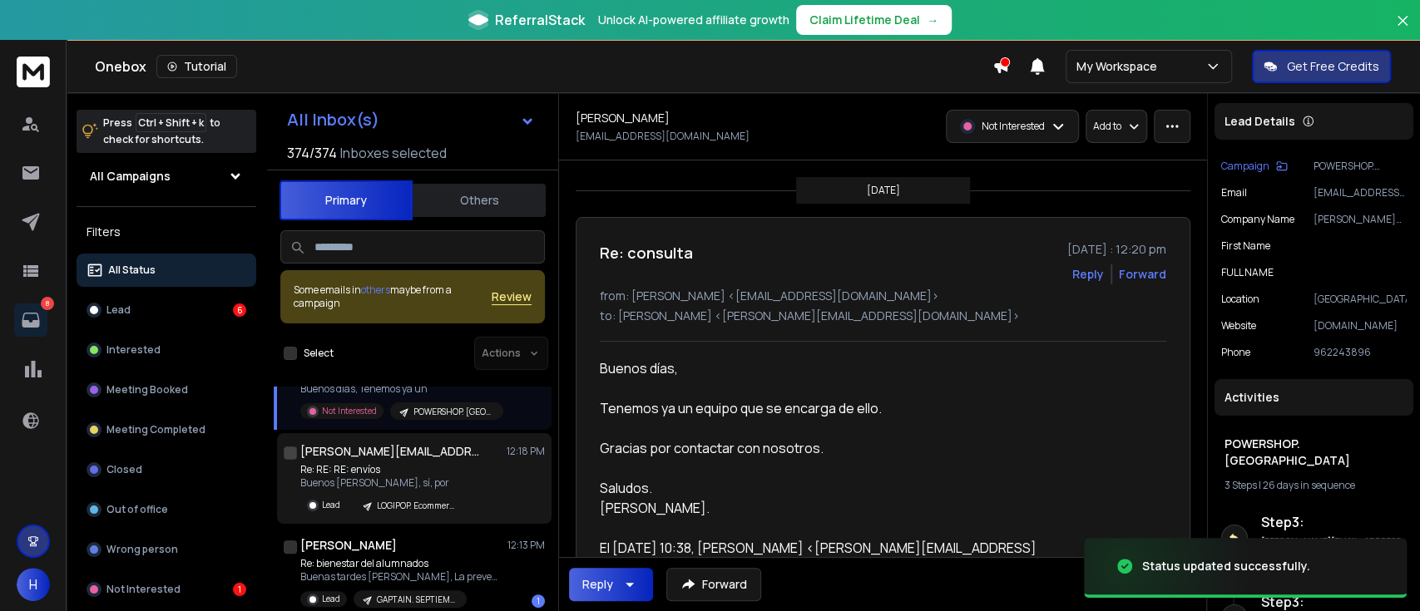
click at [418, 476] on p "Re: RE: RE: envíos" at bounding box center [383, 469] width 166 height 13
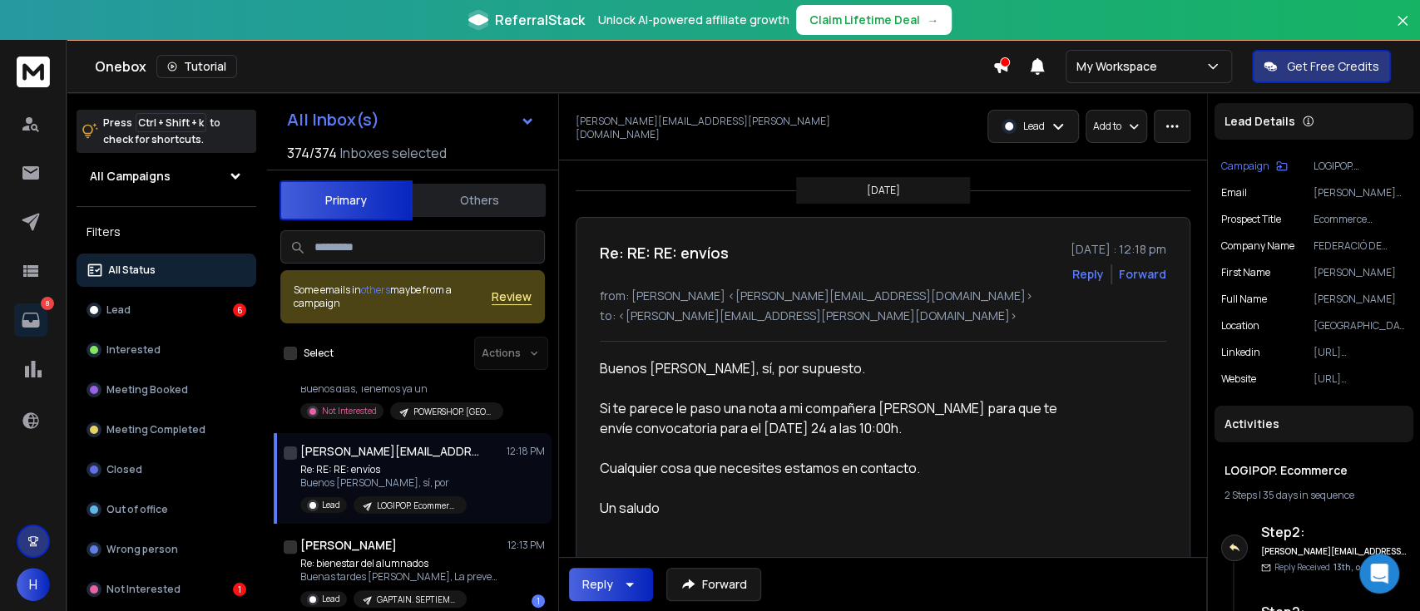
click at [1029, 133] on div "Lead" at bounding box center [1033, 127] width 90 height 32
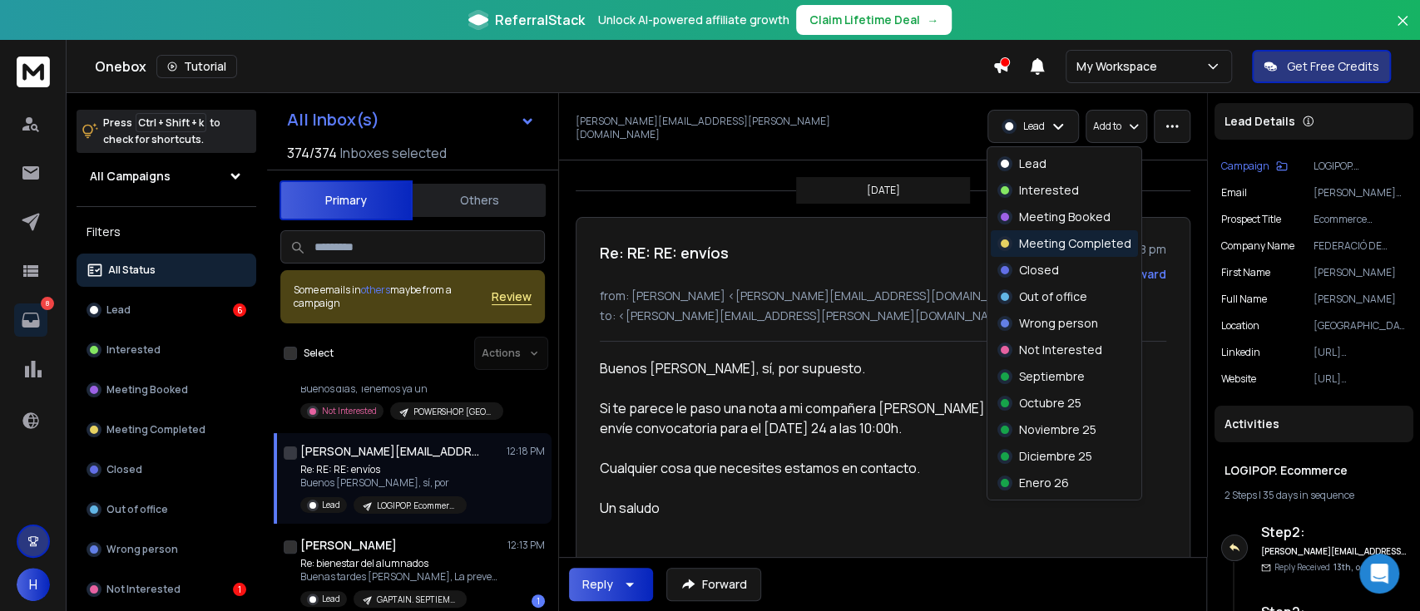
click at [1014, 244] on div "Meeting Completed" at bounding box center [1064, 243] width 134 height 17
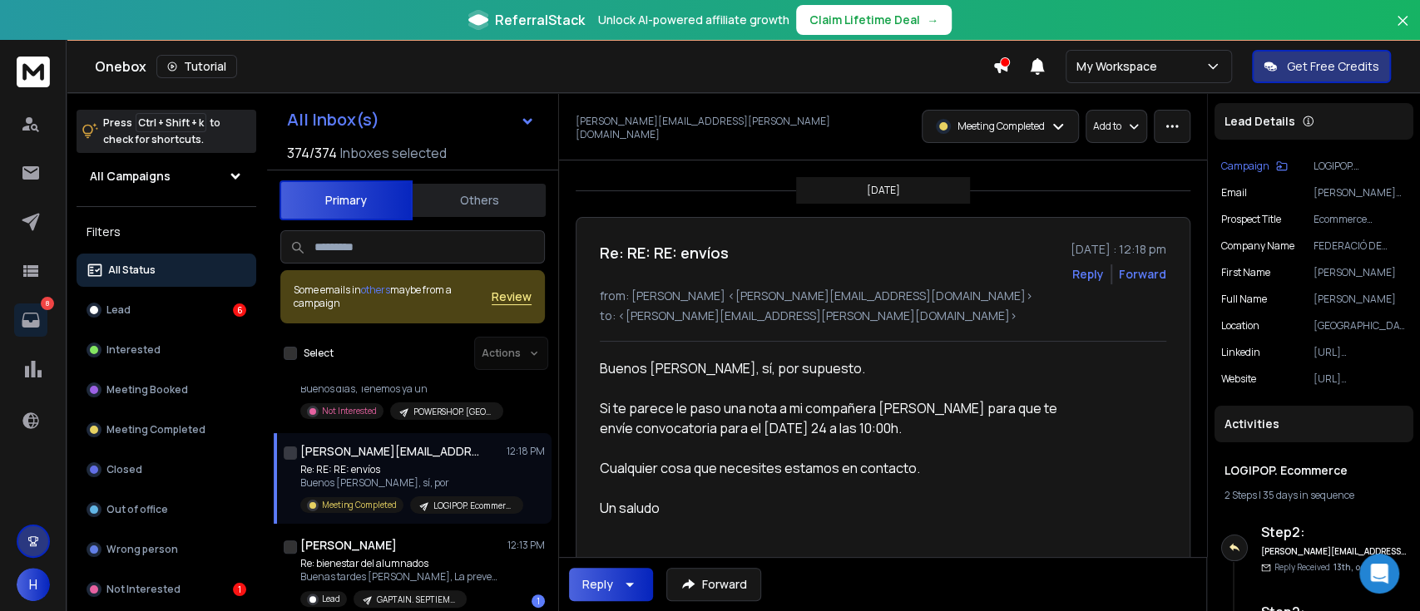
scroll to position [443, 0]
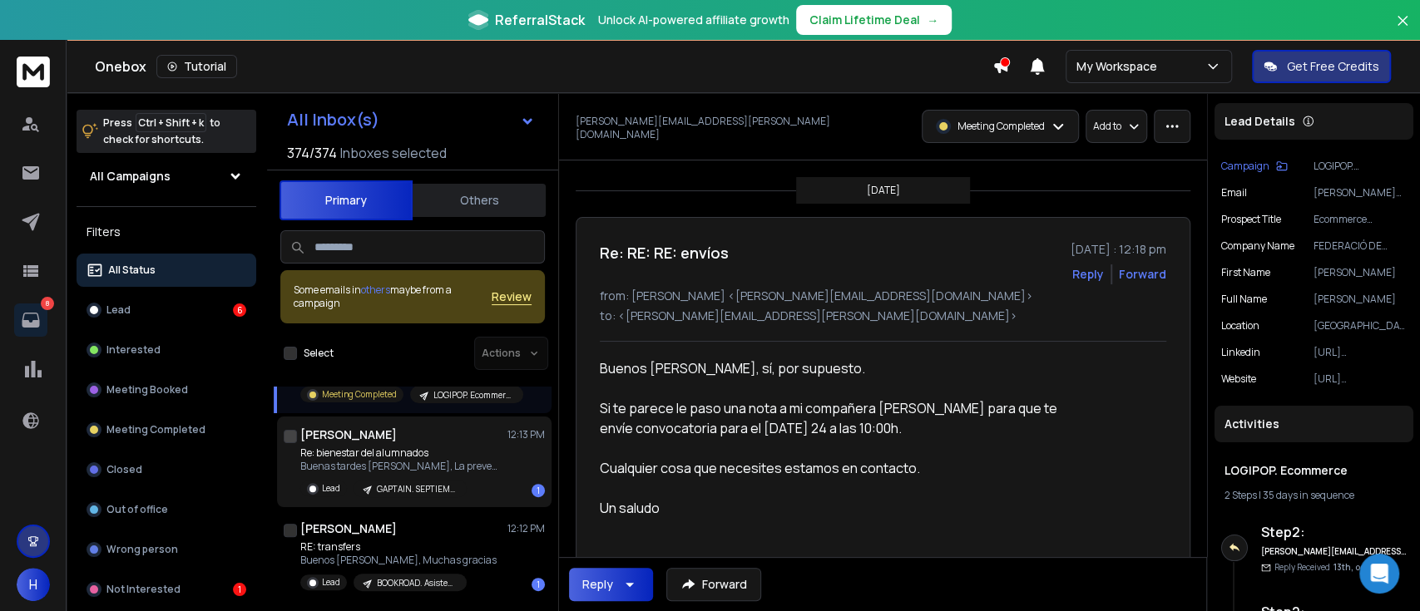
click at [421, 458] on p "Re: bienestar del alumnados" at bounding box center [400, 453] width 200 height 13
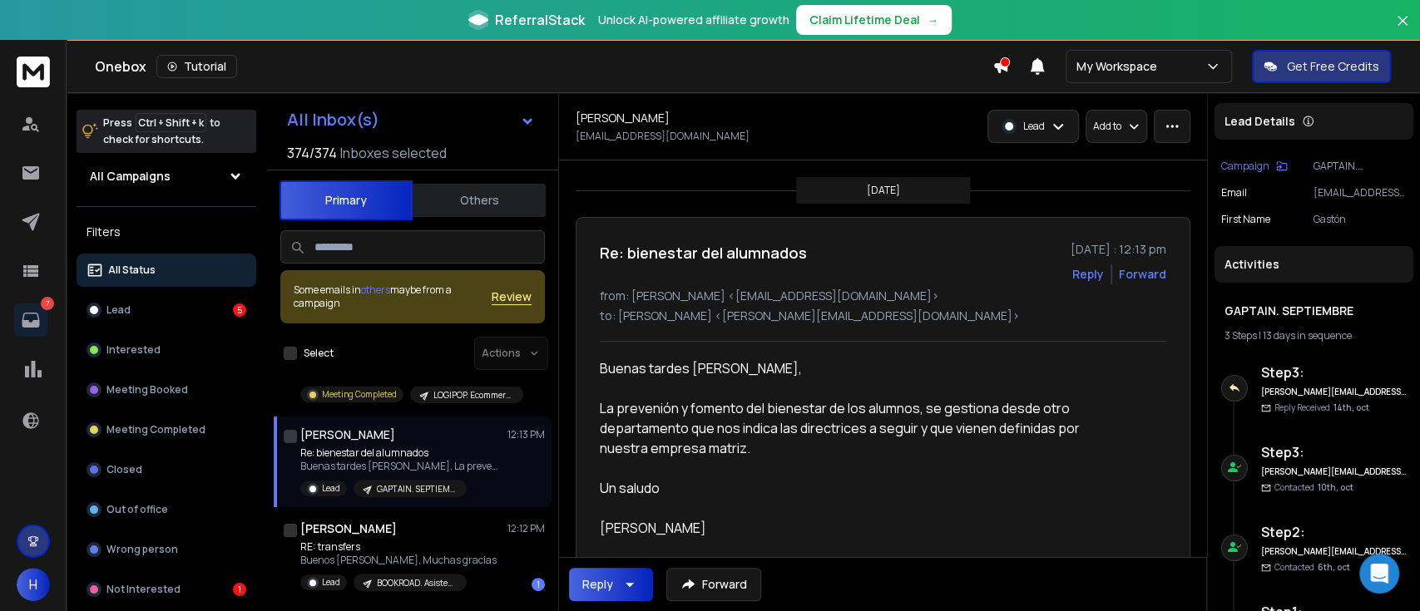
click at [1011, 124] on div at bounding box center [1008, 126] width 15 height 15
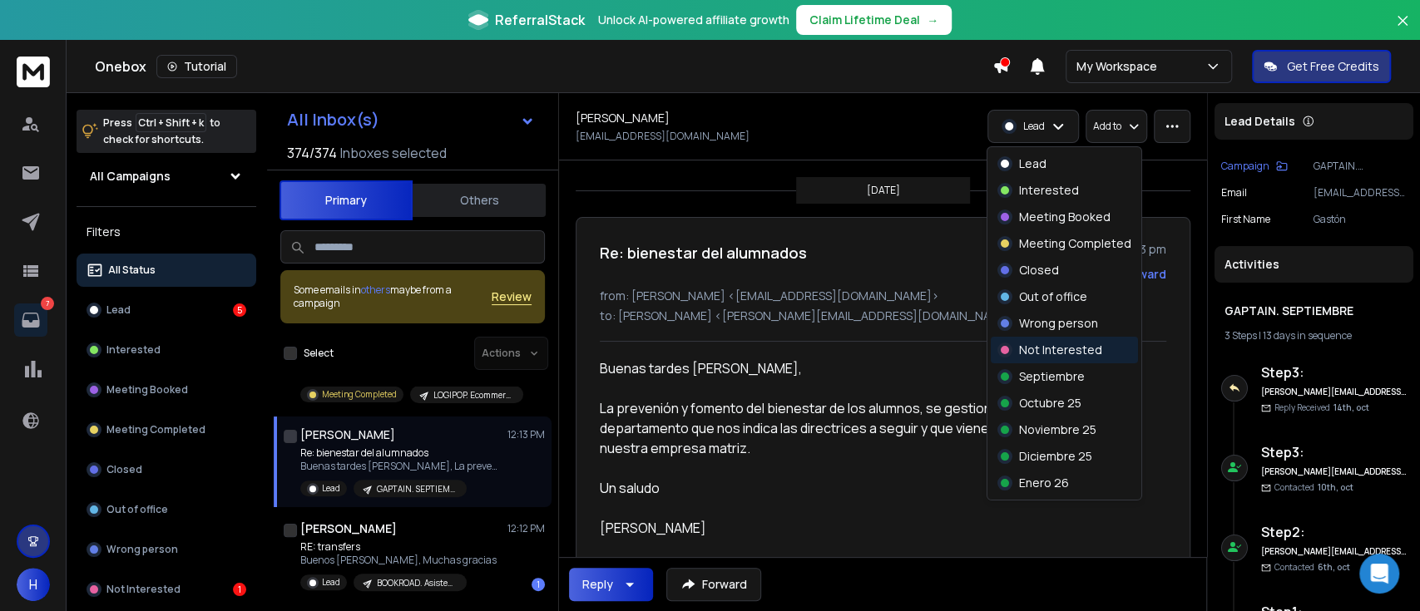
click at [1051, 344] on p "Not Interested" at bounding box center [1060, 350] width 83 height 17
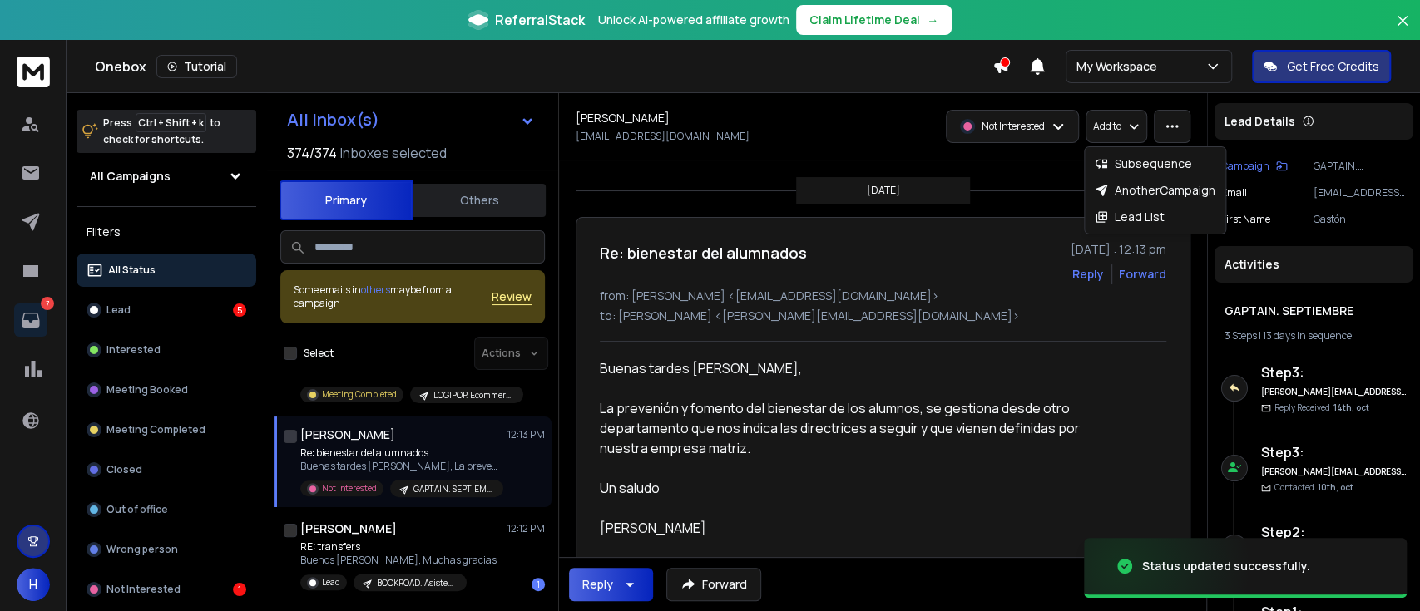
click at [1109, 123] on p "Add to" at bounding box center [1107, 126] width 28 height 13
click at [1128, 160] on div "Subsequence" at bounding box center [1143, 164] width 97 height 17
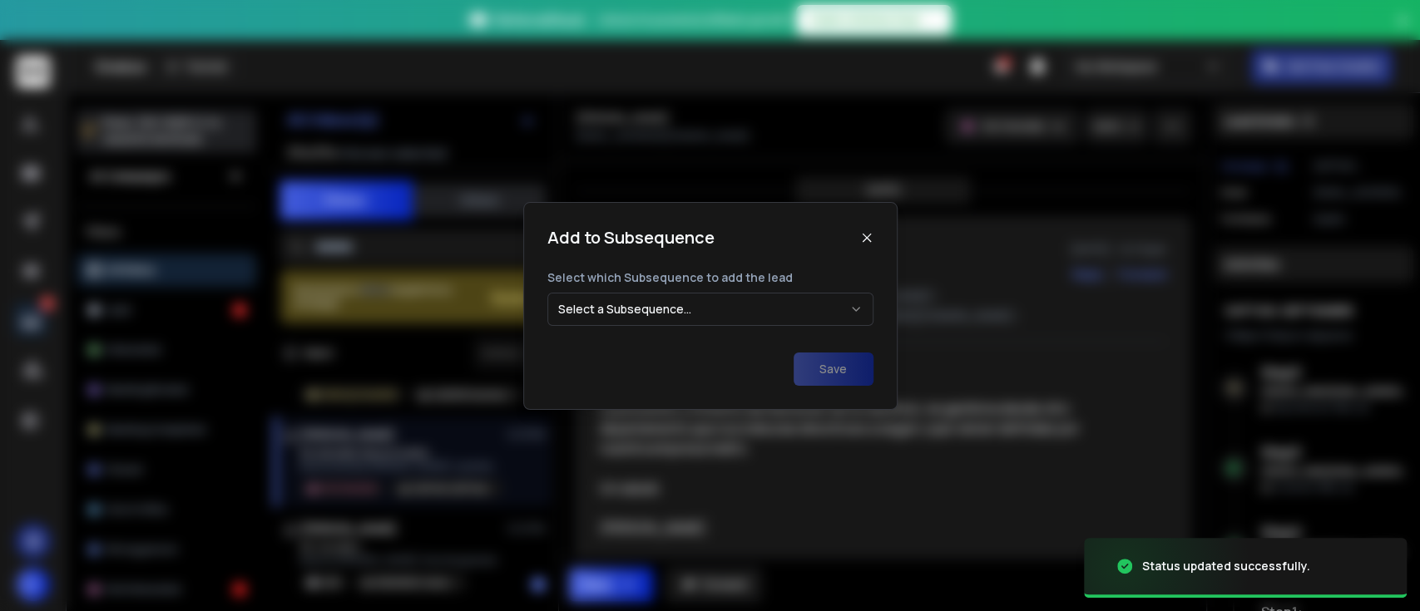
click at [772, 318] on button "Select a Subsequence..." at bounding box center [710, 309] width 326 height 33
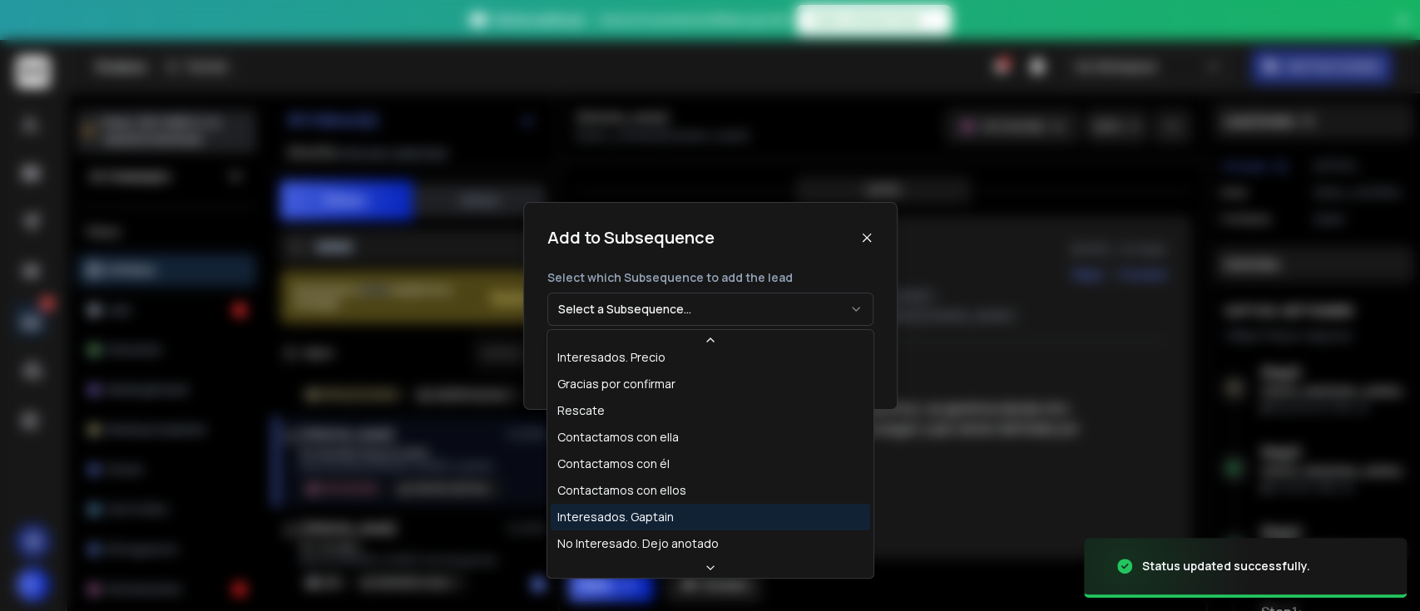
scroll to position [71, 0]
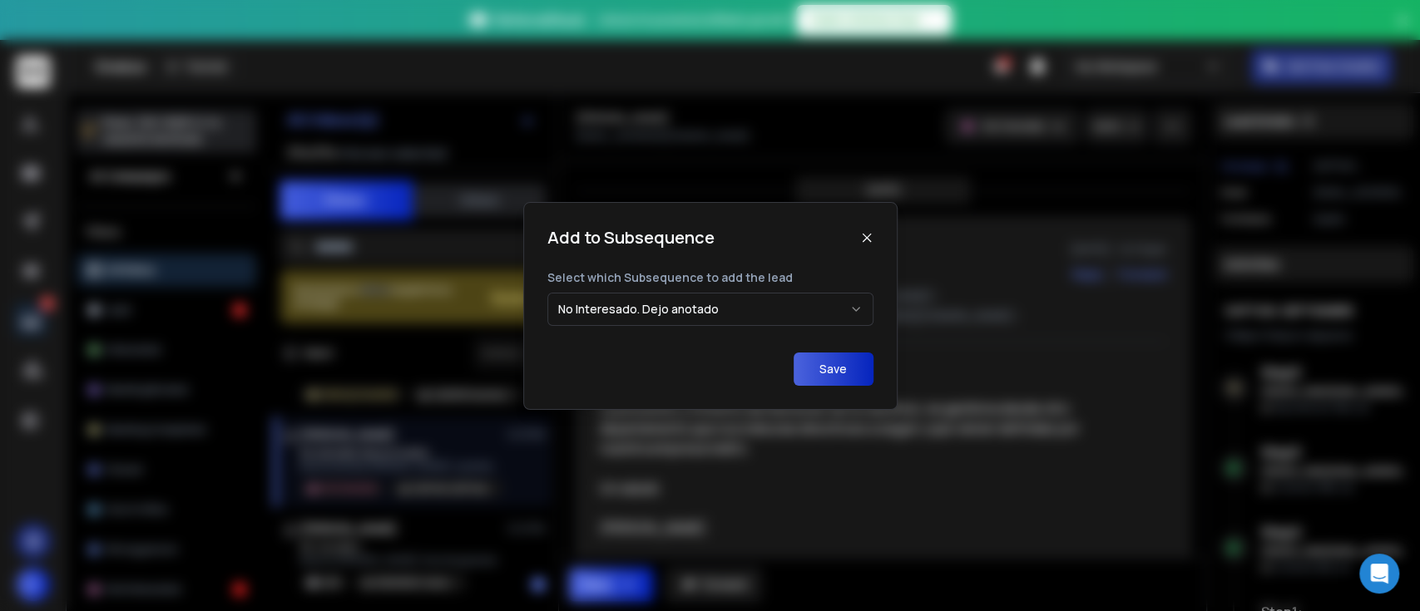
click at [843, 362] on button "Save" at bounding box center [833, 369] width 80 height 33
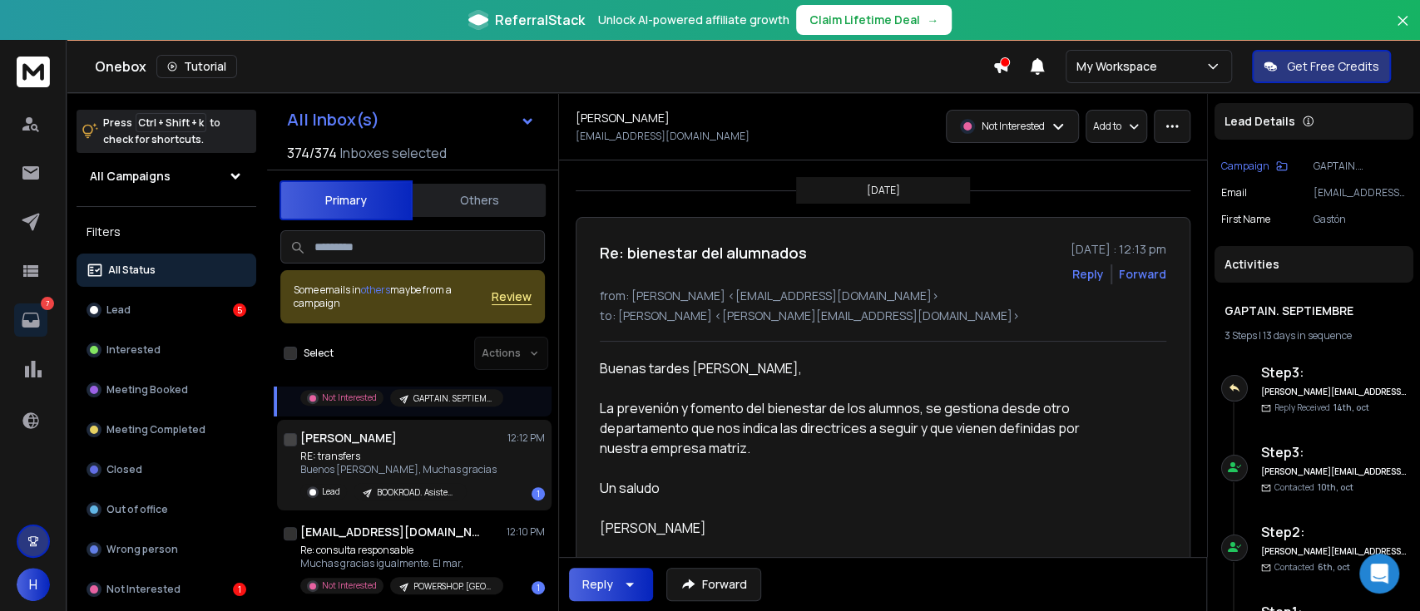
scroll to position [554, 0]
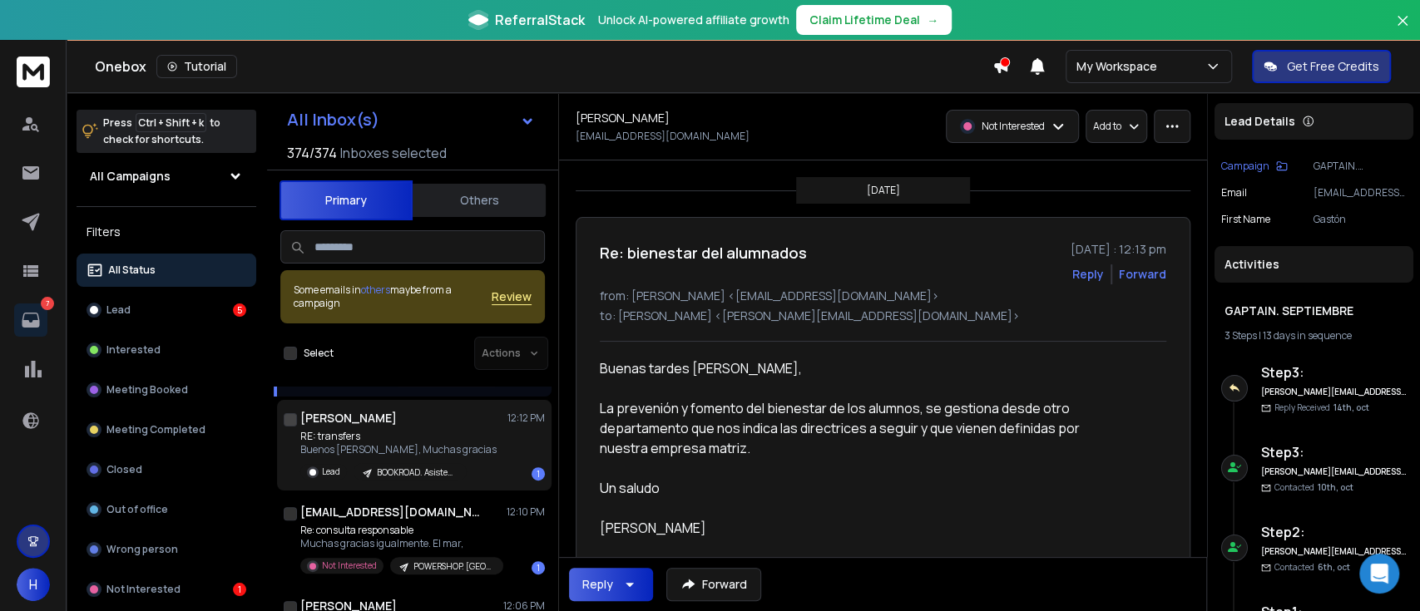
click at [440, 416] on div "Gutiérrez Selva Natalia 12:12 PM" at bounding box center [422, 418] width 245 height 17
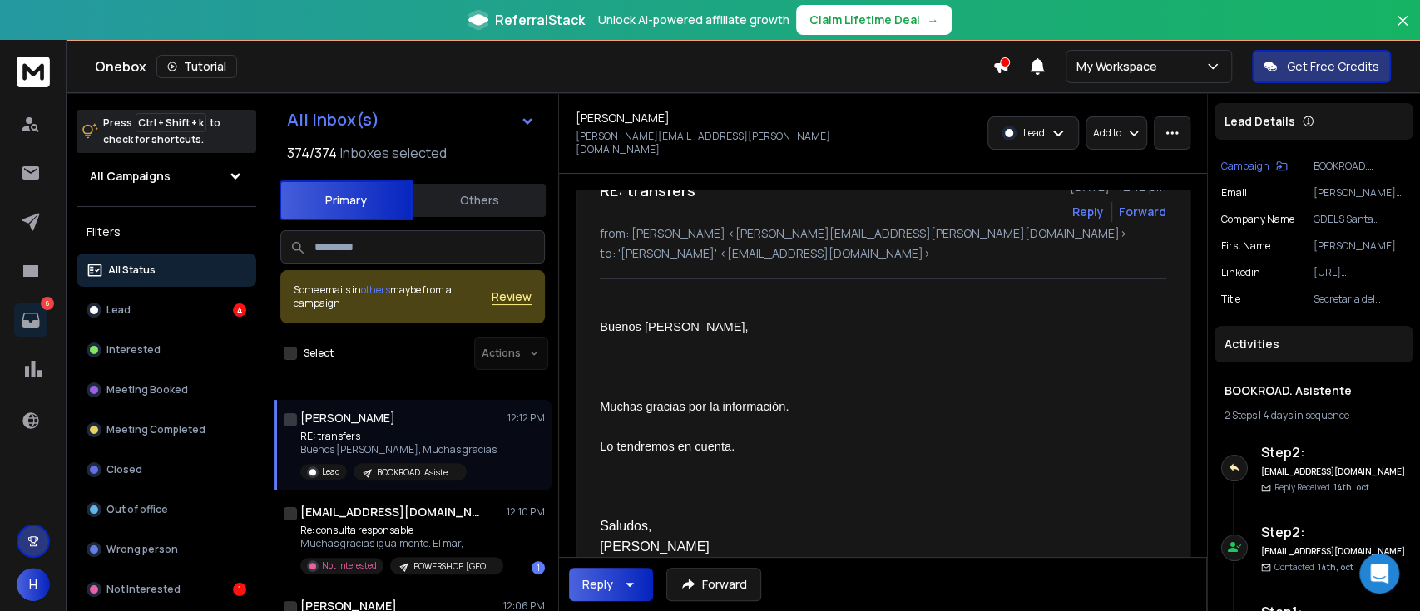
scroll to position [111, 0]
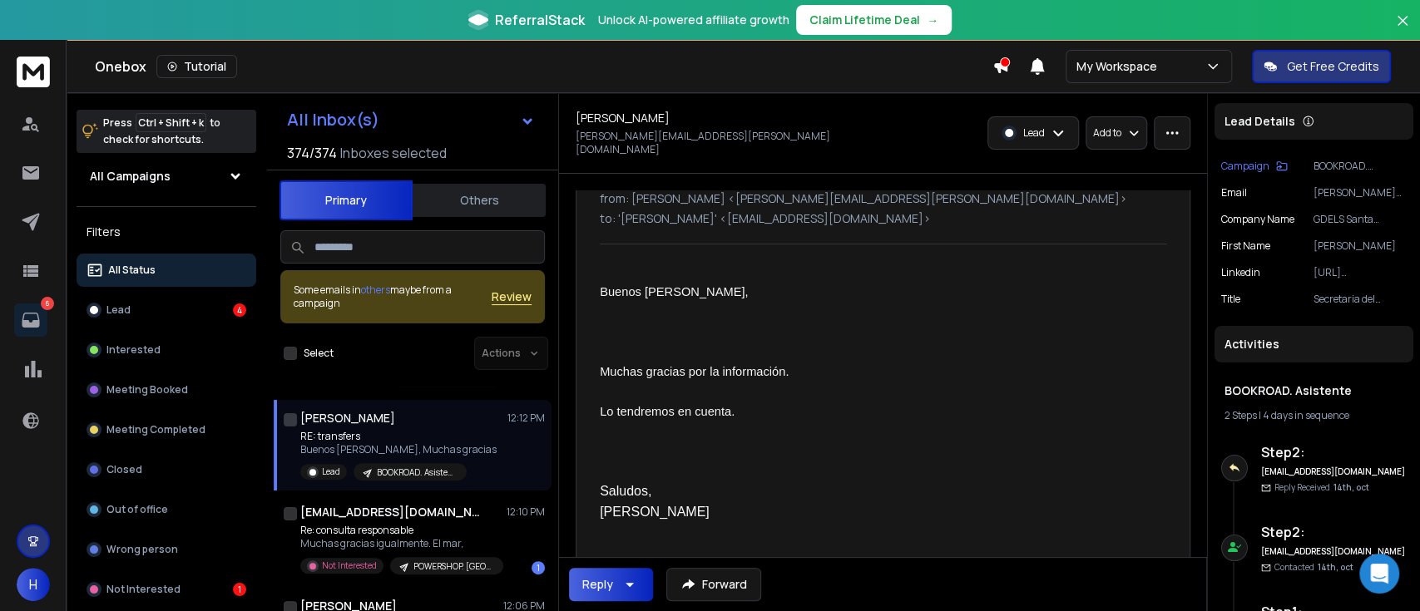
click at [1035, 126] on p "Lead" at bounding box center [1034, 132] width 22 height 13
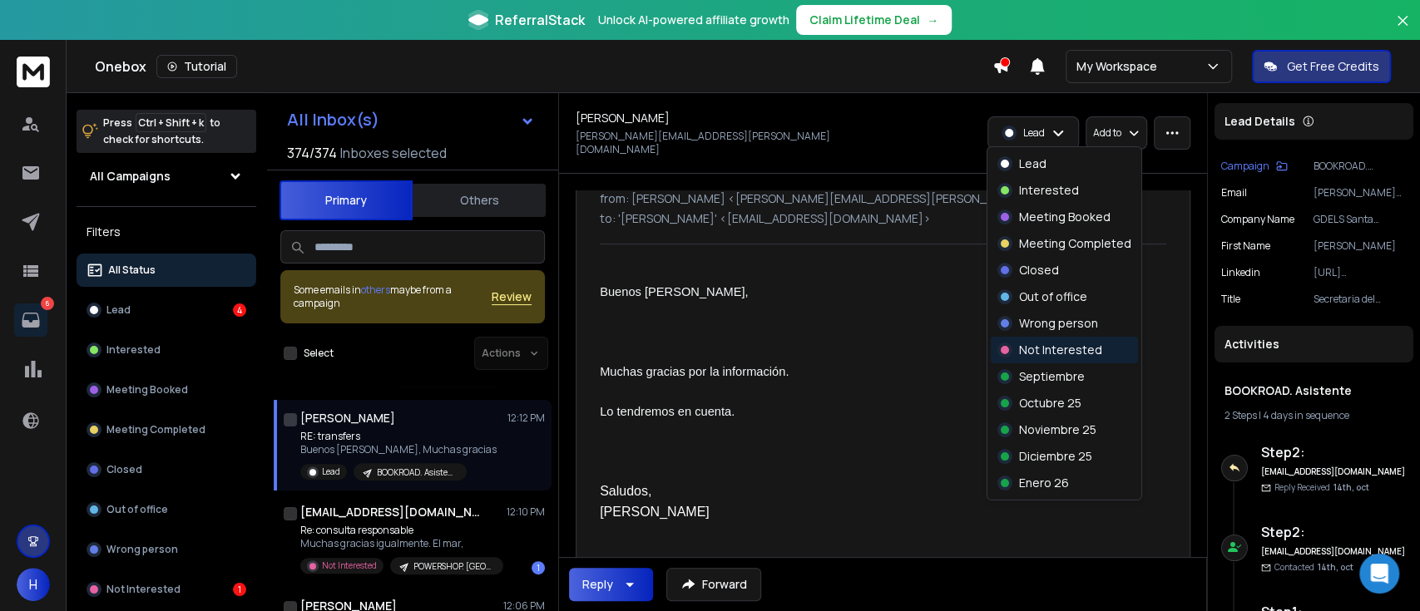
click at [1072, 343] on p "Not Interested" at bounding box center [1060, 350] width 83 height 17
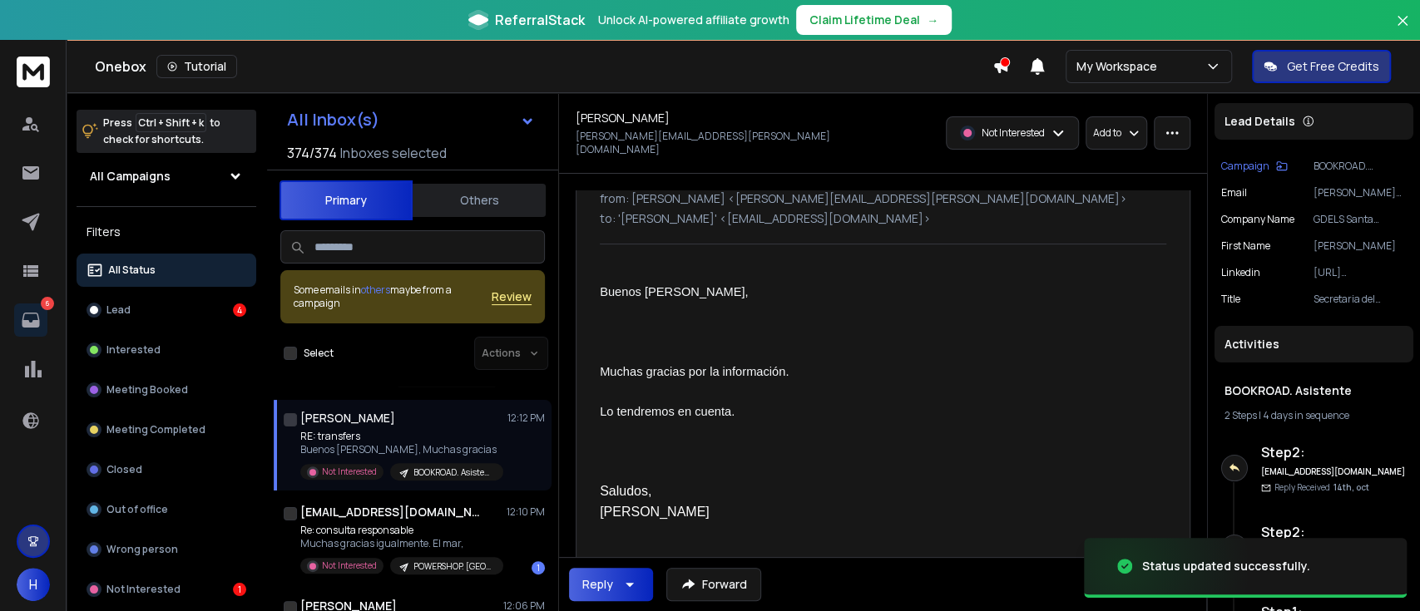
click at [427, 513] on div "lunamoda@gmail.com 12:10 PM" at bounding box center [422, 512] width 245 height 17
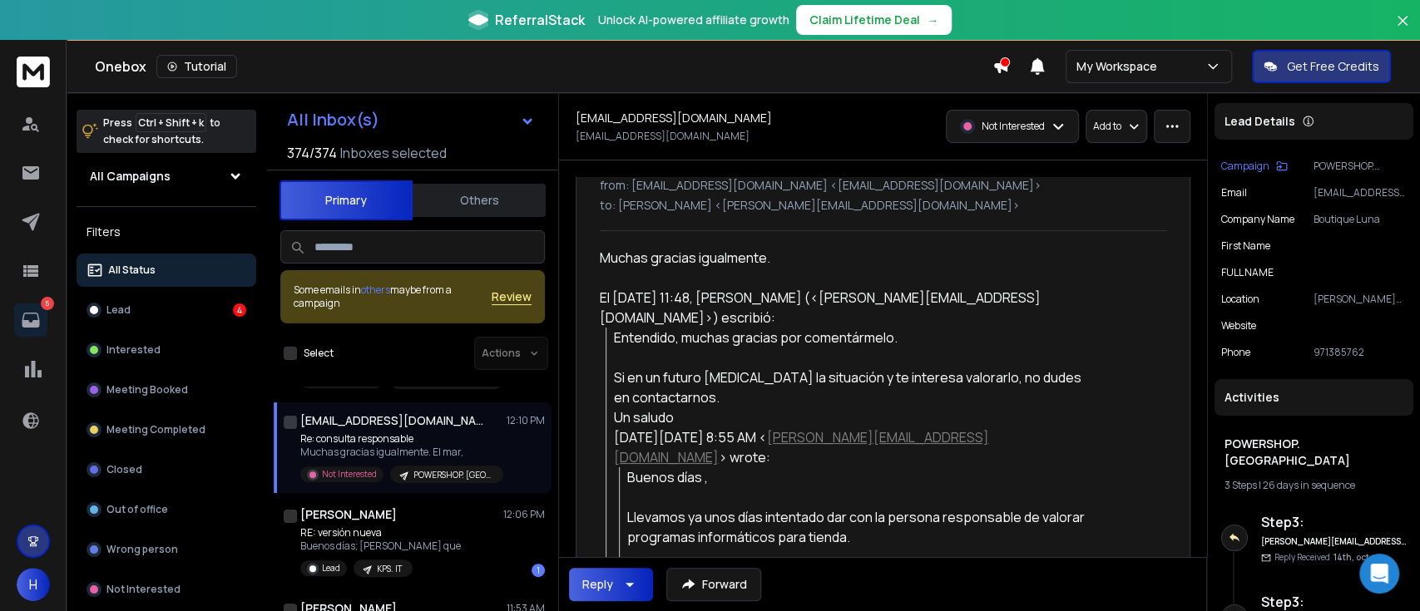
scroll to position [665, 0]
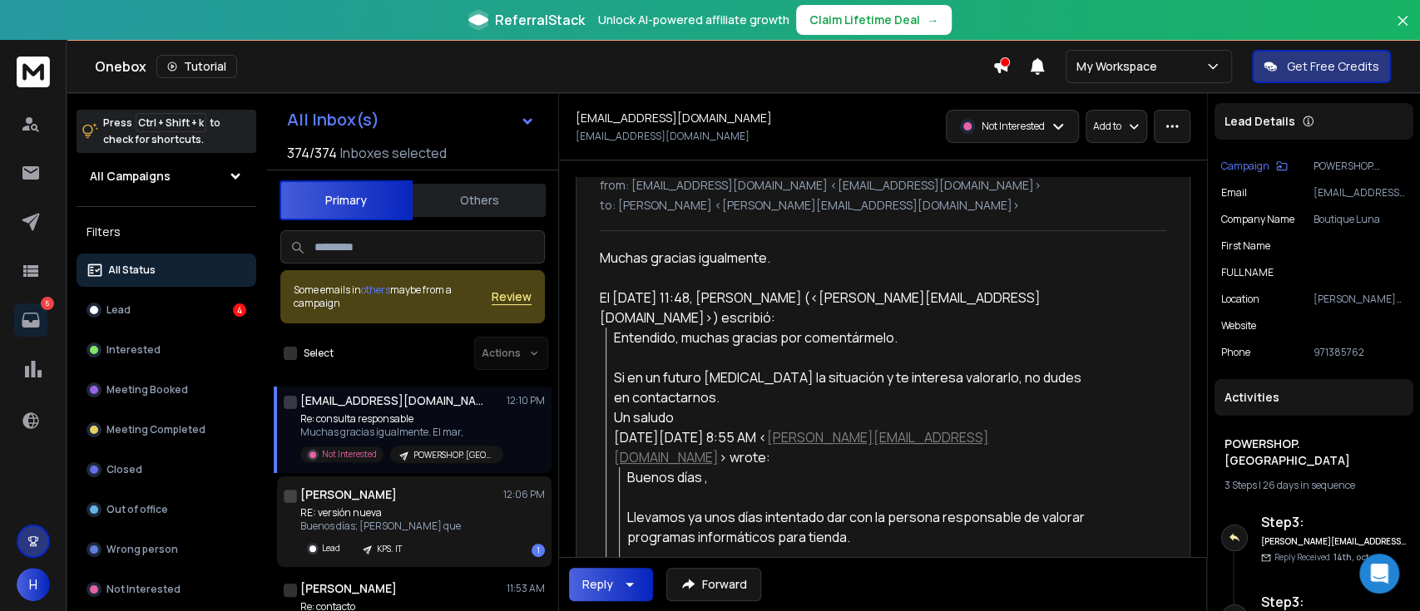
click at [432, 507] on div "RE: versión nueva Buenos días; Julio Creo que Lead KPS. IT 1" at bounding box center [422, 532] width 245 height 51
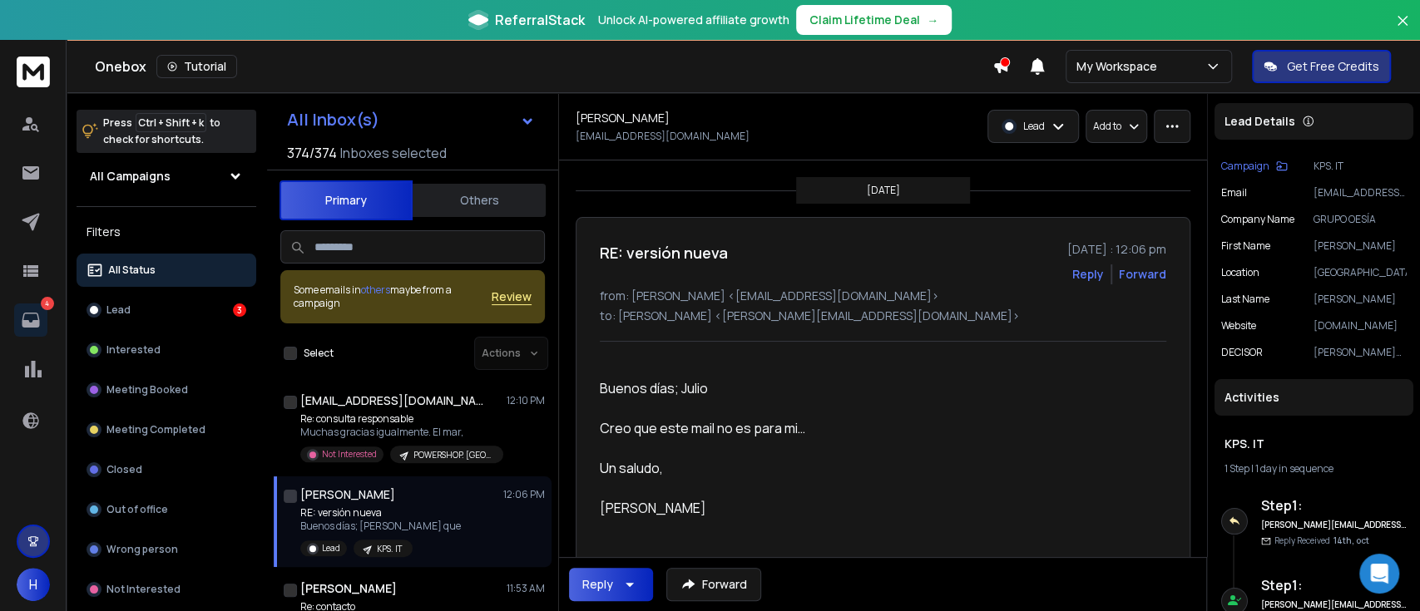
scroll to position [111, 0]
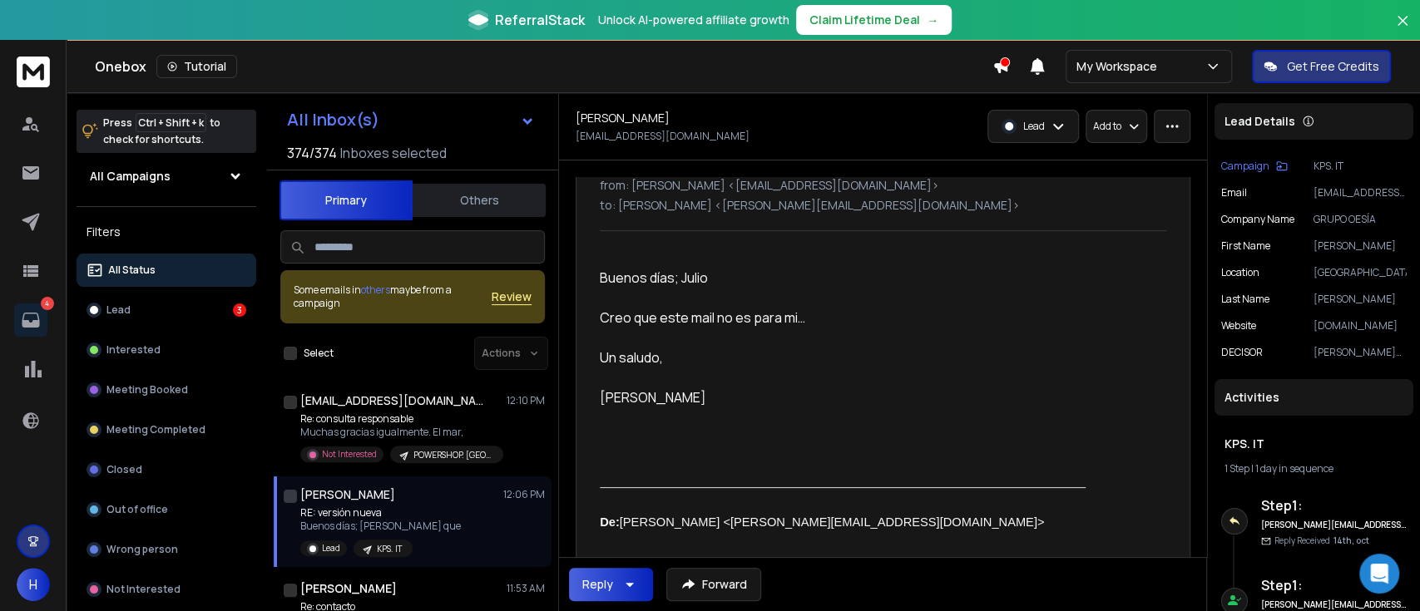
click at [1009, 128] on div at bounding box center [1008, 126] width 15 height 15
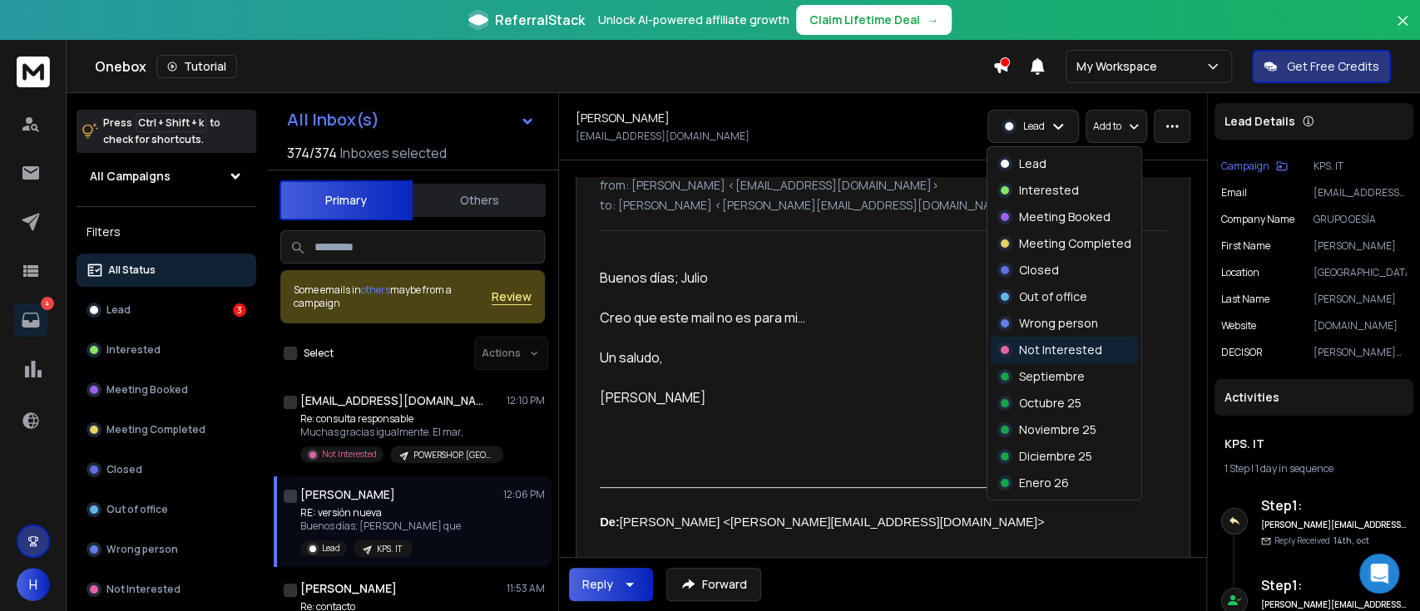
click at [1027, 342] on p "Not Interested" at bounding box center [1060, 350] width 83 height 17
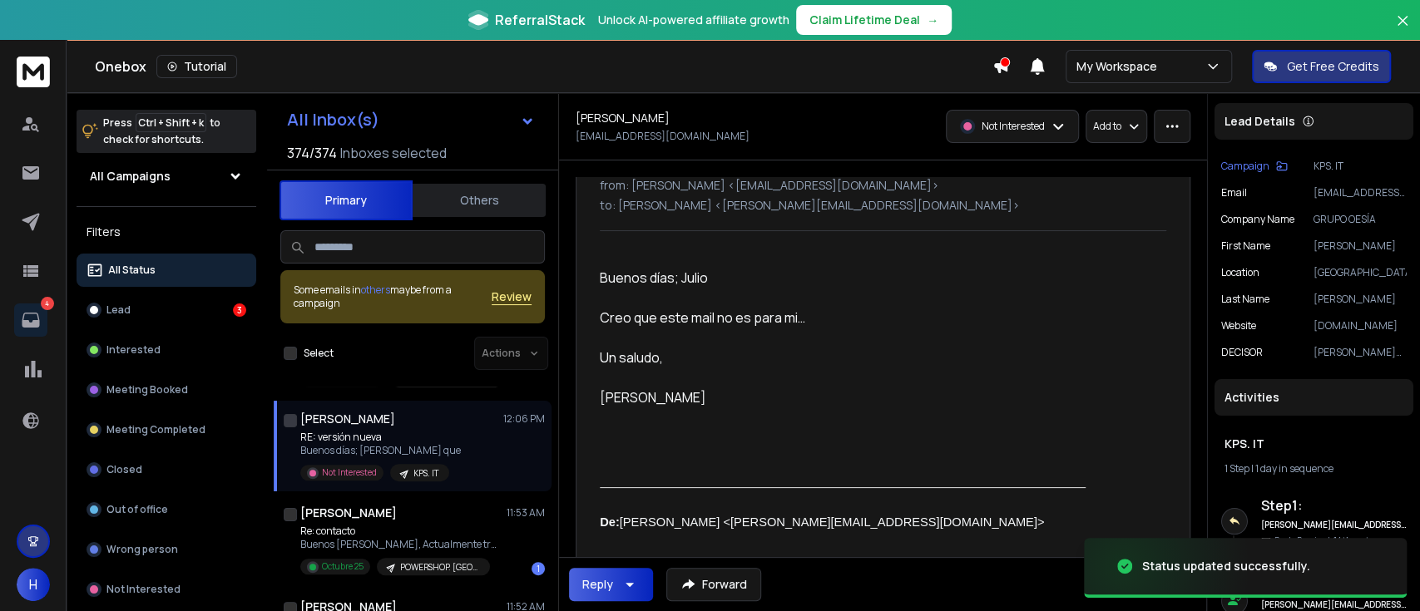
scroll to position [776, 0]
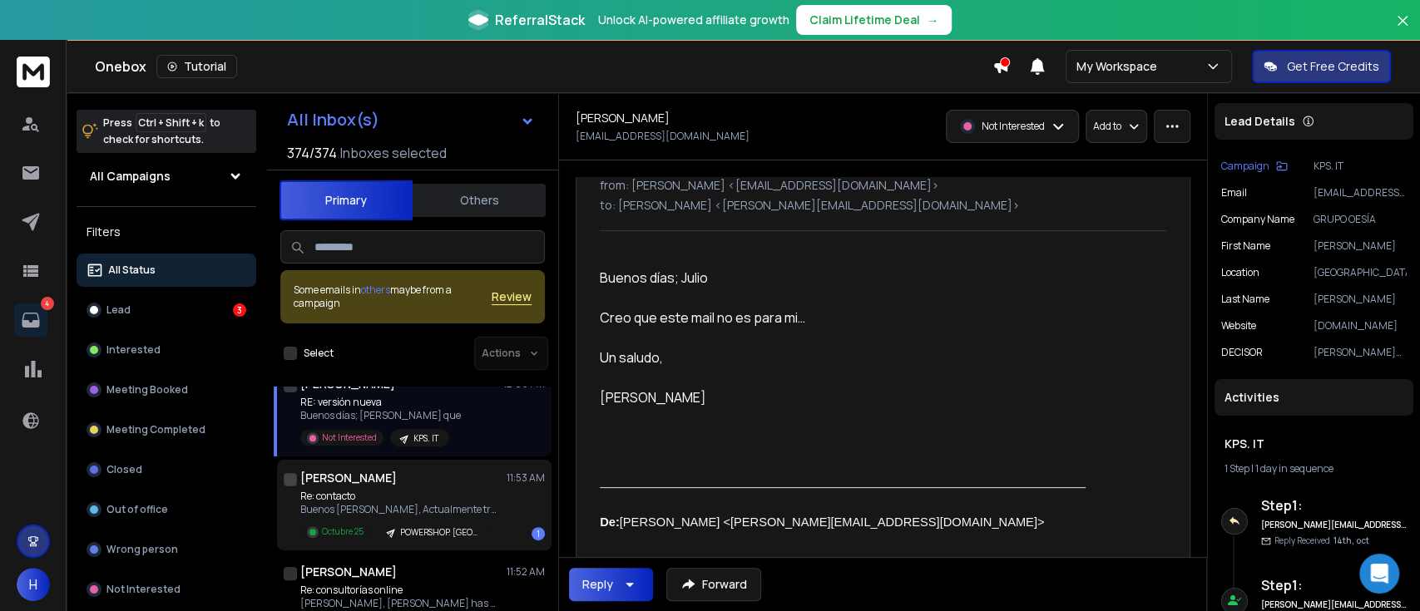
drag, startPoint x: 455, startPoint y: 488, endPoint x: 511, endPoint y: 461, distance: 62.9
click at [452, 487] on div "Jose Baladón 11:53 AM Re: contacto Buenos días, Alejandro, Actualmente trabajam…" at bounding box center [422, 505] width 245 height 71
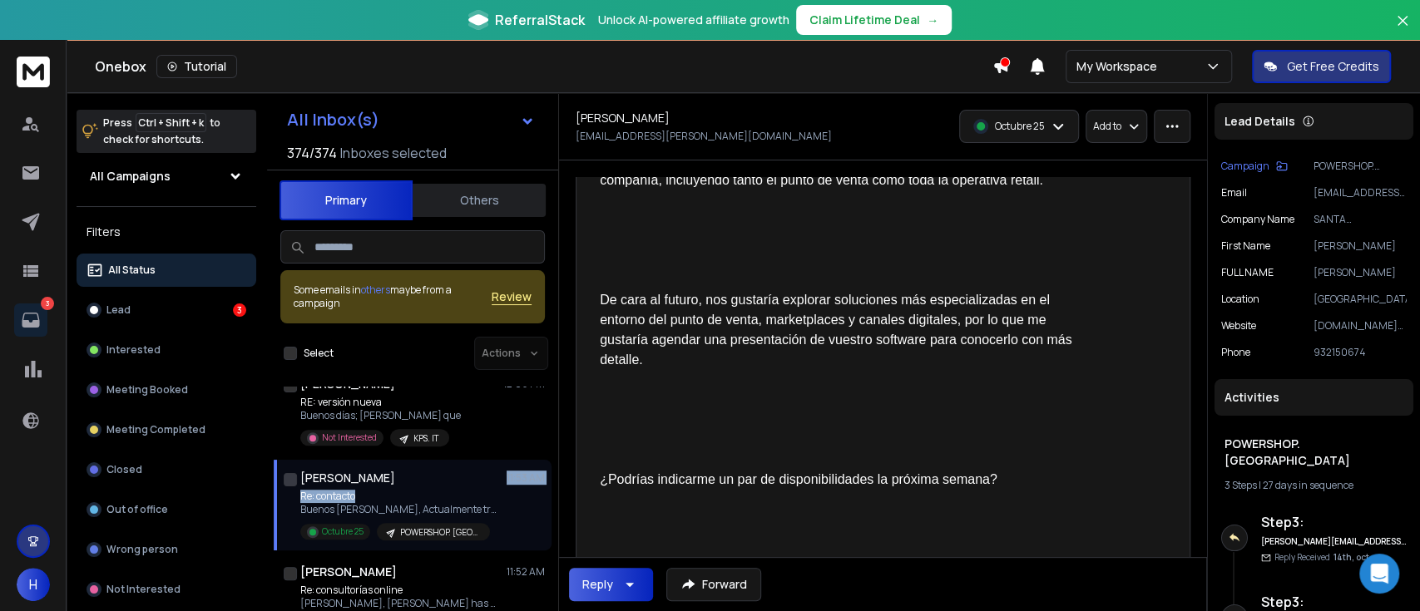
scroll to position [111, 0]
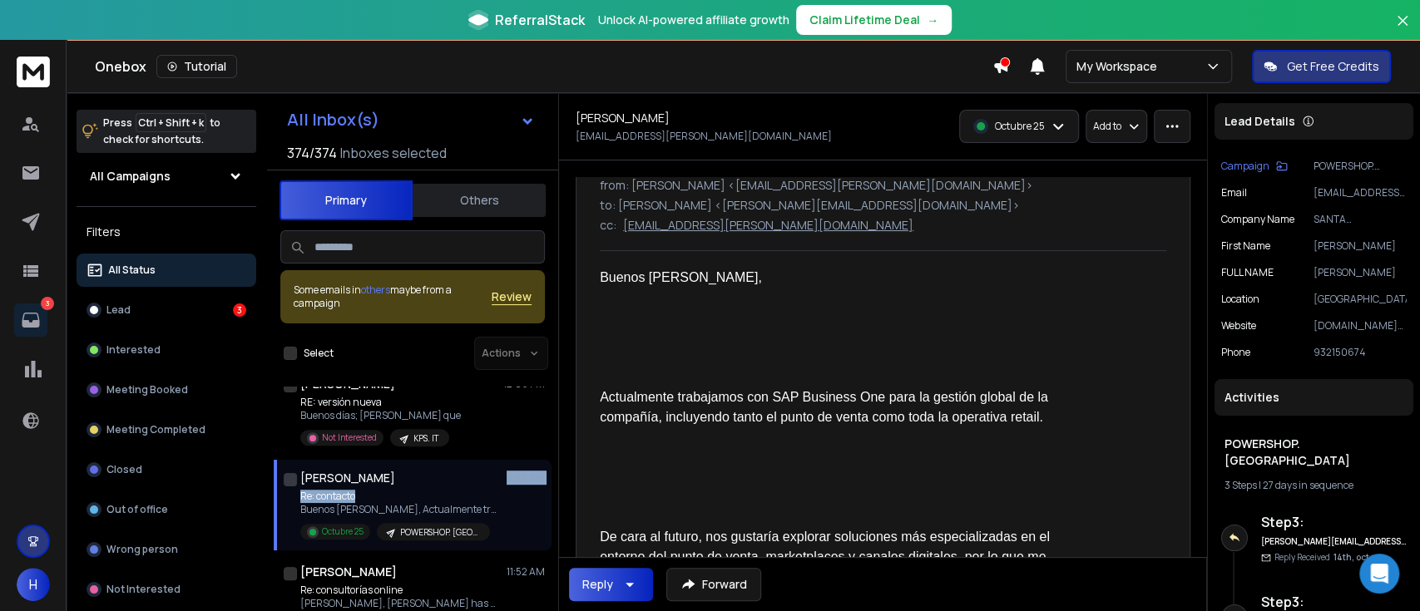
click at [1018, 136] on div "Octubre 25" at bounding box center [1019, 127] width 118 height 32
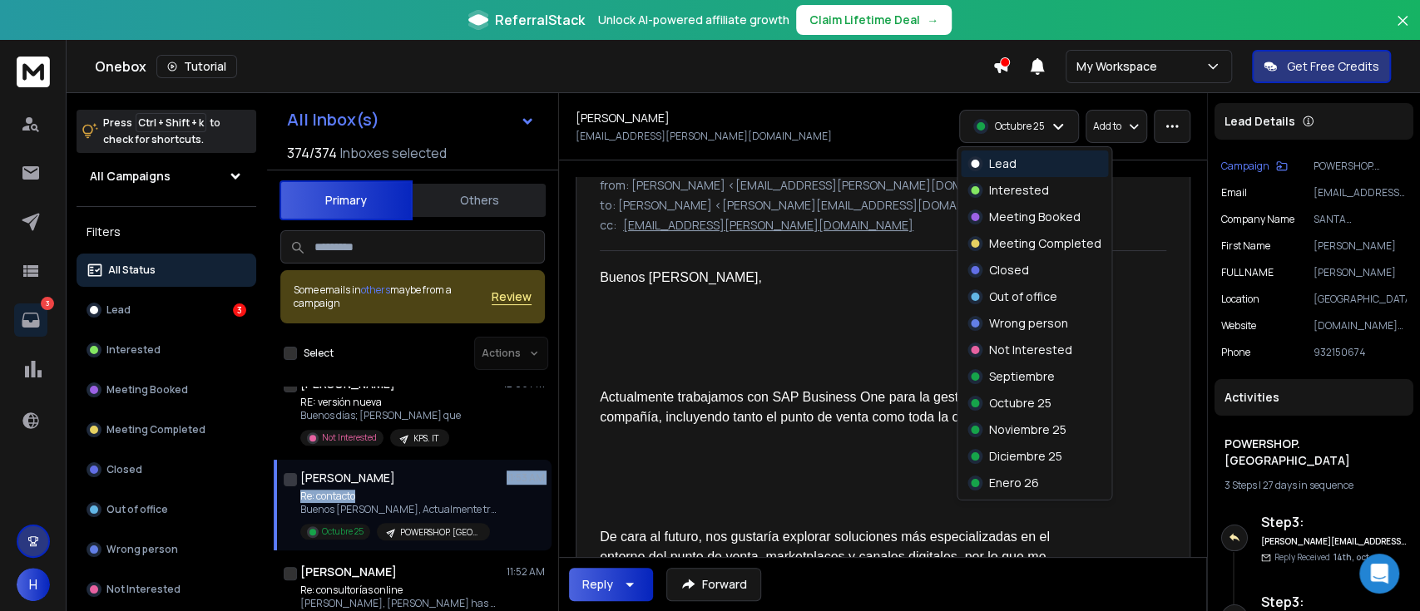
click at [1021, 166] on div "Lead" at bounding box center [1034, 164] width 147 height 27
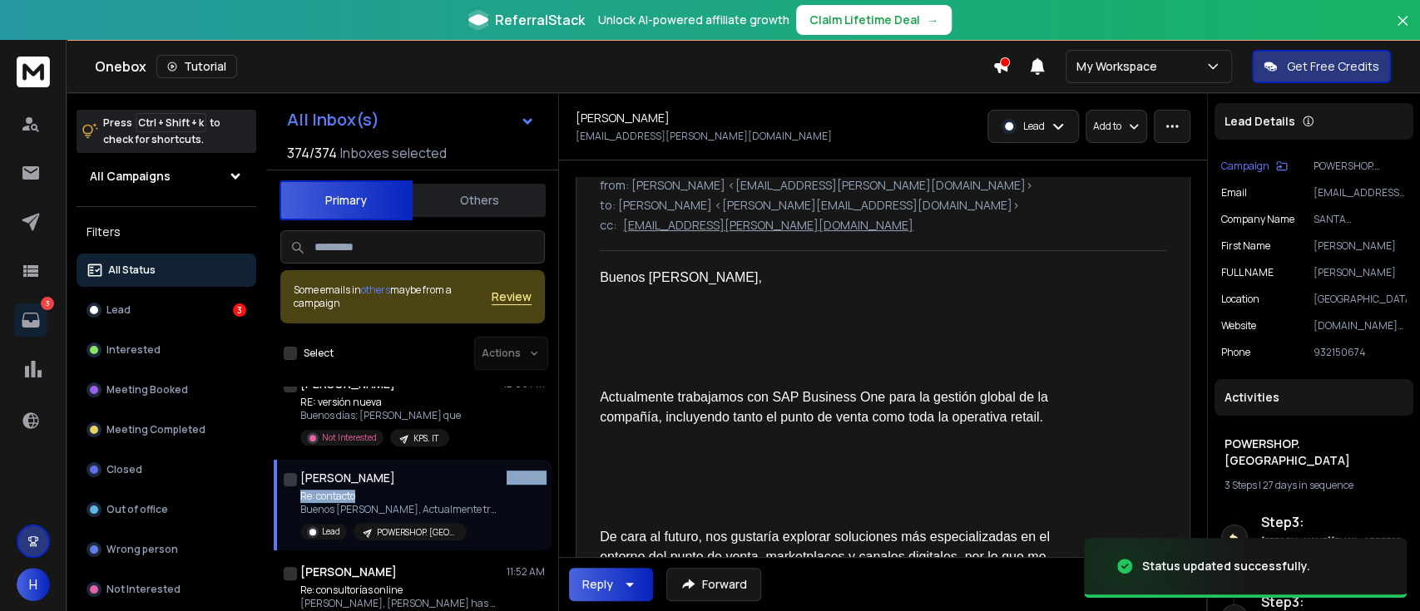
scroll to position [887, 0]
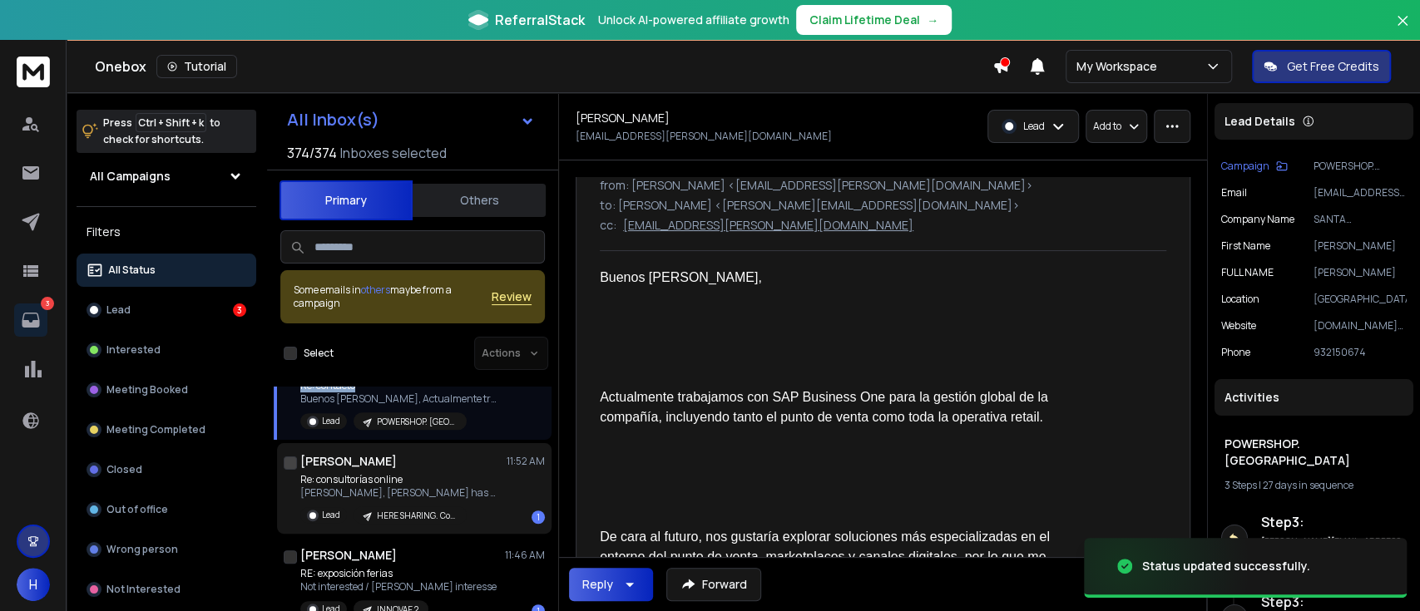
click at [406, 491] on p "Hola Héctor, Te has equivocado" at bounding box center [400, 493] width 200 height 13
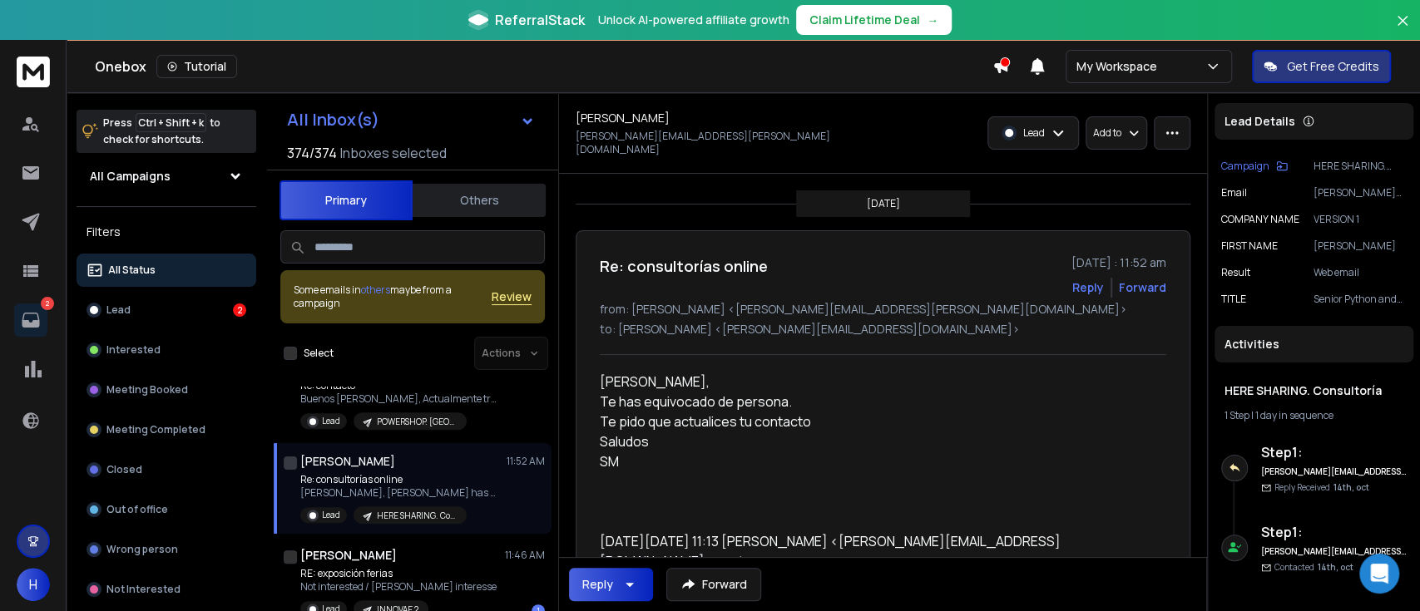
click at [1045, 123] on div "Lead" at bounding box center [1033, 133] width 90 height 32
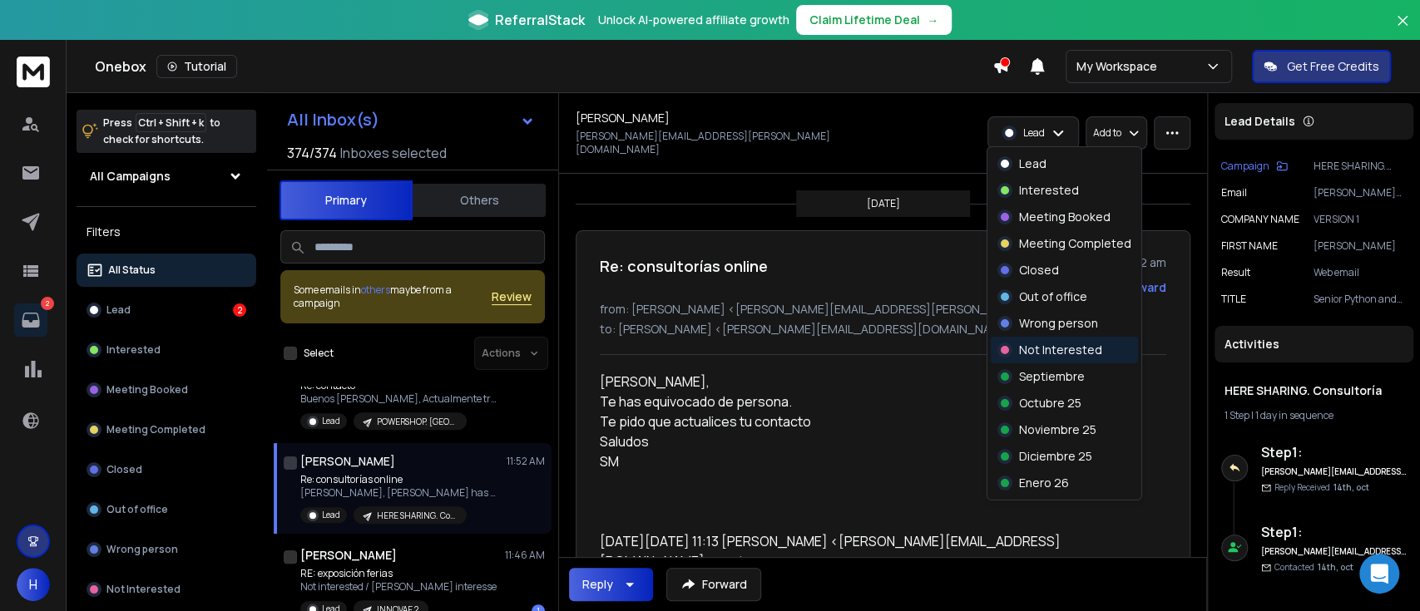
click at [1059, 361] on div "Not Interested" at bounding box center [1064, 350] width 147 height 27
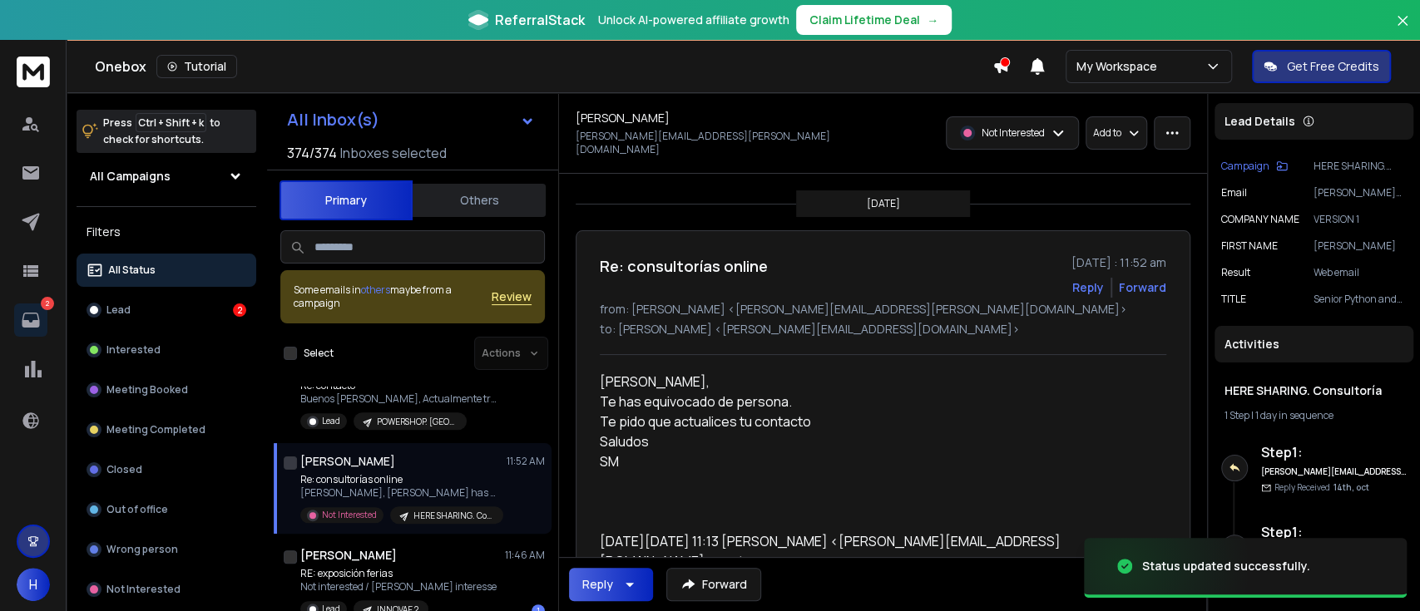
click at [1168, 126] on icon "button" at bounding box center [1171, 133] width 15 height 15
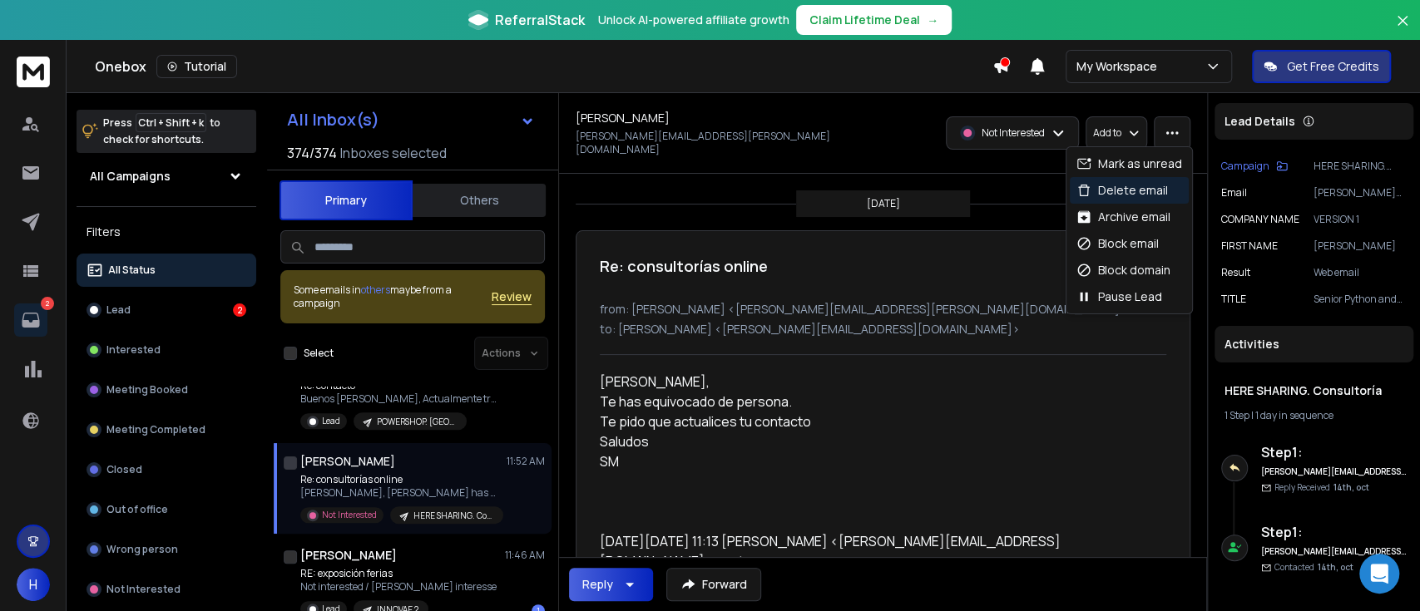
click at [1151, 189] on div "Delete email" at bounding box center [1121, 190] width 91 height 17
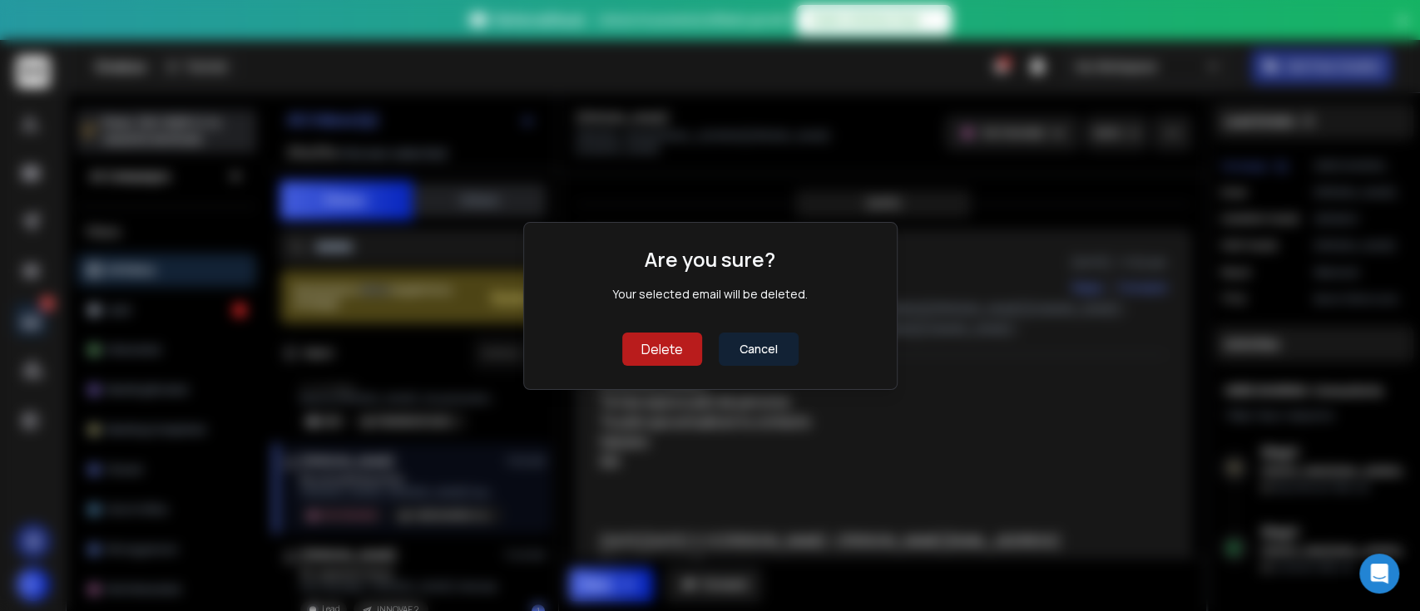
click at [642, 340] on button "Delete" at bounding box center [662, 349] width 80 height 33
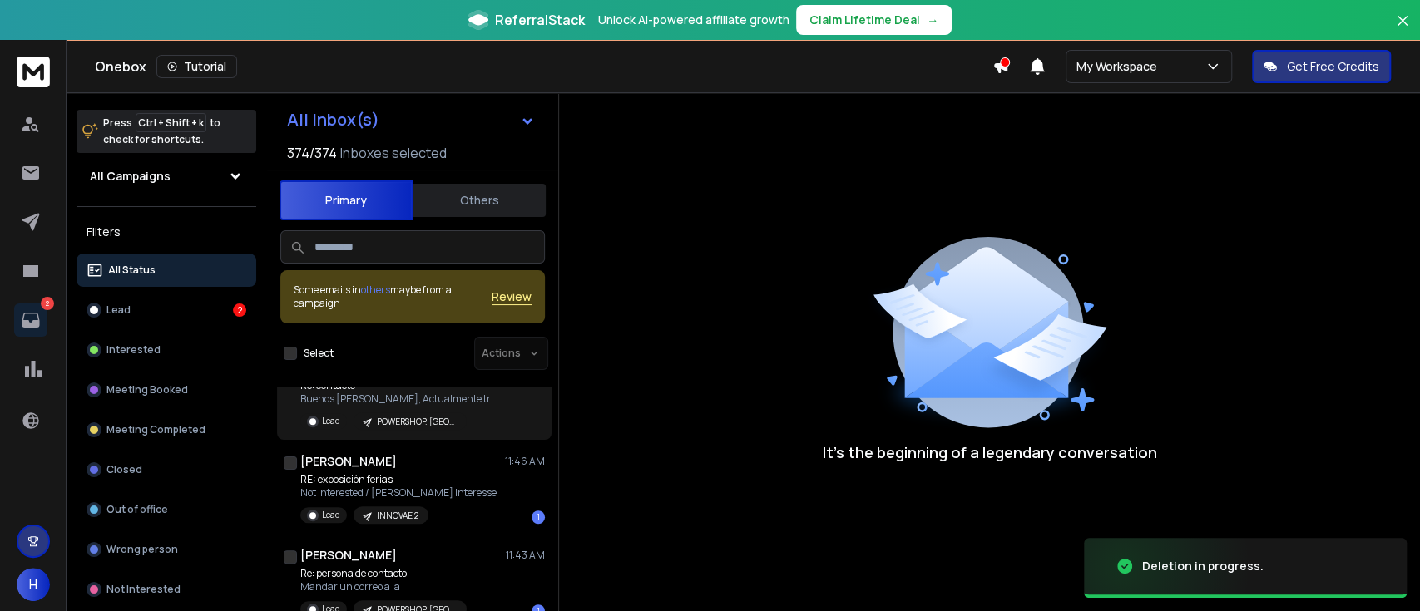
scroll to position [998, 0]
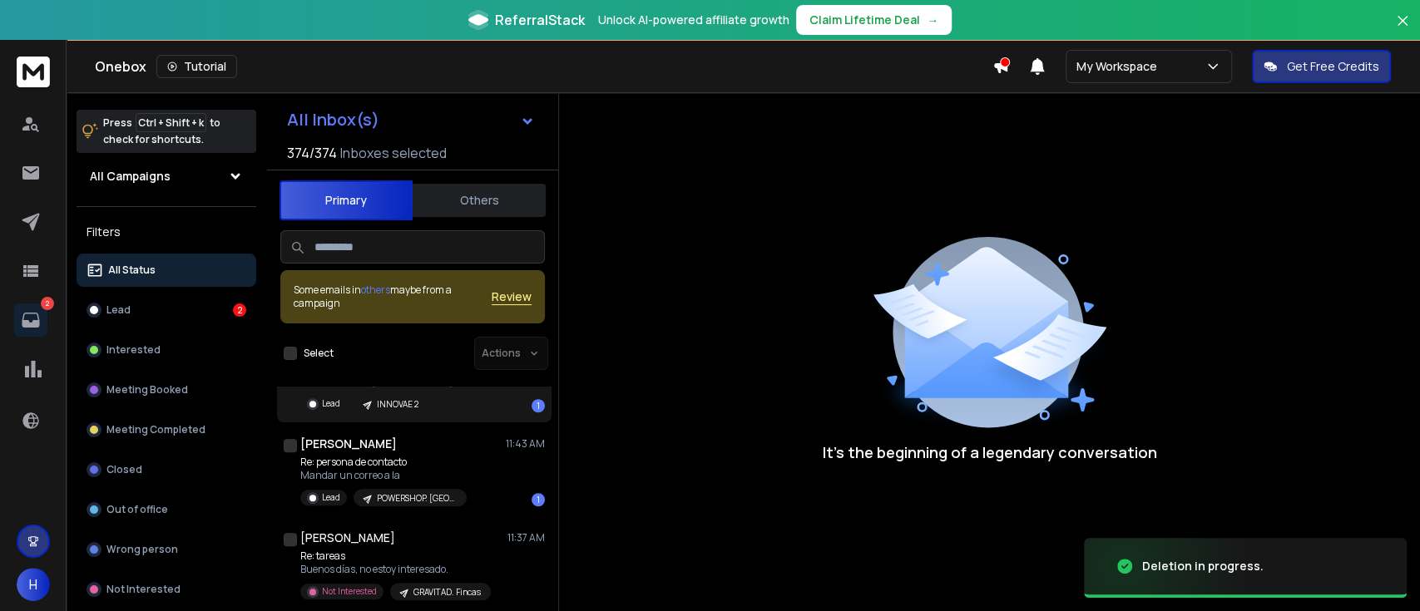
click at [440, 393] on div "RE: exposición ferias Not interested / Geen interesse Lead INNOVAE 2" at bounding box center [398, 387] width 196 height 51
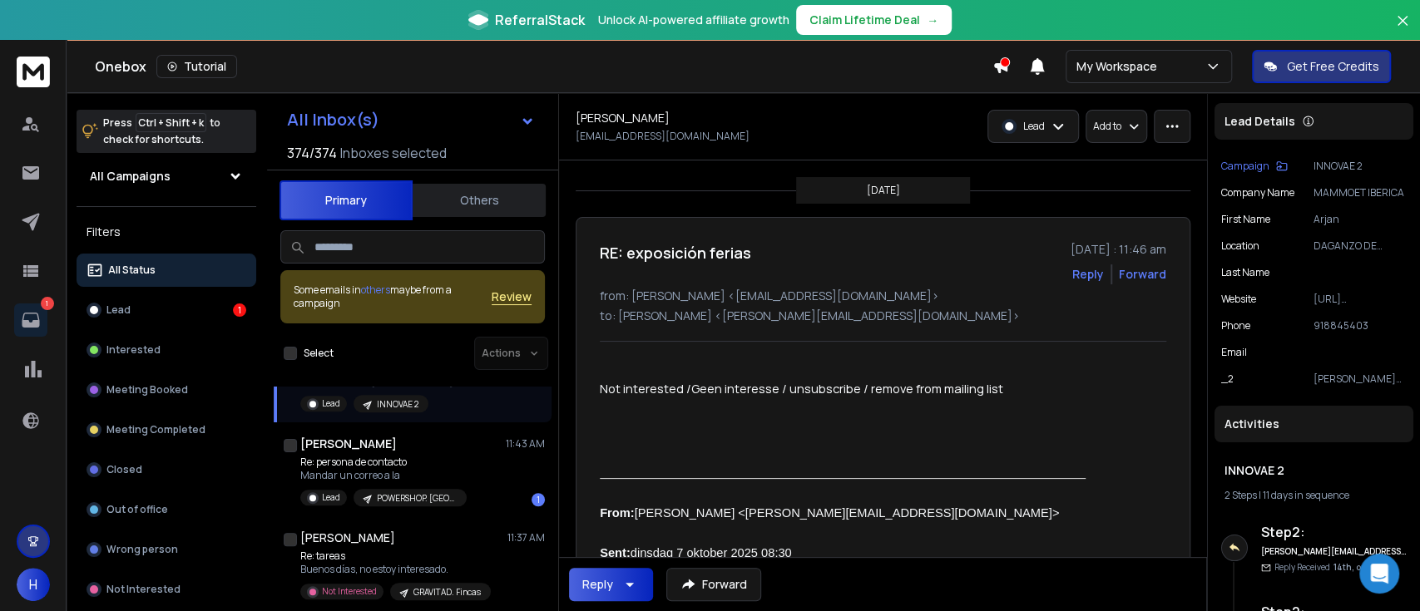
click at [1033, 129] on p "Lead" at bounding box center [1034, 126] width 22 height 13
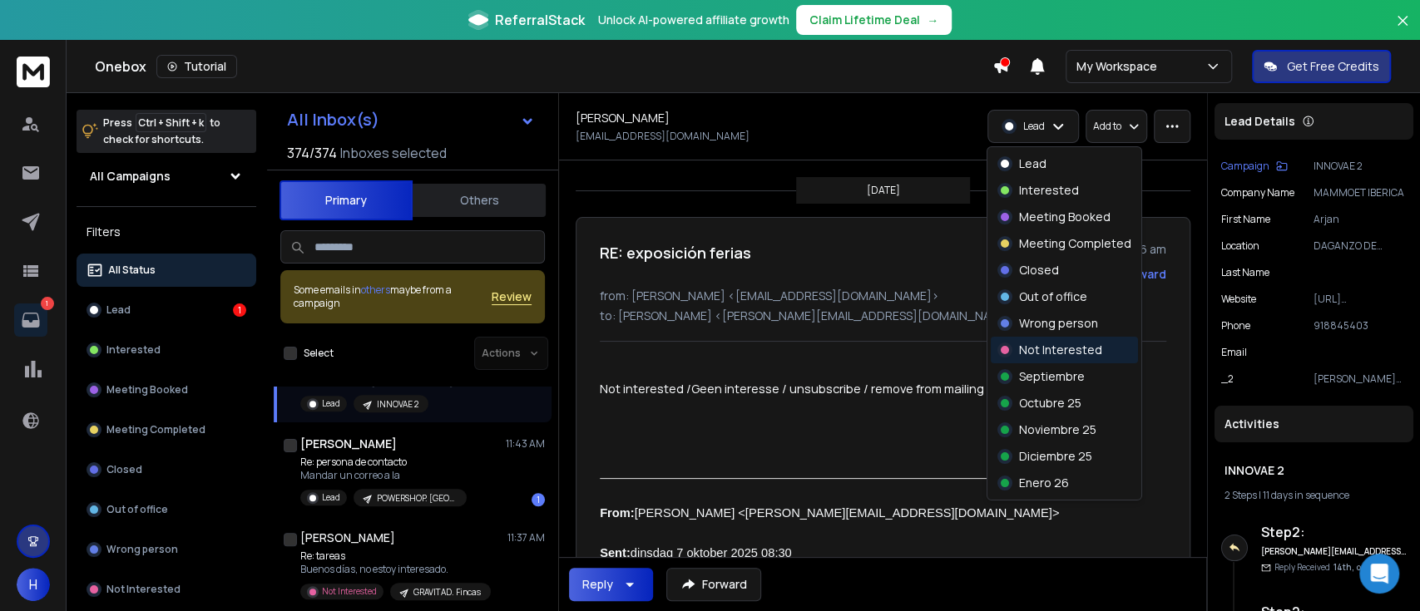
click at [1057, 346] on p "Not Interested" at bounding box center [1060, 350] width 83 height 17
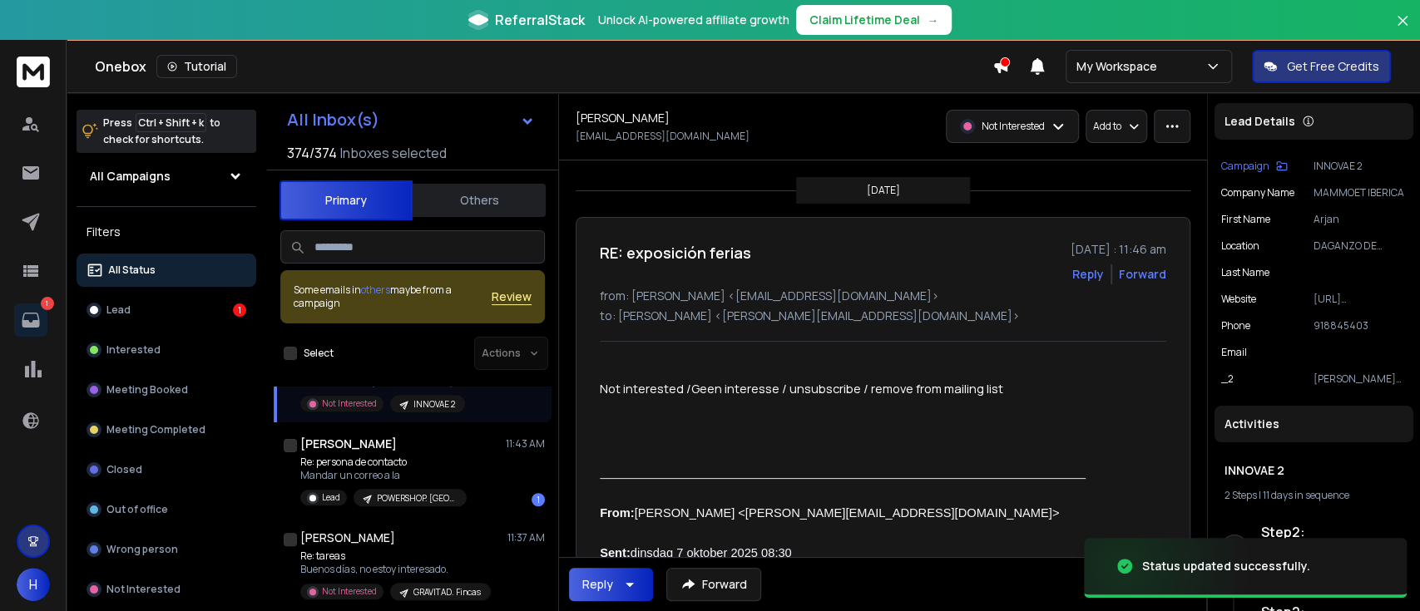
click at [1161, 125] on button "button" at bounding box center [1172, 126] width 37 height 33
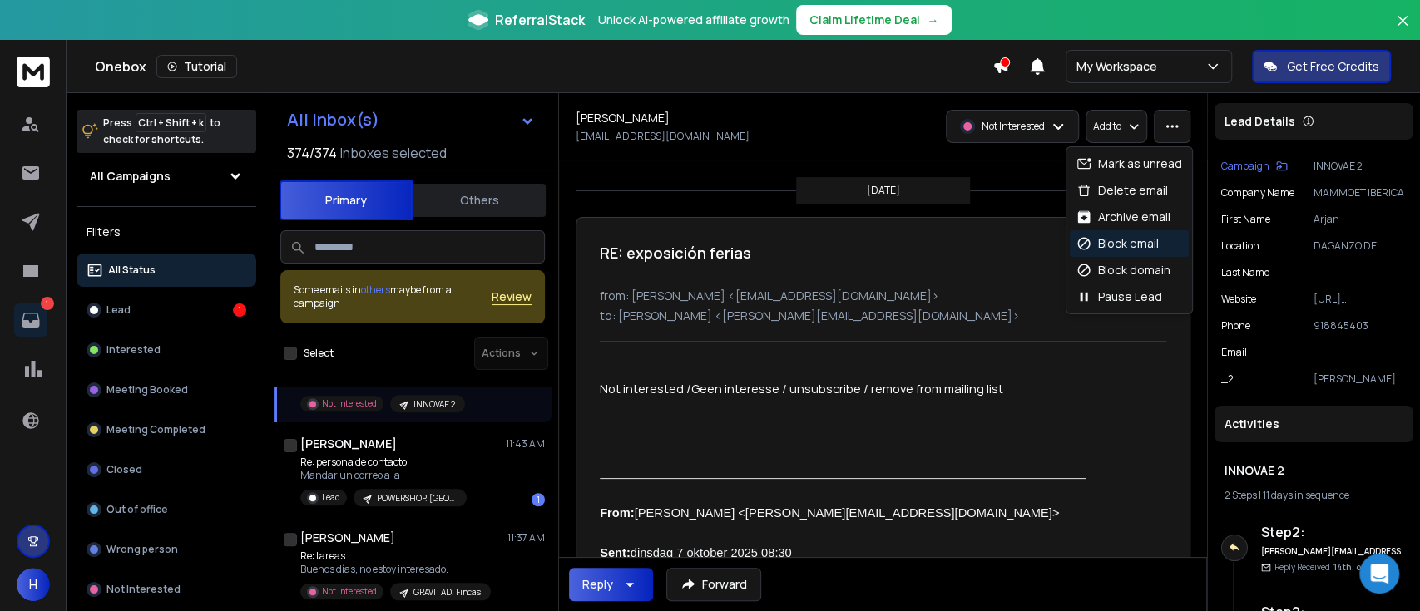
click at [1150, 245] on div "Block email" at bounding box center [1117, 243] width 82 height 17
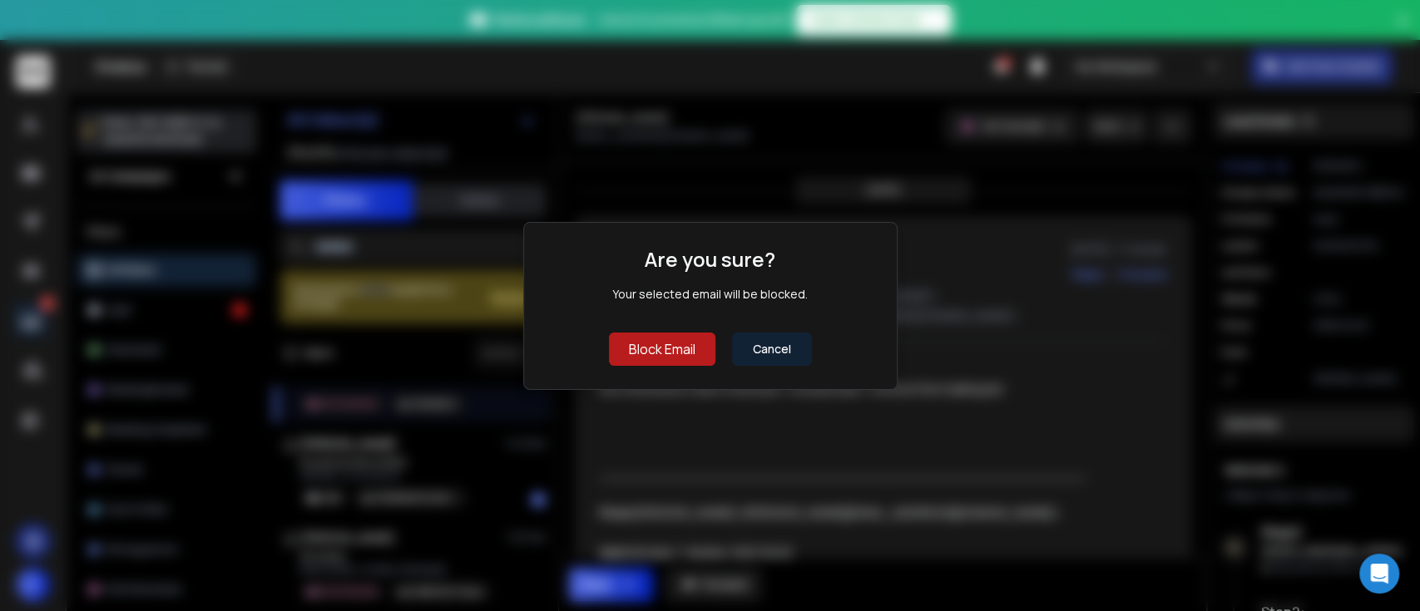
click at [645, 356] on button "Block Email" at bounding box center [662, 349] width 106 height 33
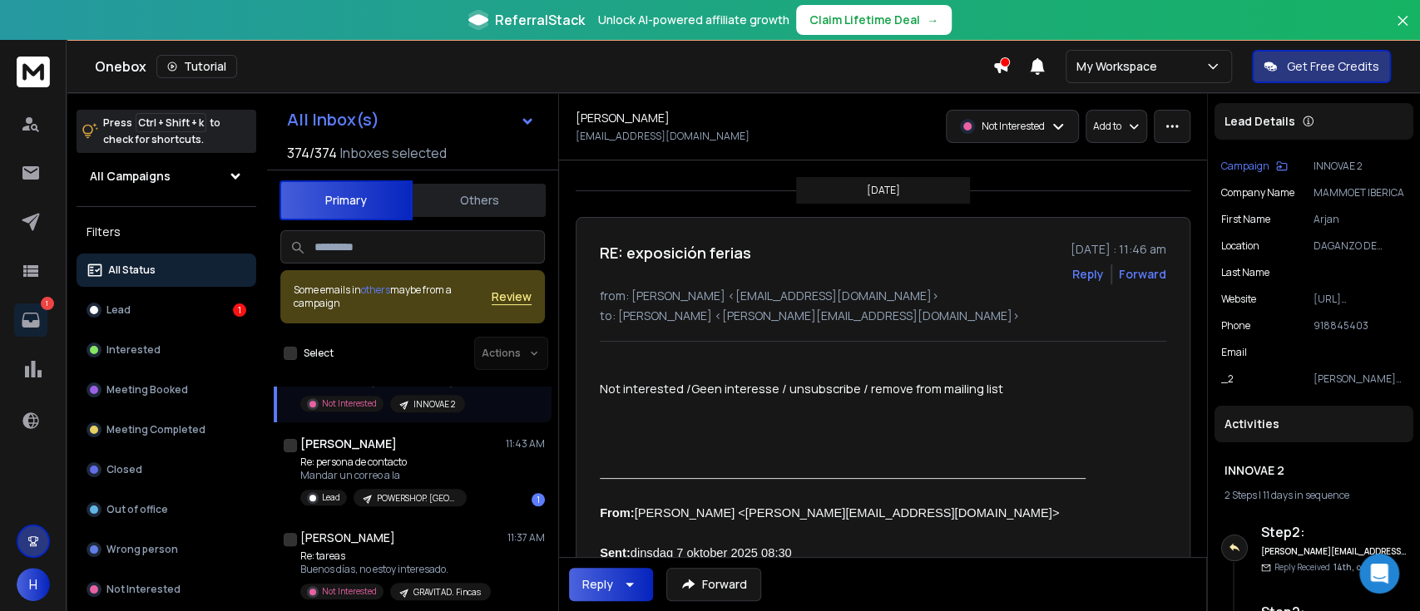
click at [1360, 188] on p "MAMMOET IBERICA" at bounding box center [1359, 192] width 93 height 13
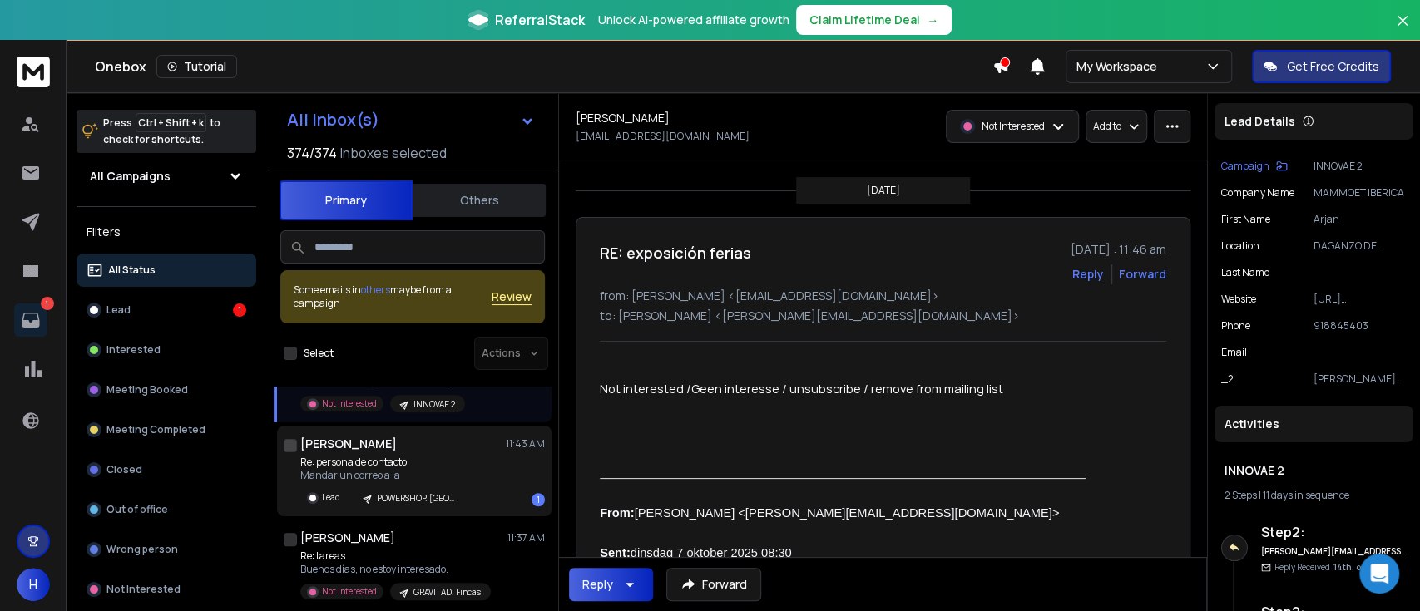
click at [469, 487] on div "Re: persona de contacto Mandar un correo a la Lead POWERSHOP. Septiembre 1" at bounding box center [422, 481] width 245 height 51
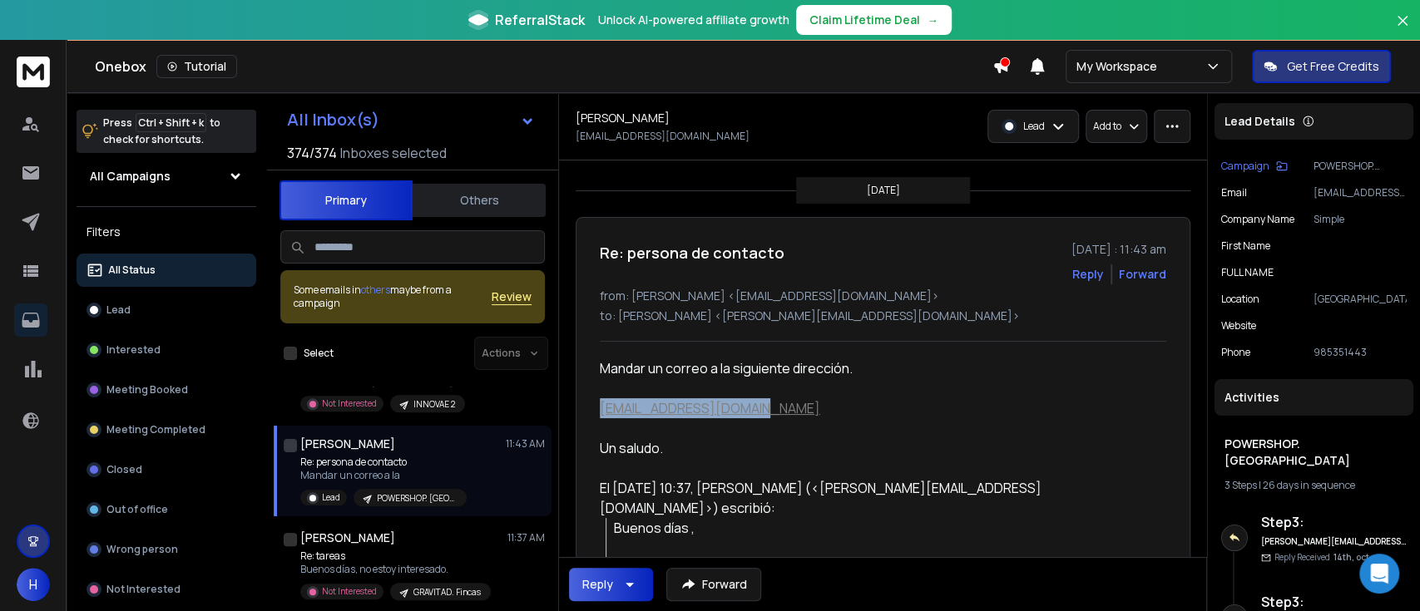
drag, startPoint x: 765, startPoint y: 413, endPoint x: 597, endPoint y: 416, distance: 168.0
copy link "correo@simplegijon.com"
click at [1015, 123] on div "Lead" at bounding box center [1033, 127] width 90 height 32
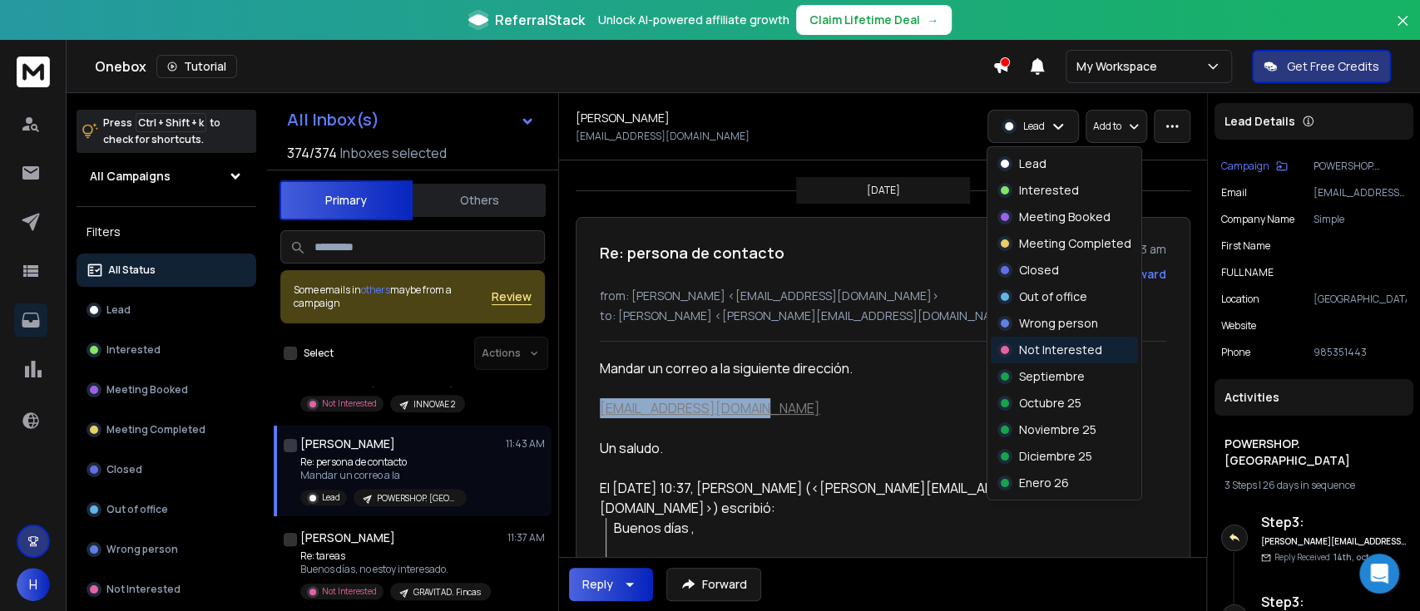
click at [1065, 351] on p "Not Interested" at bounding box center [1060, 350] width 83 height 17
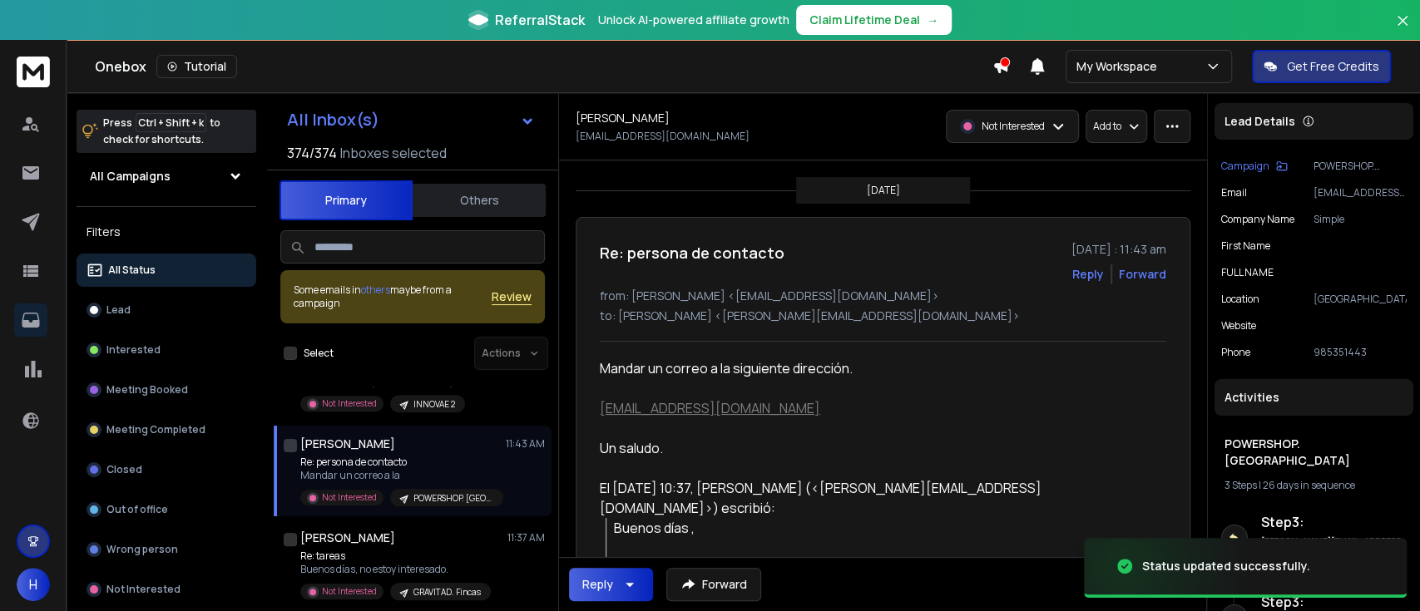
click at [1091, 135] on div "Add to" at bounding box center [1116, 127] width 60 height 32
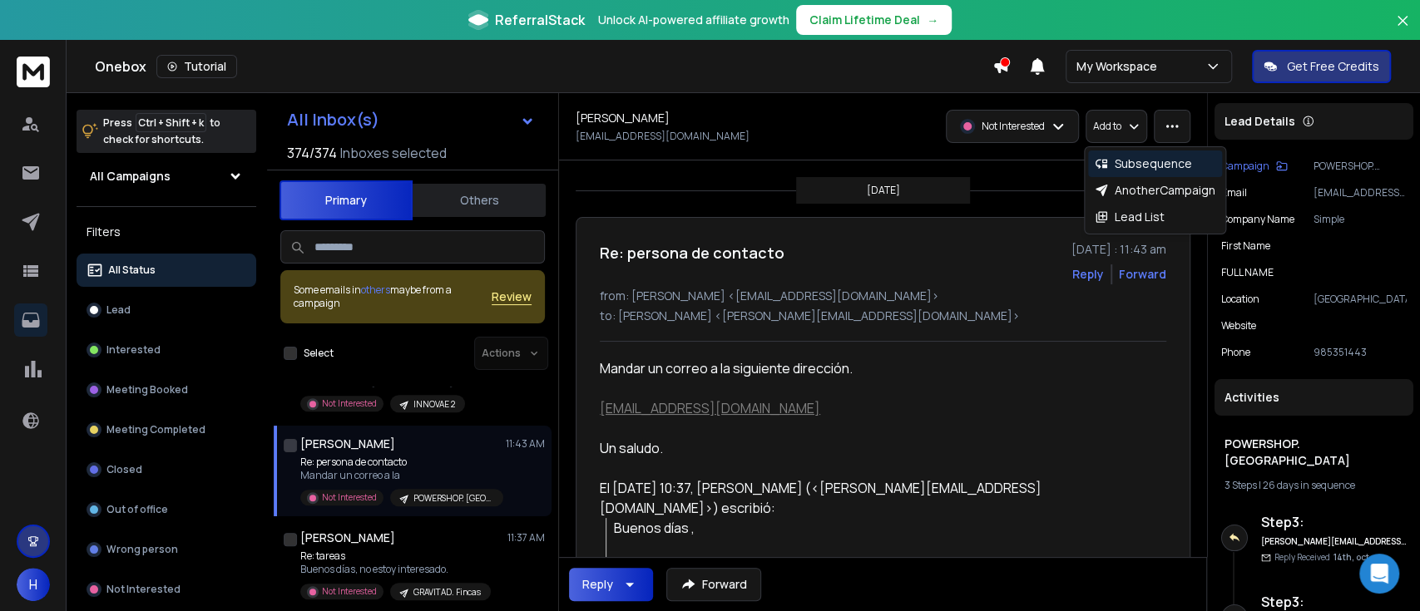
click at [1124, 165] on div "Subsequence" at bounding box center [1143, 164] width 97 height 17
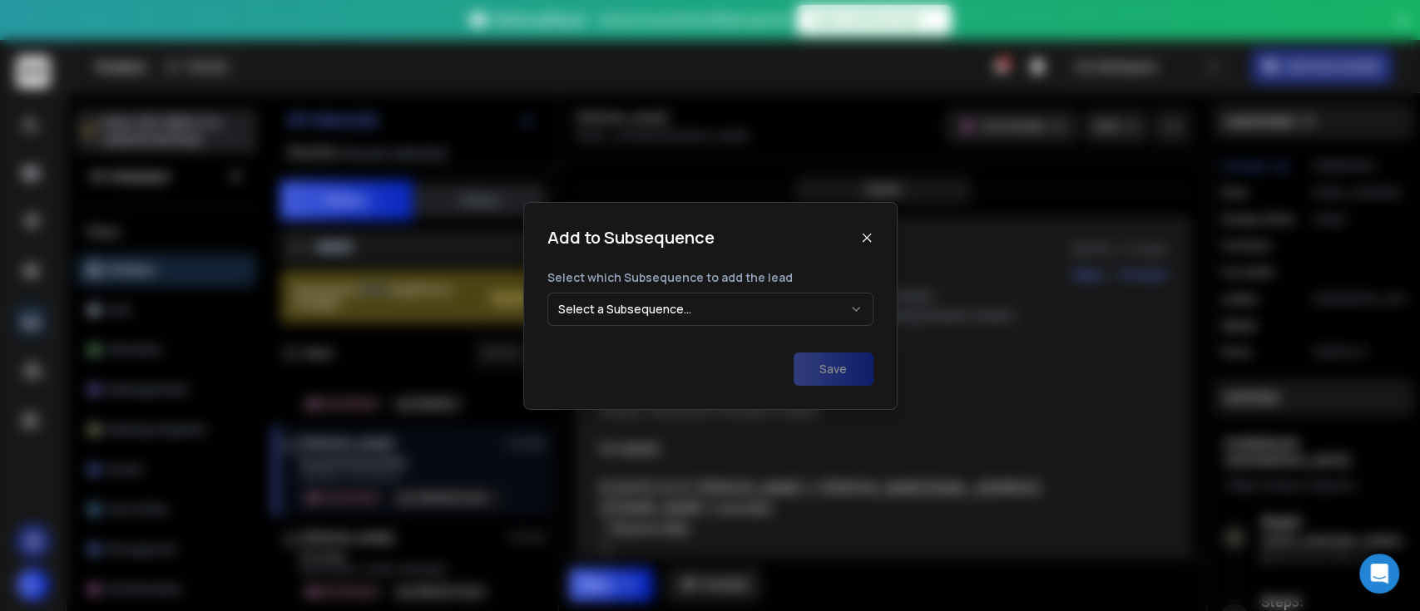
click at [661, 322] on button "Select a Subsequence..." at bounding box center [710, 309] width 326 height 33
click at [821, 364] on button "Save" at bounding box center [833, 369] width 80 height 33
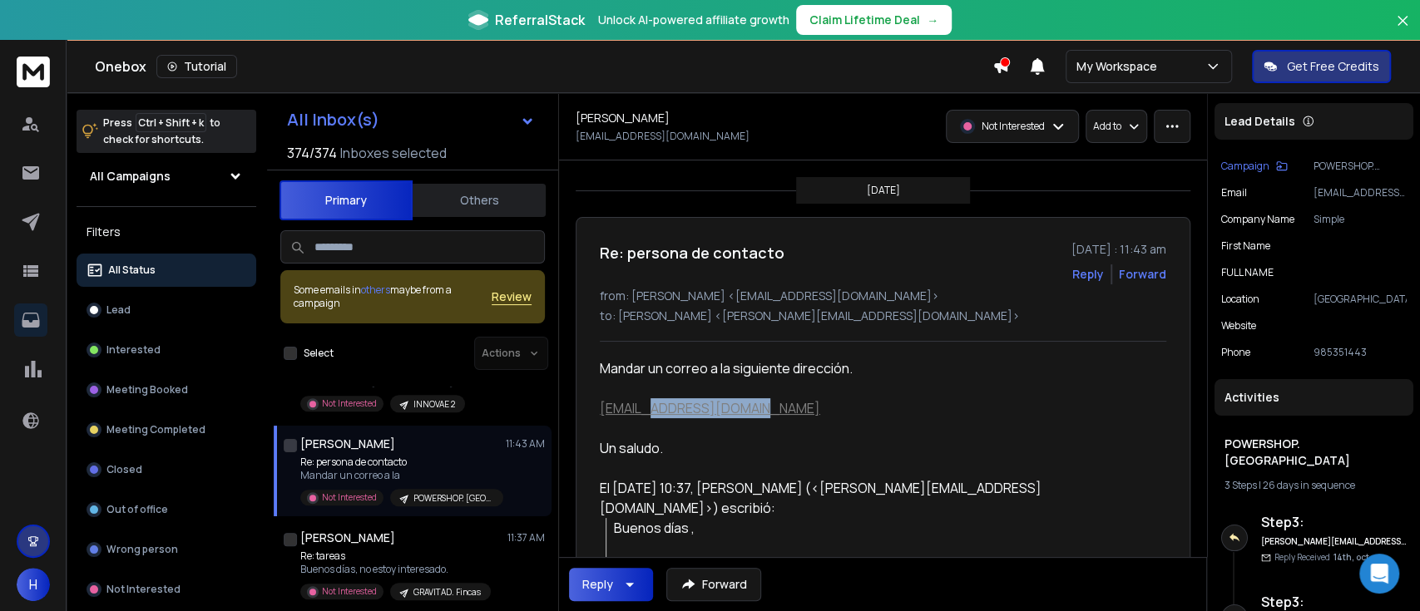
drag, startPoint x: 769, startPoint y: 412, endPoint x: 650, endPoint y: 414, distance: 119.8
click at [650, 414] on div "correo@simplegijon.com" at bounding box center [843, 408] width 486 height 20
copy link "simplegijon.com"
click at [1238, 166] on p "Campaign" at bounding box center [1245, 166] width 48 height 13
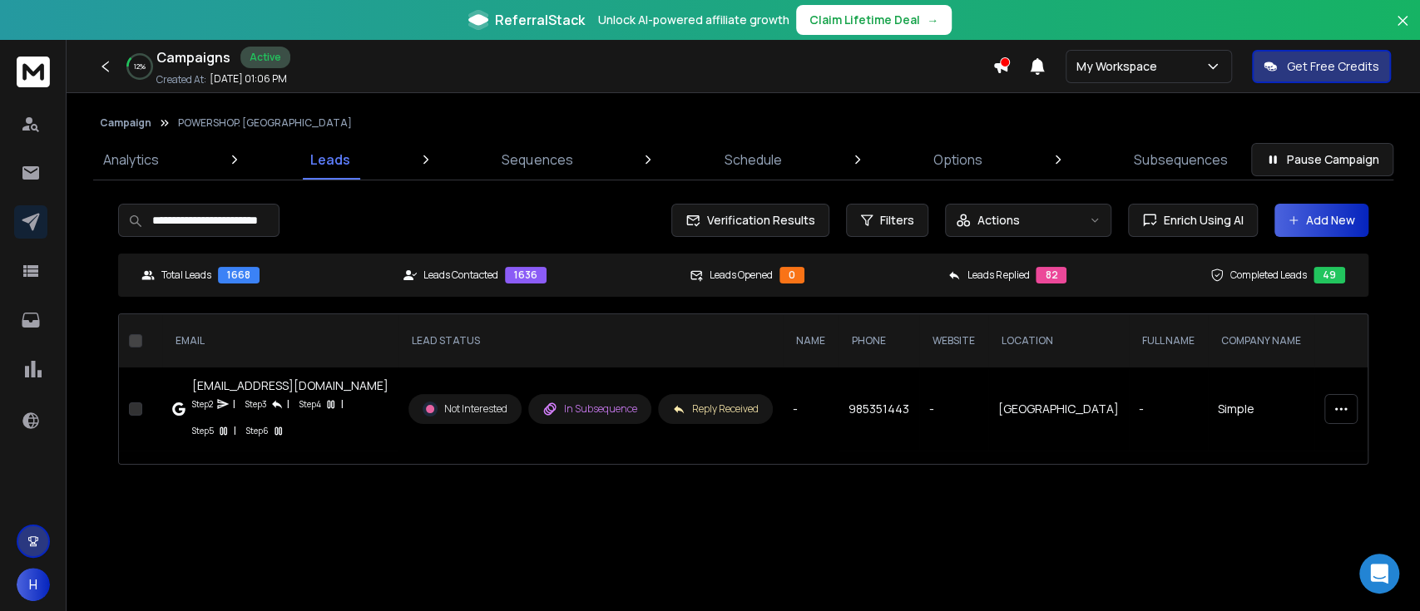
click at [1311, 210] on button "Add New" at bounding box center [1321, 220] width 94 height 33
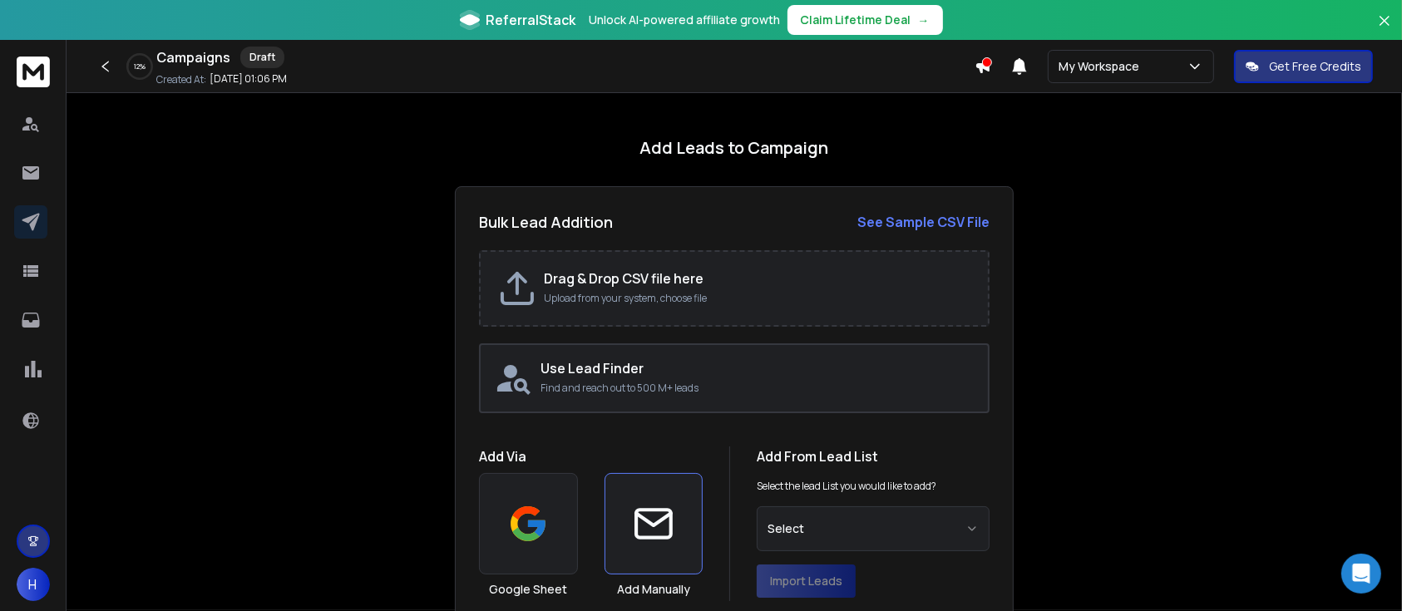
click at [646, 534] on icon at bounding box center [654, 524] width 42 height 50
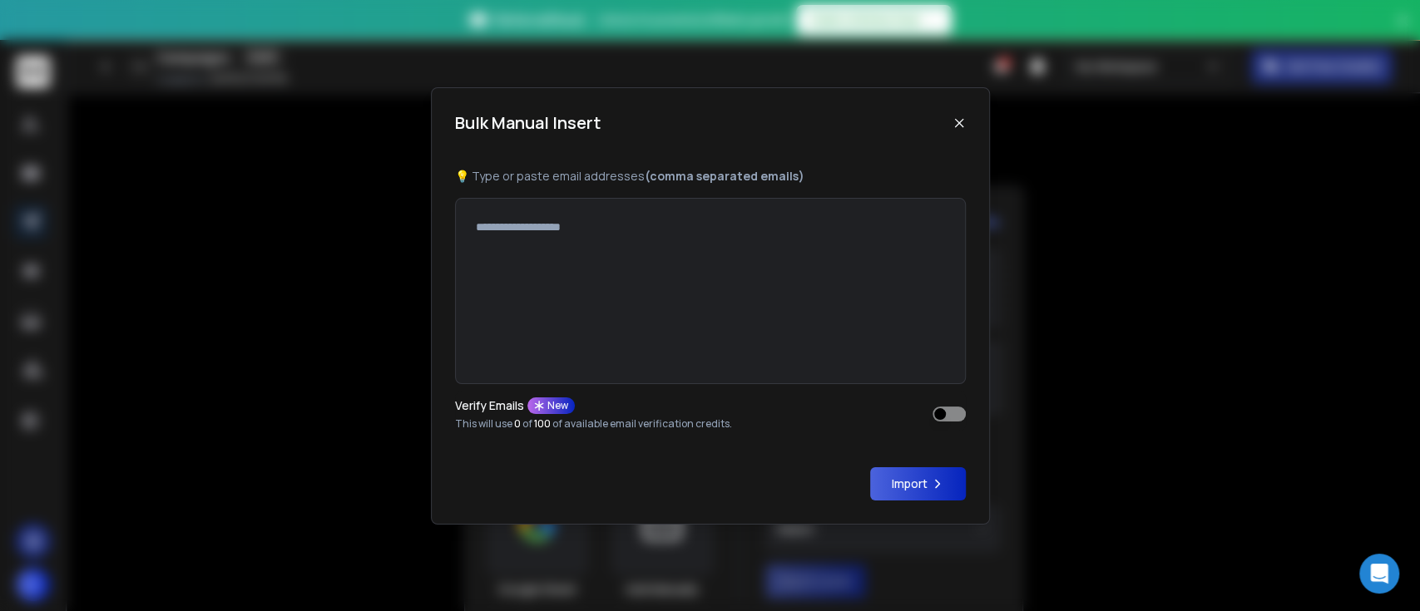
click at [491, 221] on textarea at bounding box center [710, 291] width 511 height 186
paste textarea "**********"
type textarea "**********"
drag, startPoint x: 185, startPoint y: 223, endPoint x: 825, endPoint y: 436, distance: 674.1
click at [187, 223] on div "**********" at bounding box center [710, 306] width 1420 height 471
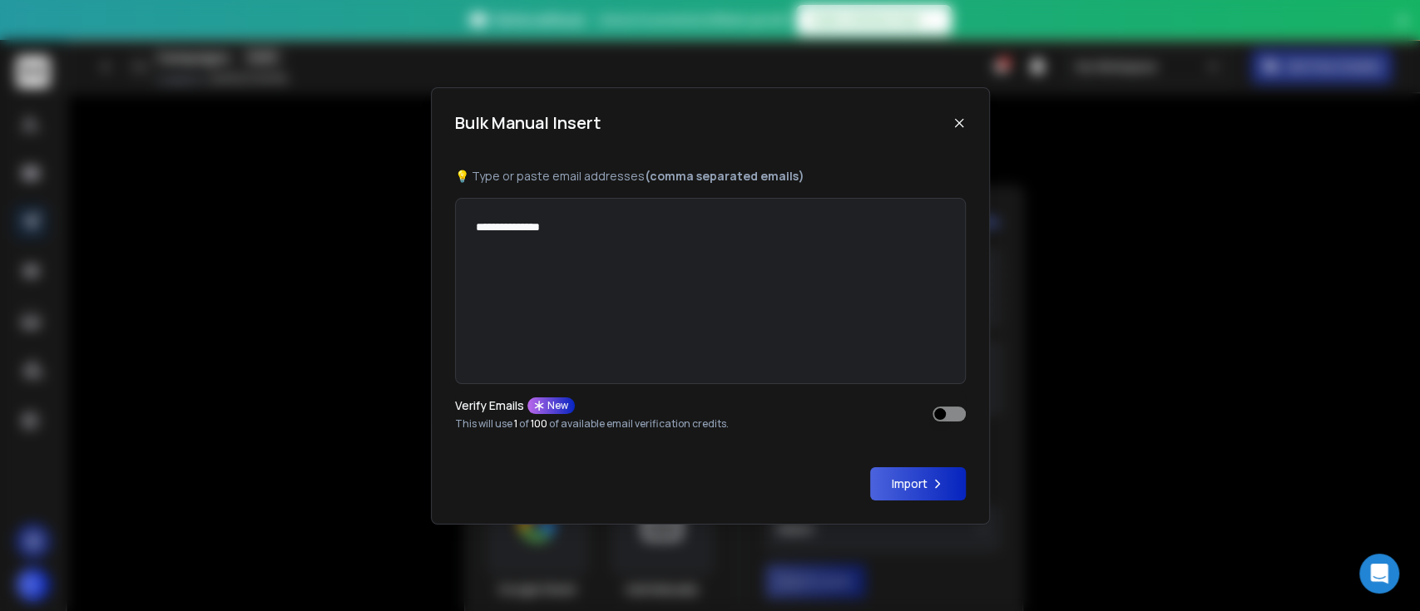
click at [953, 124] on icon at bounding box center [958, 122] width 13 height 13
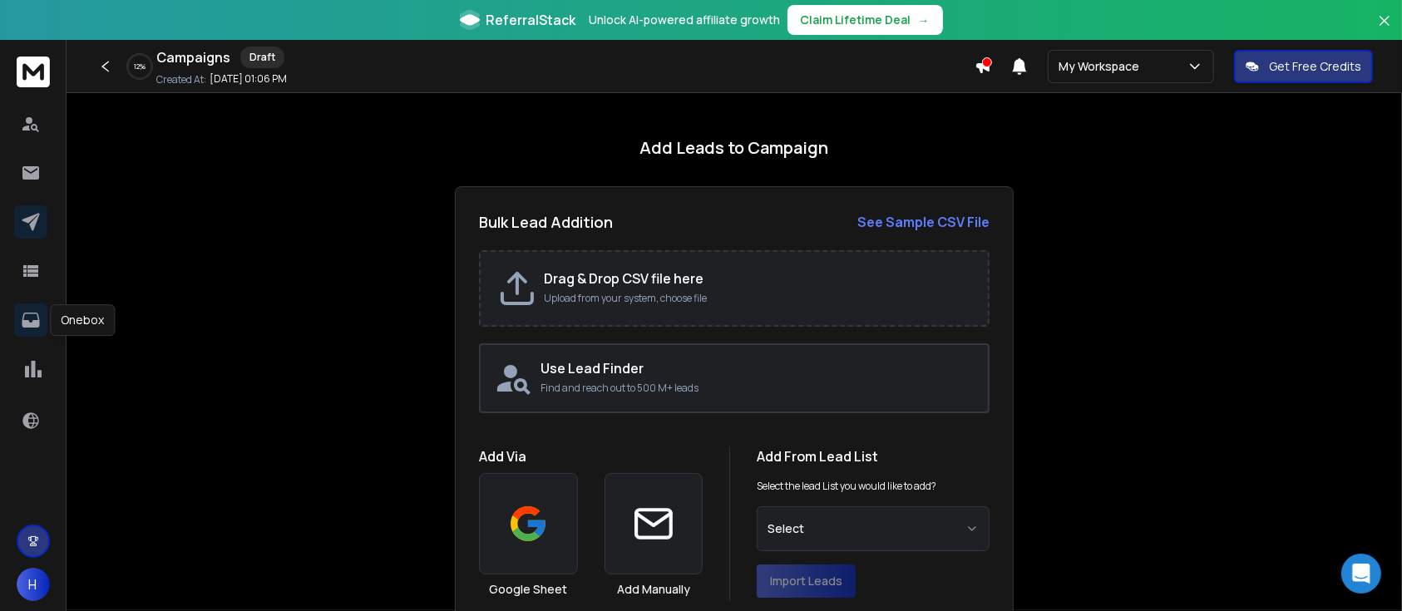
click at [21, 327] on icon at bounding box center [31, 320] width 20 height 20
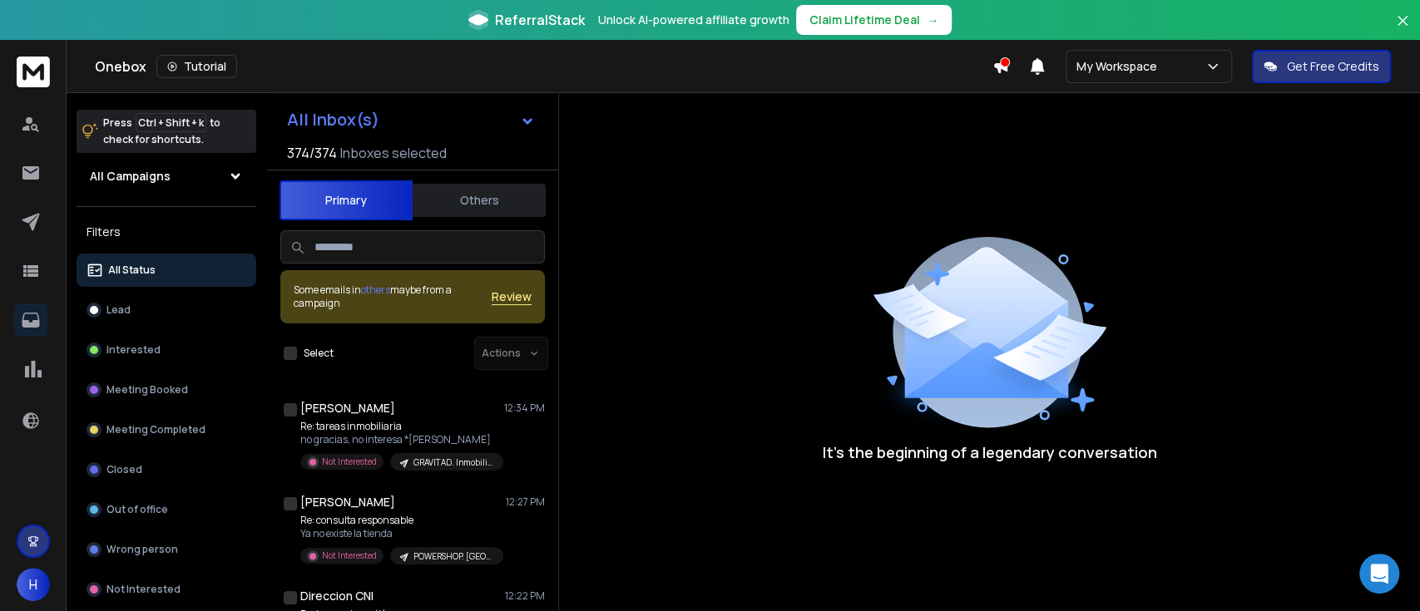
click at [381, 236] on input at bounding box center [412, 246] width 264 height 33
paste input "**********"
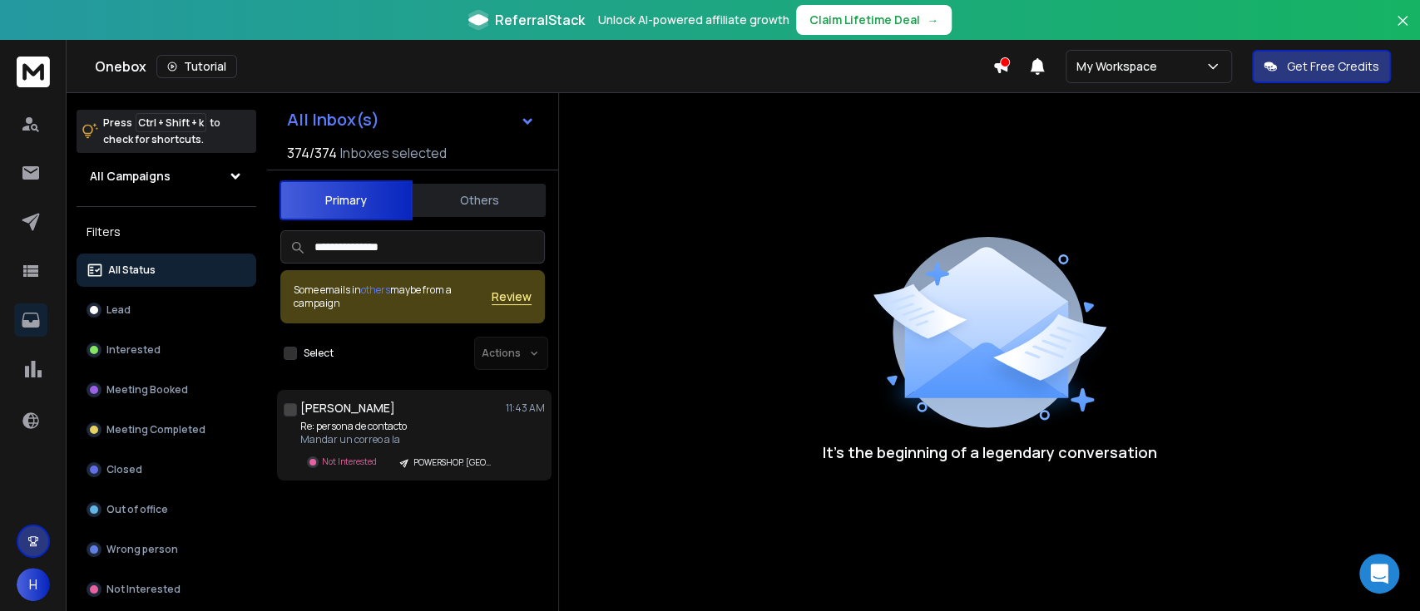
type input "**********"
click at [439, 435] on p "Mandar un correo a la" at bounding box center [400, 439] width 200 height 13
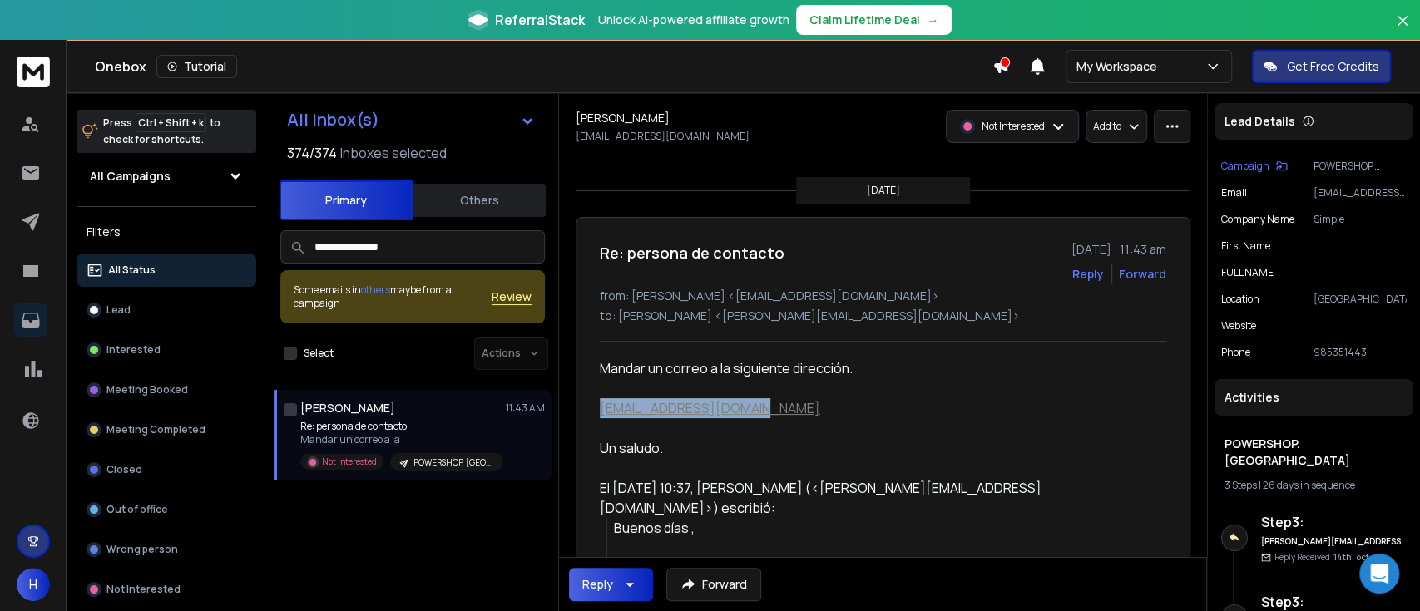
drag, startPoint x: 778, startPoint y: 409, endPoint x: 599, endPoint y: 408, distance: 179.7
click at [600, 408] on div "correo@simplegijon.com" at bounding box center [843, 408] width 486 height 20
copy link "correo@simplegijon.com"
click at [1240, 161] on p "Campaign" at bounding box center [1245, 166] width 48 height 13
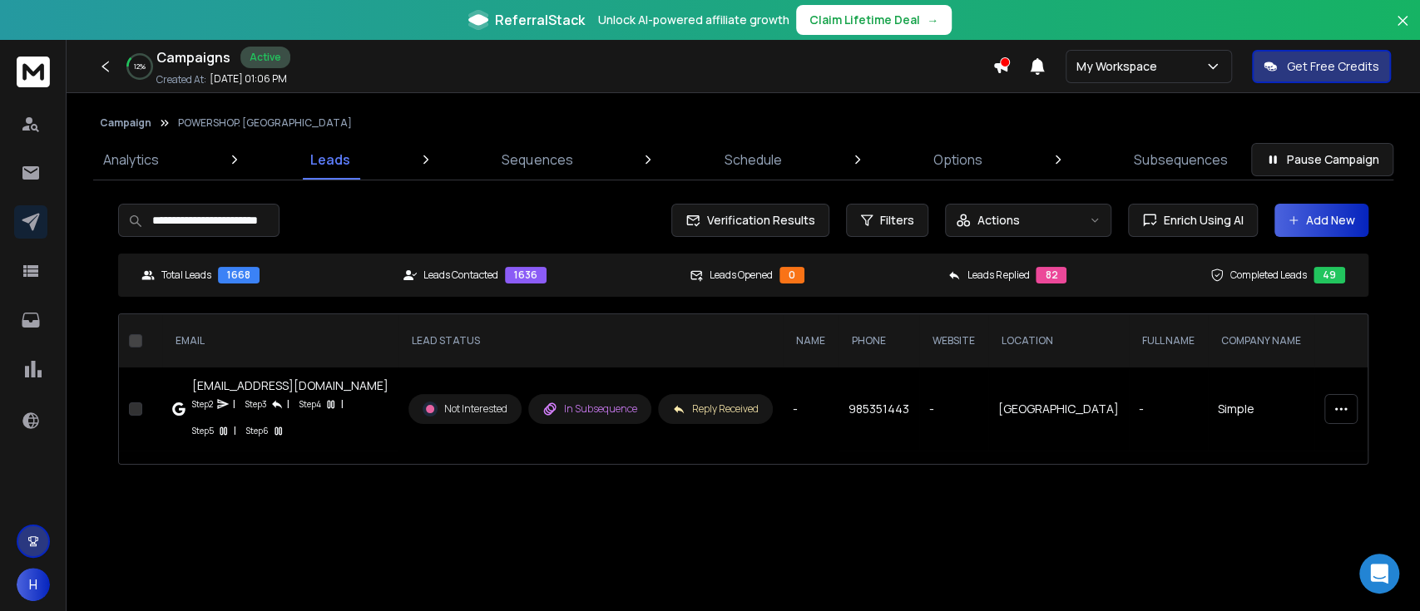
click at [1314, 224] on button "Add New" at bounding box center [1321, 220] width 94 height 33
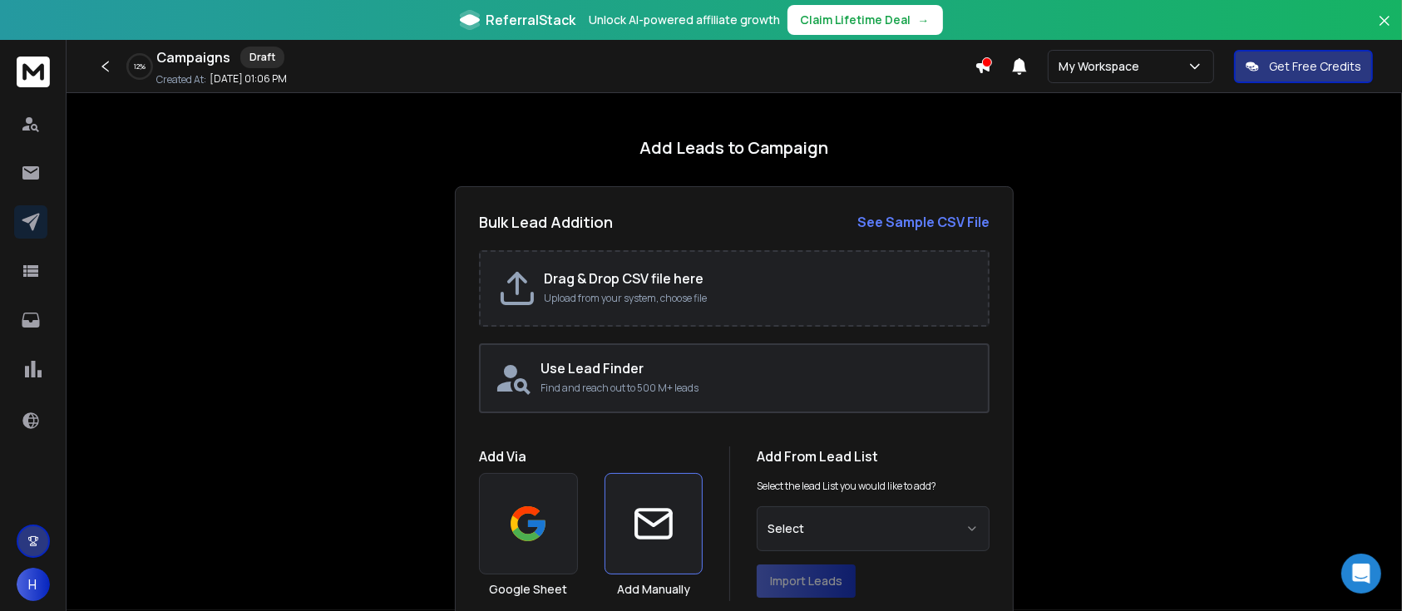
click at [648, 529] on icon at bounding box center [654, 524] width 42 height 50
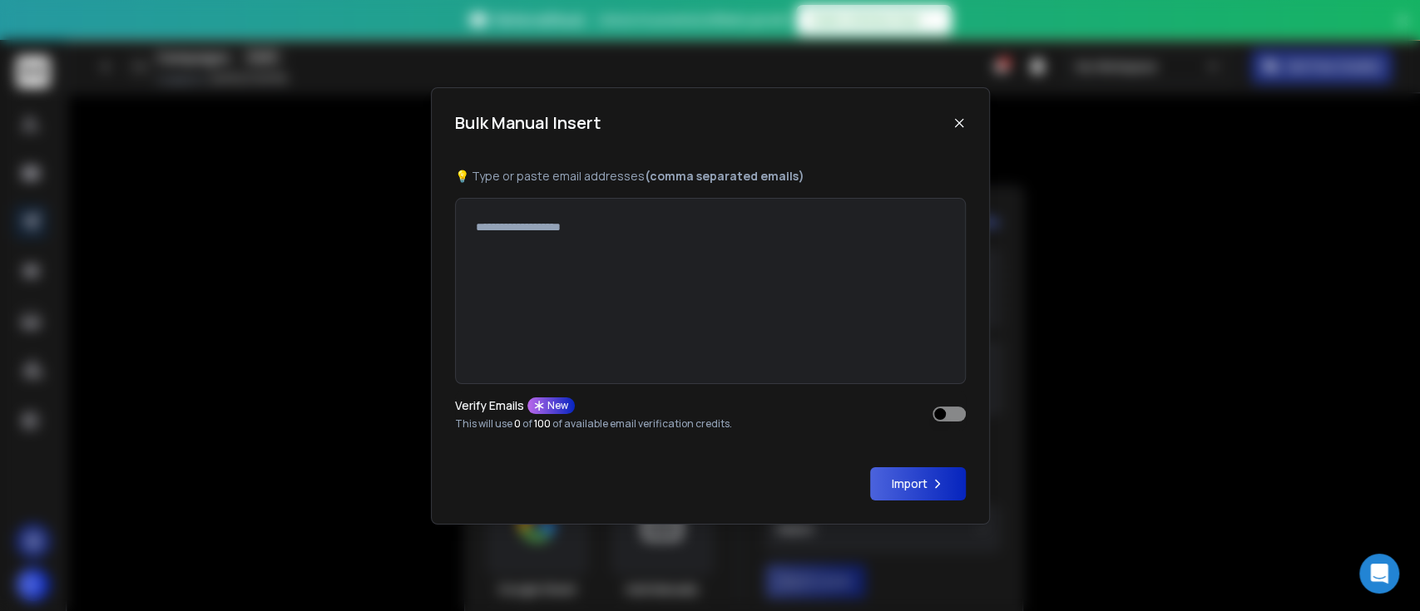
click at [481, 201] on textarea at bounding box center [710, 291] width 511 height 186
paste textarea "**********"
type textarea "**********"
click at [916, 487] on button "Import" at bounding box center [918, 483] width 96 height 33
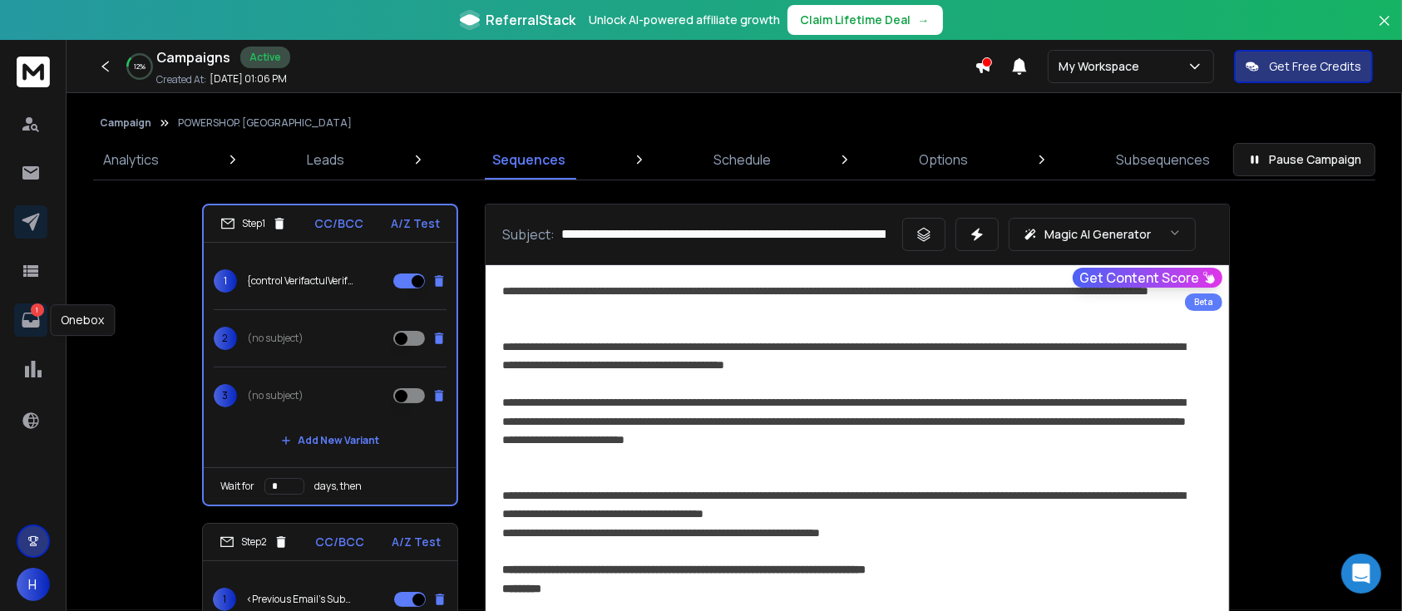
click at [35, 317] on p "1" at bounding box center [37, 310] width 13 height 13
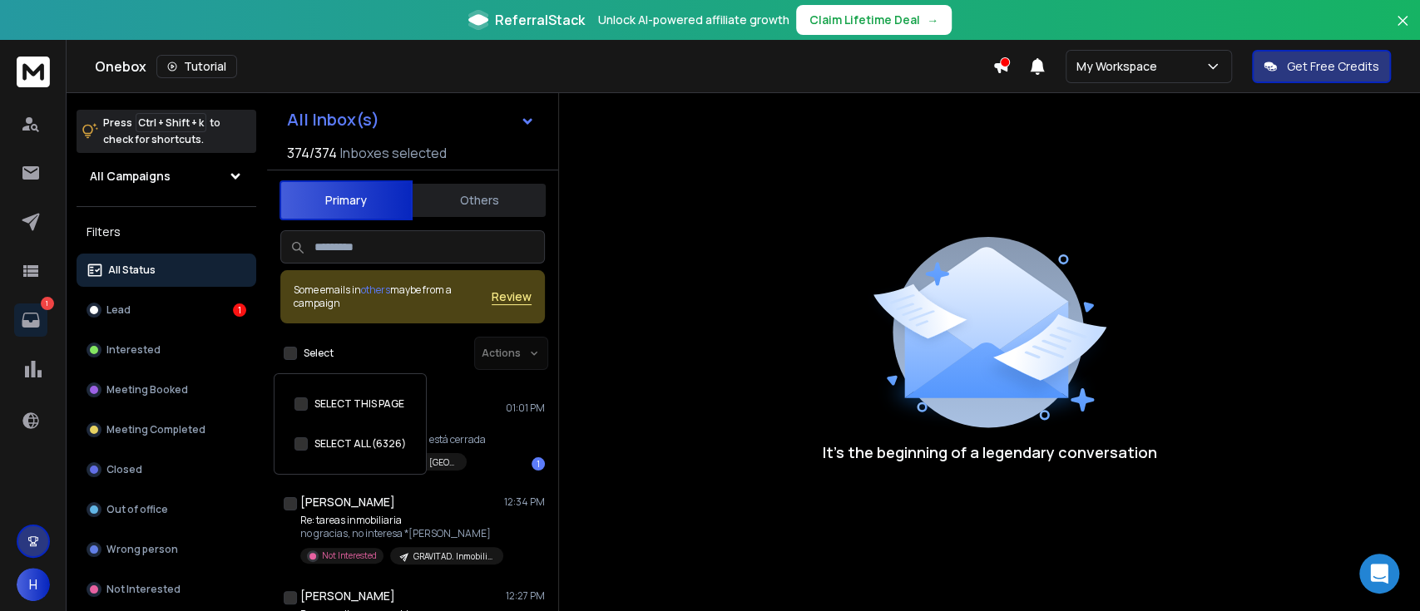
click at [360, 404] on label "SELECT THIS PAGE" at bounding box center [359, 404] width 90 height 13
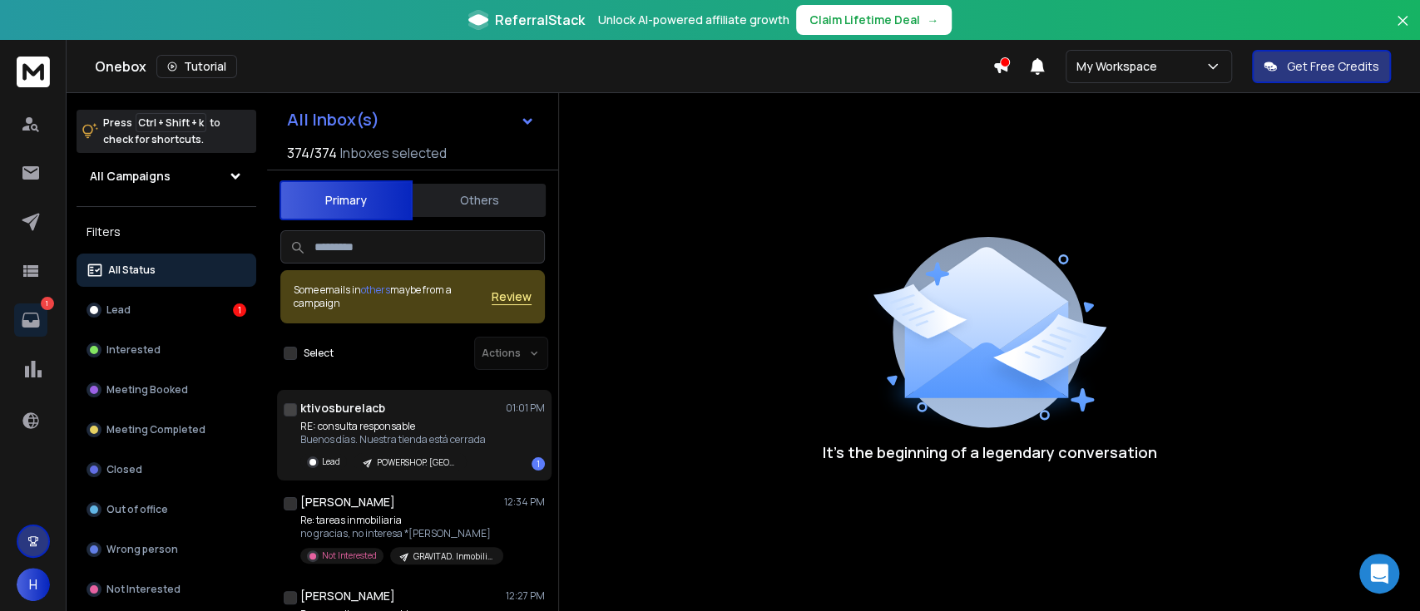
click at [477, 436] on p "Buenos días. Nuestra tienda está cerrada" at bounding box center [392, 439] width 185 height 13
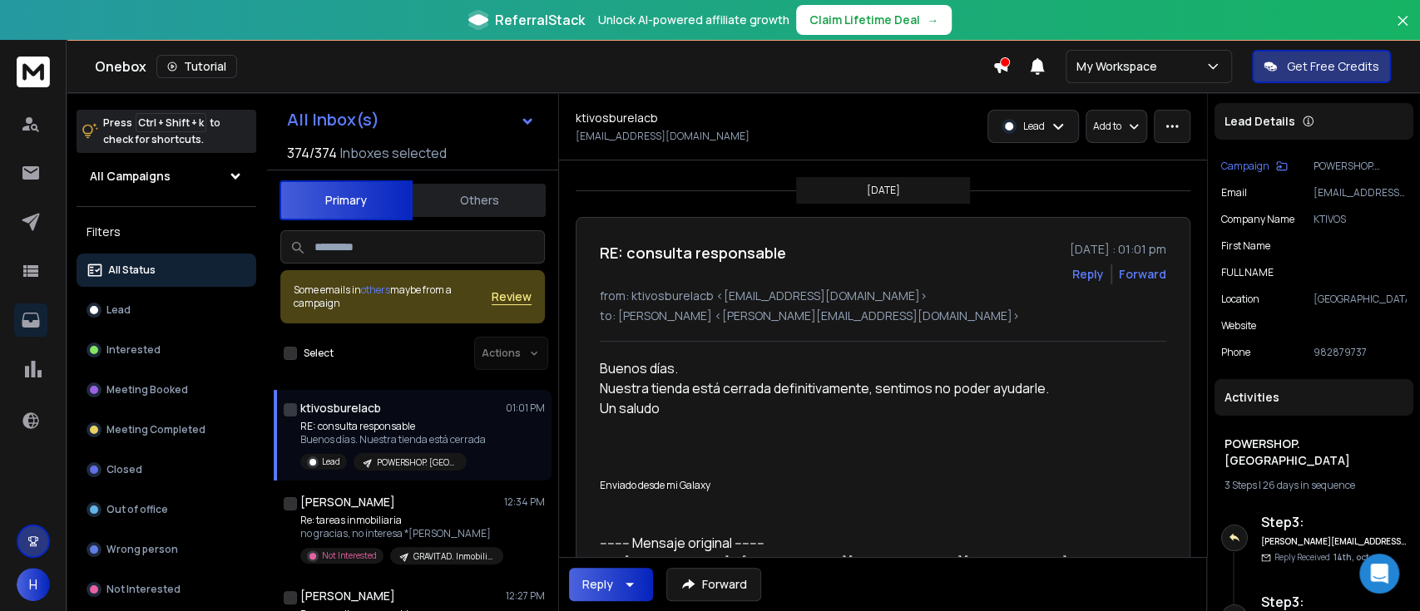
click at [1034, 129] on p "Lead" at bounding box center [1034, 126] width 22 height 13
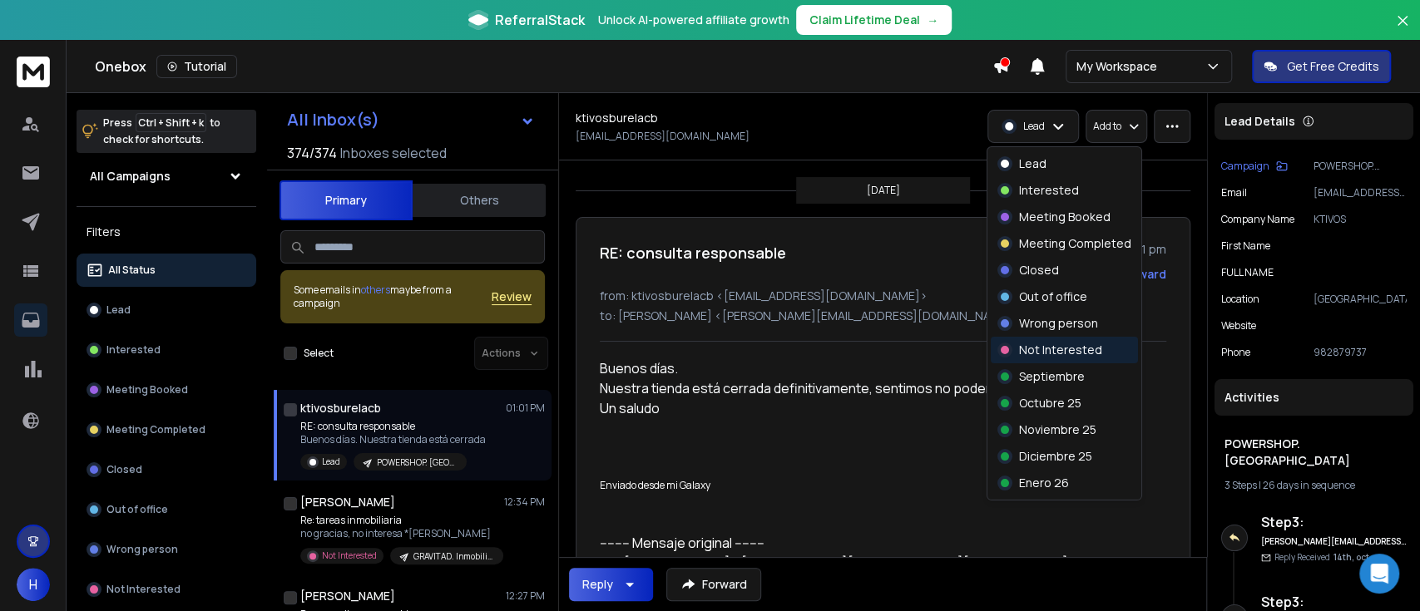
click at [1043, 349] on p "Not Interested" at bounding box center [1060, 350] width 83 height 17
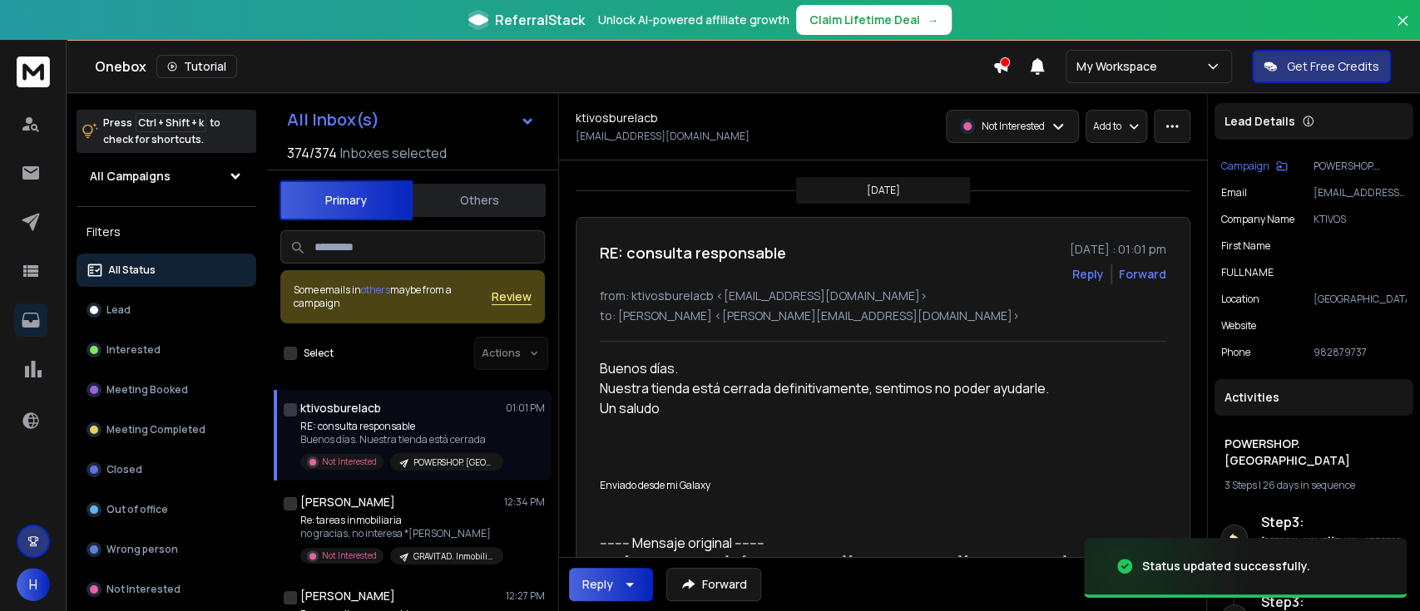
click at [1176, 133] on icon "button" at bounding box center [1171, 126] width 15 height 15
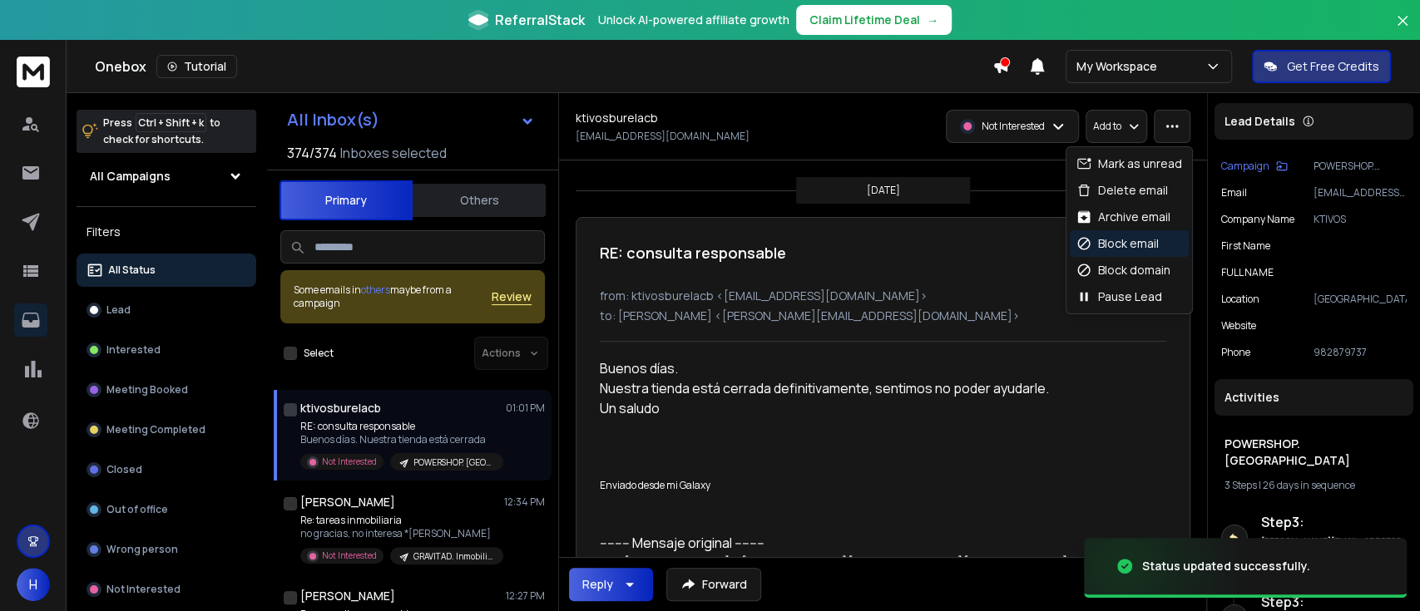
click at [1139, 249] on div "Block email" at bounding box center [1117, 243] width 82 height 17
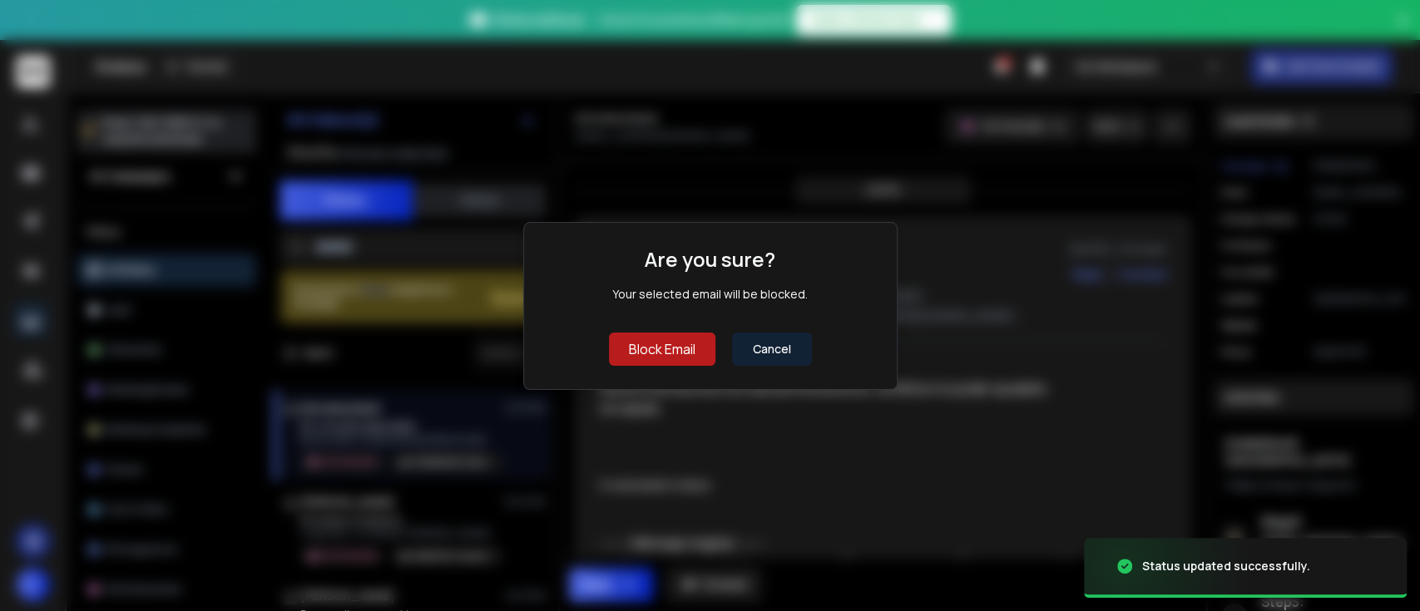
click at [672, 352] on button "Block Email" at bounding box center [662, 349] width 106 height 33
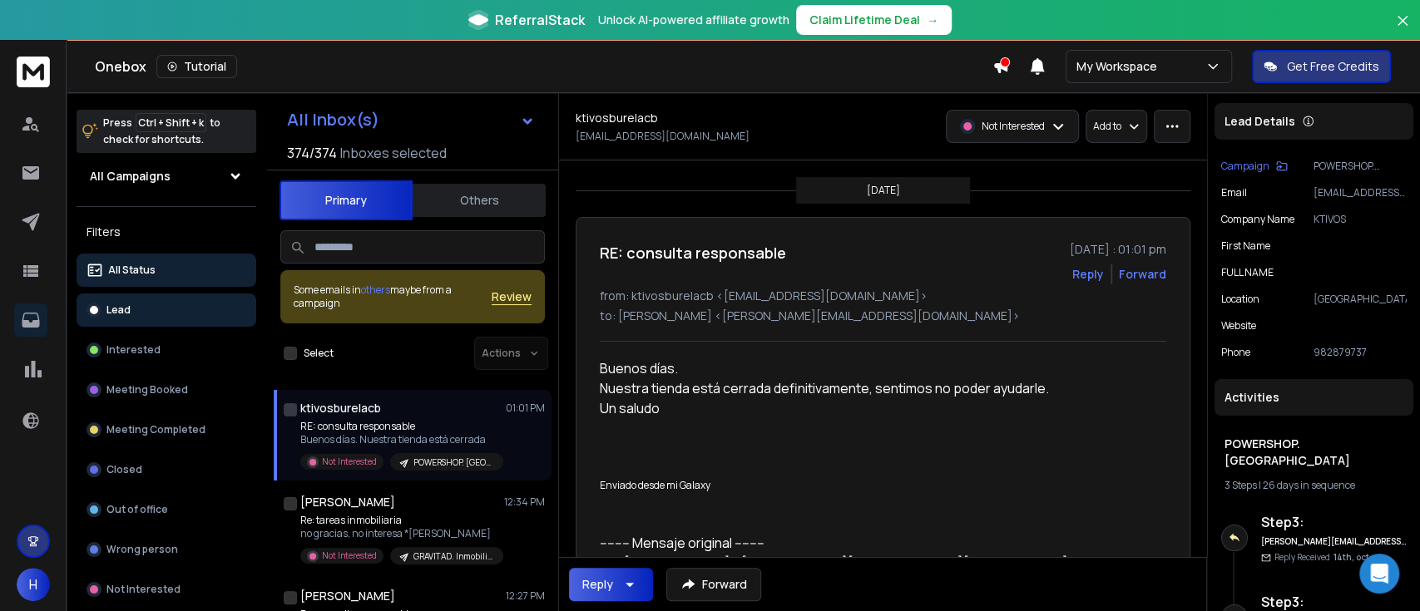
click at [155, 319] on button "Lead" at bounding box center [167, 310] width 180 height 33
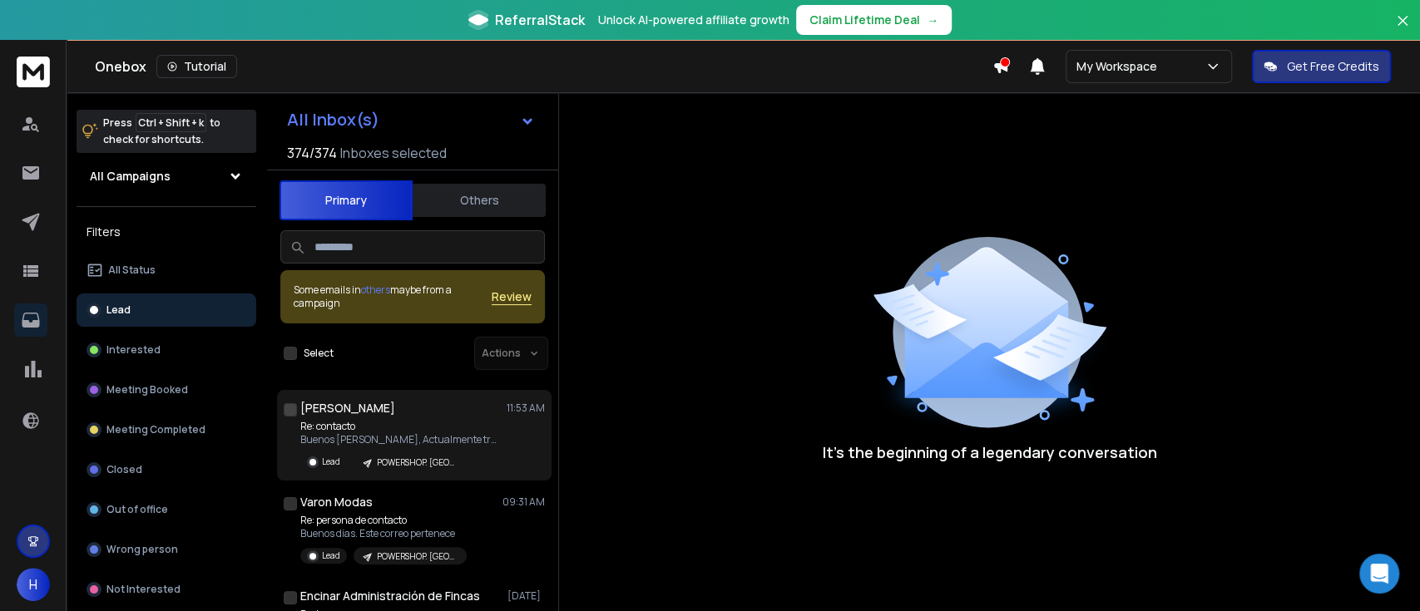
click at [439, 412] on div "Jose Baladón 11:53 AM" at bounding box center [422, 408] width 245 height 17
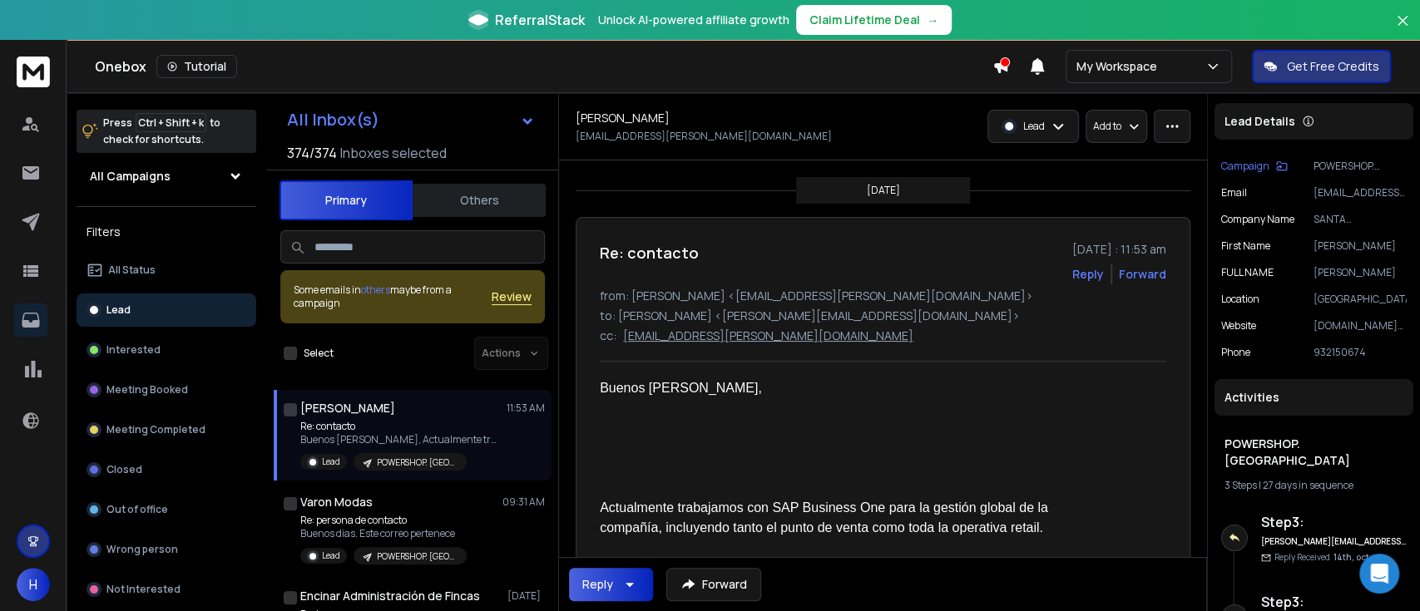
scroll to position [111, 0]
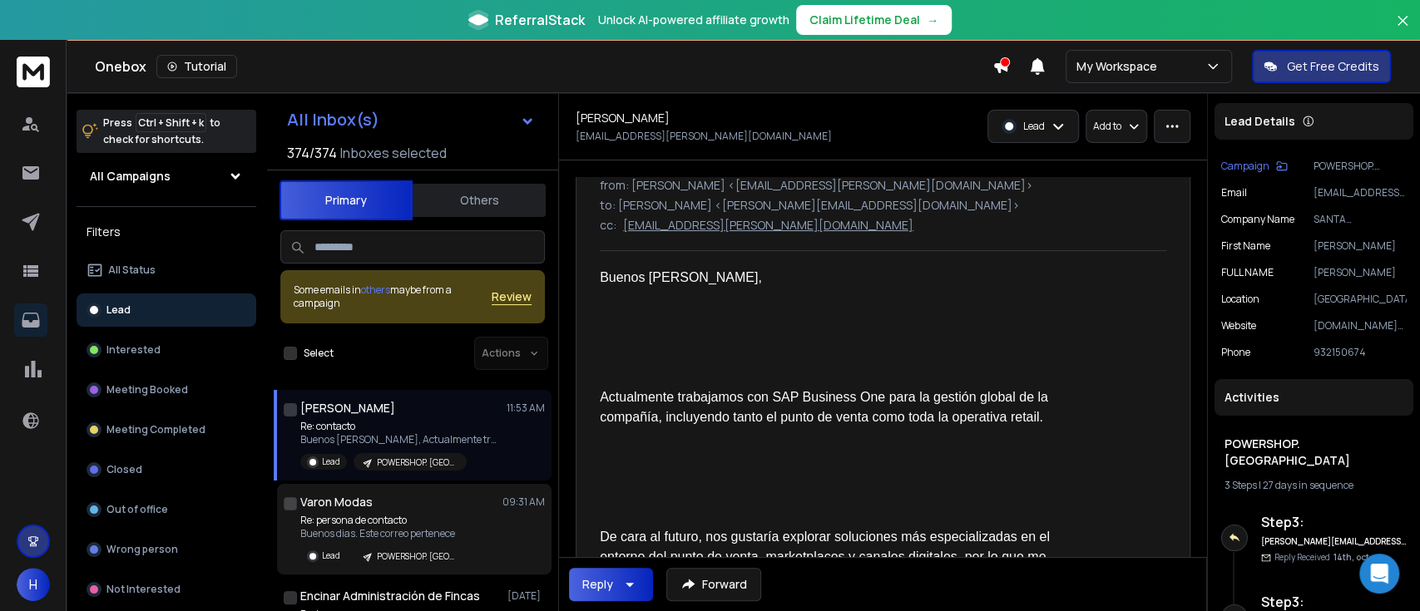
click at [403, 497] on div "Varon Modas 09:31 AM" at bounding box center [422, 502] width 245 height 17
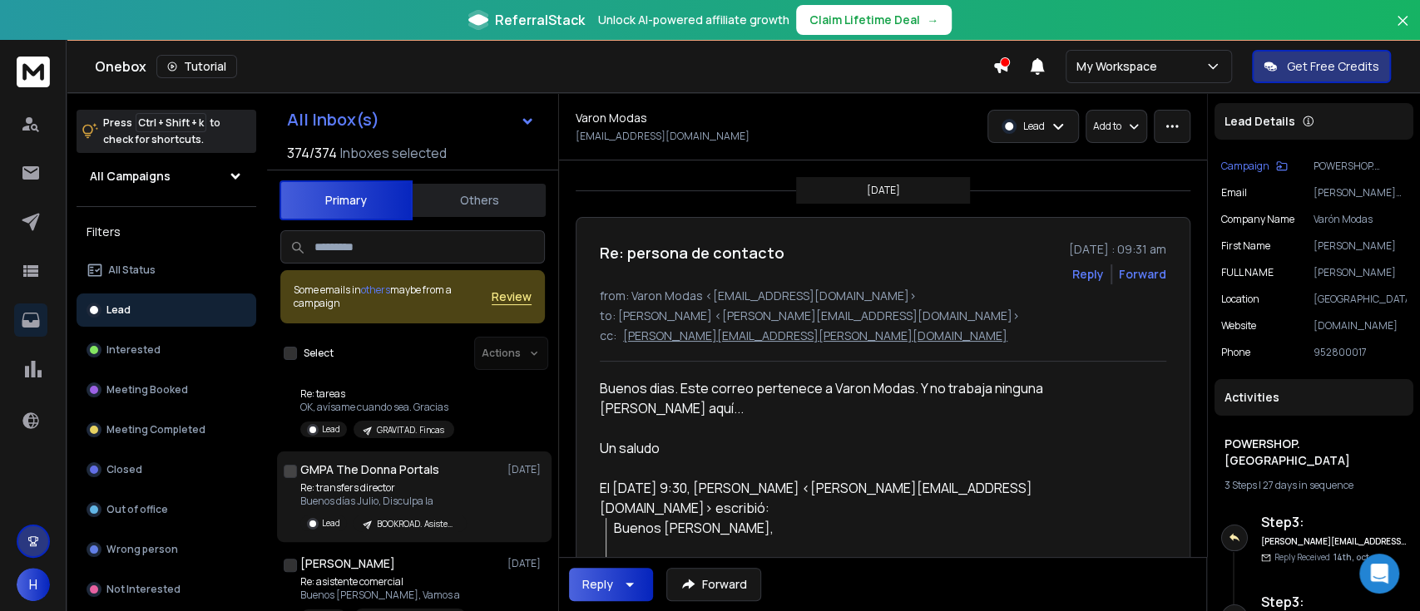
scroll to position [221, 0]
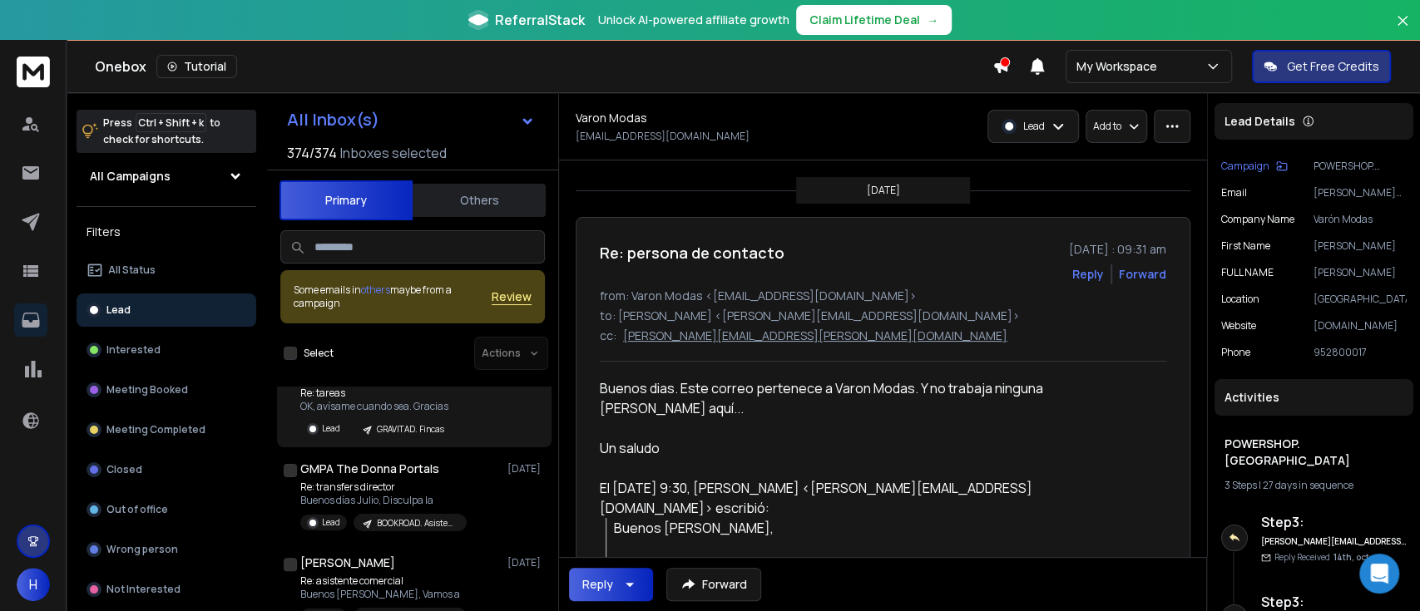
click at [425, 416] on div "Re: tareas OK, avísame cuando sea. Gracias Lead GRAVITAD. Fincas" at bounding box center [377, 412] width 154 height 51
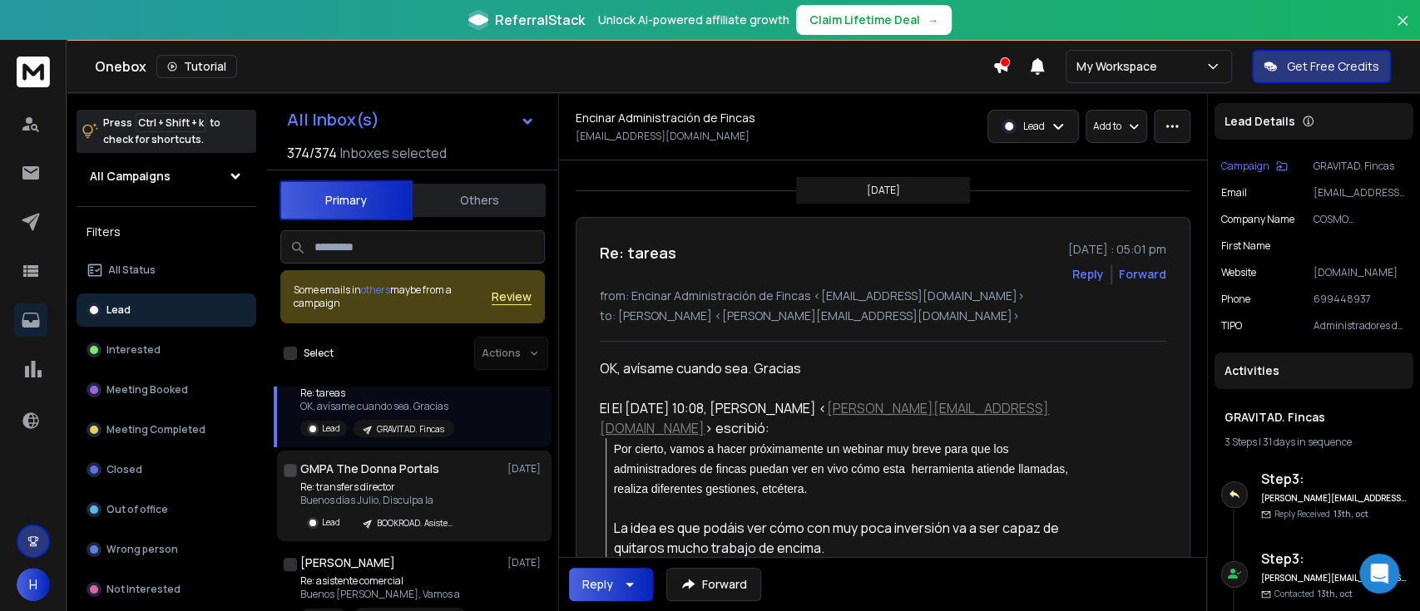
click at [432, 496] on p "Buenos días Julio, Disculpa la" at bounding box center [383, 500] width 166 height 13
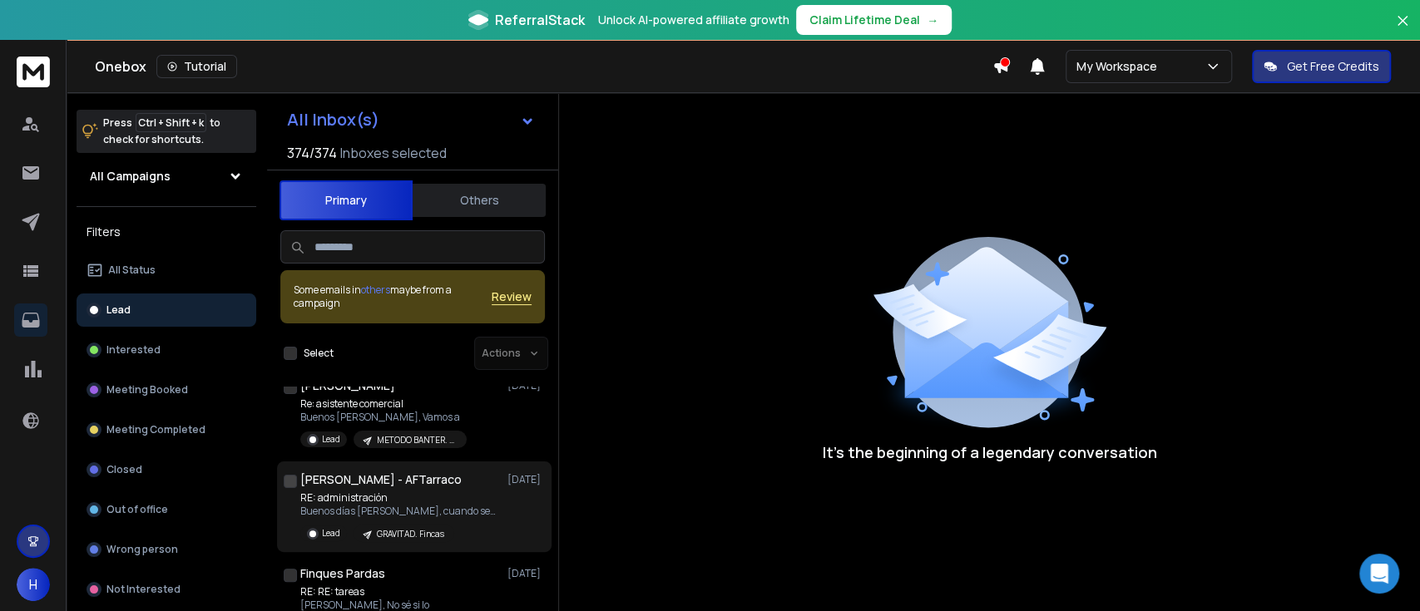
scroll to position [381, 0]
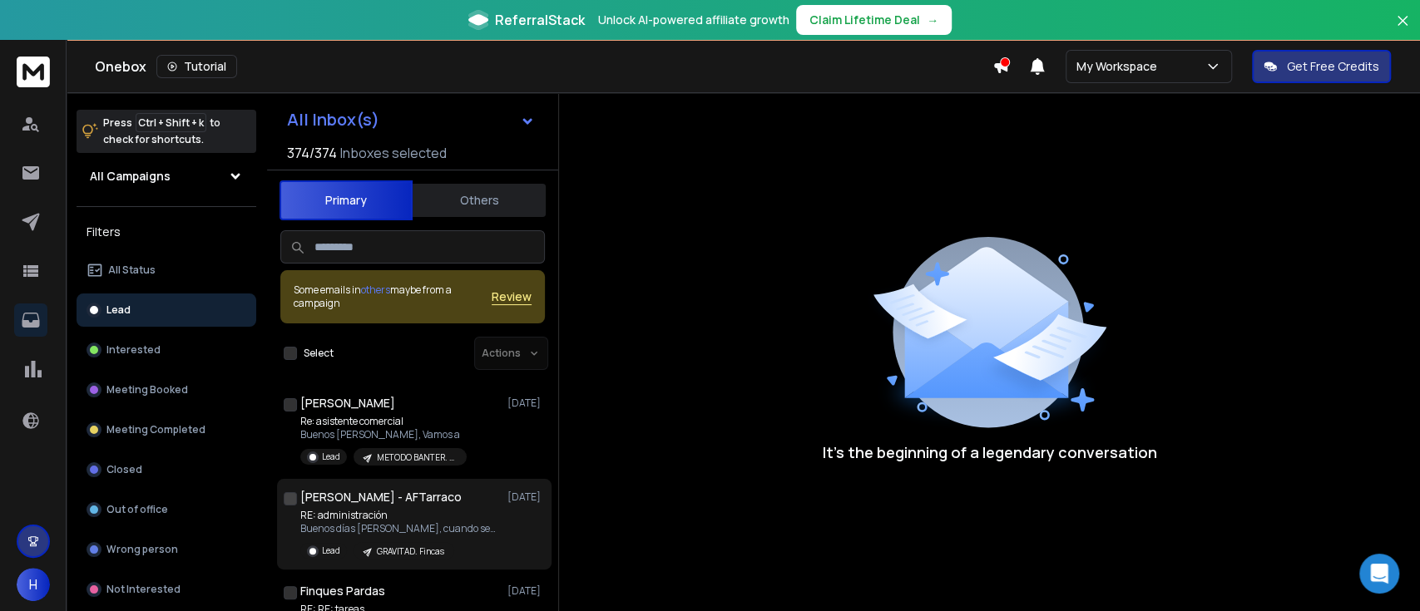
click at [430, 509] on p "RE: administración" at bounding box center [400, 515] width 200 height 13
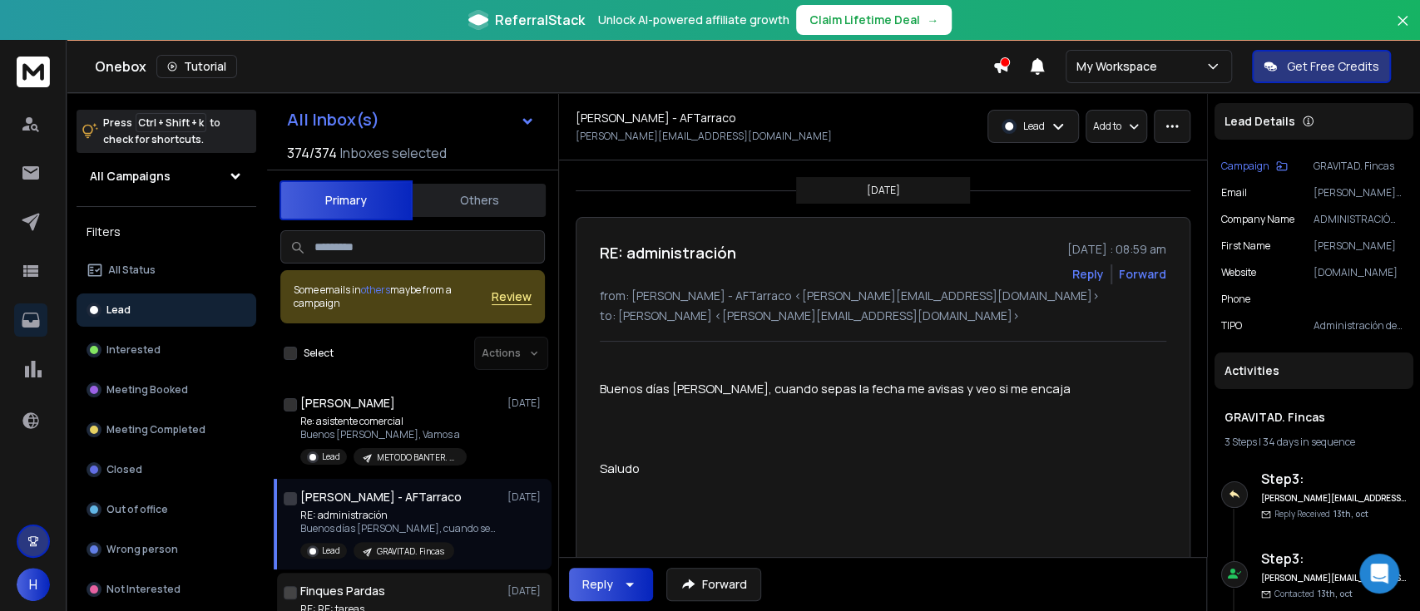
click at [401, 591] on div "Finques Pardas 10 Oct" at bounding box center [422, 591] width 245 height 17
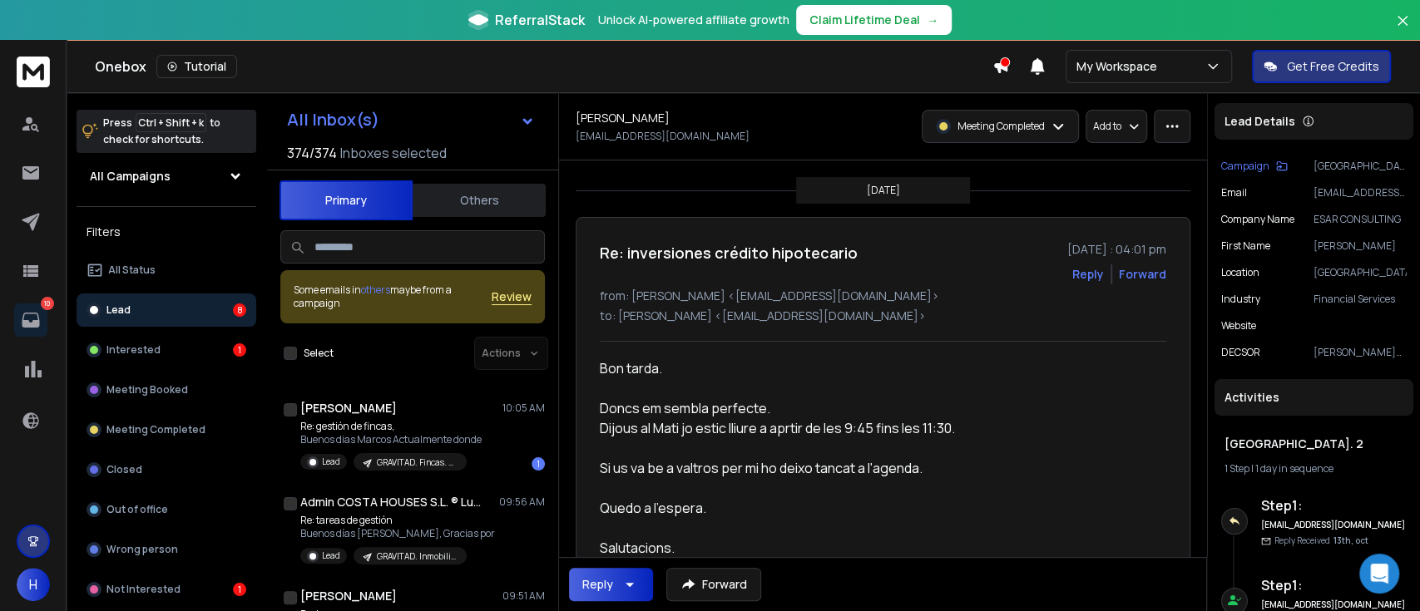
scroll to position [333, 0]
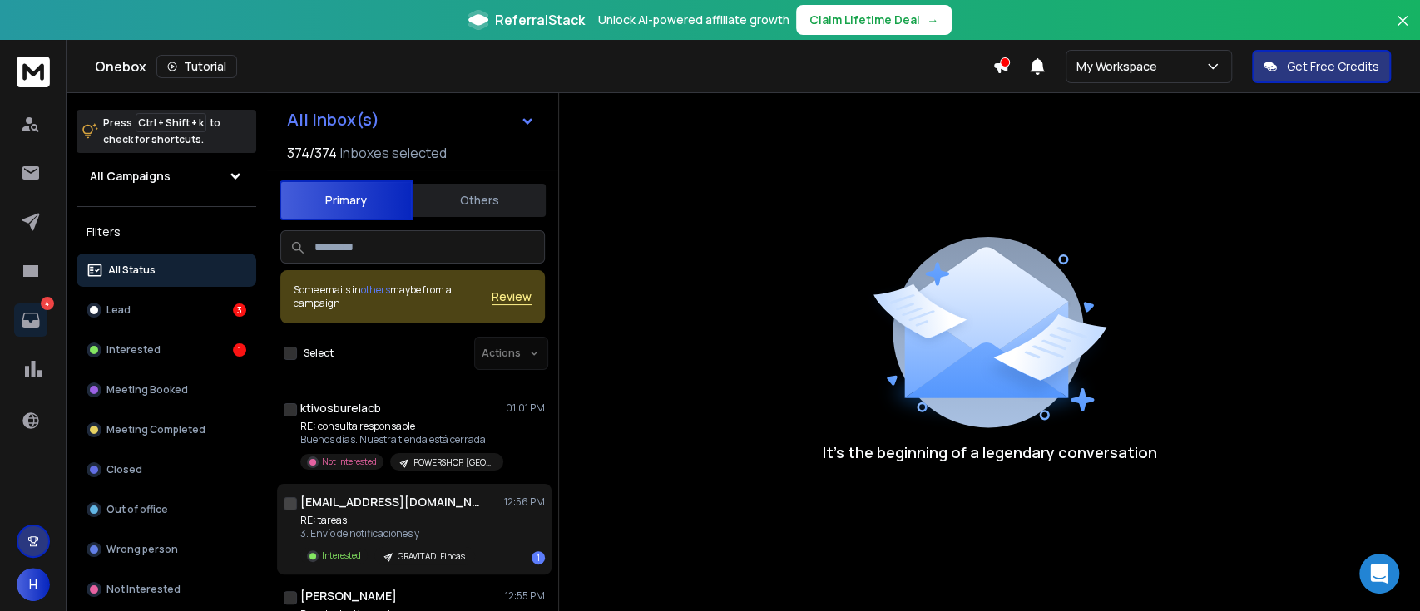
click at [452, 512] on div "[EMAIL_ADDRESS][DOMAIN_NAME] 12:56 PM RE: tareas 3. Envío de notificaciones y I…" at bounding box center [422, 529] width 245 height 71
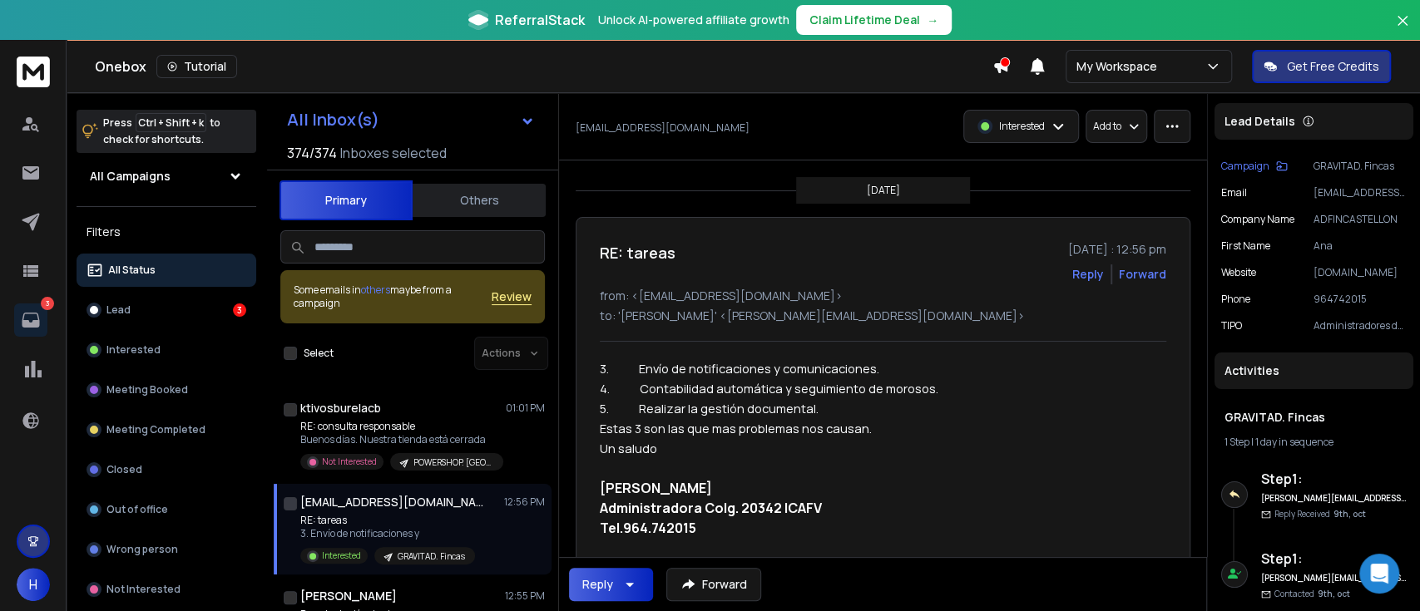
click at [994, 125] on div "Interested" at bounding box center [1021, 127] width 114 height 32
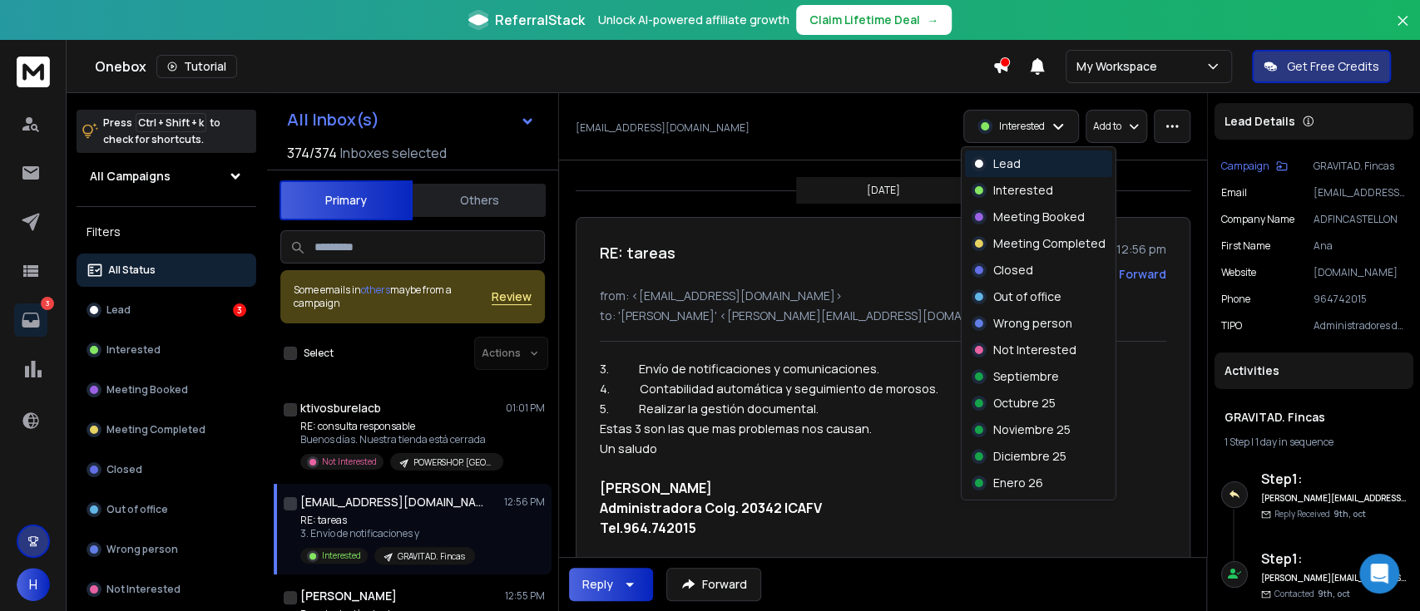
click at [1001, 163] on p "Lead" at bounding box center [1006, 164] width 27 height 17
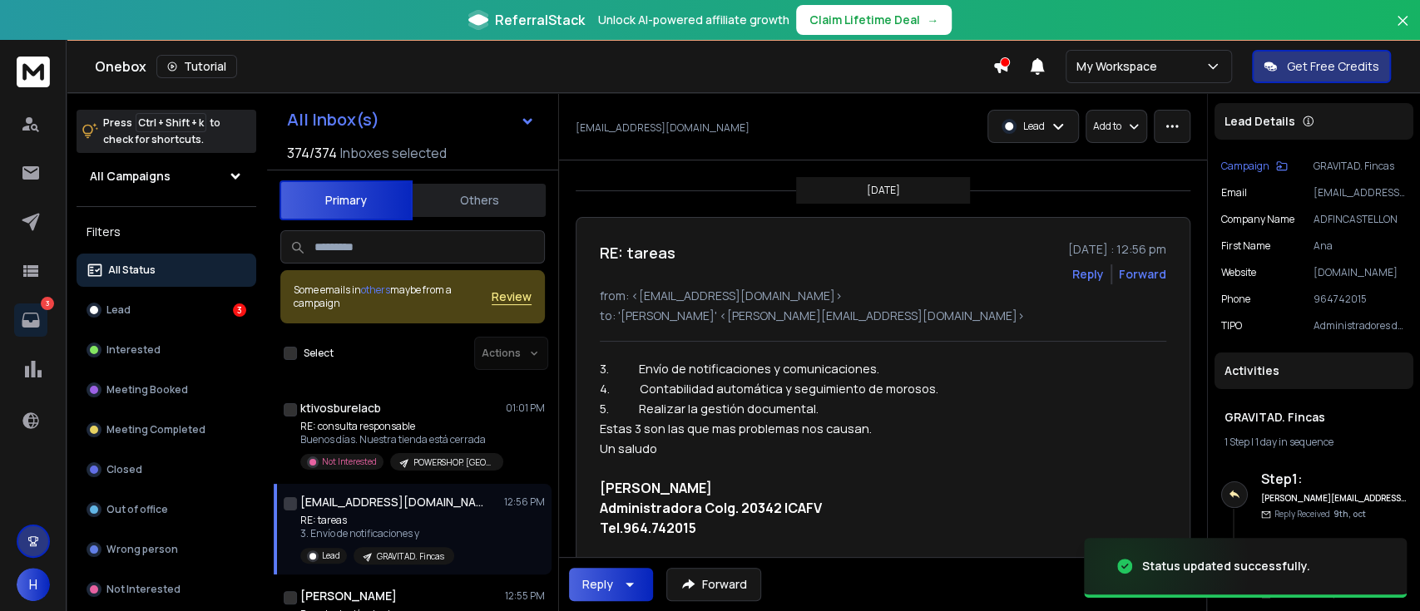
drag, startPoint x: 630, startPoint y: 585, endPoint x: 645, endPoint y: 576, distance: 17.5
click at [629, 586] on icon "button" at bounding box center [629, 585] width 8 height 4
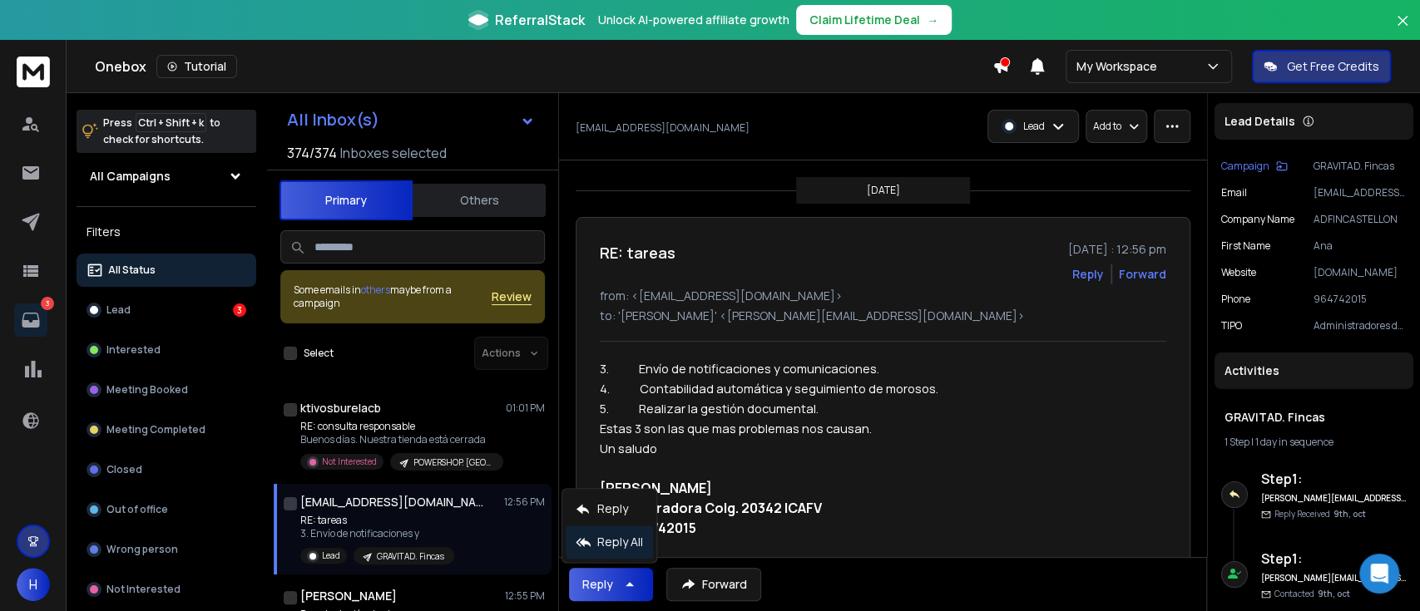
click at [619, 542] on p "Reply All" at bounding box center [620, 542] width 46 height 17
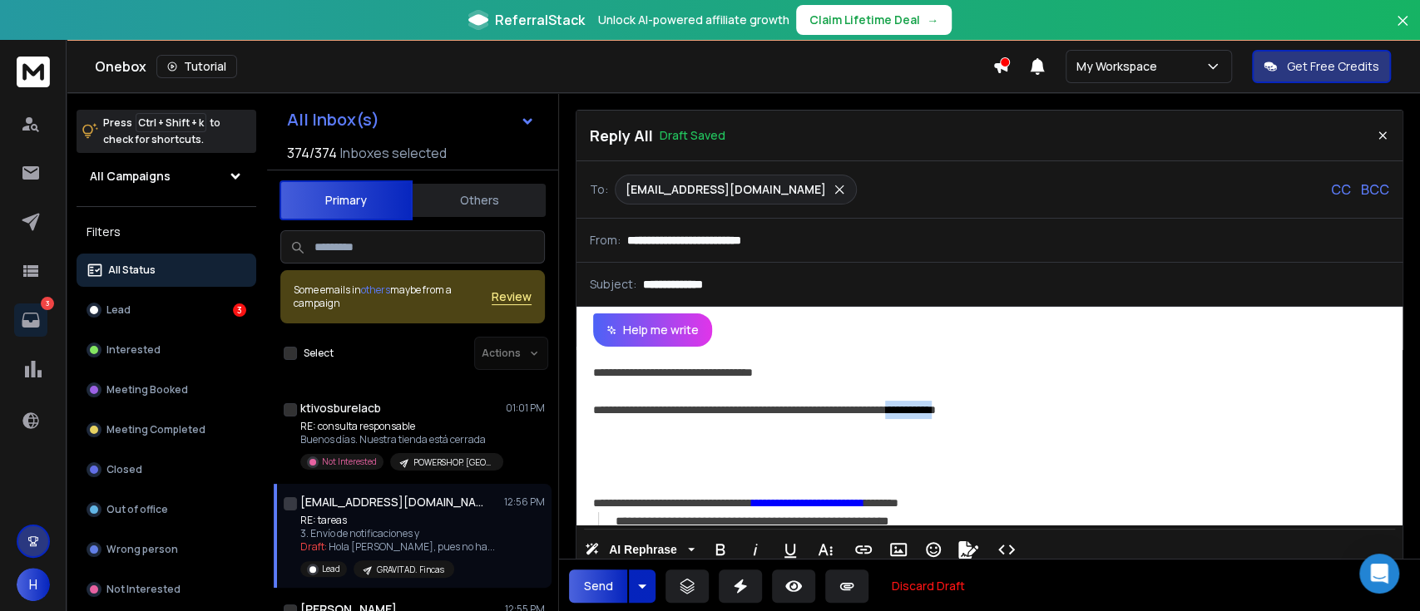
drag, startPoint x: 1027, startPoint y: 410, endPoint x: 973, endPoint y: 418, distance: 54.7
click at [973, 418] on div "**********" at bounding box center [978, 410] width 771 height 18
click at [719, 452] on div at bounding box center [989, 446] width 793 height 18
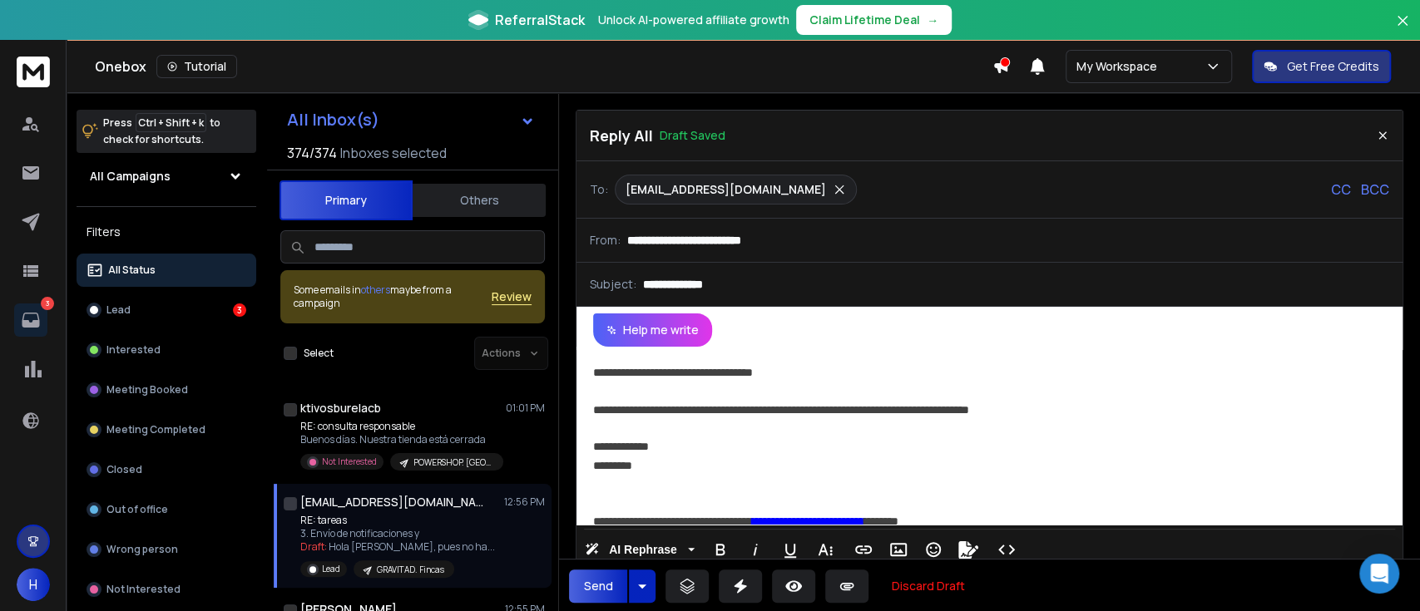
click at [783, 374] on div "**********" at bounding box center [978, 372] width 771 height 18
drag, startPoint x: 676, startPoint y: 368, endPoint x: 649, endPoint y: 374, distance: 28.1
click at [649, 374] on div "**********" at bounding box center [978, 372] width 771 height 18
drag, startPoint x: 784, startPoint y: 371, endPoint x: 650, endPoint y: 375, distance: 134.0
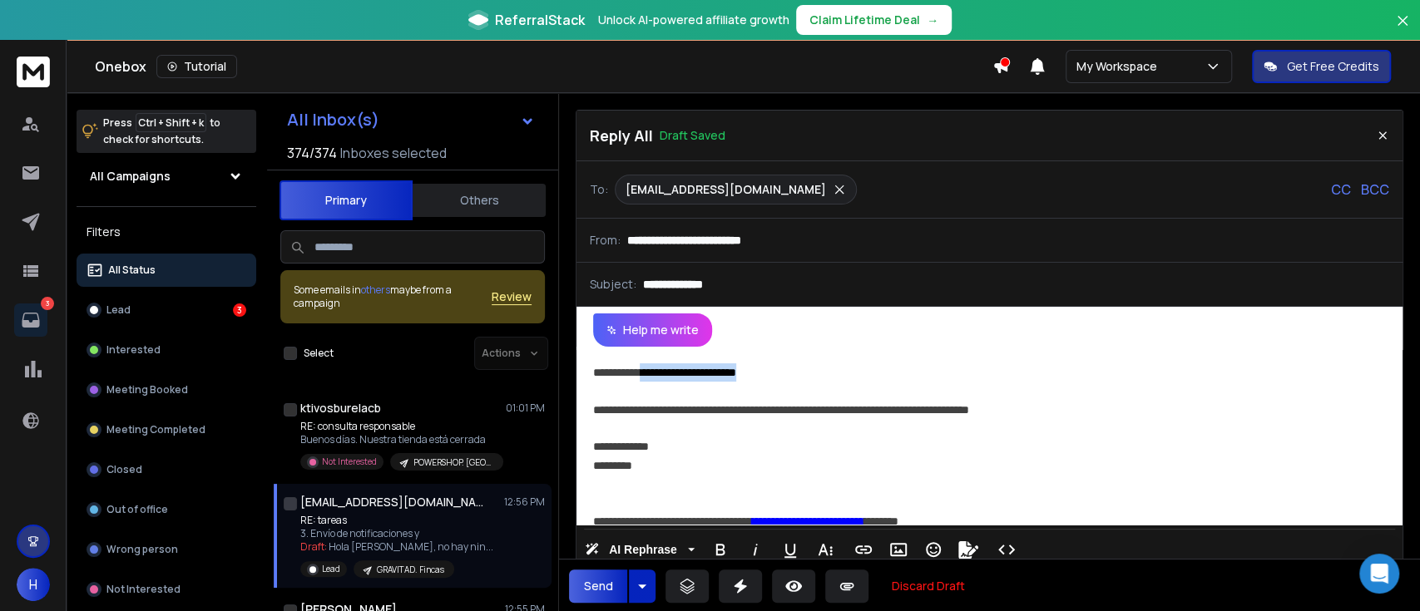
click at [650, 375] on div "**********" at bounding box center [978, 372] width 771 height 18
drag, startPoint x: 1071, startPoint y: 408, endPoint x: 974, endPoint y: 408, distance: 97.3
click at [974, 408] on div "**********" at bounding box center [978, 410] width 771 height 18
click at [590, 582] on button "Send" at bounding box center [598, 586] width 58 height 33
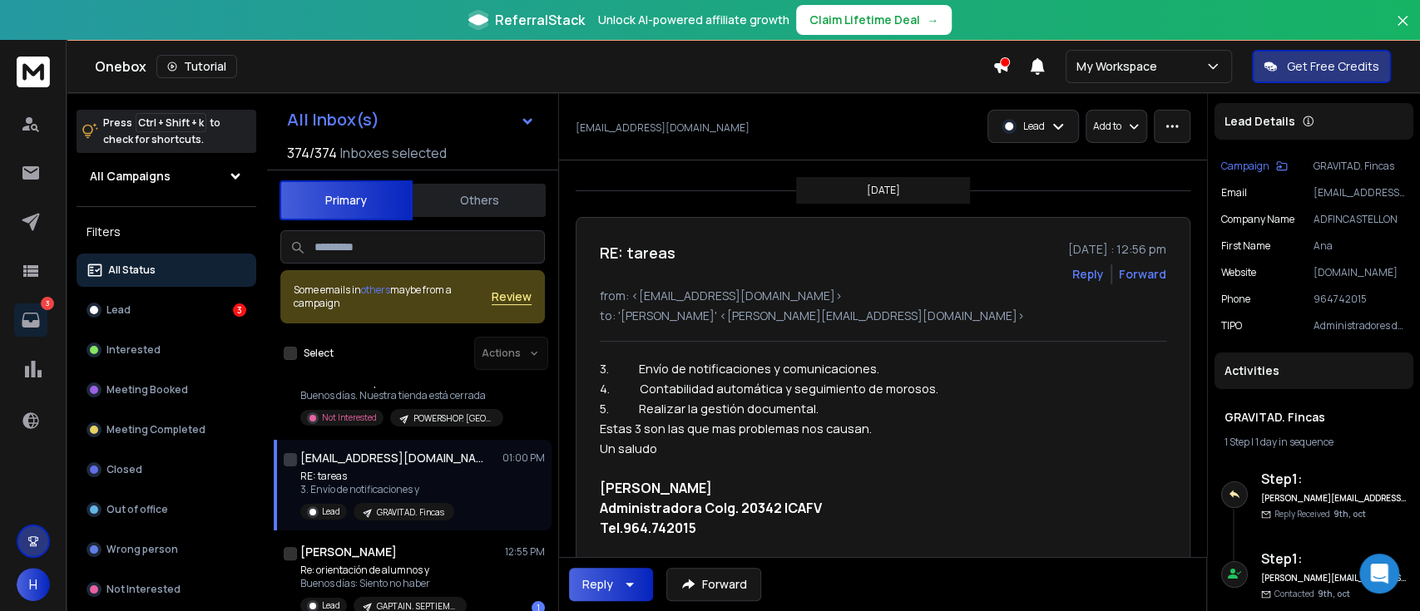
scroll to position [111, 0]
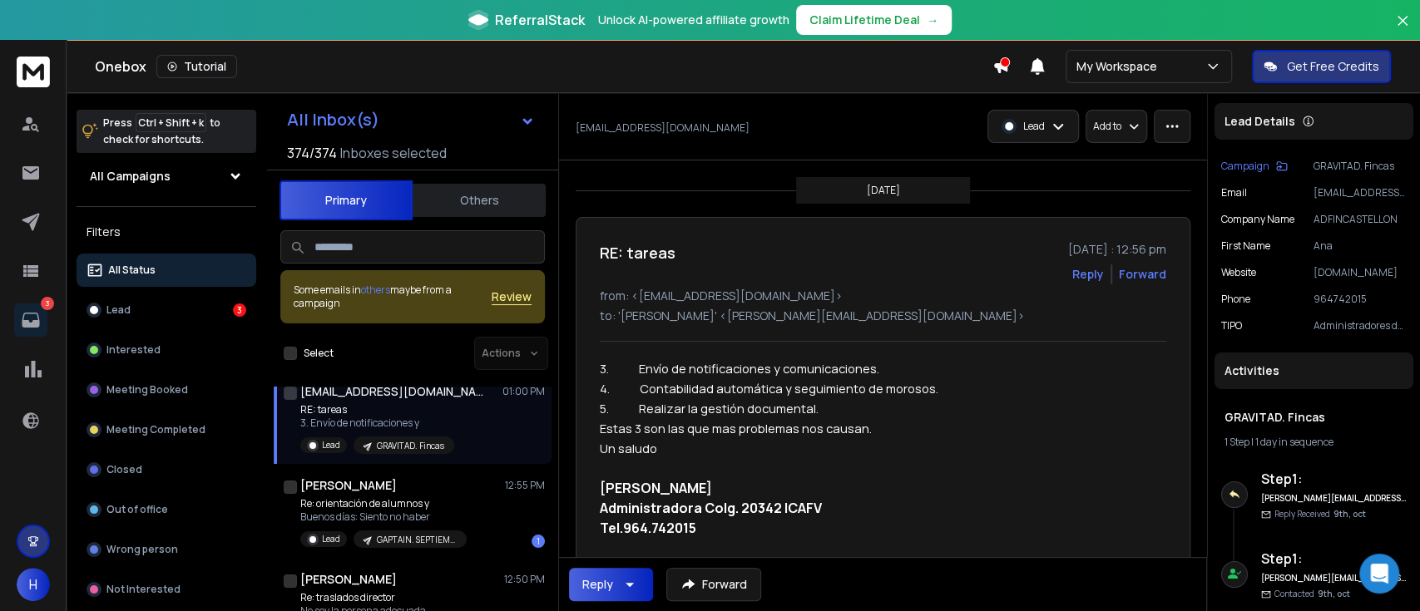
click at [1038, 127] on p "Lead" at bounding box center [1034, 126] width 22 height 13
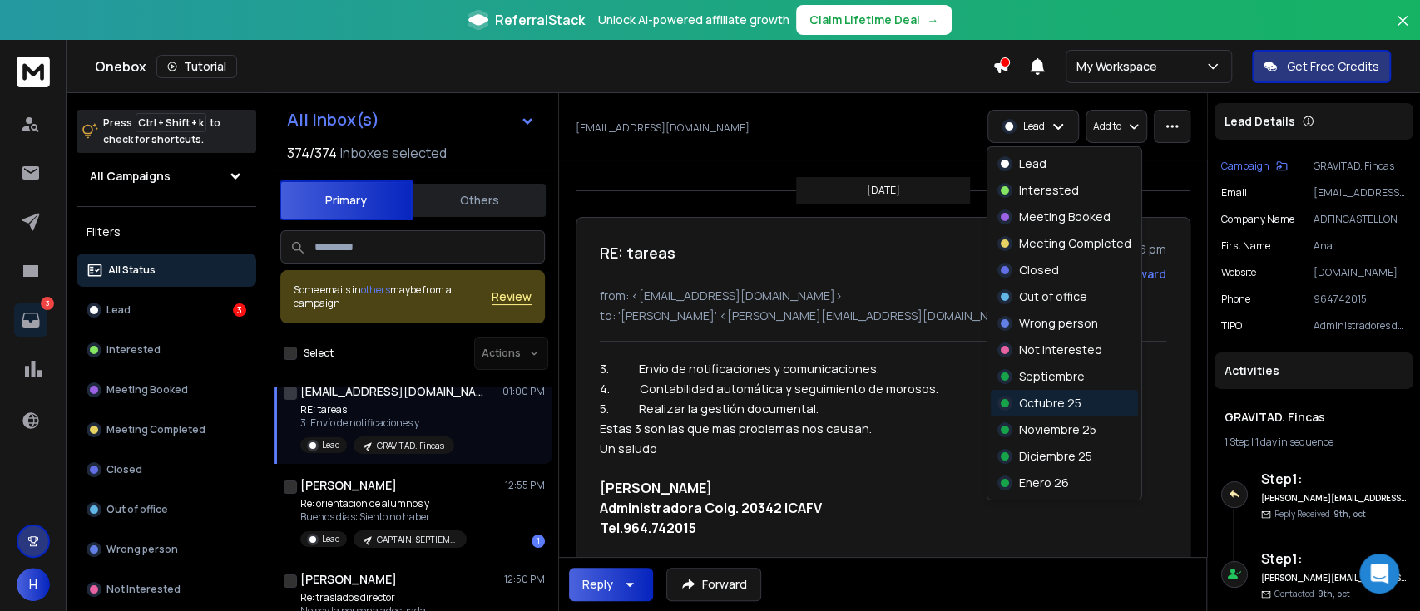
click at [1065, 398] on p "Octubre 25" at bounding box center [1050, 403] width 62 height 17
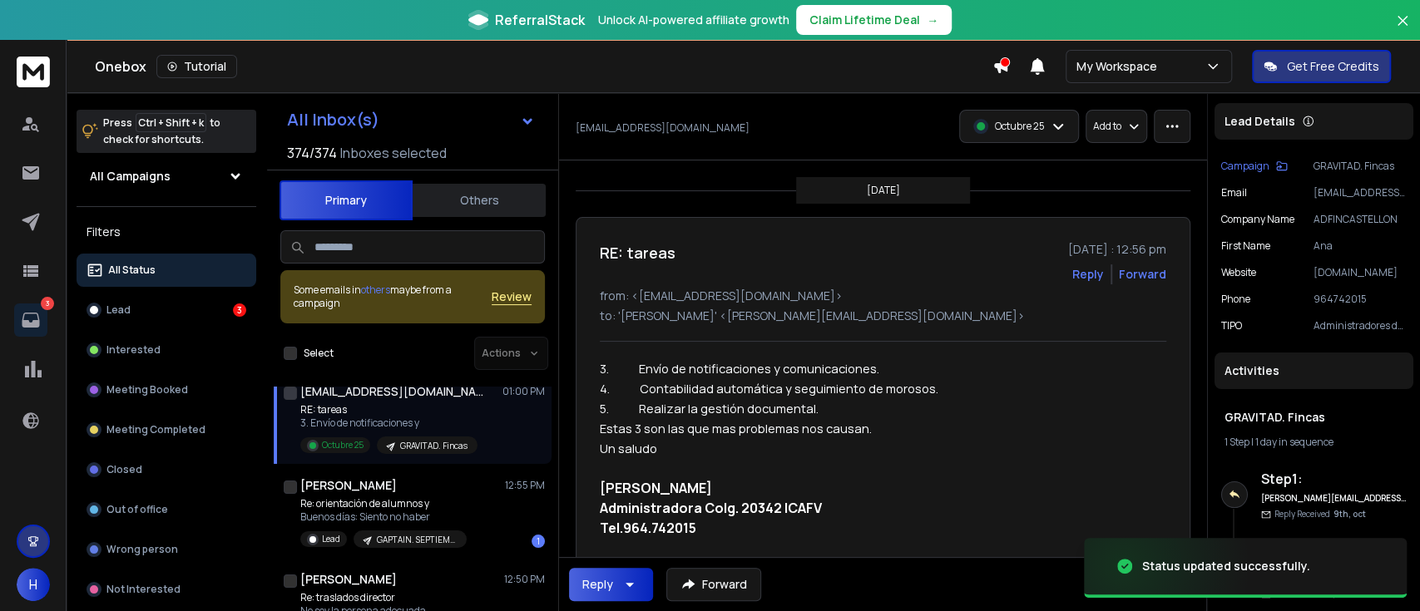
click at [1340, 192] on p "[EMAIL_ADDRESS][DOMAIN_NAME]" at bounding box center [1359, 192] width 93 height 13
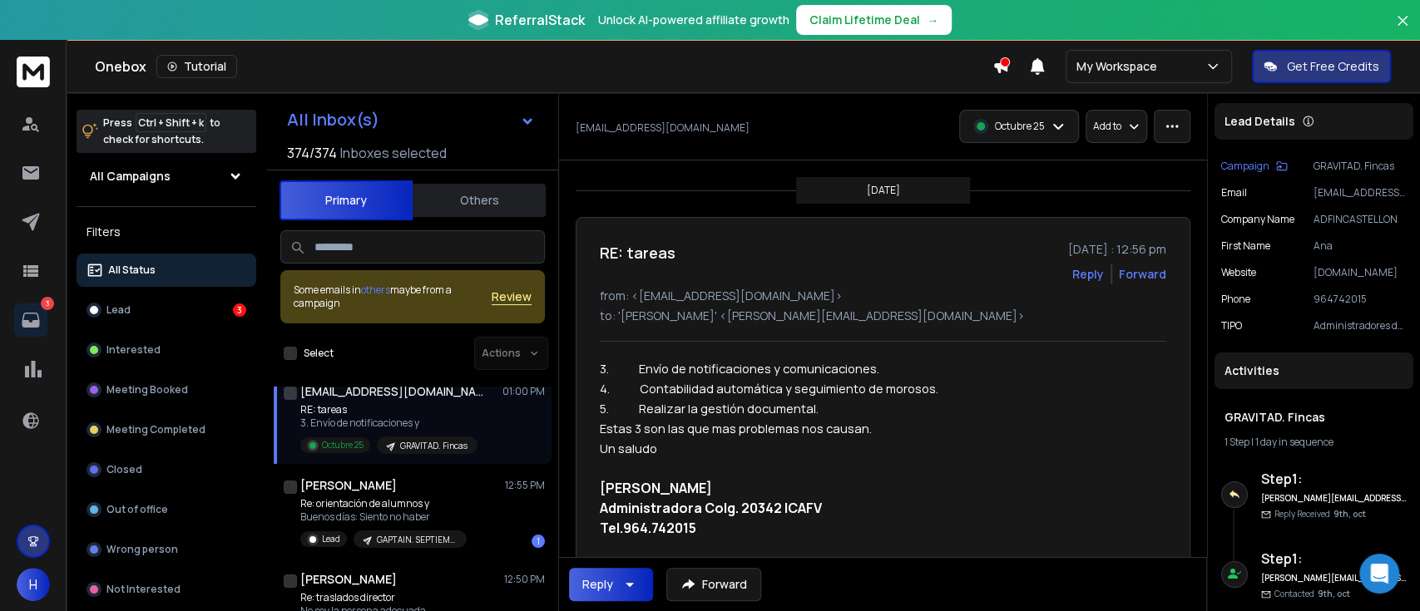
click at [1360, 273] on p "www.adfincastellon.com" at bounding box center [1359, 272] width 93 height 13
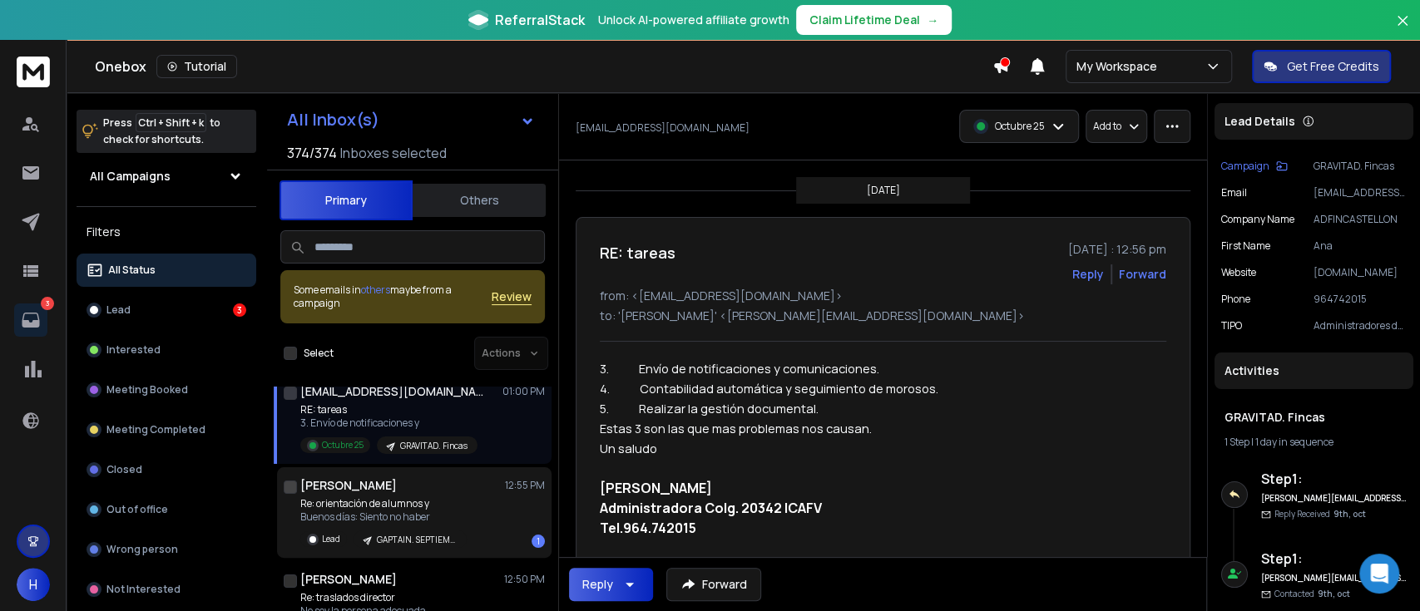
click at [413, 472] on div "Celia Alonso Piñón 12:55 PM Re: orientación de alumnos y Buenos días: Siento no…" at bounding box center [414, 512] width 274 height 91
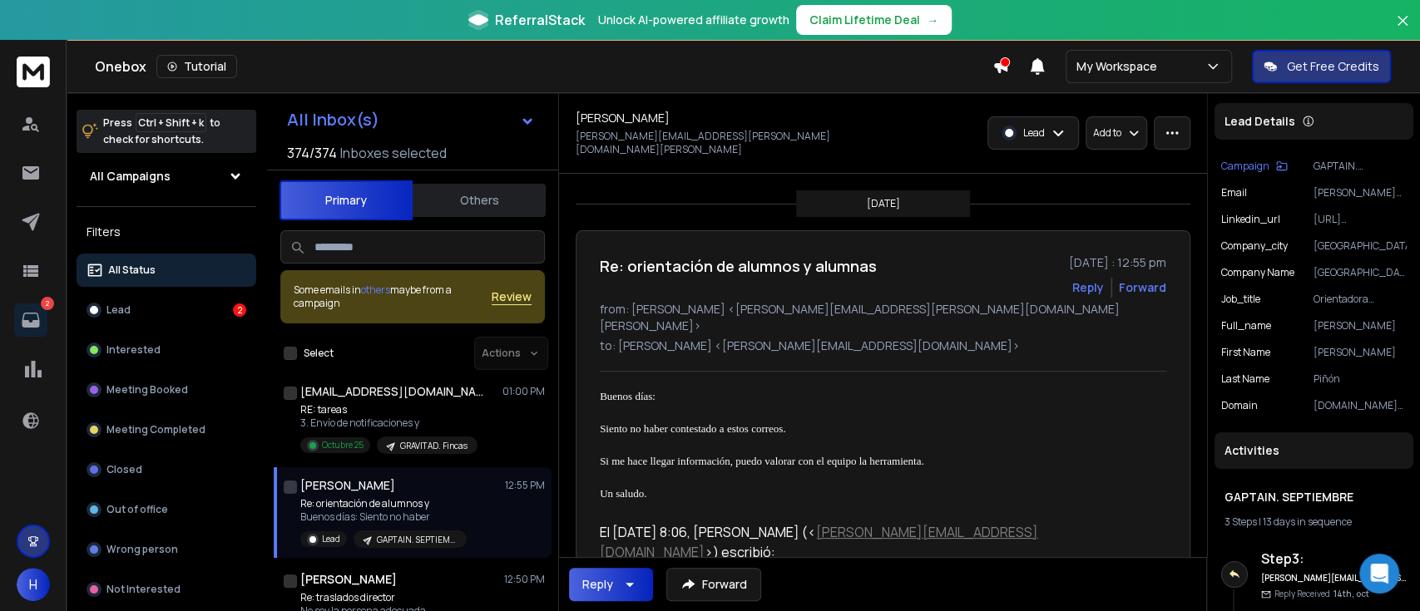
click at [1031, 131] on p "Lead" at bounding box center [1034, 132] width 22 height 13
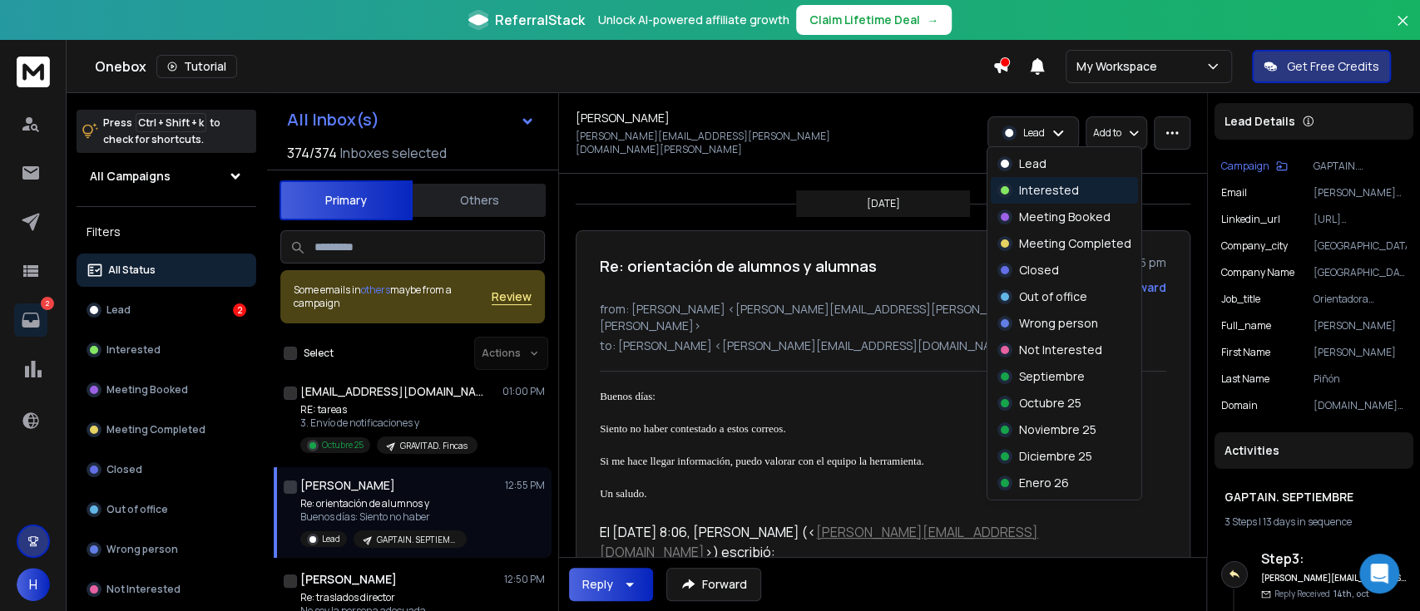
click at [1037, 180] on div "Interested" at bounding box center [1064, 190] width 147 height 27
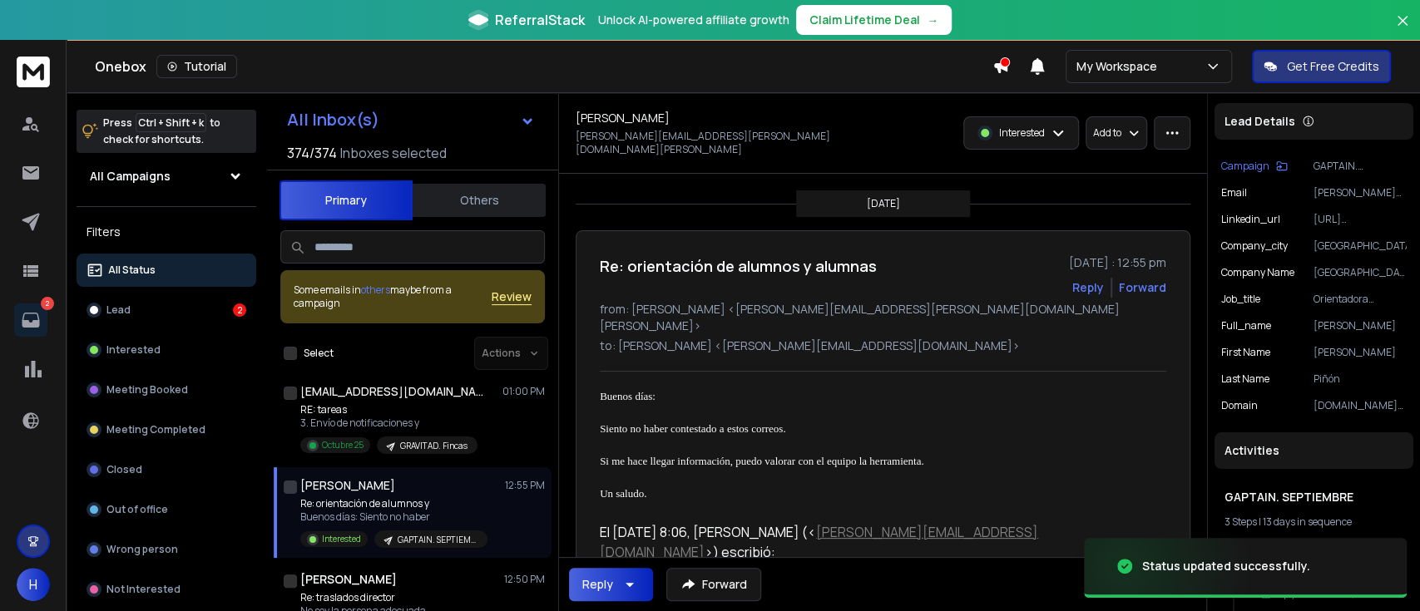
click at [1112, 130] on p "Add to" at bounding box center [1107, 132] width 28 height 13
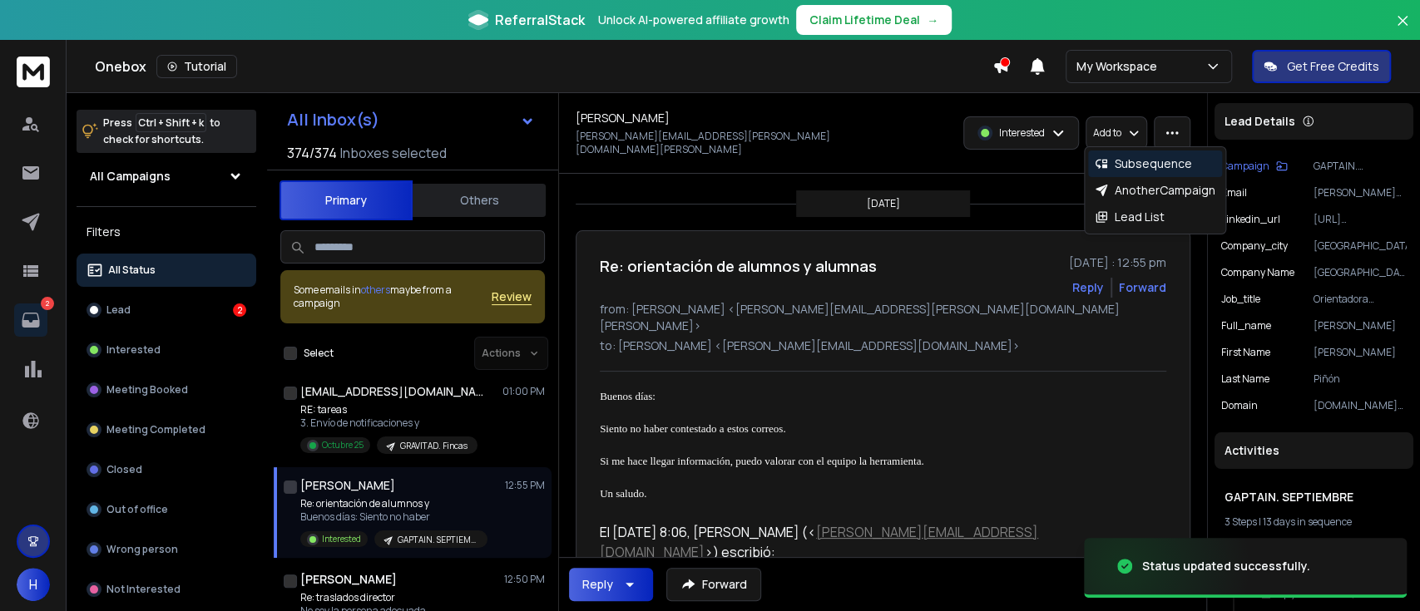
click at [1123, 154] on div "Subsequence" at bounding box center [1155, 164] width 134 height 27
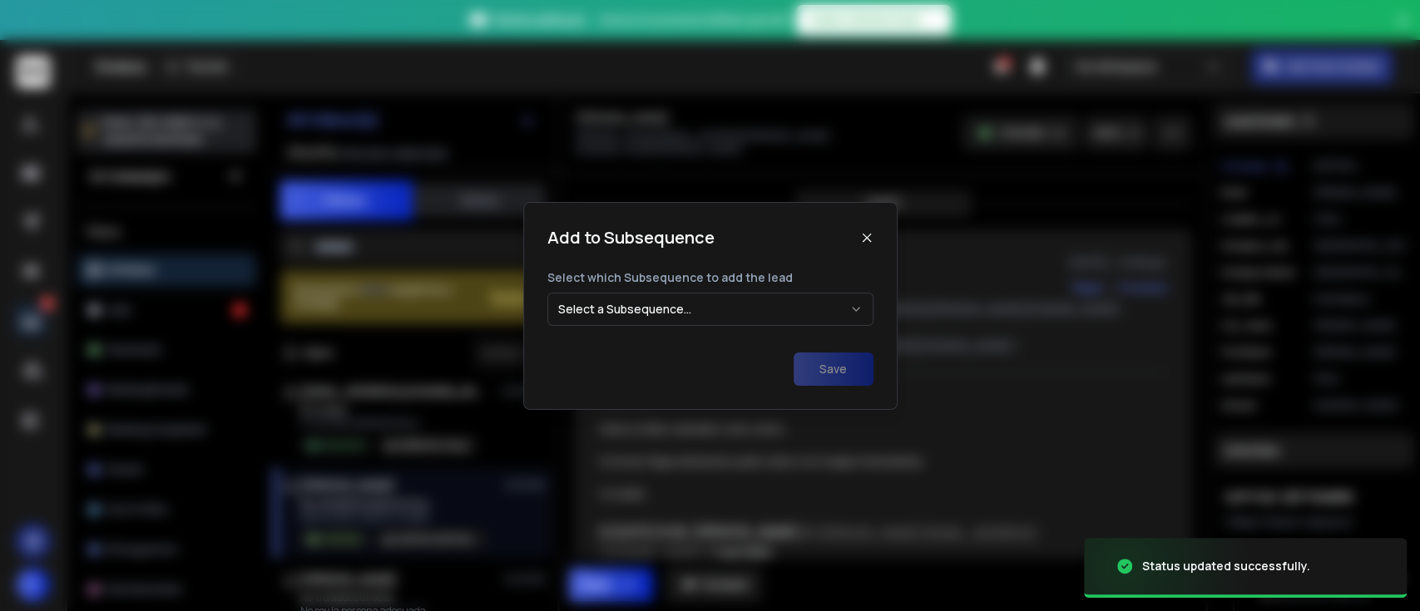
click at [818, 300] on button "Select a Subsequence..." at bounding box center [710, 309] width 326 height 33
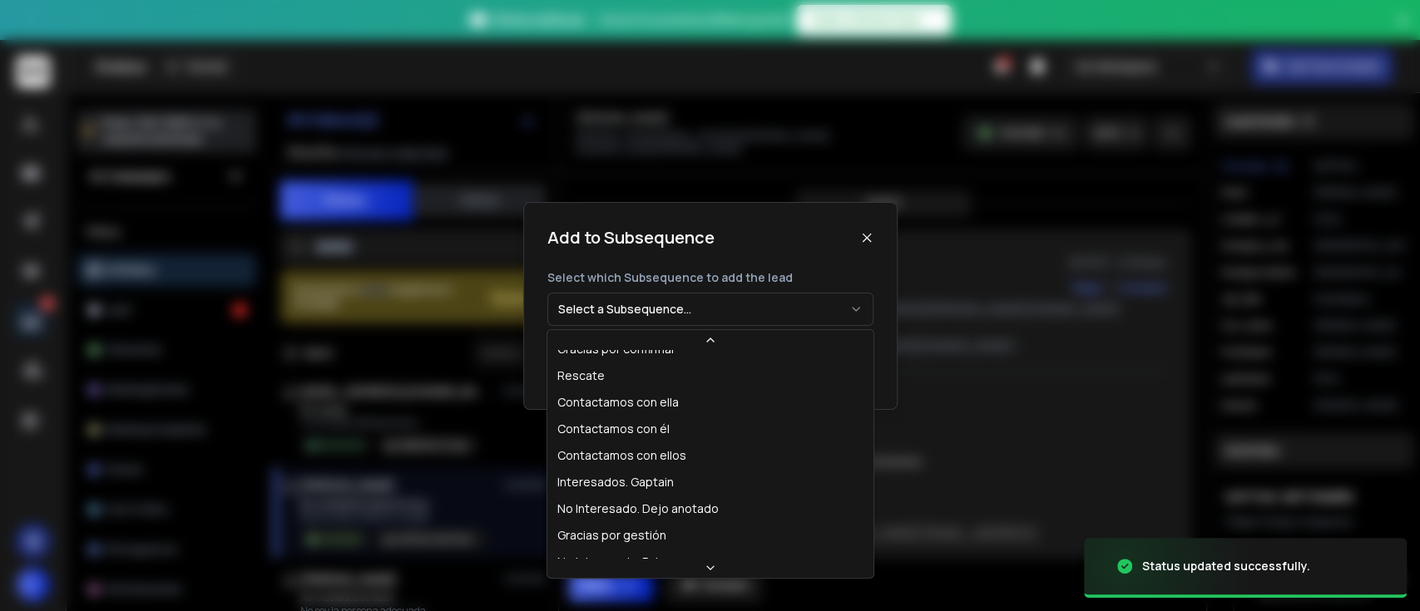
scroll to position [71, 0]
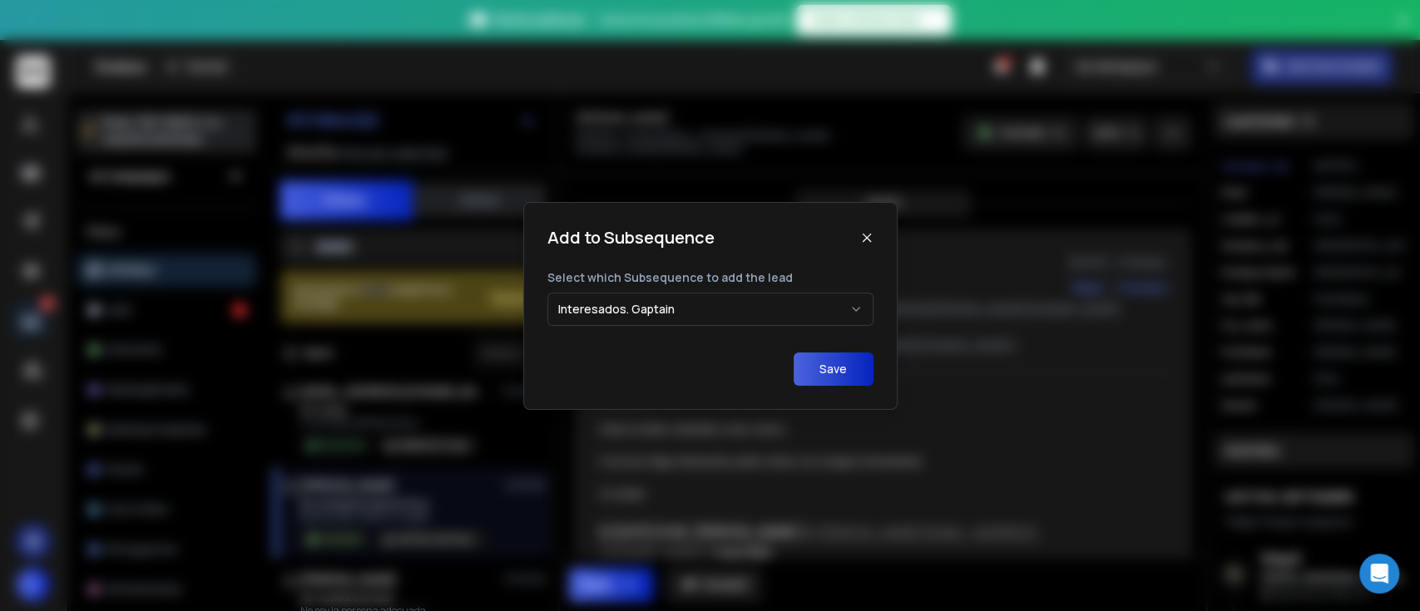
click at [851, 372] on button "Save" at bounding box center [833, 369] width 80 height 33
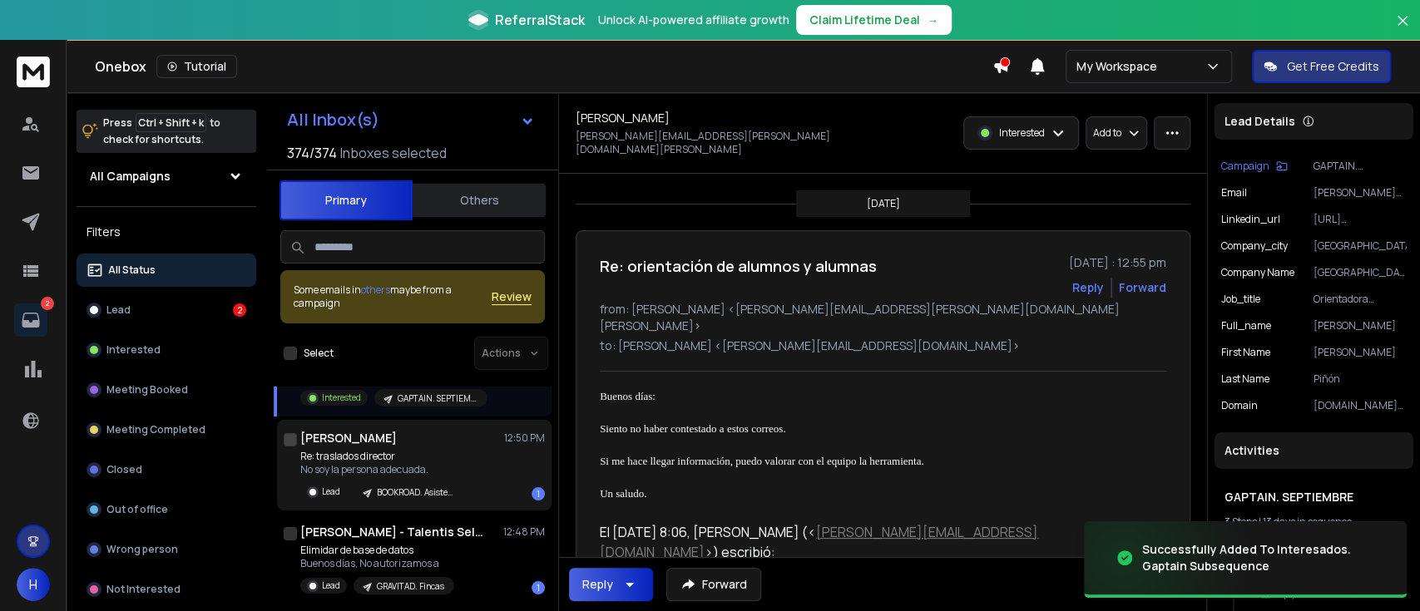
scroll to position [221, 0]
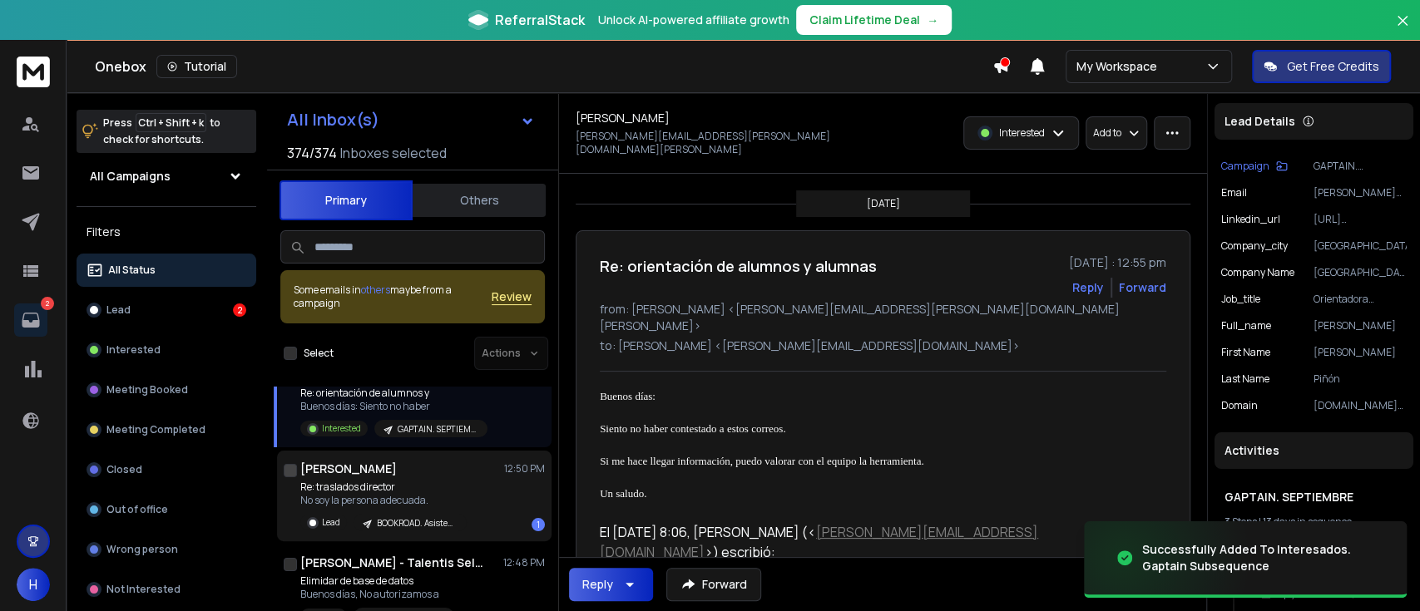
click at [433, 492] on p "Re: traslados director" at bounding box center [383, 487] width 166 height 13
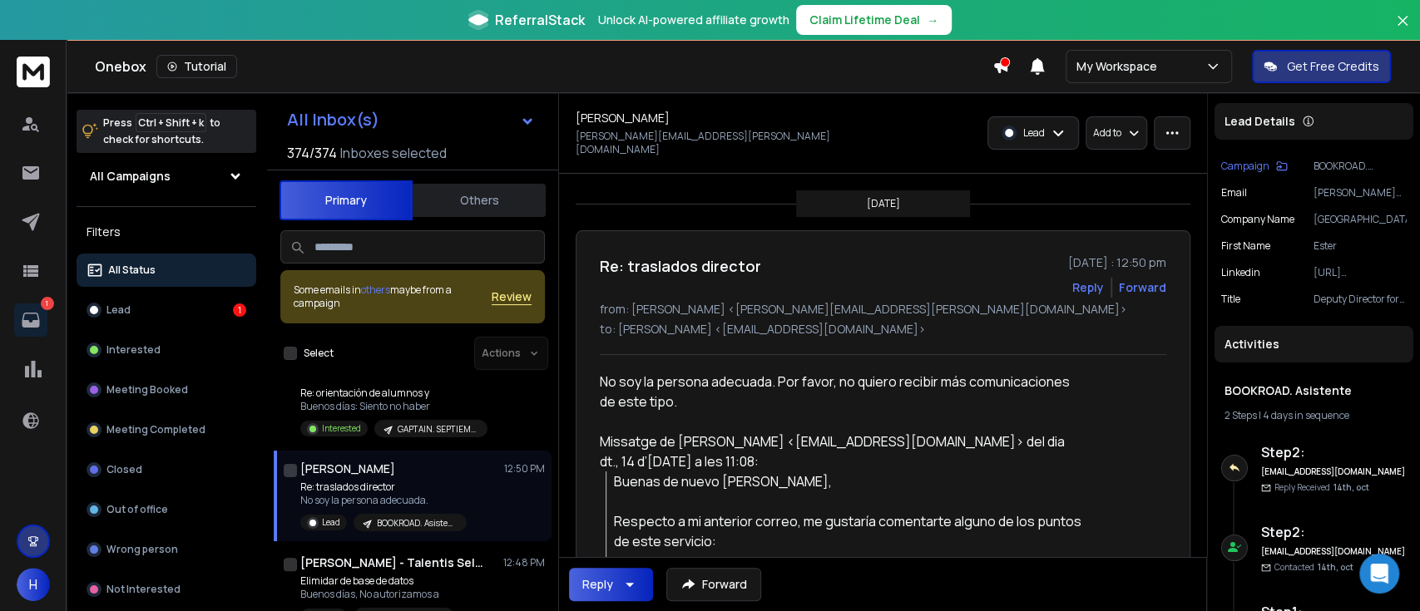
click at [1180, 126] on button "button" at bounding box center [1172, 132] width 37 height 33
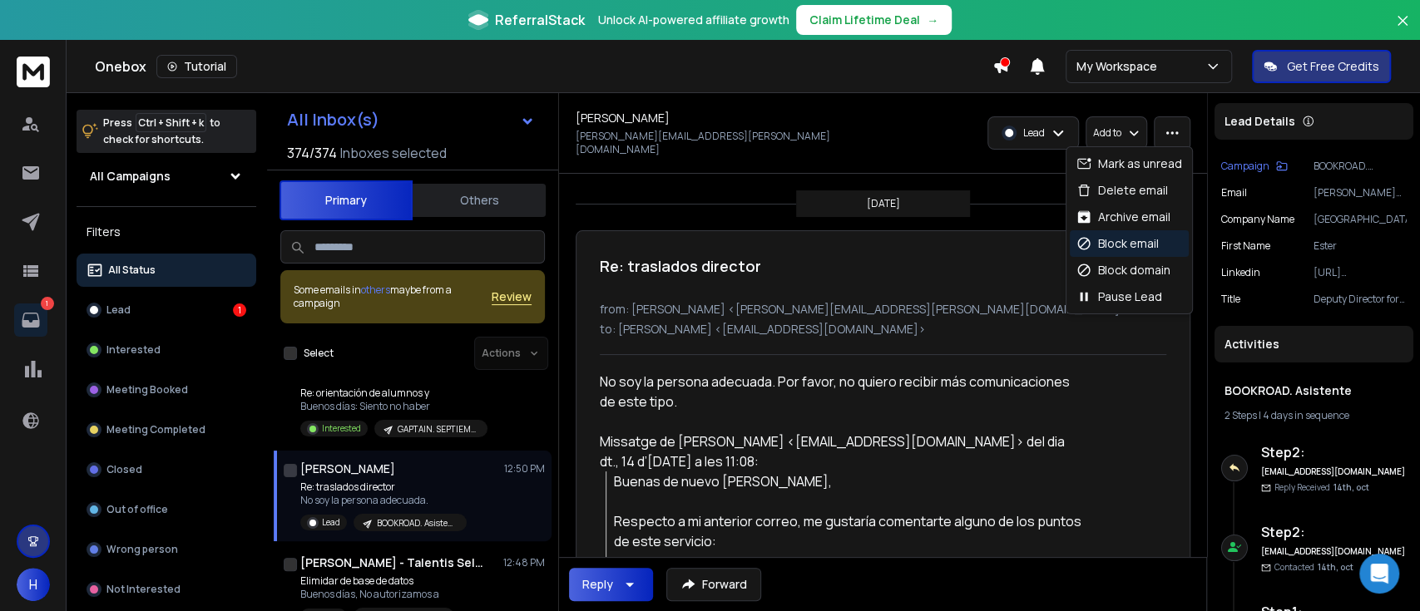
click at [1139, 245] on div "Block email" at bounding box center [1117, 243] width 82 height 17
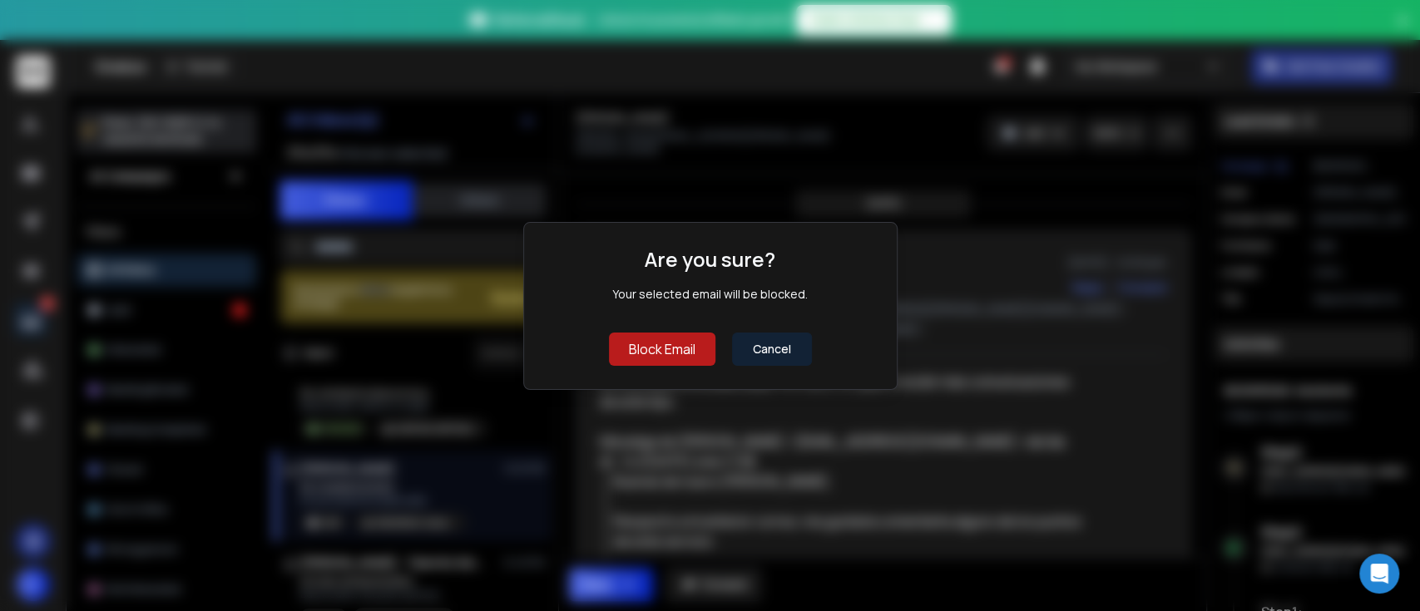
click at [681, 349] on button "Block Email" at bounding box center [662, 349] width 106 height 33
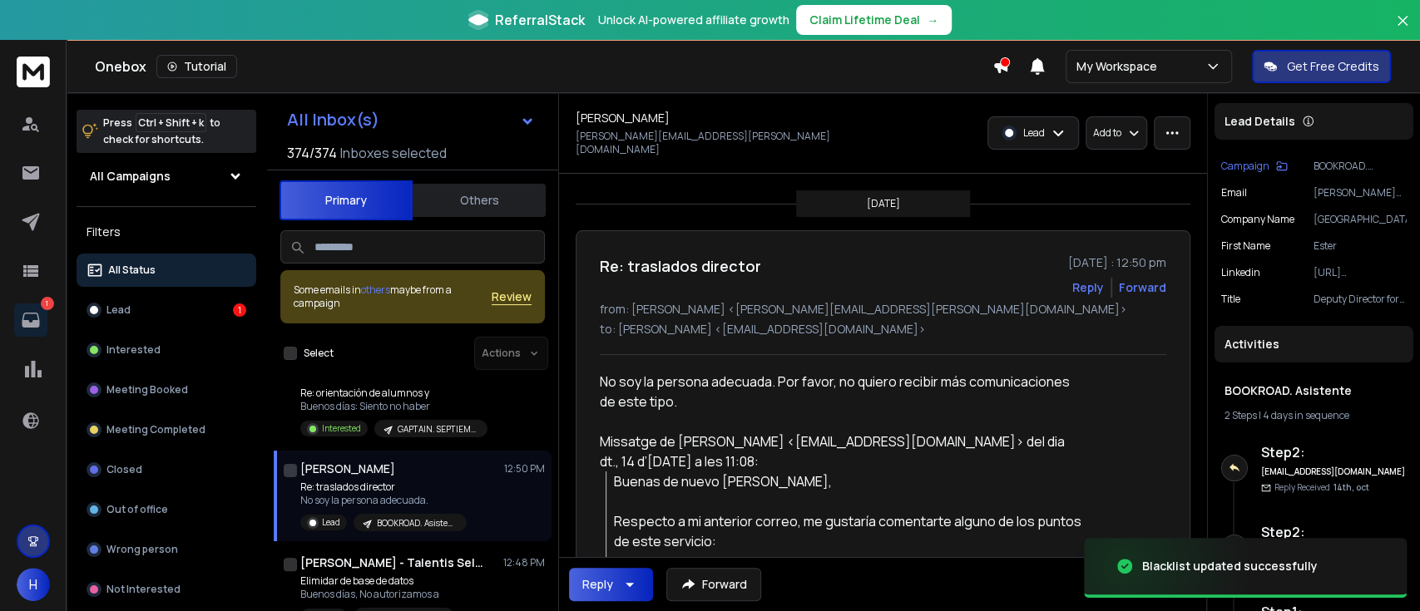
click at [1003, 133] on div "Lead" at bounding box center [1033, 133] width 90 height 32
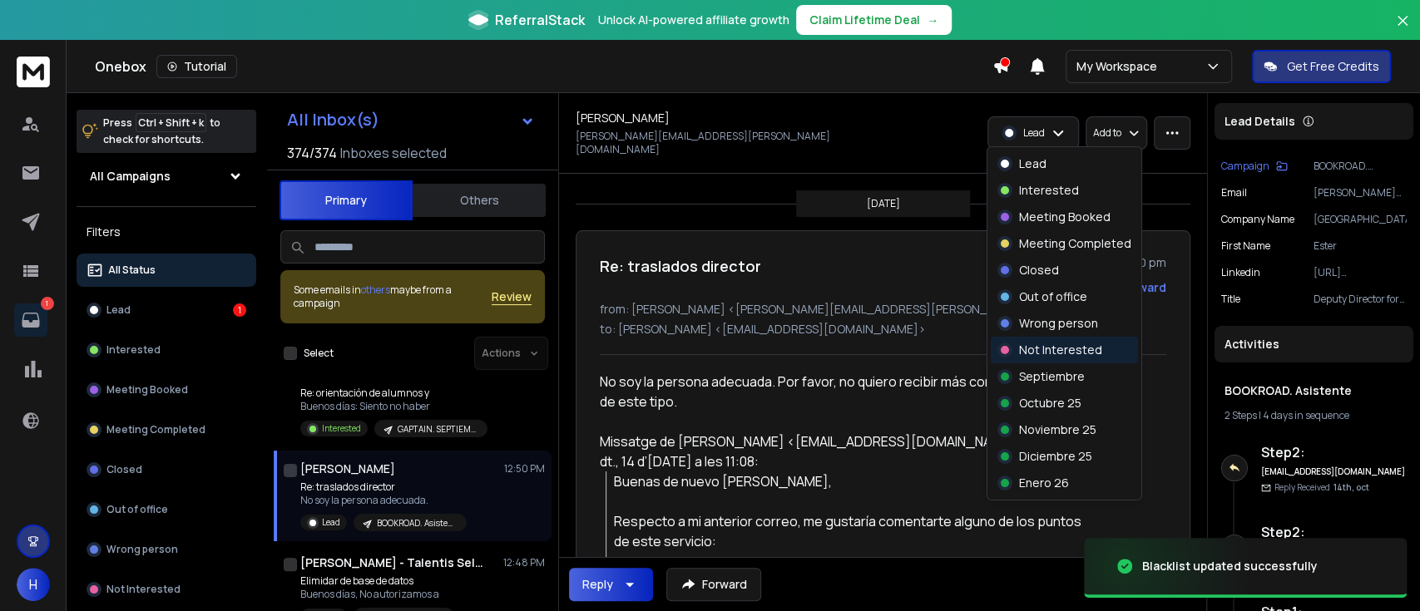
click at [1021, 339] on div "Not Interested" at bounding box center [1064, 350] width 147 height 27
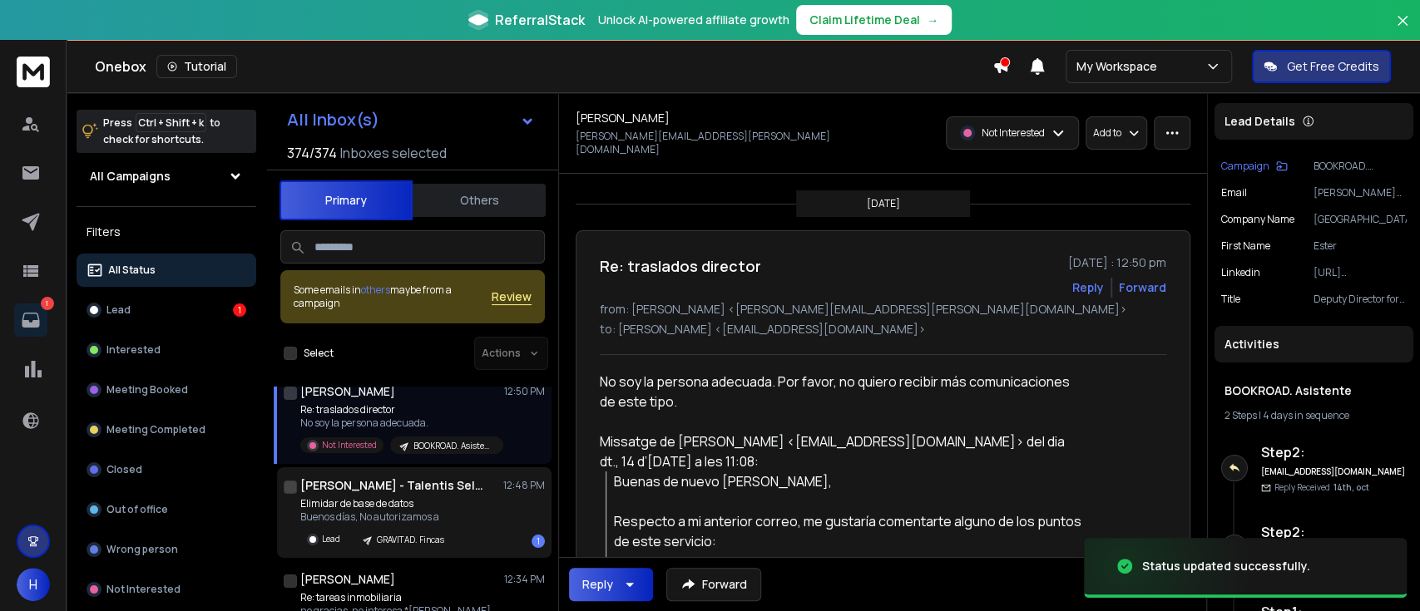
scroll to position [333, 0]
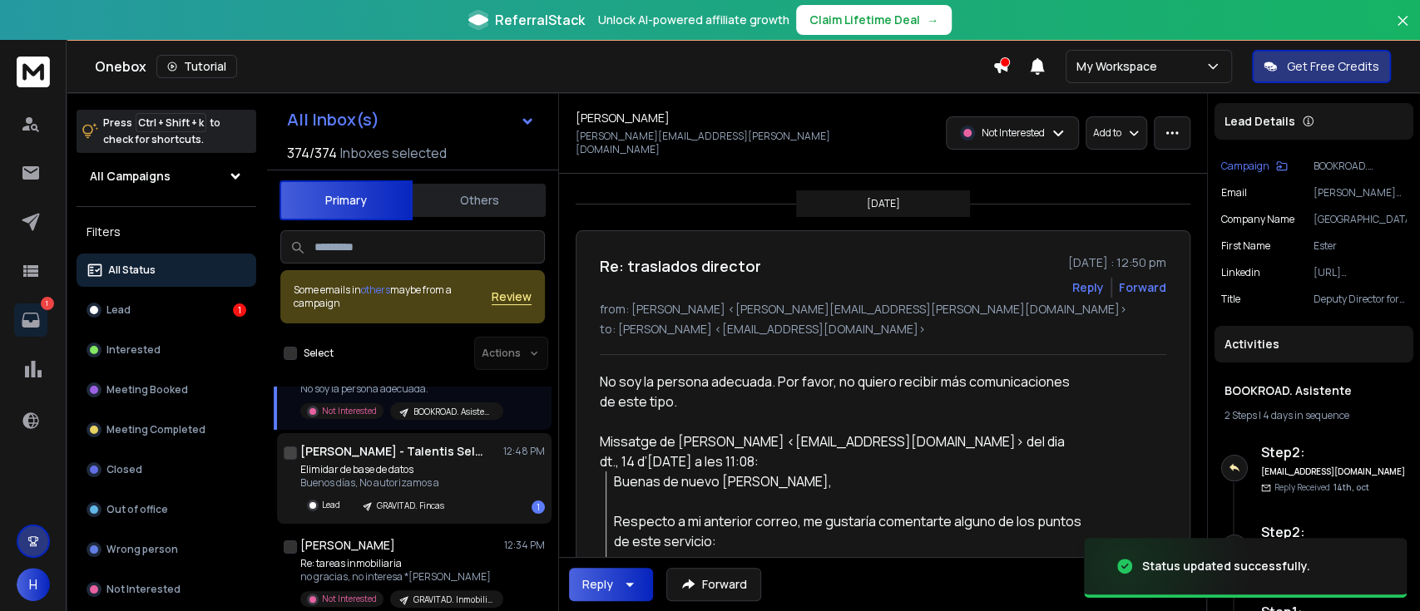
click at [444, 477] on p "Buenos días, No autorizamos a" at bounding box center [377, 483] width 154 height 13
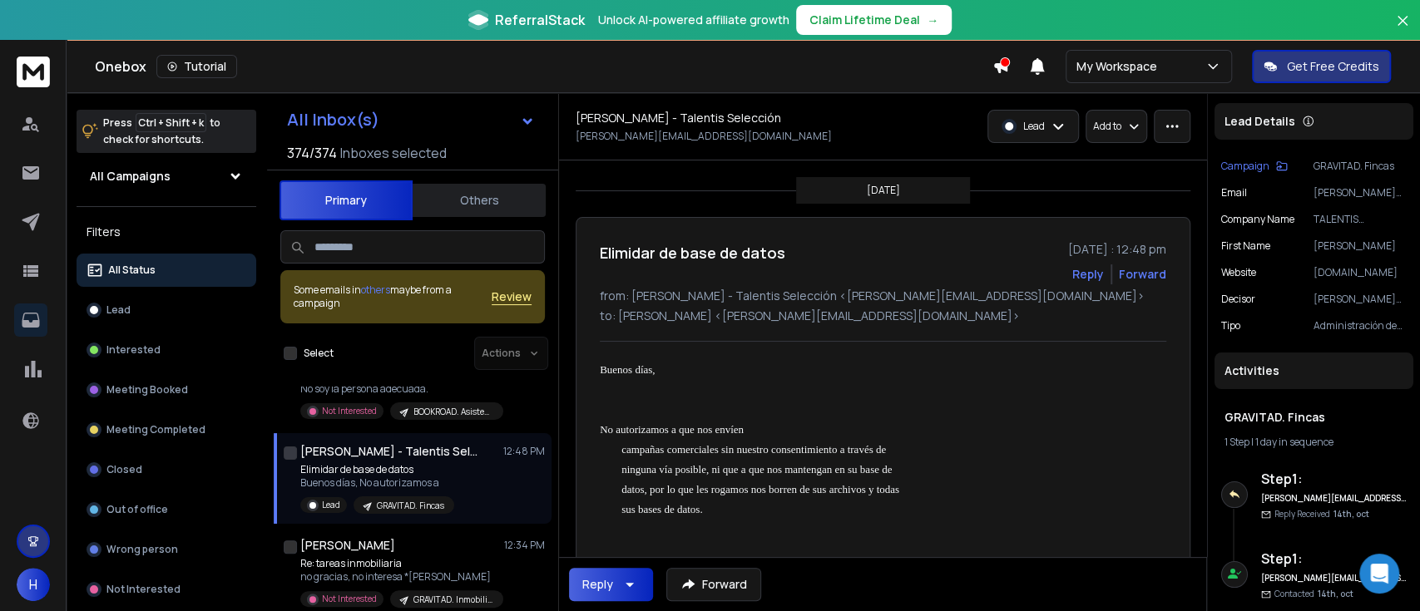
click at [1166, 135] on button "button" at bounding box center [1172, 126] width 37 height 33
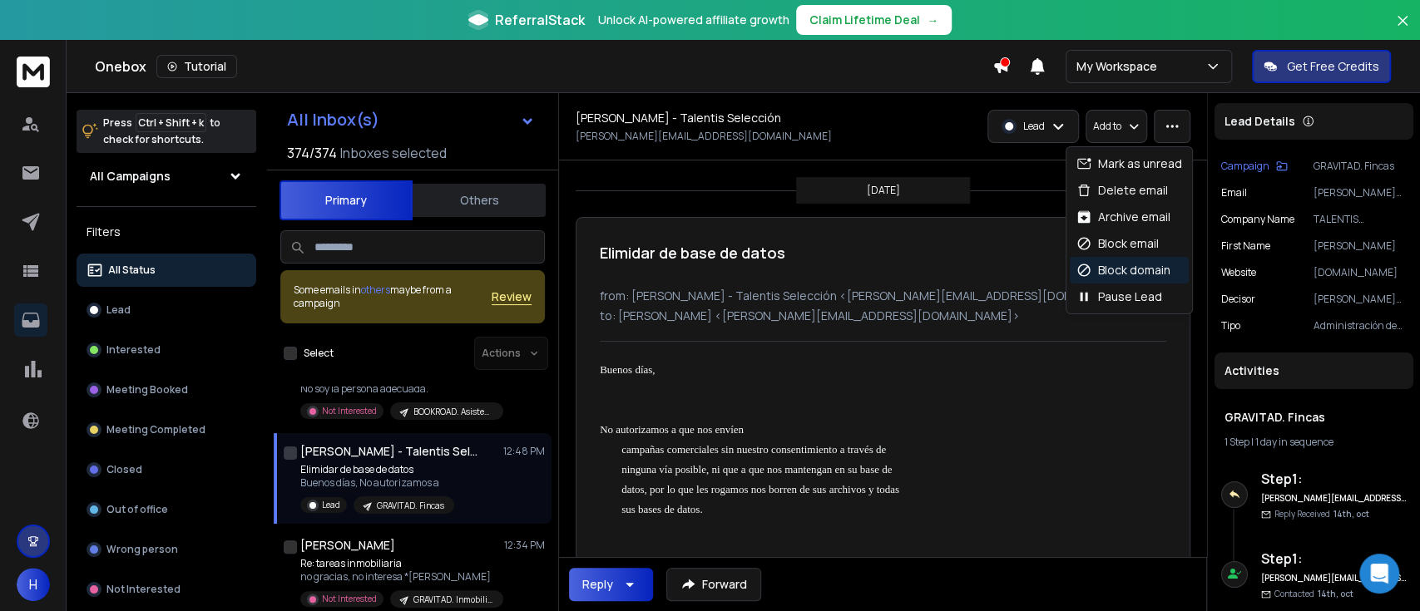
click at [1154, 266] on div "Block domain" at bounding box center [1123, 270] width 94 height 17
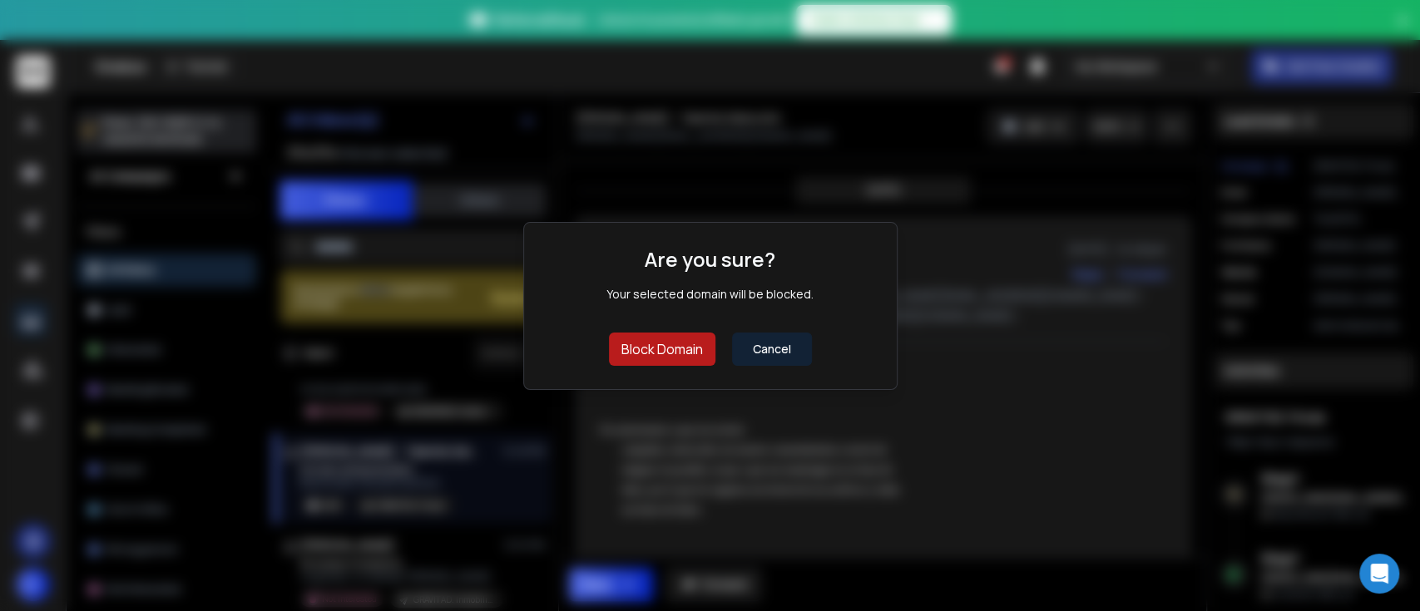
click at [702, 343] on button "Block Domain" at bounding box center [662, 349] width 106 height 33
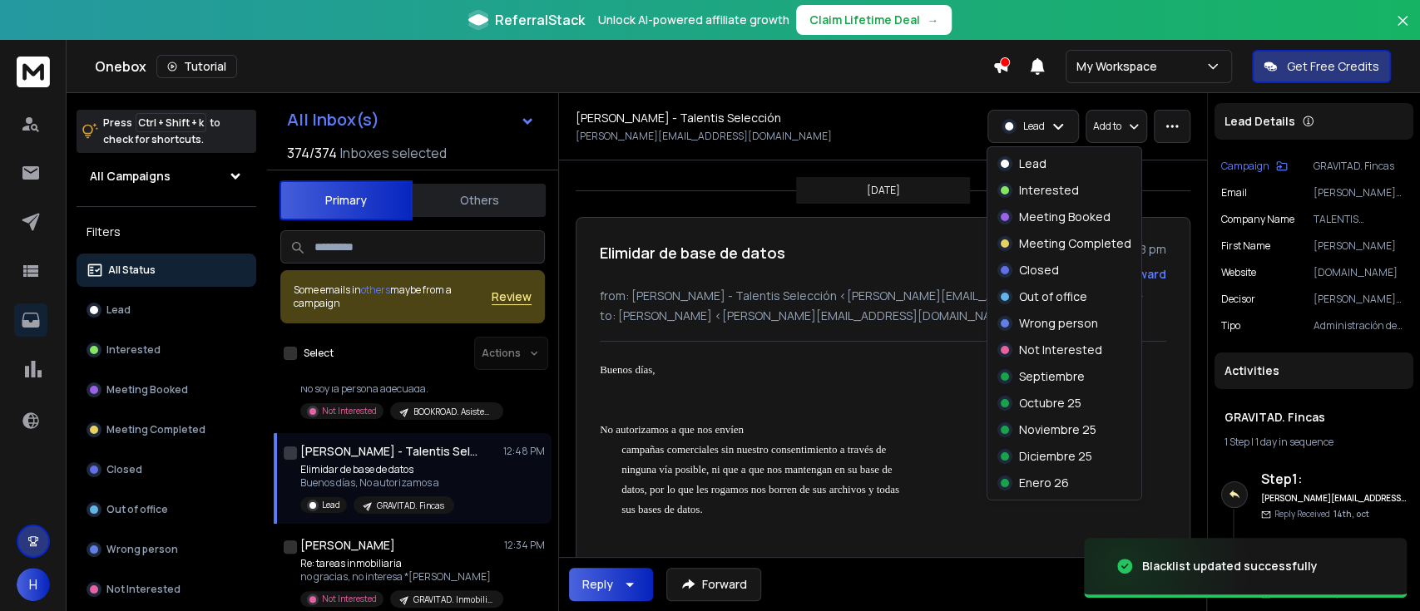
click at [1035, 137] on div "Lead" at bounding box center [1033, 127] width 90 height 32
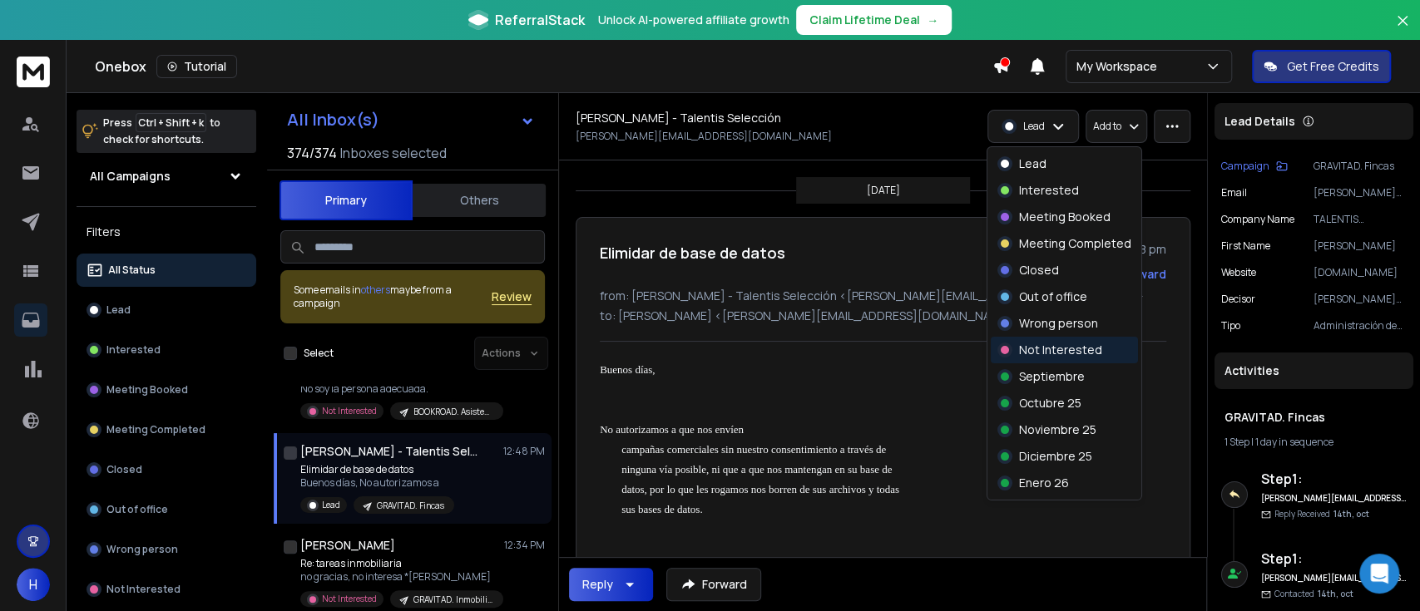
click at [1043, 343] on p "Not Interested" at bounding box center [1060, 350] width 83 height 17
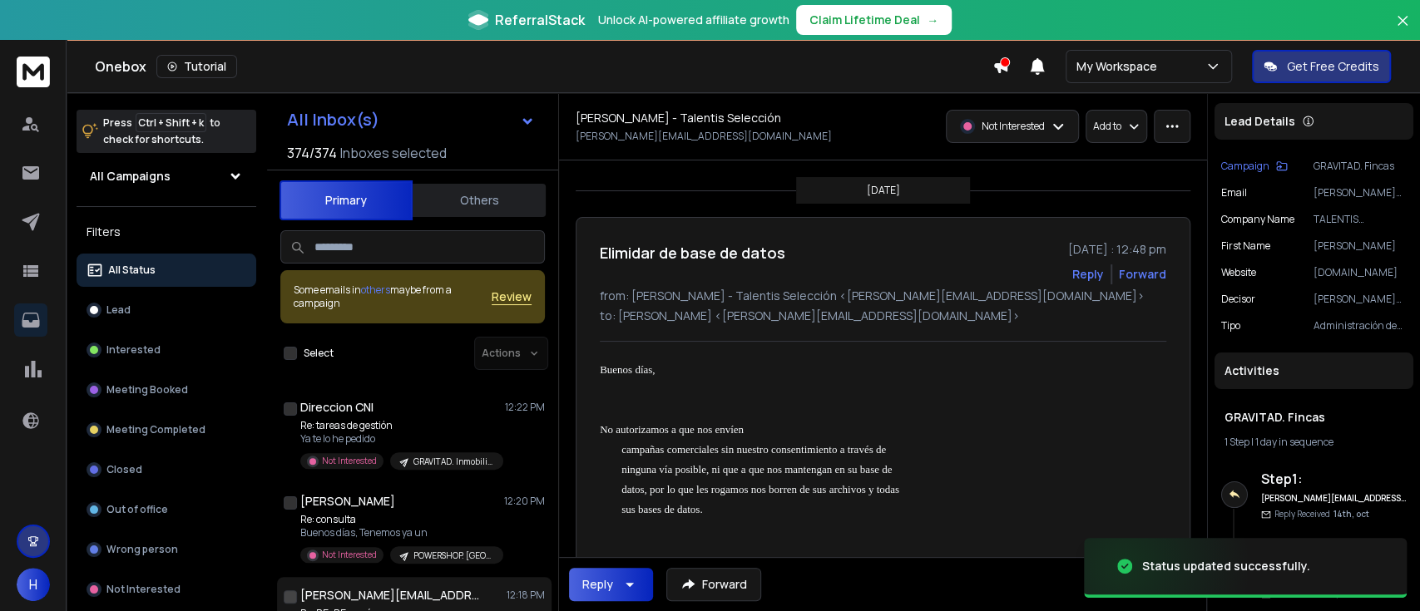
scroll to position [776, 0]
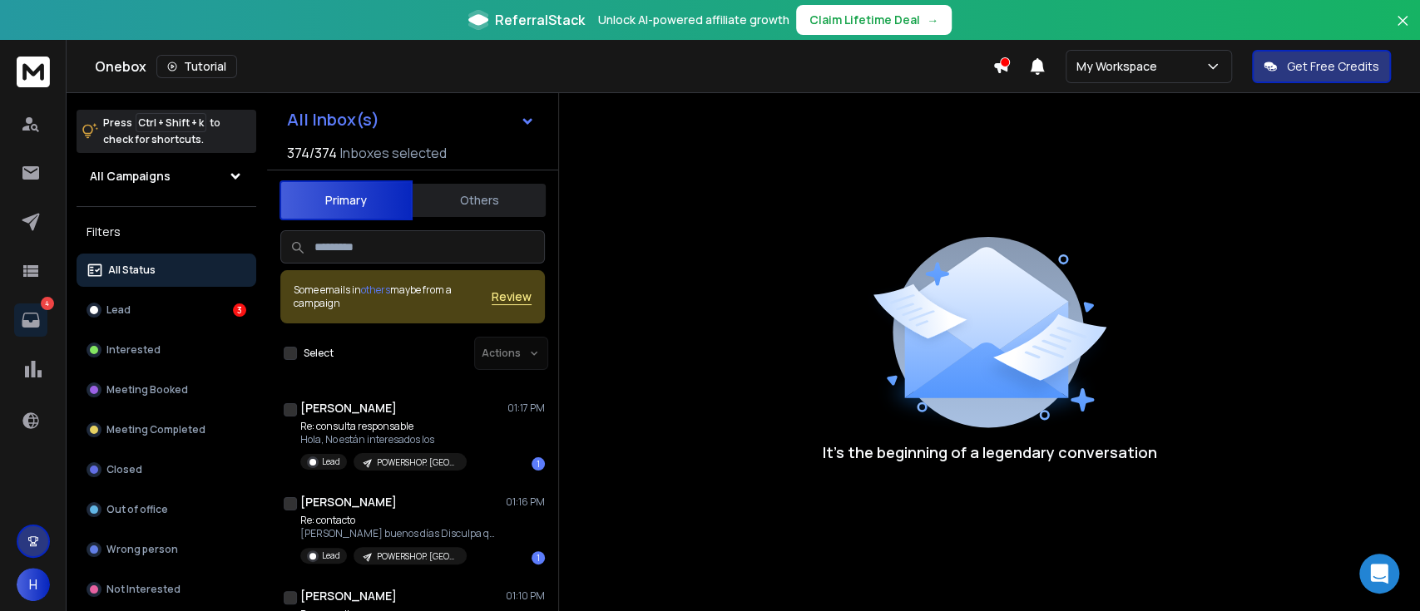
click at [407, 433] on p "Hola, No están interesados los" at bounding box center [383, 439] width 166 height 13
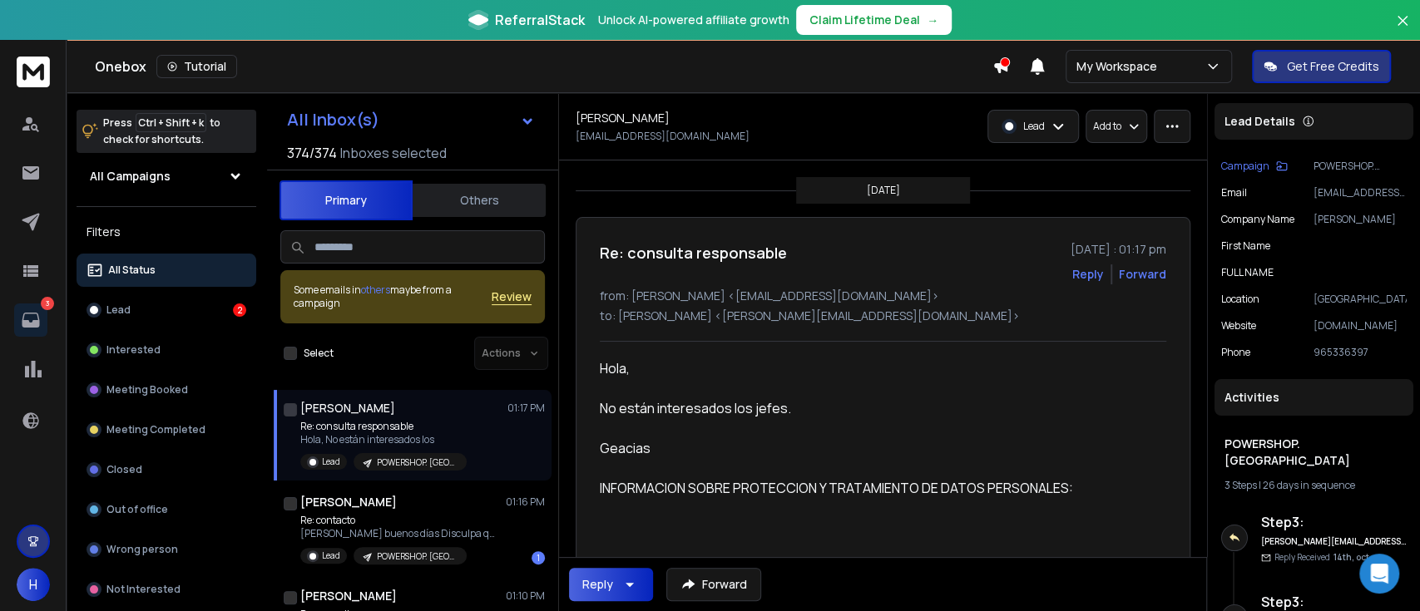
click at [1017, 122] on div "Lead" at bounding box center [1033, 127] width 90 height 32
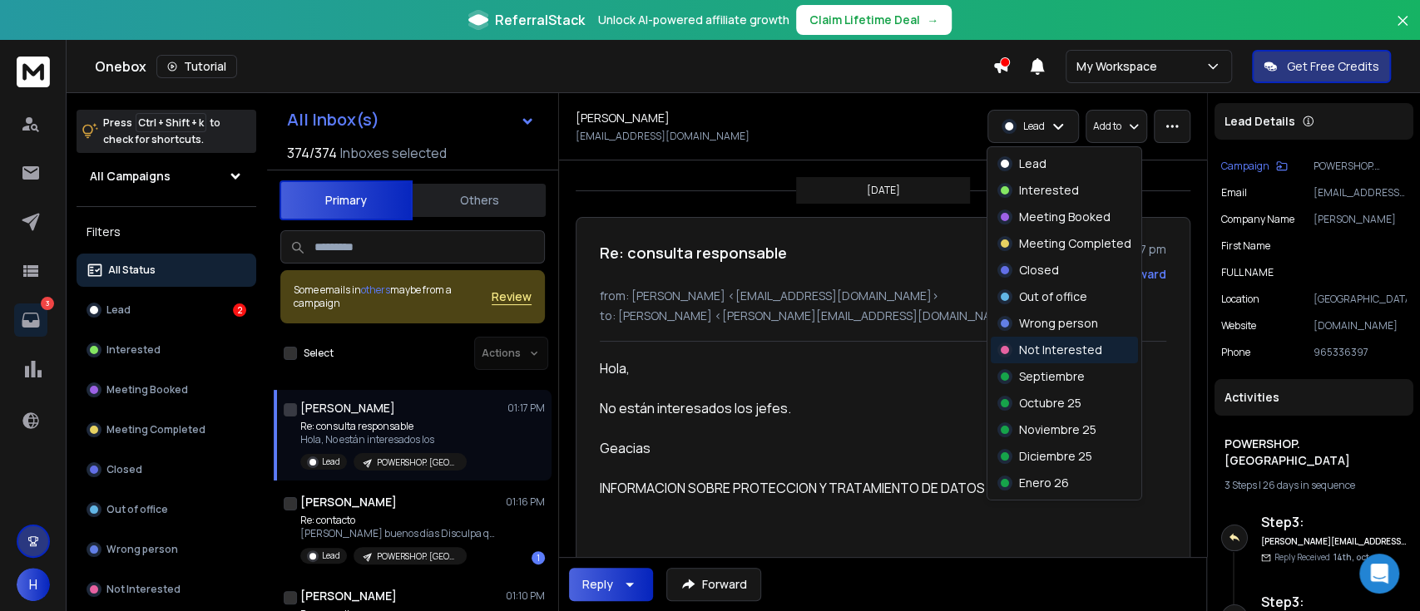
click at [1070, 343] on p "Not Interested" at bounding box center [1060, 350] width 83 height 17
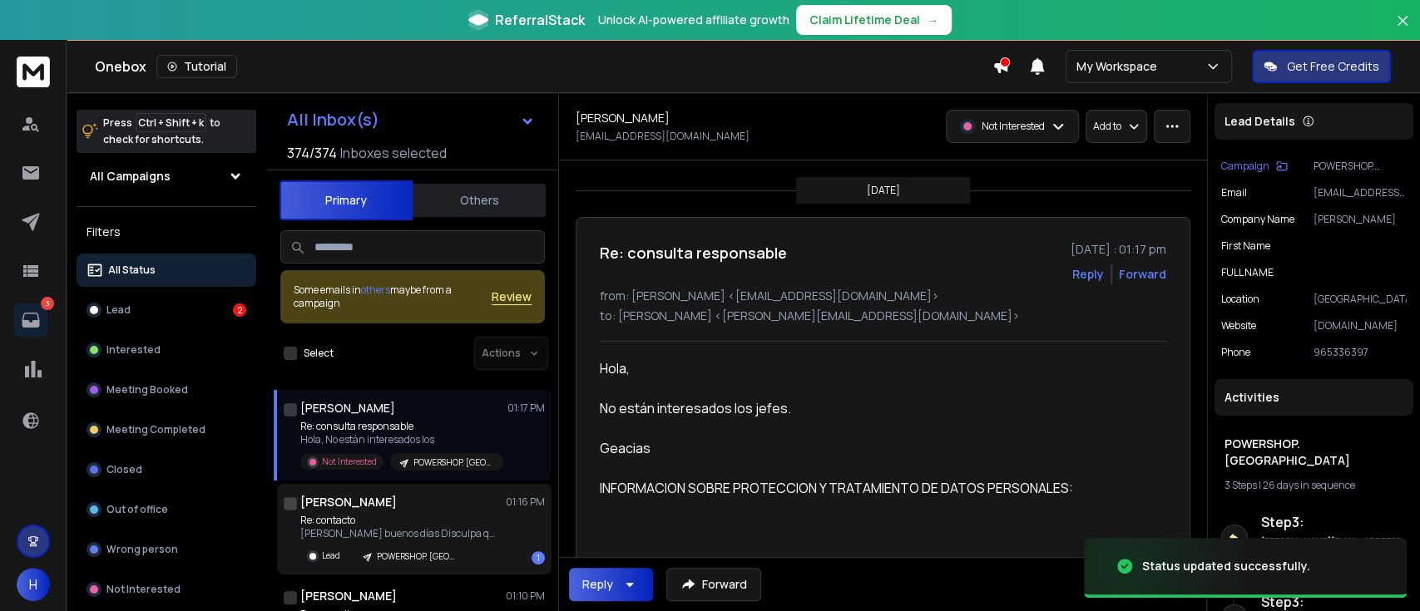
click at [386, 521] on p "Re: contacto" at bounding box center [400, 520] width 200 height 13
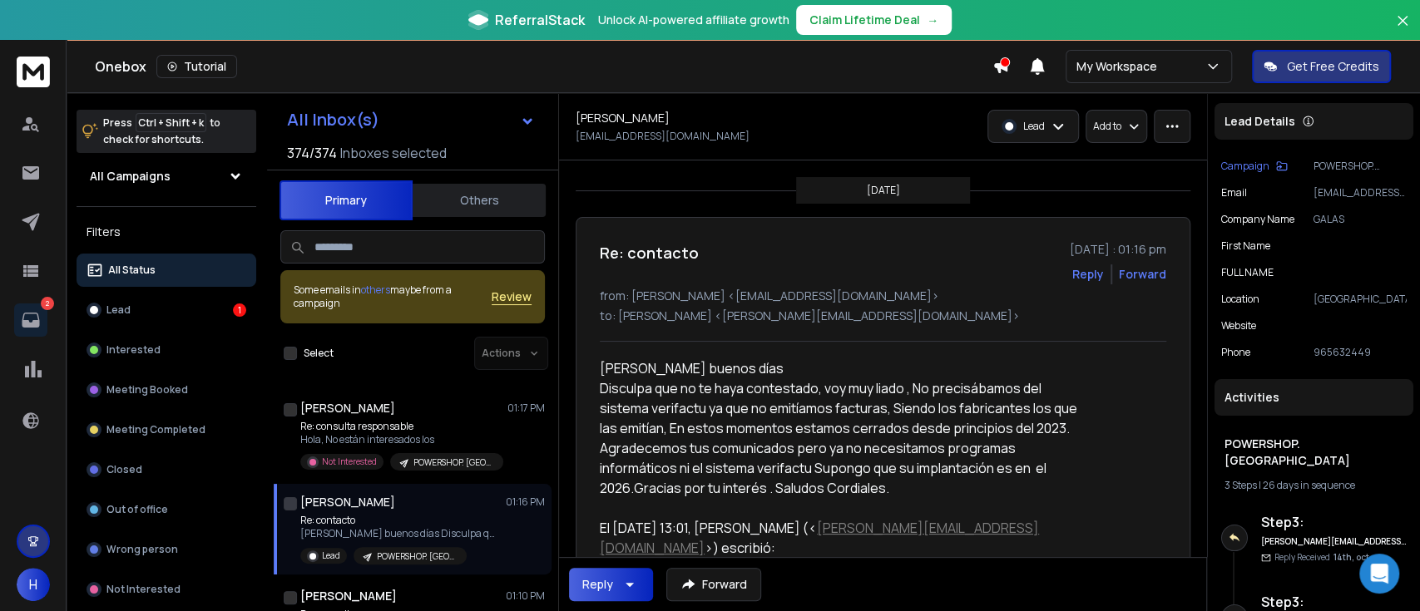
click at [1016, 136] on div "Lead" at bounding box center [1033, 127] width 90 height 32
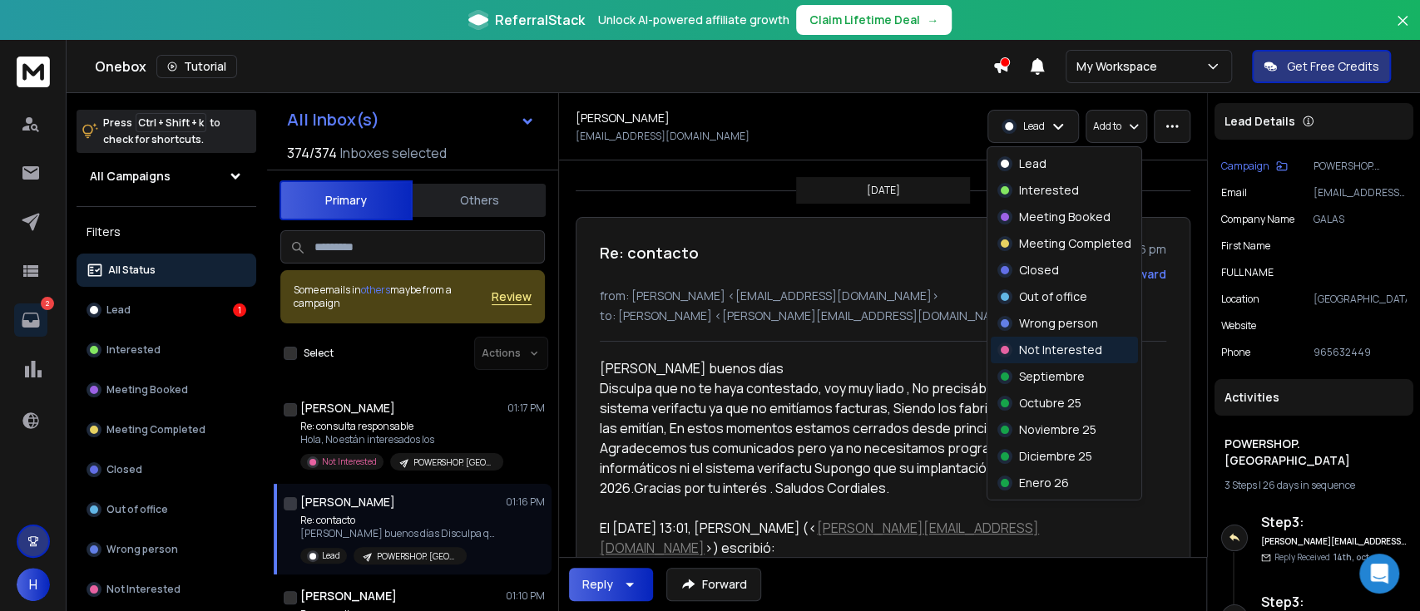
click at [1054, 346] on p "Not Interested" at bounding box center [1060, 350] width 83 height 17
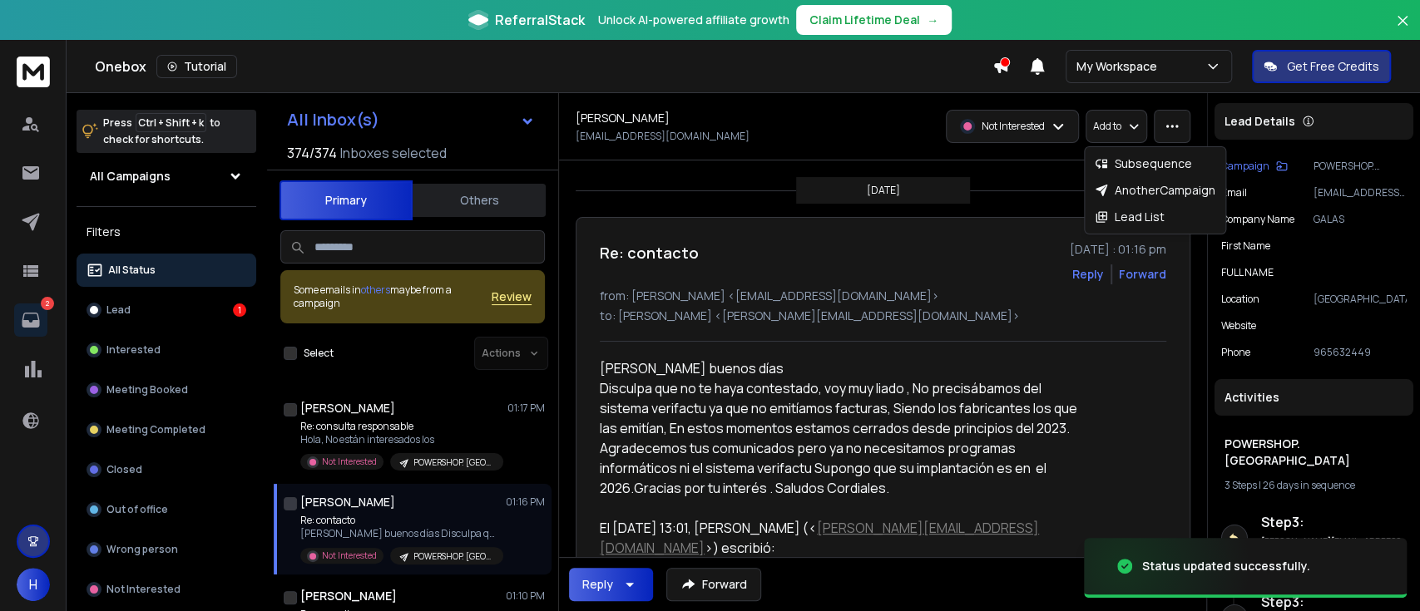
click at [1109, 130] on p "Add to" at bounding box center [1107, 126] width 28 height 13
click at [1116, 156] on div "Subsequence" at bounding box center [1143, 164] width 97 height 17
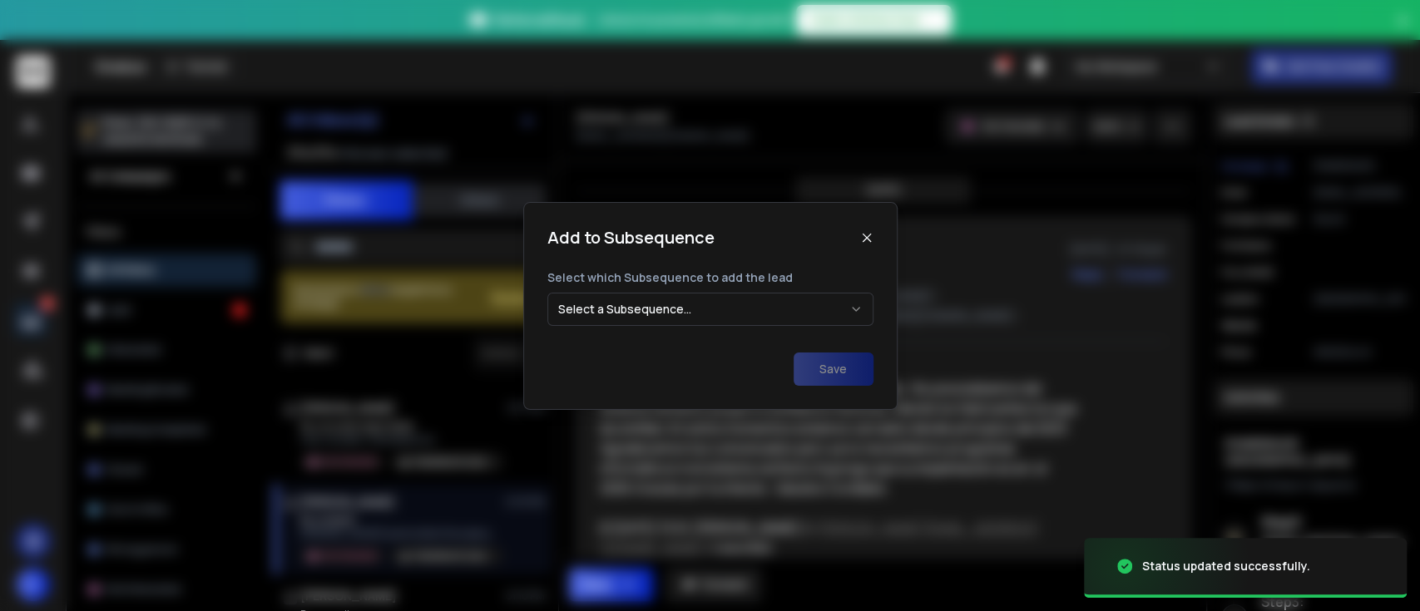
click at [725, 315] on button "Select a Subsequence..." at bounding box center [710, 309] width 326 height 33
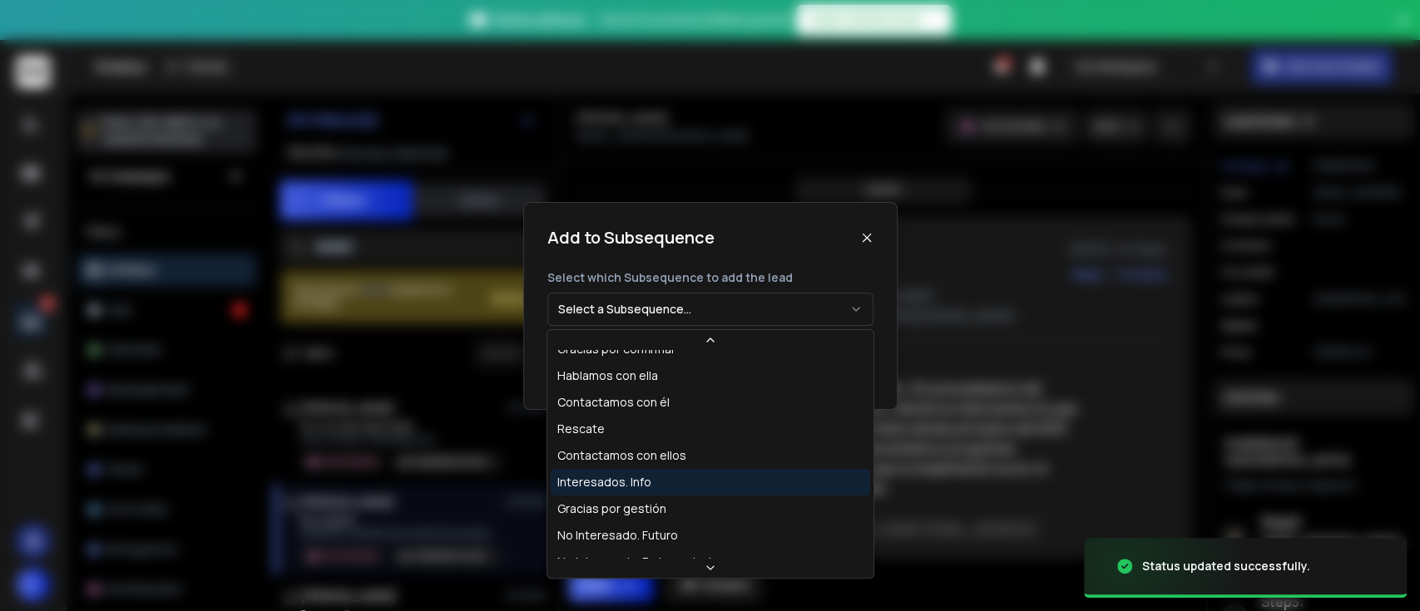
scroll to position [44, 0]
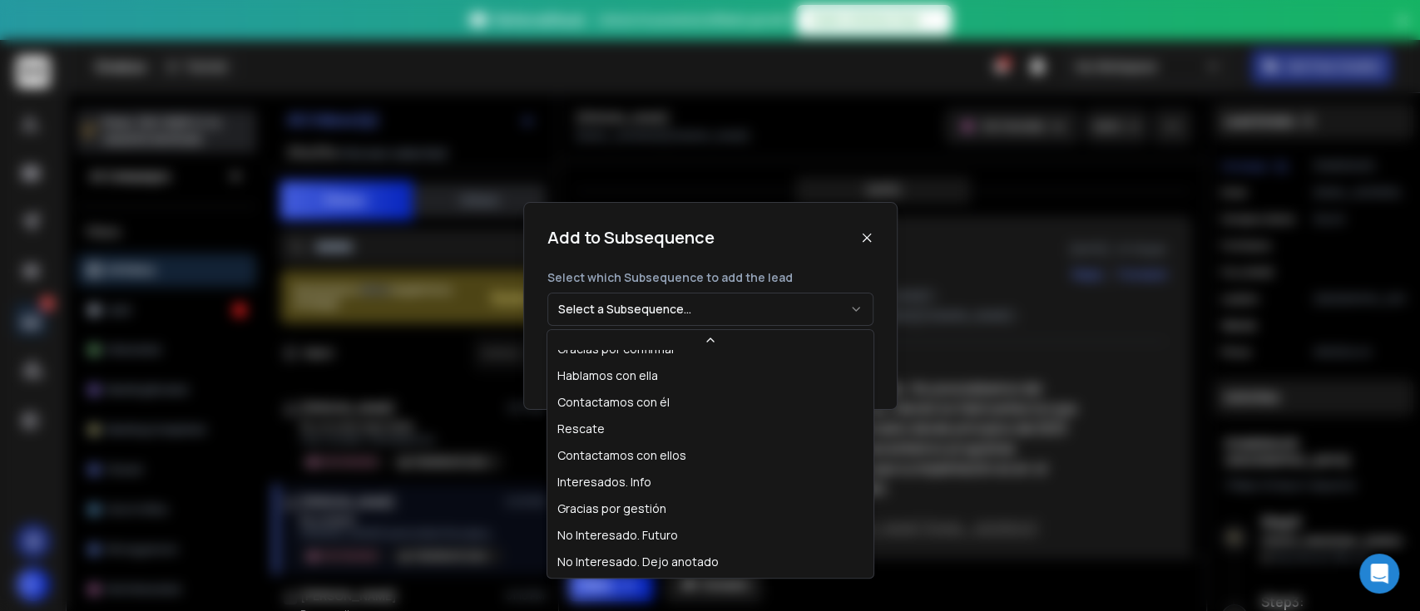
drag, startPoint x: 704, startPoint y: 554, endPoint x: 776, endPoint y: 442, distance: 133.6
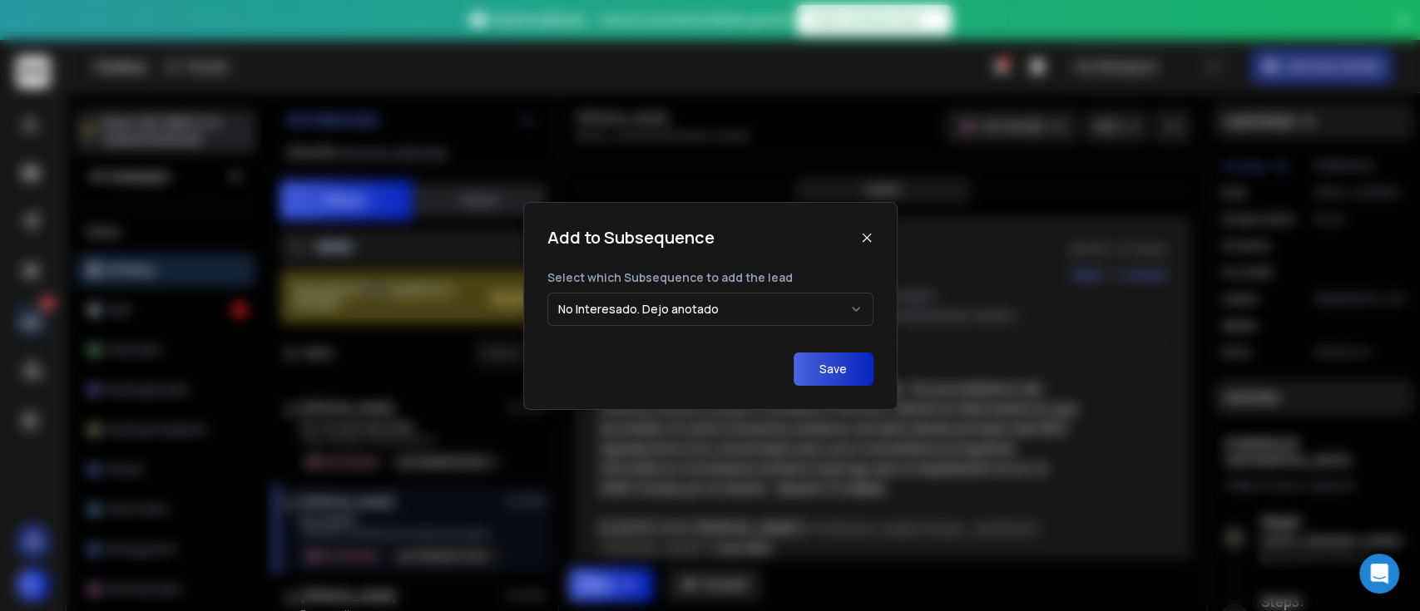
click at [829, 363] on button "Save" at bounding box center [833, 369] width 80 height 33
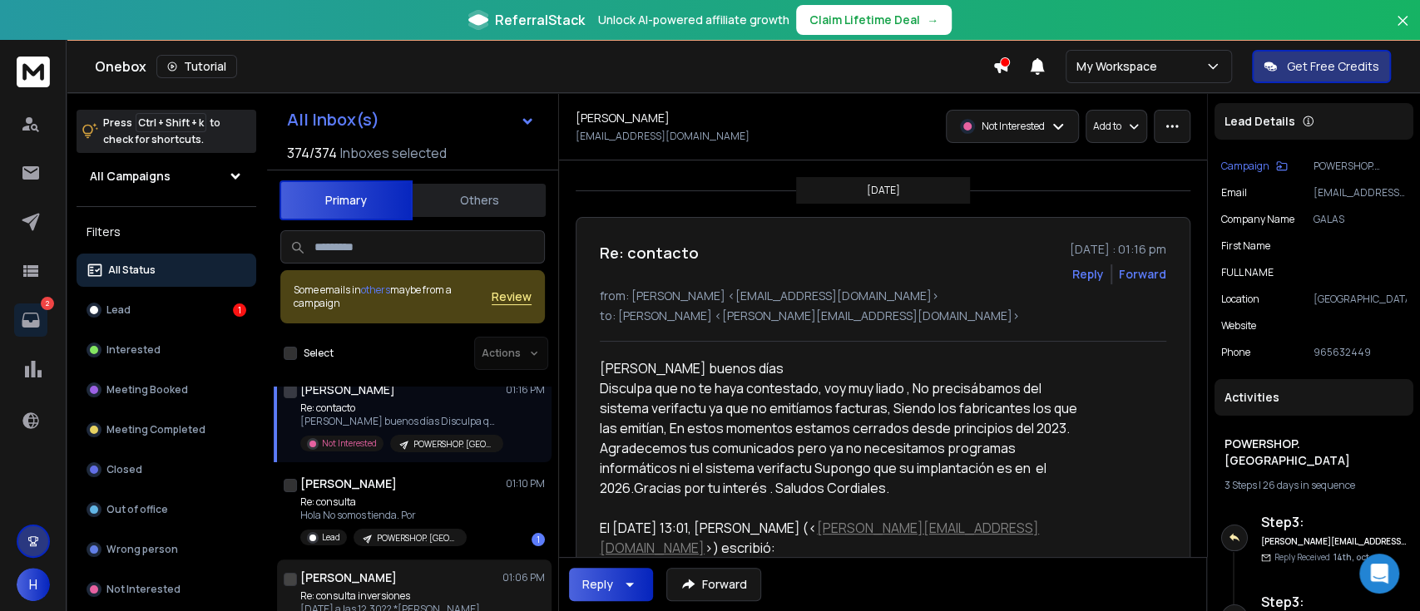
scroll to position [221, 0]
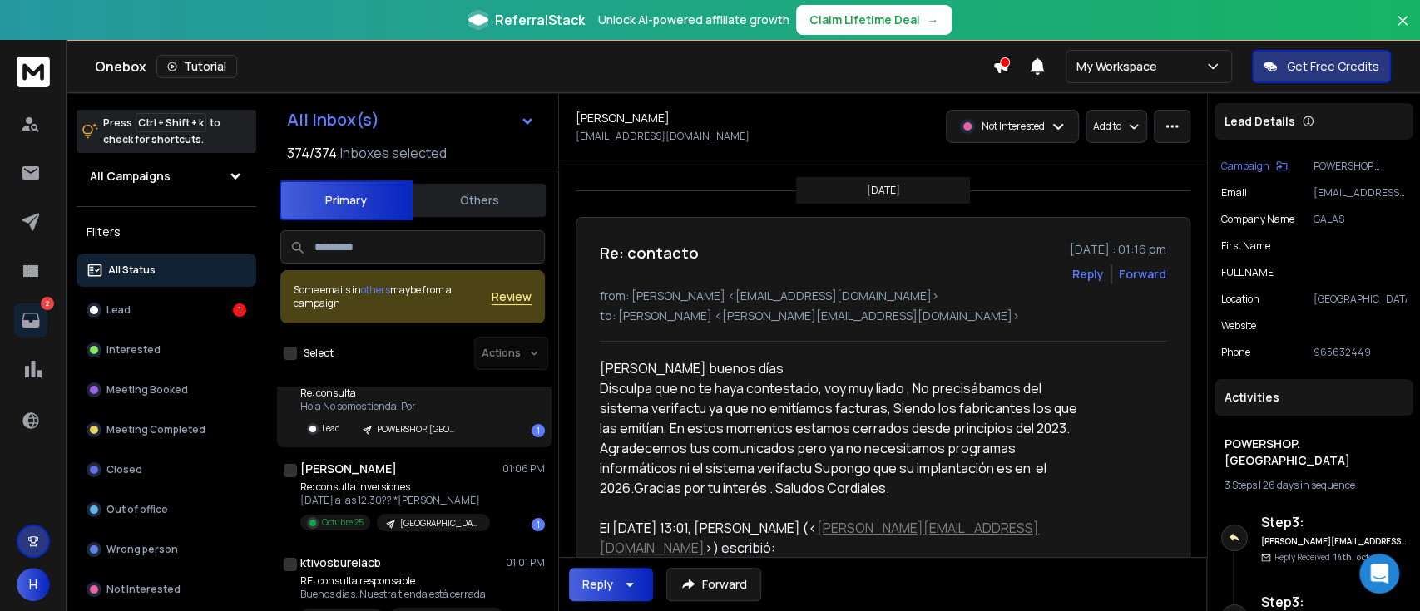
click at [358, 421] on div "POWERSHOP. [GEOGRAPHIC_DATA]" at bounding box center [409, 428] width 113 height 17
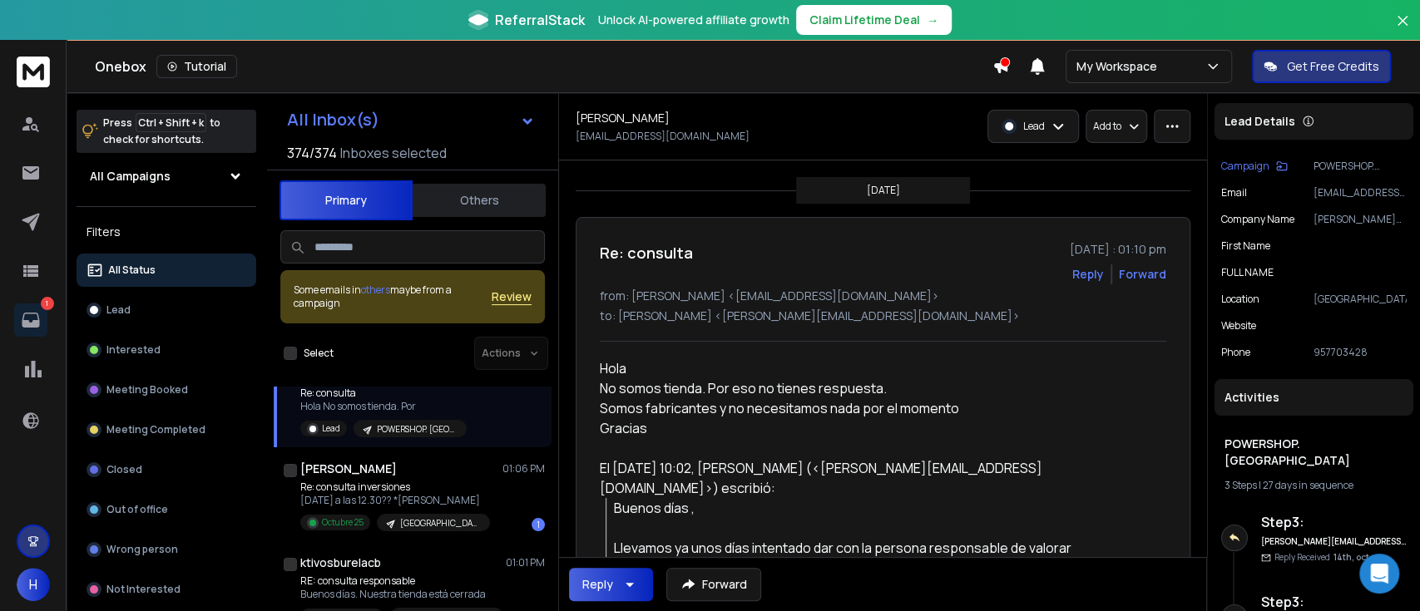
click at [1155, 126] on button "button" at bounding box center [1172, 126] width 37 height 33
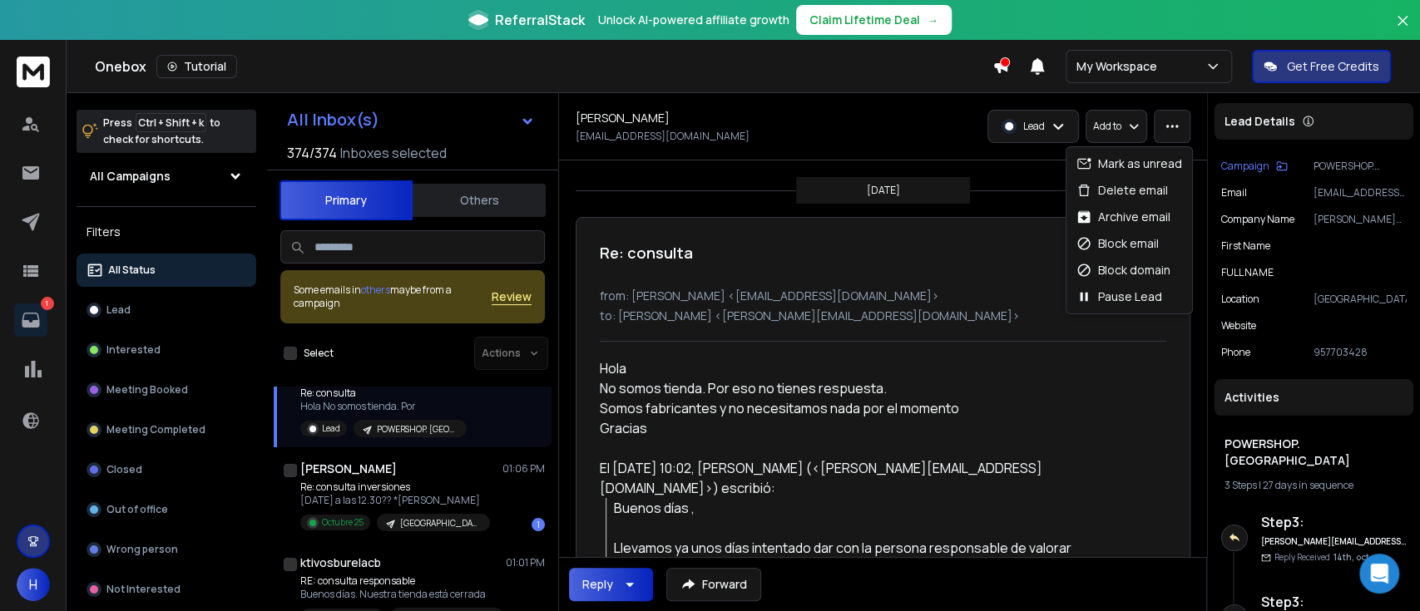
click at [1019, 130] on div "Lead" at bounding box center [1033, 127] width 90 height 32
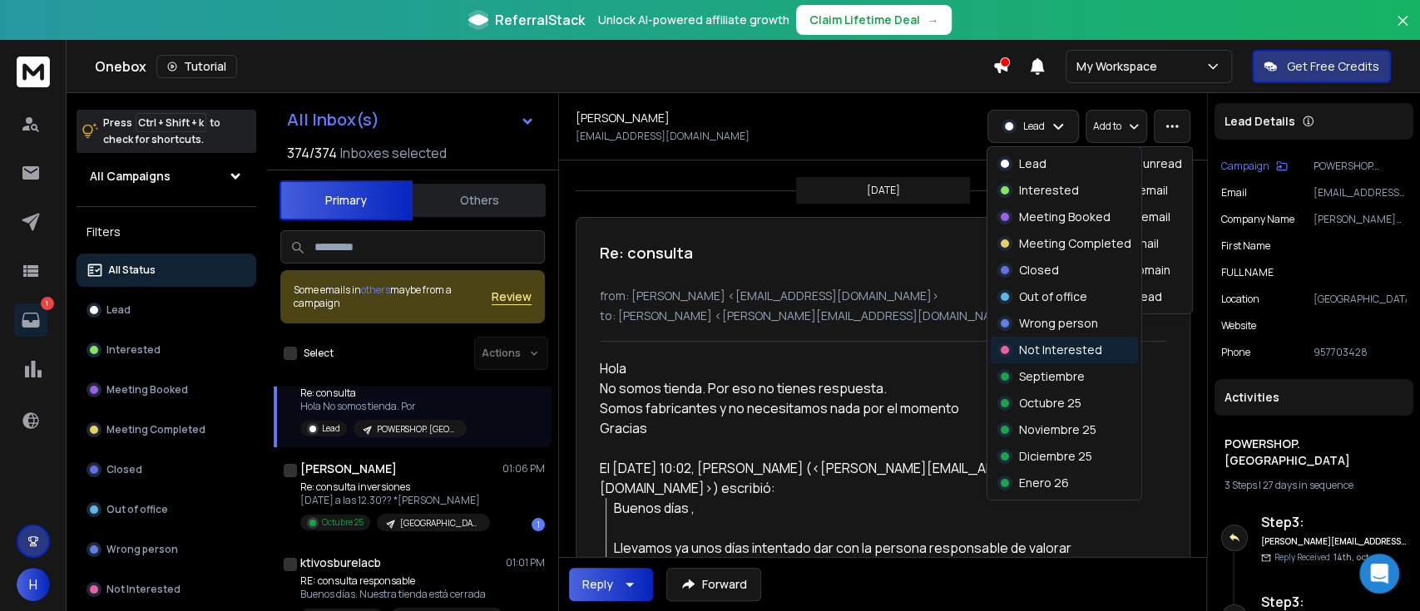
click at [1041, 346] on p "Not Interested" at bounding box center [1060, 350] width 83 height 17
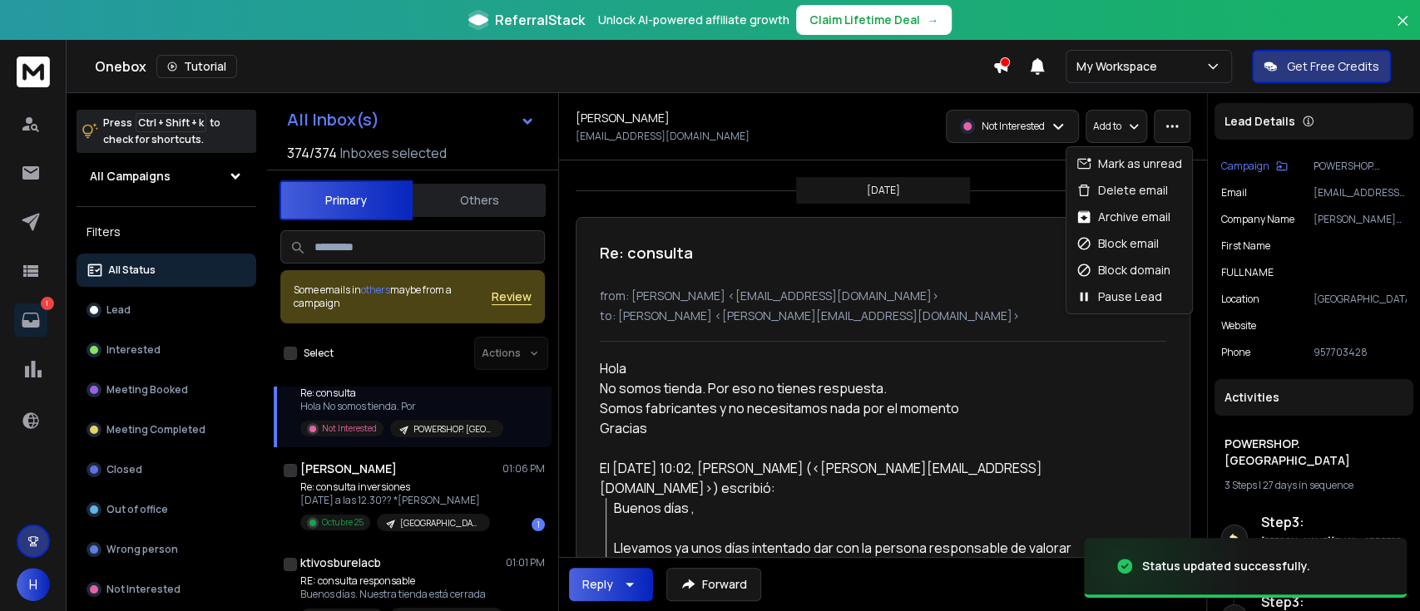
click at [833, 140] on div "Elena GARCIA REY Elena GARCIA REY elenagrey66@gmail.com" at bounding box center [727, 126] width 303 height 33
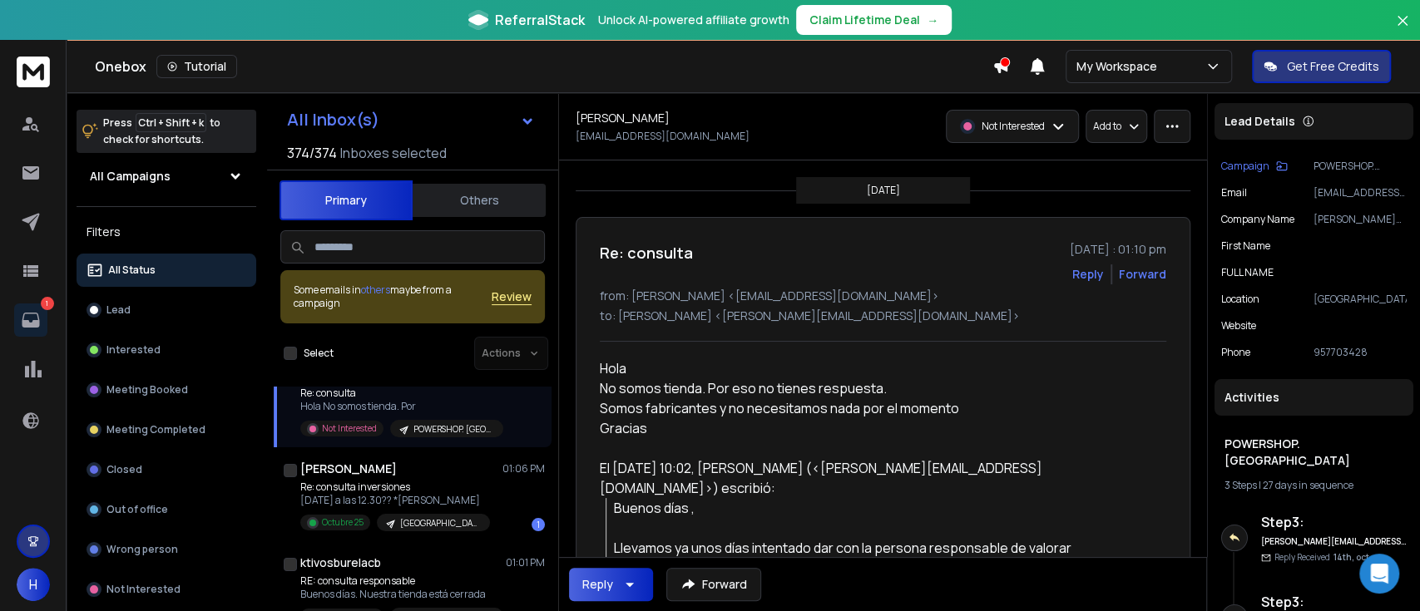
click at [1101, 132] on p "Add to" at bounding box center [1107, 126] width 28 height 13
click at [1110, 162] on div "Subsequence" at bounding box center [1143, 164] width 97 height 17
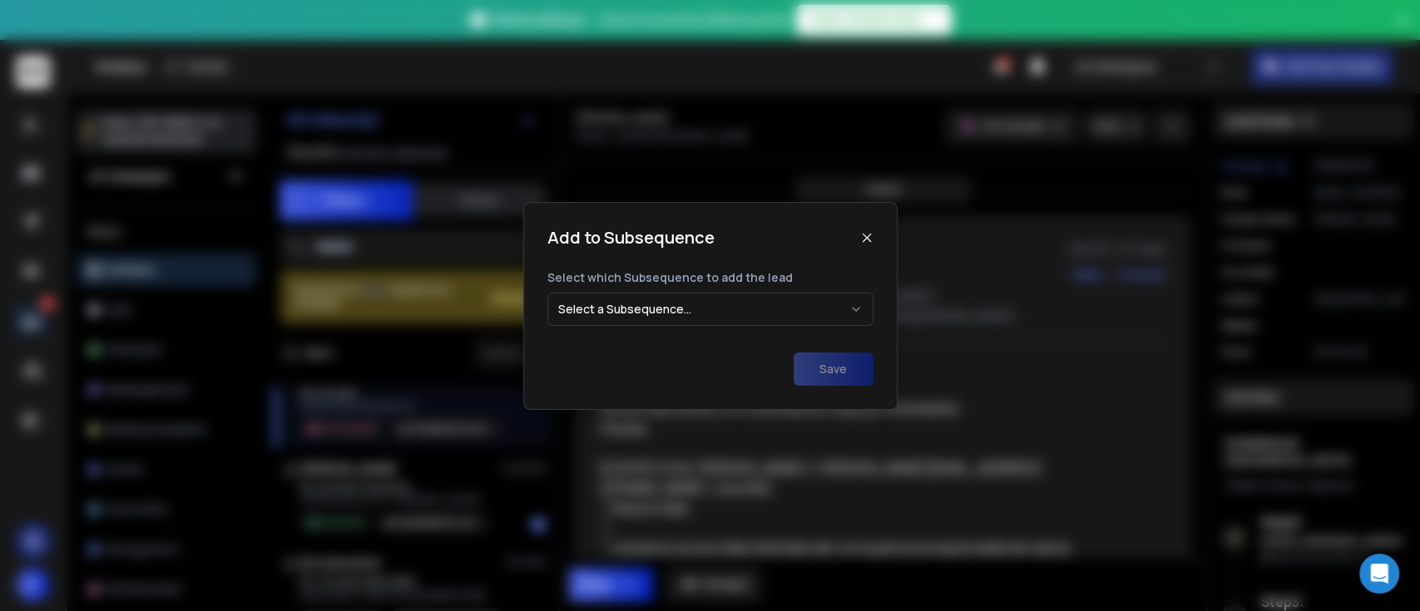
click at [745, 309] on button "Select a Subsequence..." at bounding box center [710, 309] width 326 height 33
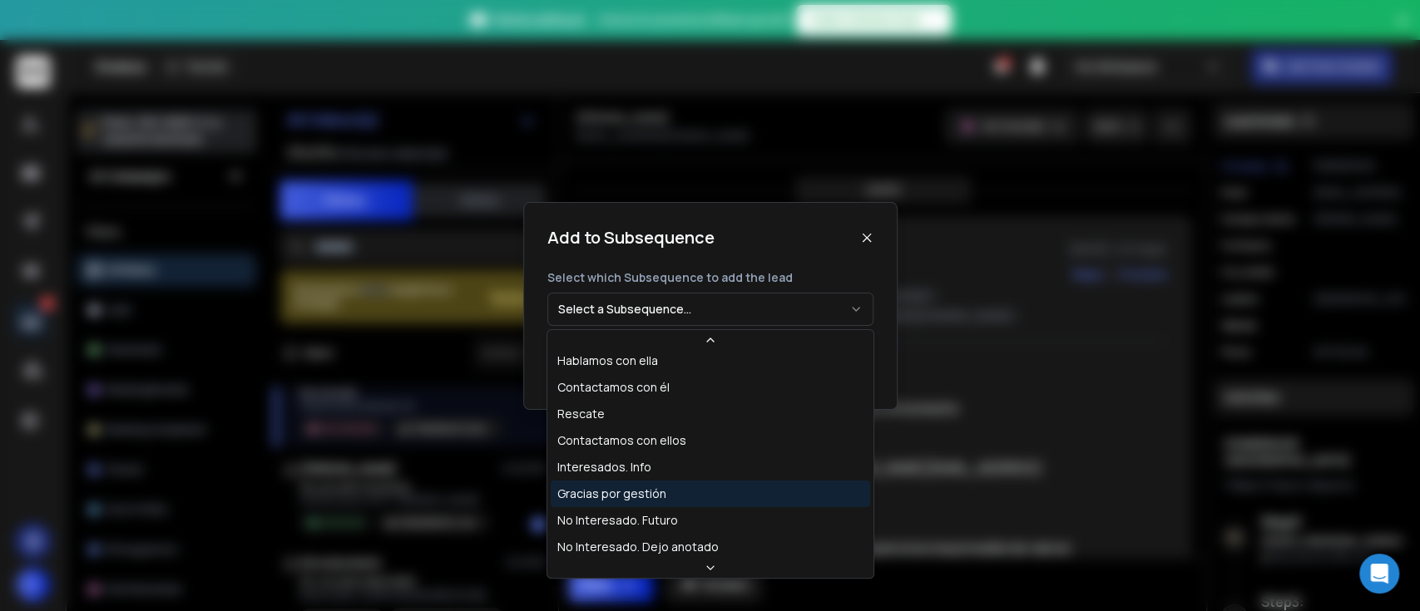
scroll to position [44, 0]
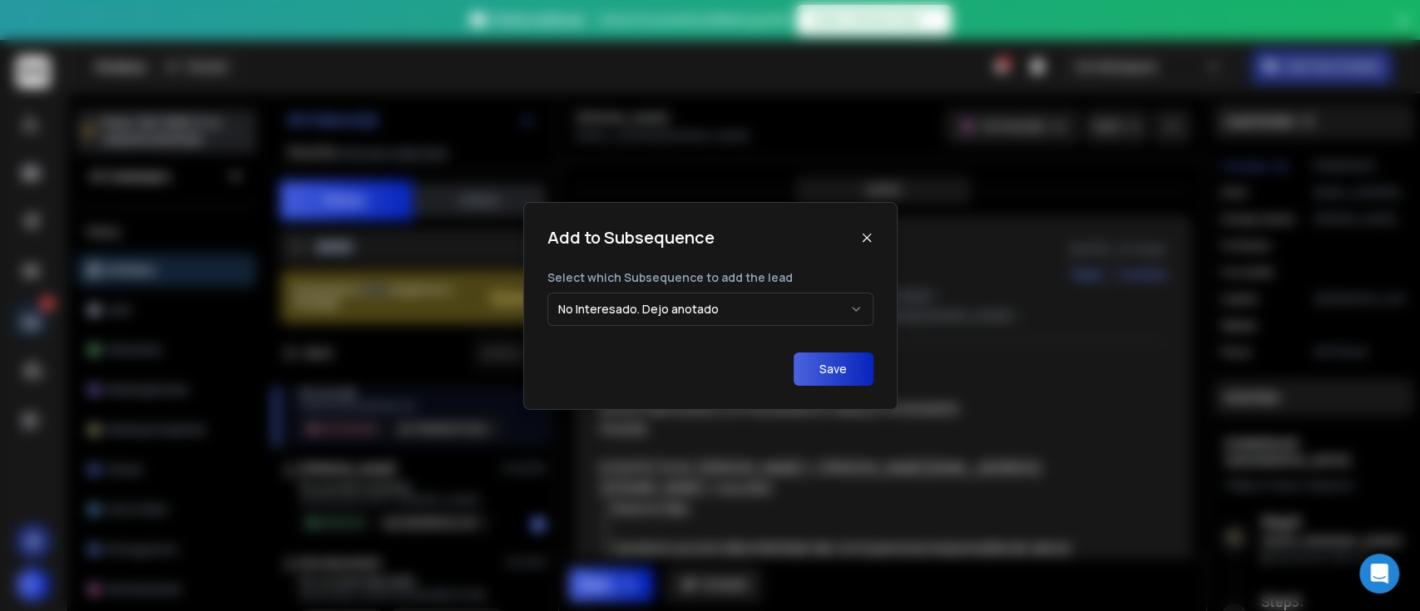
click at [844, 373] on button "Save" at bounding box center [833, 369] width 80 height 33
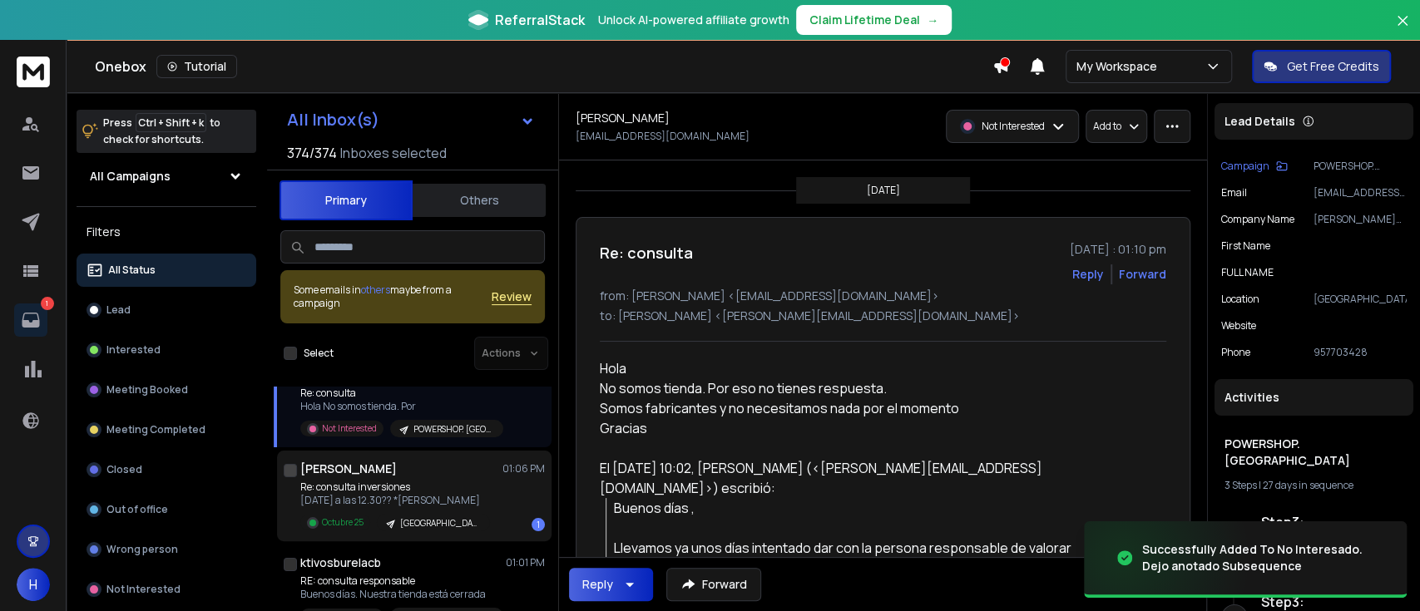
click at [458, 507] on div "Re: consulta inversiones Viernes a las 12.30?? *Daniel Octubre 25 HISPANIA MT. 2" at bounding box center [395, 506] width 190 height 51
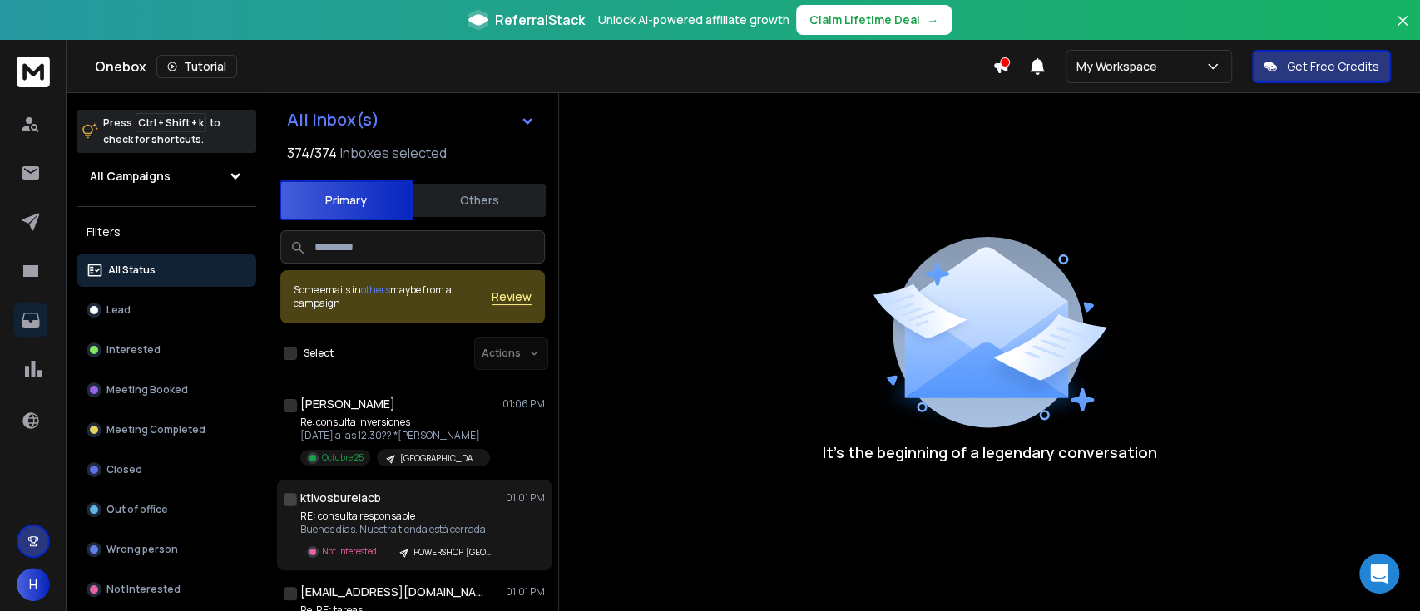
scroll to position [443, 0]
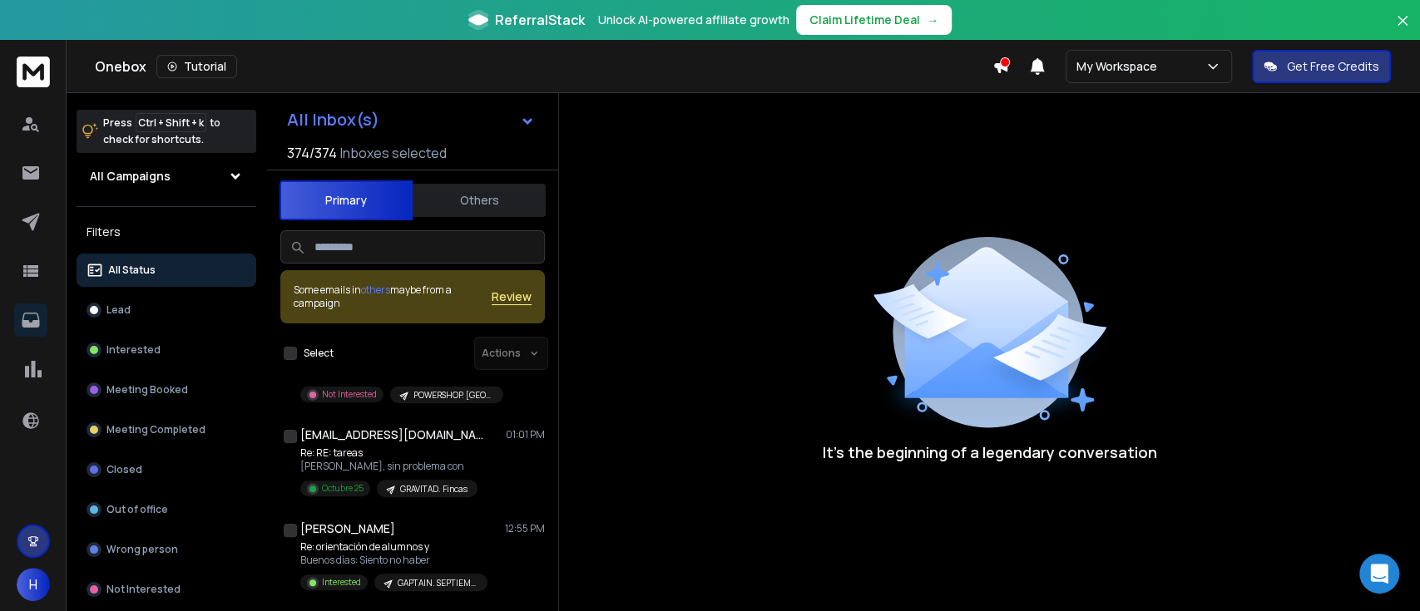
click at [185, 323] on button "Lead" at bounding box center [167, 310] width 180 height 33
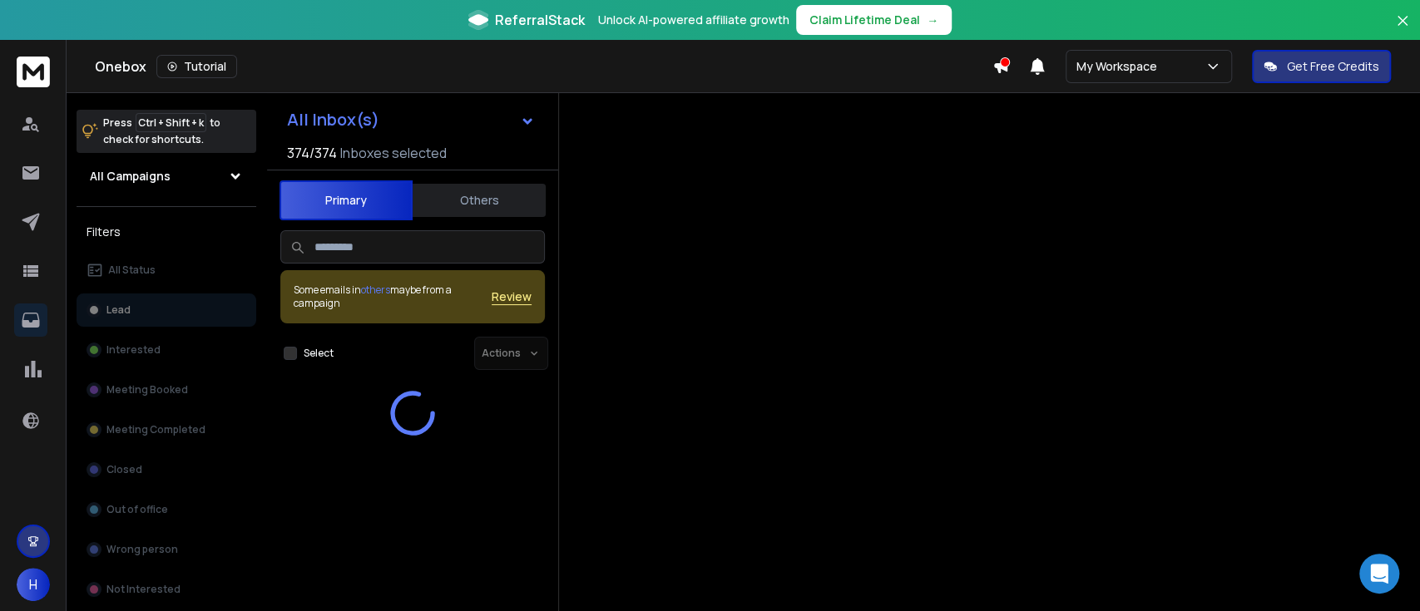
scroll to position [0, 0]
